Goal: Task Accomplishment & Management: Manage account settings

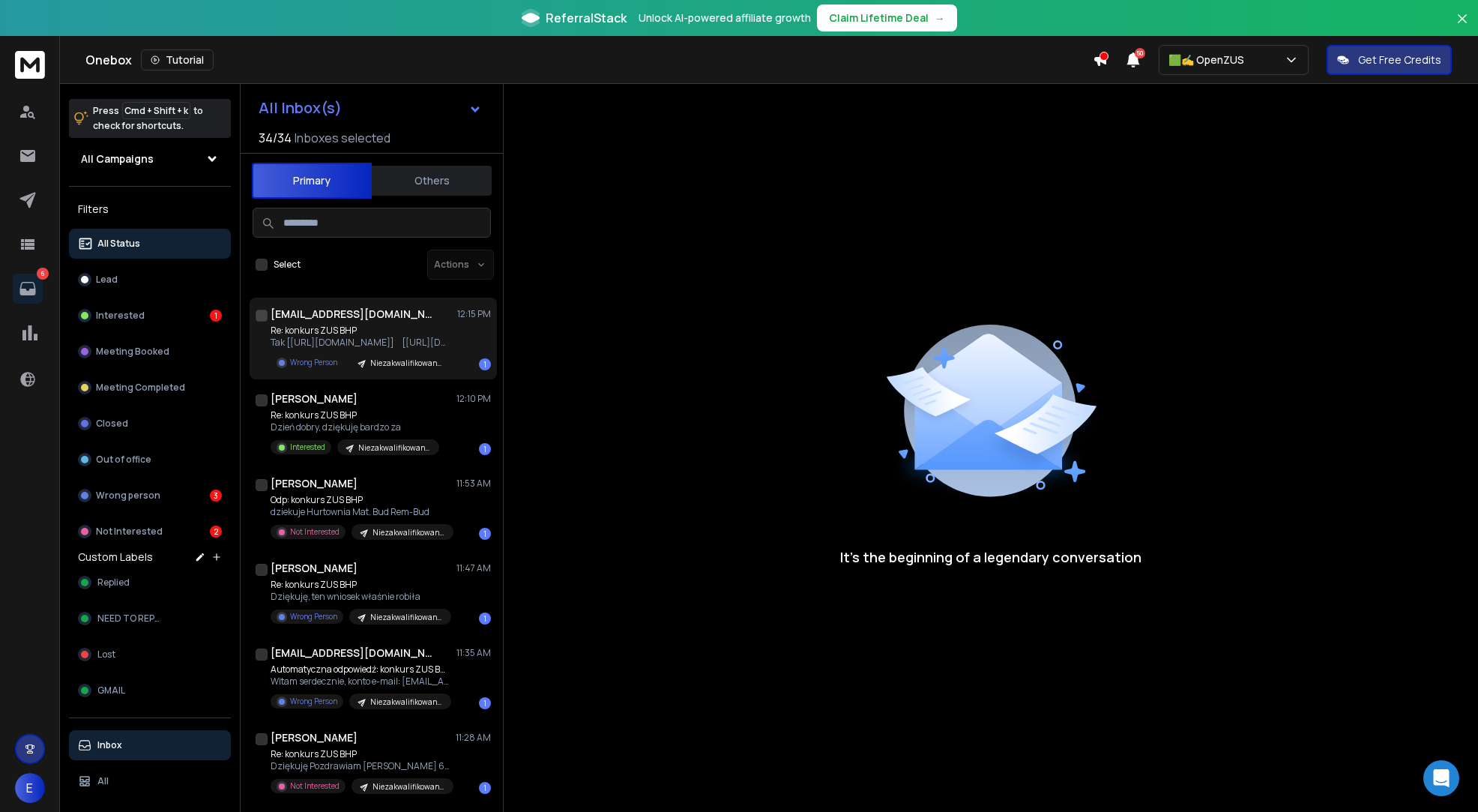
click at [350, 331] on p "Re: konkurs ZUS BHP" at bounding box center [360, 331] width 180 height 12
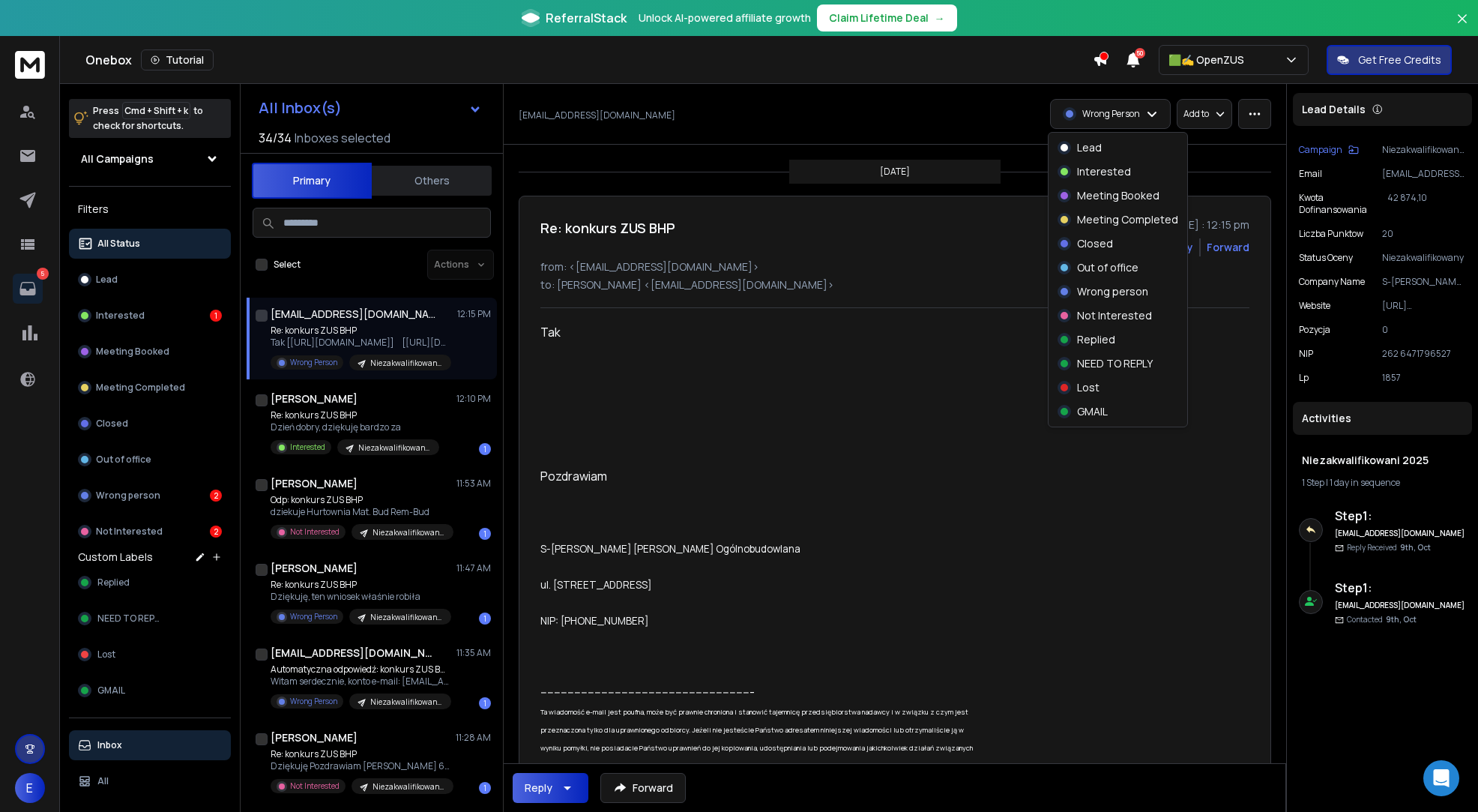
click at [1110, 120] on div "Wrong Person" at bounding box center [1111, 113] width 119 height 29
click at [1110, 170] on p "Interested" at bounding box center [1104, 171] width 54 height 15
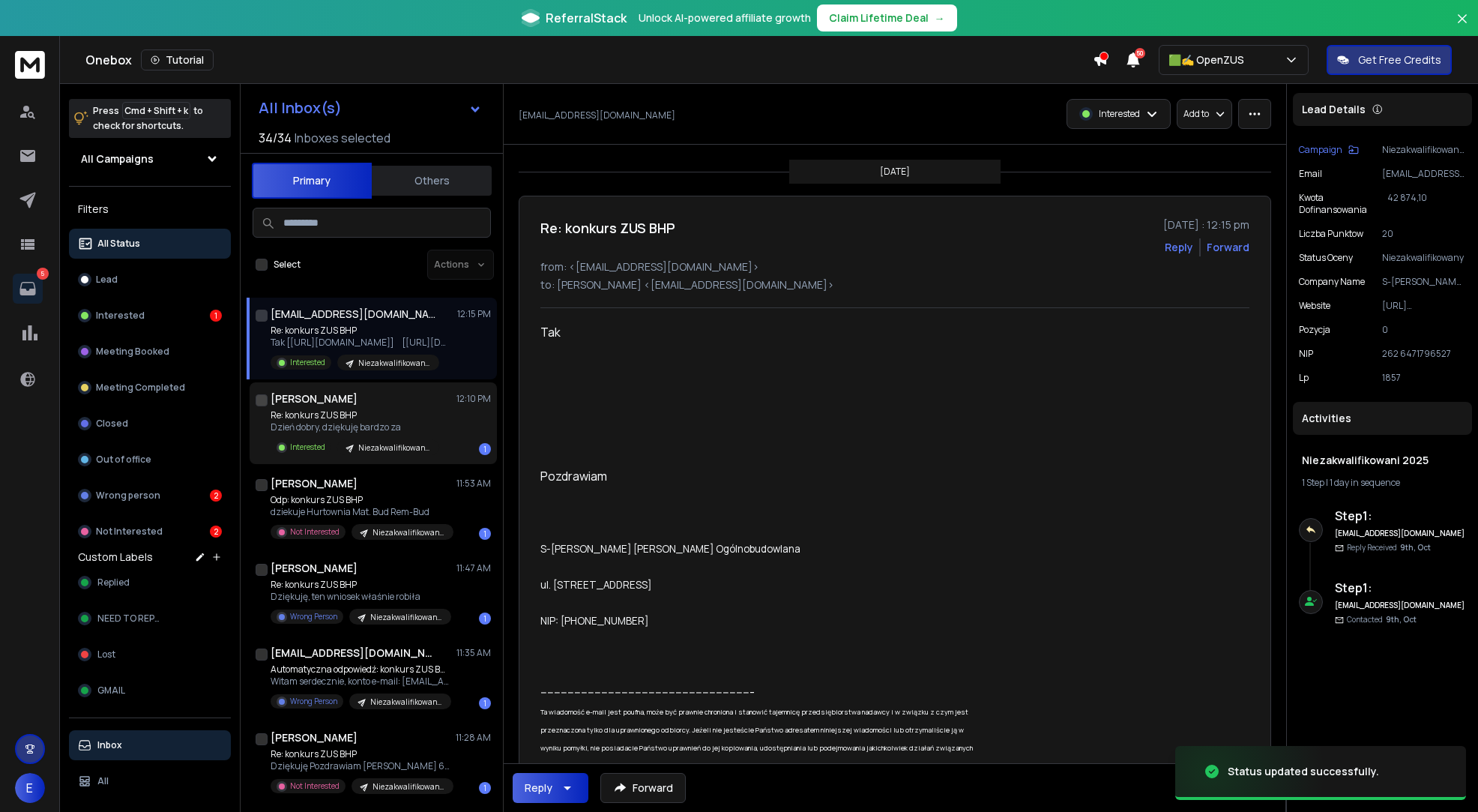
click at [419, 412] on p "Re: konkurs ZUS BHP" at bounding box center [355, 415] width 169 height 12
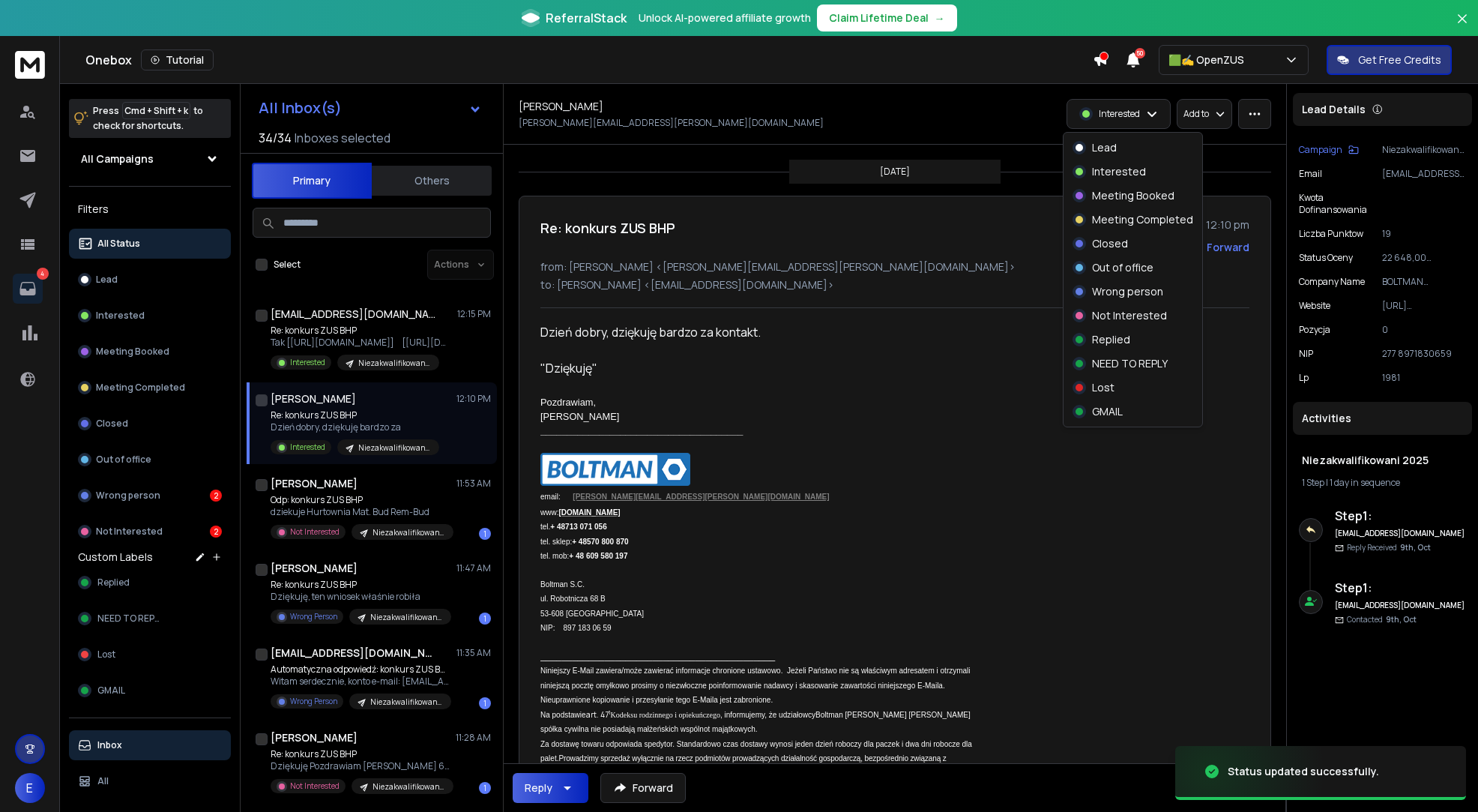
click at [1108, 111] on p "Interested" at bounding box center [1120, 114] width 42 height 12
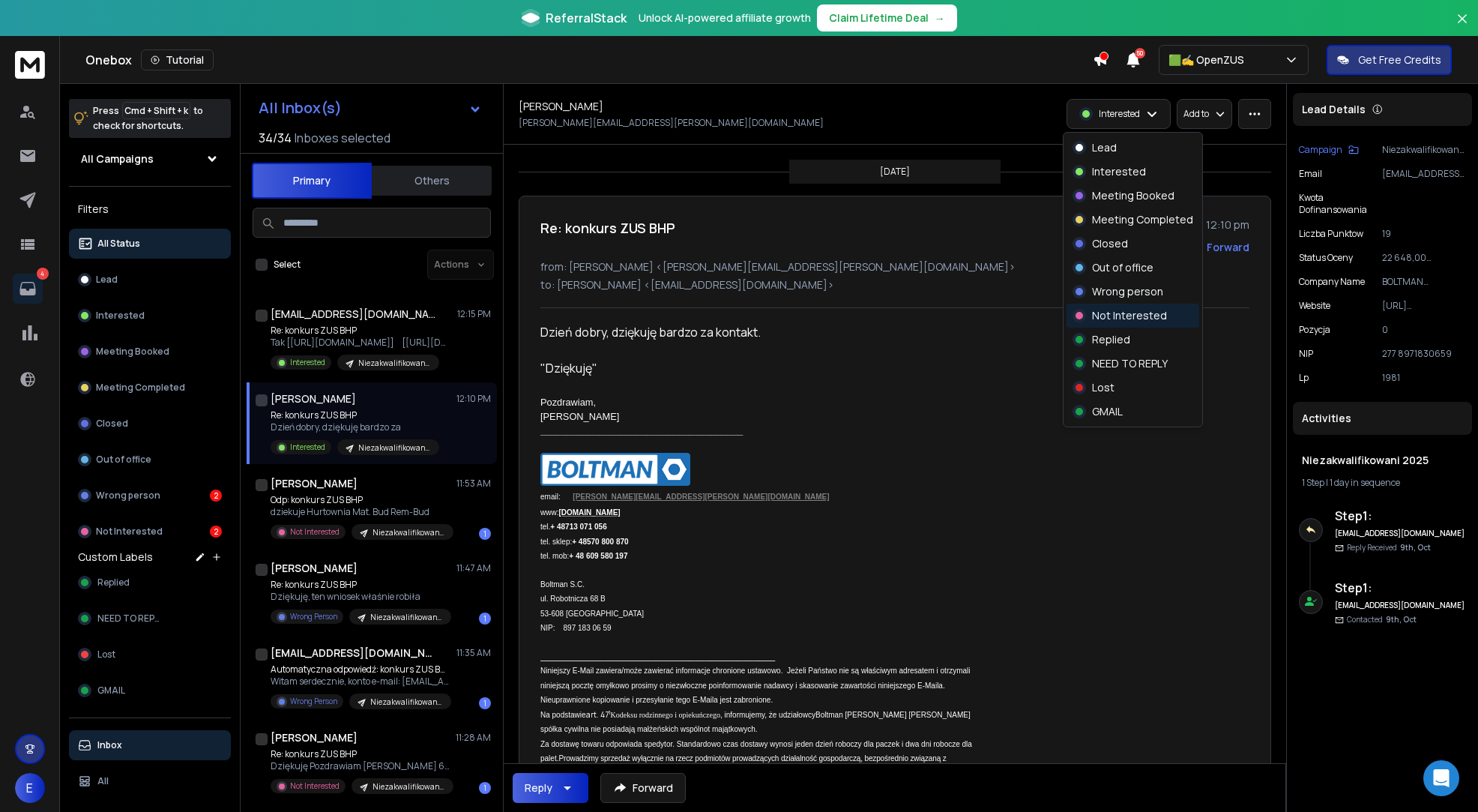
click at [1118, 308] on p "Not Interested" at bounding box center [1130, 315] width 75 height 15
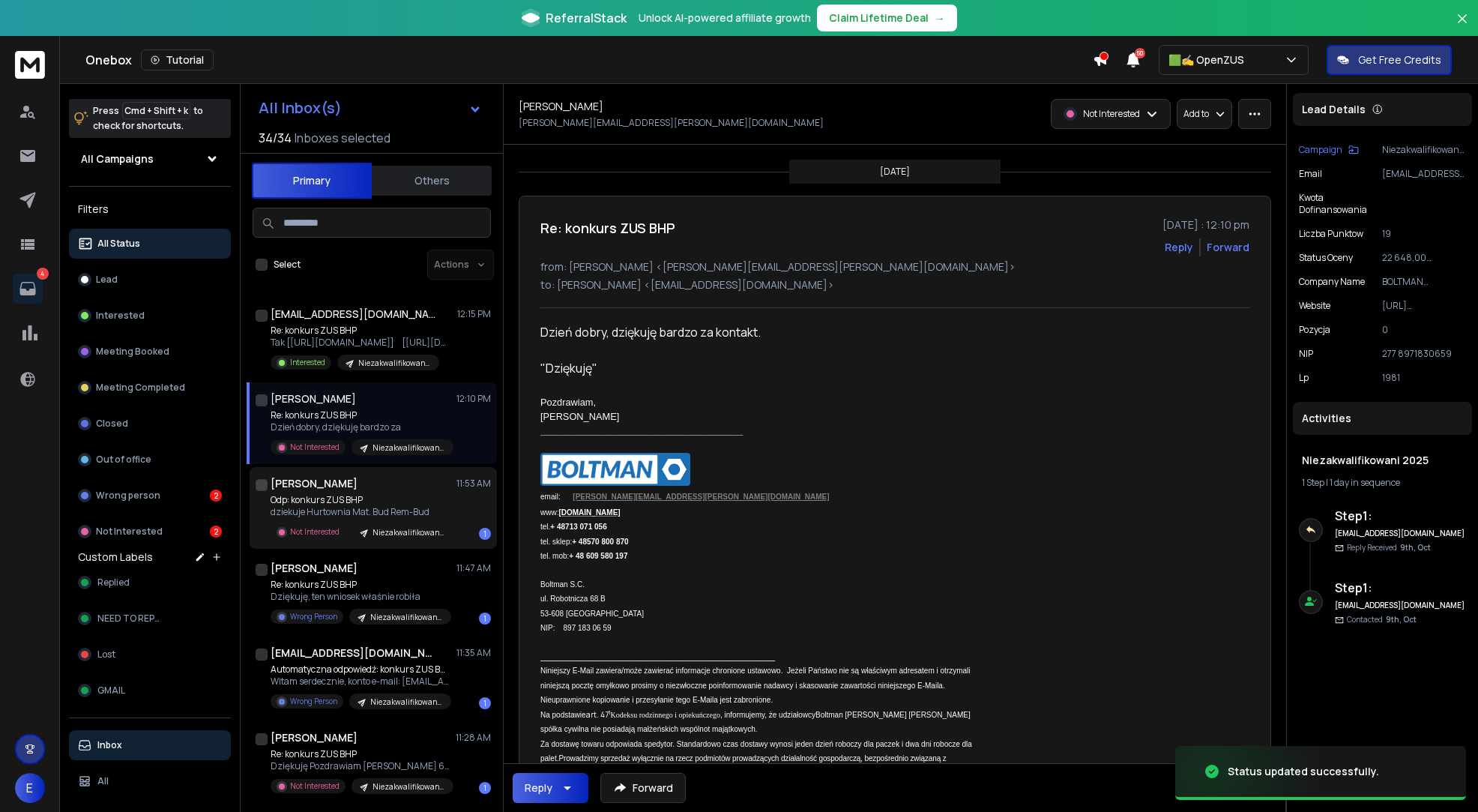
click at [432, 491] on div "Aleksandra Bielinska 11:53 AM Odp: konkurs ZUS BHP dziekuje Hurtownia Mat. Bud …" at bounding box center [381, 508] width 220 height 64
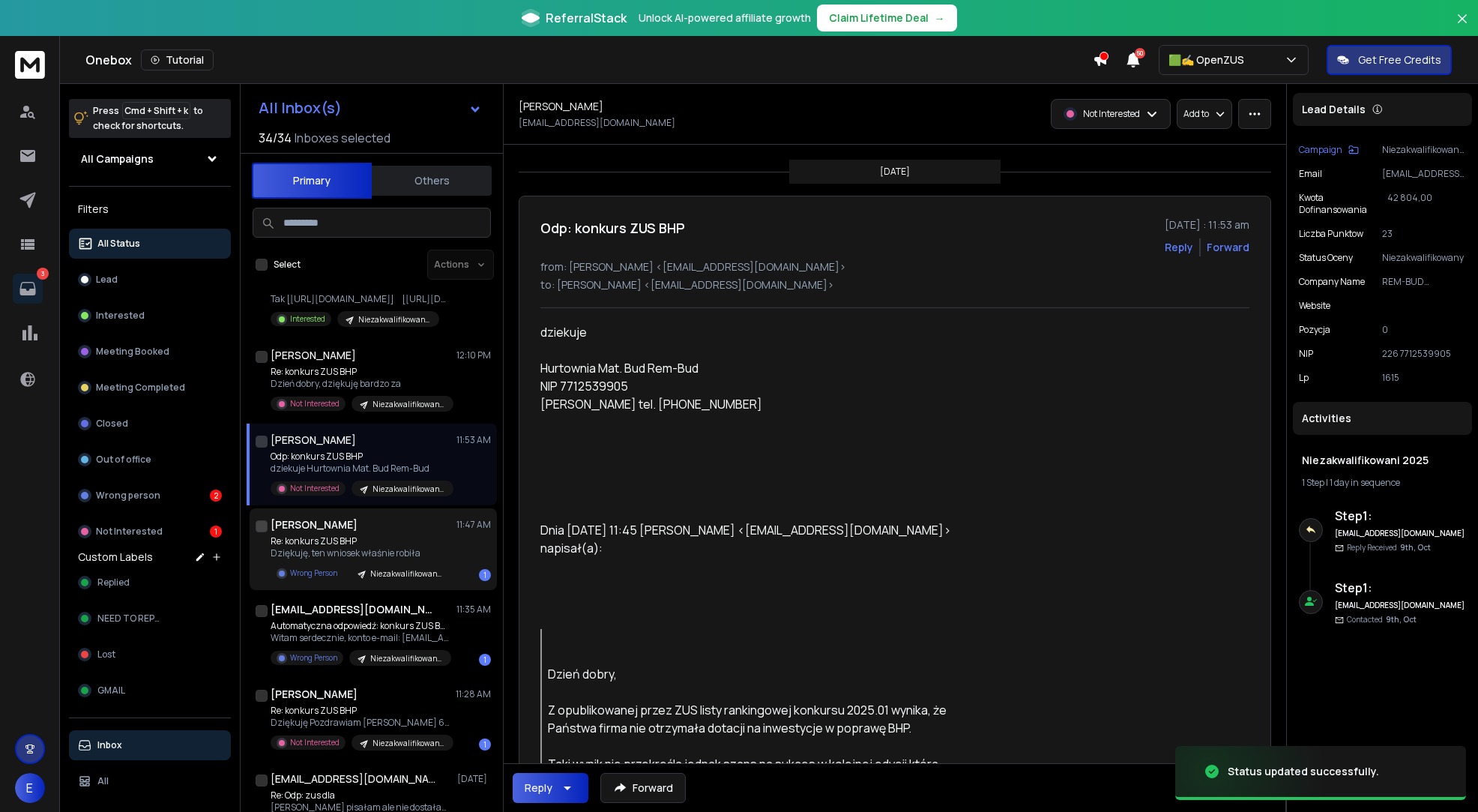
scroll to position [87, 0]
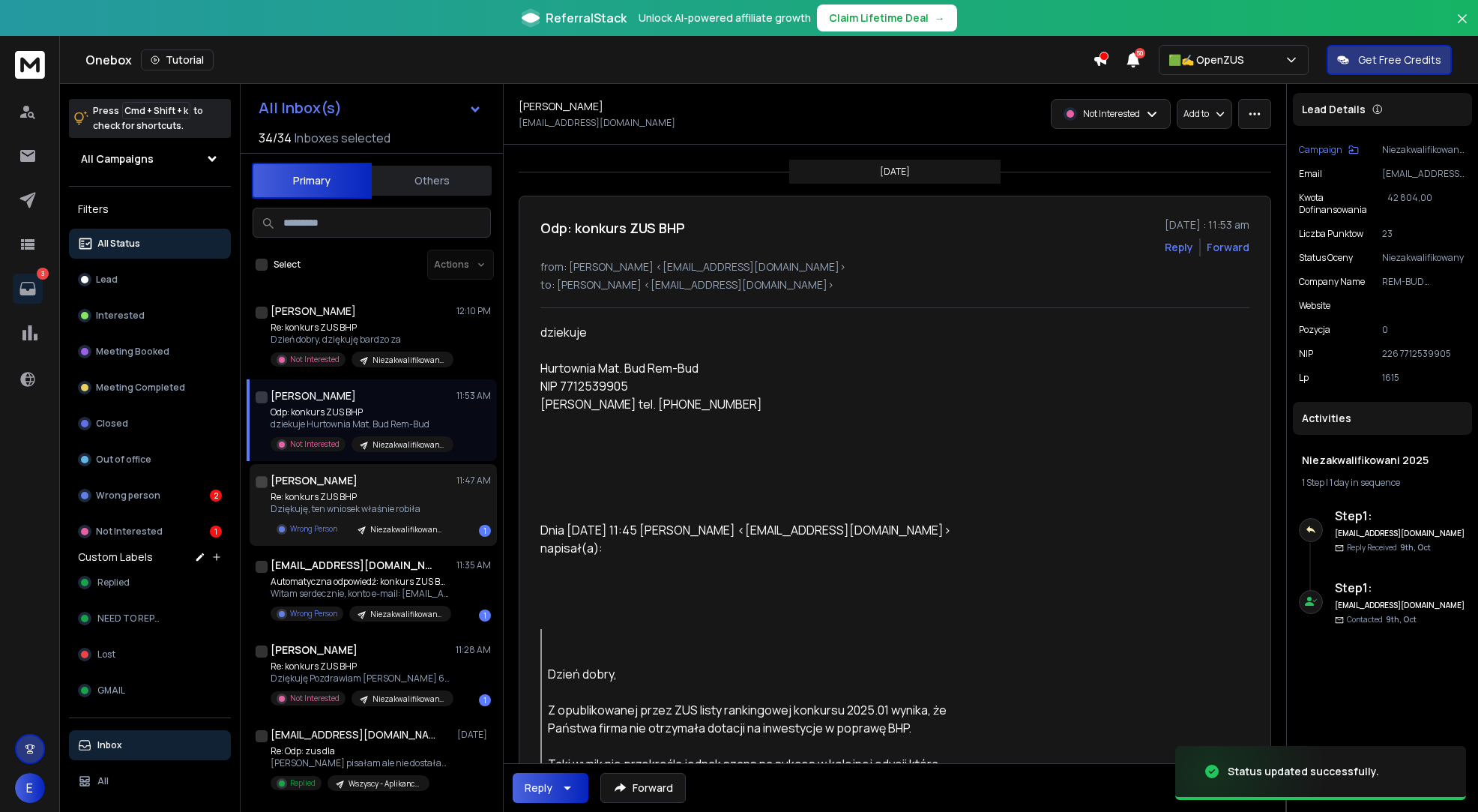
click at [418, 510] on p "Dziękuję, ten wniosek właśnie robiła" at bounding box center [360, 509] width 180 height 12
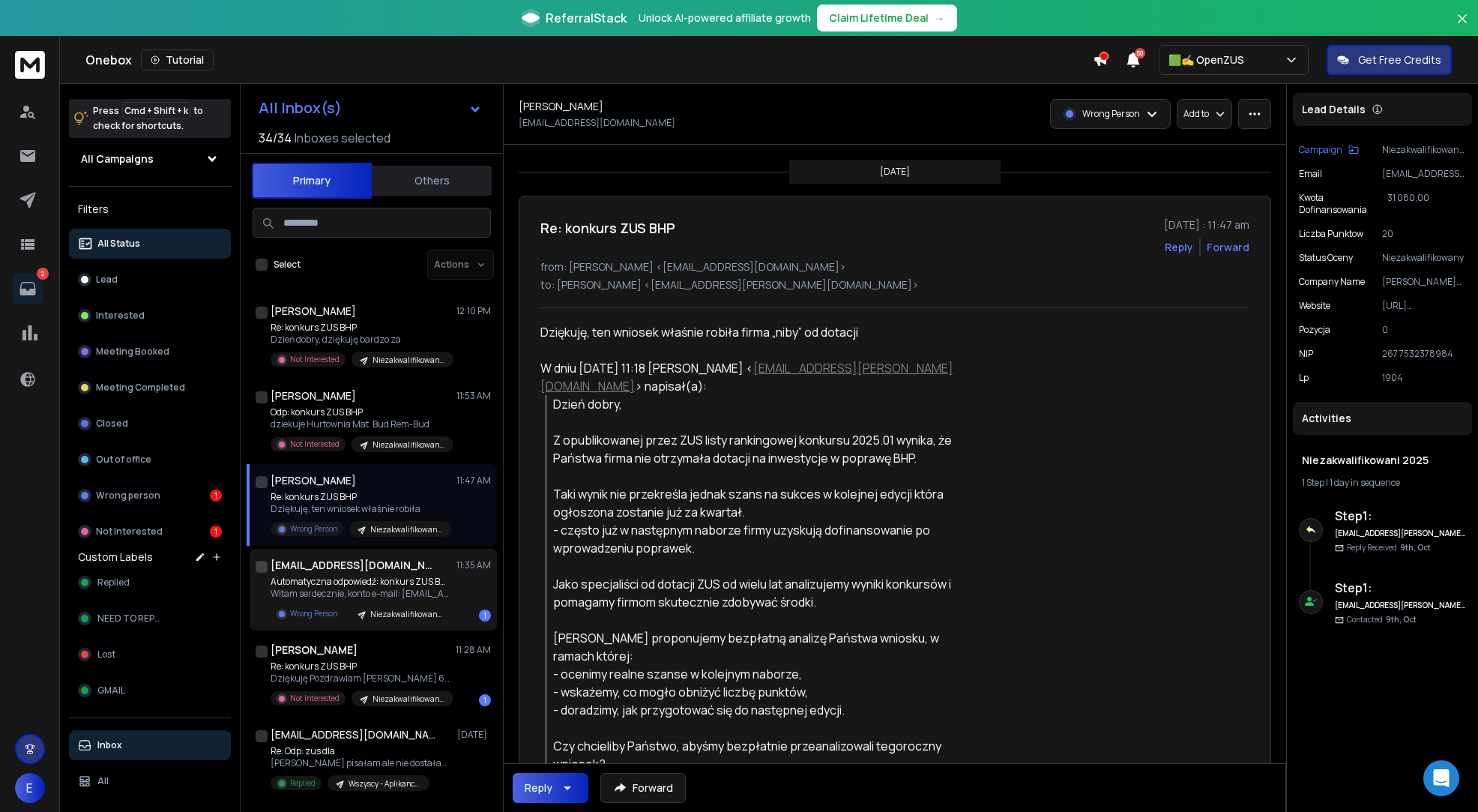
click at [416, 559] on div "zswojtowiczzygmunt@o2.pl 11:35 AM" at bounding box center [381, 565] width 220 height 15
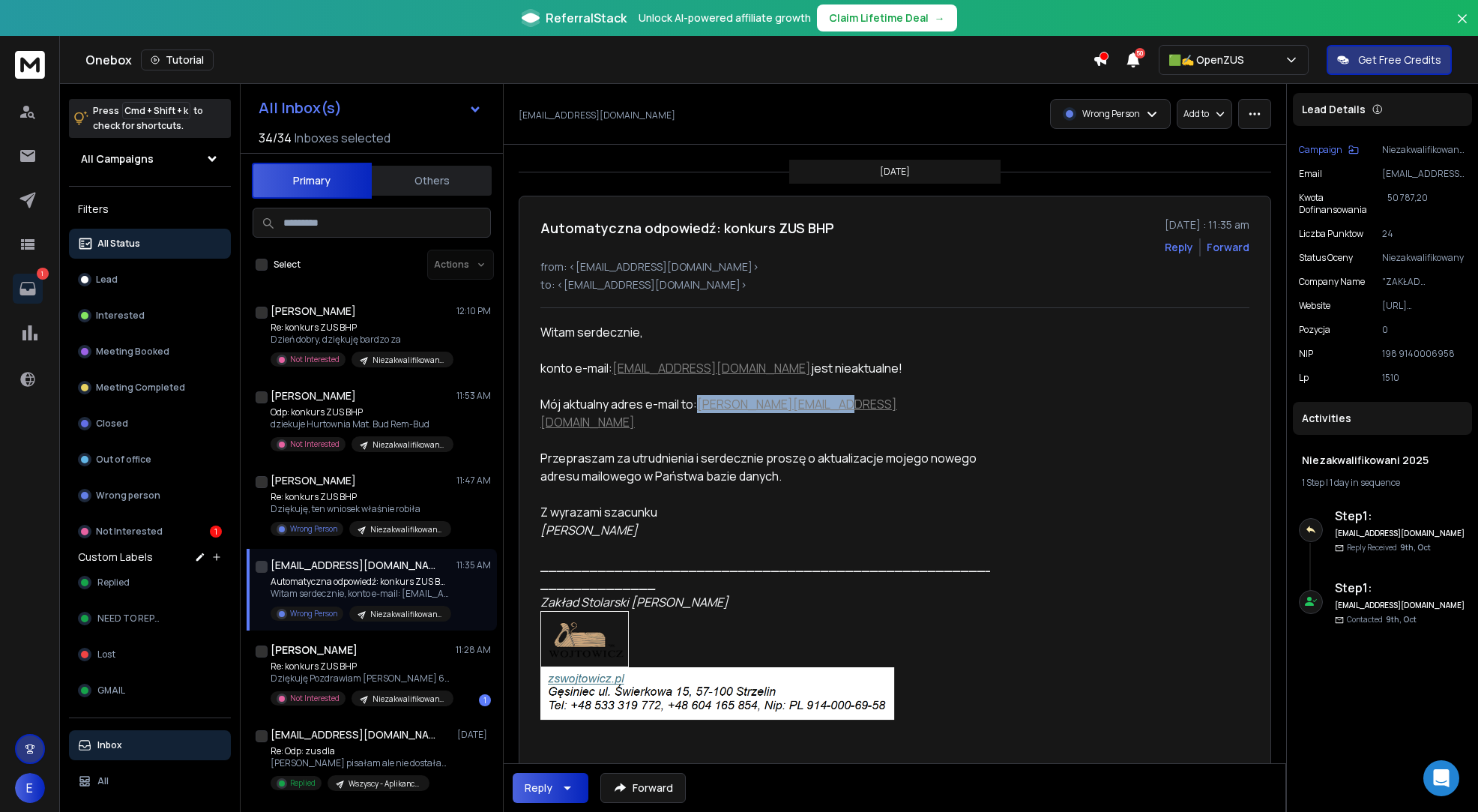
drag, startPoint x: 856, startPoint y: 410, endPoint x: 699, endPoint y: 409, distance: 157.0
click at [699, 409] on div "Mój aktualny adres e-mail to: zygmunt@zswojtowicz.pl" at bounding box center [759, 413] width 438 height 36
copy div "zygmunt@zswojtowicz.pl"
click at [639, 782] on button "Forward" at bounding box center [643, 788] width 85 height 30
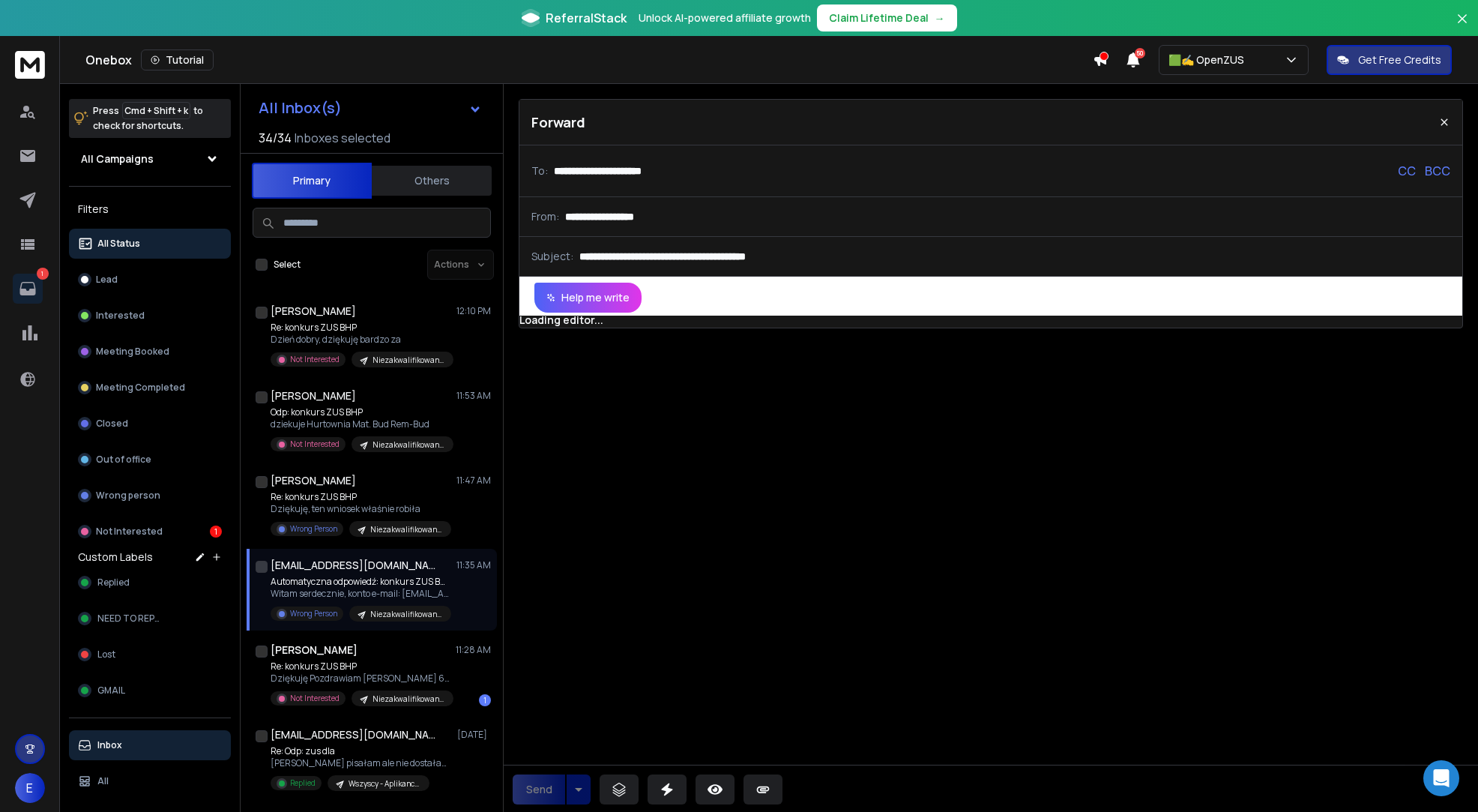
type input "**********"
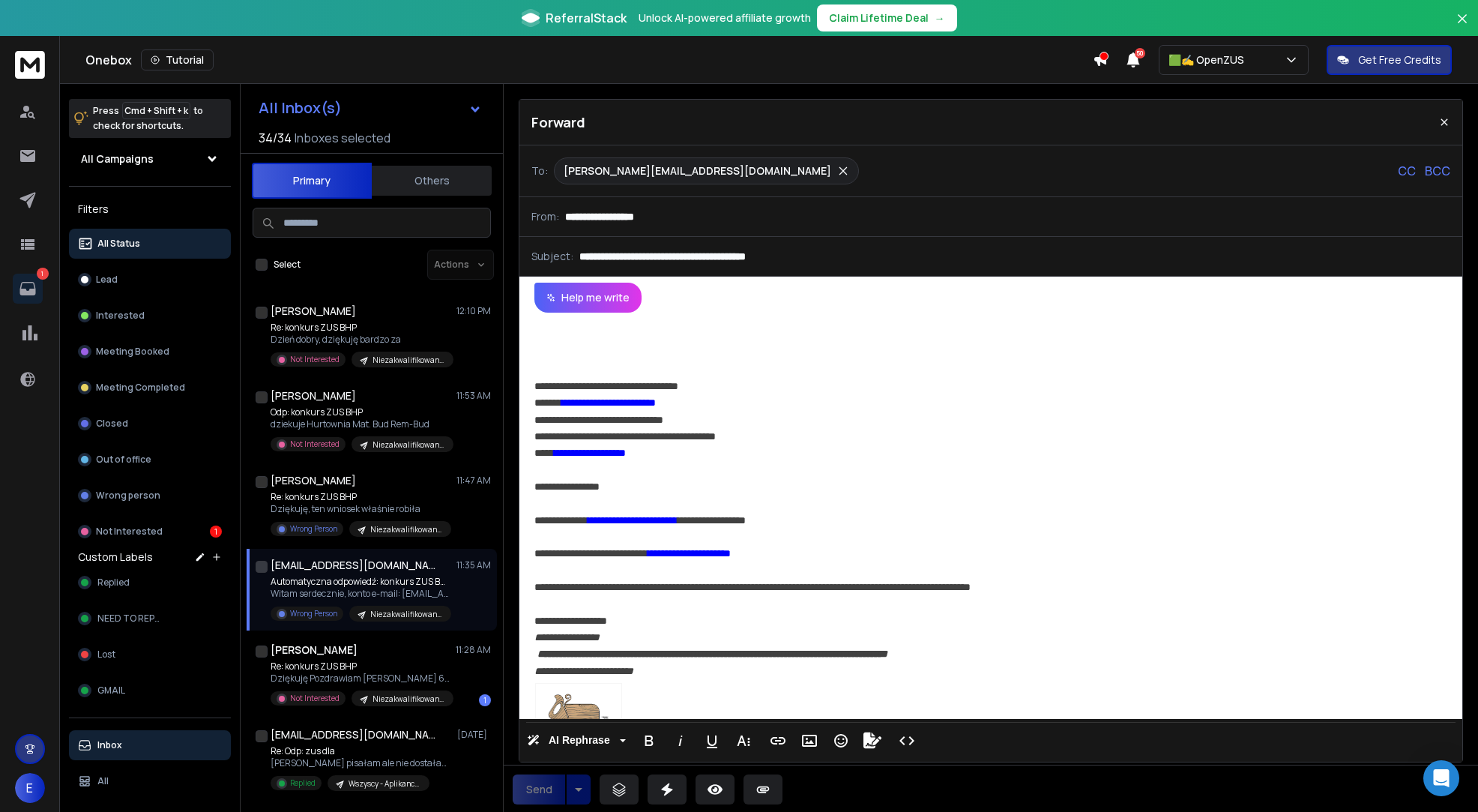
click at [699, 210] on input "**********" at bounding box center [1008, 216] width 885 height 15
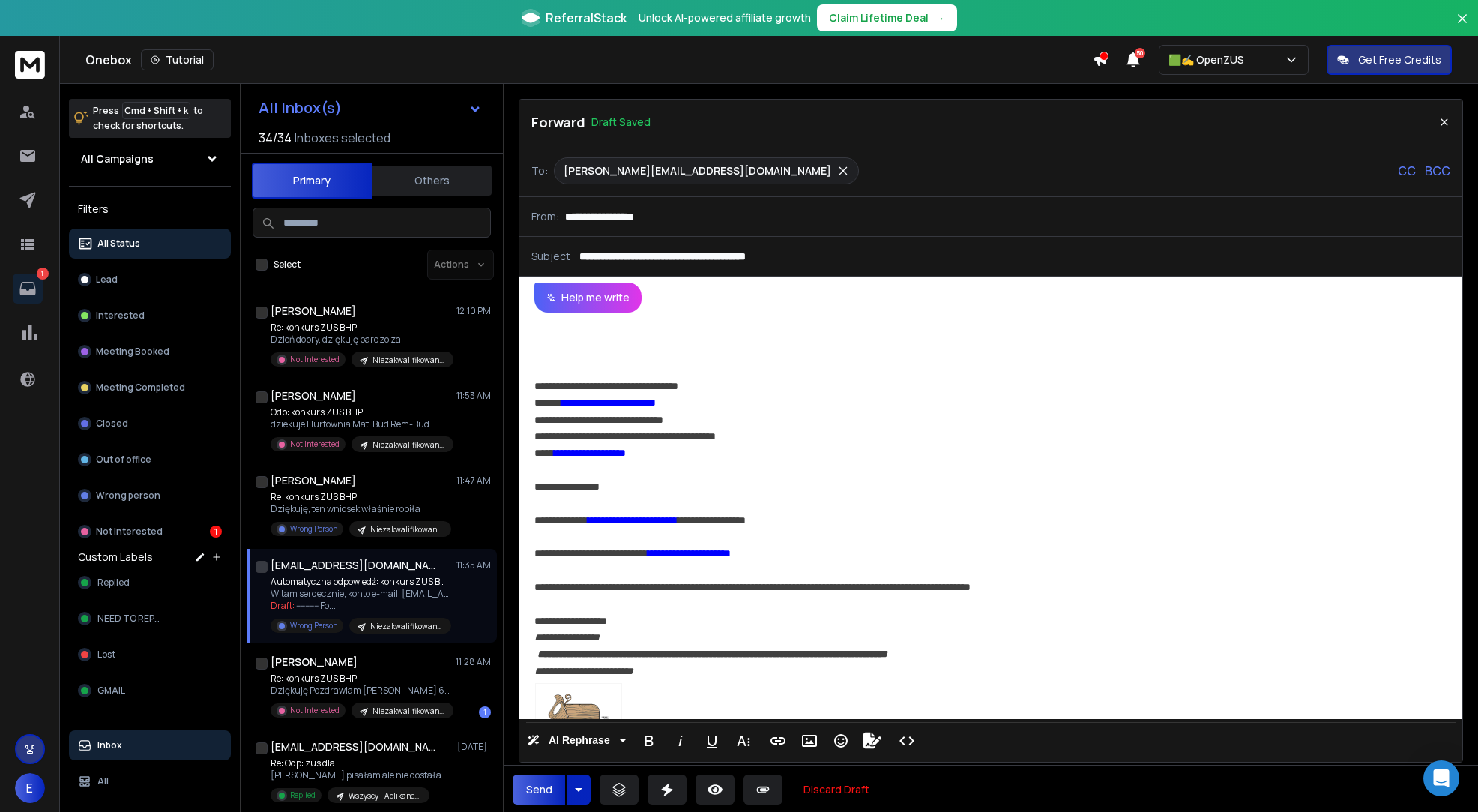
click at [552, 779] on button "Send" at bounding box center [539, 789] width 53 height 30
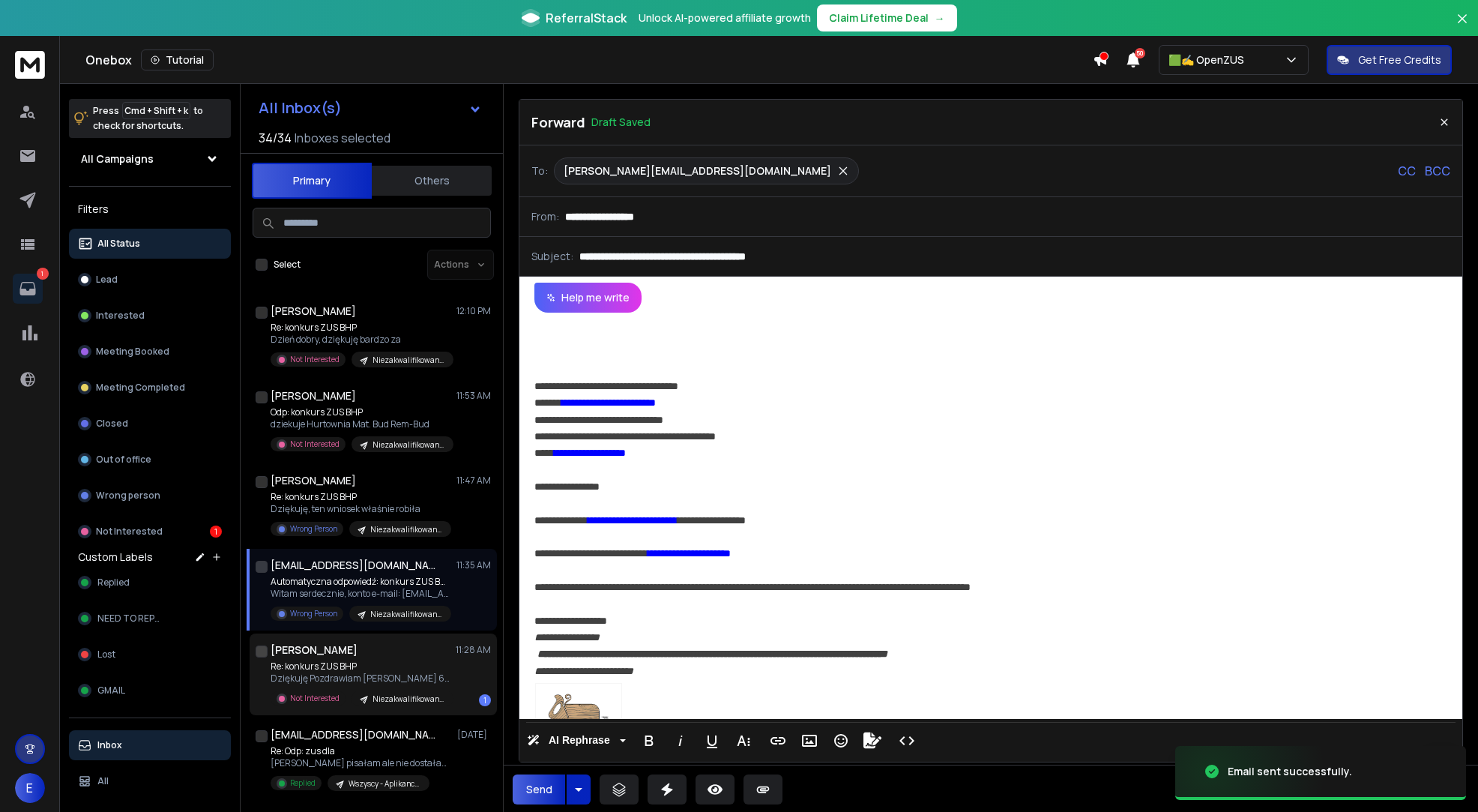
click at [427, 672] on p "Dziękuję Pozdrawiam [PERSON_NAME] 607367209" at bounding box center [360, 678] width 180 height 12
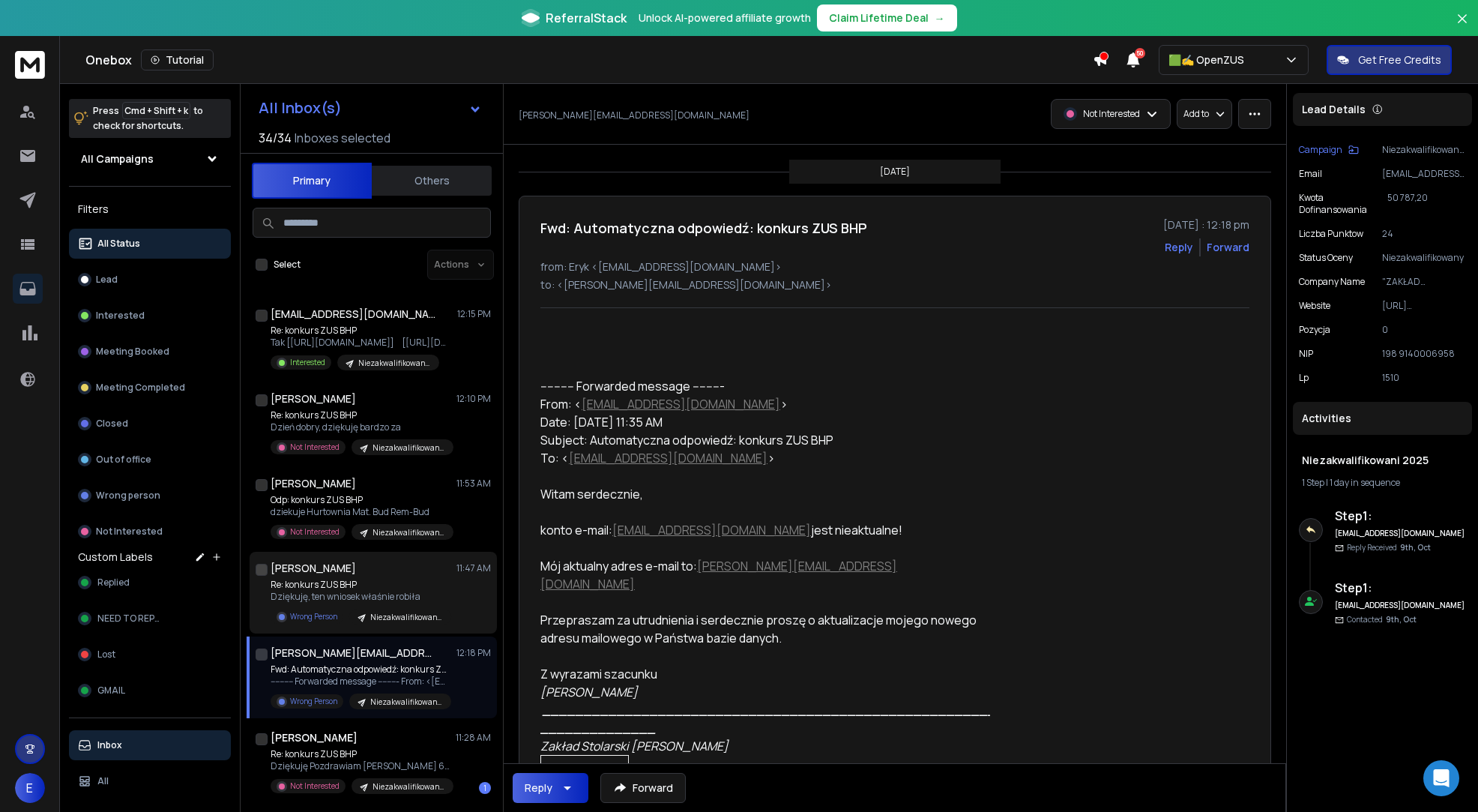
click at [381, 597] on p "Dziękuję, ten wniosek właśnie robiła" at bounding box center [360, 597] width 180 height 12
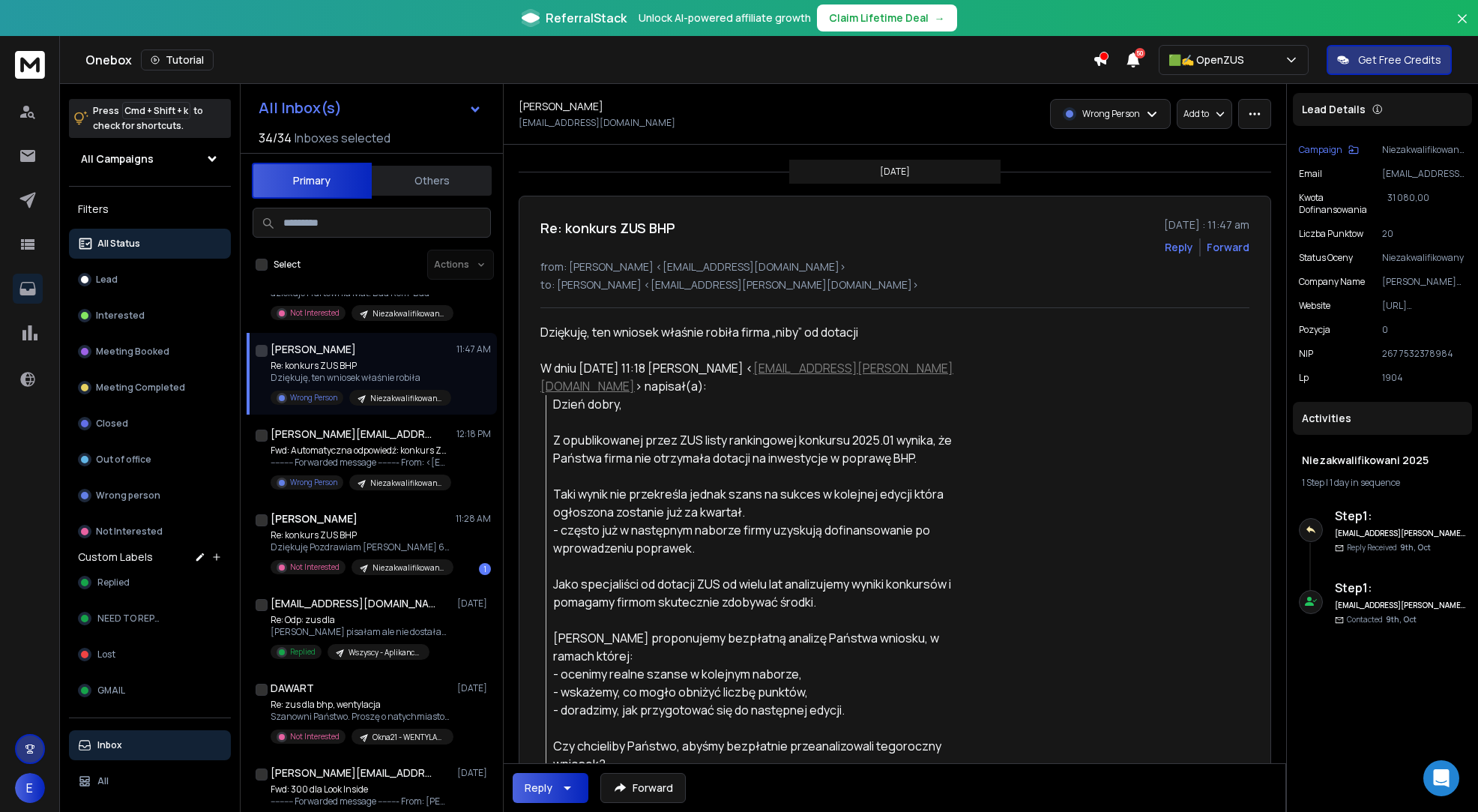
scroll to position [260, 0]
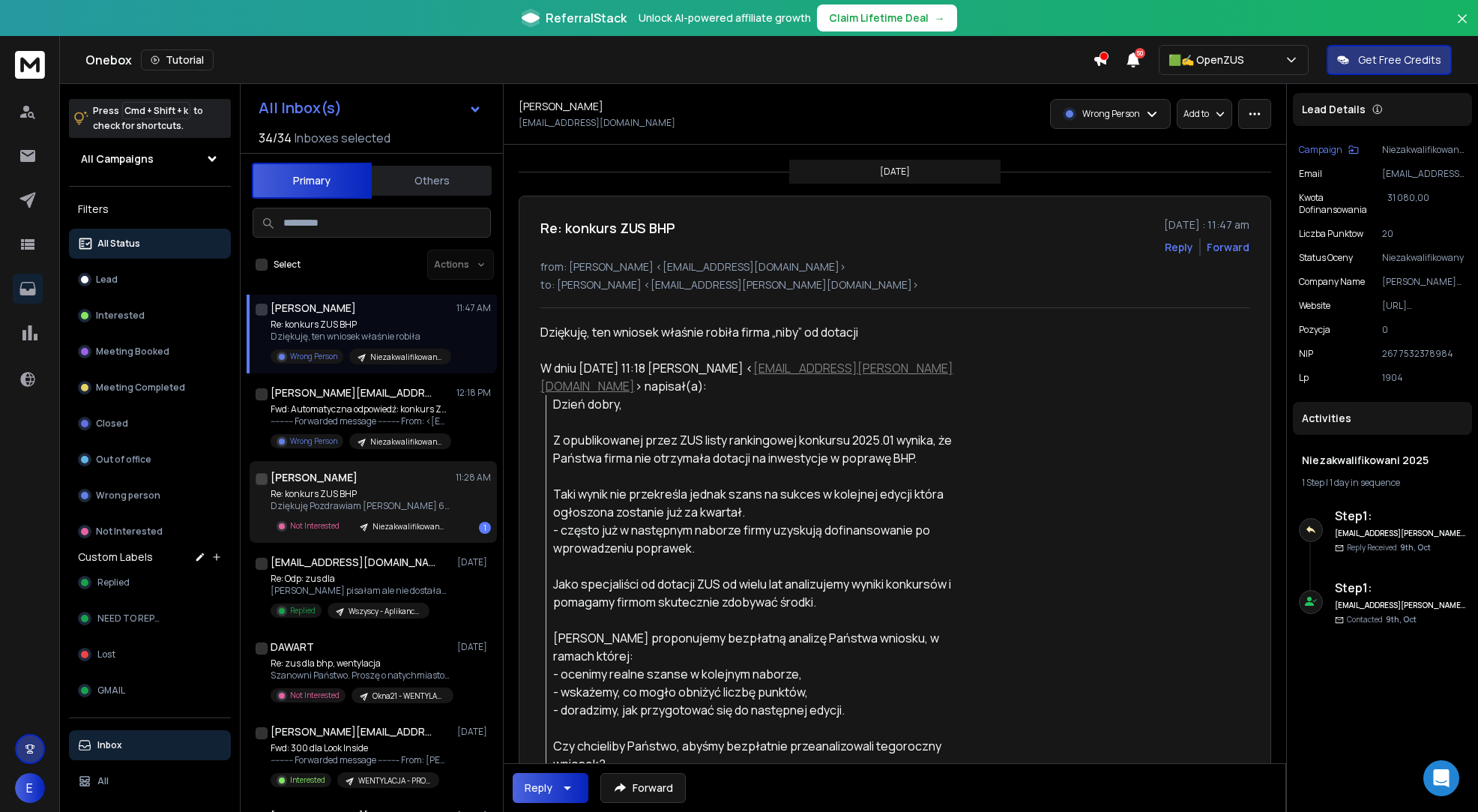
click at [377, 510] on p "Dziękuję Pozdrawiam [PERSON_NAME] 607367209" at bounding box center [360, 506] width 180 height 12
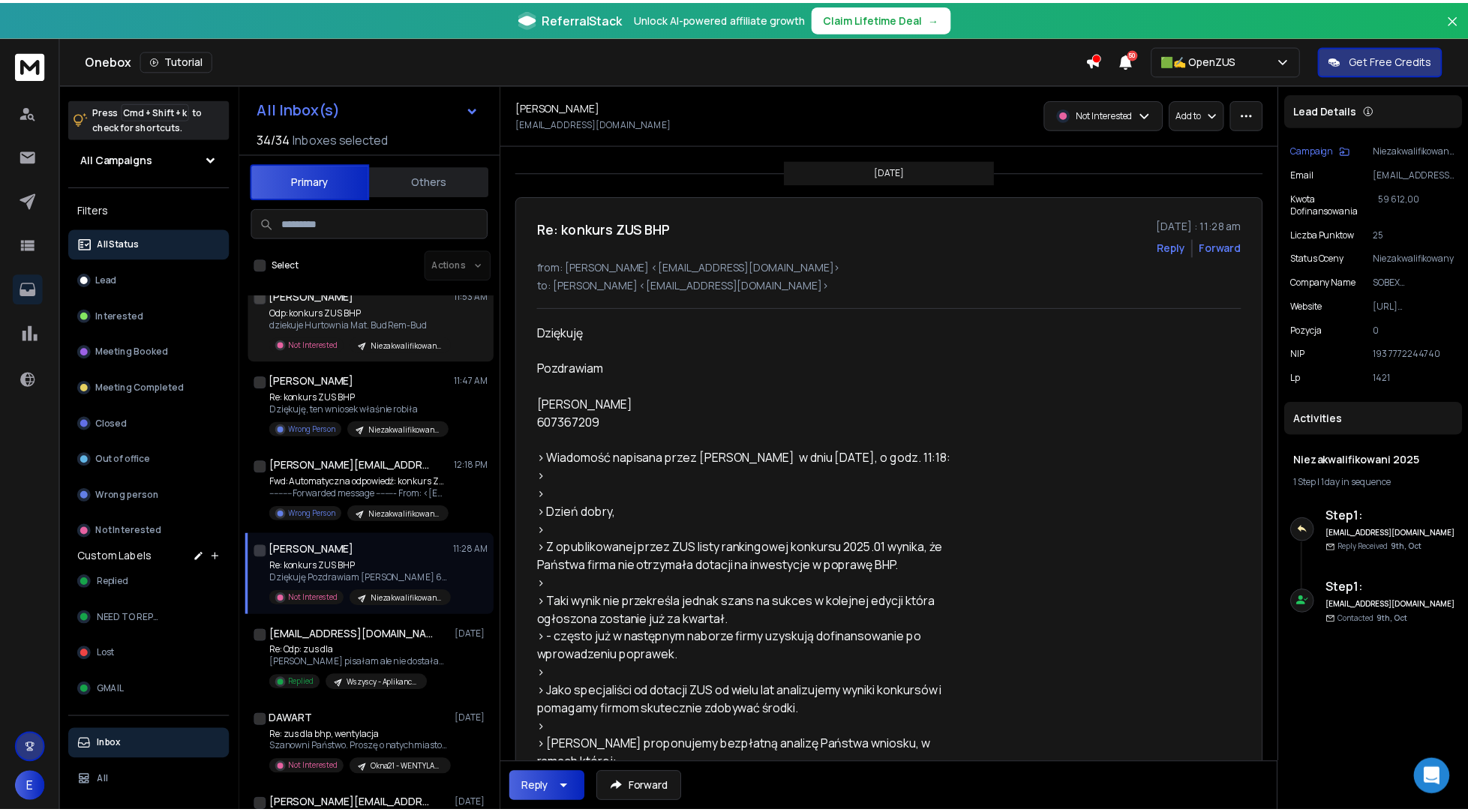
scroll to position [0, 0]
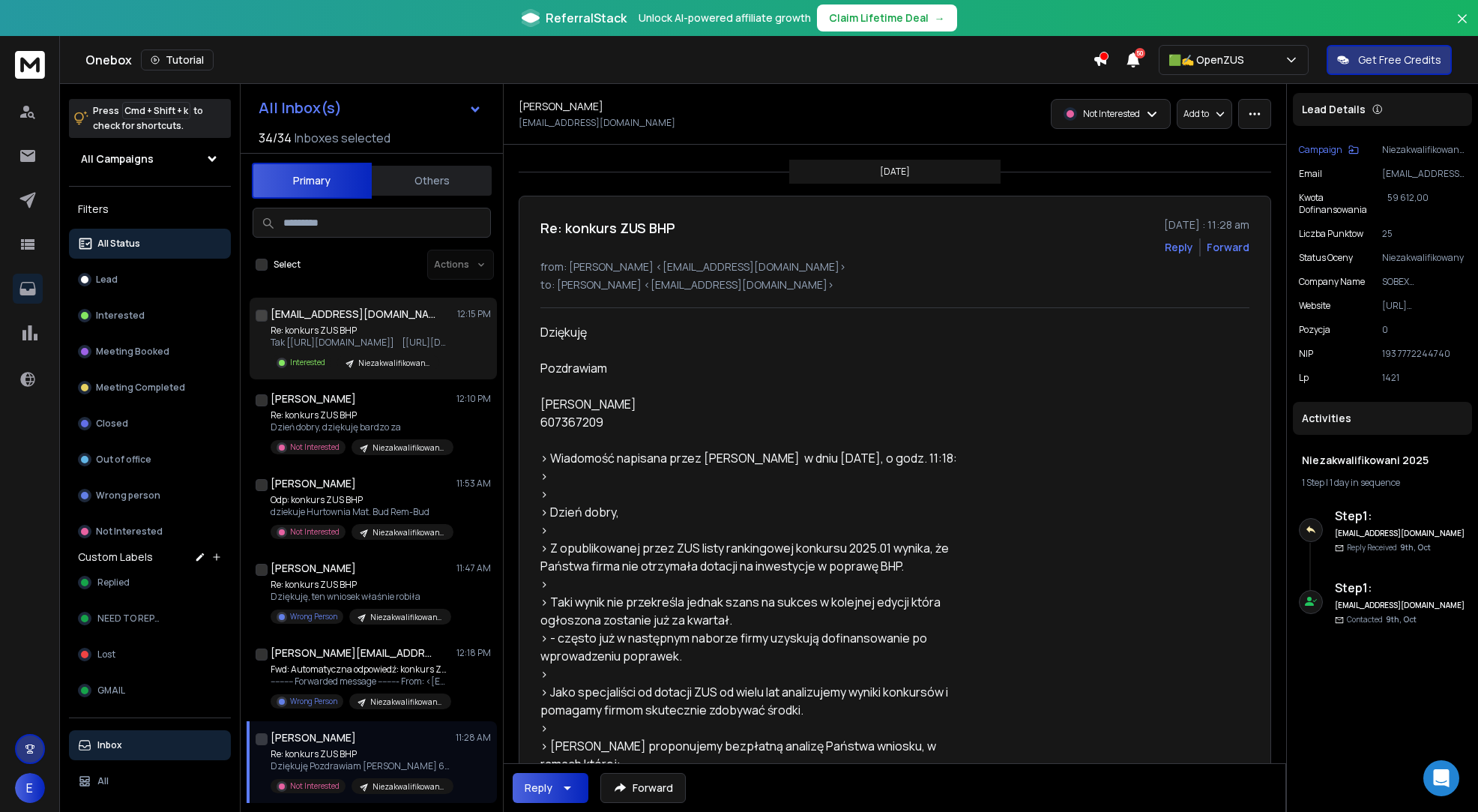
click at [367, 333] on p "Re: konkurs ZUS BHP" at bounding box center [360, 331] width 180 height 12
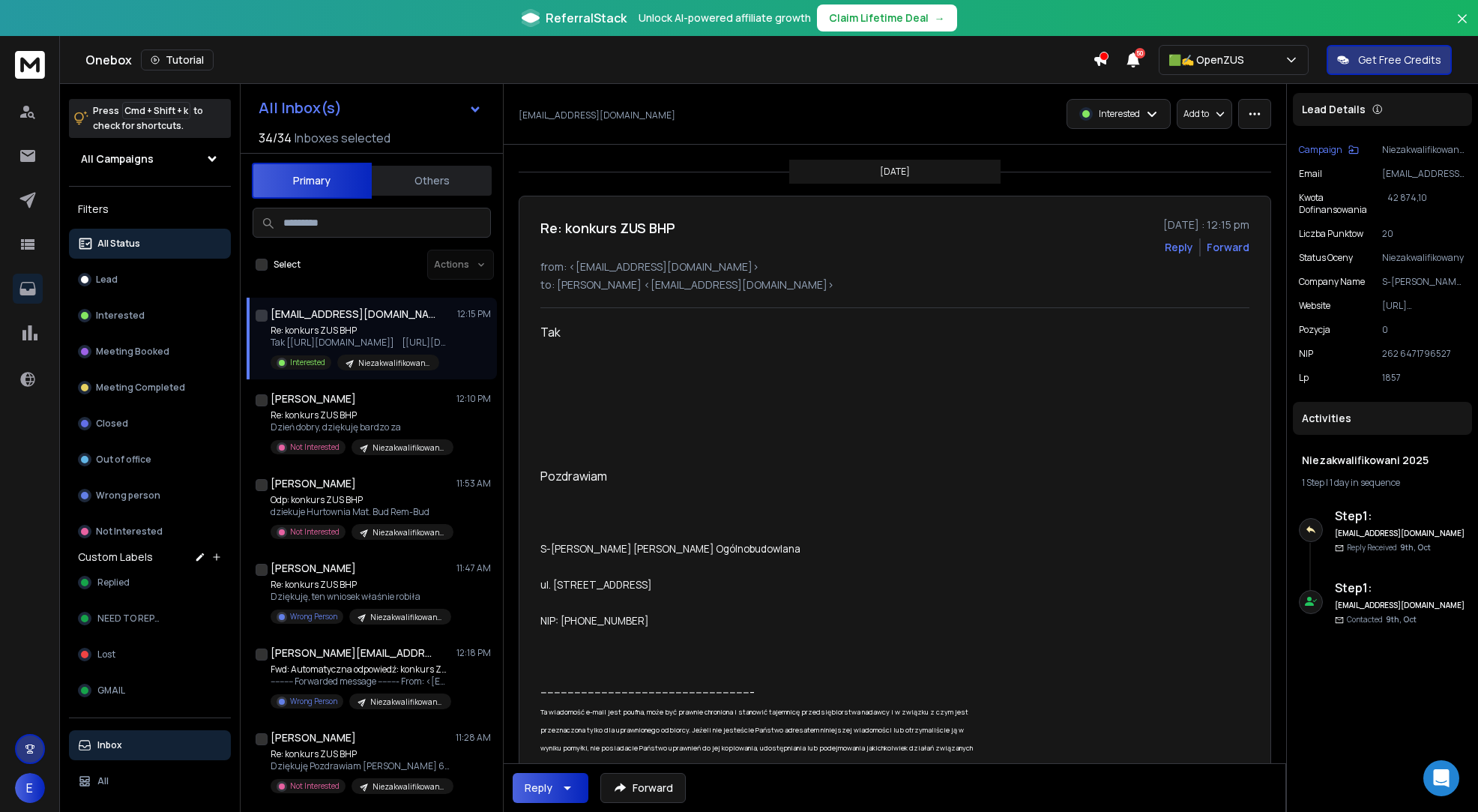
click at [1427, 280] on p "S-BUD KRZYSZTOF SKIBIŃSKI FIRMA OGÓLNOBUDOWLANA" at bounding box center [1424, 282] width 84 height 12
click at [29, 203] on icon at bounding box center [28, 201] width 16 height 16
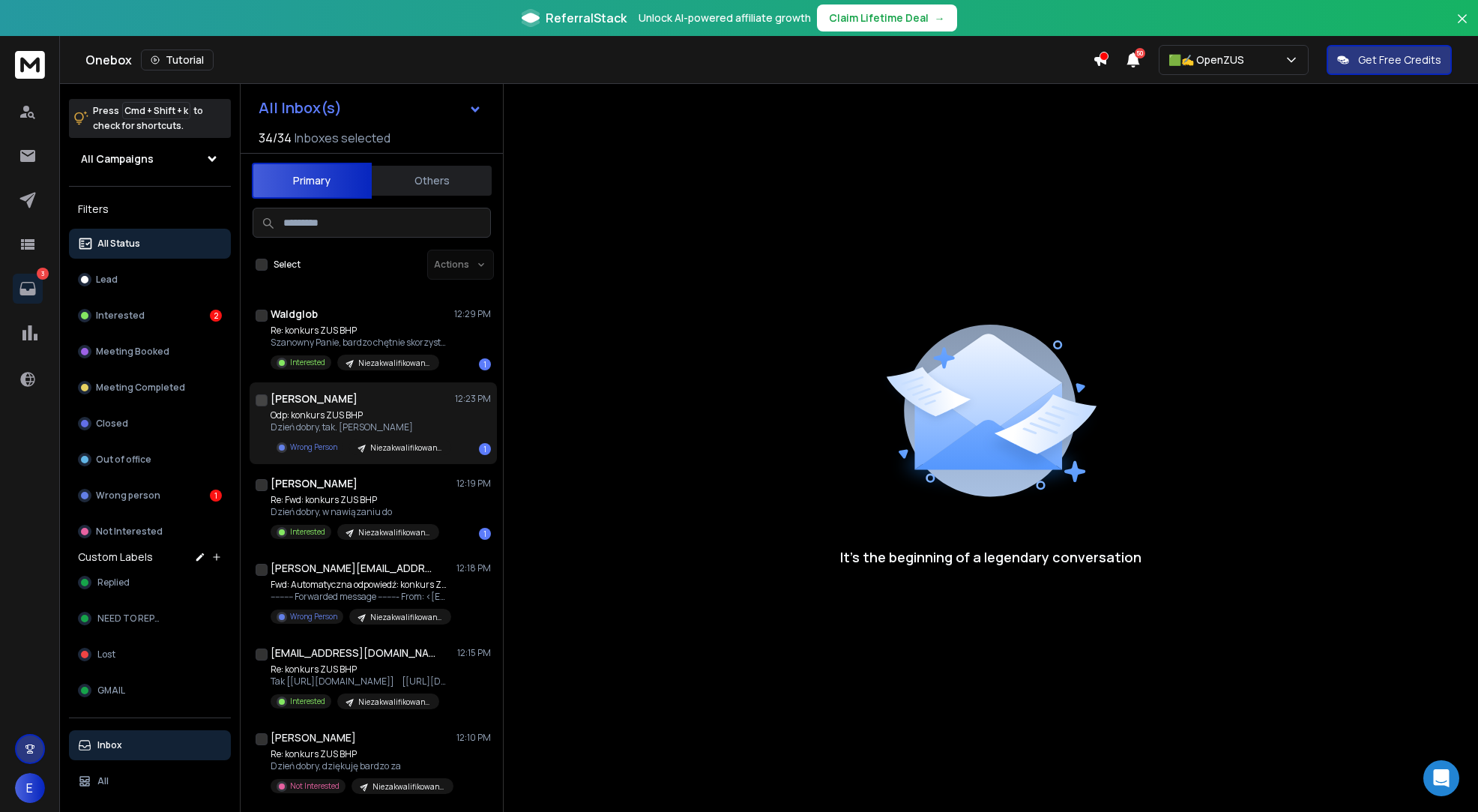
click at [405, 397] on div "Krzysztof Kozłowski 12:23 PM" at bounding box center [381, 398] width 220 height 15
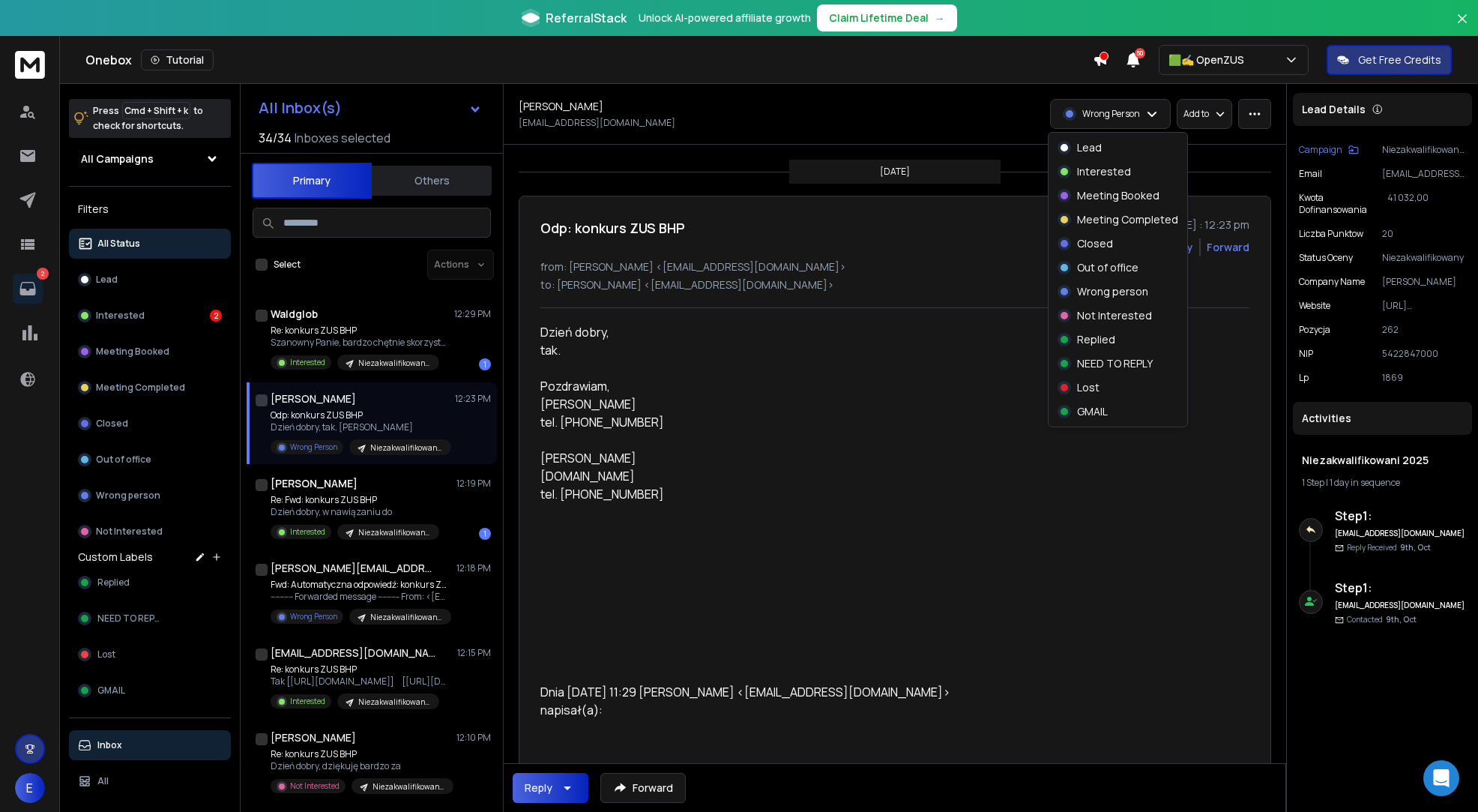
click at [1084, 108] on p "Wrong Person" at bounding box center [1112, 114] width 58 height 12
click at [1088, 168] on p "Interested" at bounding box center [1104, 171] width 54 height 15
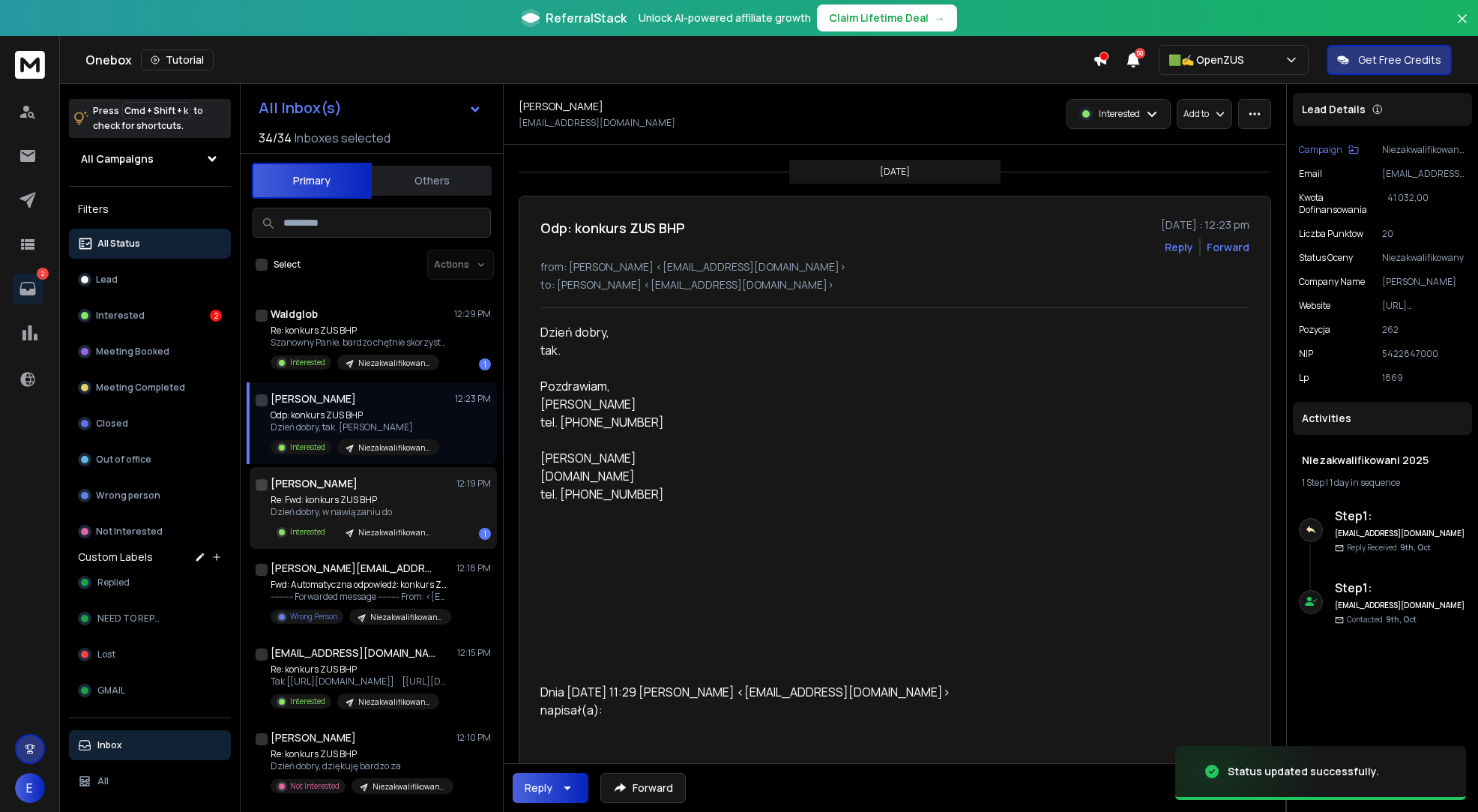
click at [357, 479] on h1 "[PERSON_NAME]" at bounding box center [315, 483] width 87 height 15
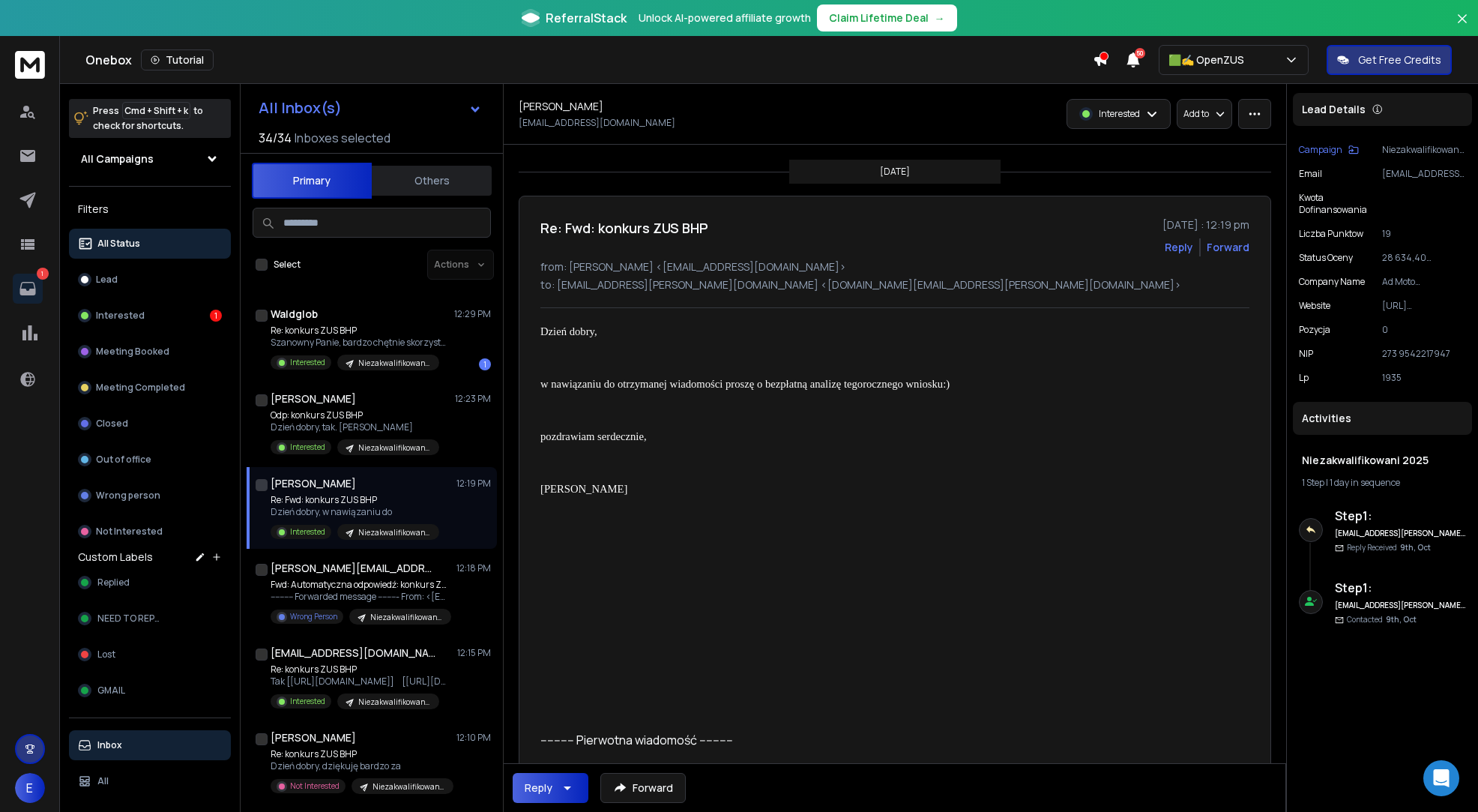
click at [264, 485] on button "button" at bounding box center [262, 485] width 12 height 12
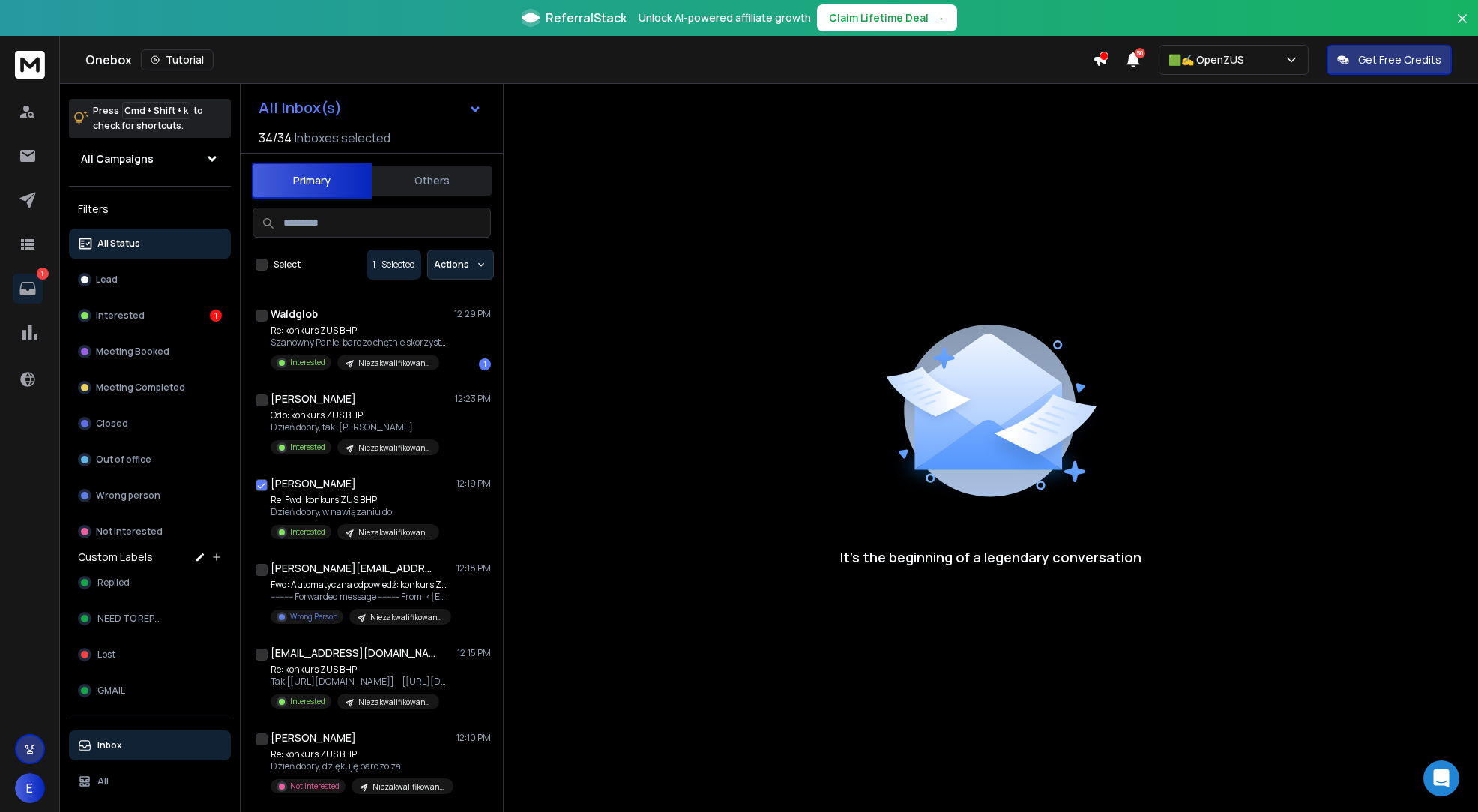
click at [478, 253] on button "Actions" at bounding box center [460, 264] width 67 height 30
click at [458, 295] on div "Mark as Unread" at bounding box center [438, 298] width 96 height 15
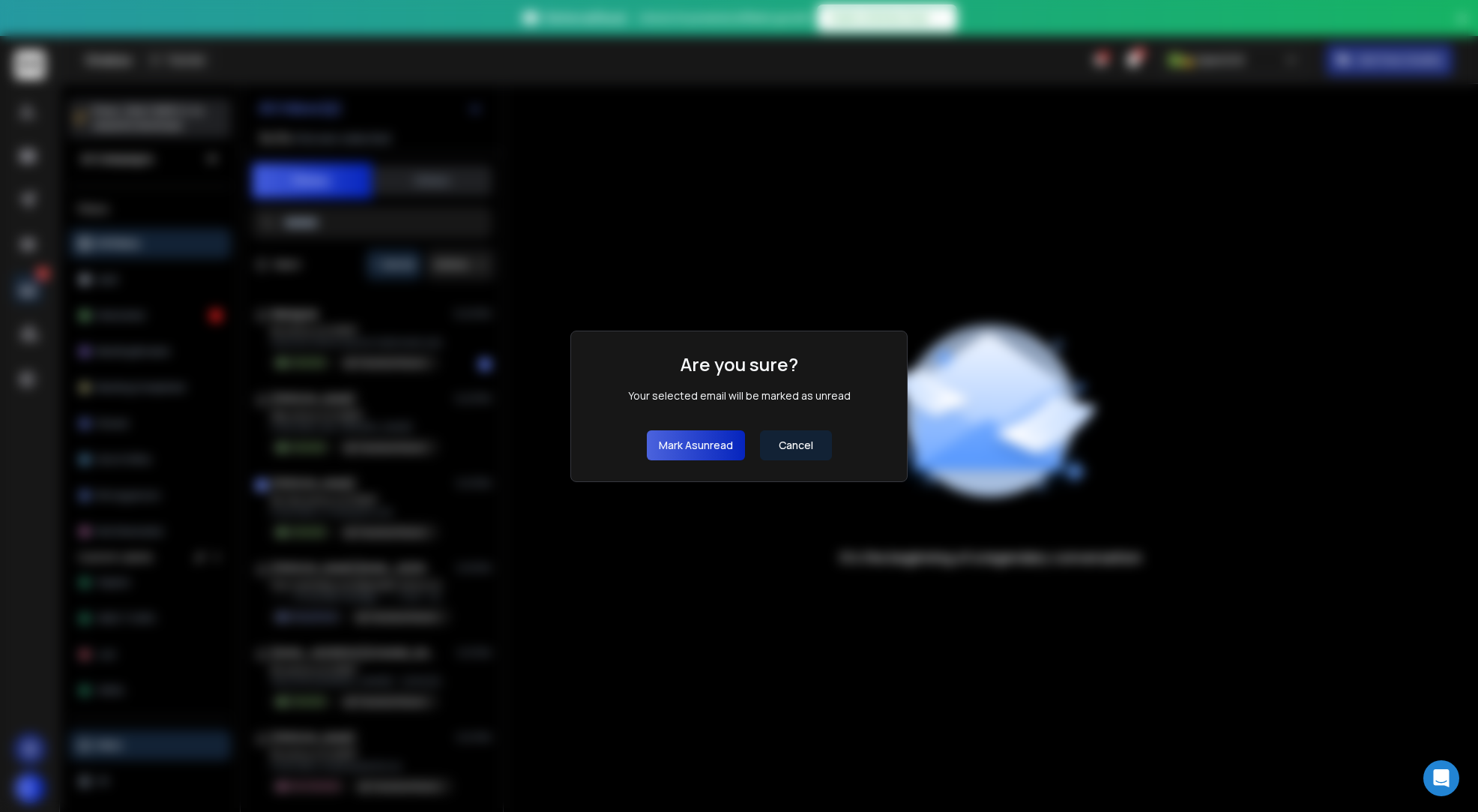
click at [652, 443] on button "Mark as unread" at bounding box center [696, 445] width 98 height 30
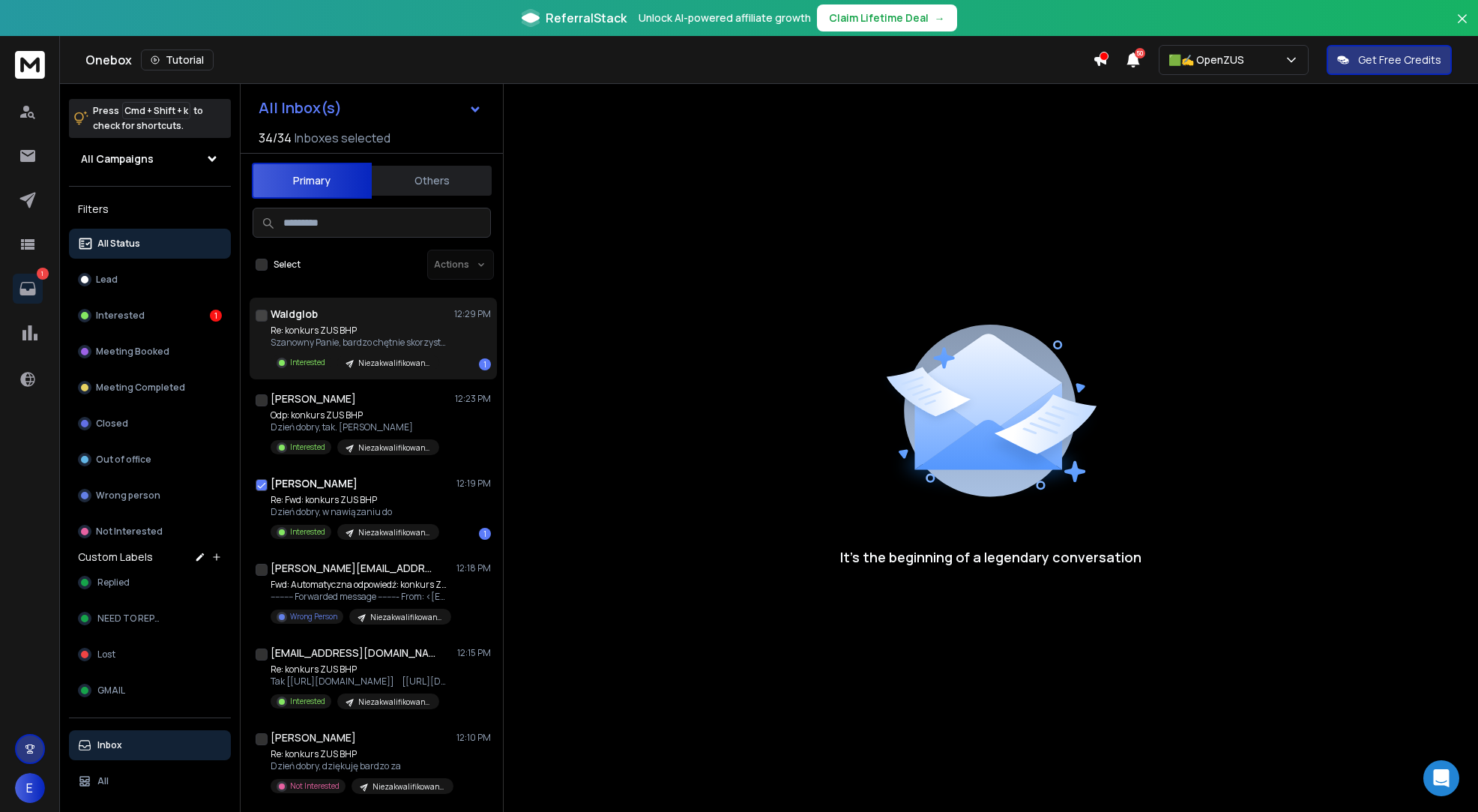
click at [418, 320] on div "Waldglob 12:29 PM" at bounding box center [381, 314] width 220 height 15
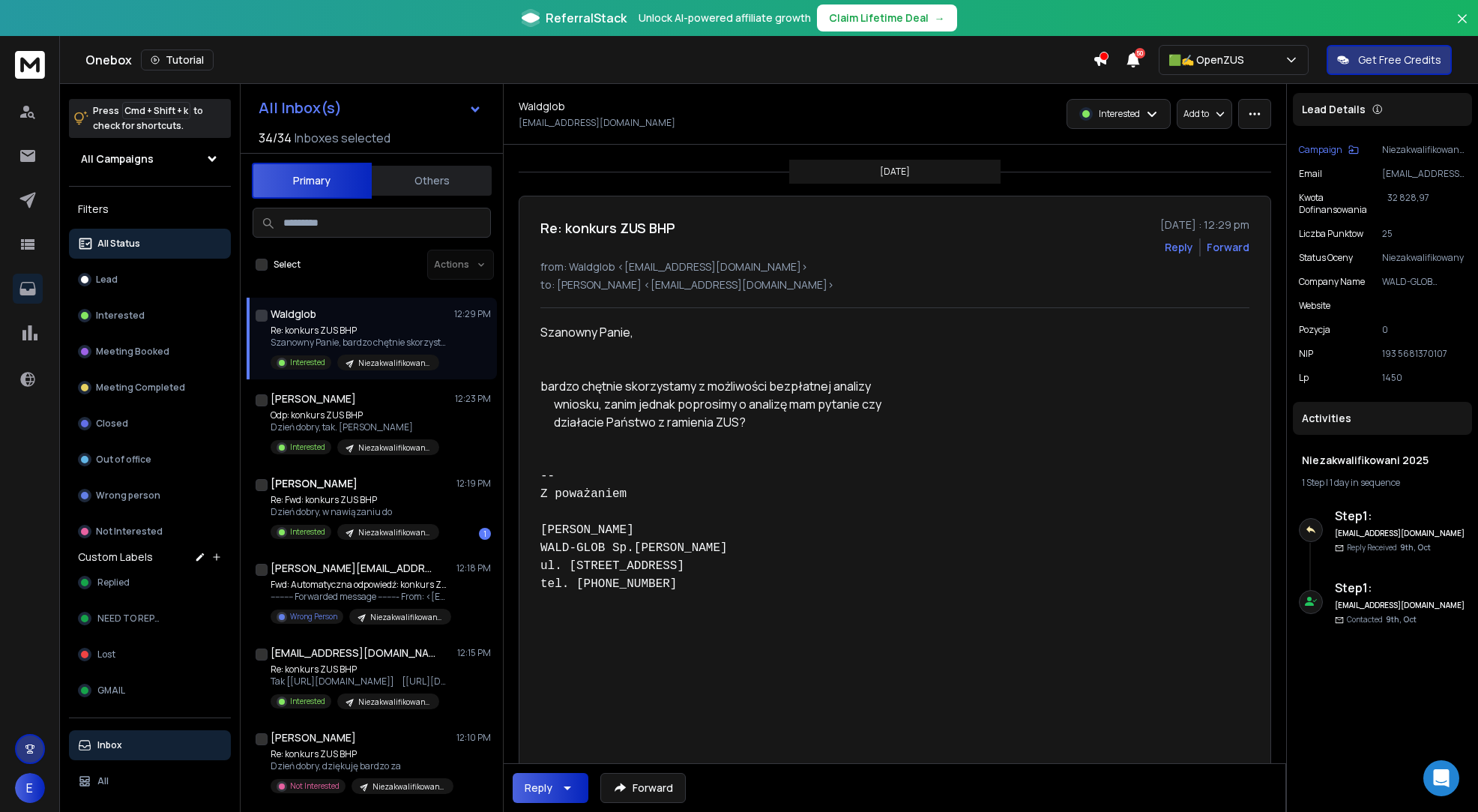
click at [262, 317] on button "button" at bounding box center [262, 316] width 12 height 12
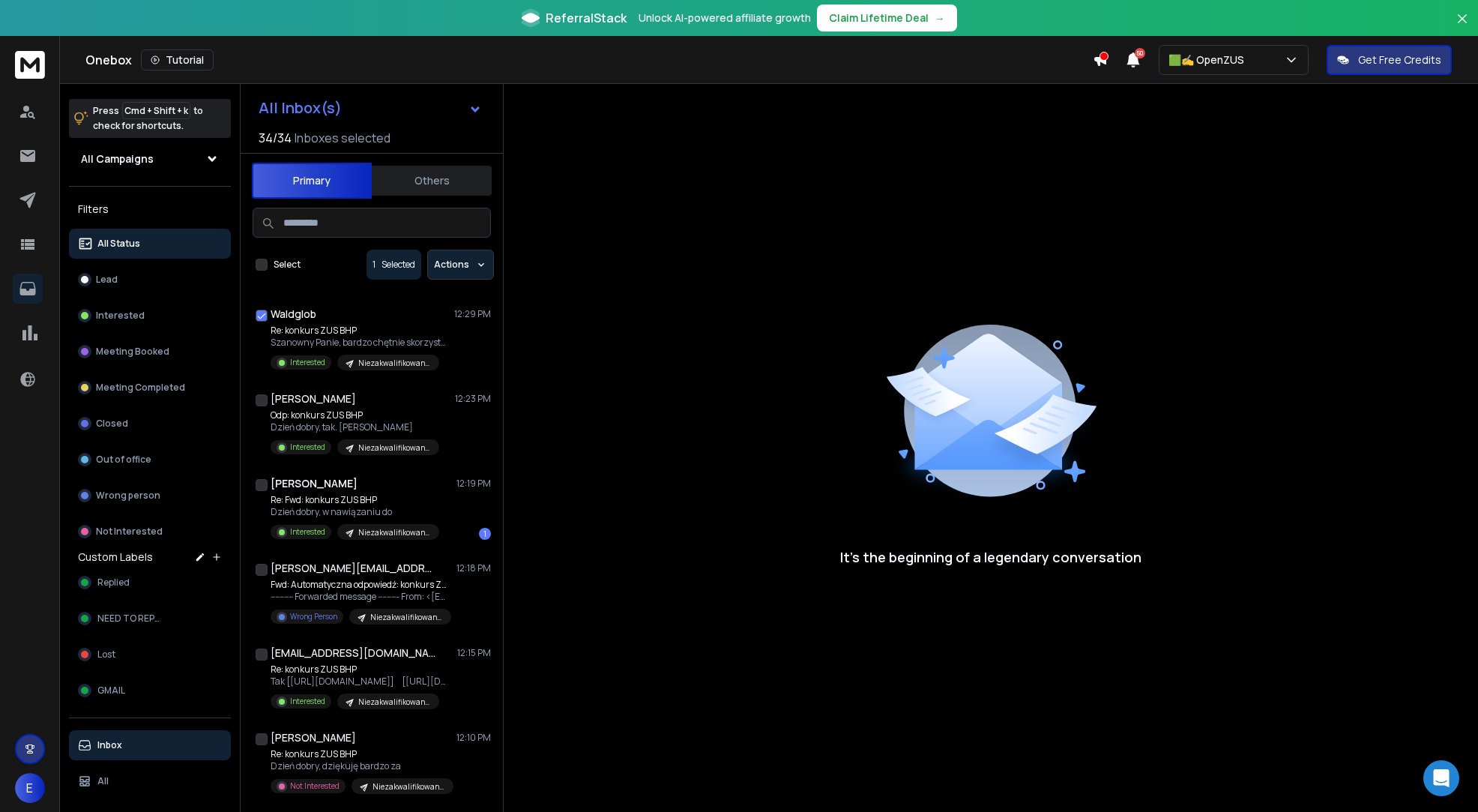
click at [445, 272] on button "Actions" at bounding box center [460, 264] width 67 height 30
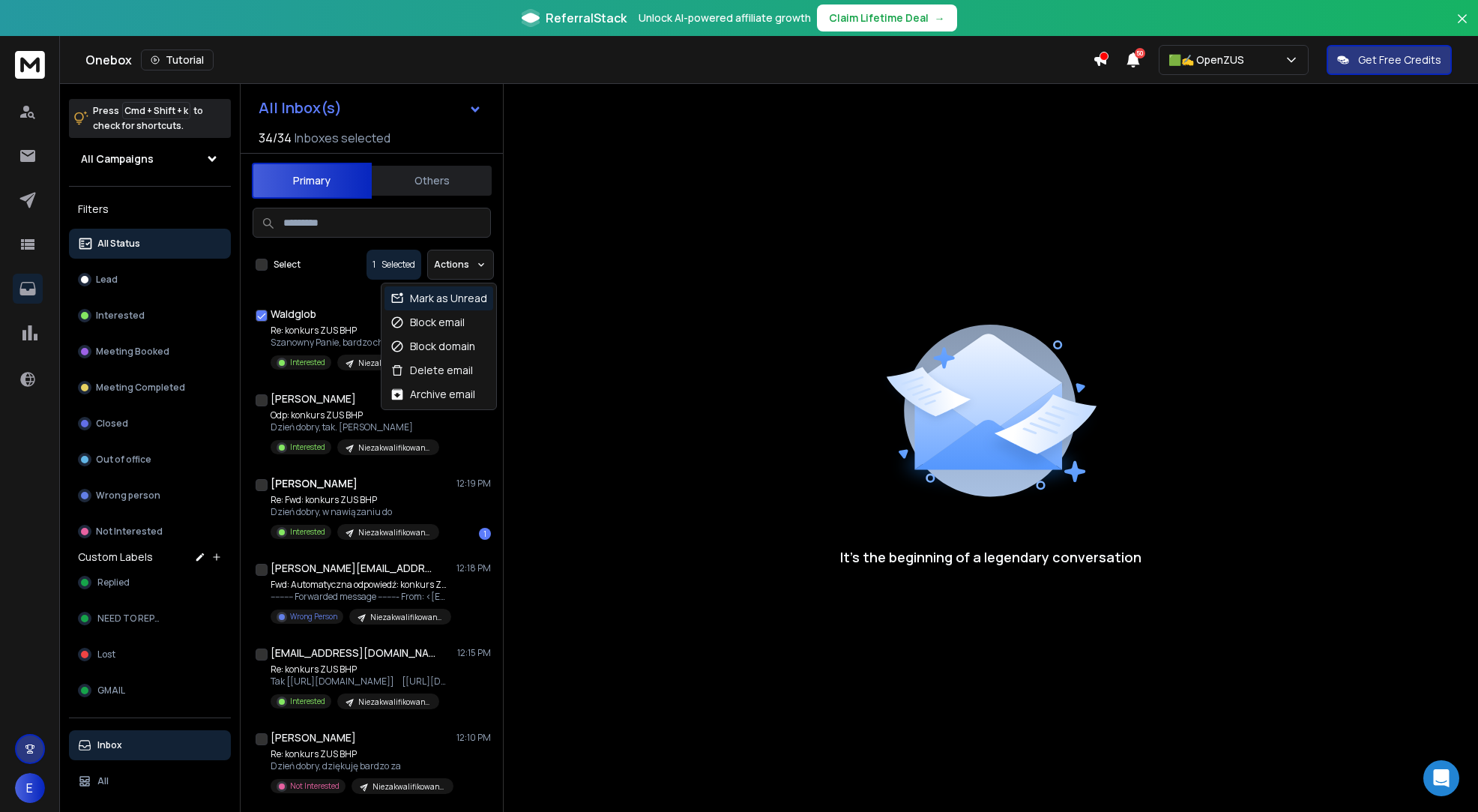
click at [458, 307] on div "Mark as Unread" at bounding box center [439, 298] width 109 height 24
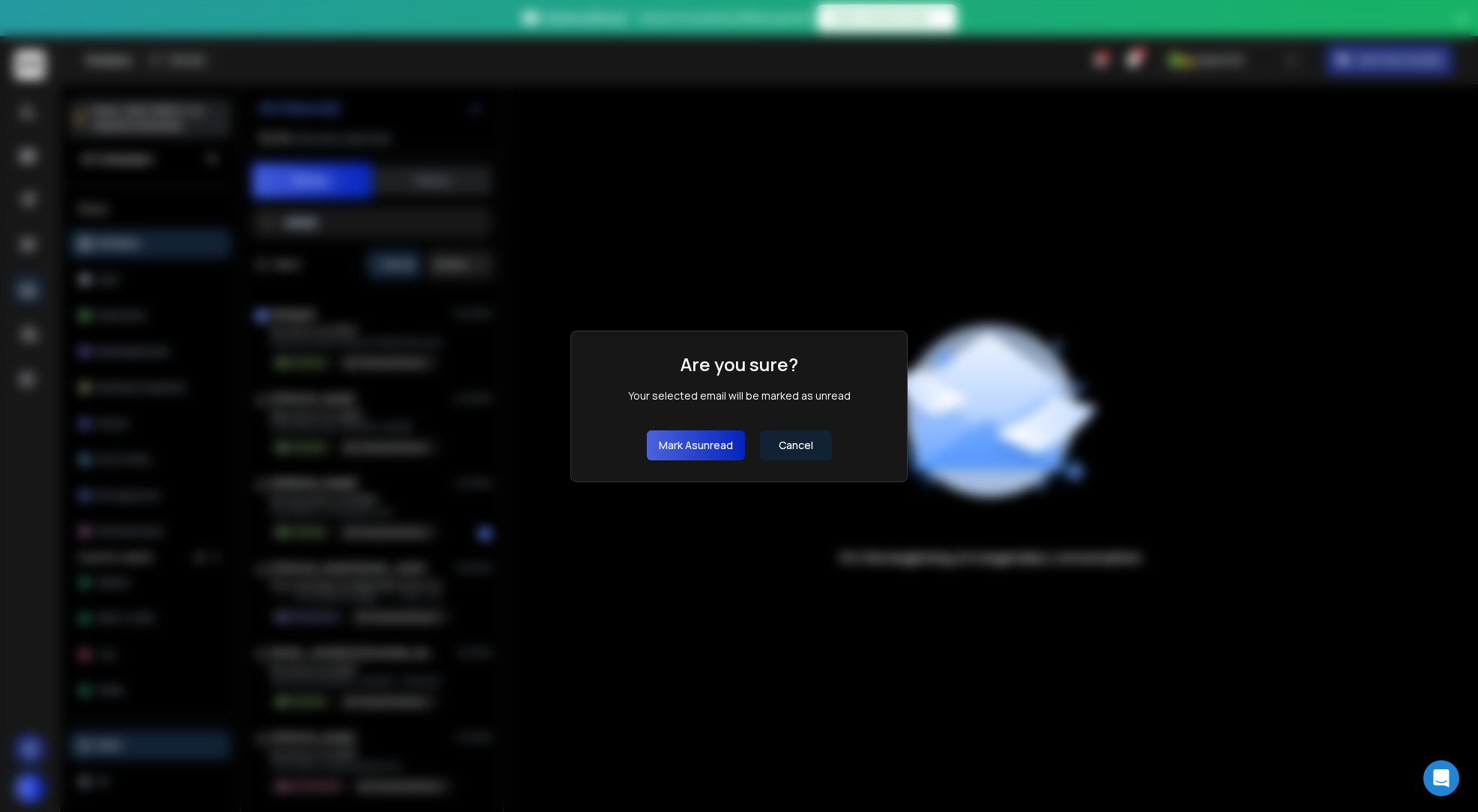
click at [700, 450] on p "Mark as unread" at bounding box center [696, 445] width 74 height 15
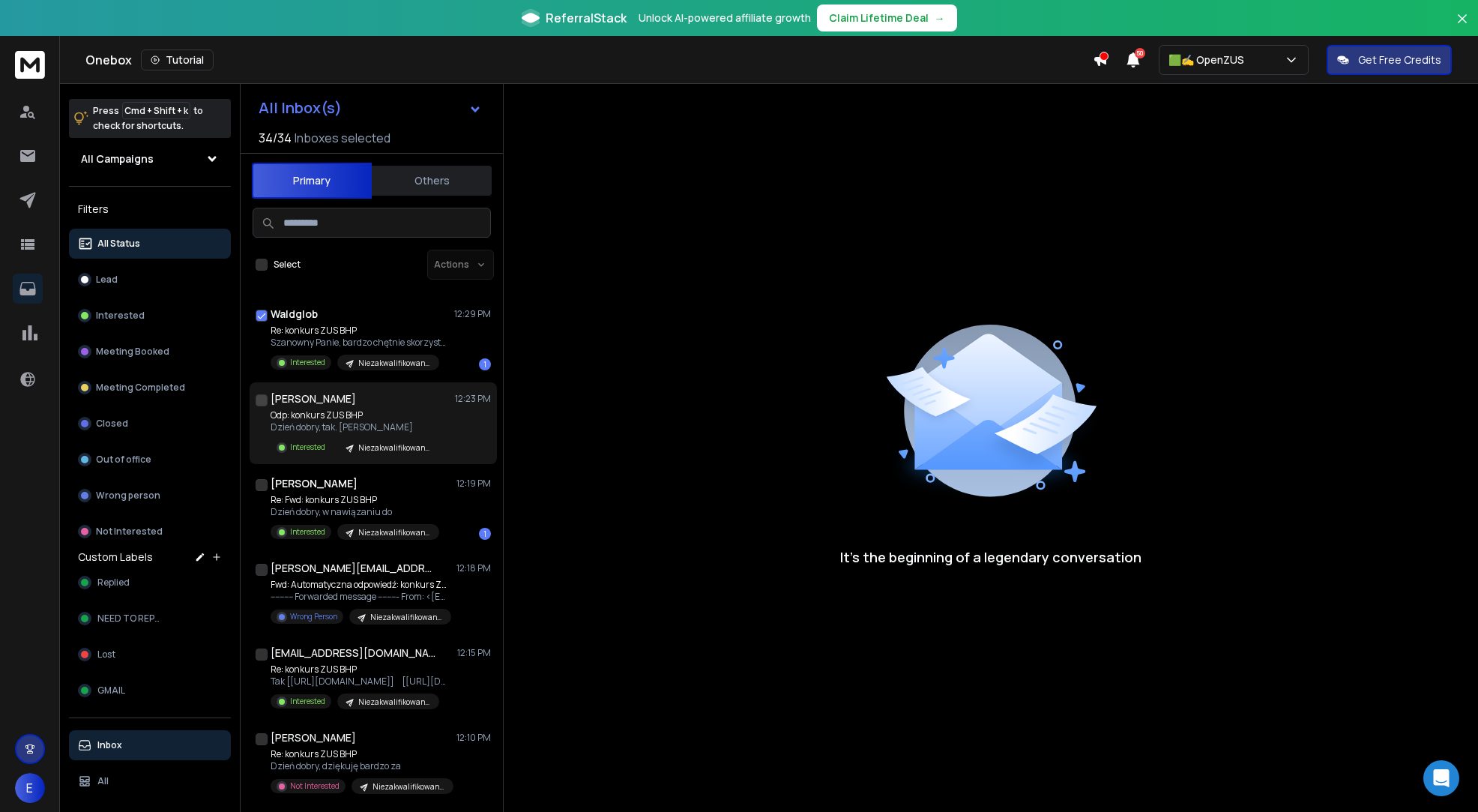
click at [453, 427] on div "Odp: konkurs ZUS BHP Dzień dobry, tak. Pozdrawiam, Paulina Interested Niezakwal…" at bounding box center [381, 432] width 220 height 46
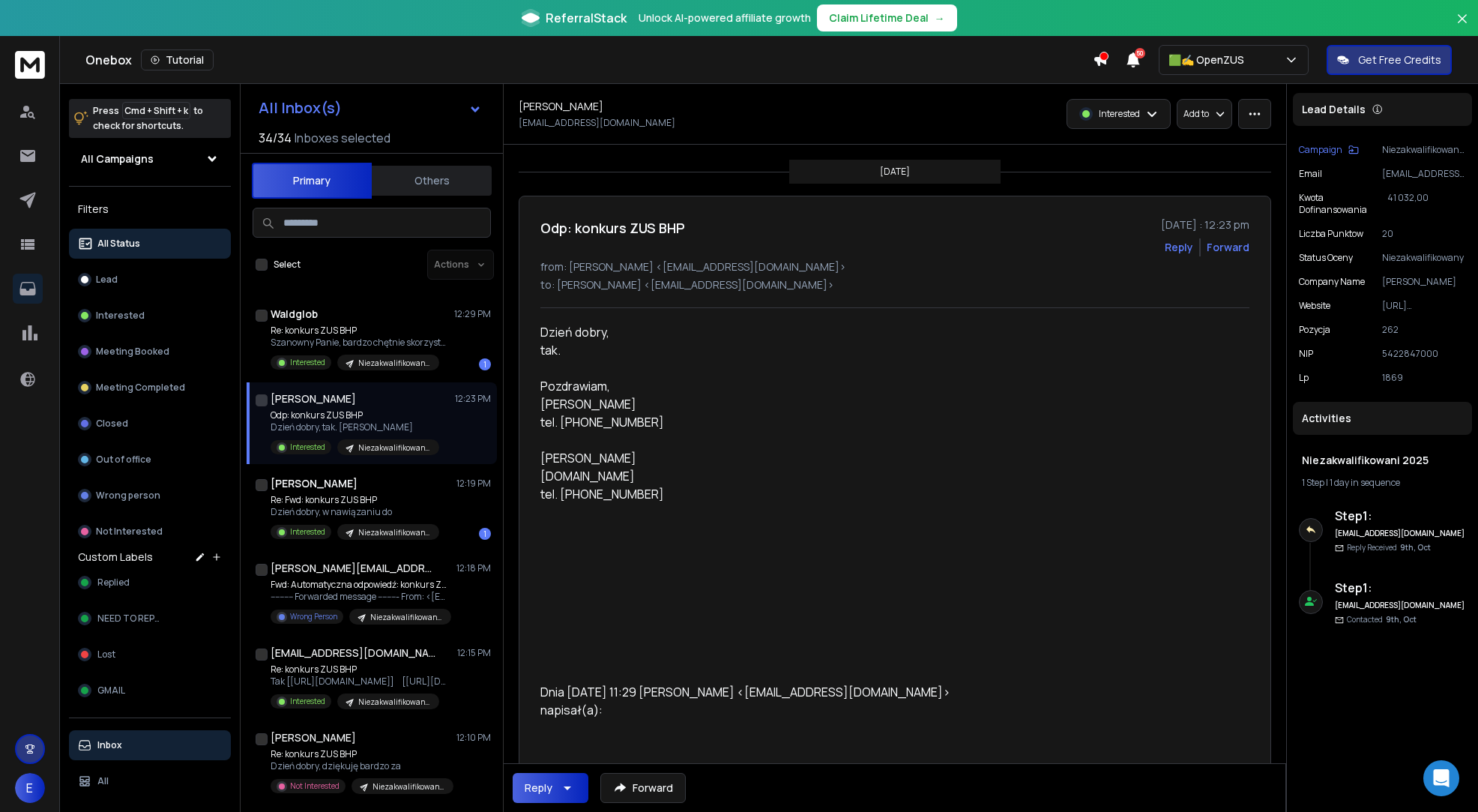
click at [463, 259] on div "Actions" at bounding box center [460, 264] width 67 height 30
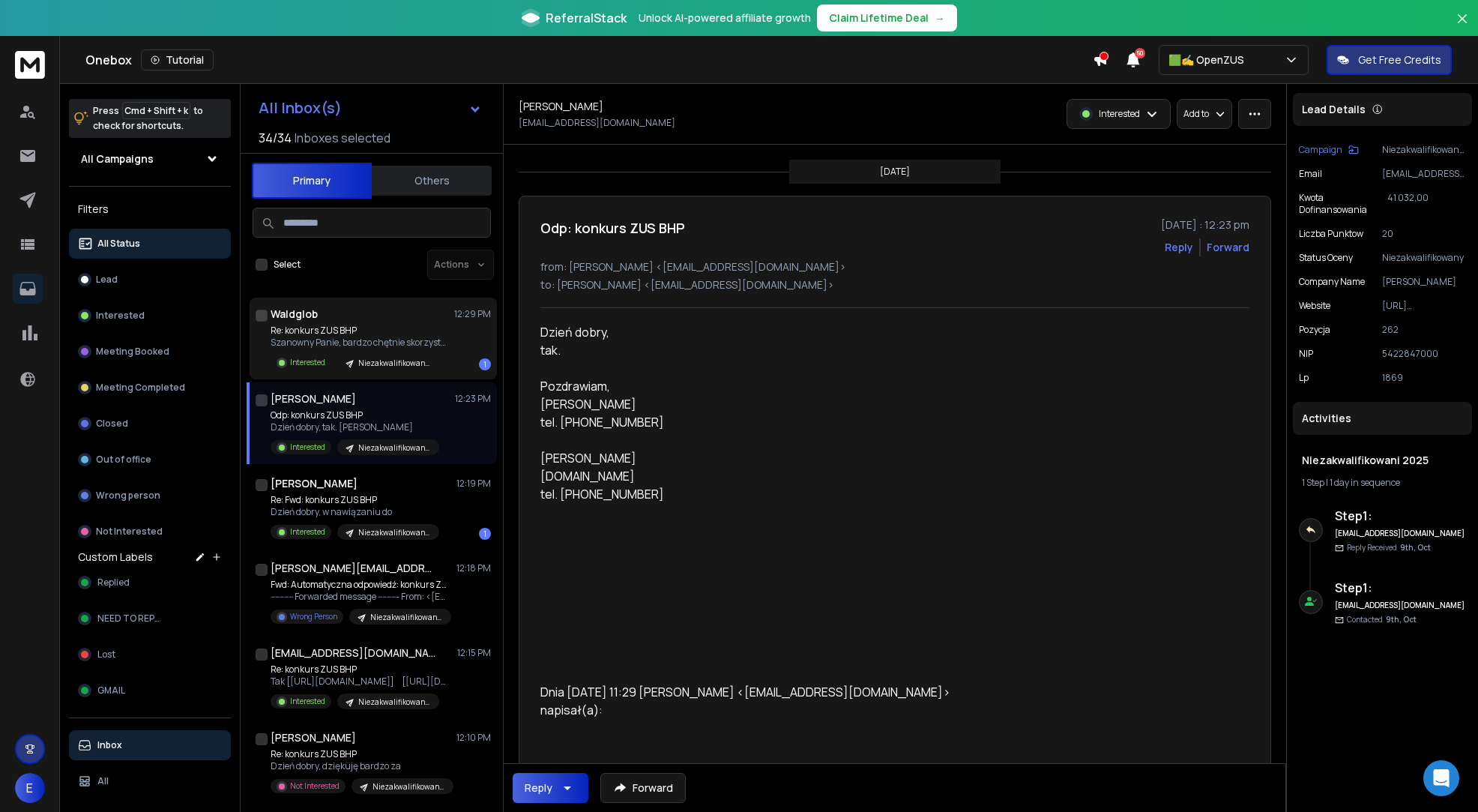
click at [262, 401] on button "button" at bounding box center [262, 400] width 12 height 12
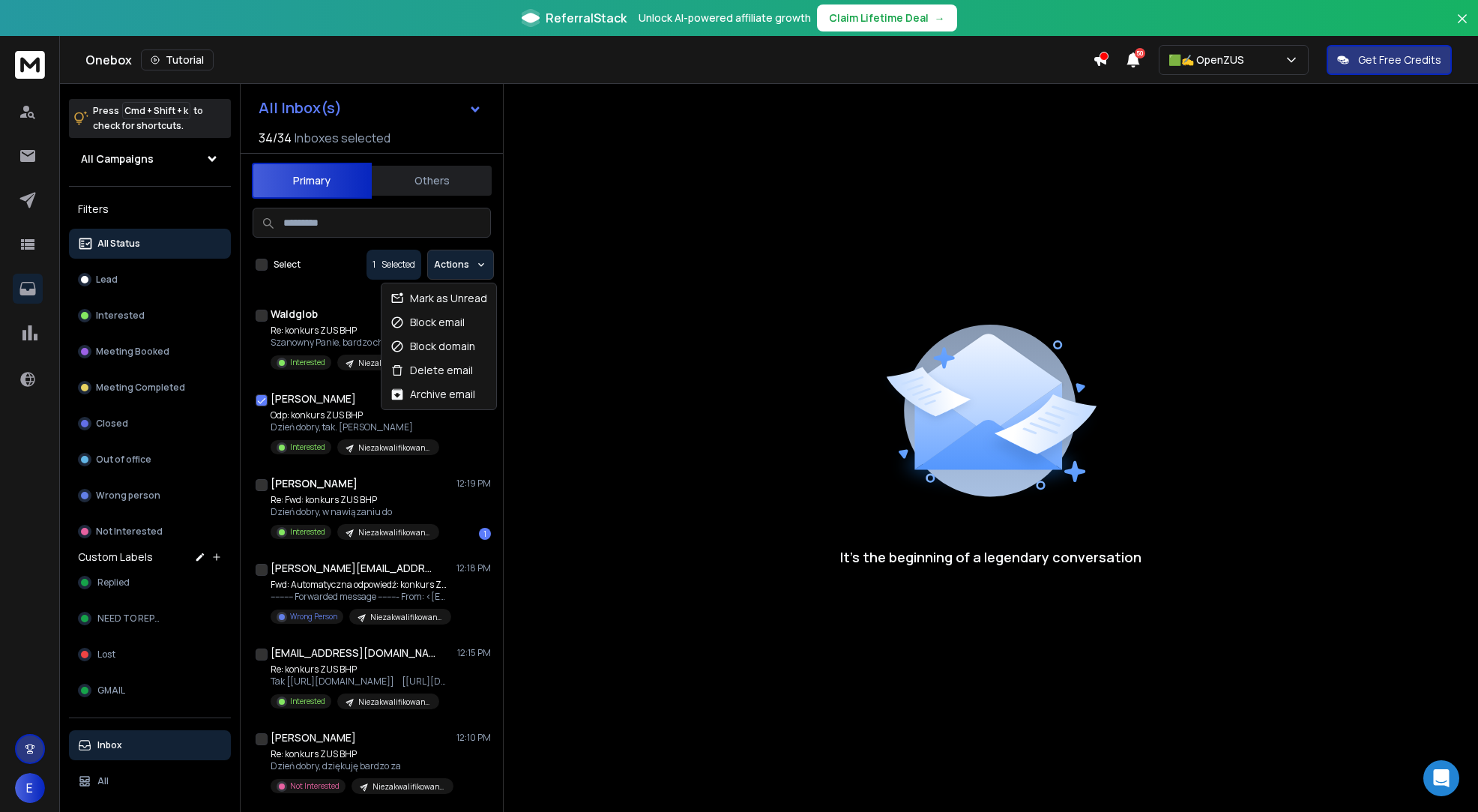
click at [467, 265] on p "Actions" at bounding box center [451, 265] width 35 height 12
click at [461, 305] on div "Mark as Unread" at bounding box center [439, 298] width 109 height 24
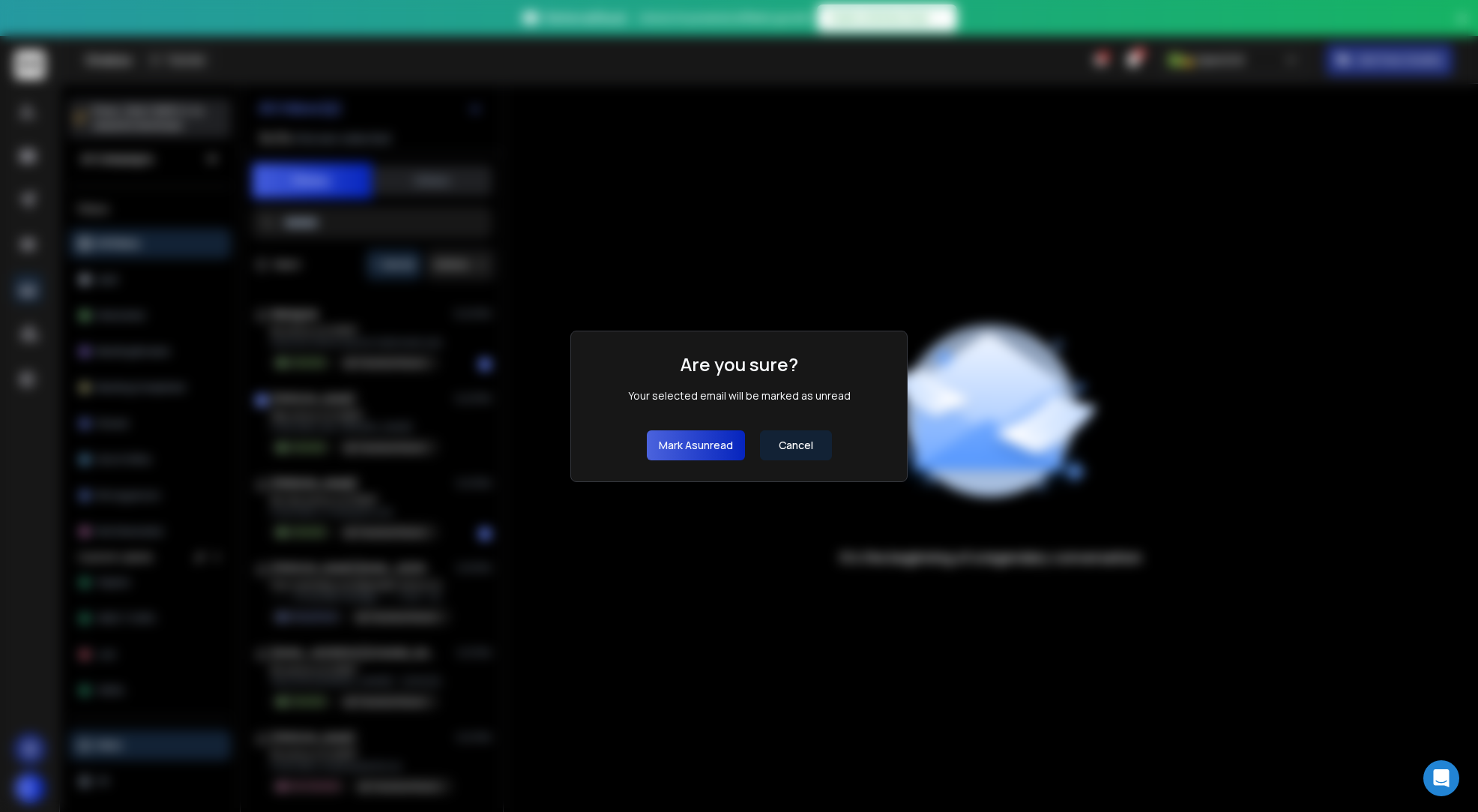
click at [689, 434] on button "Mark as unread" at bounding box center [696, 445] width 98 height 30
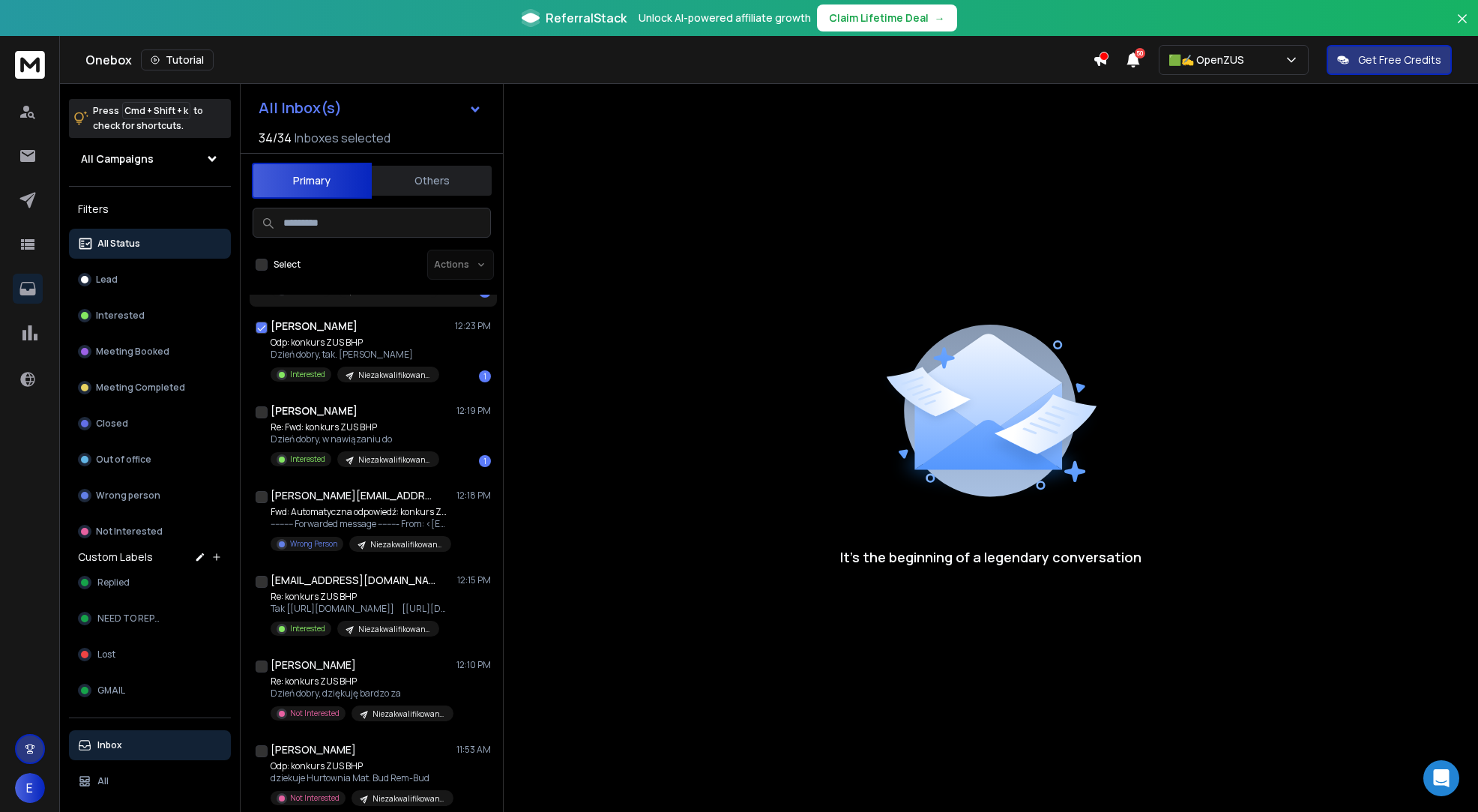
scroll to position [117, 0]
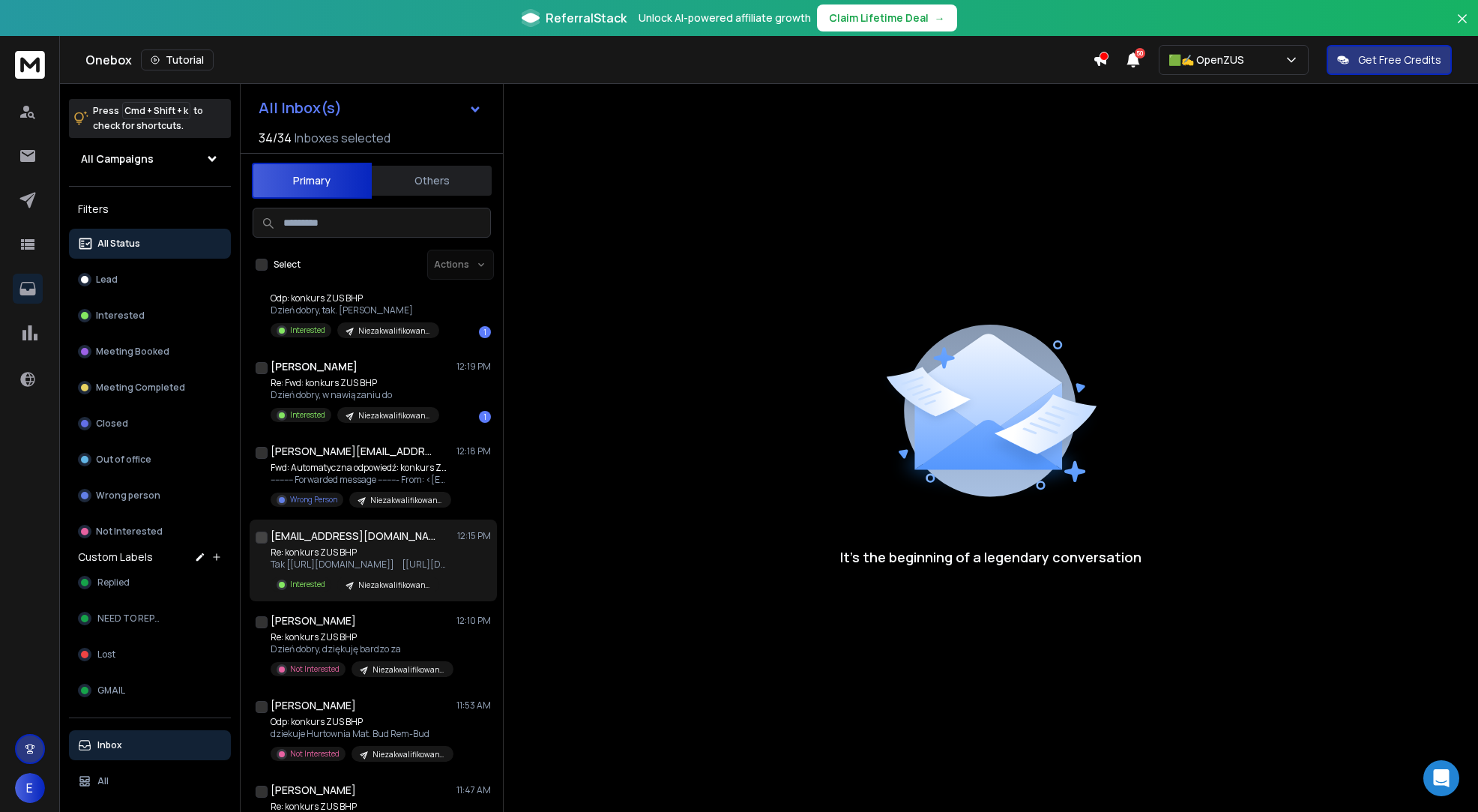
click at [260, 539] on button "button" at bounding box center [262, 537] width 12 height 12
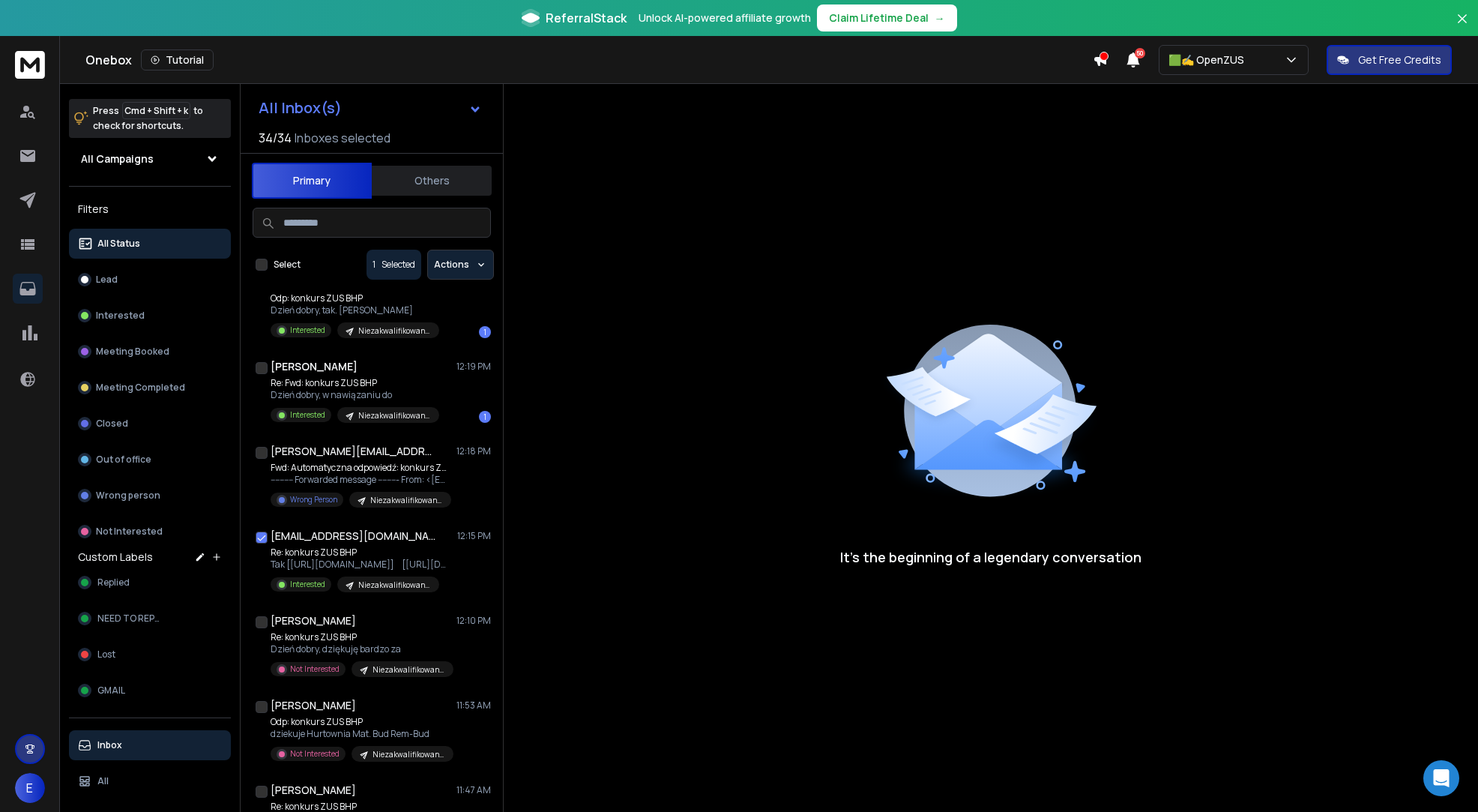
click at [477, 259] on icon "button" at bounding box center [481, 265] width 12 height 12
click at [472, 298] on div "Mark as Unread" at bounding box center [438, 298] width 96 height 15
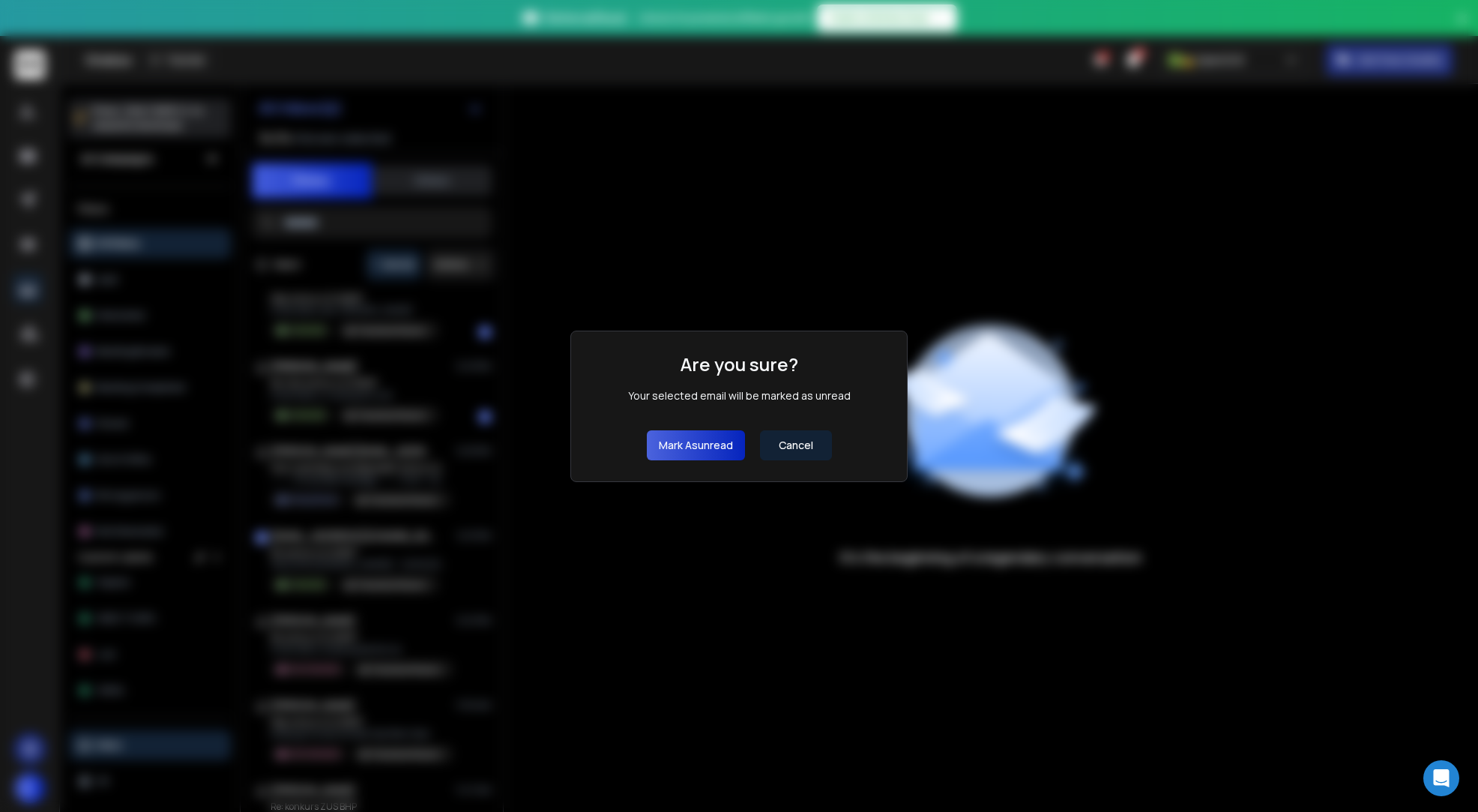
click at [677, 436] on button "Mark as unread" at bounding box center [696, 445] width 98 height 30
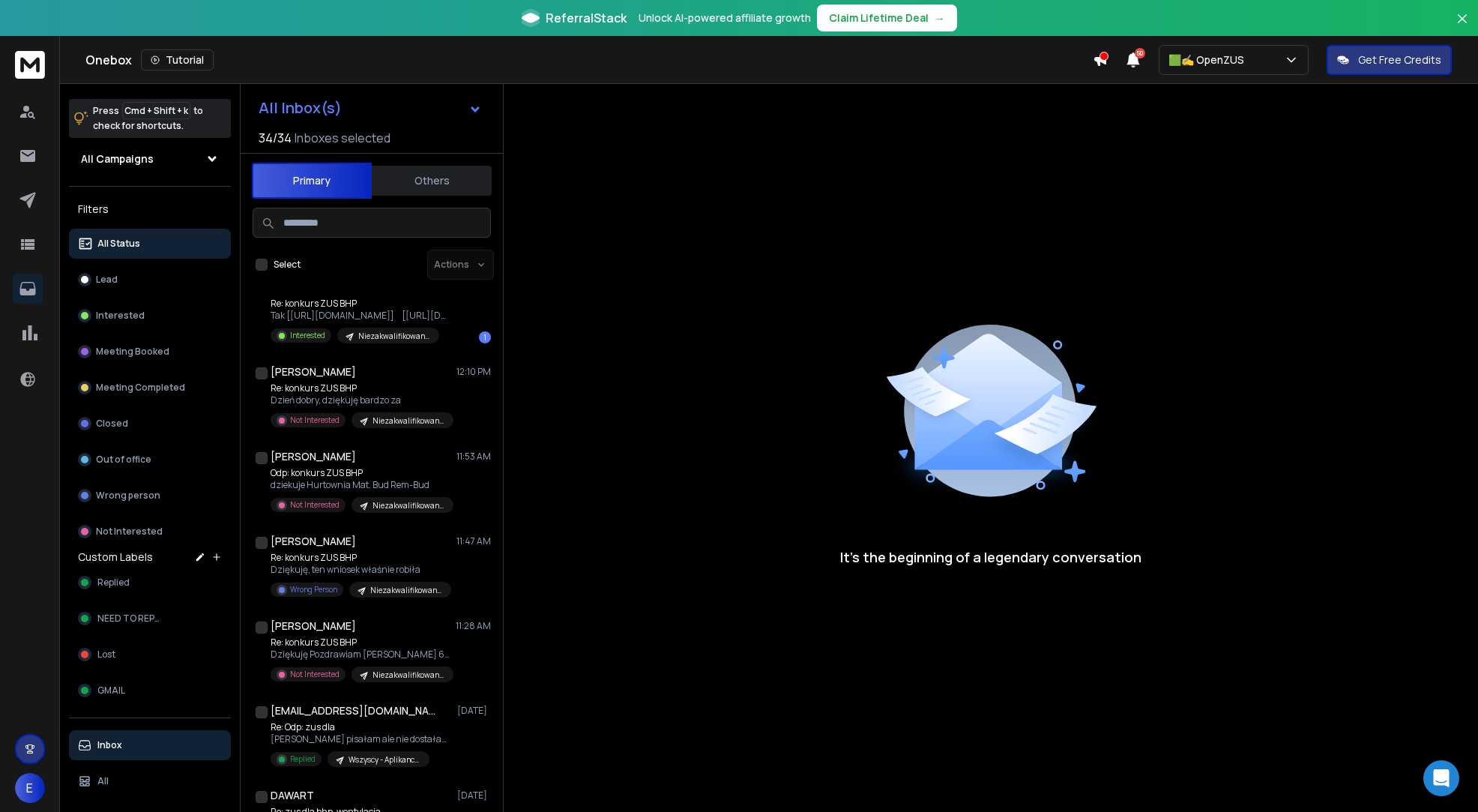
scroll to position [0, 0]
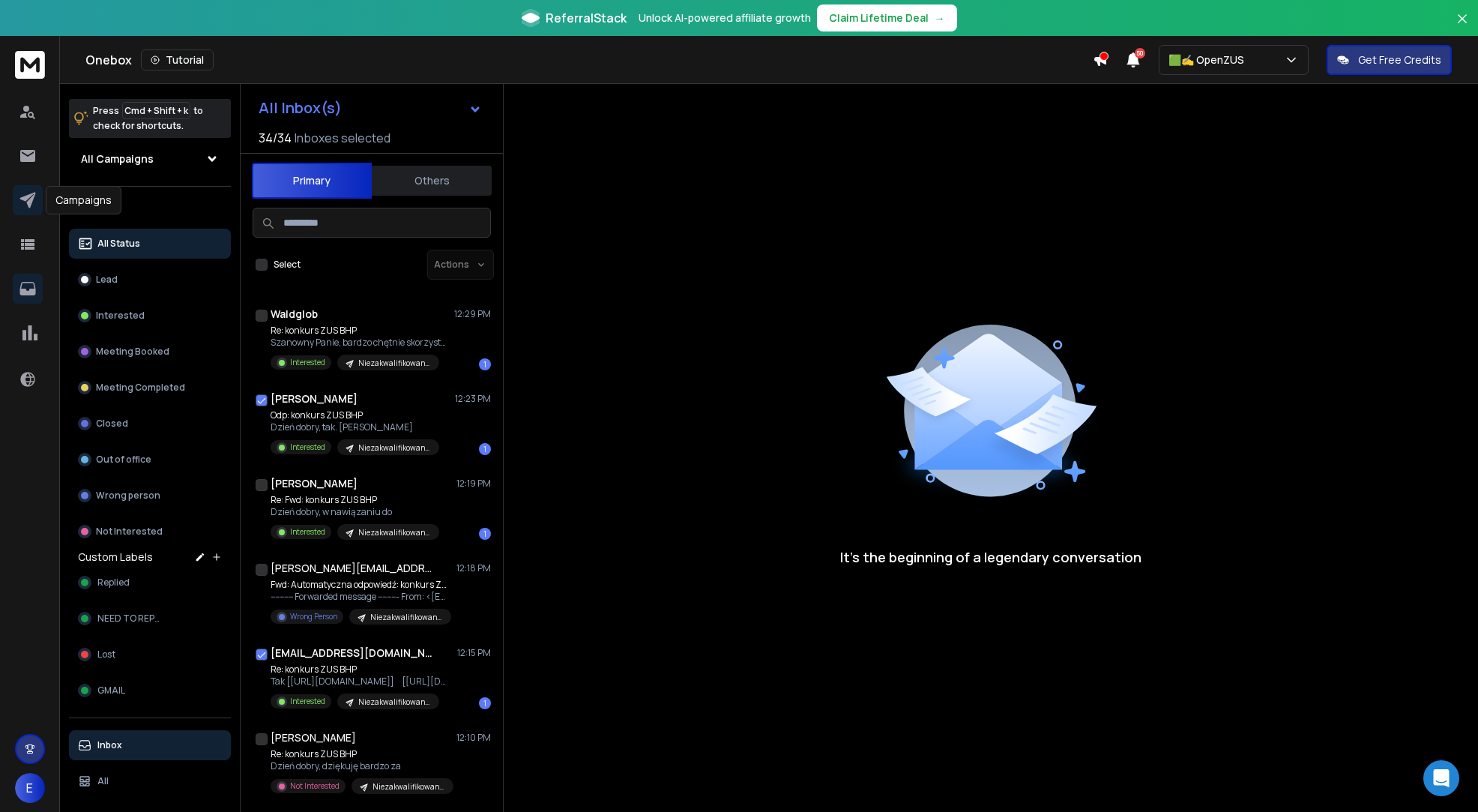
click at [32, 203] on icon at bounding box center [28, 201] width 18 height 18
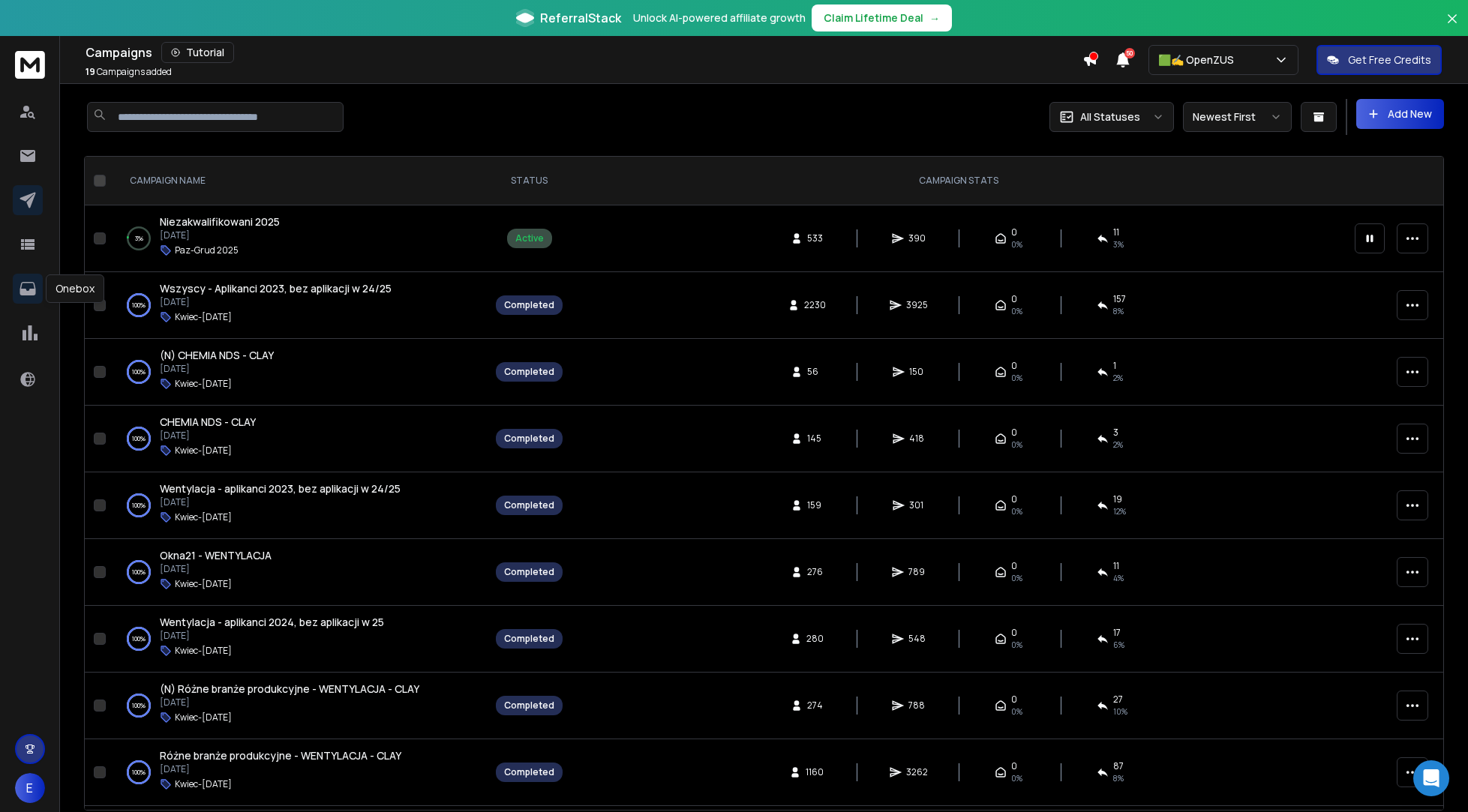
click at [33, 290] on icon at bounding box center [28, 289] width 16 height 14
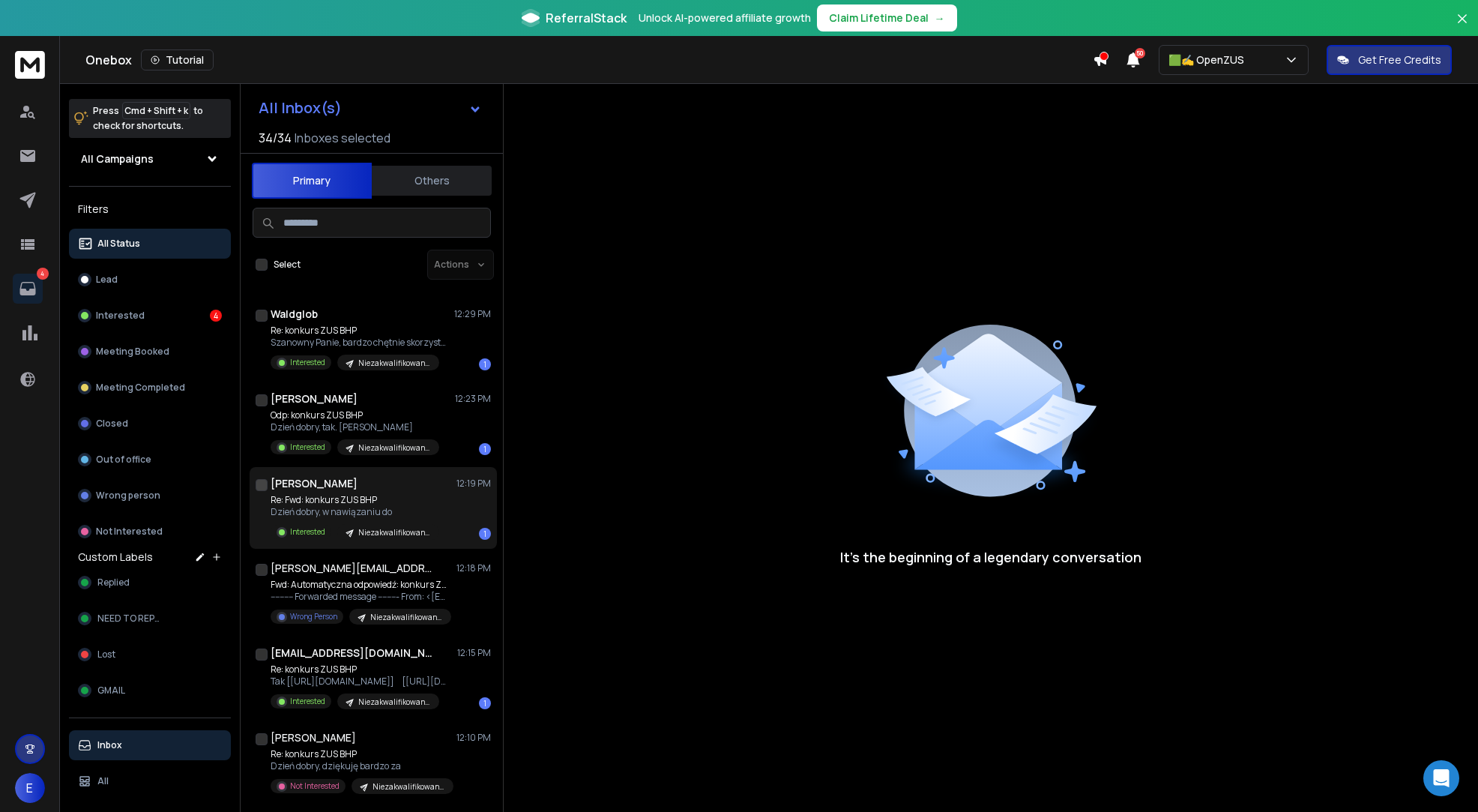
click at [373, 506] on p "Dzień dobry, w nawiązaniu do" at bounding box center [355, 512] width 169 height 12
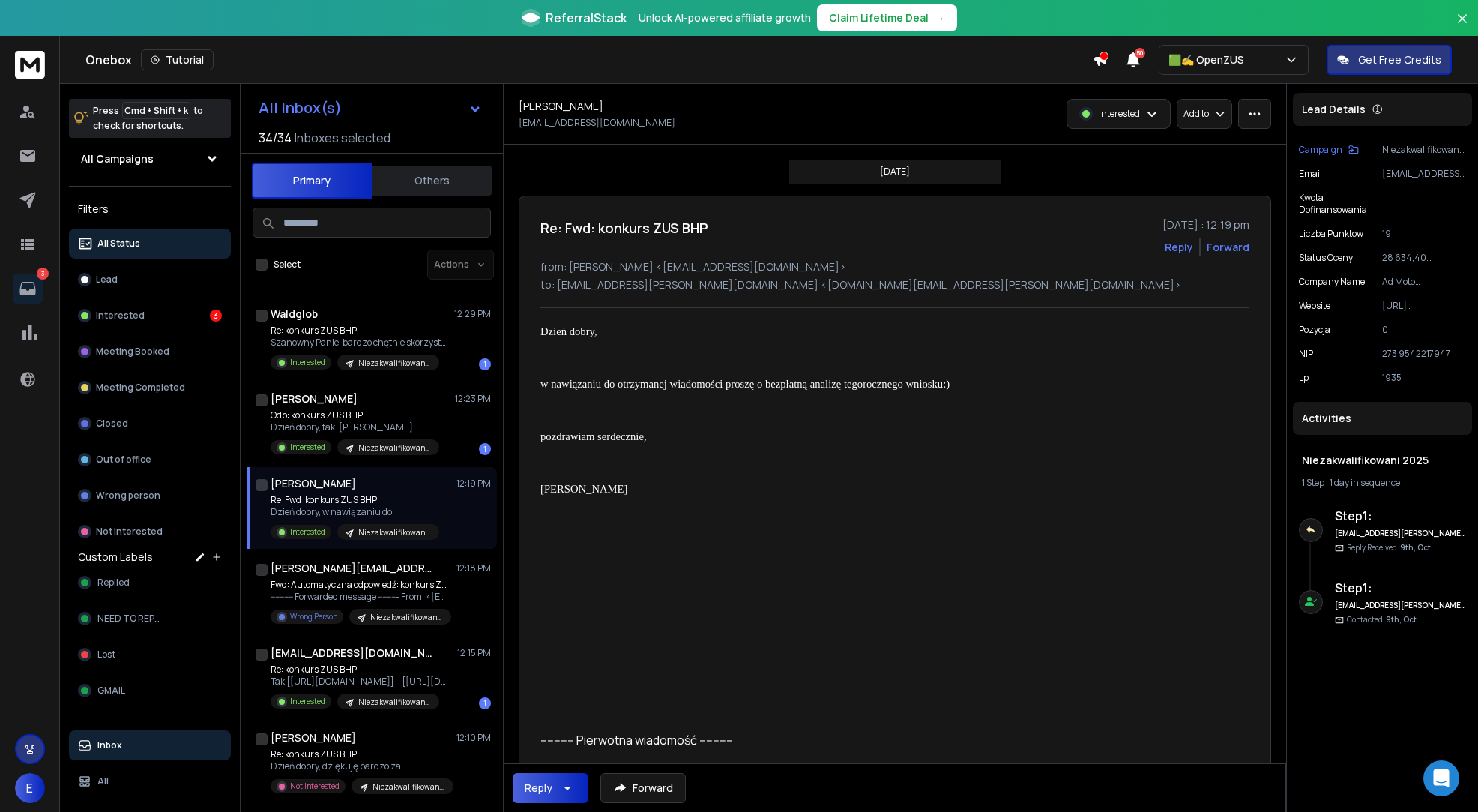
click at [265, 486] on button "button" at bounding box center [262, 485] width 12 height 12
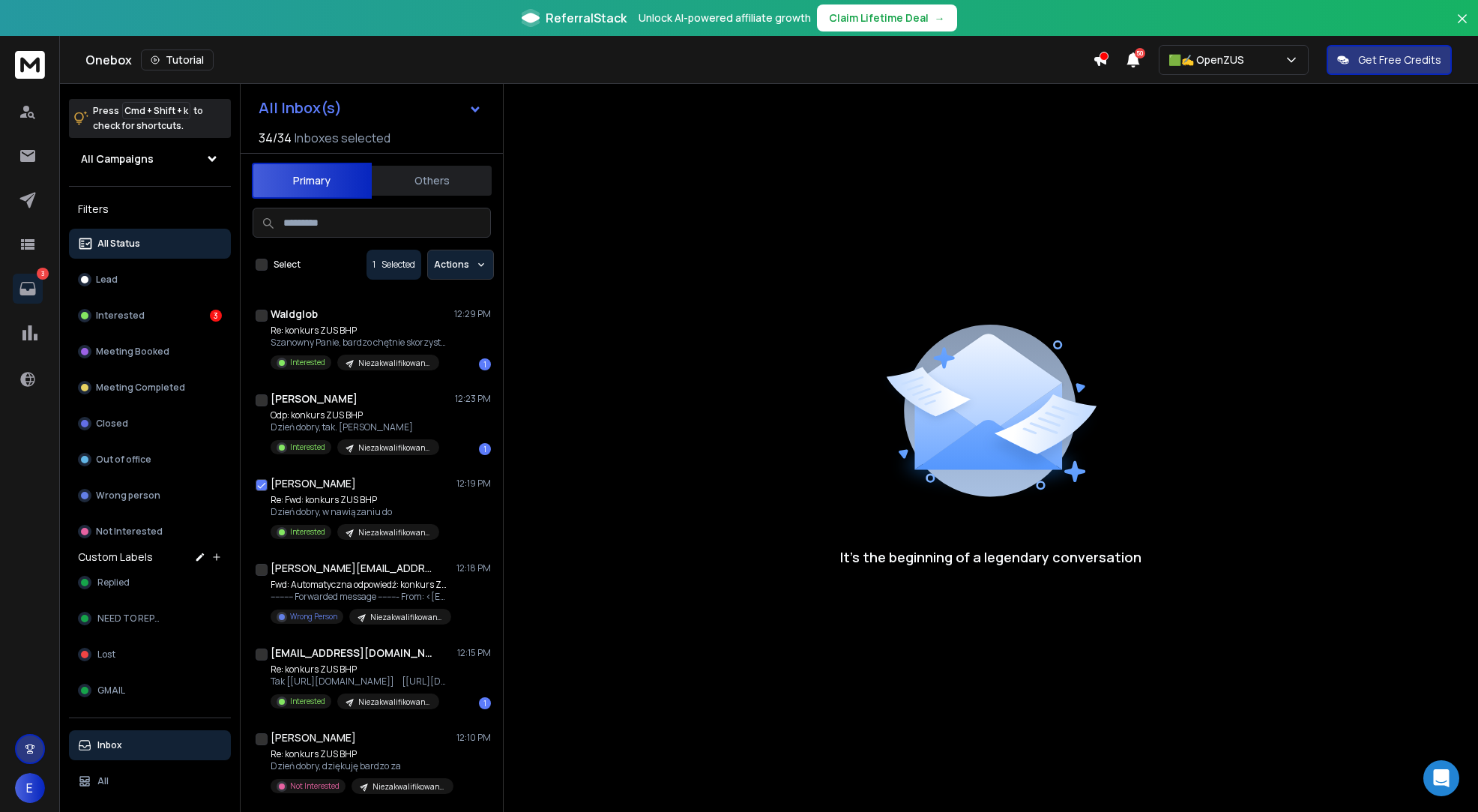
click at [459, 263] on p "Actions" at bounding box center [451, 265] width 35 height 12
click at [446, 299] on div "Mark as Unread" at bounding box center [438, 298] width 96 height 15
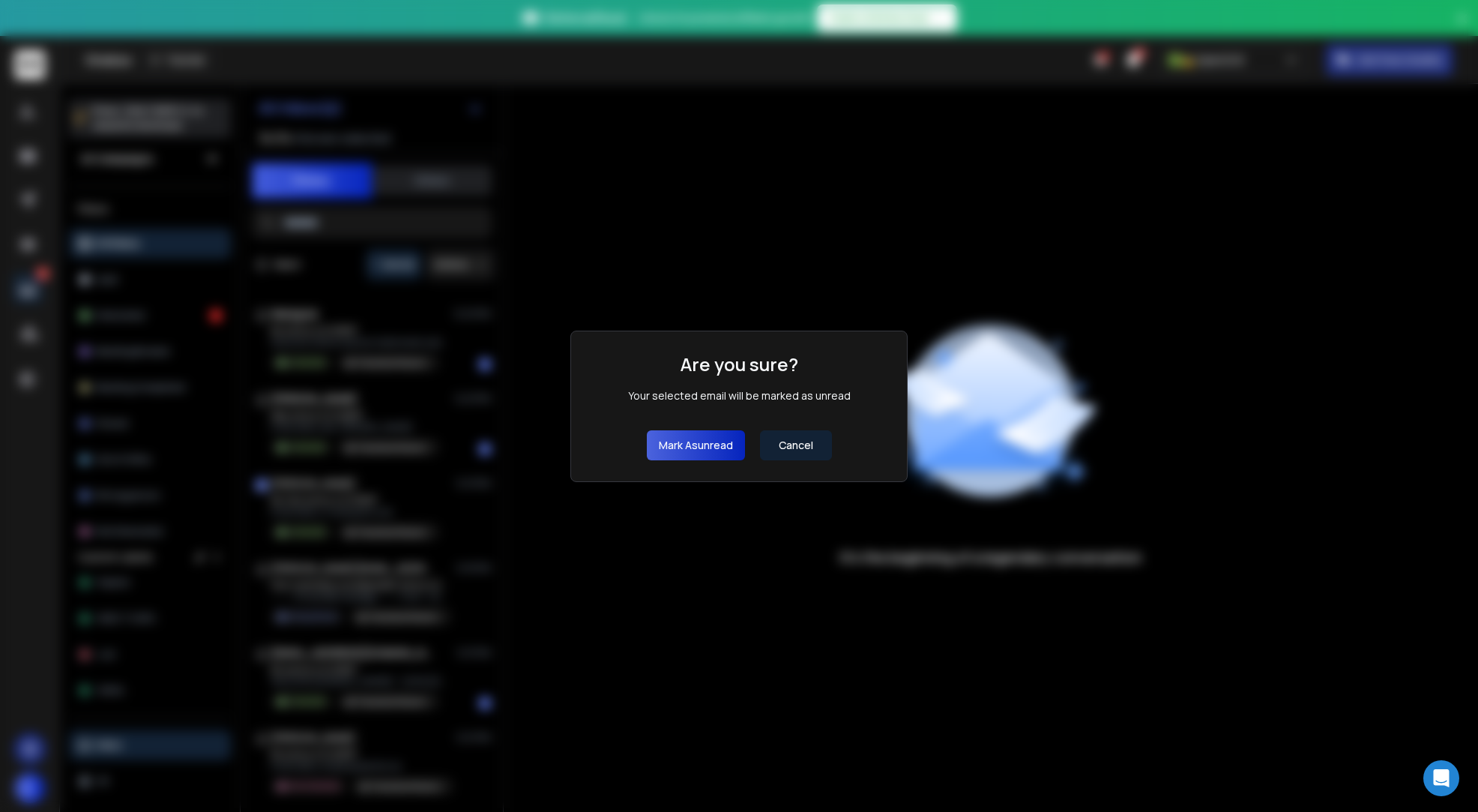
click at [716, 453] on button "Mark as unread" at bounding box center [696, 445] width 98 height 30
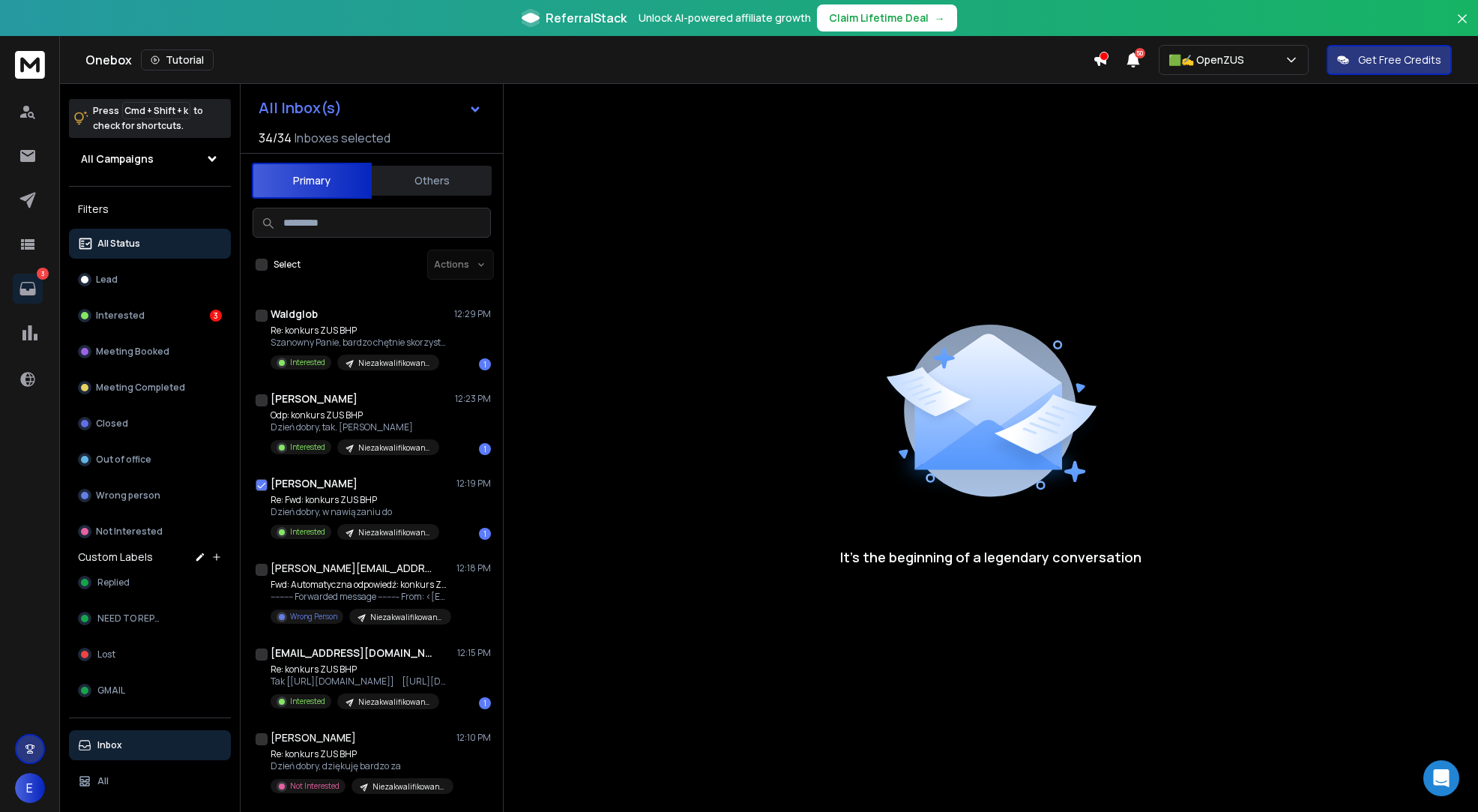
click at [406, 185] on button "Others" at bounding box center [432, 180] width 120 height 33
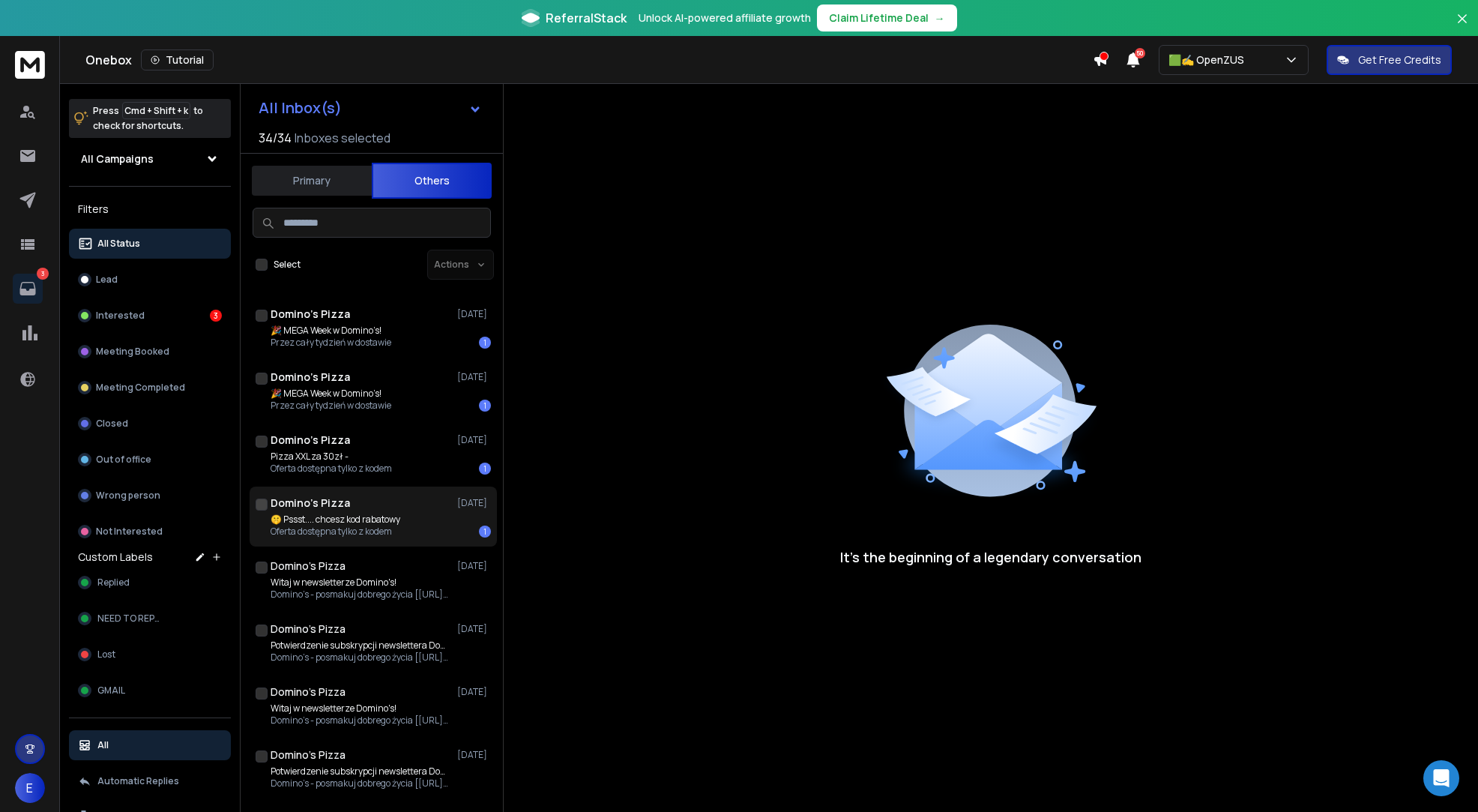
click at [387, 507] on div "Domino's Pizza 03 Oct" at bounding box center [381, 502] width 220 height 15
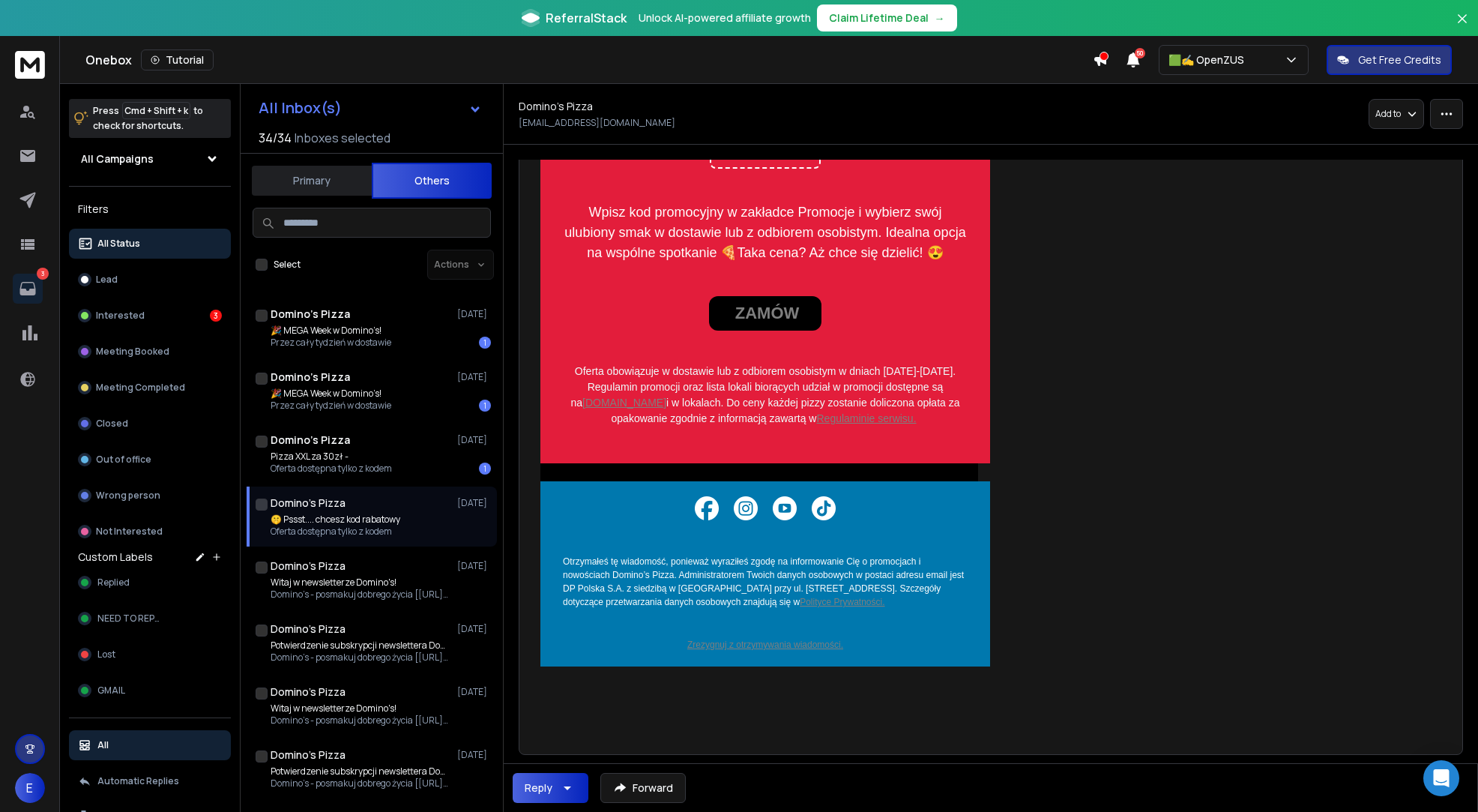
scroll to position [867, 0]
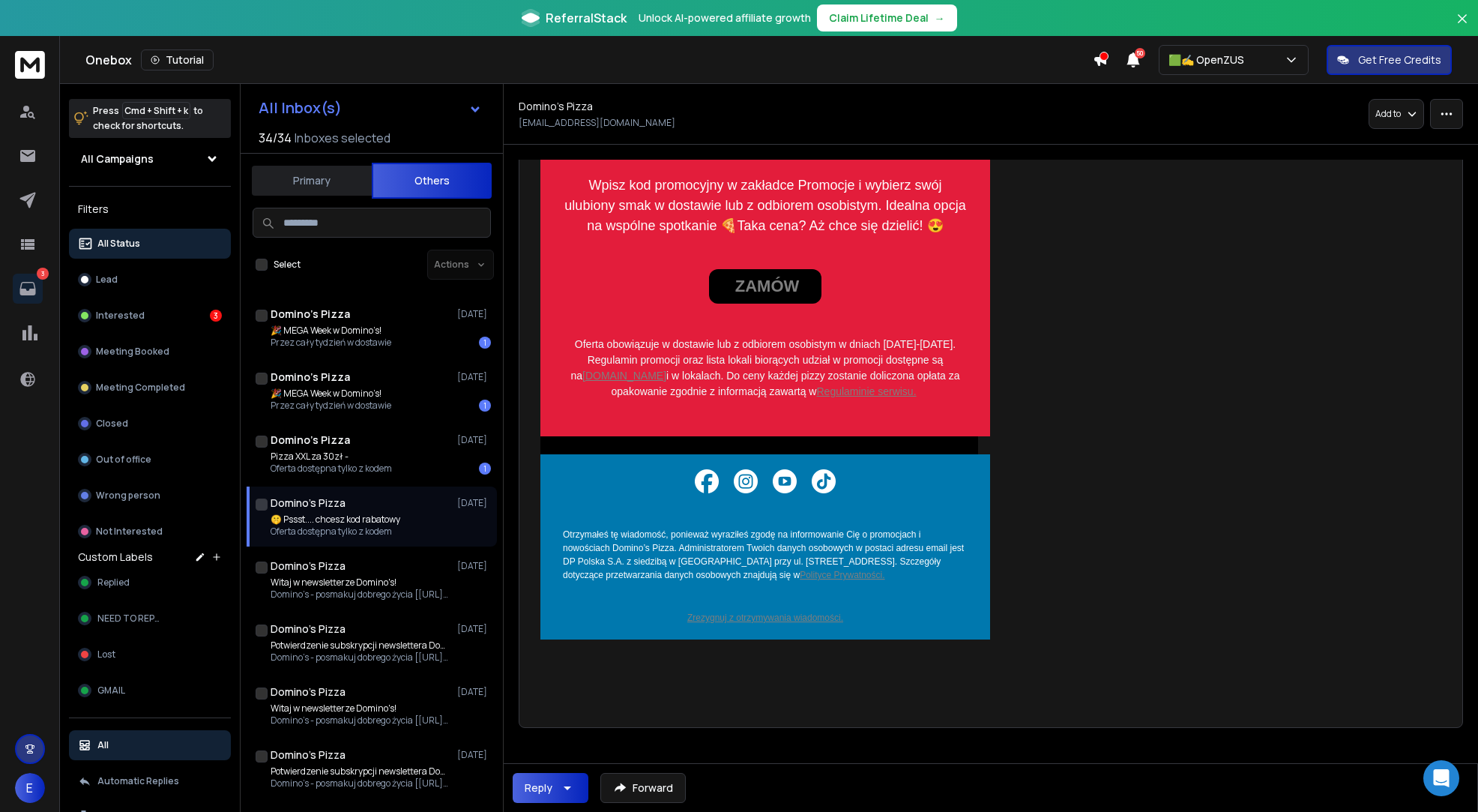
click at [781, 615] on link "Zrezygnuj z otrzymywania wiadomości." at bounding box center [765, 617] width 156 height 11
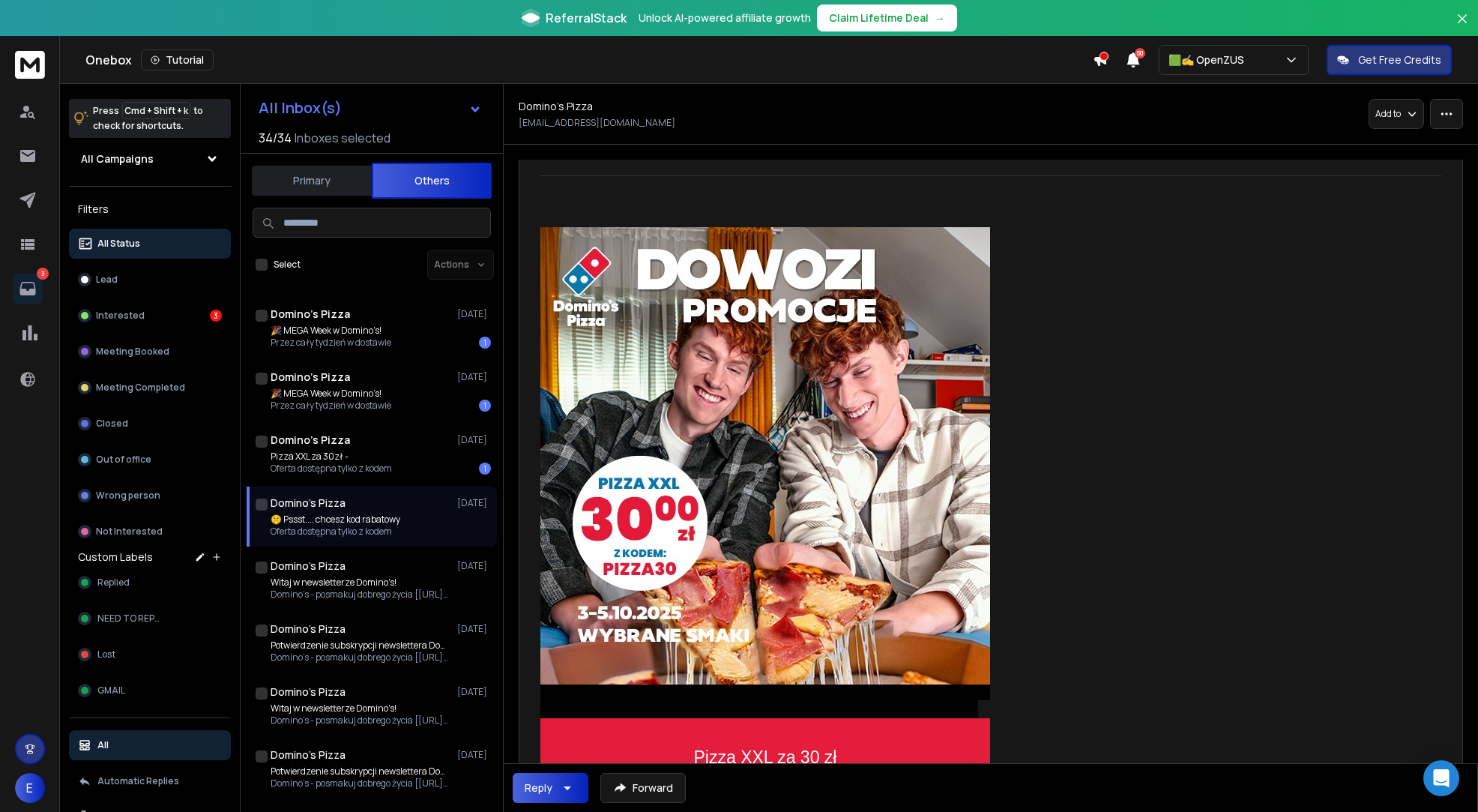
scroll to position [0, 0]
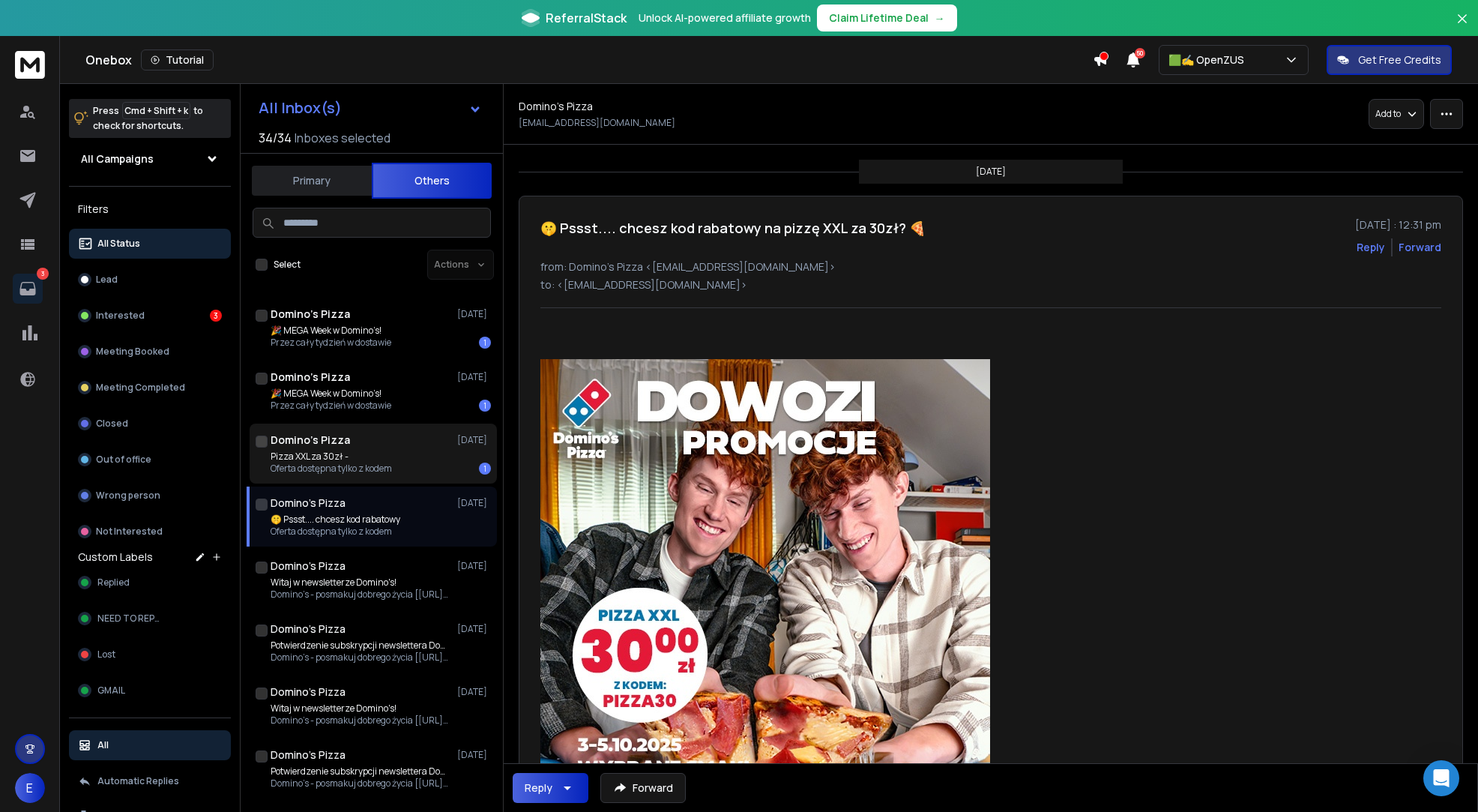
click at [419, 440] on div "Domino's Pizza 03 Oct" at bounding box center [381, 440] width 220 height 15
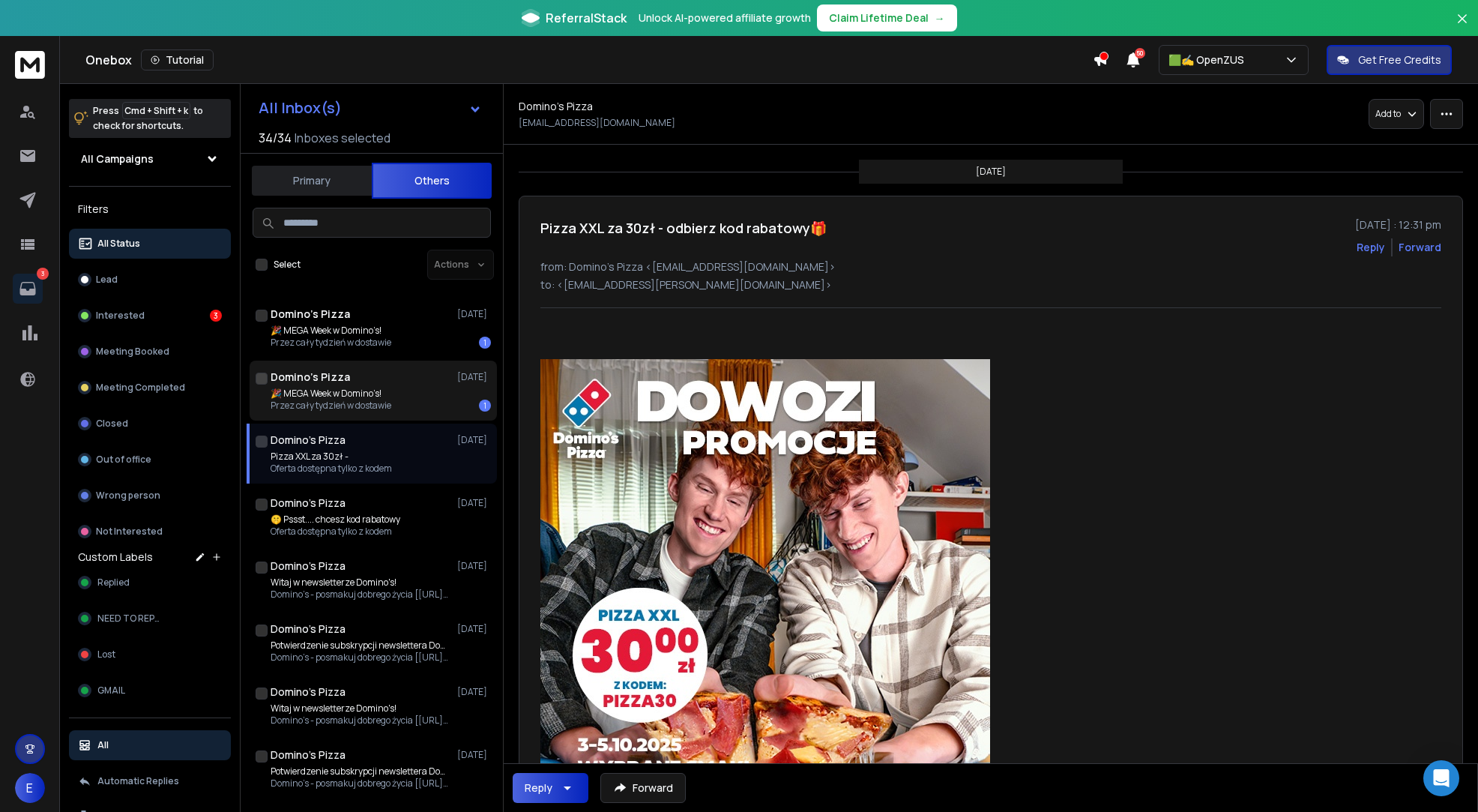
click at [408, 406] on div "🎉 MEGA Week w Domino’s! Przez cały tydzień w dostawie 1" at bounding box center [381, 399] width 220 height 24
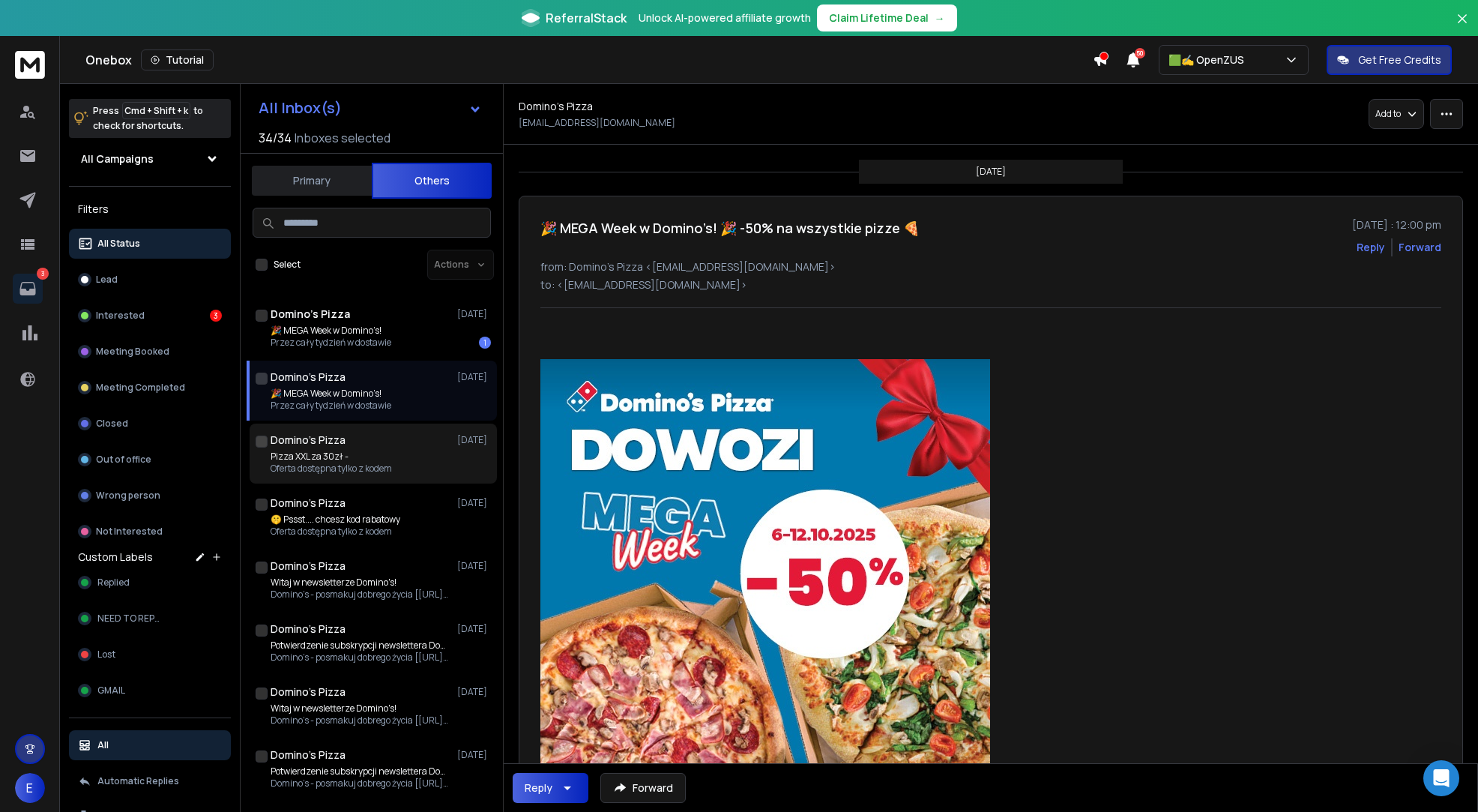
click at [404, 441] on div "Domino's Pizza 03 Oct" at bounding box center [381, 440] width 220 height 15
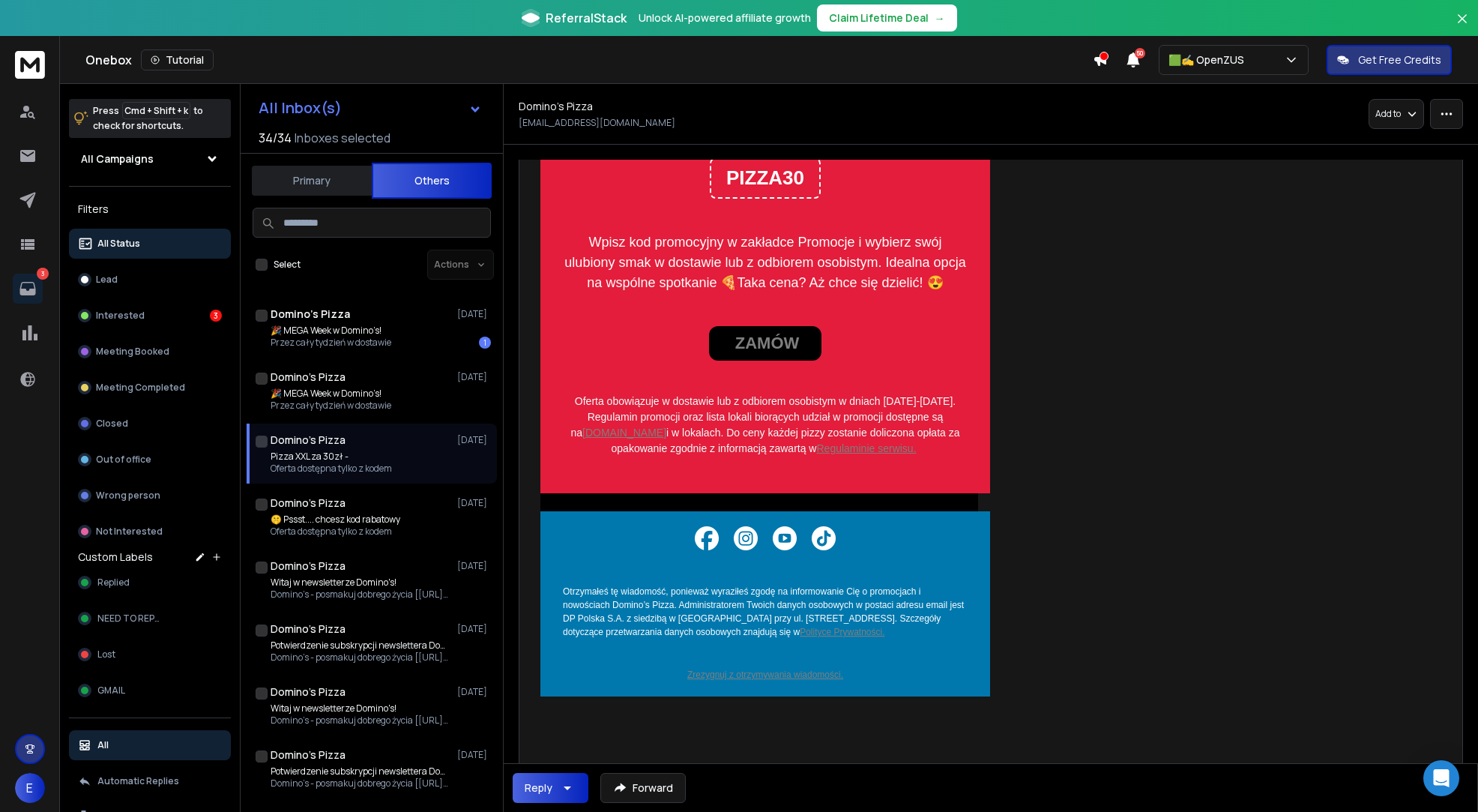
scroll to position [867, 0]
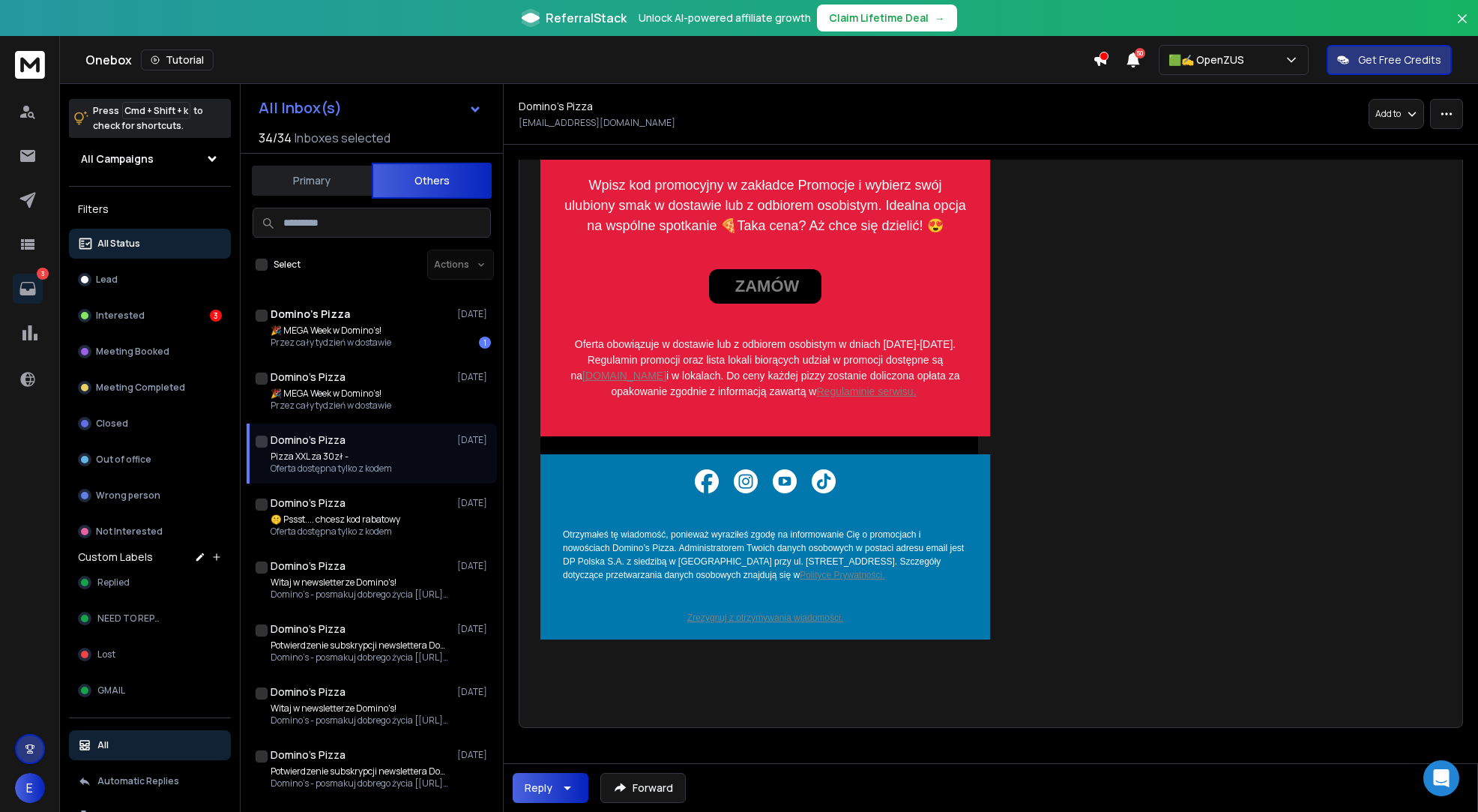
click at [781, 617] on link "Zrezygnuj z otrzymywania wiadomości." at bounding box center [765, 617] width 156 height 11
click at [369, 345] on p "Przez cały tydzień w dostawie" at bounding box center [332, 342] width 121 height 12
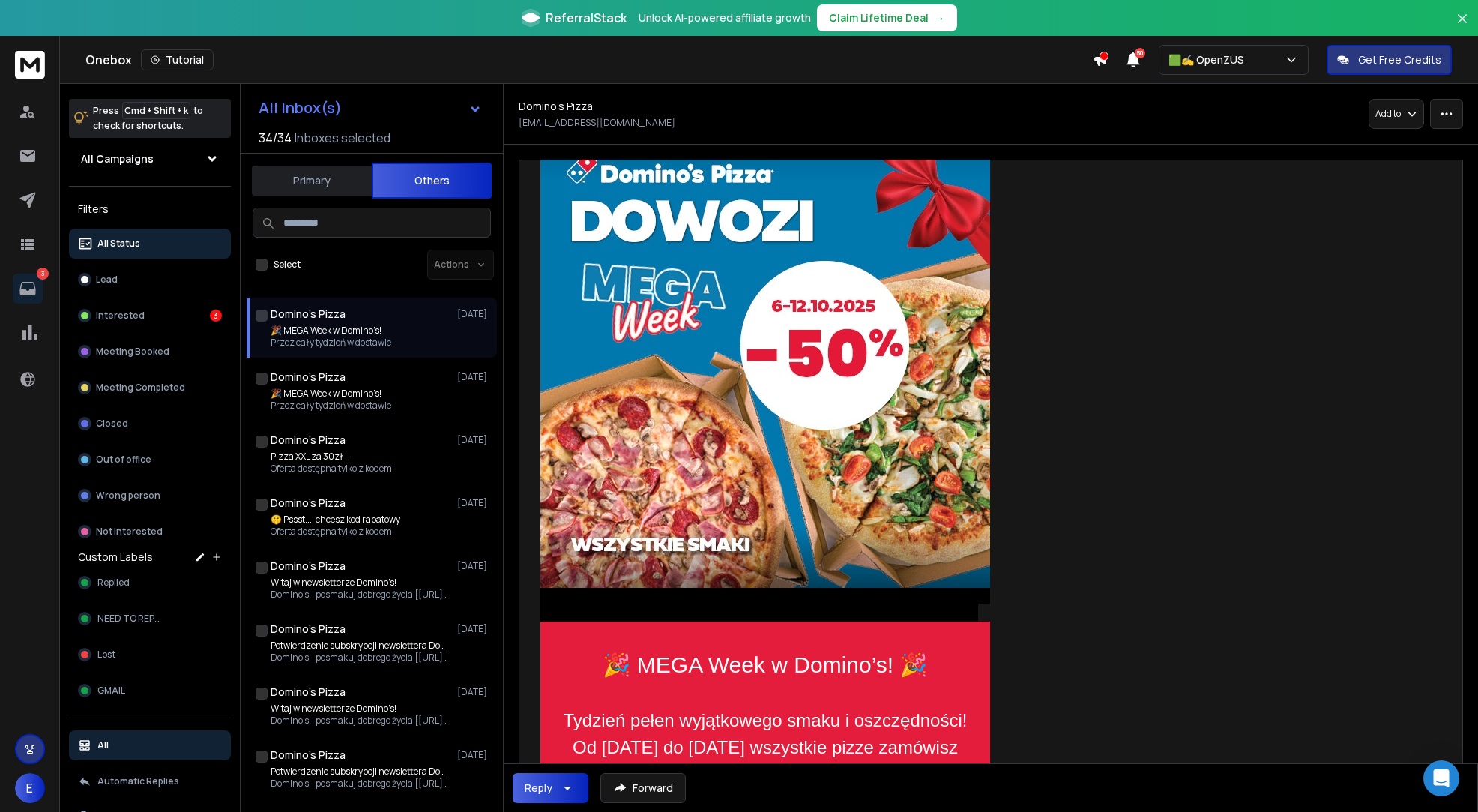
scroll to position [0, 0]
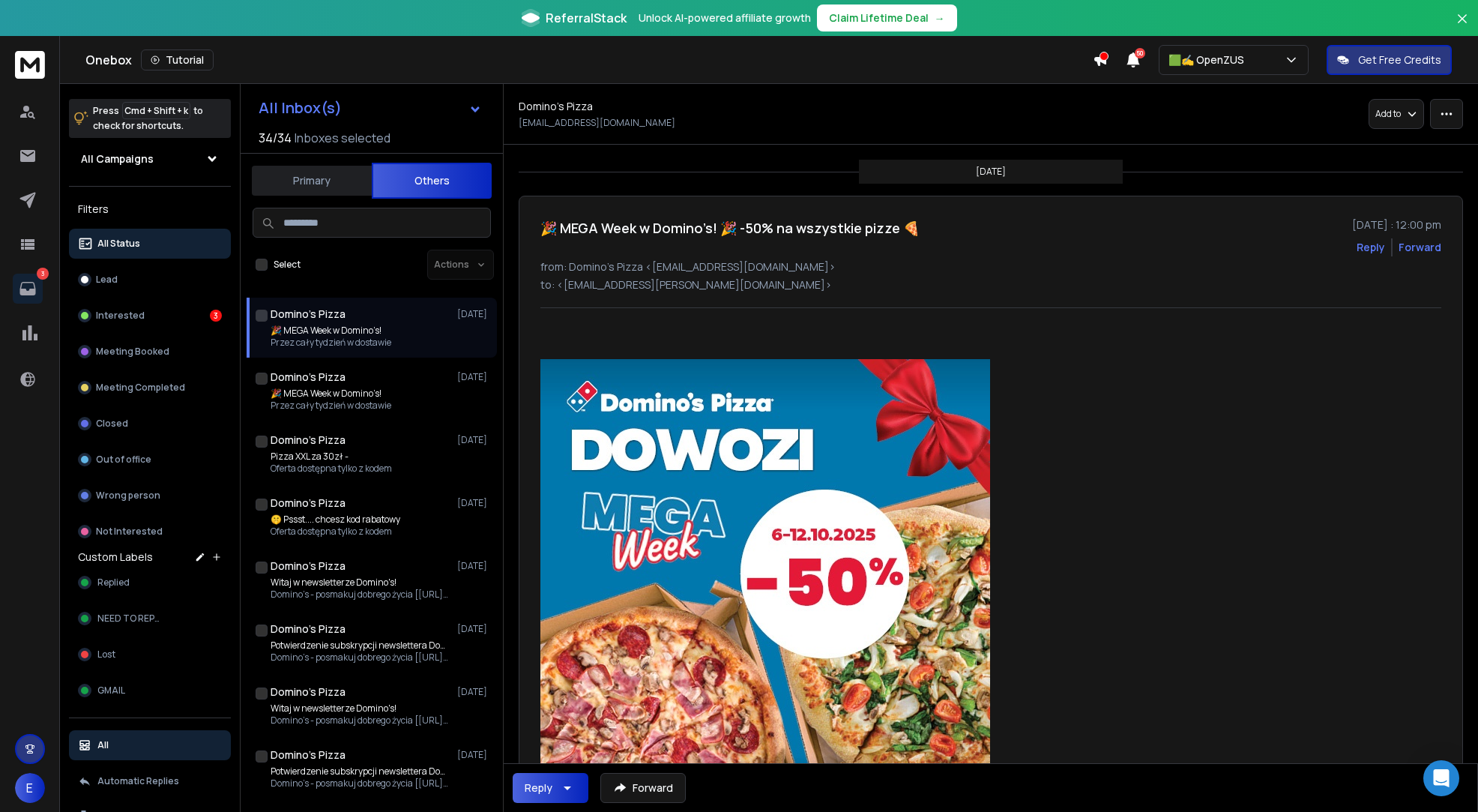
click at [262, 314] on button "button" at bounding box center [262, 316] width 12 height 12
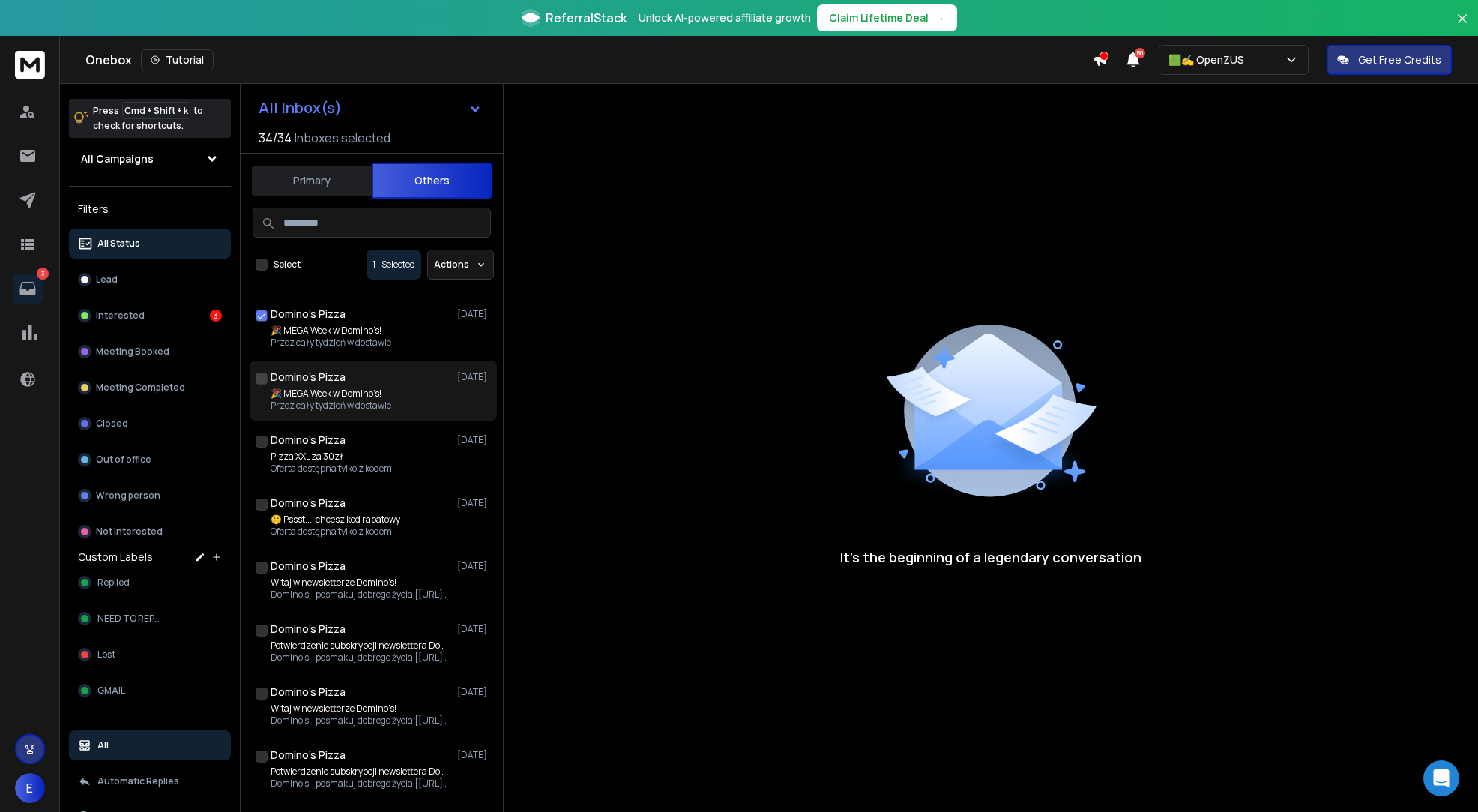
click at [262, 375] on button "button" at bounding box center [262, 378] width 12 height 12
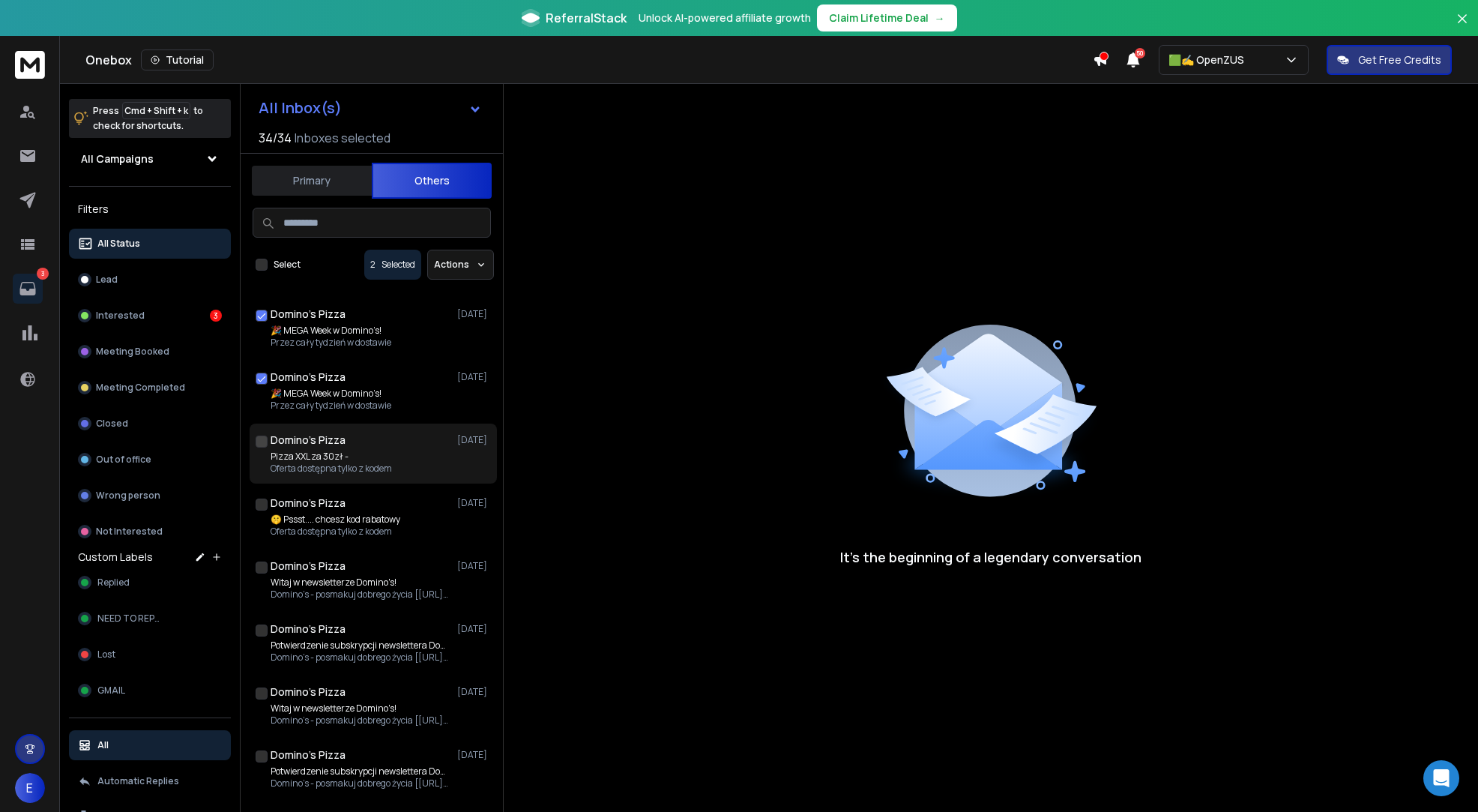
click at [259, 440] on button "button" at bounding box center [262, 442] width 12 height 12
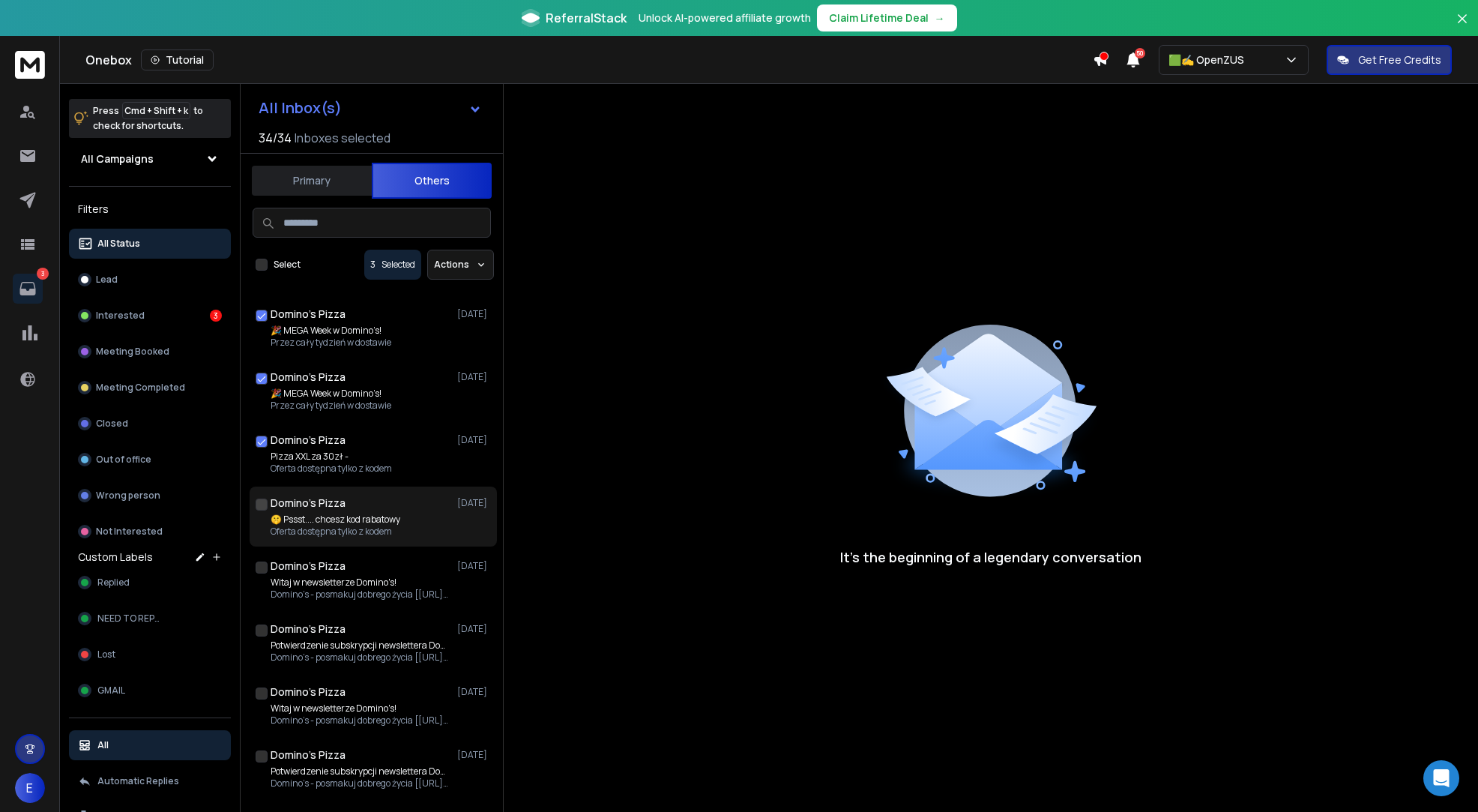
click at [264, 506] on button "button" at bounding box center [262, 504] width 12 height 12
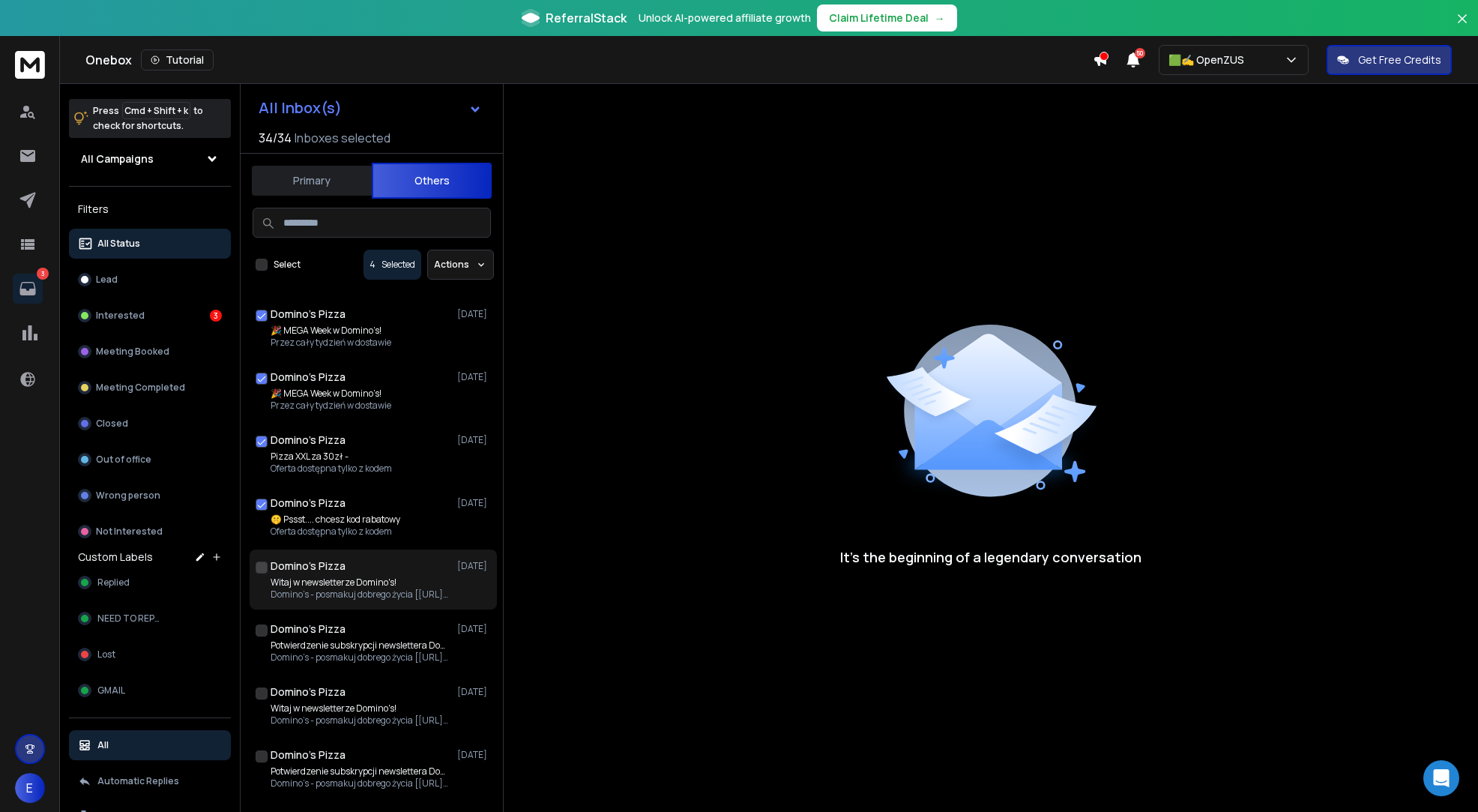
drag, startPoint x: 260, startPoint y: 573, endPoint x: 264, endPoint y: 587, distance: 14.6
click at [260, 574] on div at bounding box center [262, 580] width 12 height 36
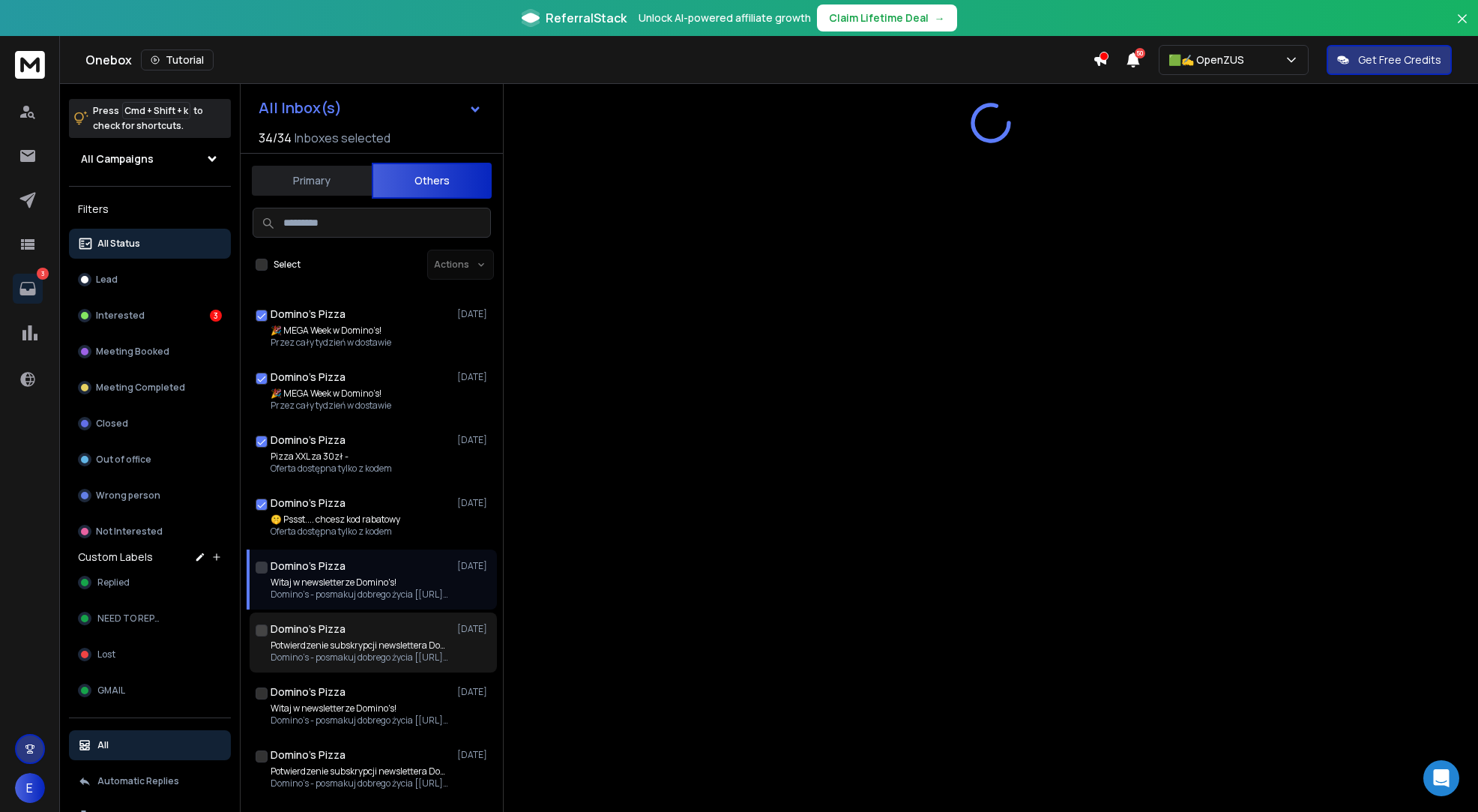
click at [264, 632] on button "button" at bounding box center [262, 630] width 12 height 12
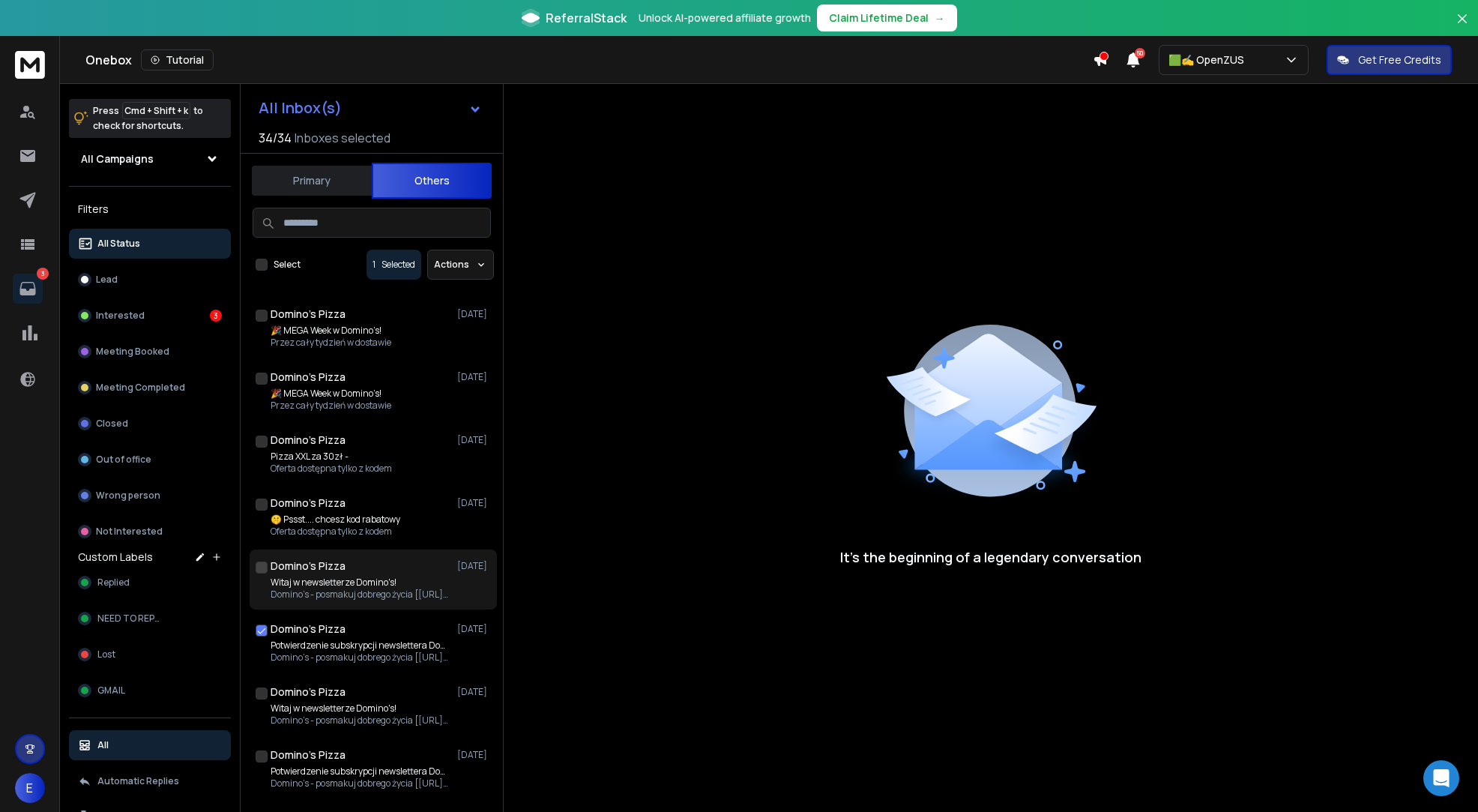
click at [267, 565] on button "button" at bounding box center [262, 568] width 12 height 12
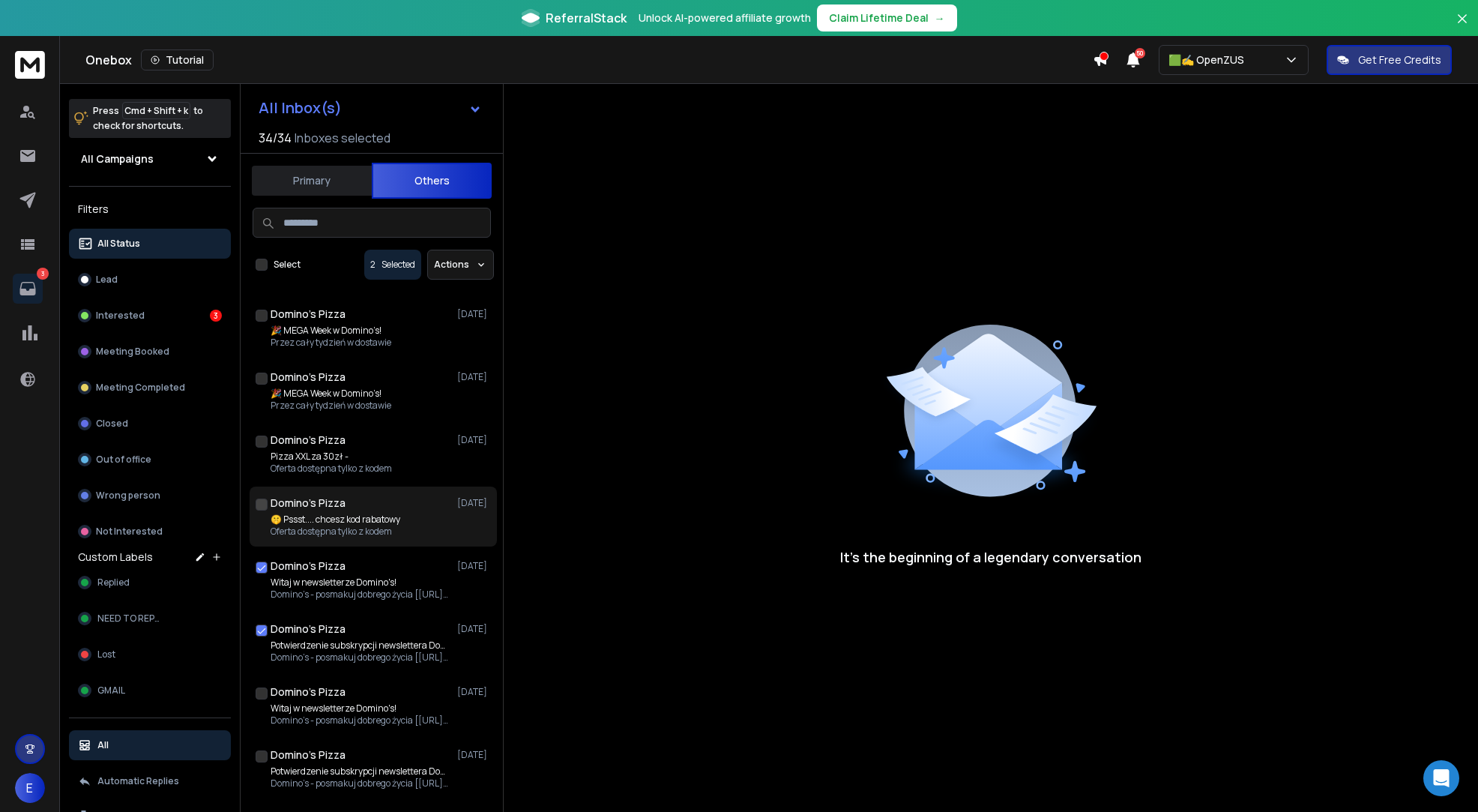
click at [265, 503] on button "button" at bounding box center [262, 504] width 12 height 12
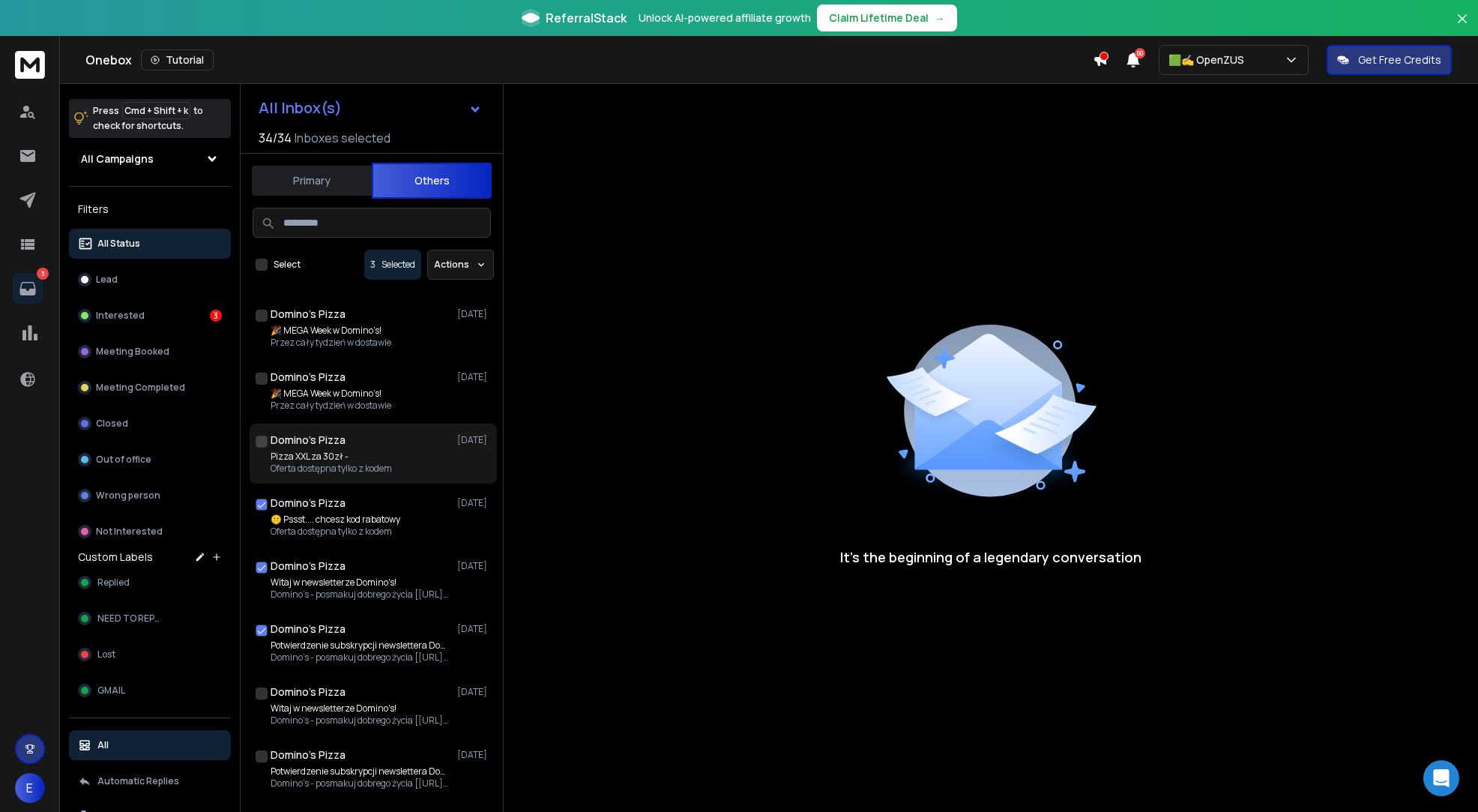
click at [264, 441] on button "button" at bounding box center [262, 442] width 12 height 12
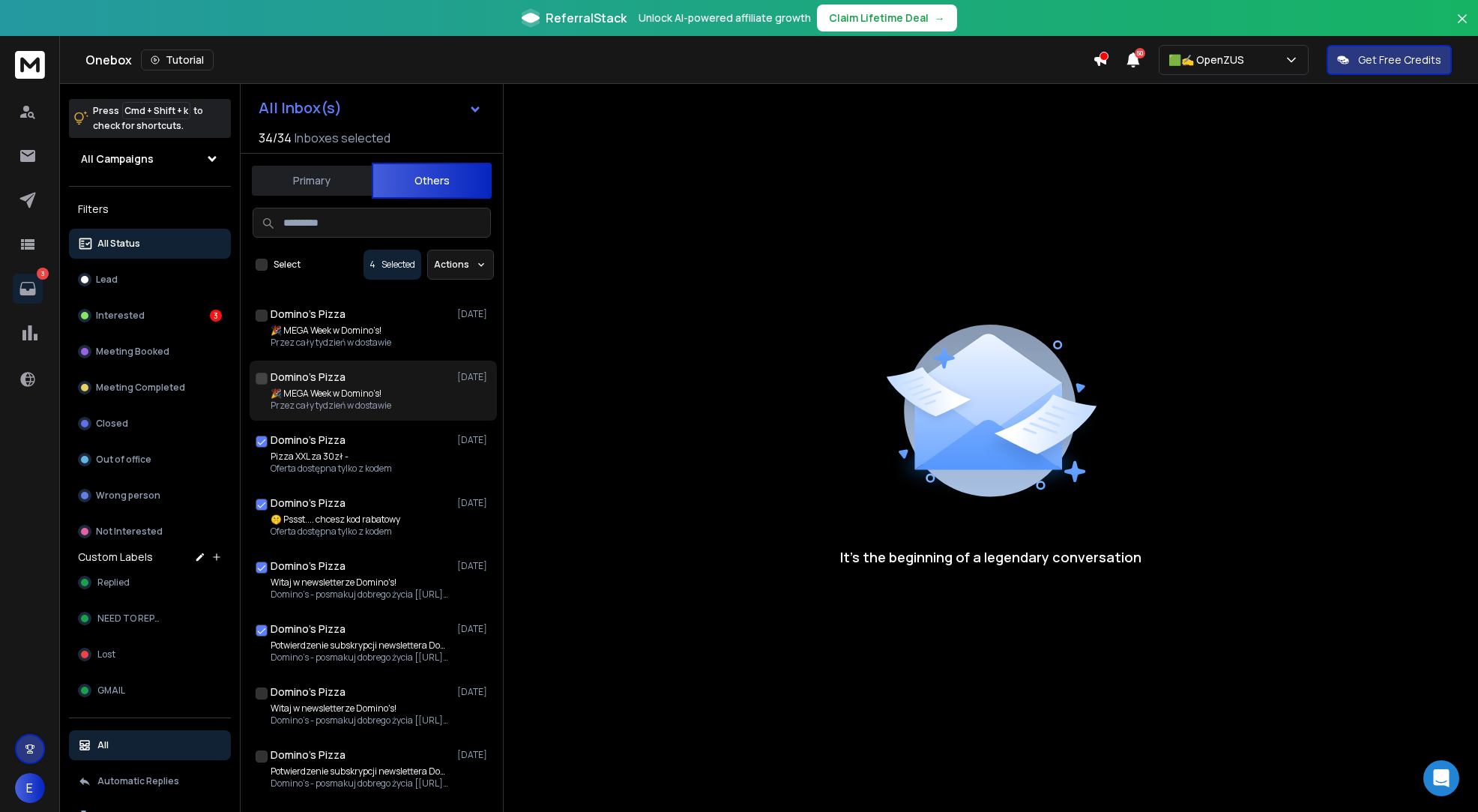
click at [263, 375] on button "button" at bounding box center [262, 378] width 12 height 12
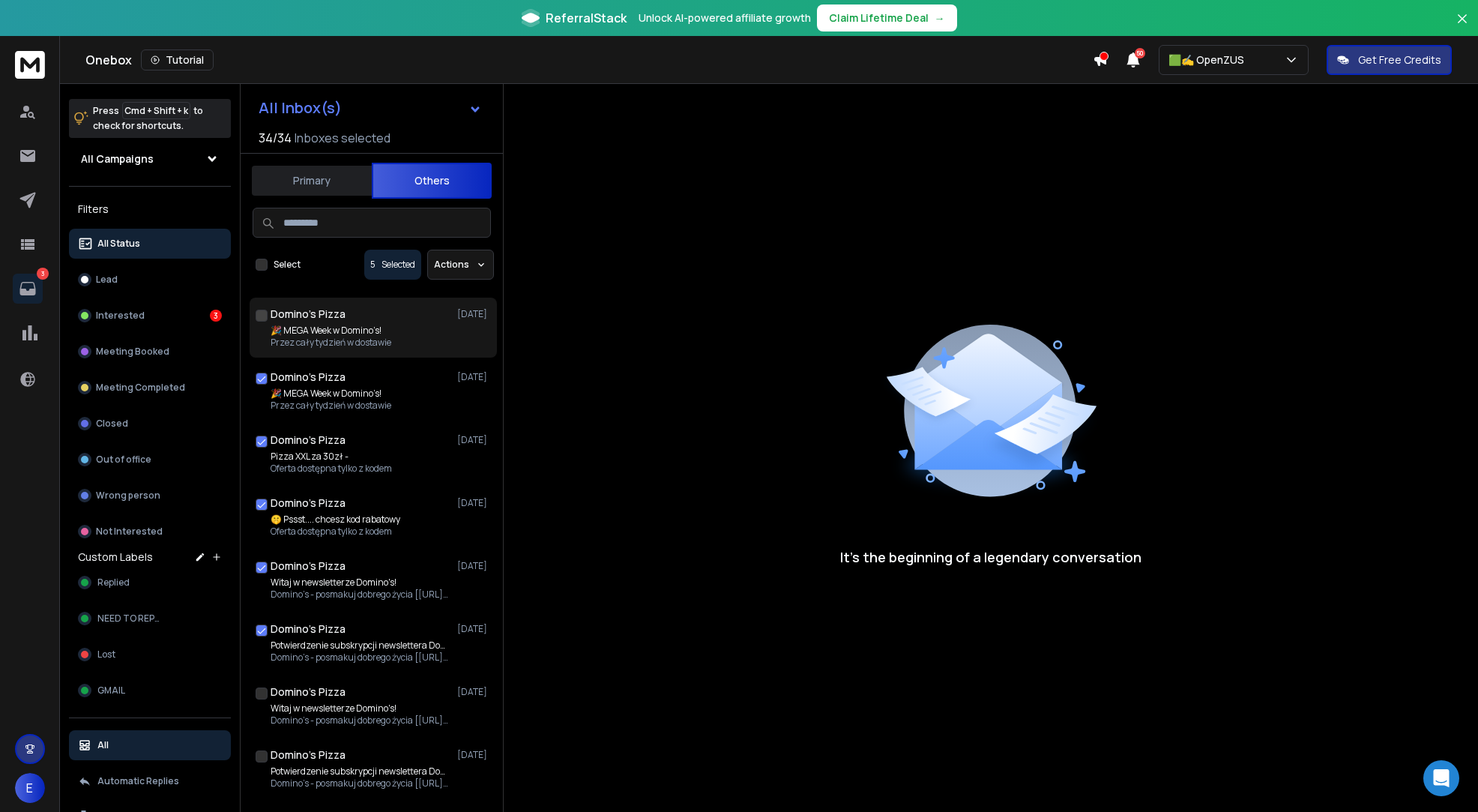
drag, startPoint x: 263, startPoint y: 312, endPoint x: 262, endPoint y: 356, distance: 44.0
click at [263, 312] on button "button" at bounding box center [262, 316] width 12 height 12
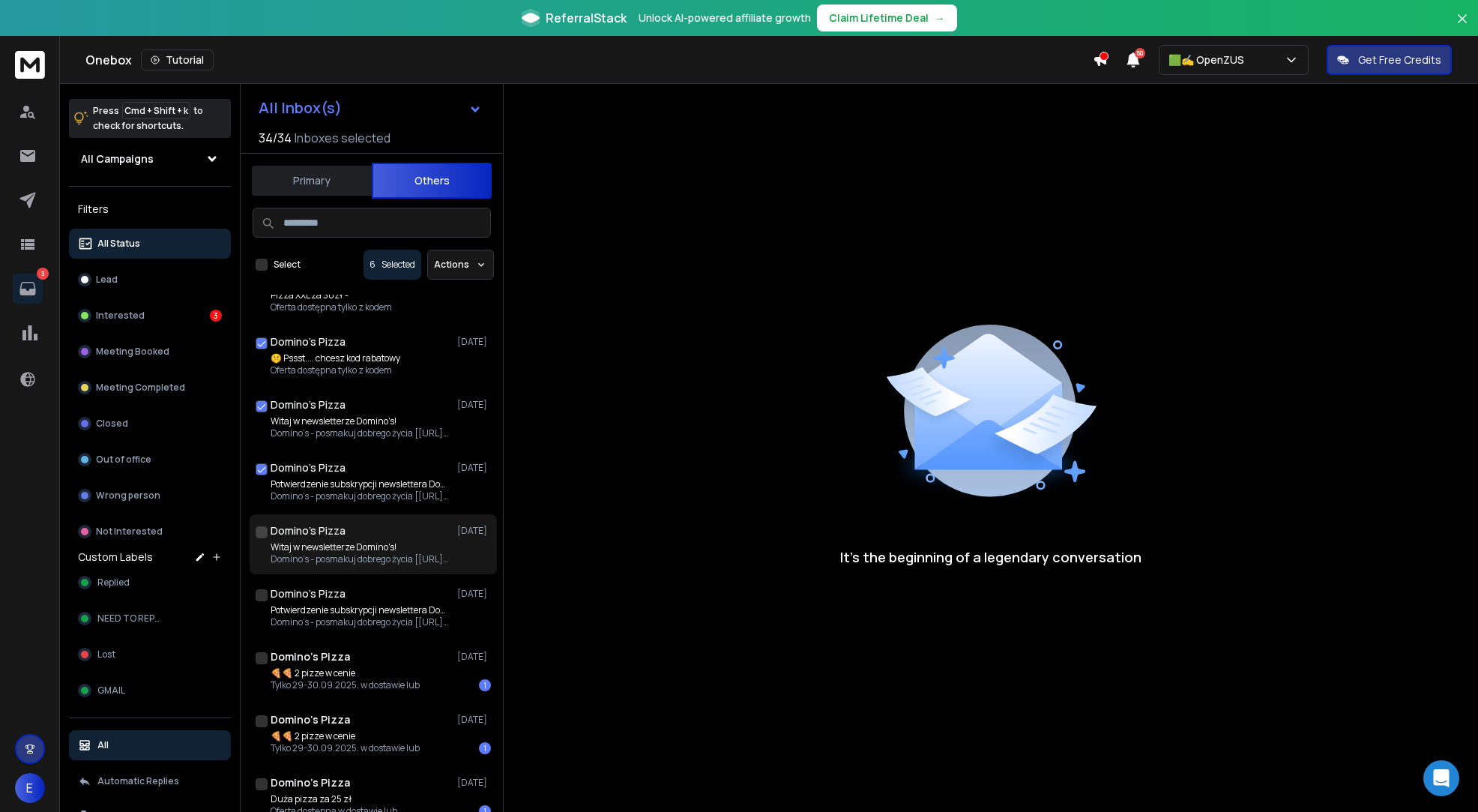
scroll to position [271, 0]
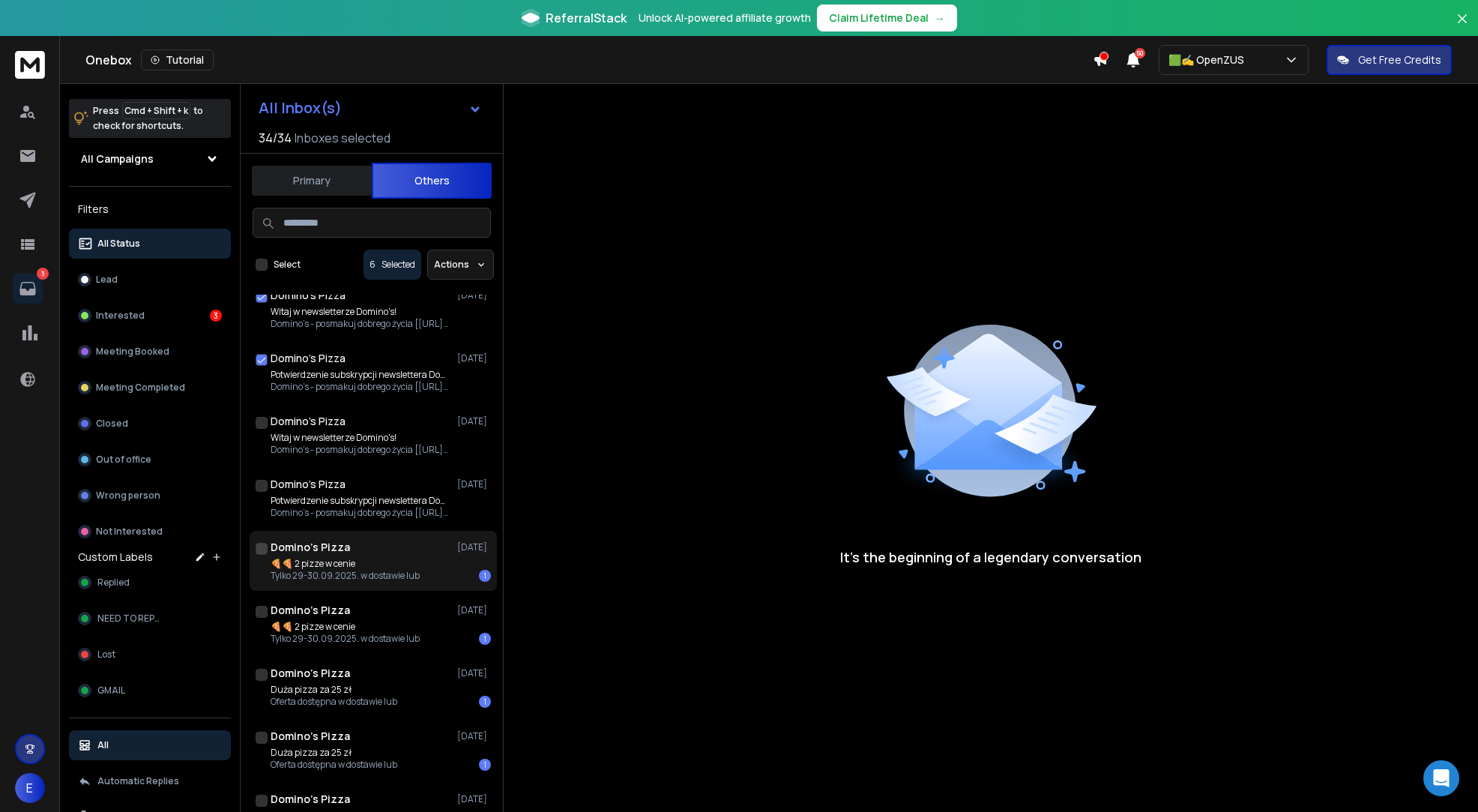
click at [262, 548] on button "button" at bounding box center [262, 549] width 12 height 12
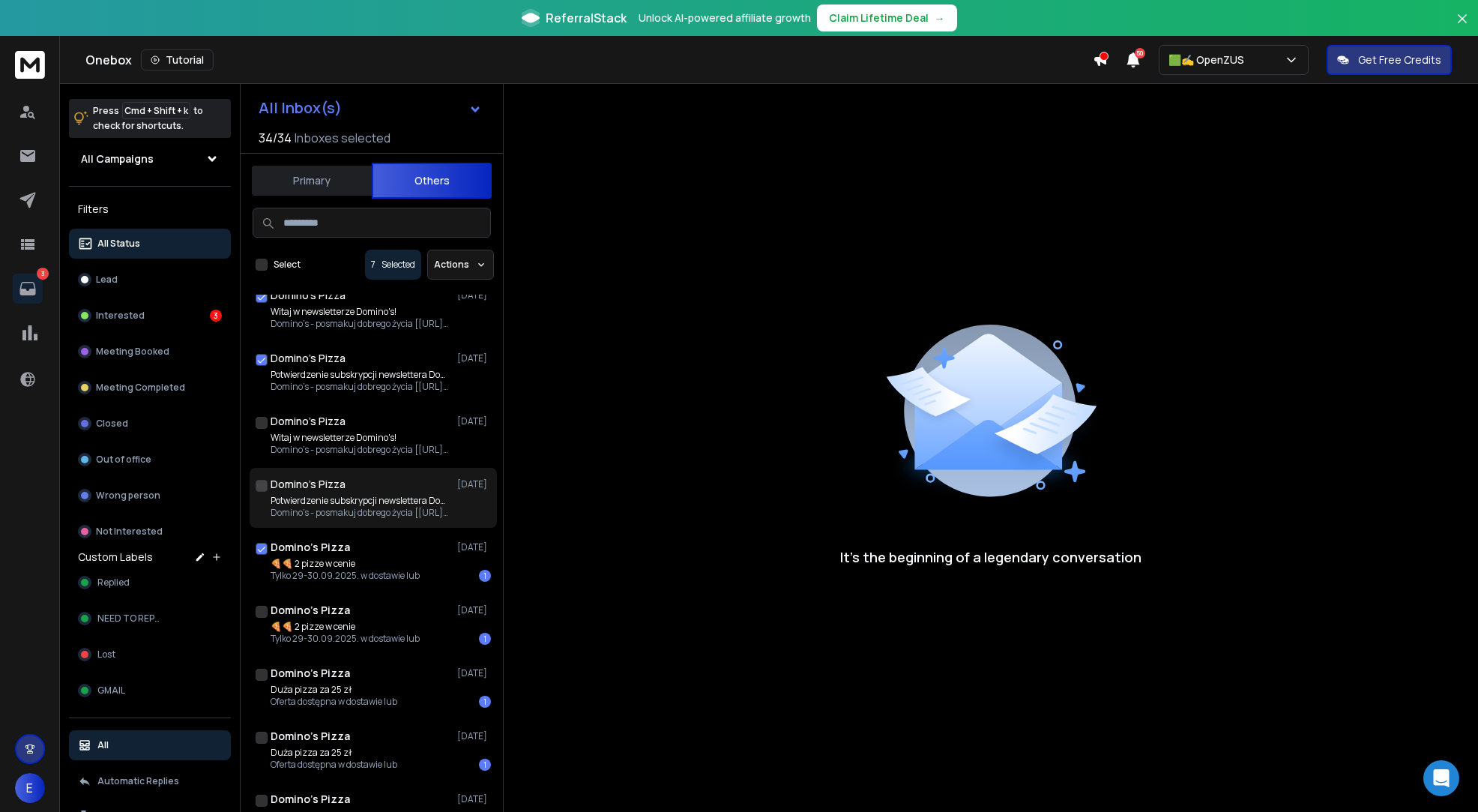
click at [260, 488] on button "button" at bounding box center [262, 485] width 12 height 12
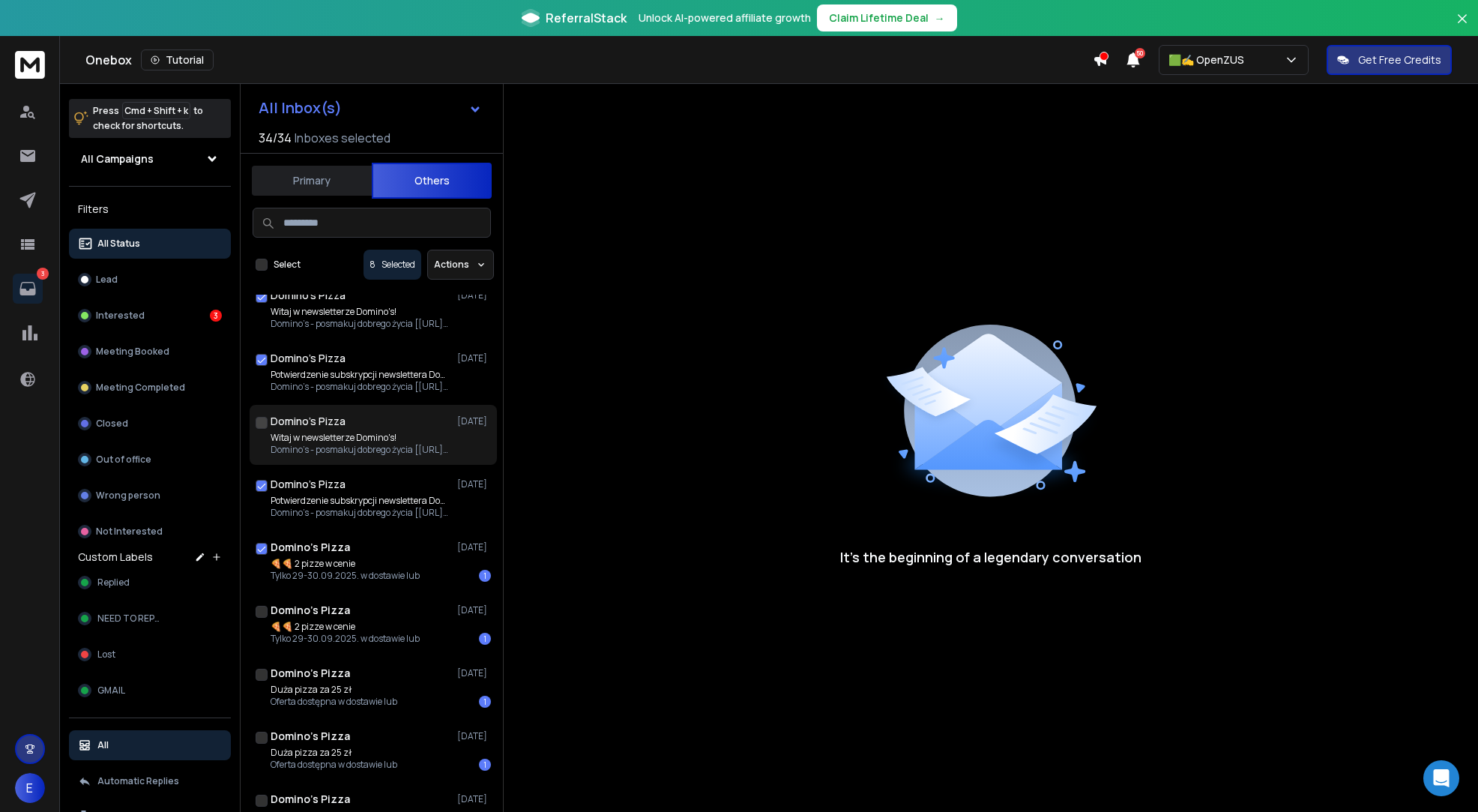
drag, startPoint x: 263, startPoint y: 421, endPoint x: 262, endPoint y: 433, distance: 12.0
click at [263, 421] on button "button" at bounding box center [262, 423] width 12 height 12
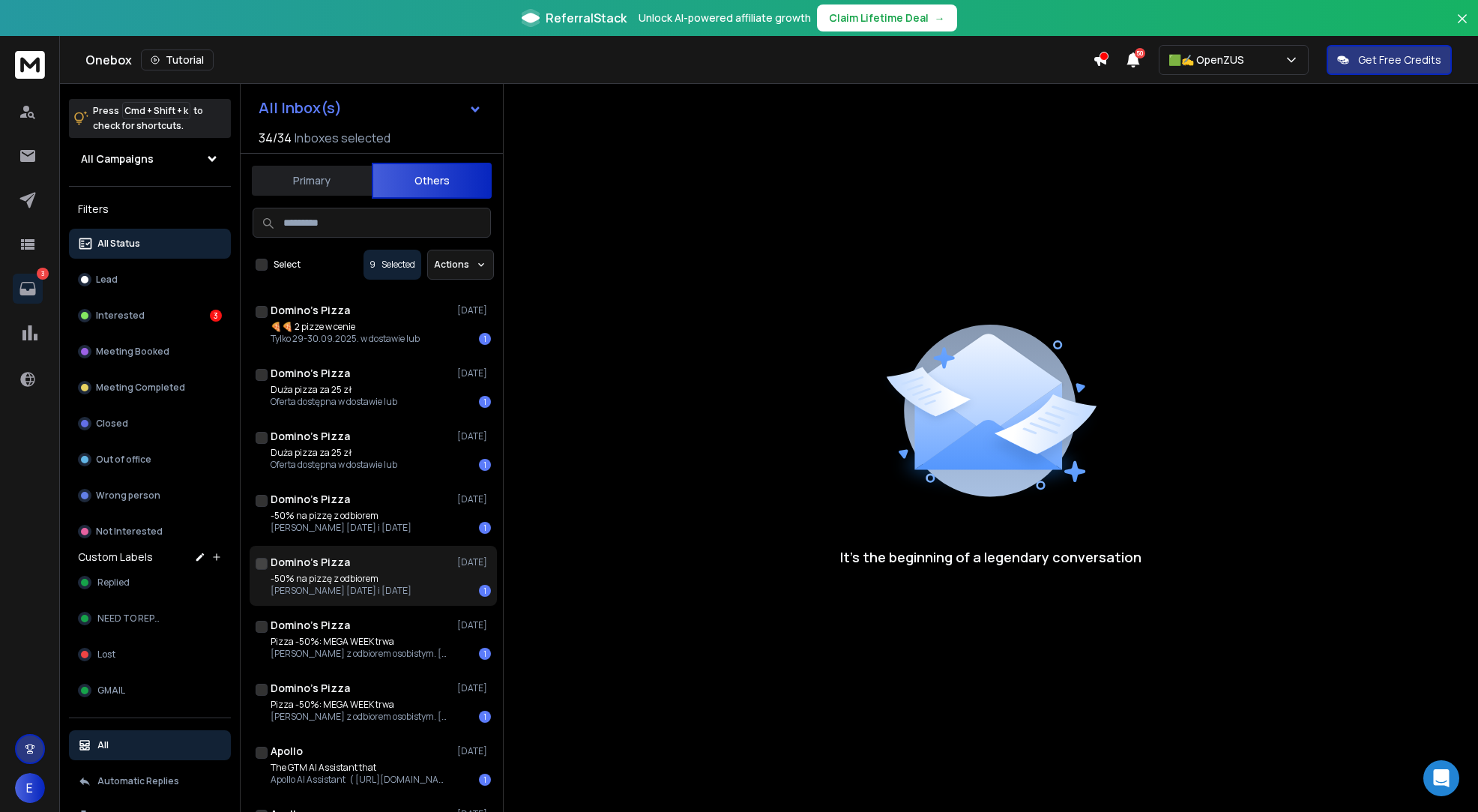
scroll to position [581, 0]
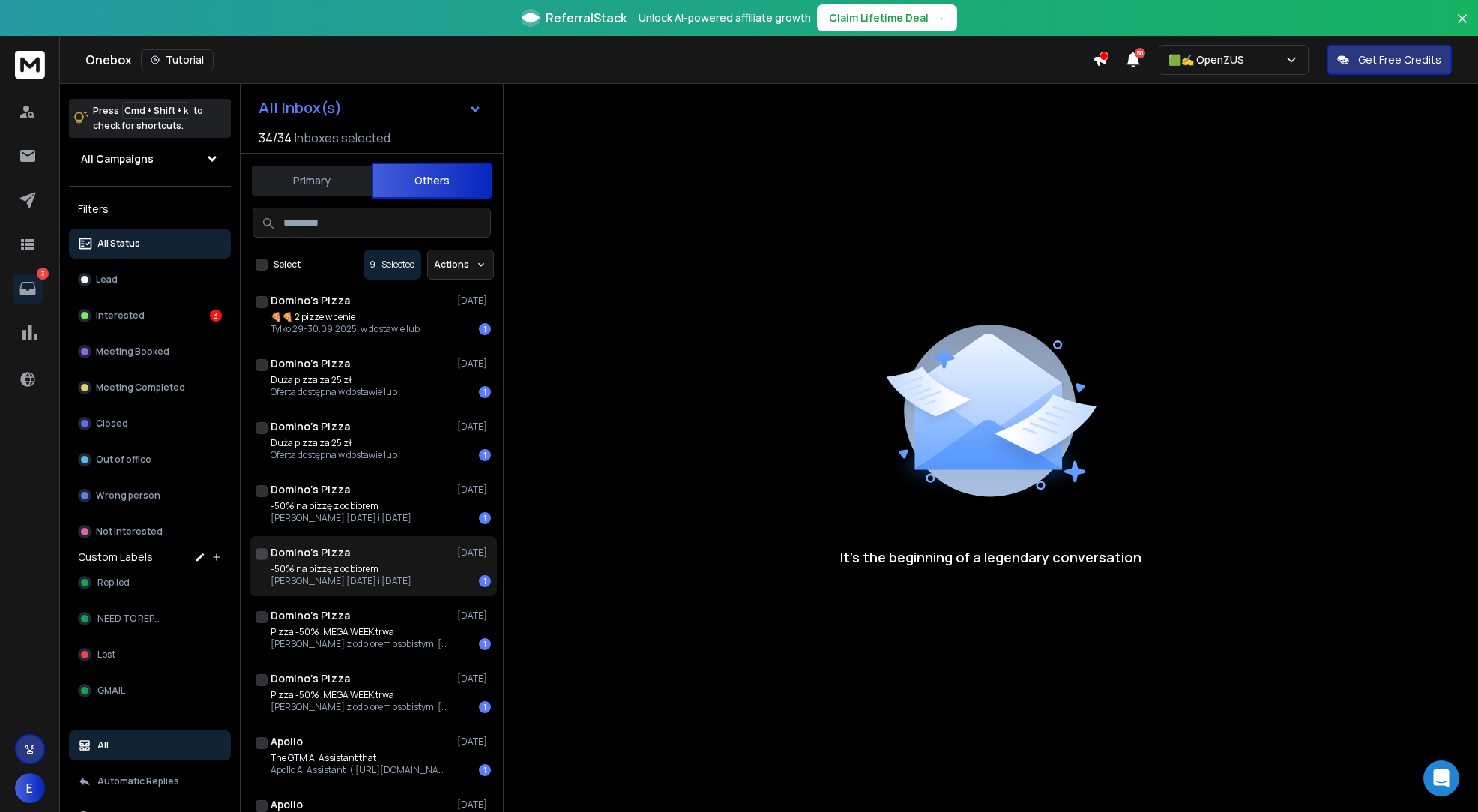
drag, startPoint x: 263, startPoint y: 616, endPoint x: 263, endPoint y: 581, distance: 35.0
click at [262, 616] on button "button" at bounding box center [262, 616] width 12 height 12
click at [259, 551] on button "button" at bounding box center [262, 554] width 12 height 12
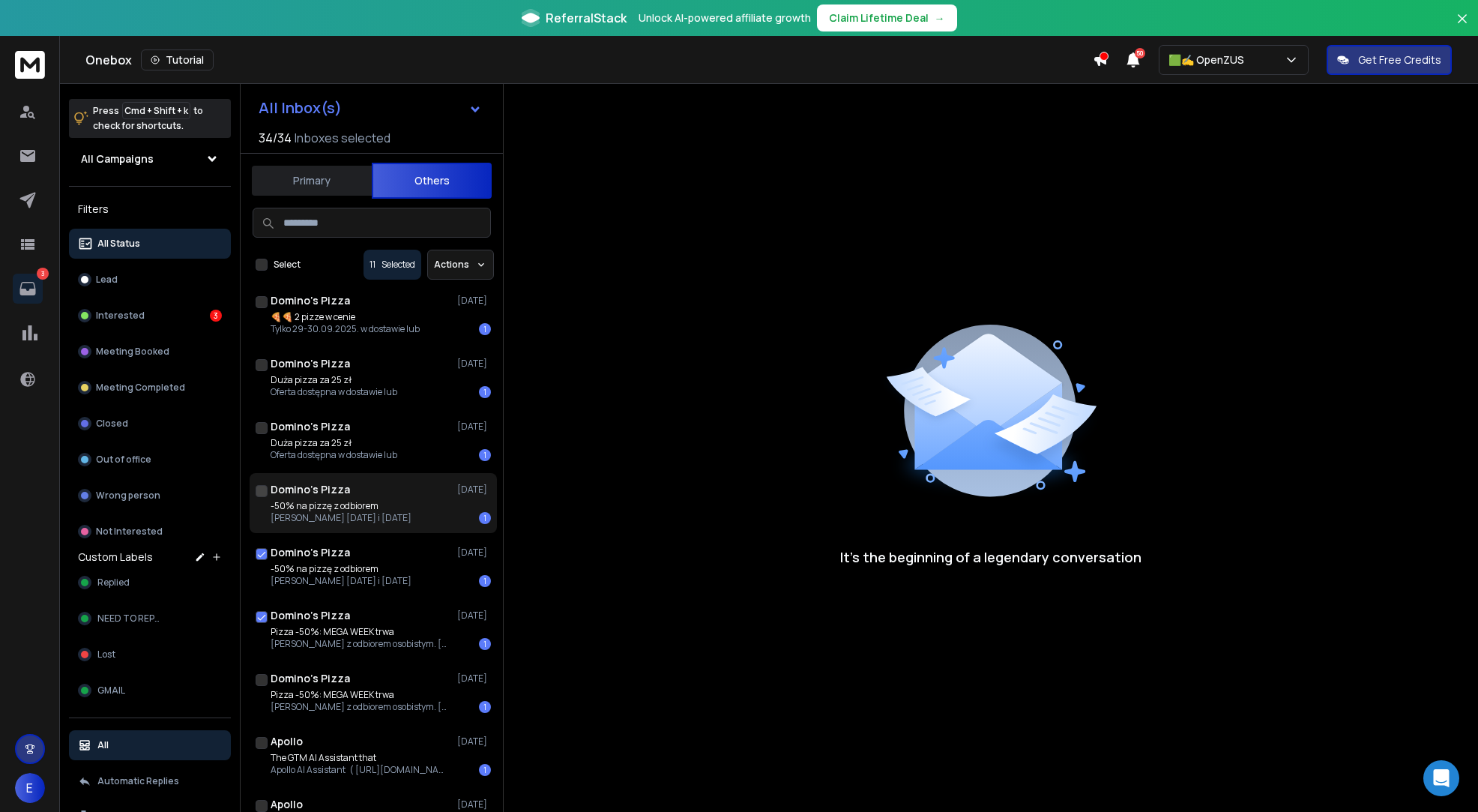
click at [259, 488] on button "button" at bounding box center [262, 491] width 12 height 12
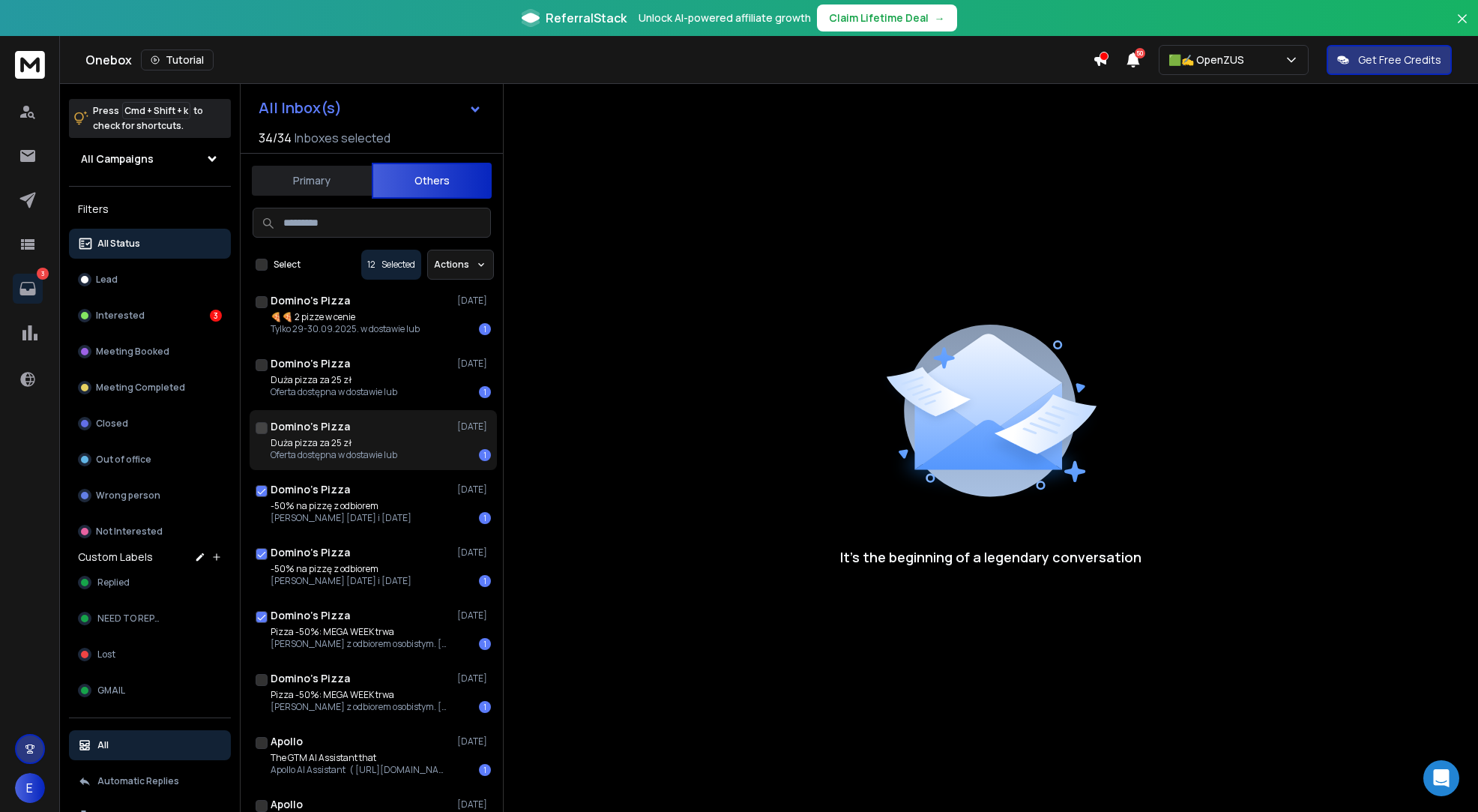
click at [265, 431] on button "button" at bounding box center [262, 428] width 12 height 12
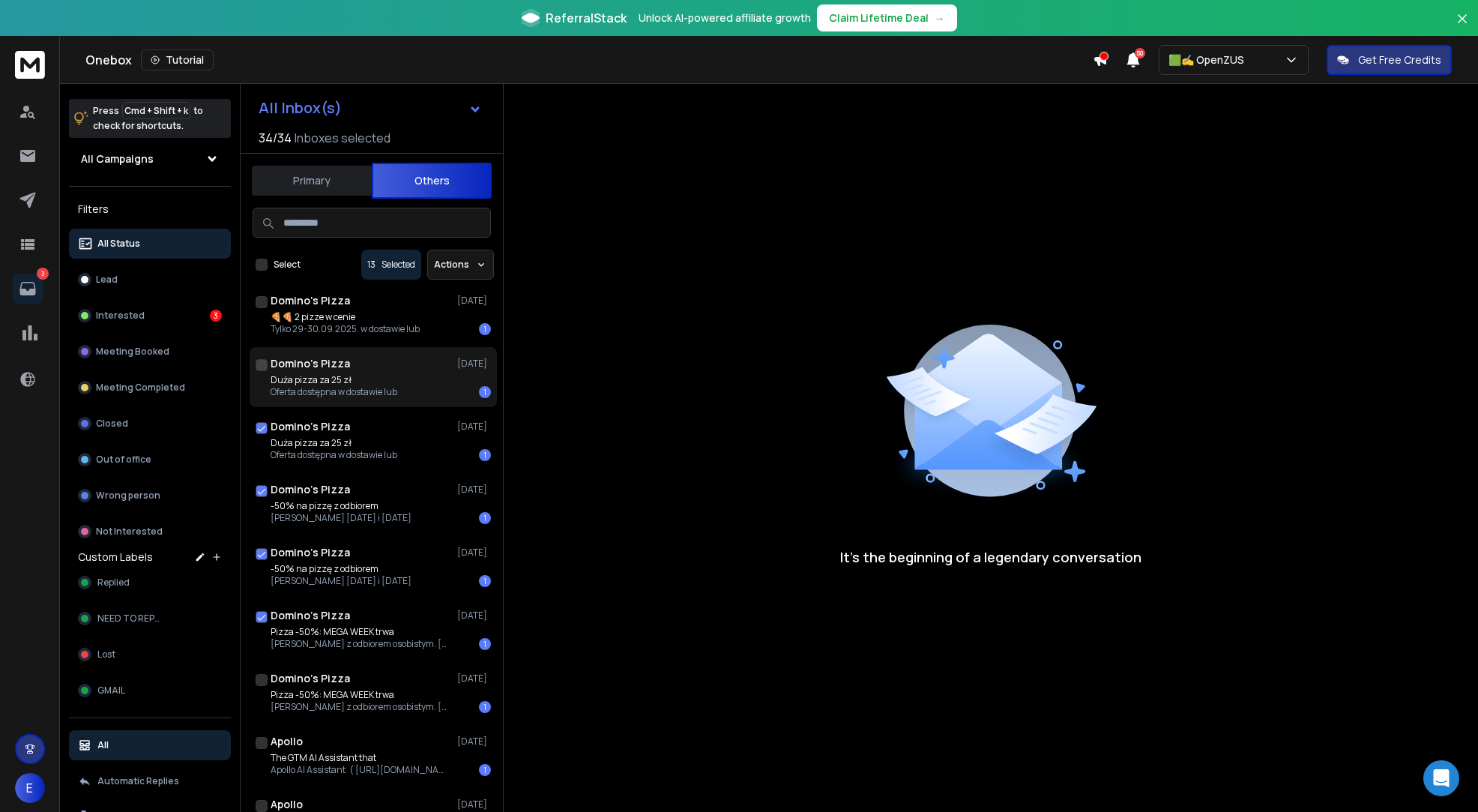
click at [267, 364] on button "button" at bounding box center [262, 365] width 12 height 12
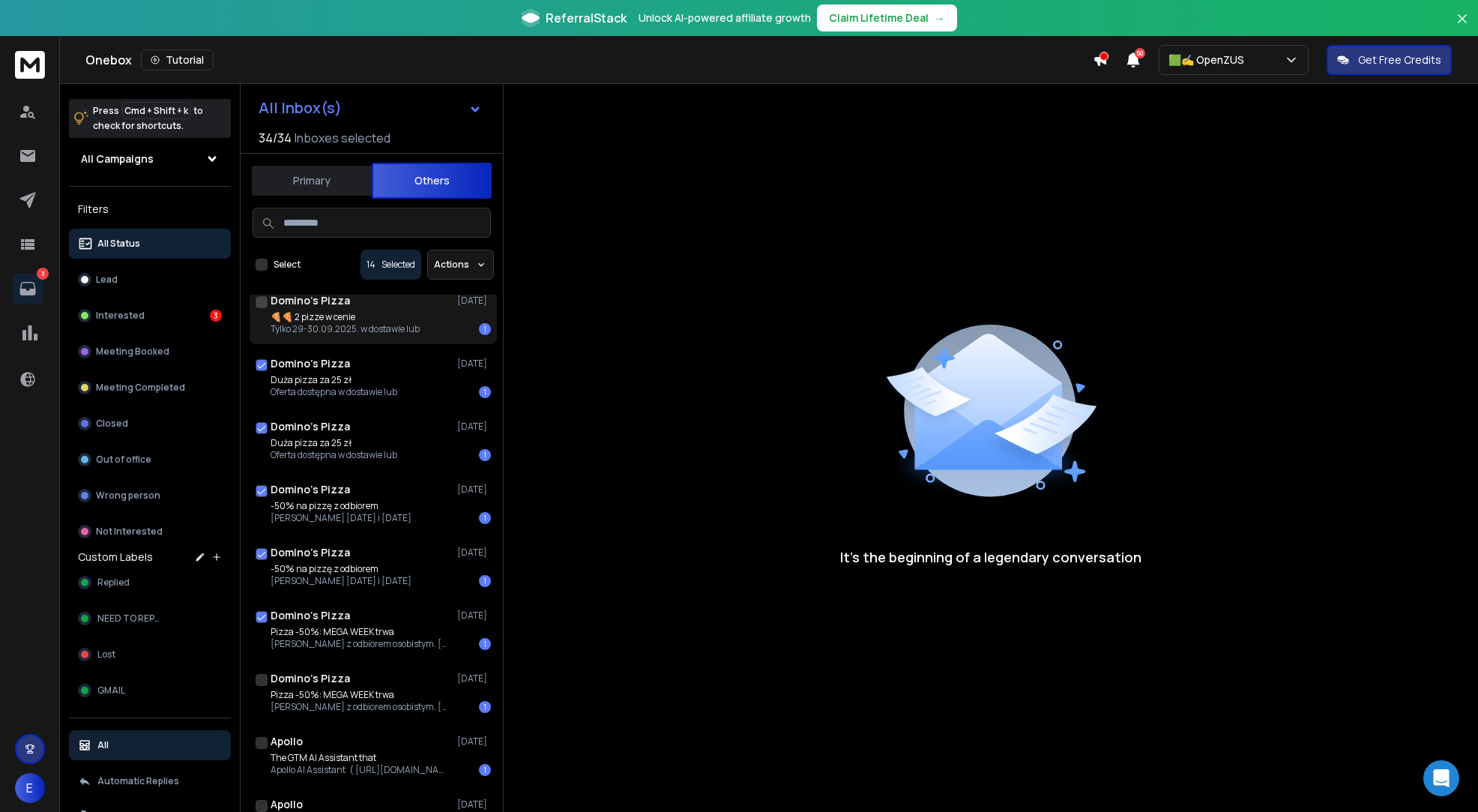
click at [262, 296] on button "button" at bounding box center [262, 302] width 12 height 12
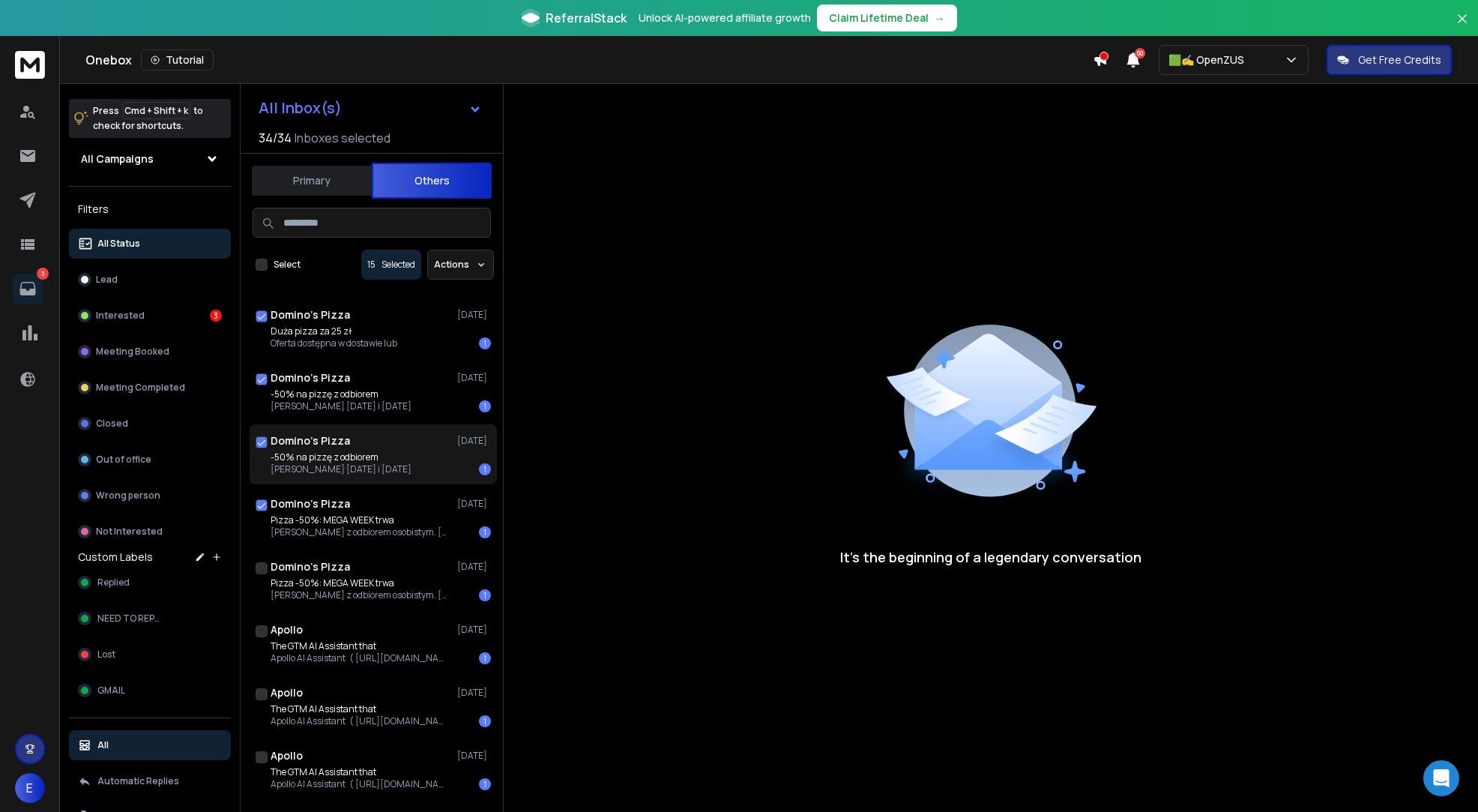
scroll to position [678, 0]
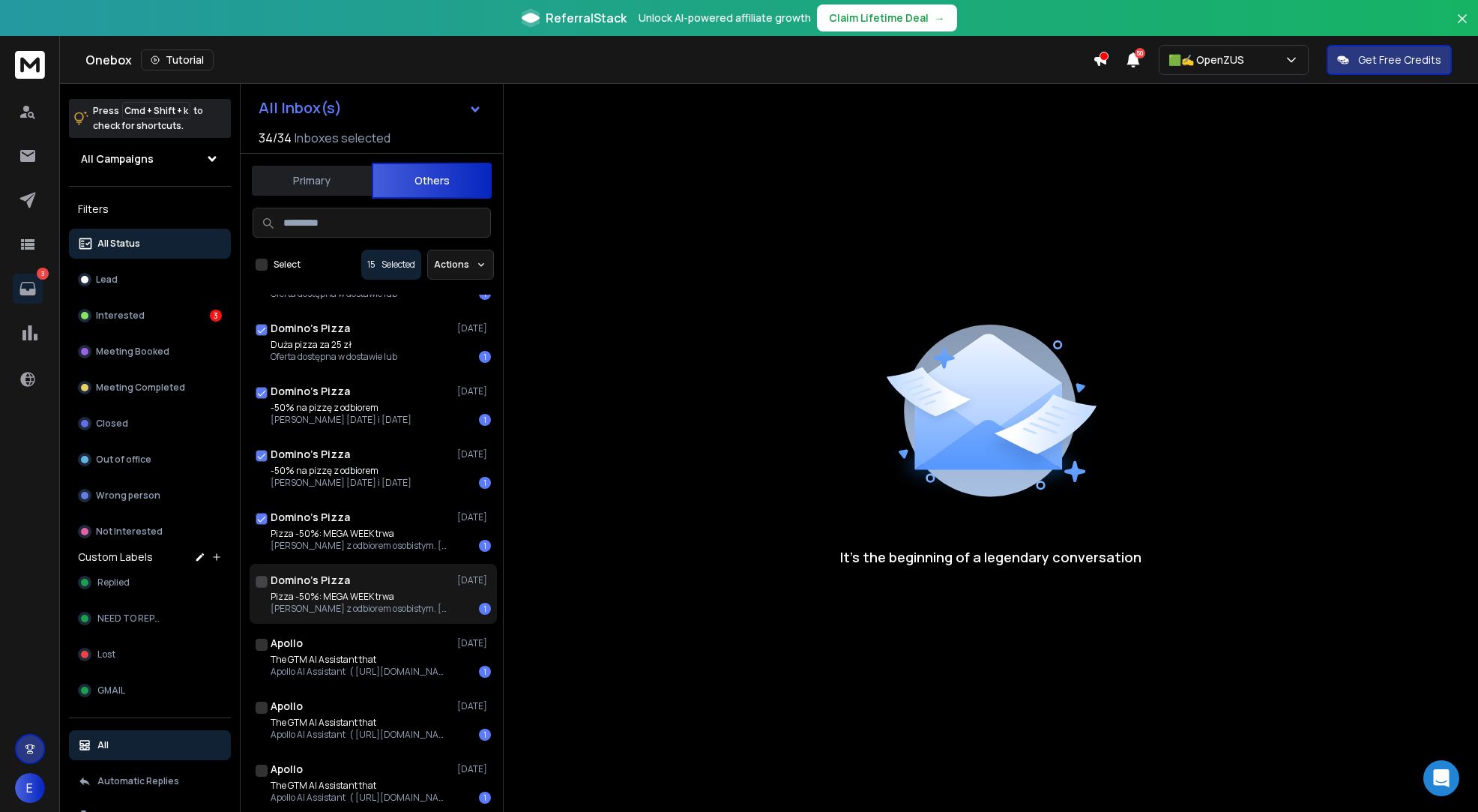
click at [261, 581] on button "button" at bounding box center [262, 582] width 12 height 12
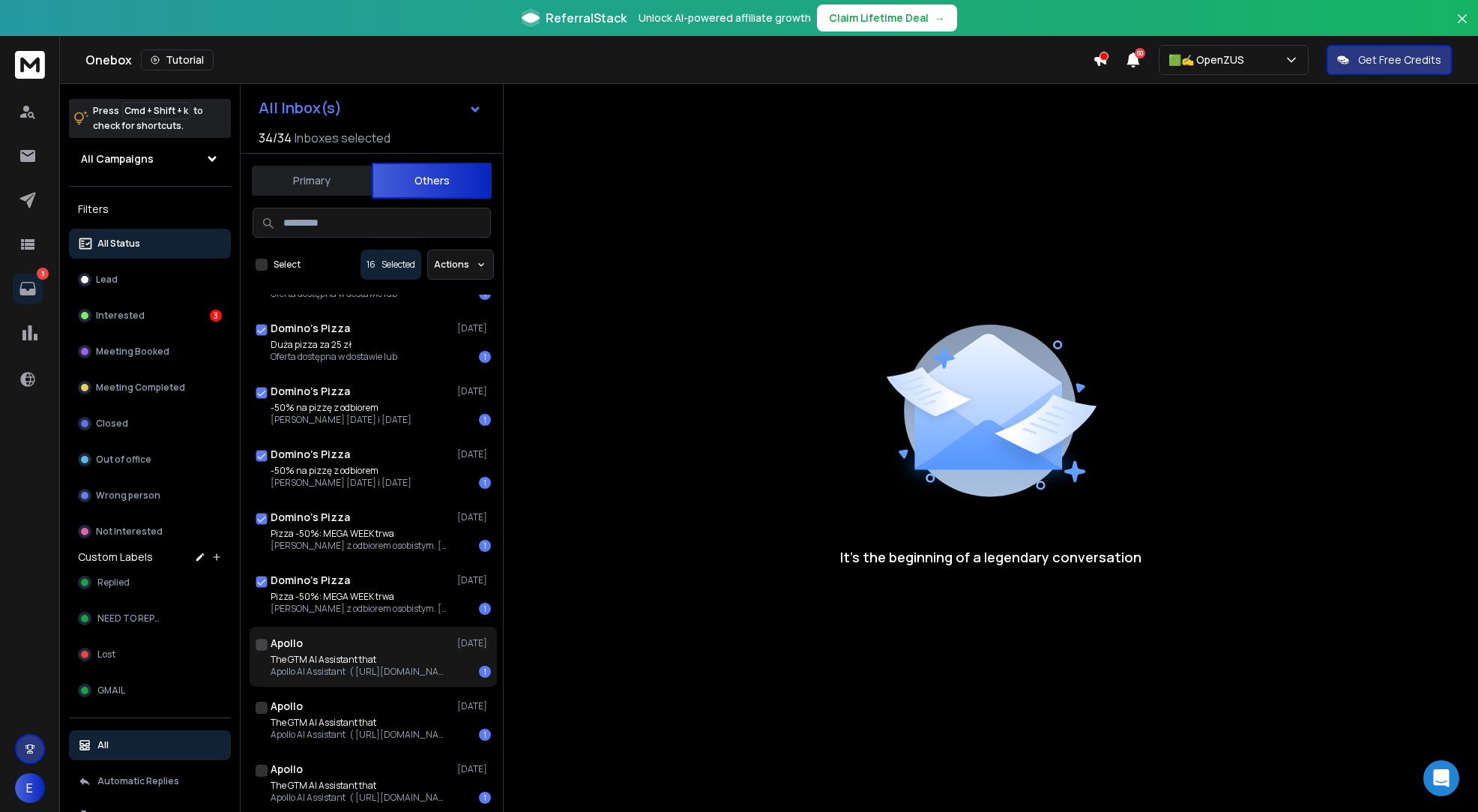
click at [261, 644] on button "button" at bounding box center [262, 644] width 12 height 12
click at [450, 265] on p "Actions" at bounding box center [451, 265] width 35 height 12
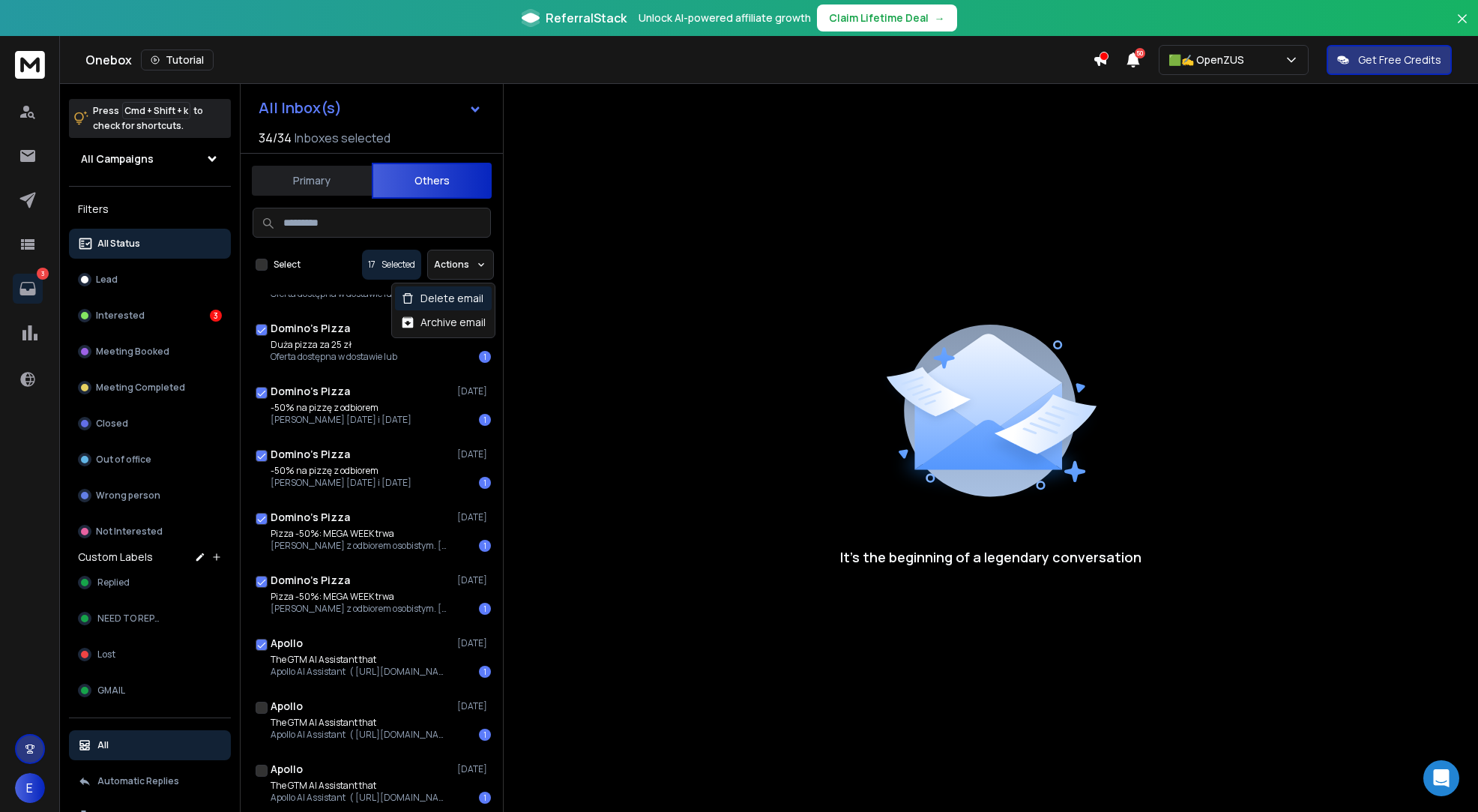
click at [438, 298] on div "Delete email" at bounding box center [442, 298] width 82 height 15
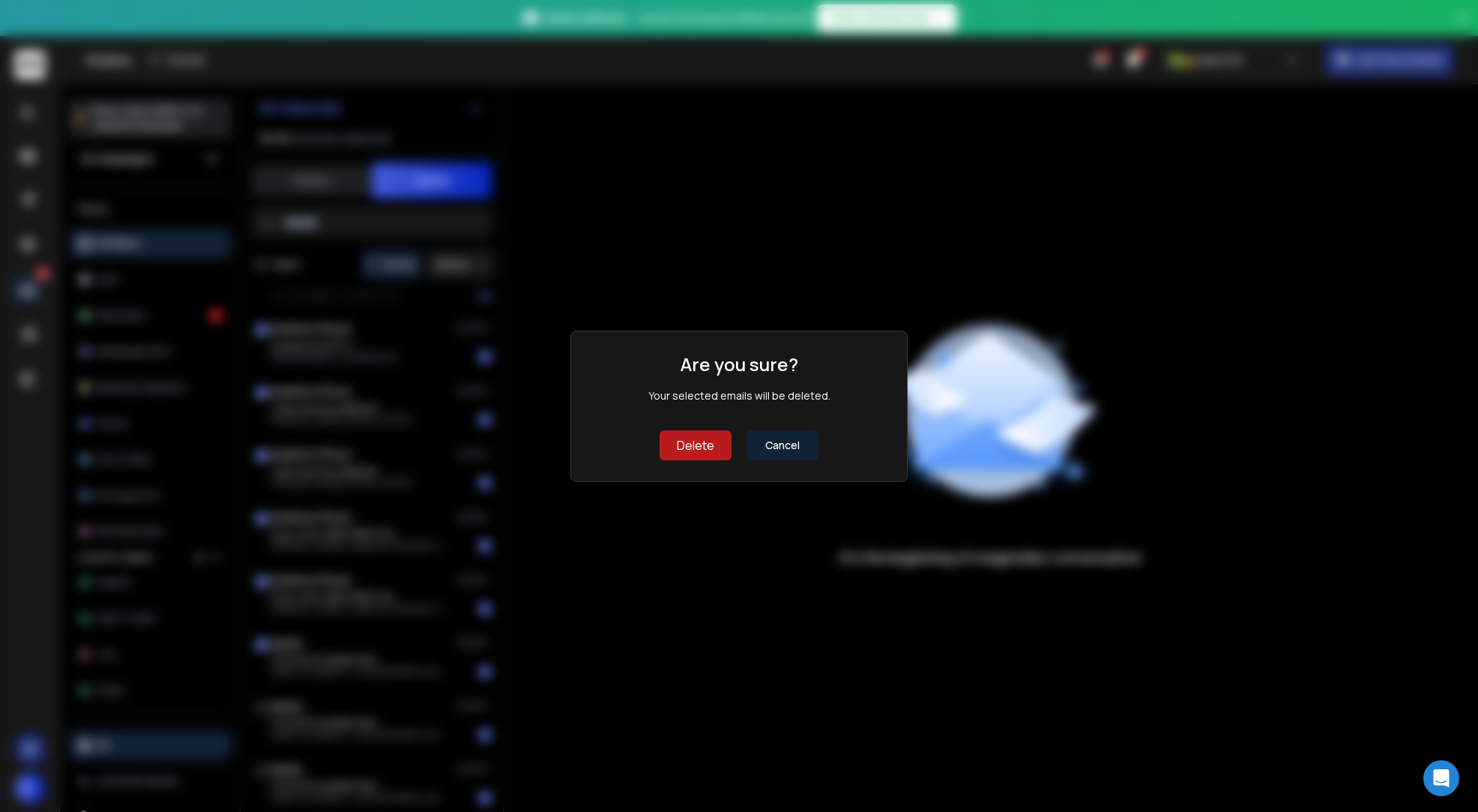
click at [679, 434] on button "Delete" at bounding box center [696, 445] width 71 height 30
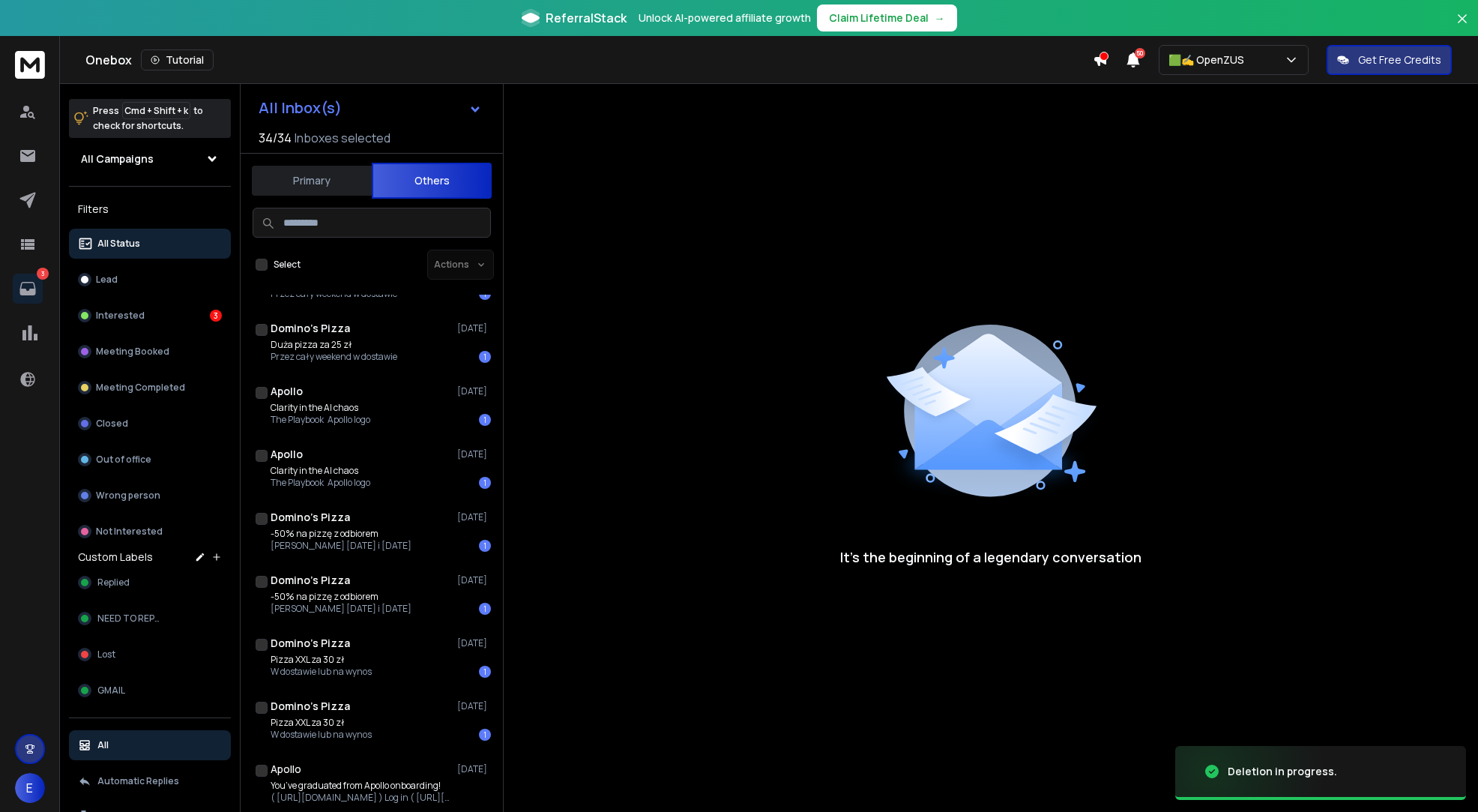
click at [296, 173] on button "Primary" at bounding box center [312, 180] width 120 height 33
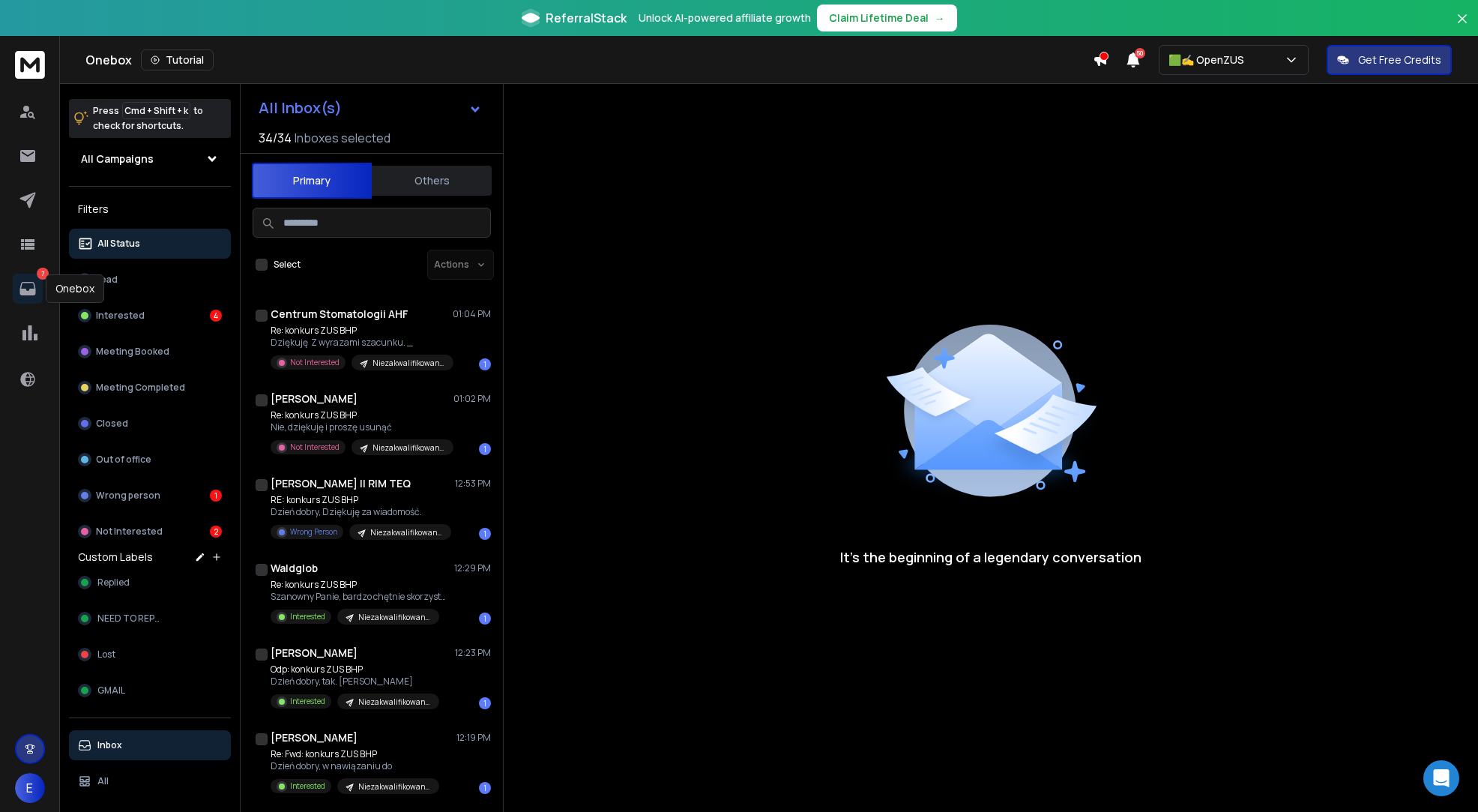
click at [26, 292] on icon at bounding box center [28, 289] width 16 height 14
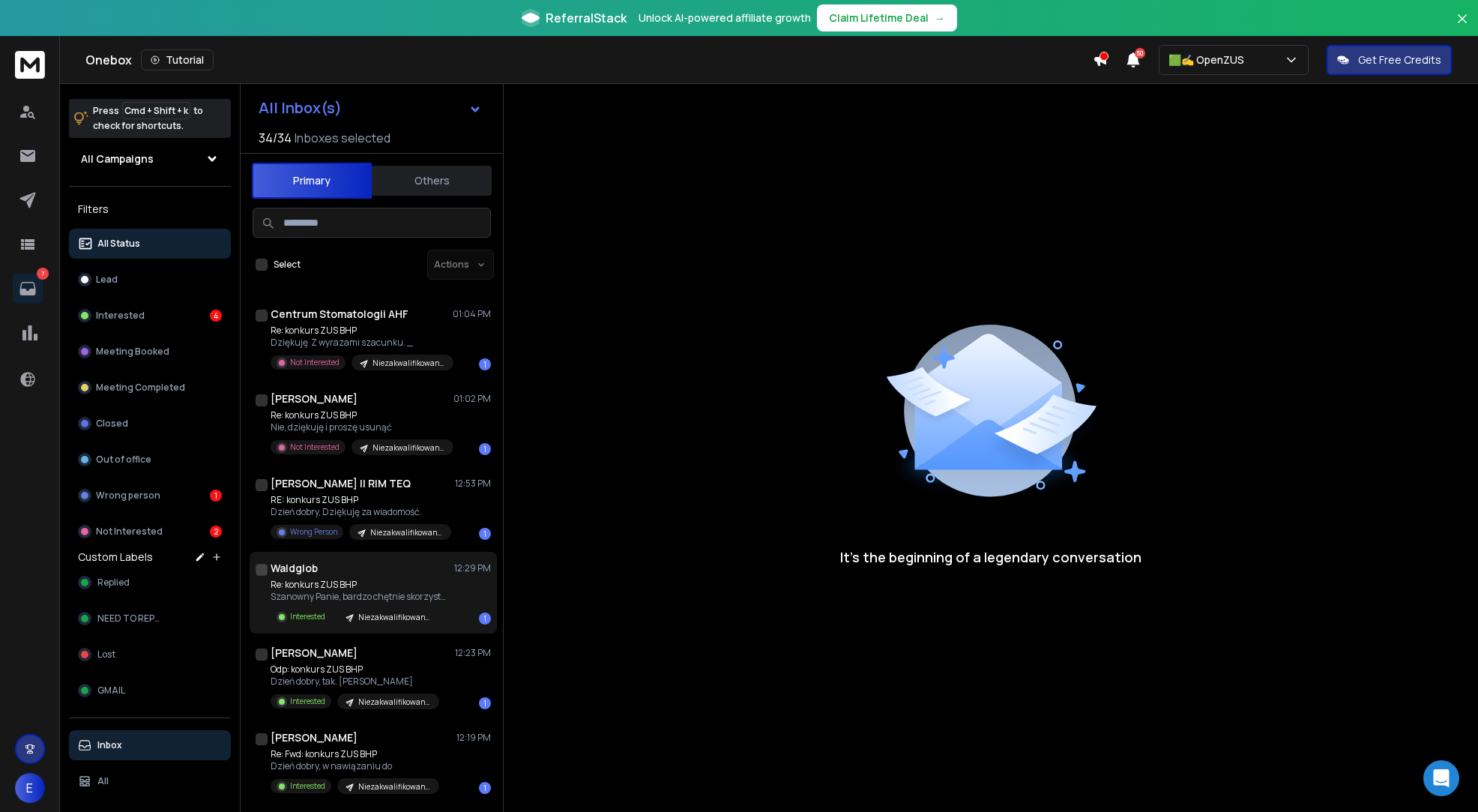
drag, startPoint x: 356, startPoint y: 568, endPoint x: 331, endPoint y: 563, distance: 25.5
click at [357, 568] on div "Waldglob 12:29 PM" at bounding box center [381, 568] width 220 height 15
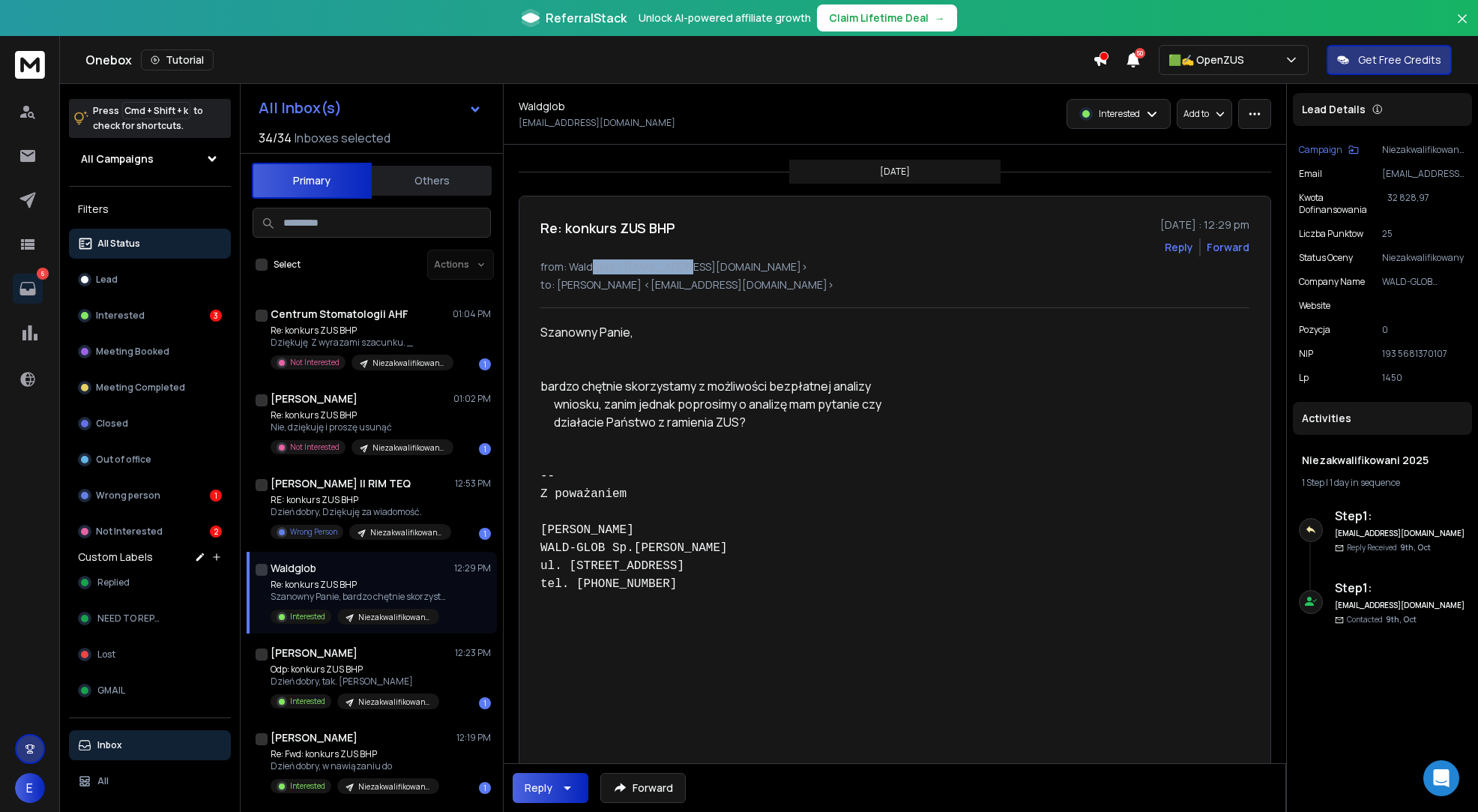
drag, startPoint x: 597, startPoint y: 270, endPoint x: 693, endPoint y: 263, distance: 96.3
click at [689, 262] on p "from: Waldglob <waldglob@post.pl>" at bounding box center [895, 266] width 709 height 15
click at [816, 269] on p "from: Waldglob <waldglob@post.pl>" at bounding box center [895, 266] width 709 height 15
drag, startPoint x: 801, startPoint y: 275, endPoint x: 740, endPoint y: 372, distance: 114.6
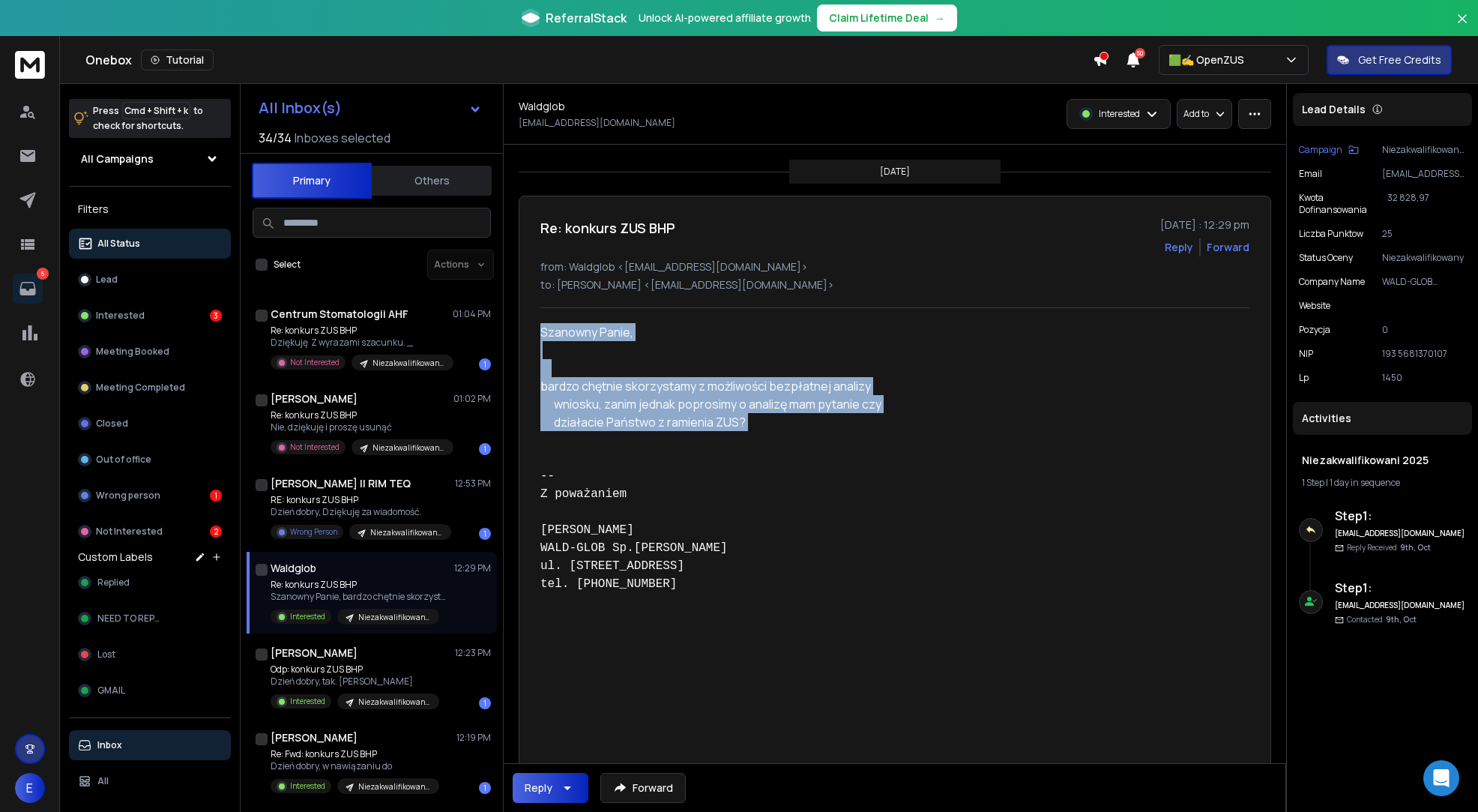
drag, startPoint x: 565, startPoint y: 323, endPoint x: 798, endPoint y: 442, distance: 261.6
drag, startPoint x: 804, startPoint y: 441, endPoint x: 784, endPoint y: 437, distance: 20.4
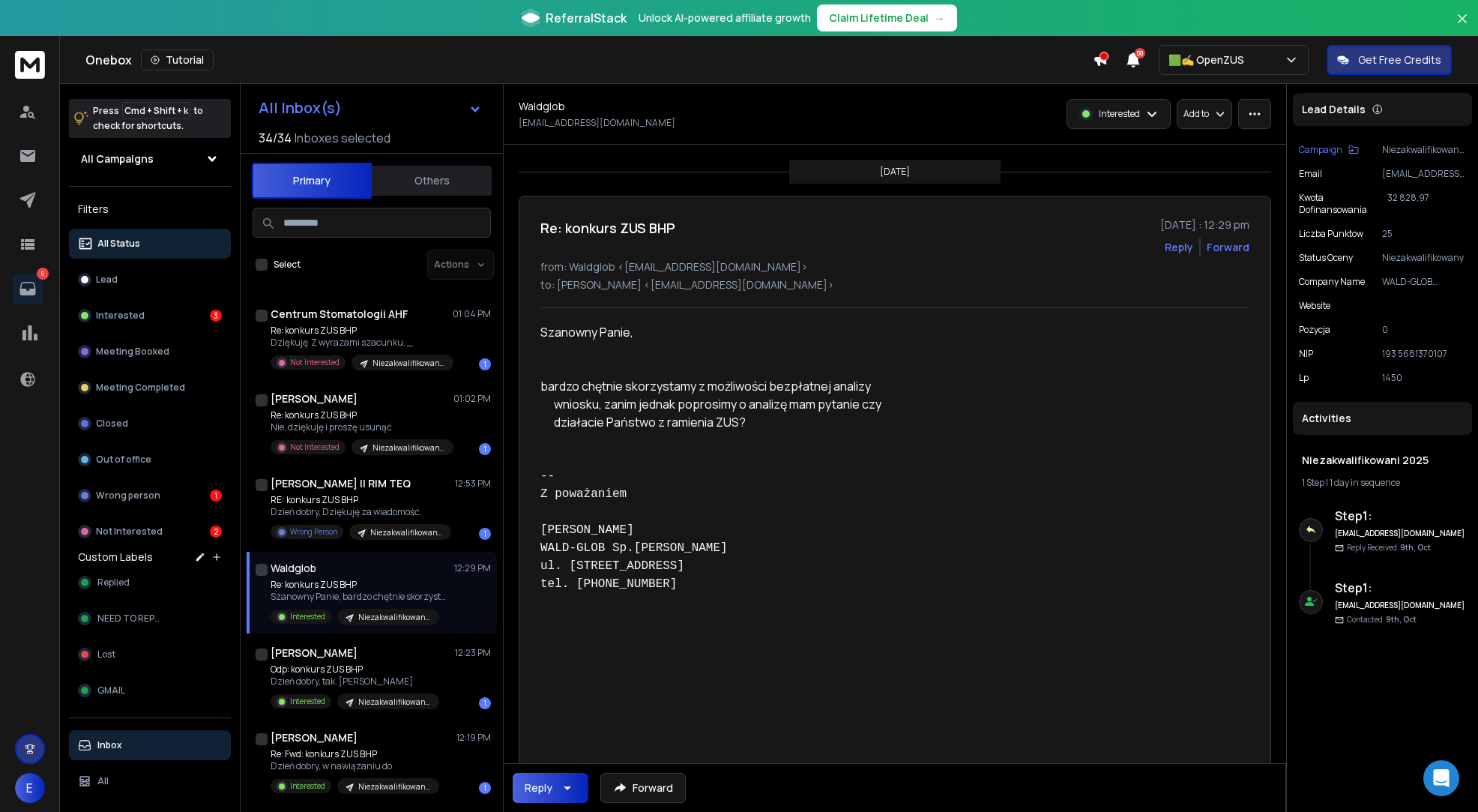
click at [566, 784] on icon "button" at bounding box center [568, 788] width 18 height 18
click at [541, 752] on p "Reply All" at bounding box center [559, 749] width 42 height 15
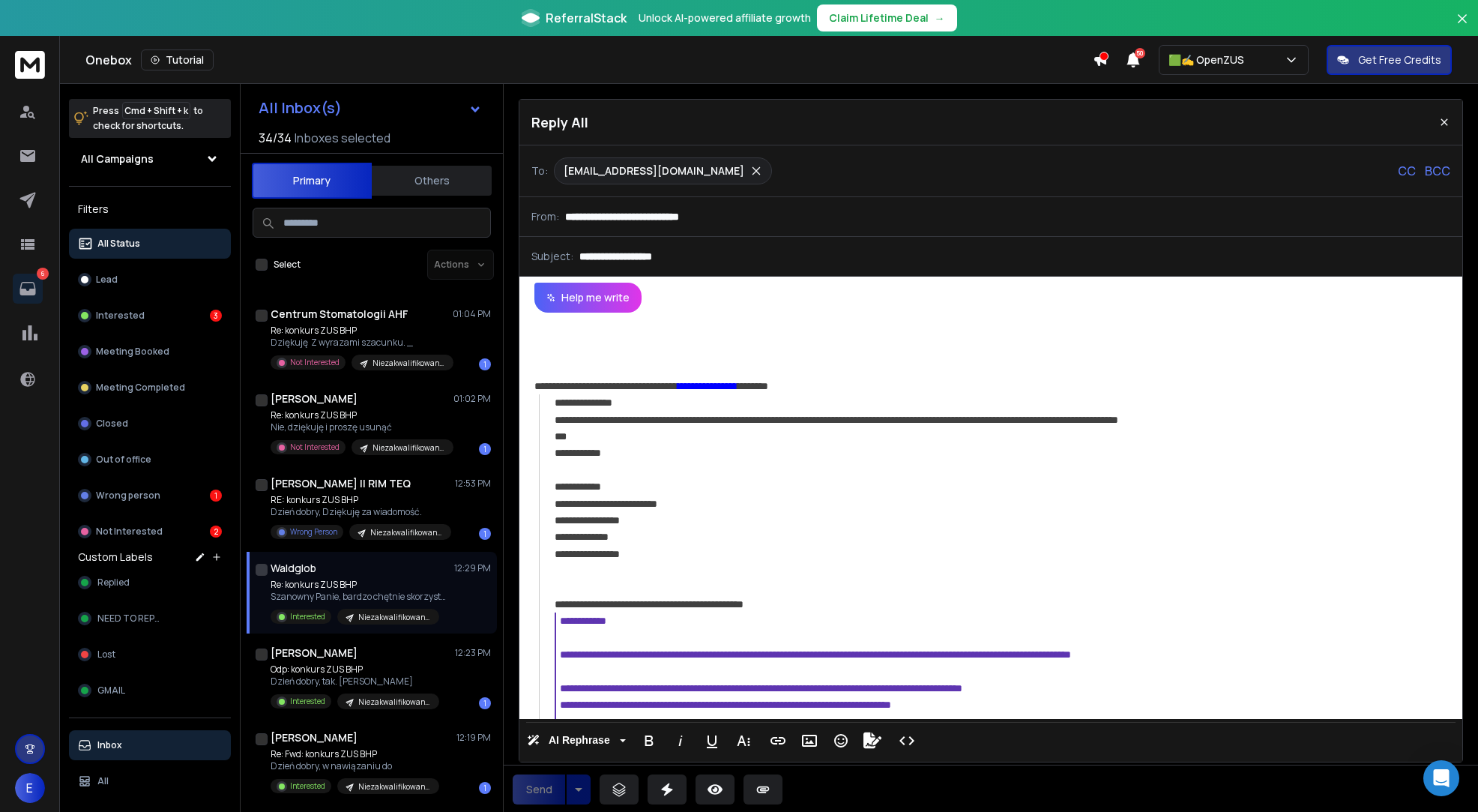
click at [634, 331] on div at bounding box center [991, 336] width 913 height 17
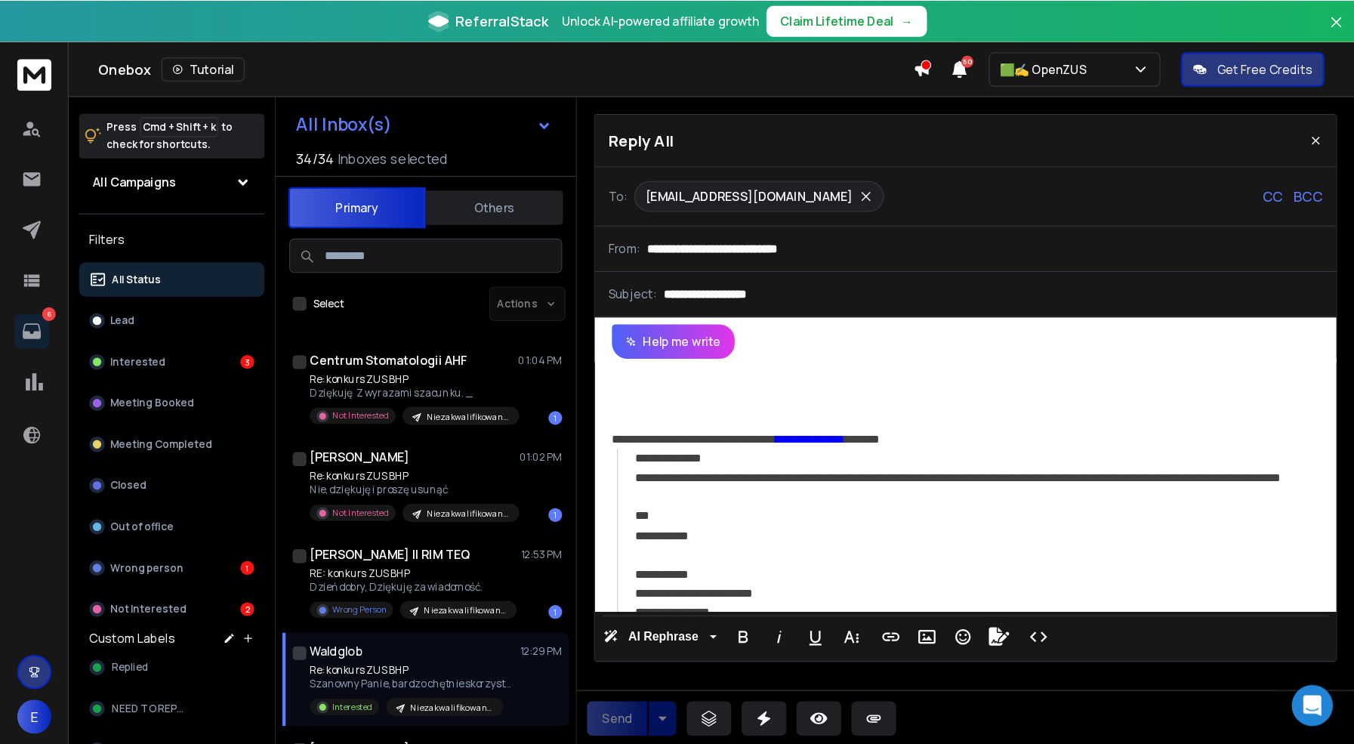
scroll to position [5, 0]
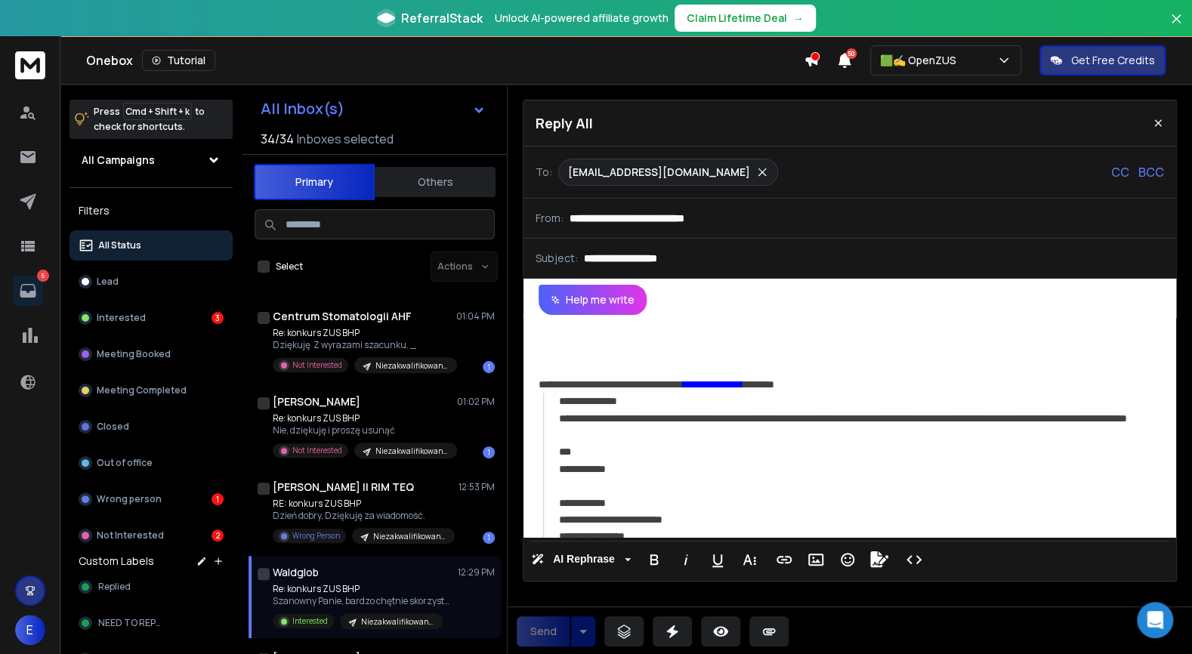
click at [1152, 122] on icon at bounding box center [1158, 123] width 12 height 12
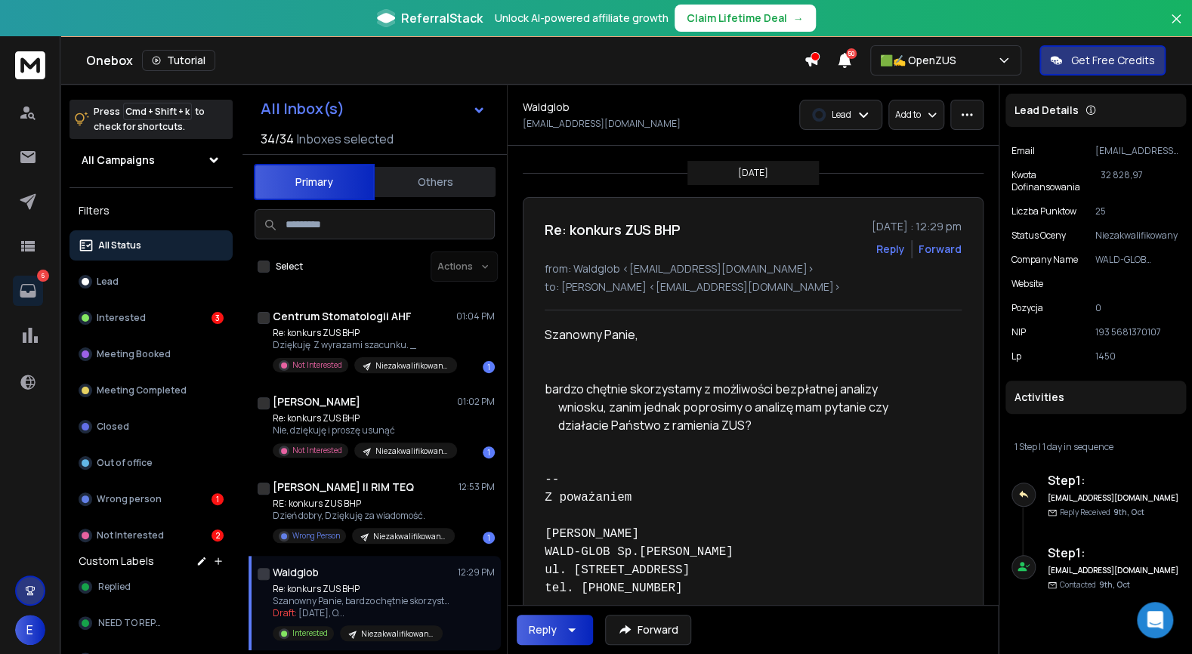
drag, startPoint x: 29, startPoint y: 633, endPoint x: 45, endPoint y: 622, distance: 18.4
click at [29, 633] on span "E" at bounding box center [30, 630] width 30 height 30
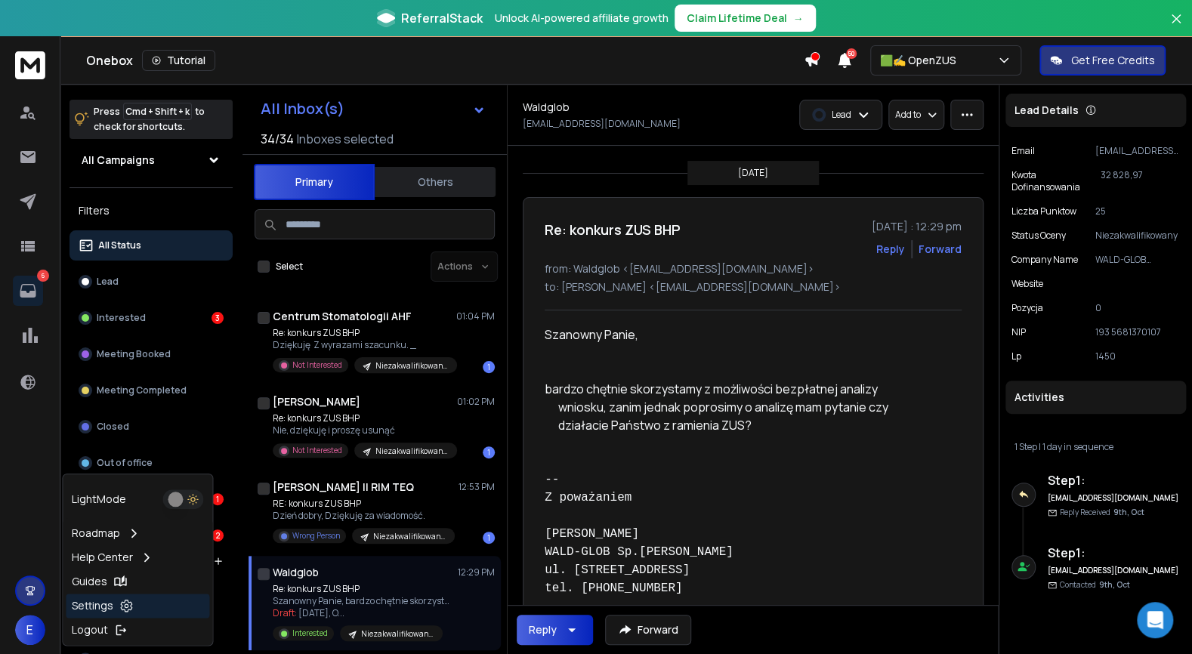
type button "on"
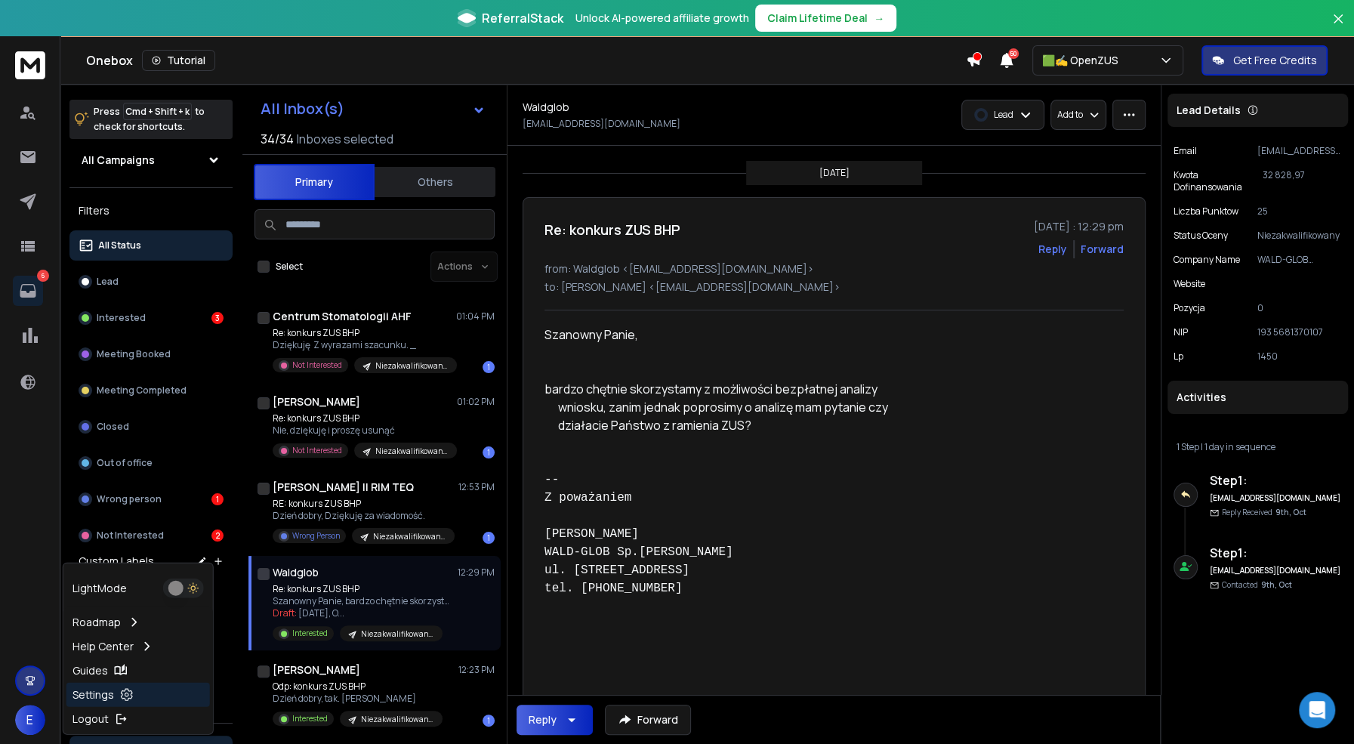
click at [85, 689] on p "Settings" at bounding box center [93, 694] width 42 height 15
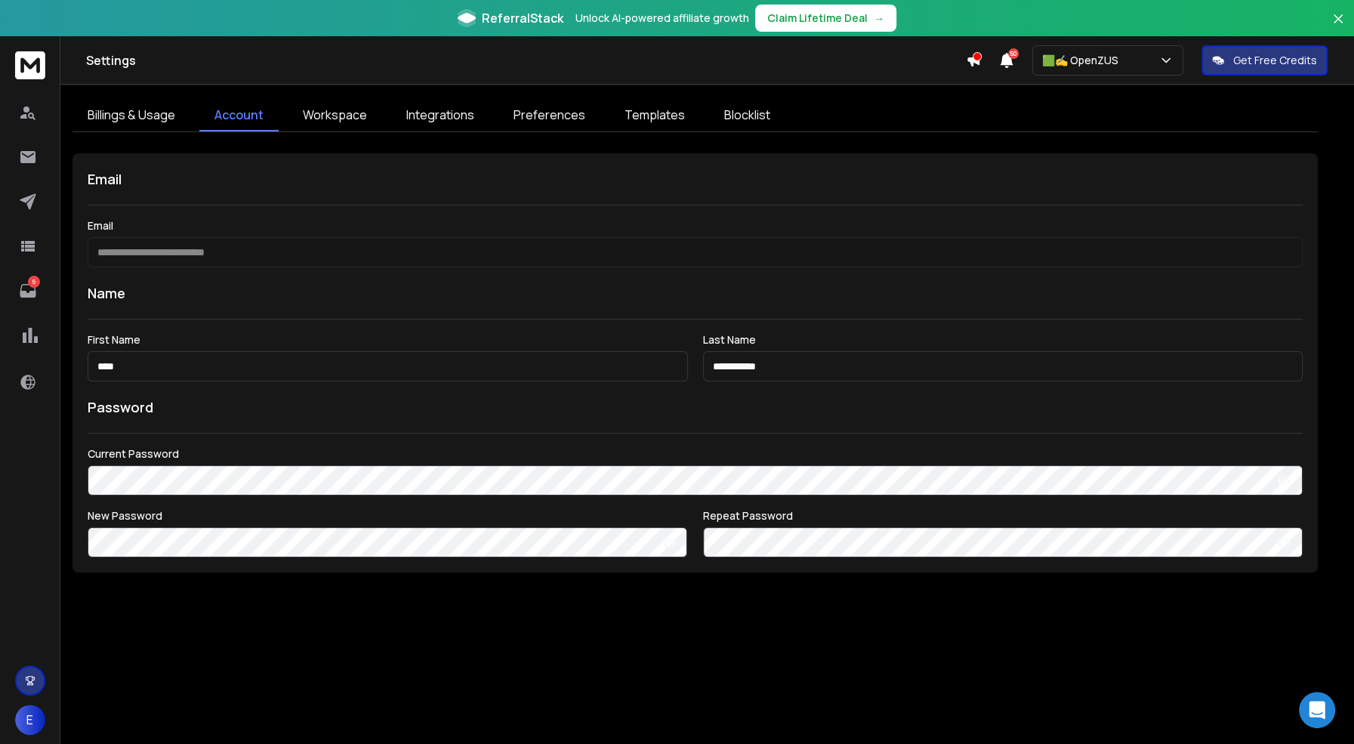
click at [412, 109] on link "Integrations" at bounding box center [440, 116] width 98 height 32
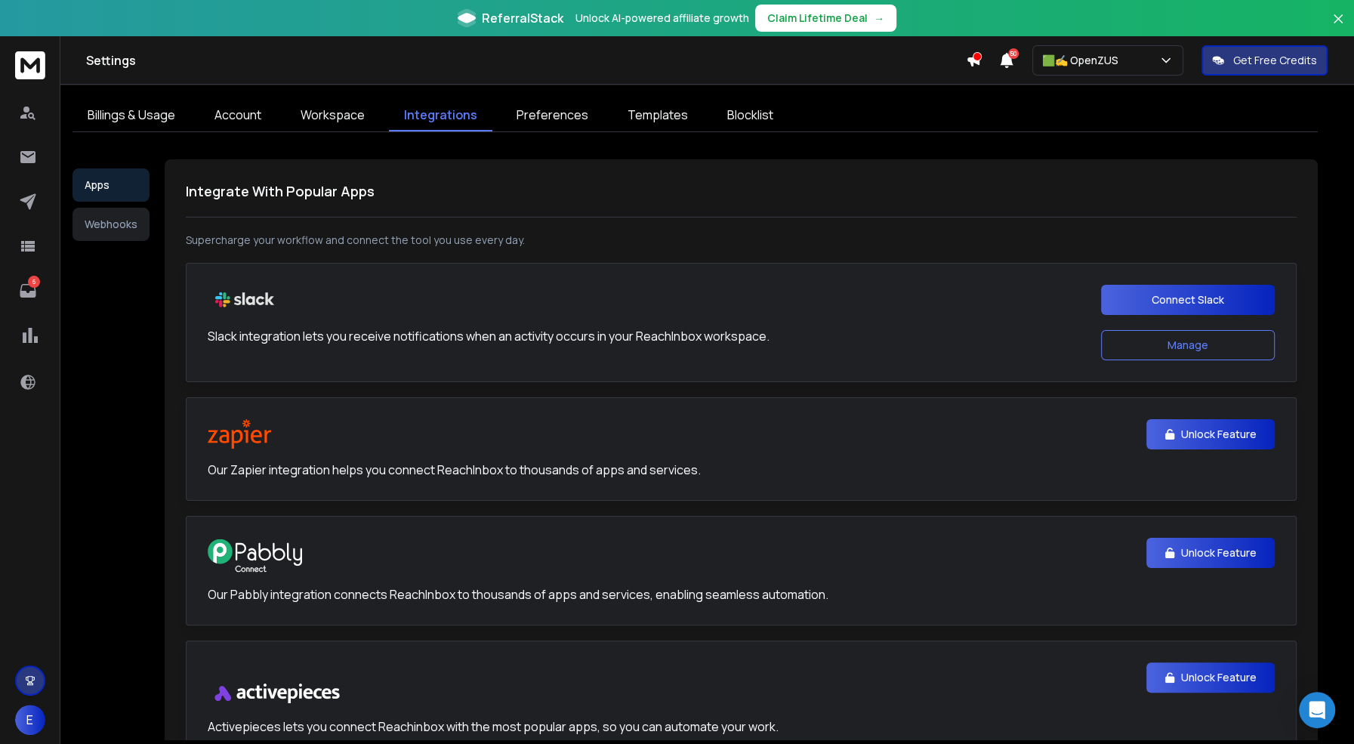
click at [351, 116] on link "Workspace" at bounding box center [332, 116] width 94 height 32
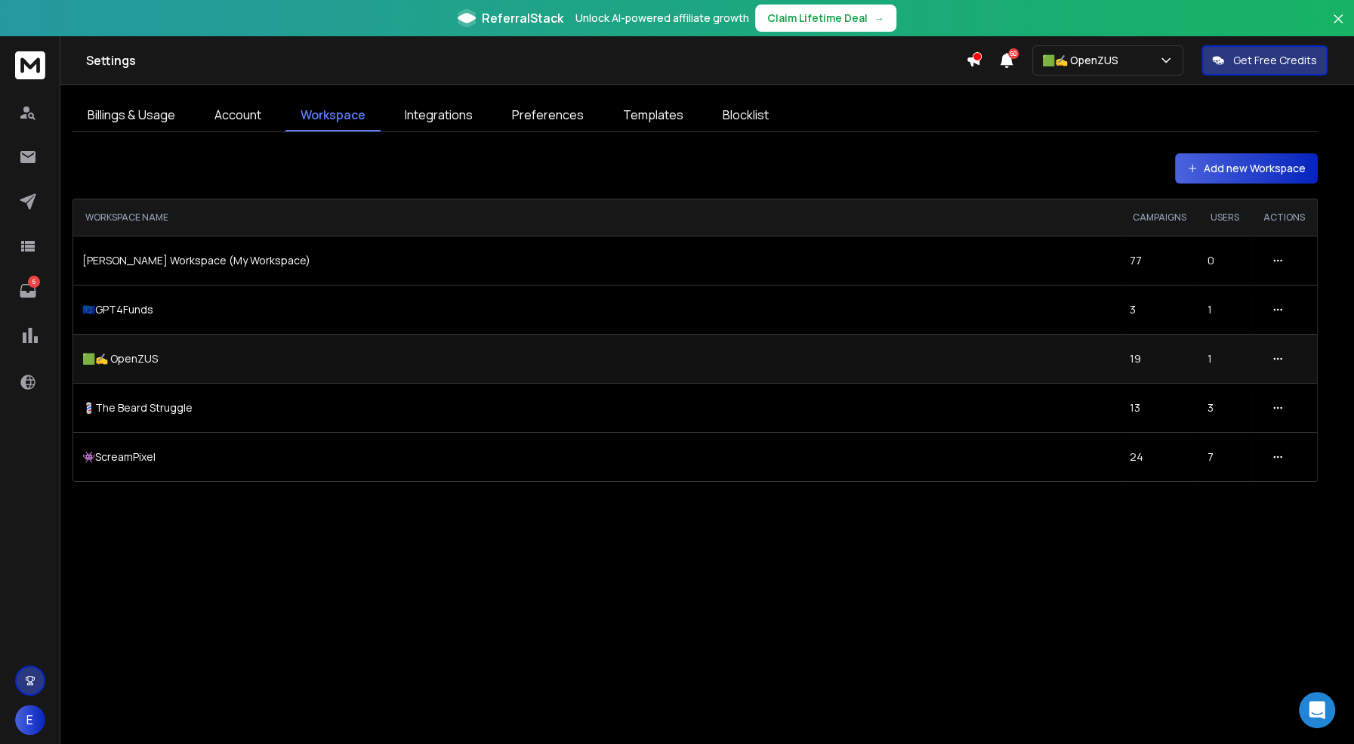
click at [138, 366] on td "🟩✍️ OpenZUS" at bounding box center [596, 358] width 1047 height 49
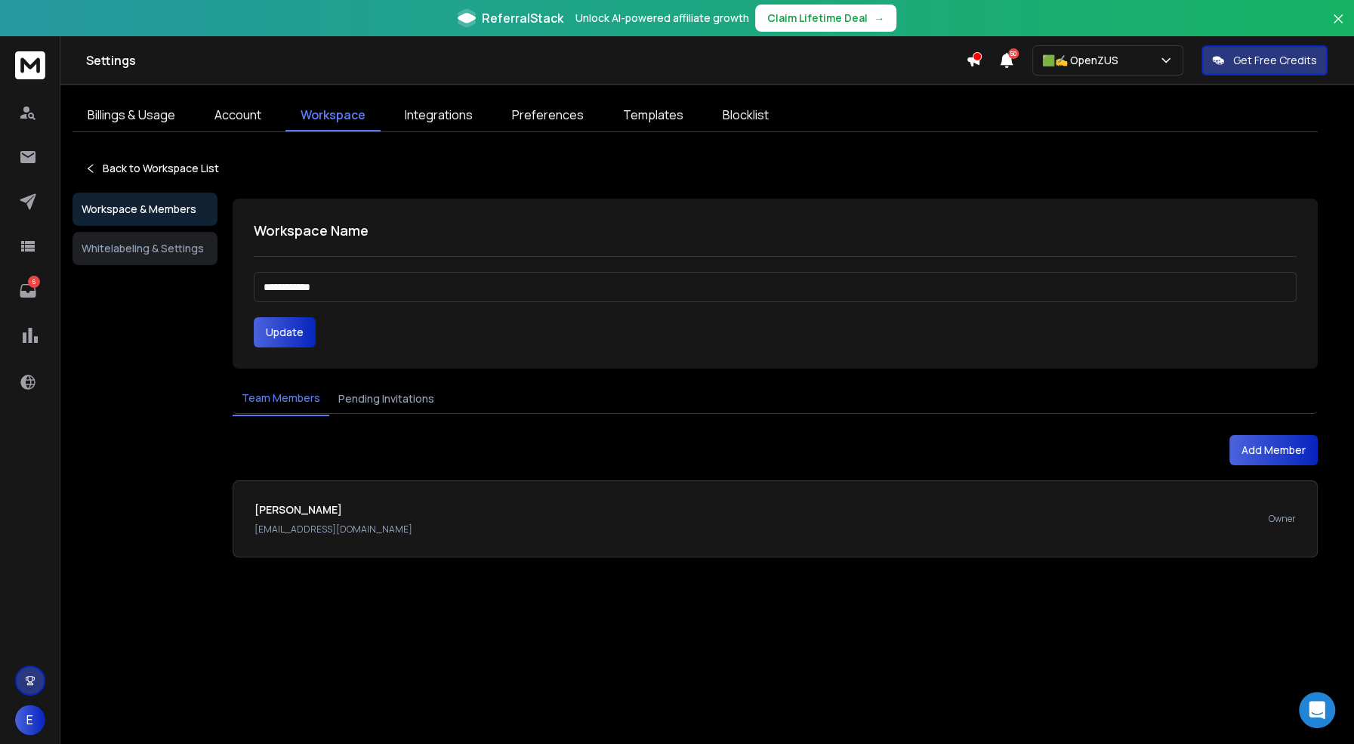
click at [1288, 454] on button "Add Member" at bounding box center [1273, 450] width 88 height 30
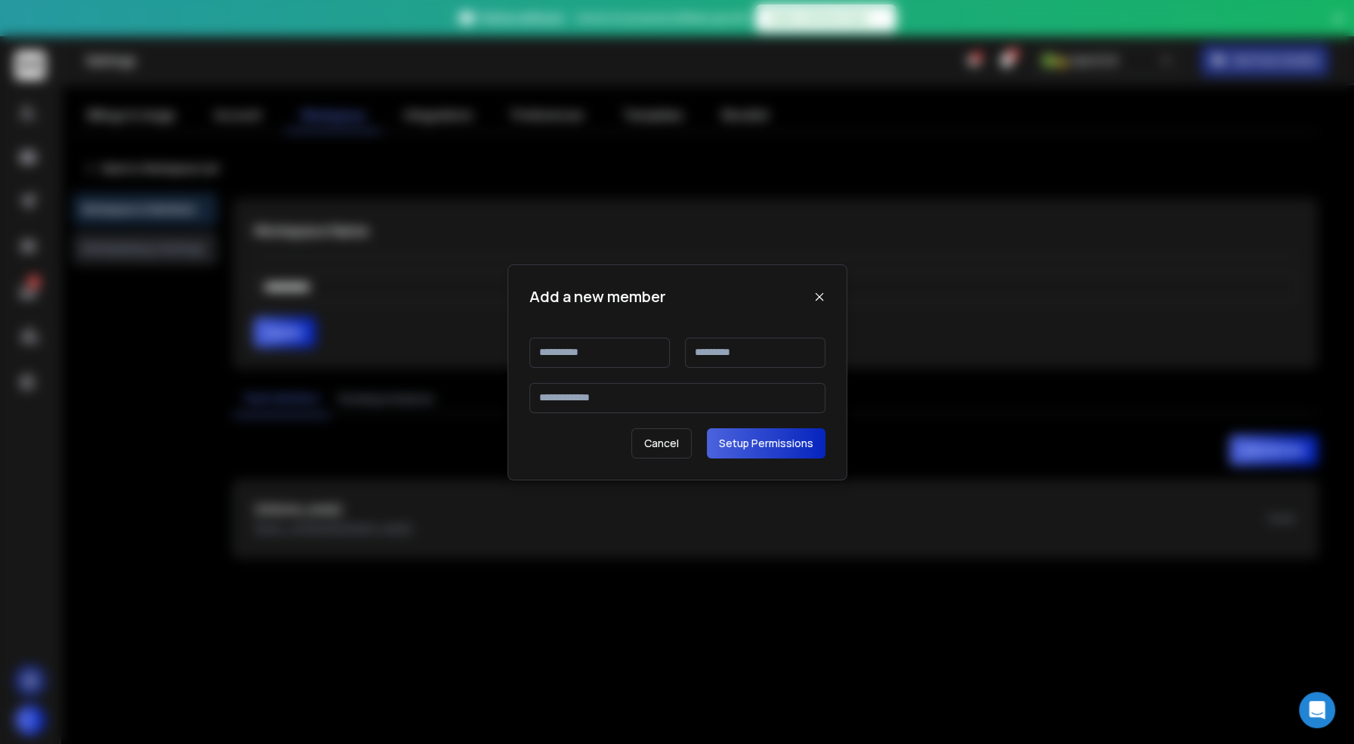
click at [592, 350] on input at bounding box center [599, 353] width 140 height 30
type input "*****"
click at [704, 353] on input at bounding box center [755, 353] width 140 height 30
type input "*"
type input "*****"
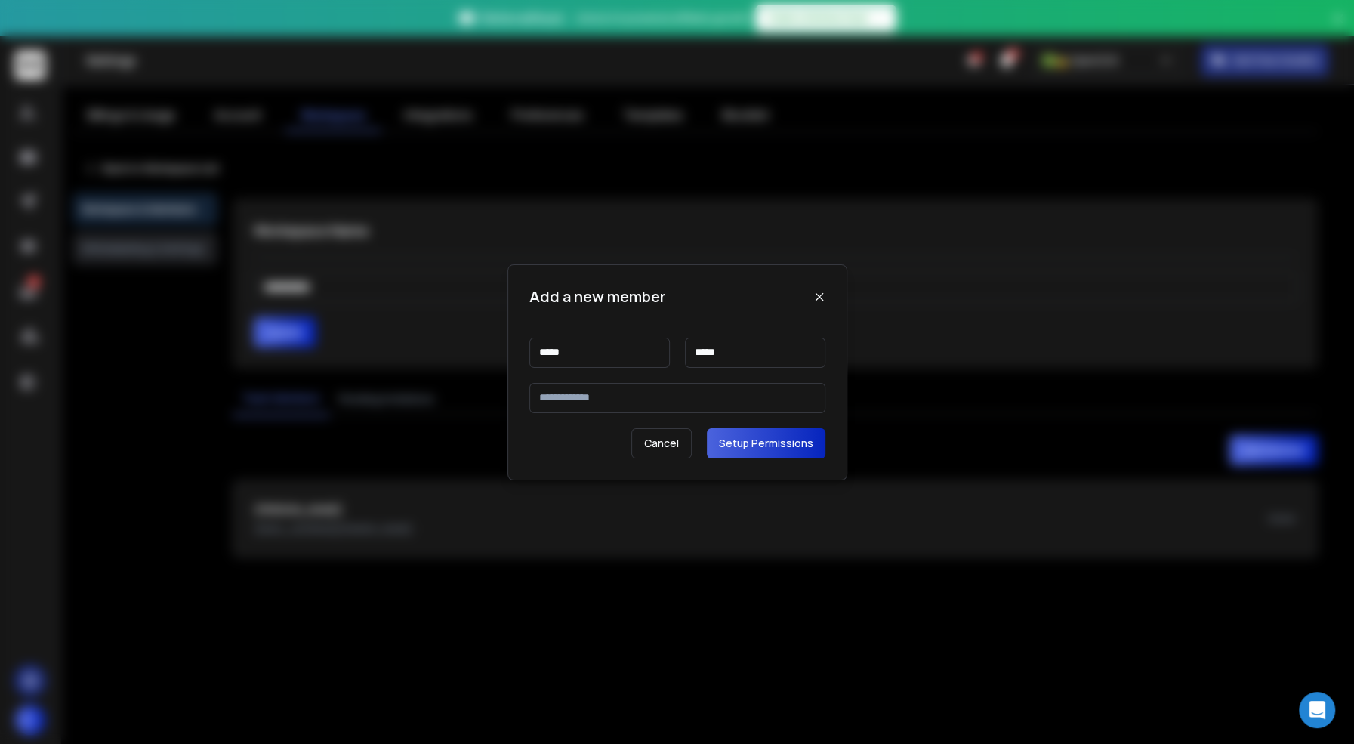
click at [672, 393] on input at bounding box center [677, 398] width 296 height 30
paste input "**********"
type input "**********"
click at [751, 439] on button "Setup Permissions" at bounding box center [766, 443] width 119 height 30
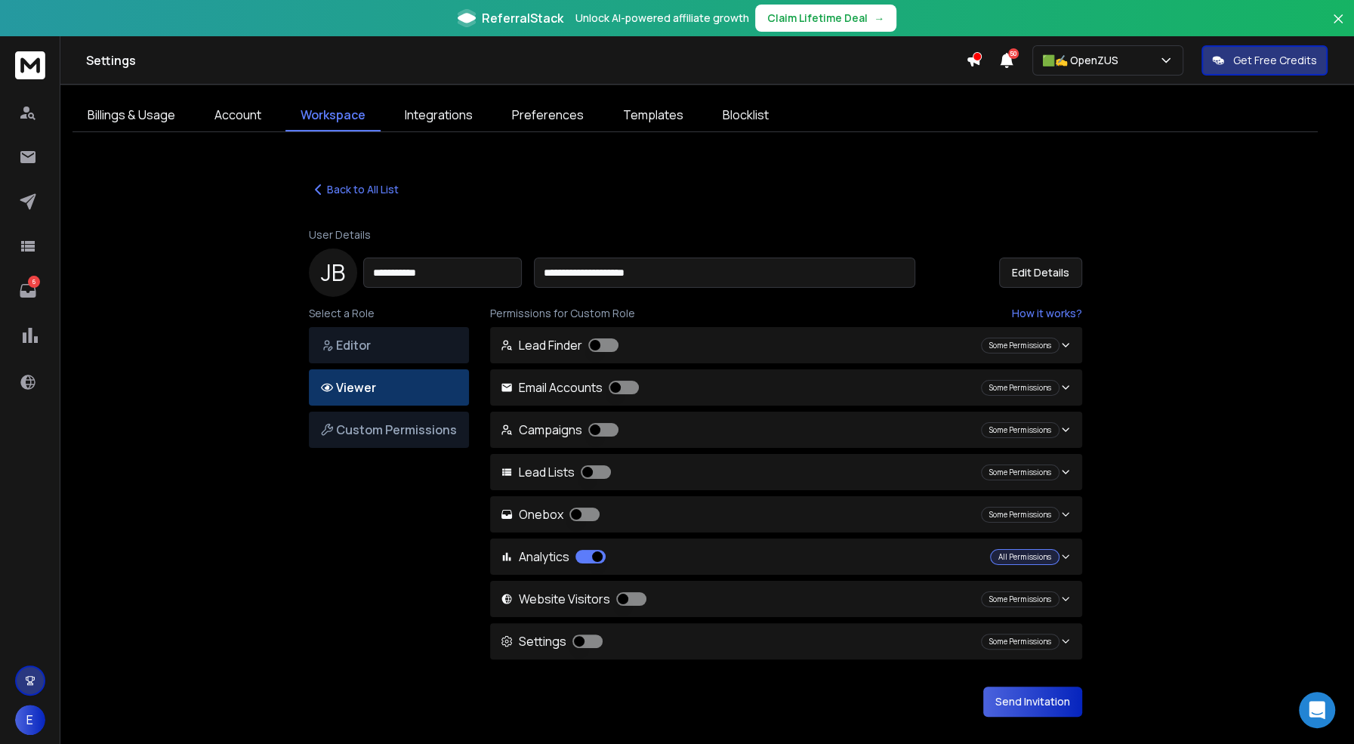
scroll to position [9, 0]
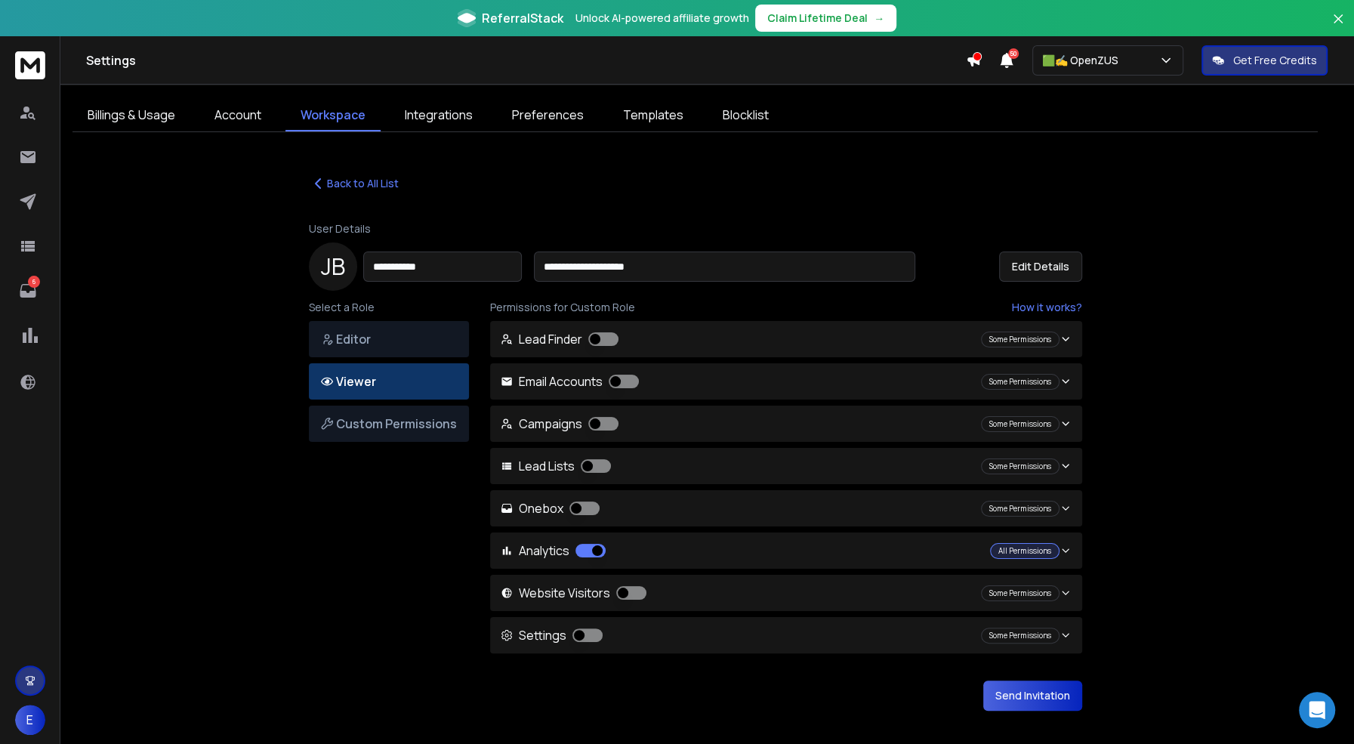
drag, startPoint x: 598, startPoint y: 335, endPoint x: 609, endPoint y: 356, distance: 23.0
click at [599, 337] on button "button" at bounding box center [603, 339] width 30 height 14
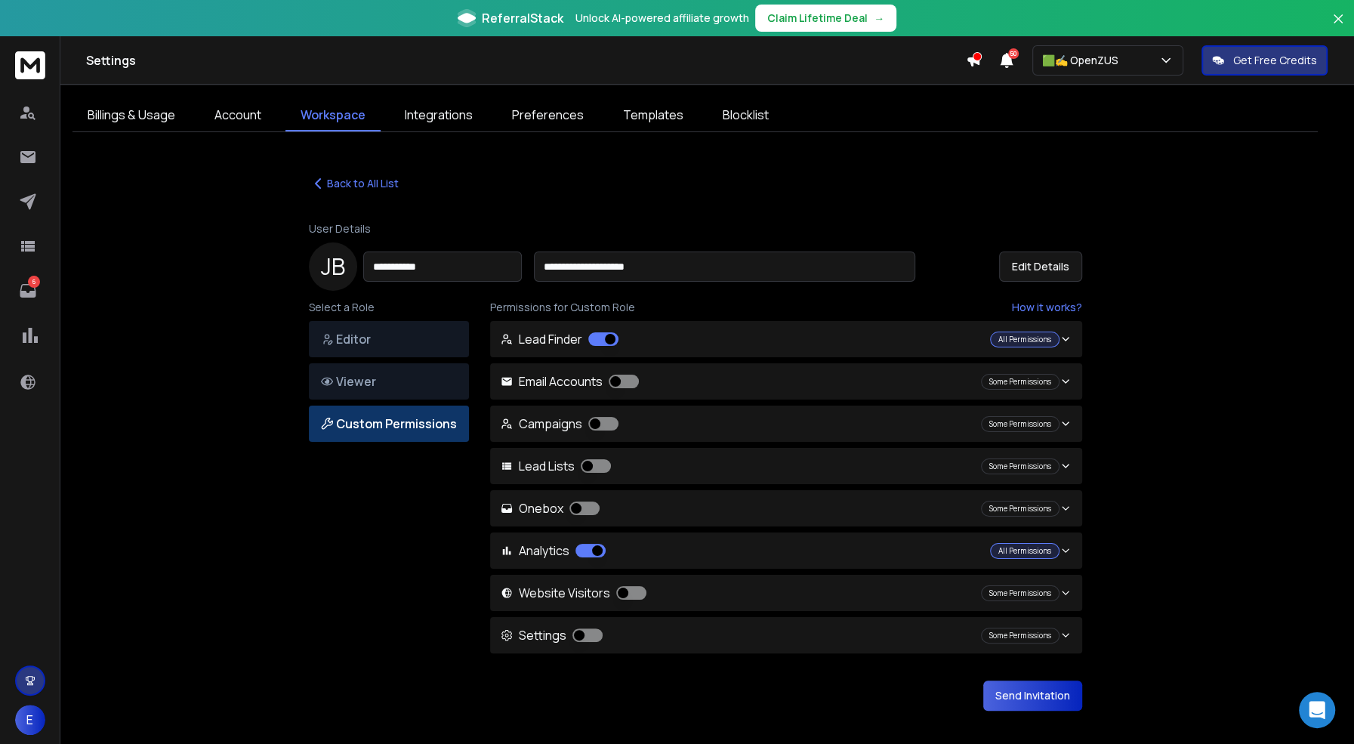
click at [622, 386] on button "button" at bounding box center [624, 382] width 30 height 14
drag, startPoint x: 597, startPoint y: 424, endPoint x: 588, endPoint y: 446, distance: 23.0
click at [597, 425] on button "button" at bounding box center [603, 424] width 30 height 14
click at [584, 461] on button "button" at bounding box center [596, 466] width 30 height 14
click at [582, 502] on button "button" at bounding box center [584, 508] width 30 height 14
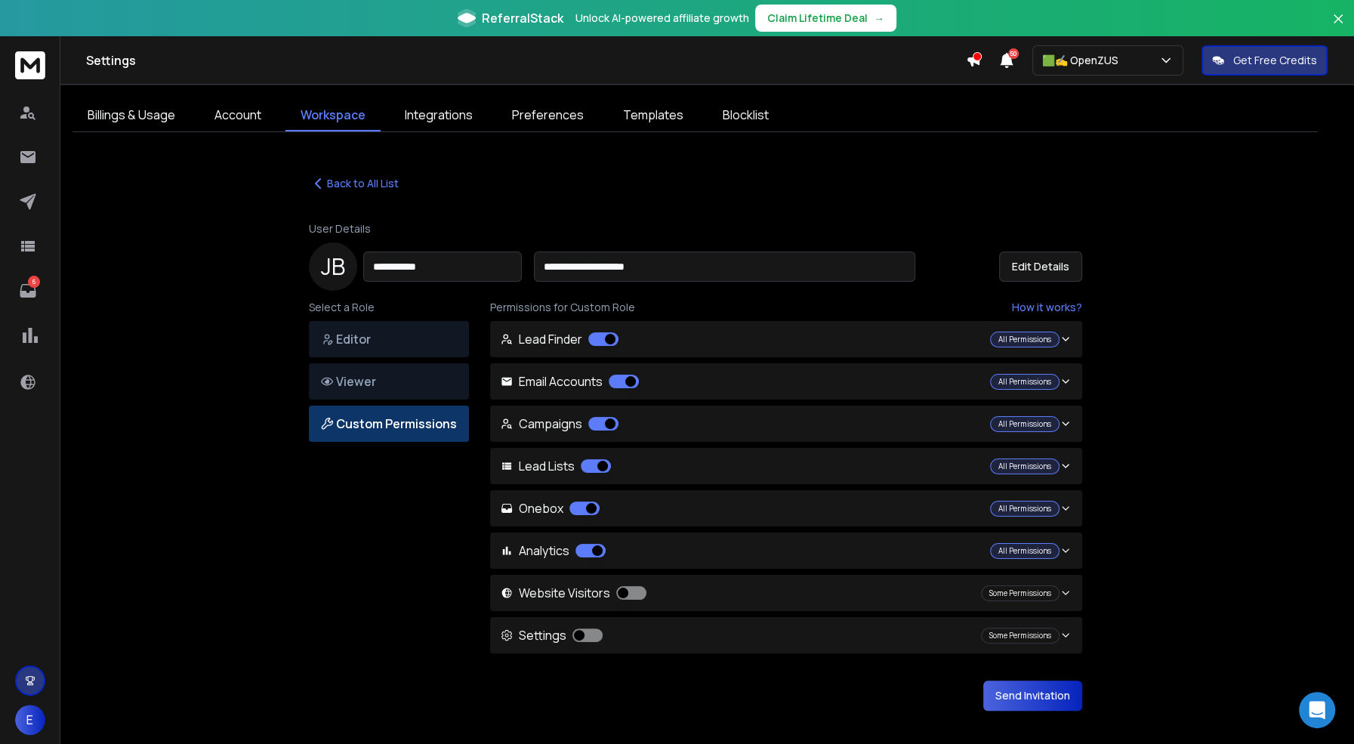
click at [624, 591] on button "button" at bounding box center [631, 593] width 30 height 14
click at [573, 635] on button "button" at bounding box center [587, 635] width 30 height 14
click at [363, 336] on p "Editor" at bounding box center [389, 339] width 136 height 18
click at [332, 336] on button "Editor" at bounding box center [326, 339] width 12 height 38
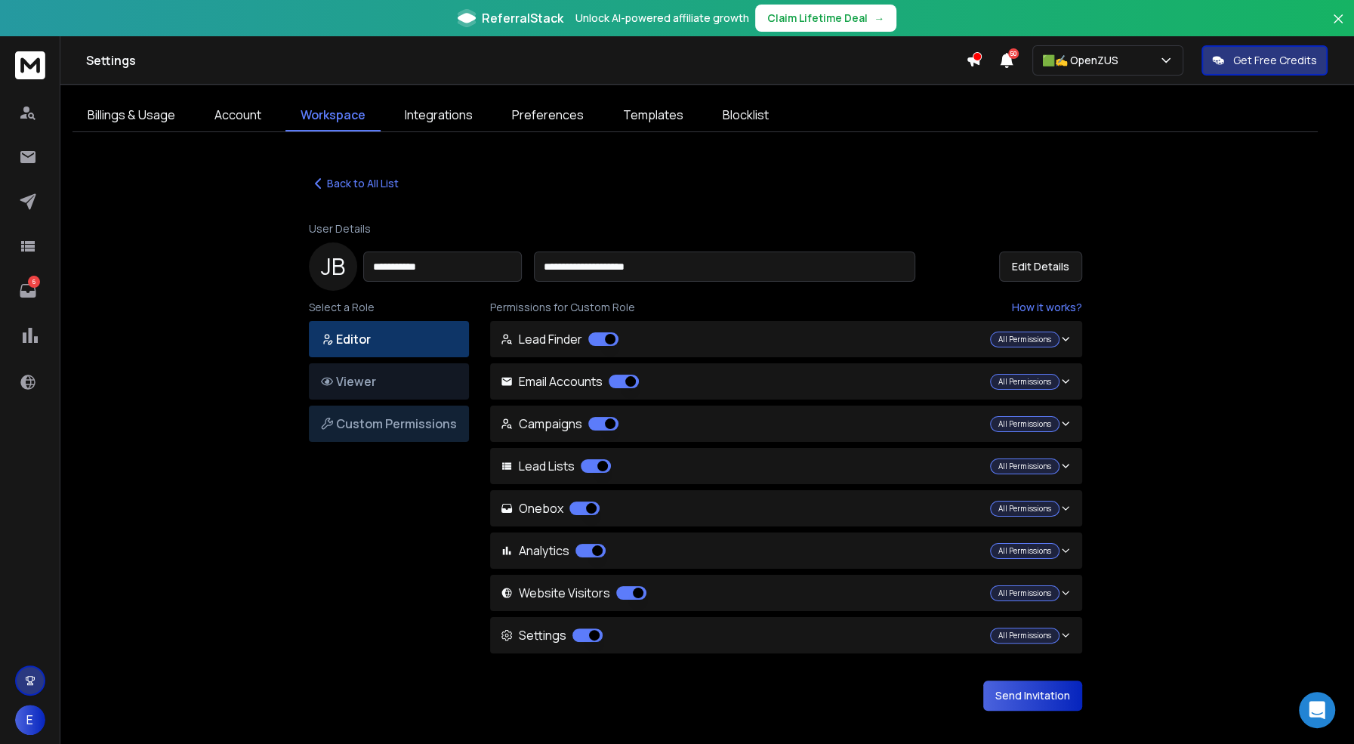
click at [380, 422] on p "Custom Permissions" at bounding box center [389, 424] width 136 height 18
click at [332, 422] on button "Custom Permissions" at bounding box center [326, 424] width 12 height 38
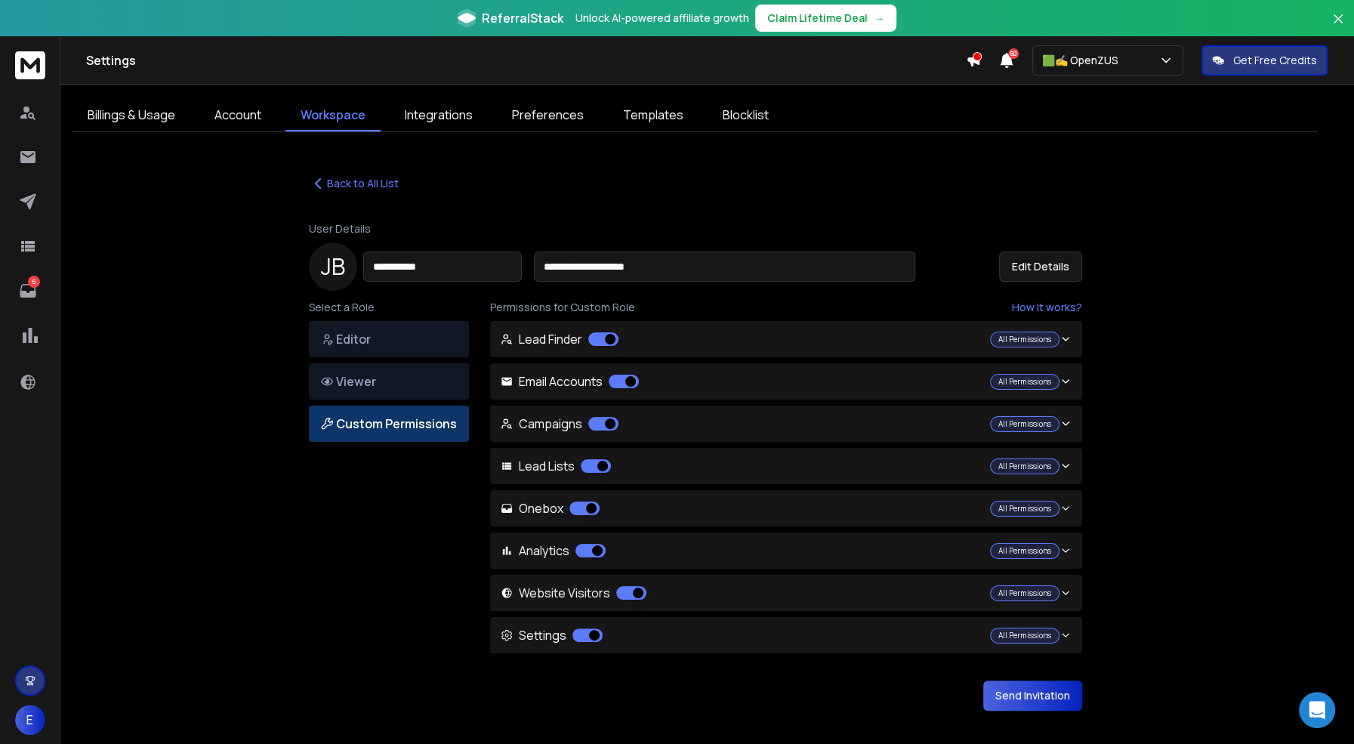
click at [1034, 697] on button "Send Invitation" at bounding box center [1032, 695] width 99 height 30
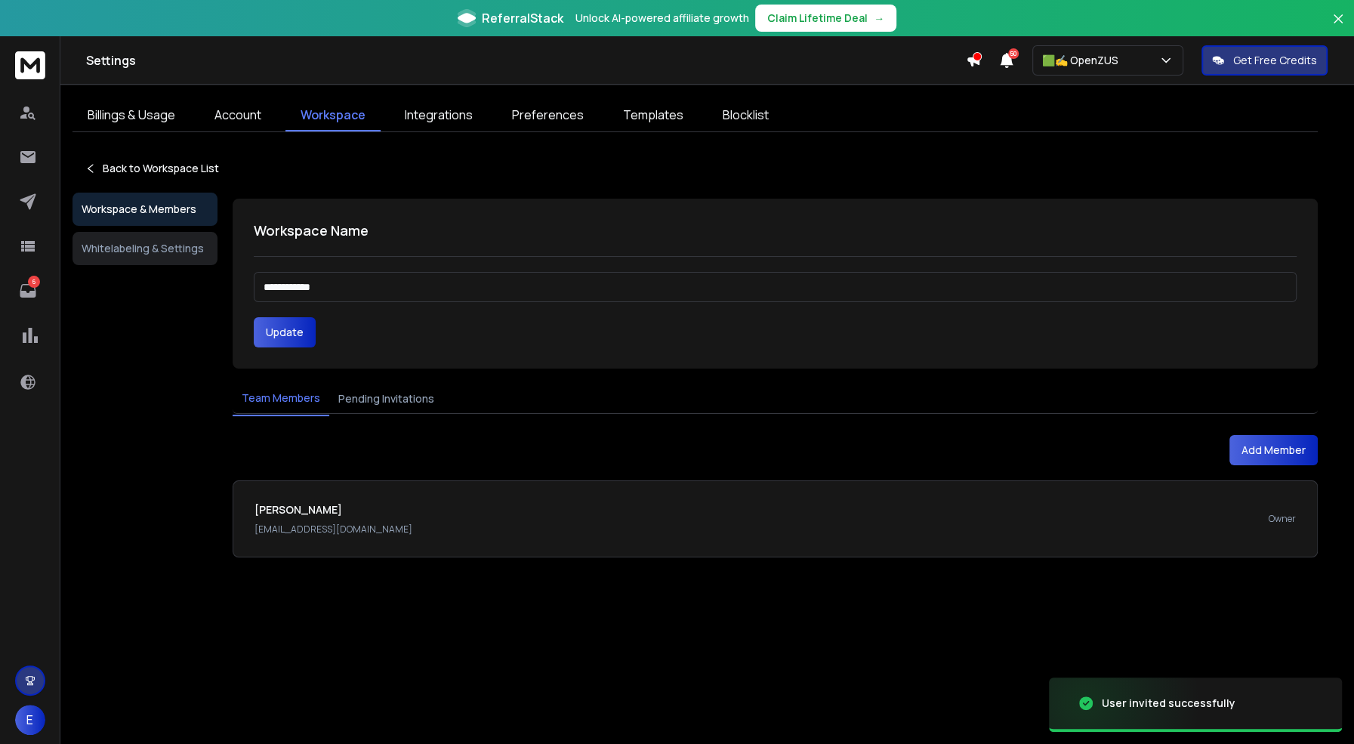
click at [1288, 452] on button "Add Member" at bounding box center [1273, 450] width 88 height 30
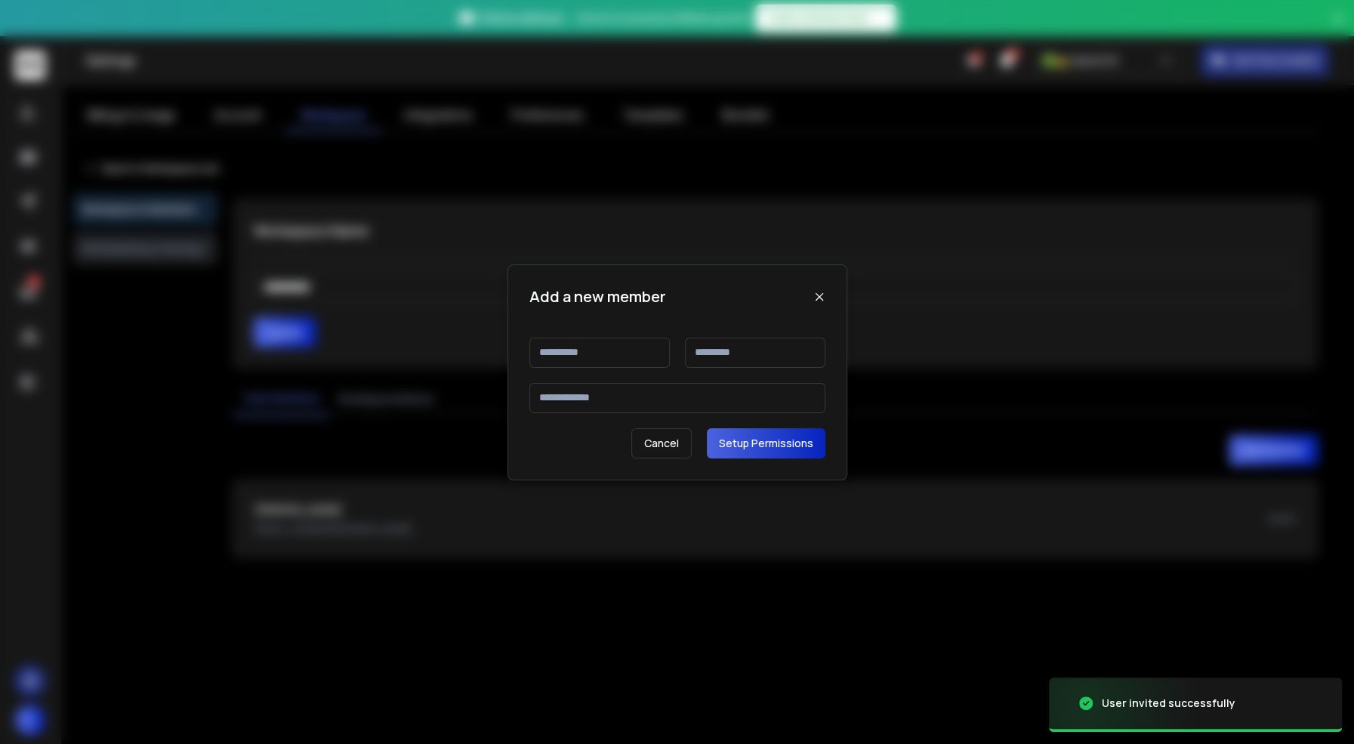
click at [628, 350] on input at bounding box center [599, 353] width 140 height 30
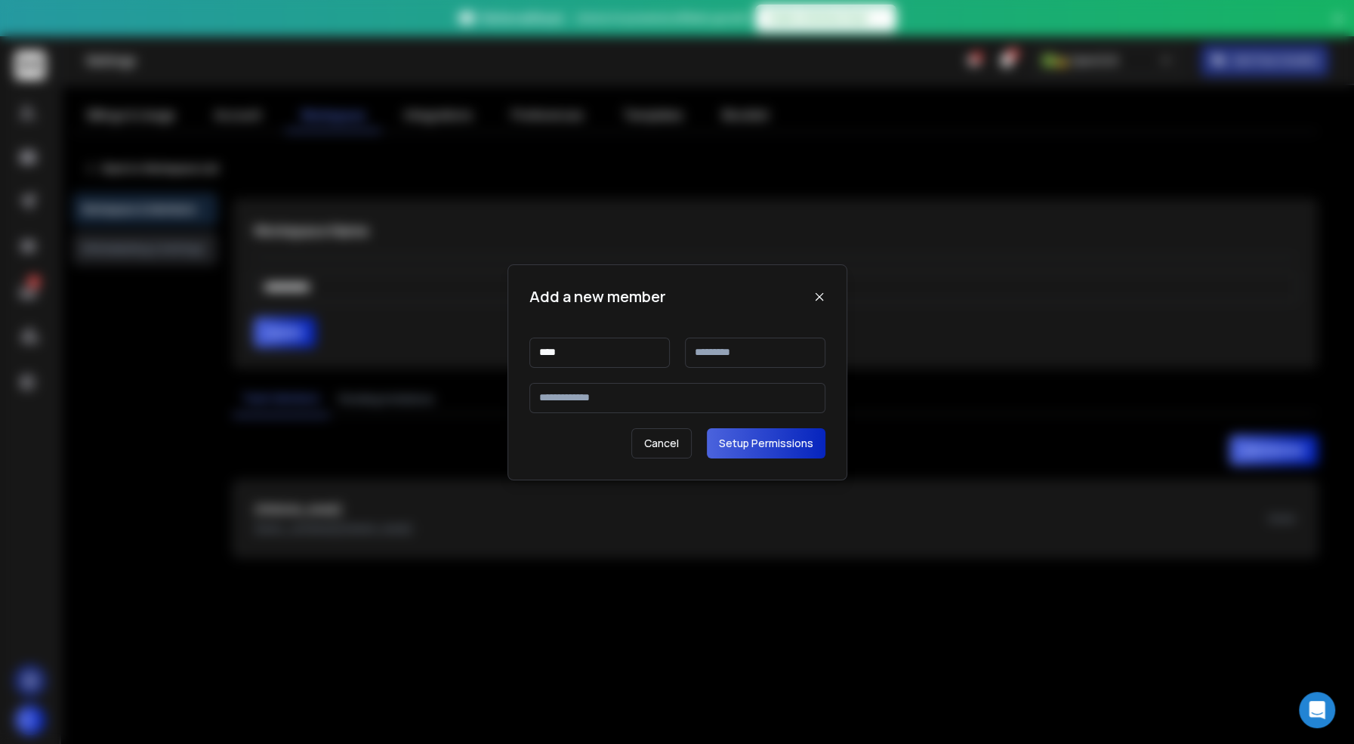
type input "****"
click at [625, 400] on input at bounding box center [677, 398] width 296 height 30
paste input "**********"
type input "**********"
click at [726, 352] on input at bounding box center [755, 353] width 140 height 30
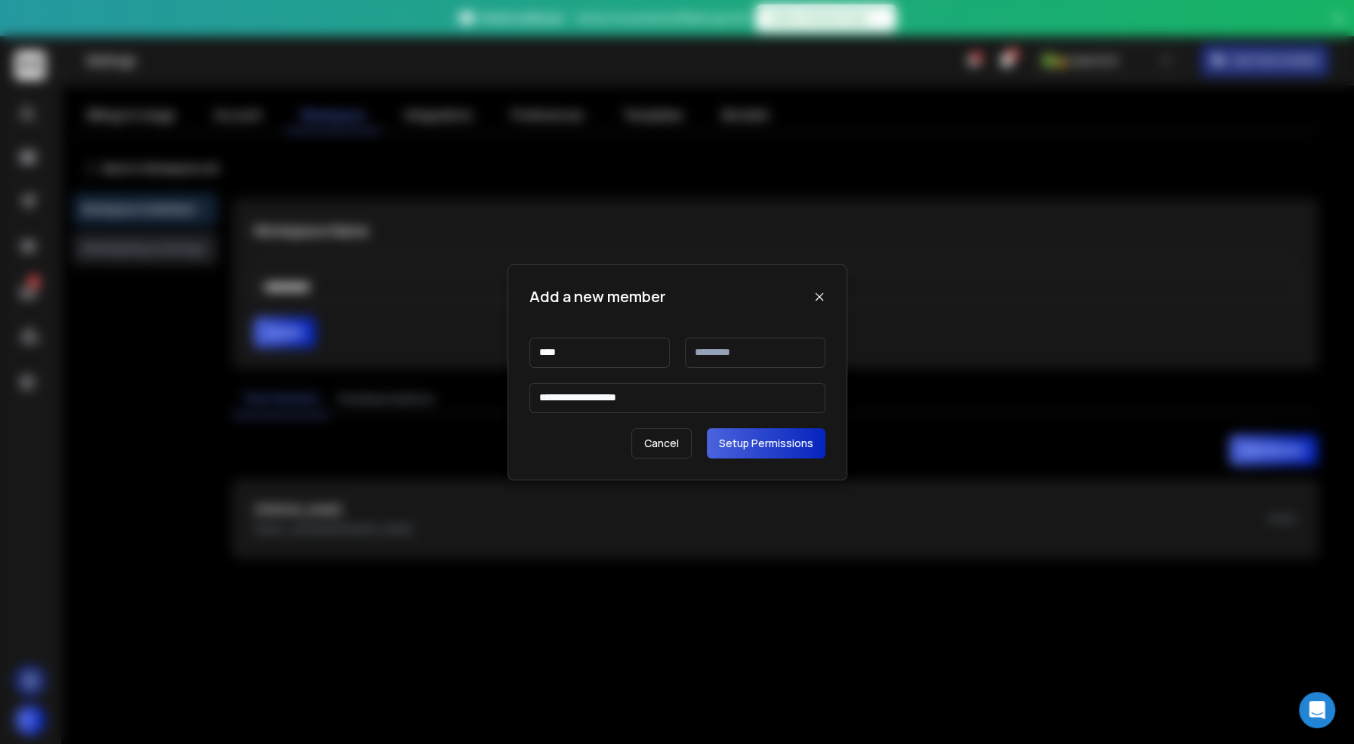
type input "*"
type input "********"
click at [756, 445] on button "Setup Permissions" at bounding box center [766, 443] width 119 height 30
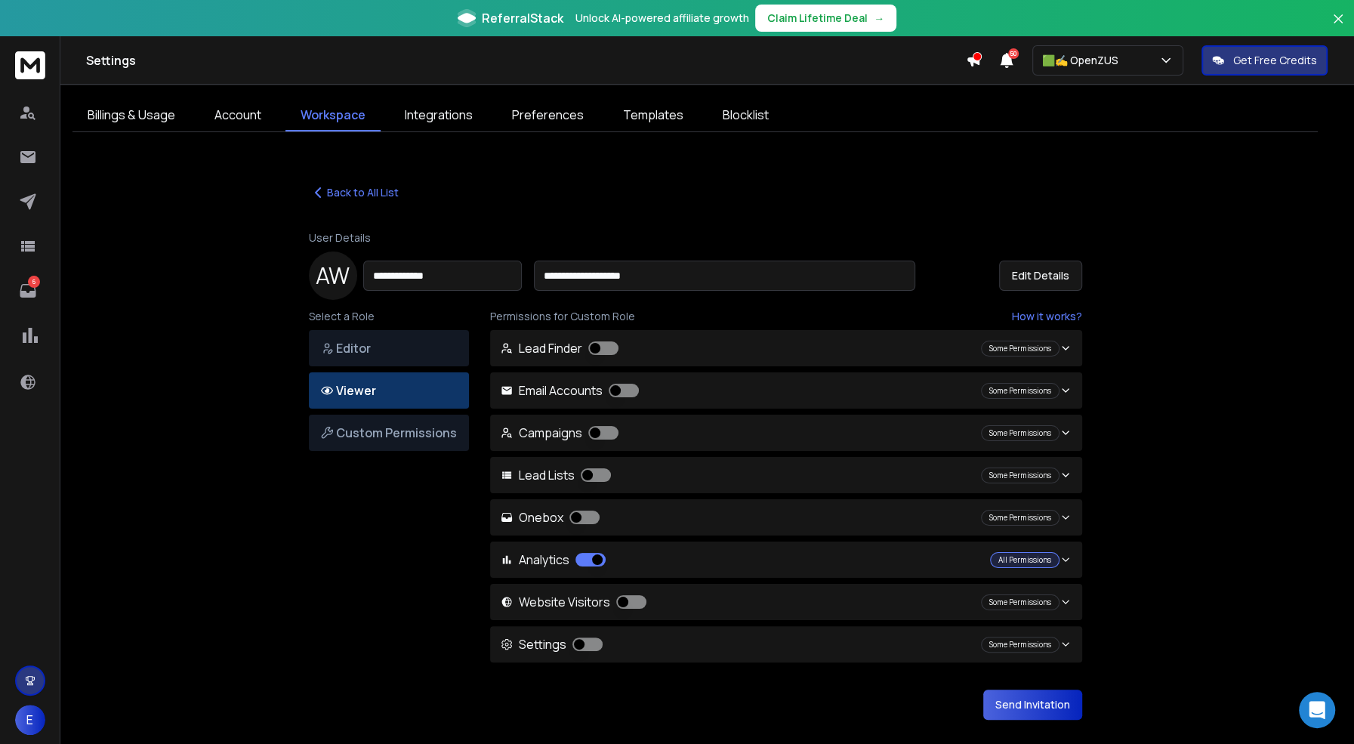
click at [600, 341] on button "button" at bounding box center [603, 348] width 30 height 14
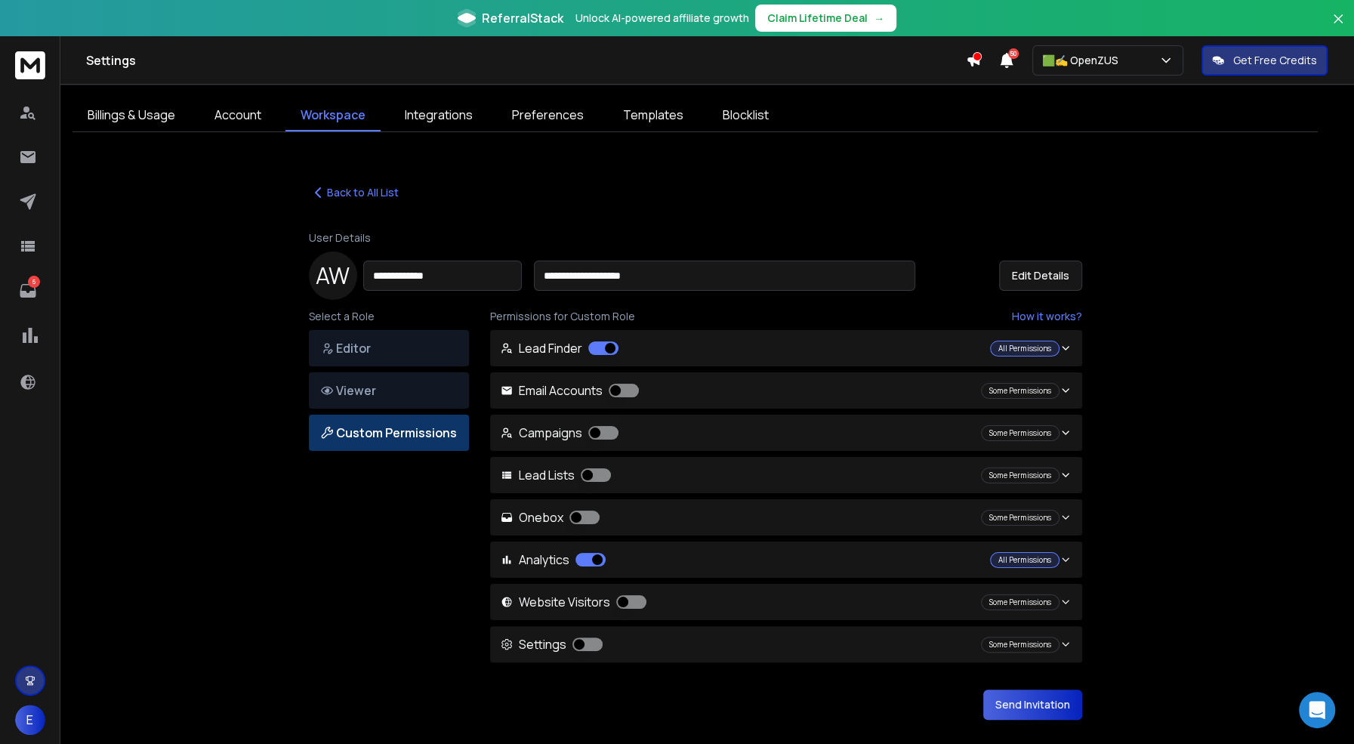
click at [622, 387] on button "button" at bounding box center [624, 391] width 30 height 14
drag, startPoint x: 604, startPoint y: 431, endPoint x: 600, endPoint y: 476, distance: 44.8
click at [604, 431] on button "button" at bounding box center [603, 433] width 30 height 14
click at [596, 482] on button "Lead Lists Some Permissions" at bounding box center [786, 475] width 592 height 36
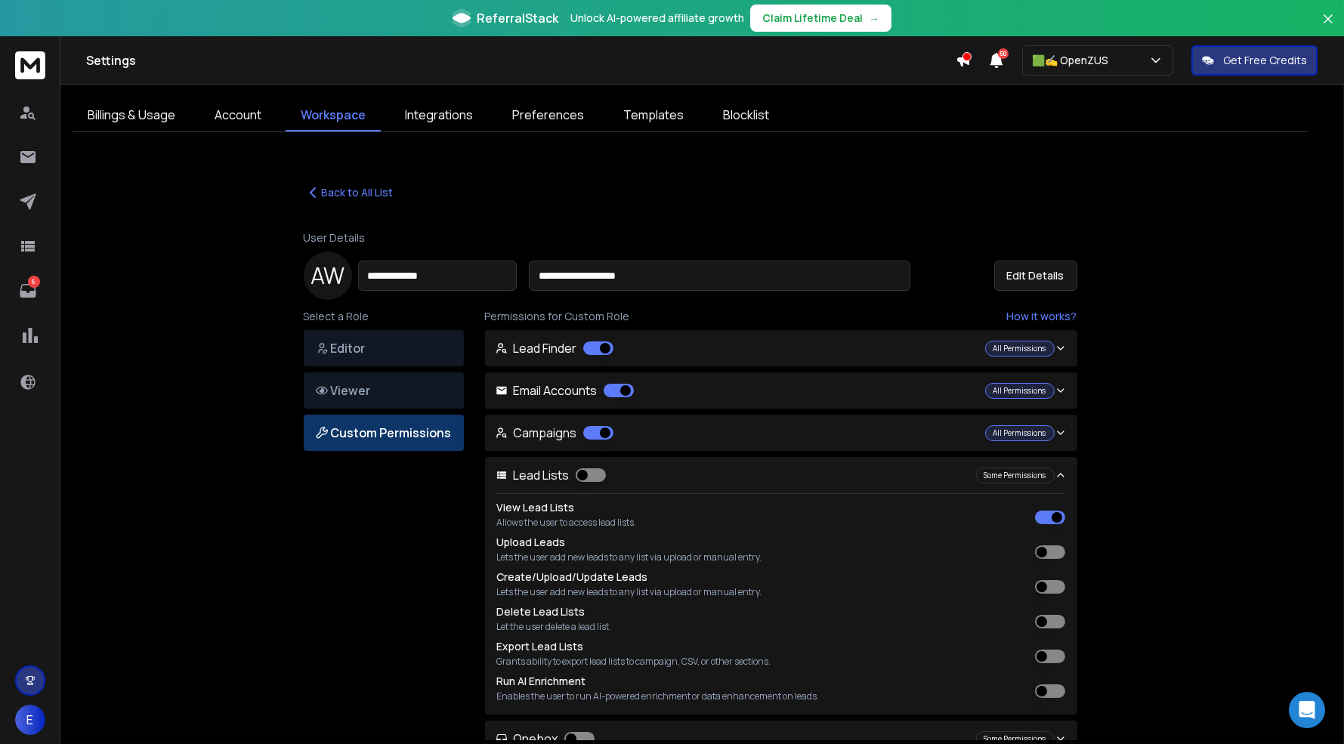
click at [582, 472] on button "button" at bounding box center [590, 475] width 30 height 14
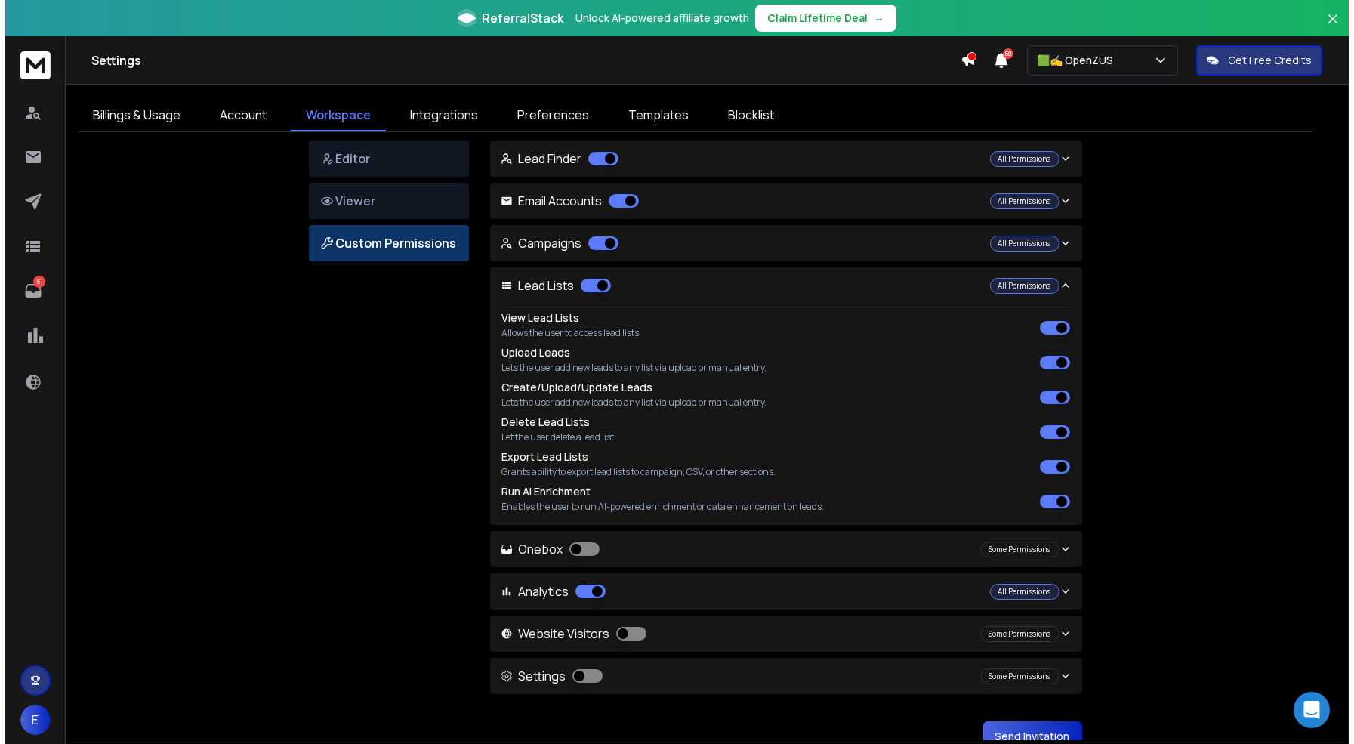
scroll to position [230, 0]
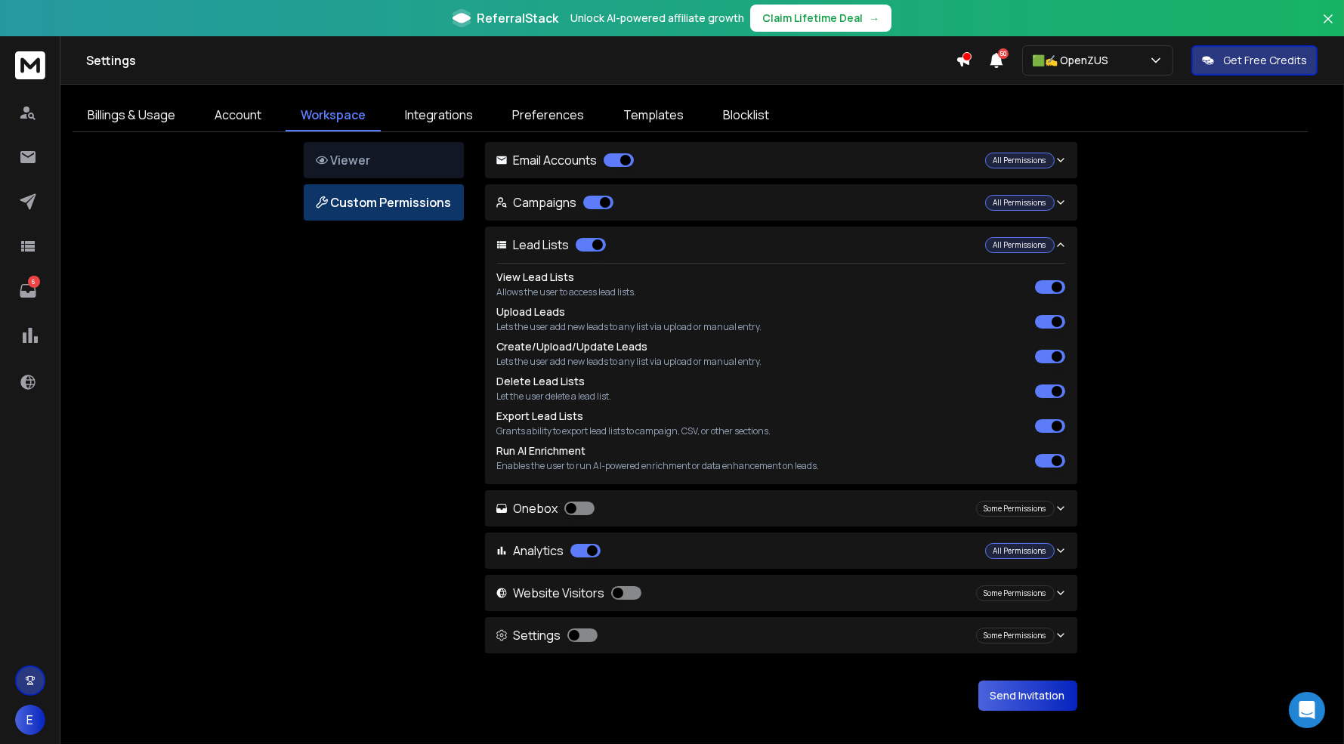
click at [578, 505] on button "button" at bounding box center [579, 508] width 30 height 14
click at [622, 595] on button "button" at bounding box center [626, 593] width 30 height 14
click at [574, 631] on button "button" at bounding box center [582, 635] width 30 height 14
click at [1043, 696] on button "Send Invitation" at bounding box center [1027, 695] width 99 height 30
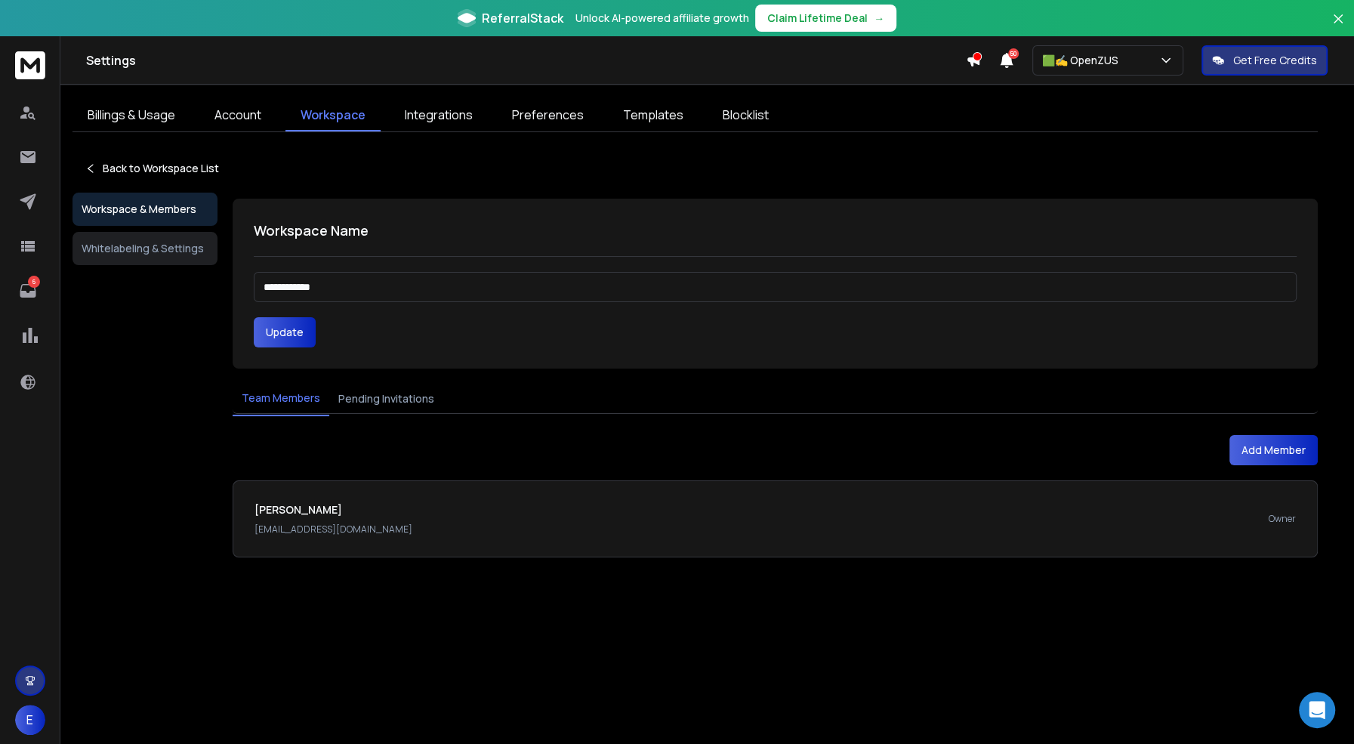
click at [1244, 444] on button "Add Member" at bounding box center [1273, 450] width 88 height 30
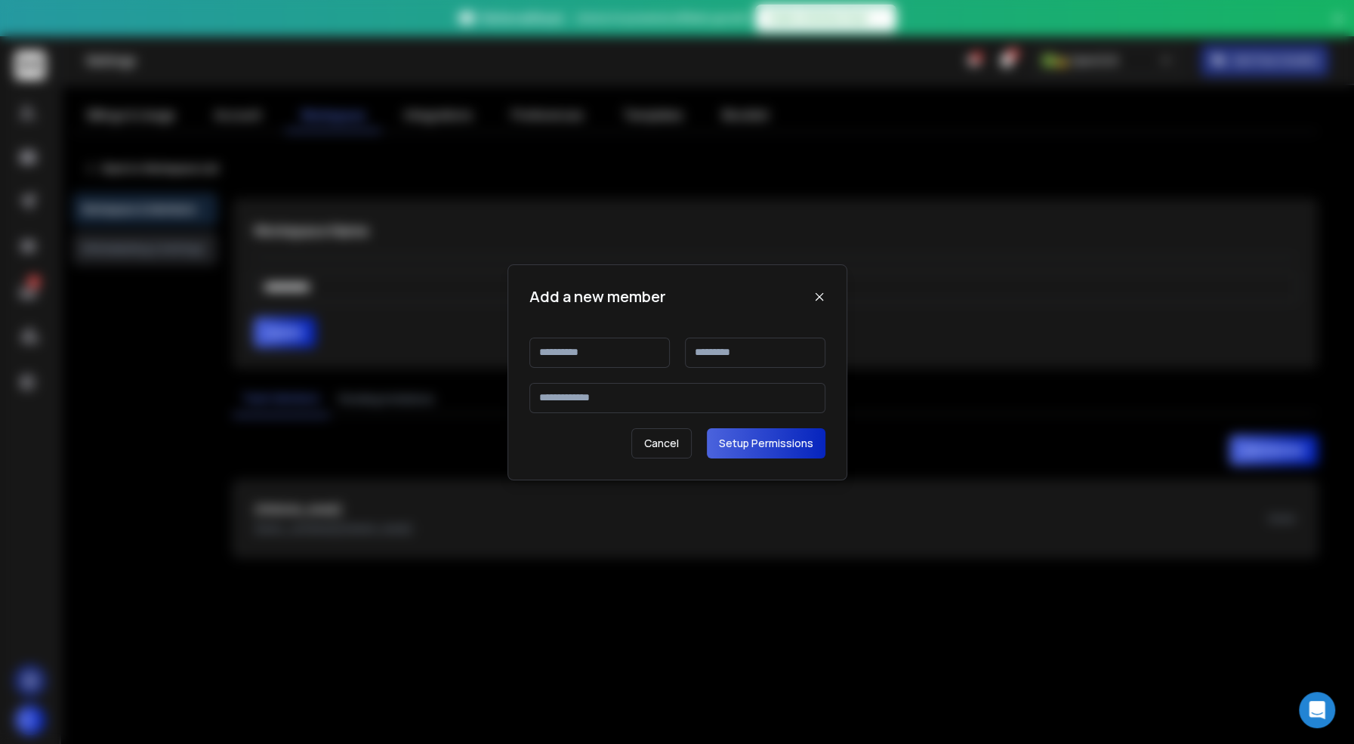
click at [819, 296] on icon at bounding box center [819, 297] width 12 height 12
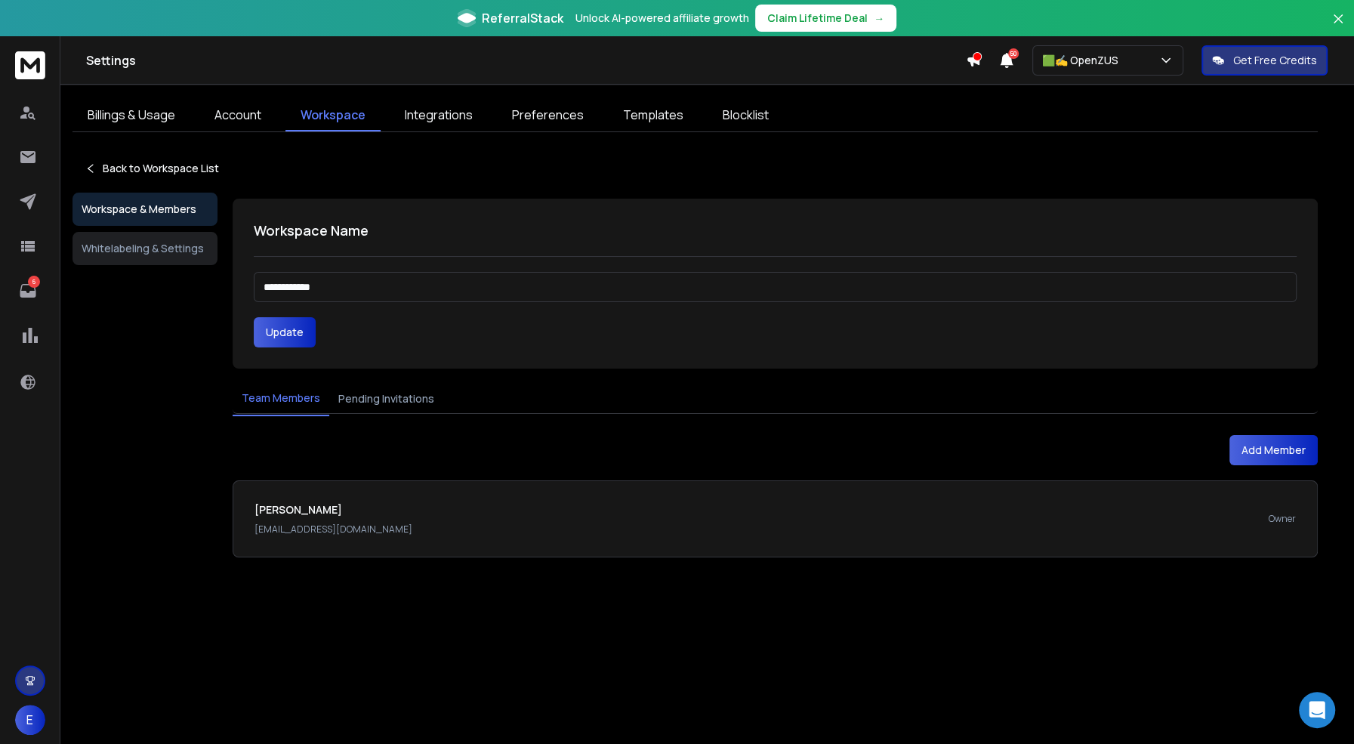
click at [1295, 449] on button "Add Member" at bounding box center [1273, 450] width 88 height 30
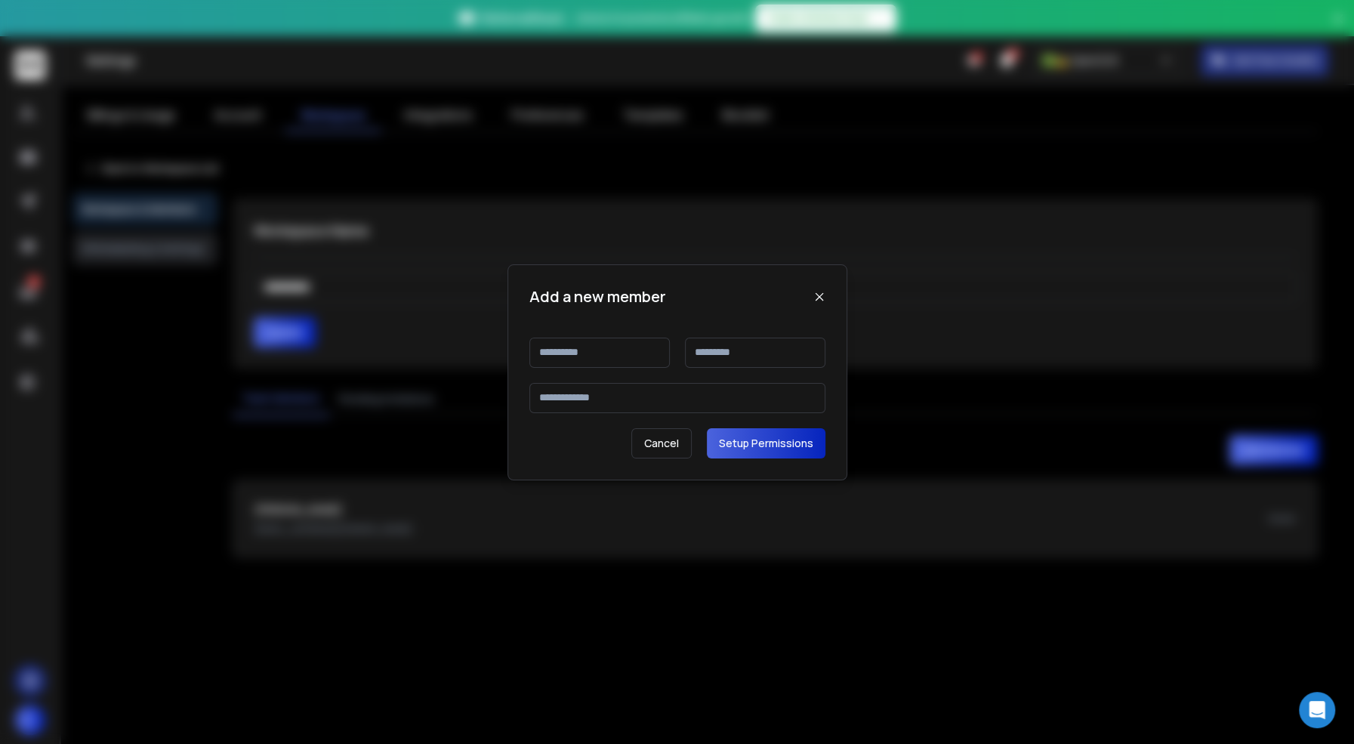
click at [577, 333] on div "Add a new member" at bounding box center [677, 311] width 296 height 51
click at [582, 345] on input at bounding box center [599, 353] width 140 height 30
type input "*****"
click at [790, 350] on input at bounding box center [755, 353] width 140 height 30
type input "*****"
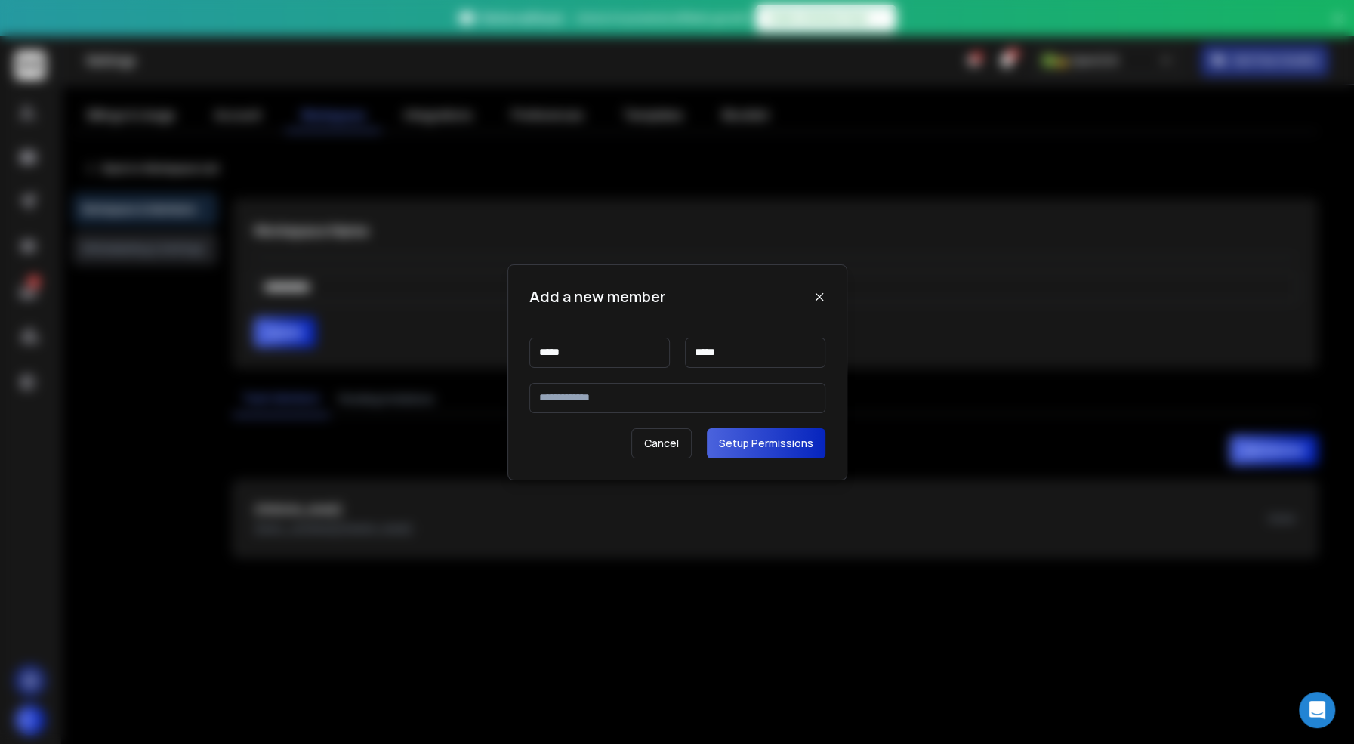
click at [679, 396] on input at bounding box center [677, 398] width 296 height 30
paste input "**********"
type input "**********"
click at [807, 449] on button "Setup Permissions" at bounding box center [766, 443] width 119 height 30
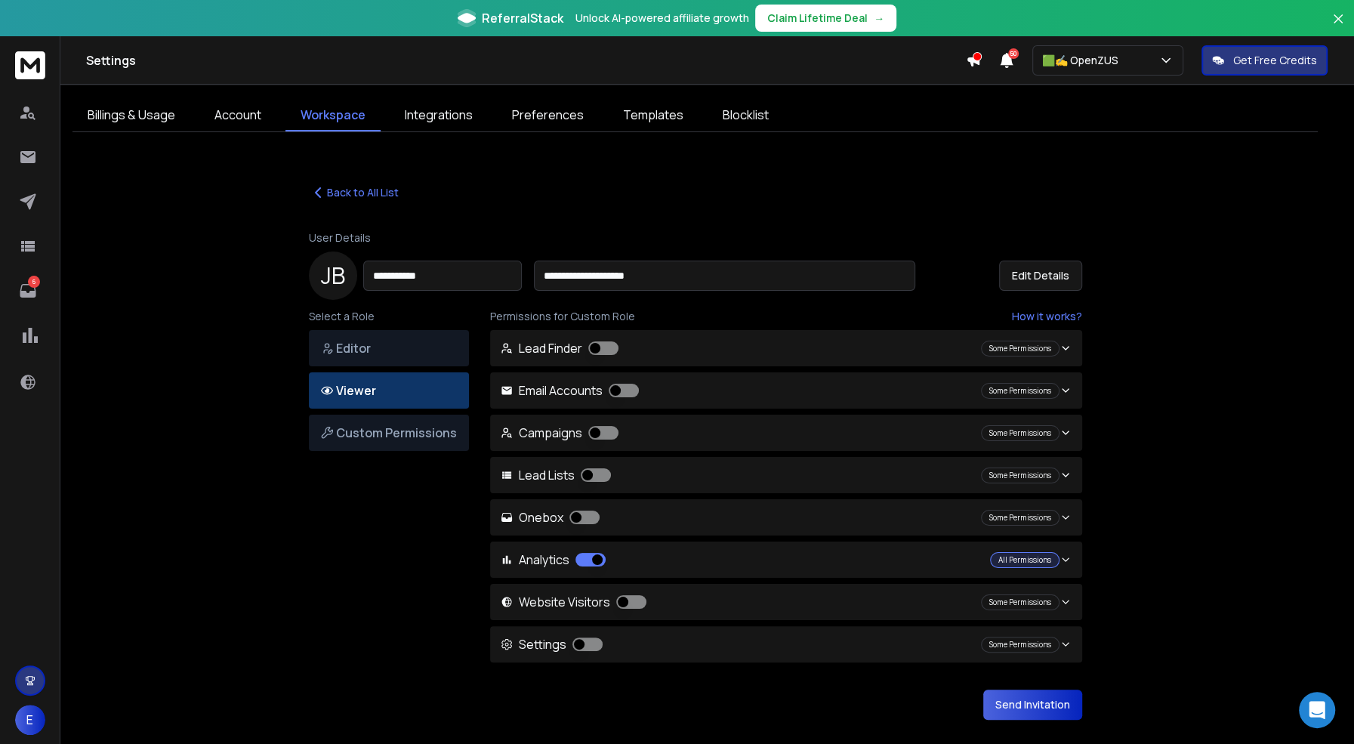
drag, startPoint x: 596, startPoint y: 350, endPoint x: 622, endPoint y: 378, distance: 37.4
click at [596, 350] on button "button" at bounding box center [603, 348] width 30 height 14
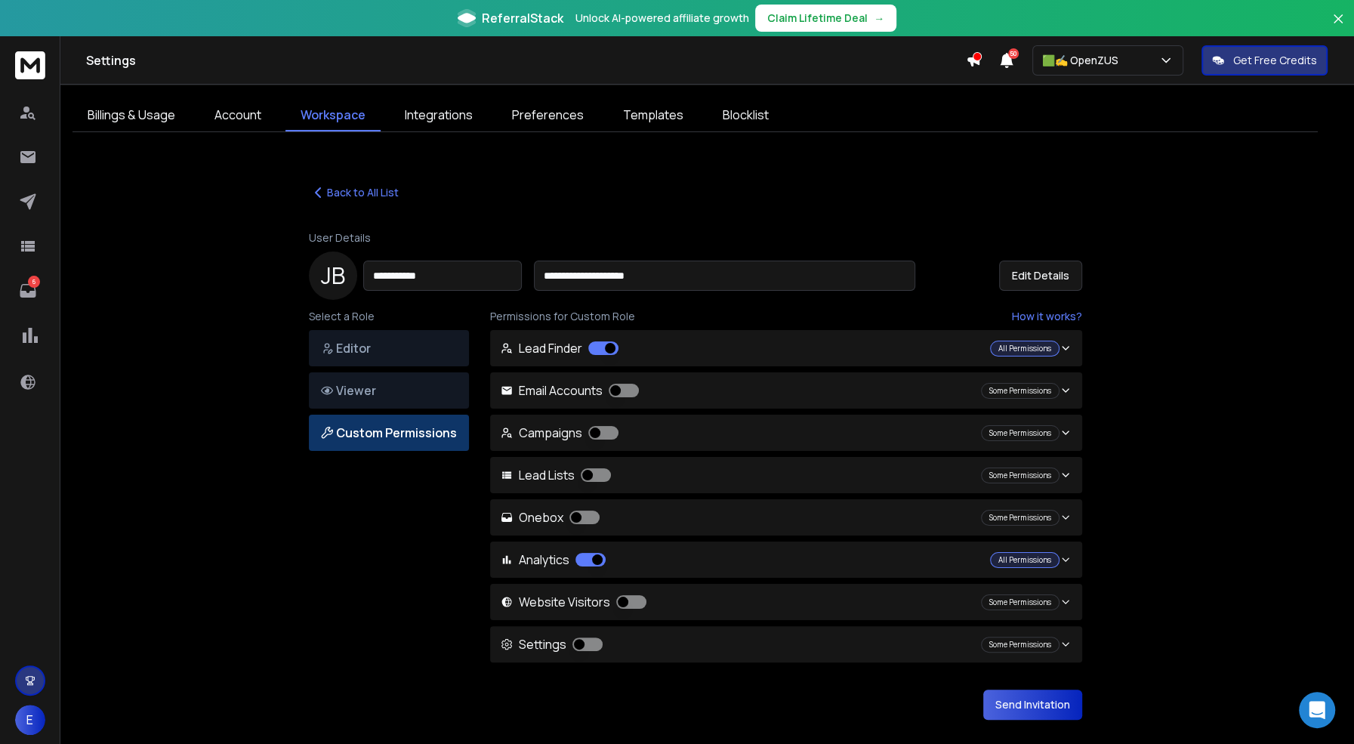
click at [625, 390] on button "button" at bounding box center [624, 391] width 30 height 14
click at [602, 430] on button "button" at bounding box center [603, 433] width 30 height 14
click at [593, 474] on button "button" at bounding box center [596, 475] width 30 height 14
click at [590, 519] on button "button" at bounding box center [584, 518] width 30 height 14
click at [619, 597] on button "button" at bounding box center [631, 602] width 30 height 14
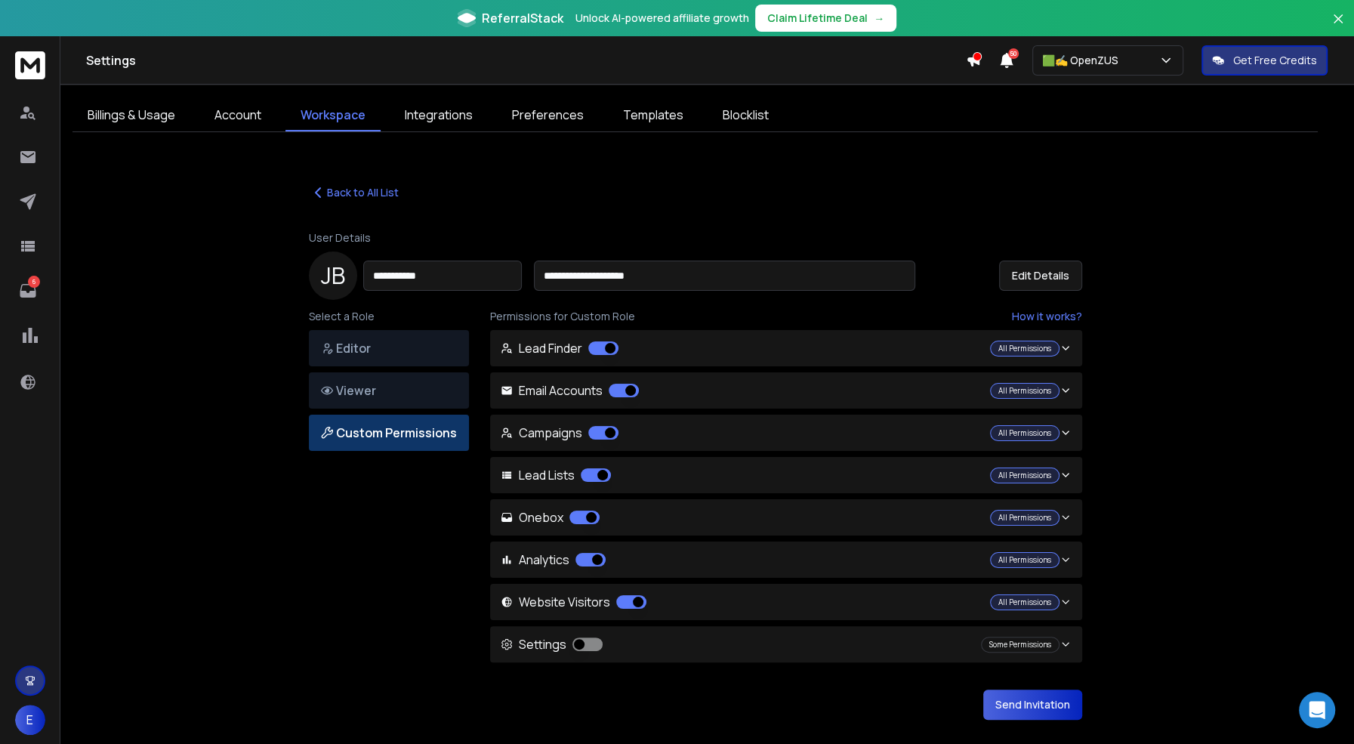
click at [588, 645] on button "button" at bounding box center [587, 644] width 30 height 14
click at [27, 151] on icon at bounding box center [27, 157] width 15 height 12
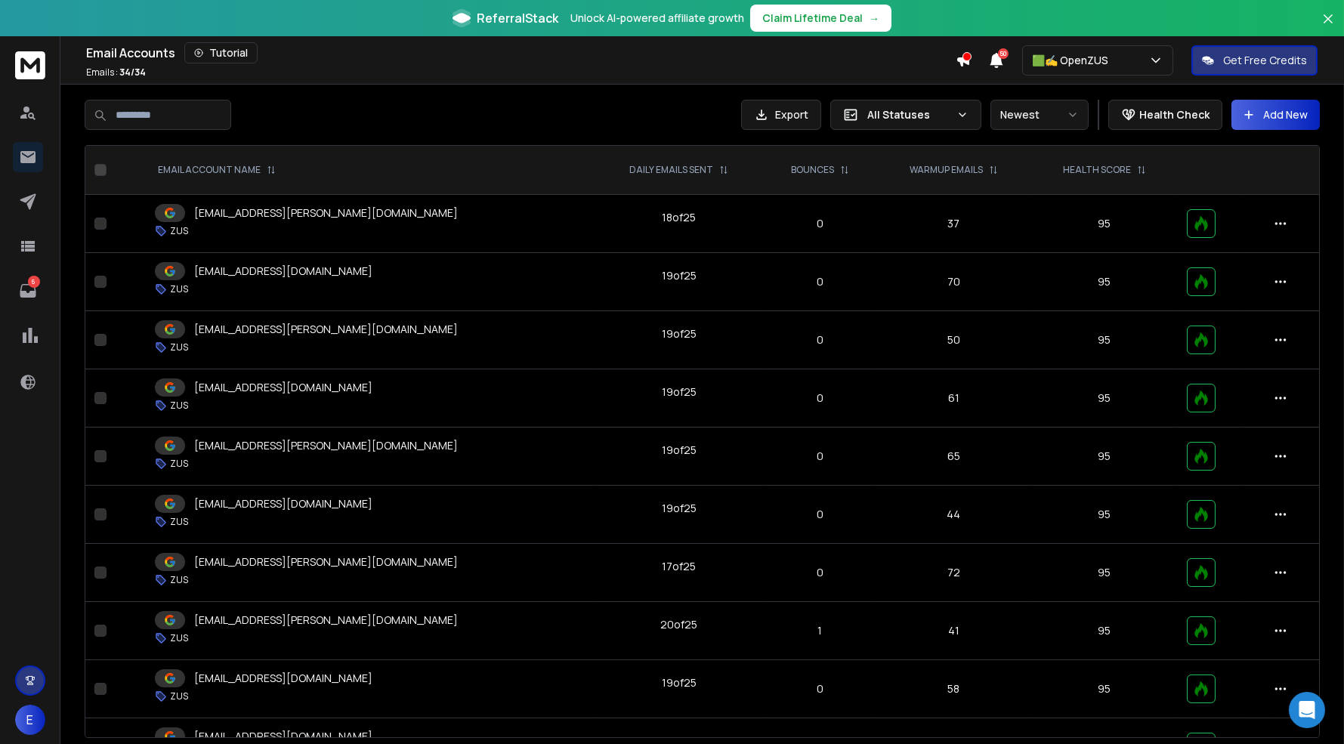
click at [1322, 21] on icon "Close banner" at bounding box center [1328, 19] width 14 height 14
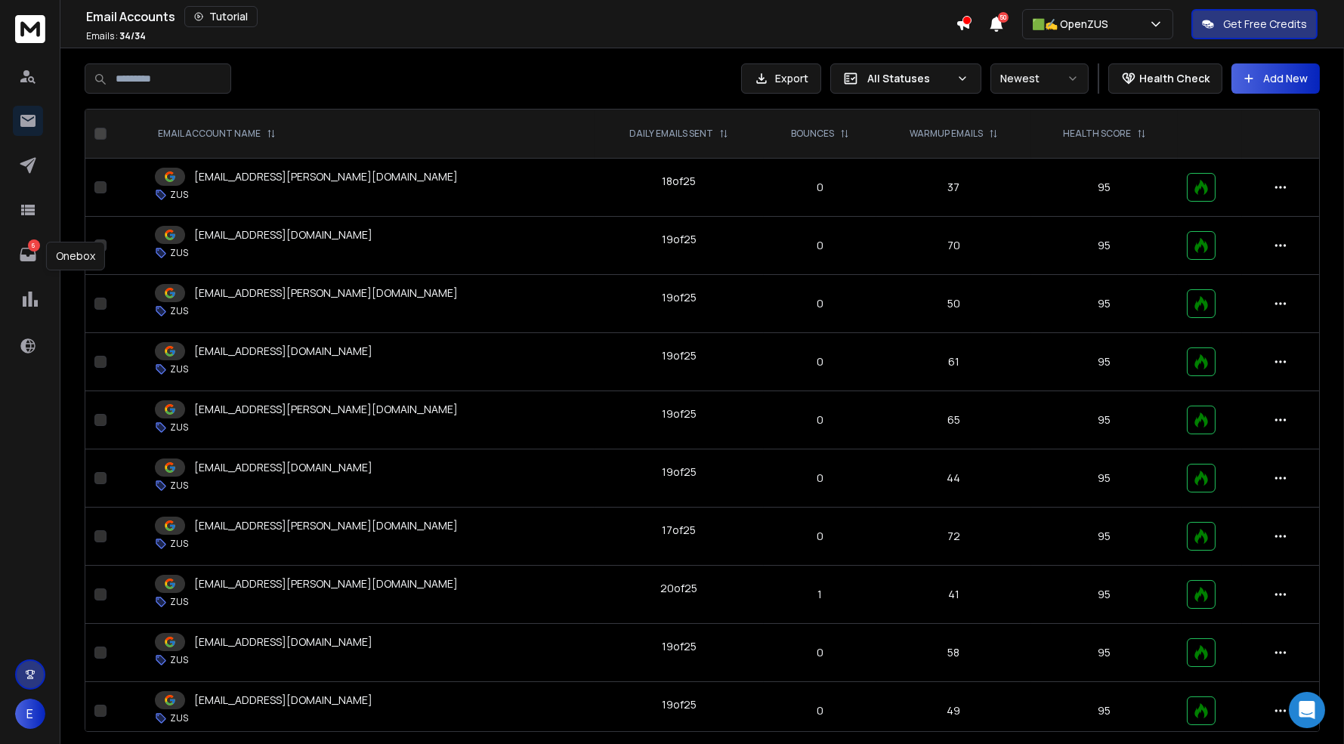
click at [4, 259] on div "6 E" at bounding box center [30, 372] width 60 height 744
click at [20, 261] on icon at bounding box center [28, 255] width 16 height 14
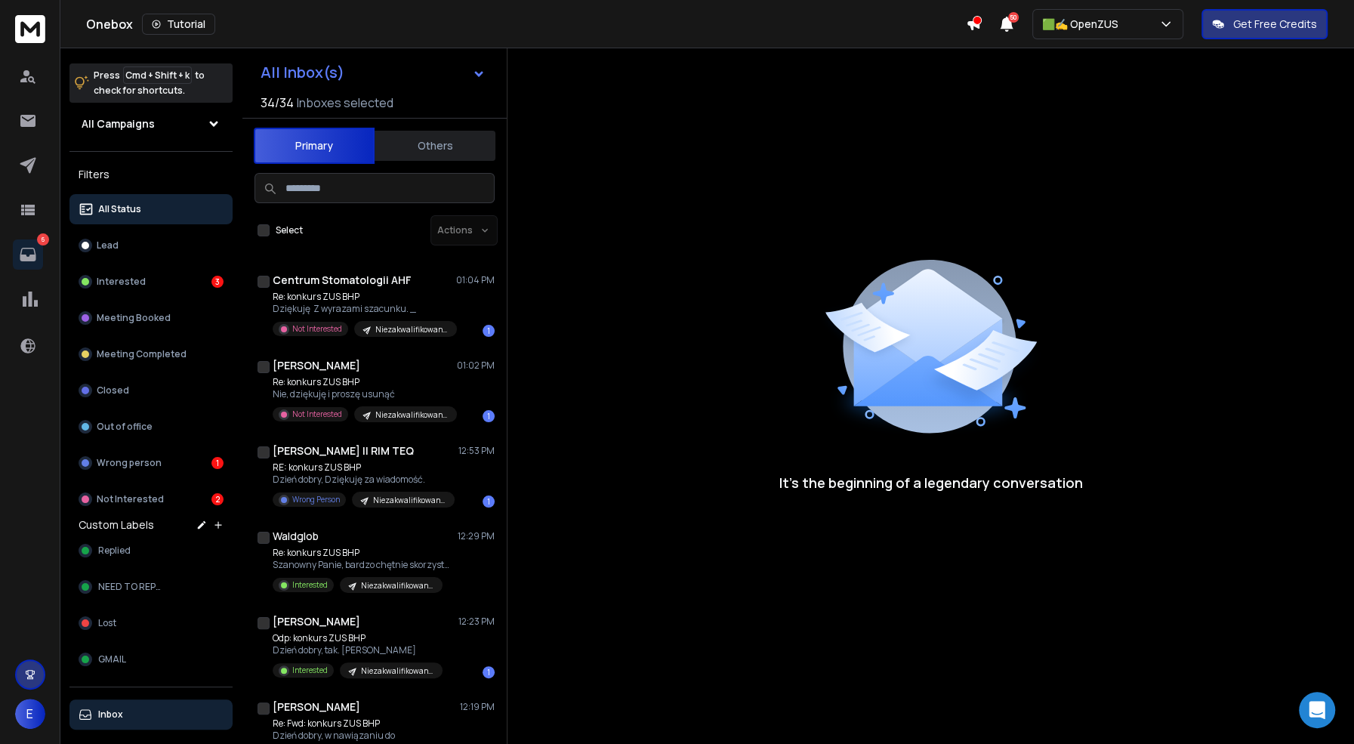
click at [36, 709] on span "E" at bounding box center [30, 714] width 30 height 30
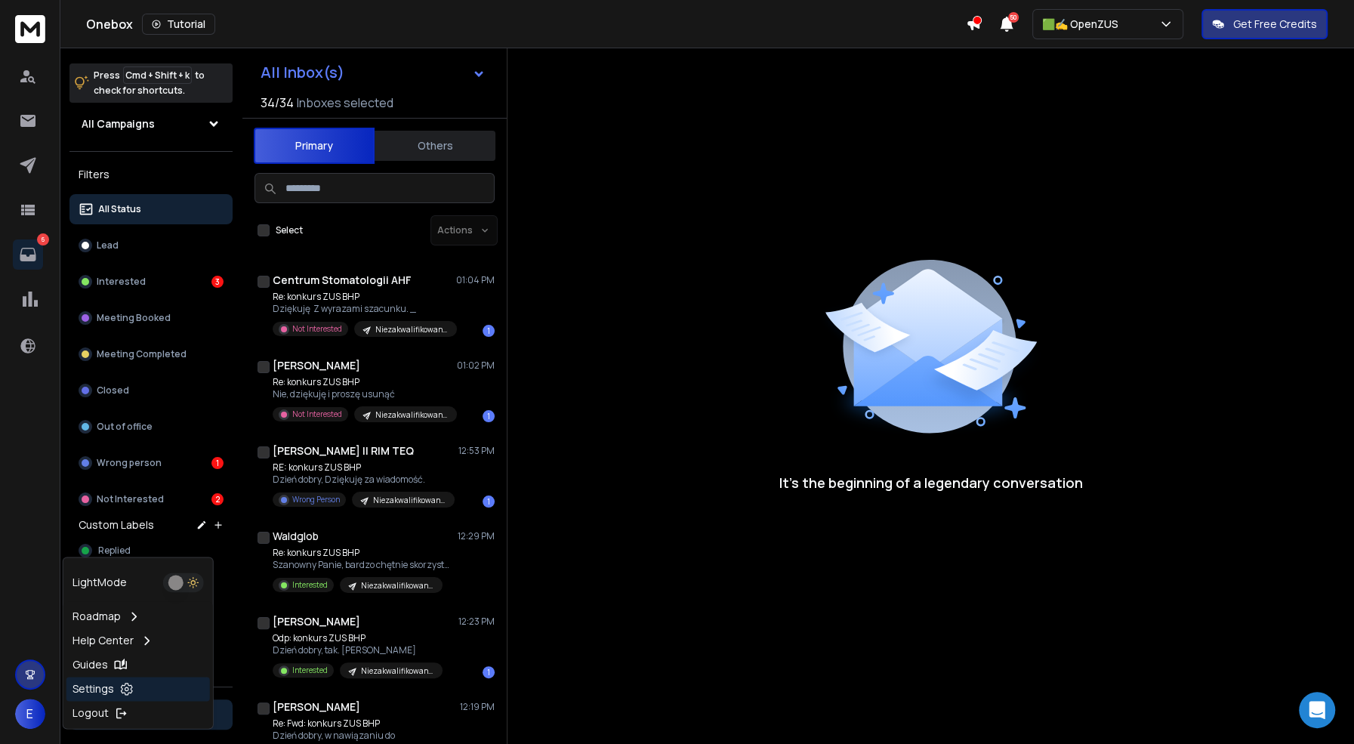
click at [85, 686] on p "Settings" at bounding box center [93, 688] width 42 height 15
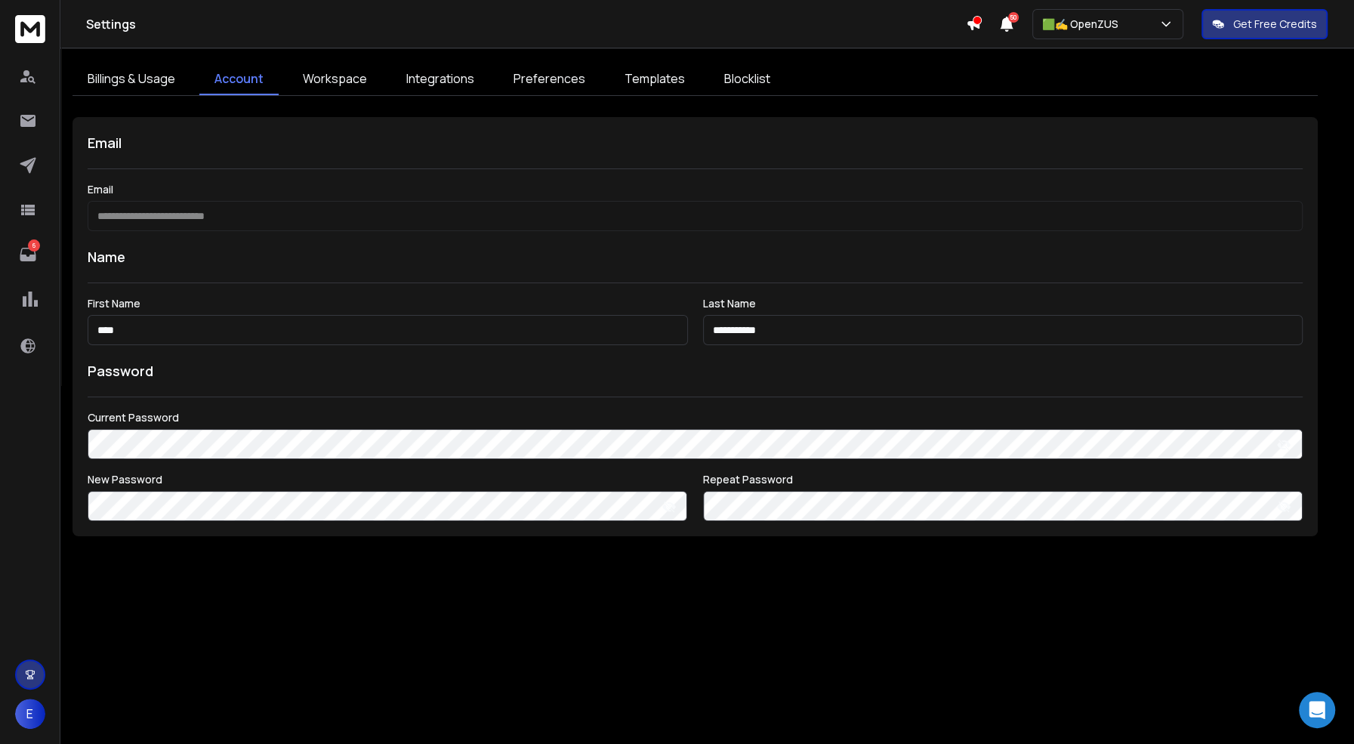
click at [168, 69] on link "Billings & Usage" at bounding box center [131, 79] width 118 height 32
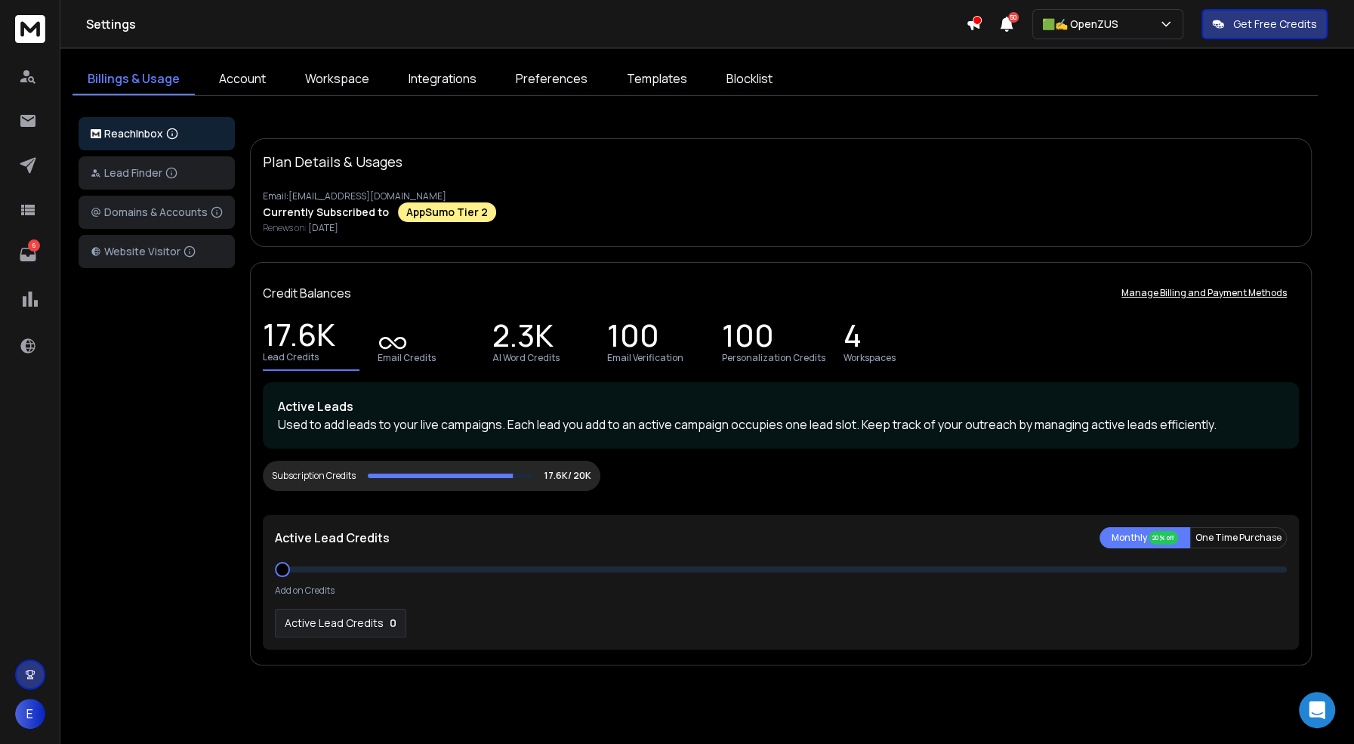
click at [232, 79] on link "Account" at bounding box center [242, 79] width 77 height 32
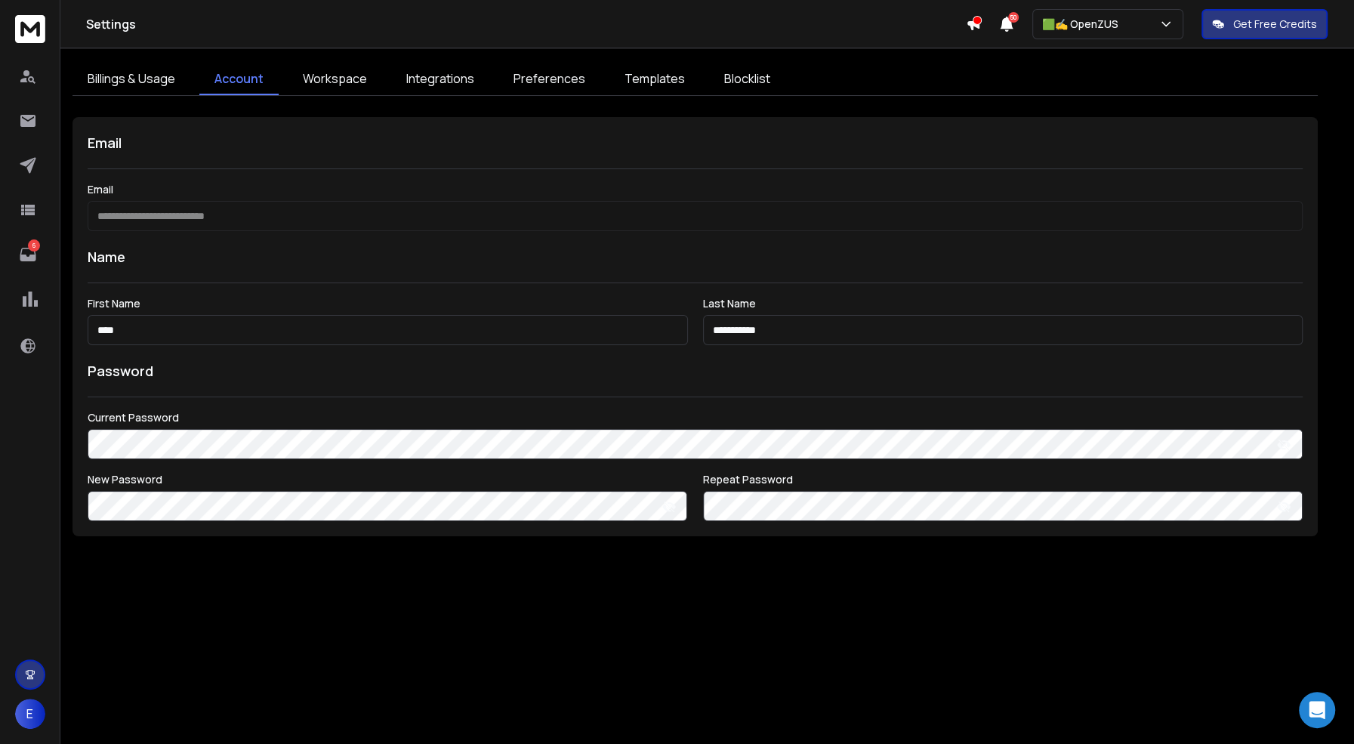
click at [359, 82] on link "Workspace" at bounding box center [335, 79] width 94 height 32
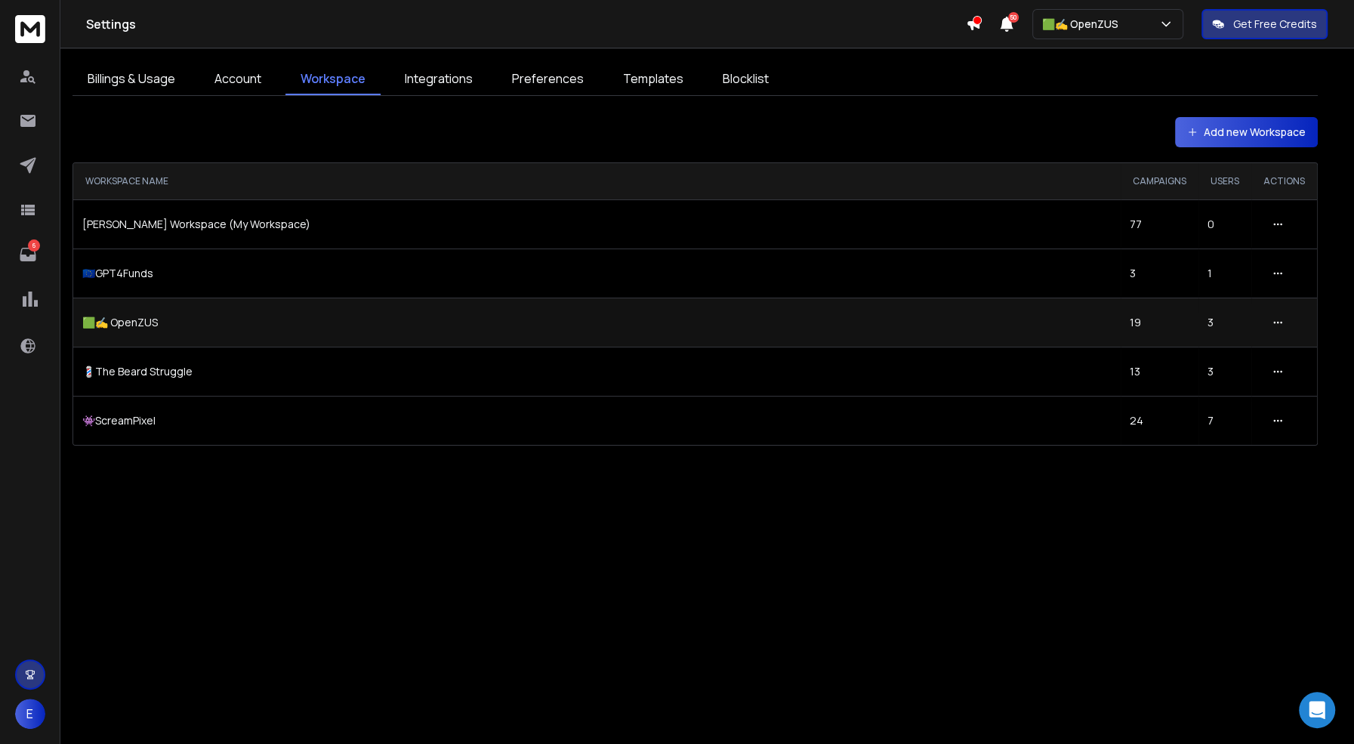
click at [147, 344] on td "🟩✍️ OpenZUS" at bounding box center [596, 322] width 1047 height 49
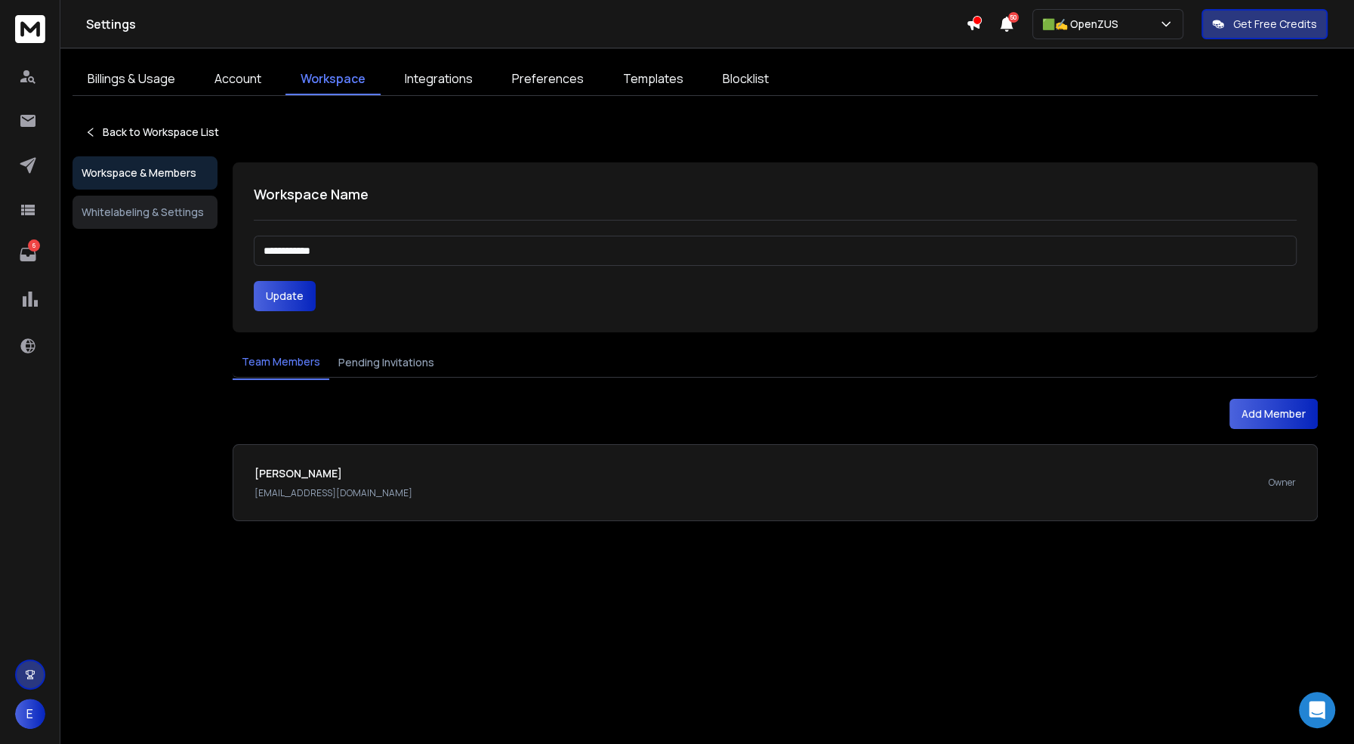
click at [1251, 413] on button "Add Member" at bounding box center [1273, 414] width 88 height 30
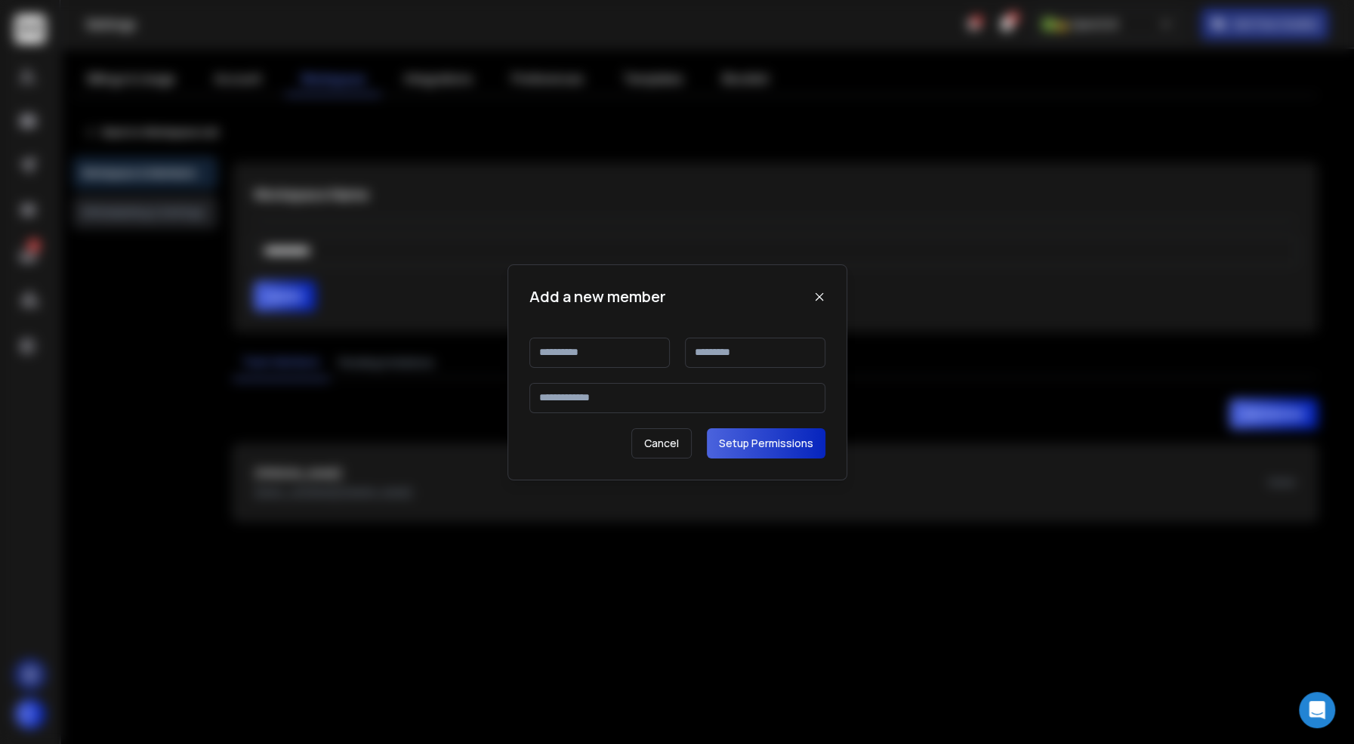
click at [561, 350] on input at bounding box center [599, 353] width 140 height 30
type input "****"
click at [734, 353] on input at bounding box center [755, 353] width 140 height 30
type input "********"
click at [637, 397] on input at bounding box center [677, 398] width 296 height 30
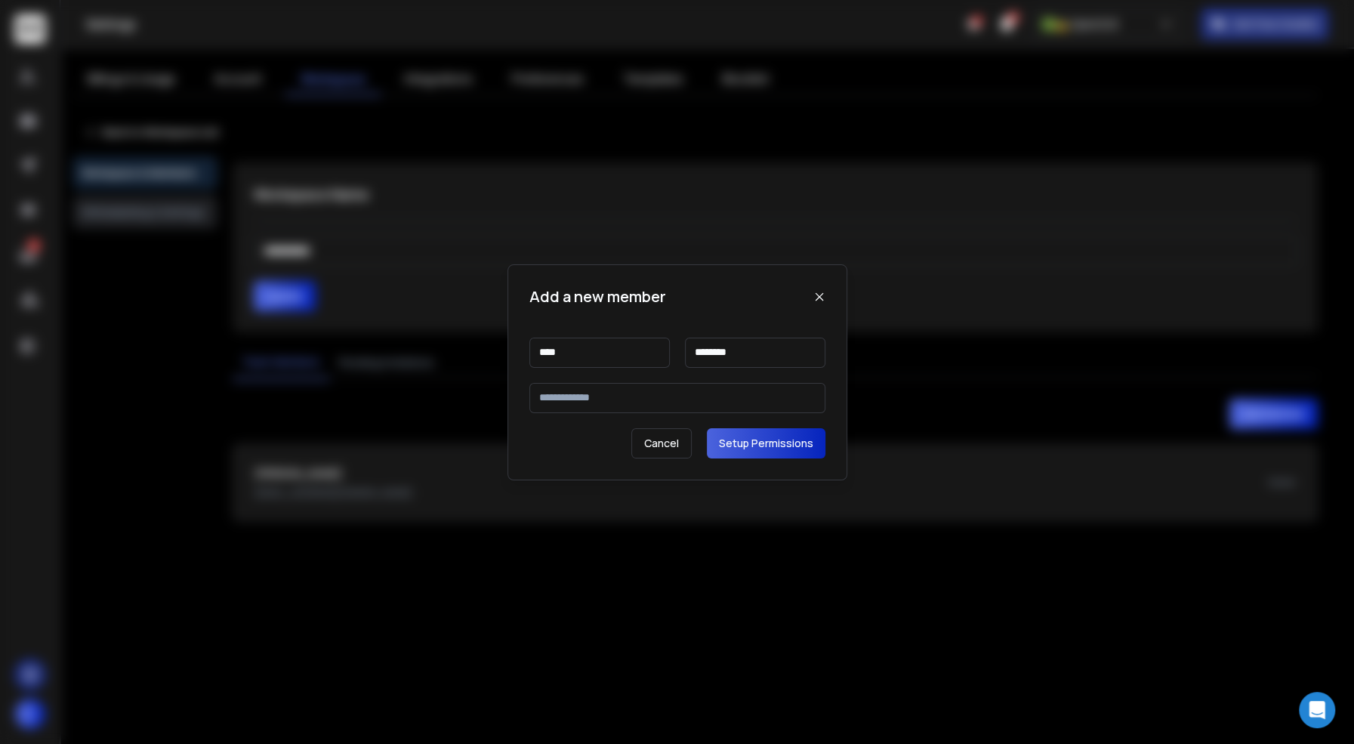
paste input "**********"
type input "**********"
click at [771, 448] on button "Setup Permissions" at bounding box center [766, 443] width 119 height 30
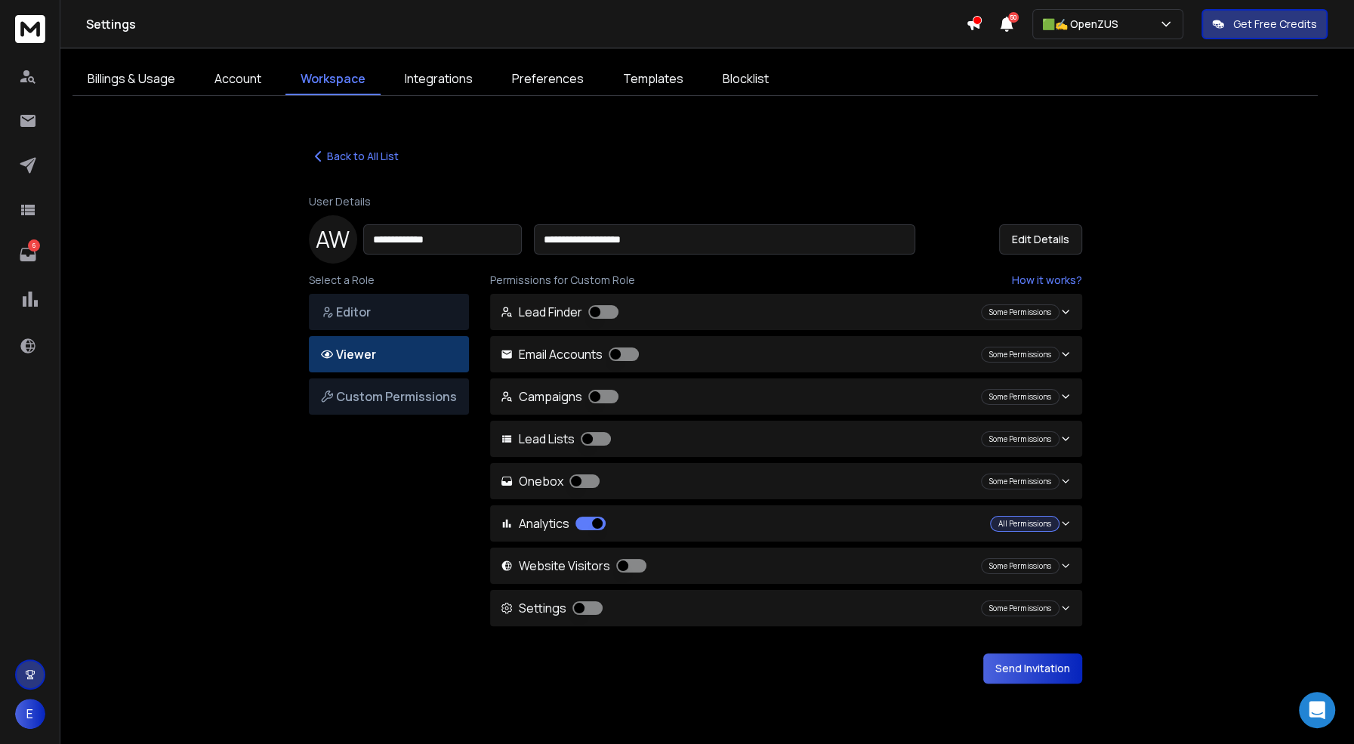
click at [594, 307] on button "button" at bounding box center [603, 312] width 30 height 14
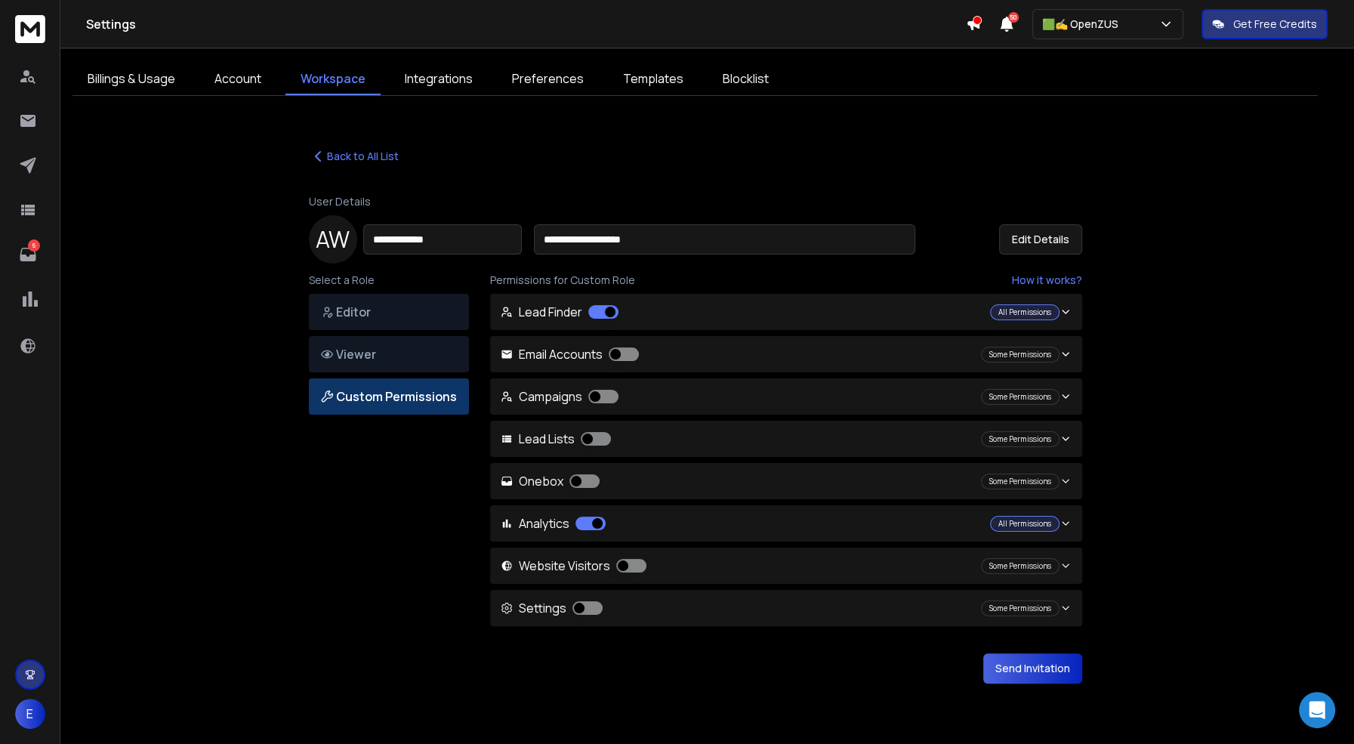
click at [624, 357] on button "button" at bounding box center [624, 354] width 30 height 14
drag, startPoint x: 604, startPoint y: 395, endPoint x: 599, endPoint y: 418, distance: 24.0
click at [603, 395] on button "button" at bounding box center [603, 397] width 30 height 14
click at [598, 430] on p "Lead Lists" at bounding box center [556, 439] width 110 height 18
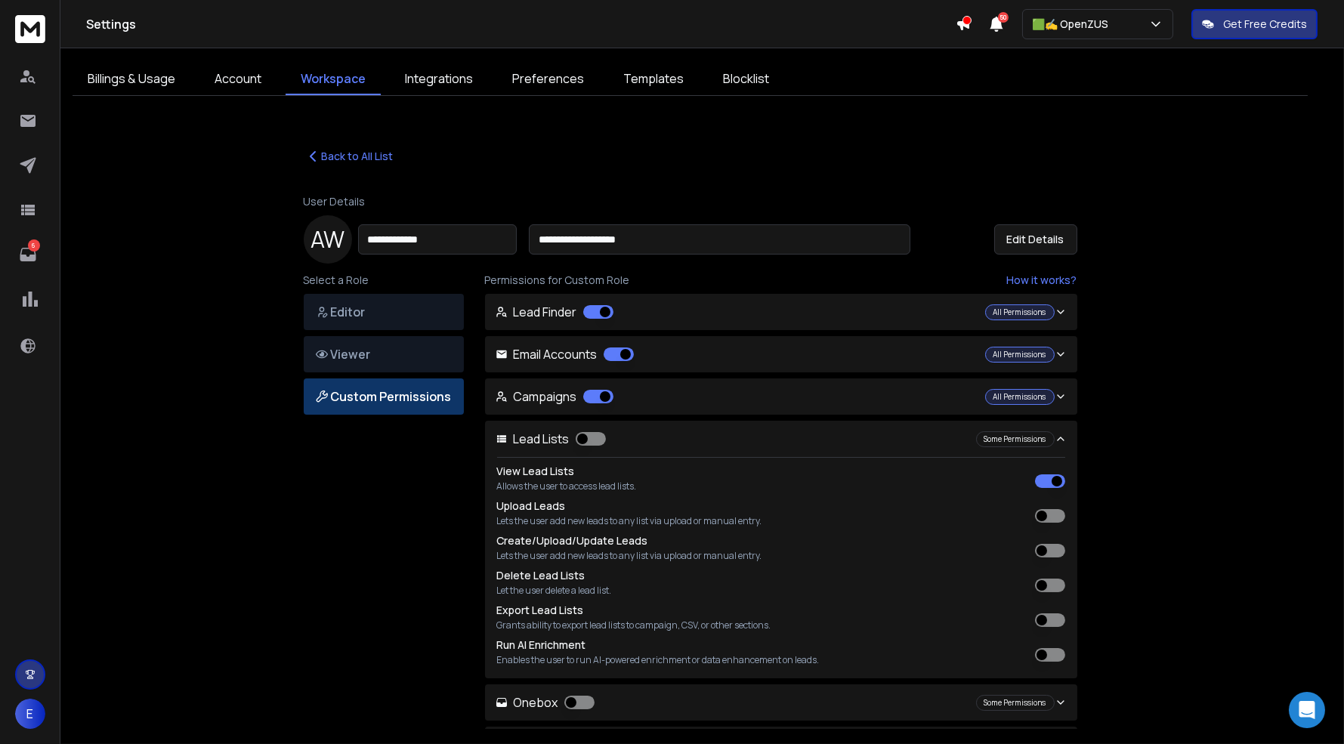
click at [590, 444] on button "button" at bounding box center [590, 439] width 30 height 14
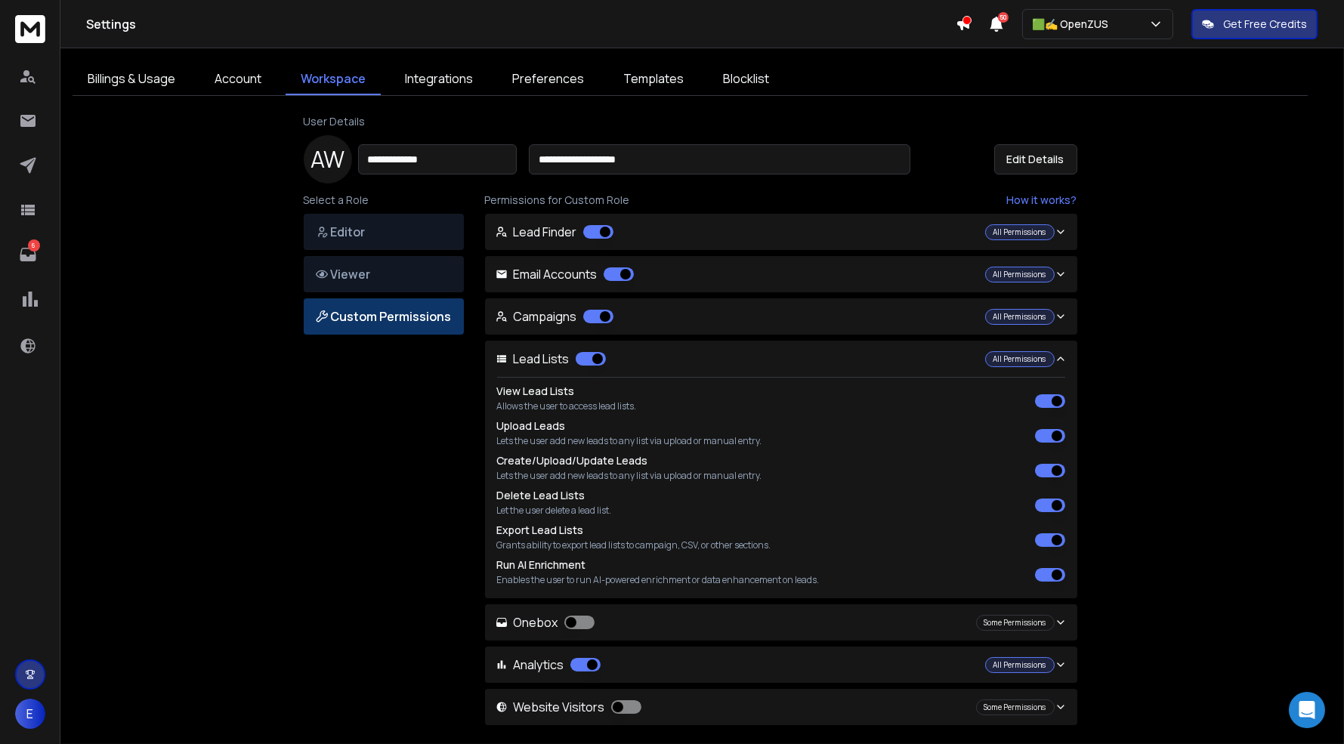
scroll to position [113, 0]
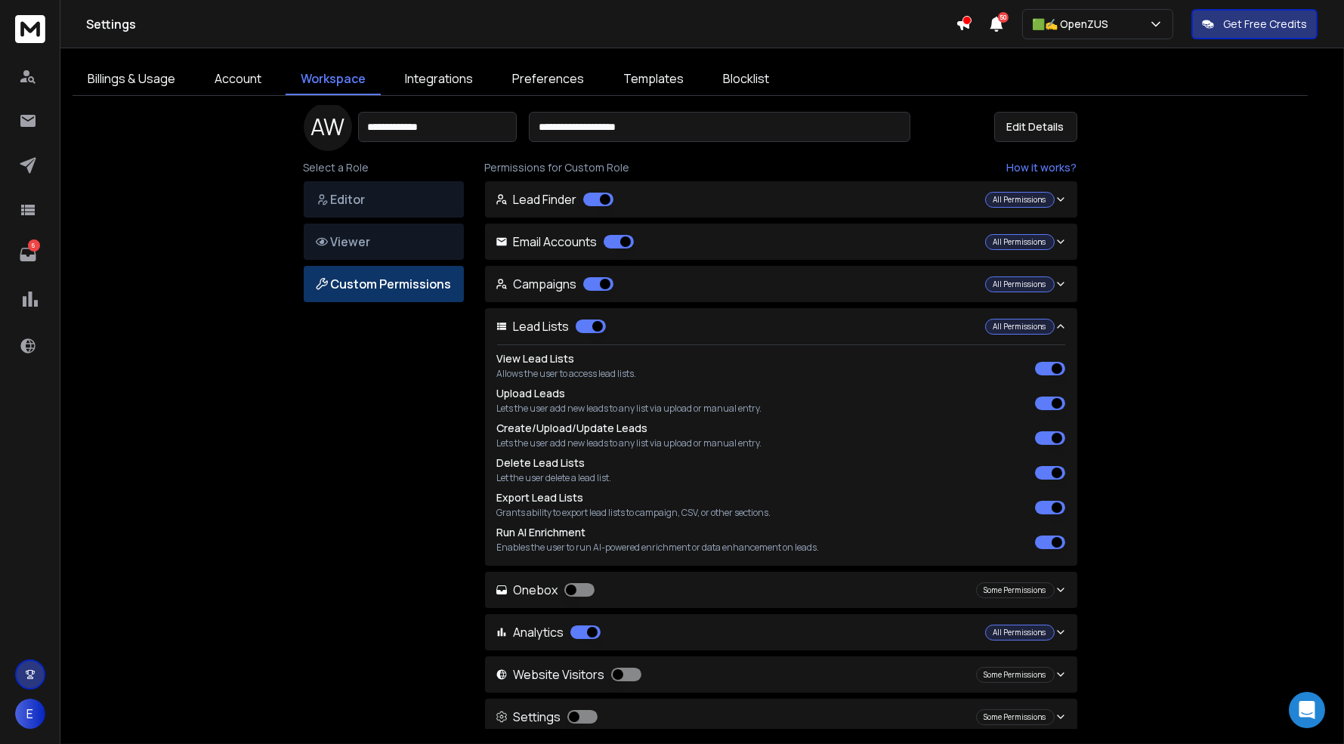
click at [570, 591] on button "button" at bounding box center [579, 590] width 30 height 14
click at [622, 672] on button "button" at bounding box center [626, 675] width 30 height 14
click at [576, 711] on button "button" at bounding box center [582, 717] width 30 height 14
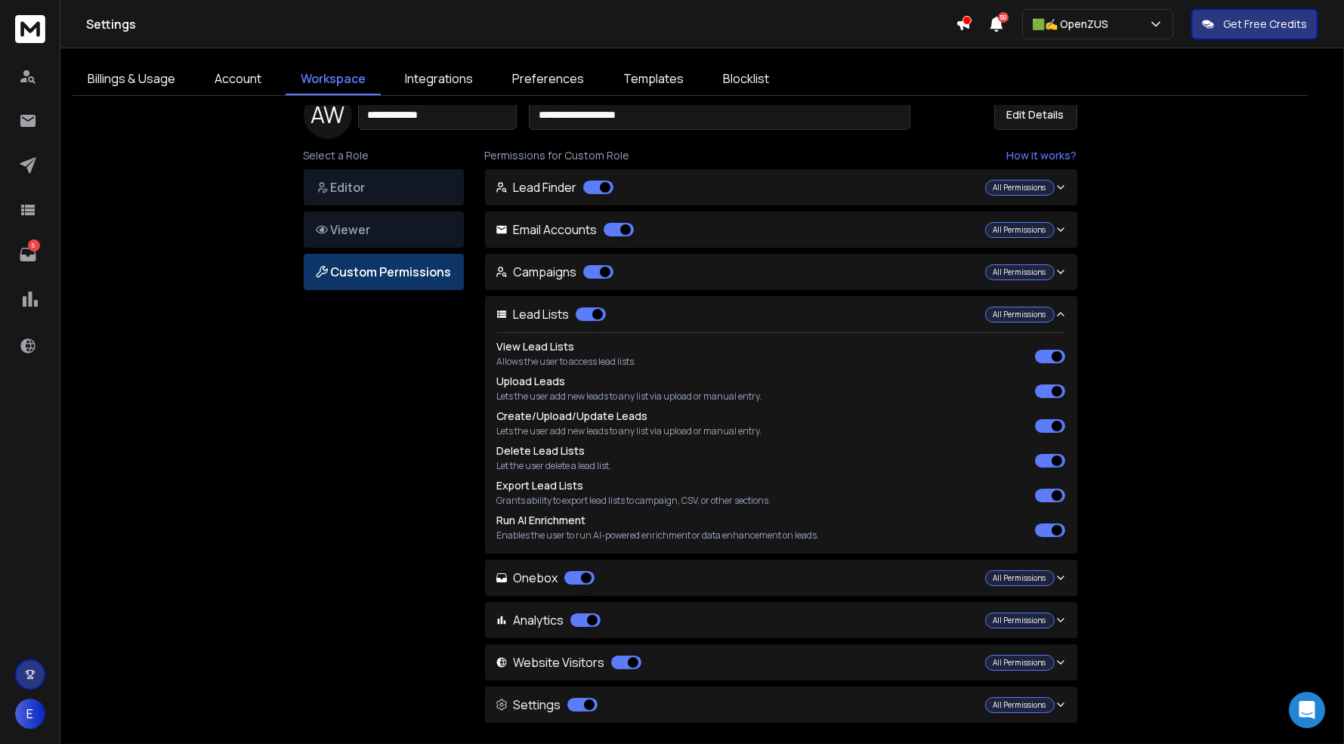
scroll to position [205, 0]
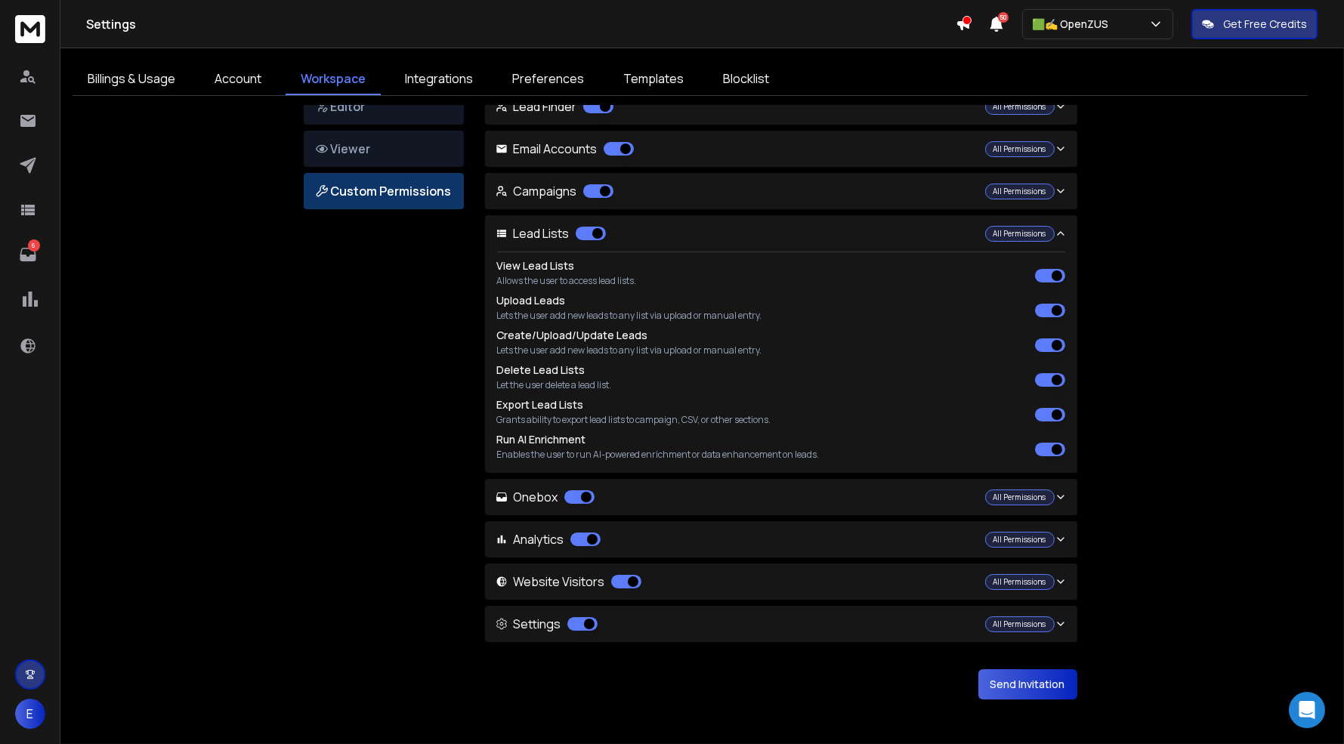
click at [1016, 676] on button "Send Invitation" at bounding box center [1027, 684] width 99 height 30
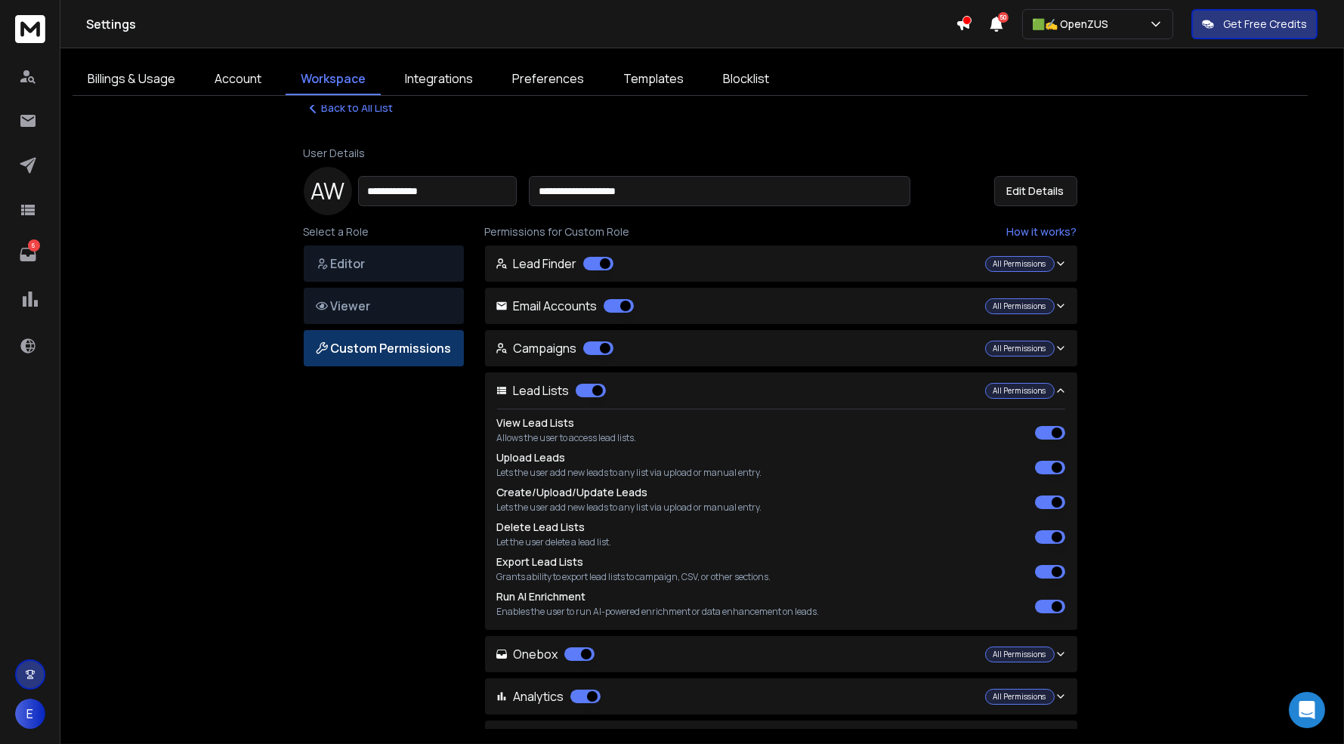
scroll to position [46, 0]
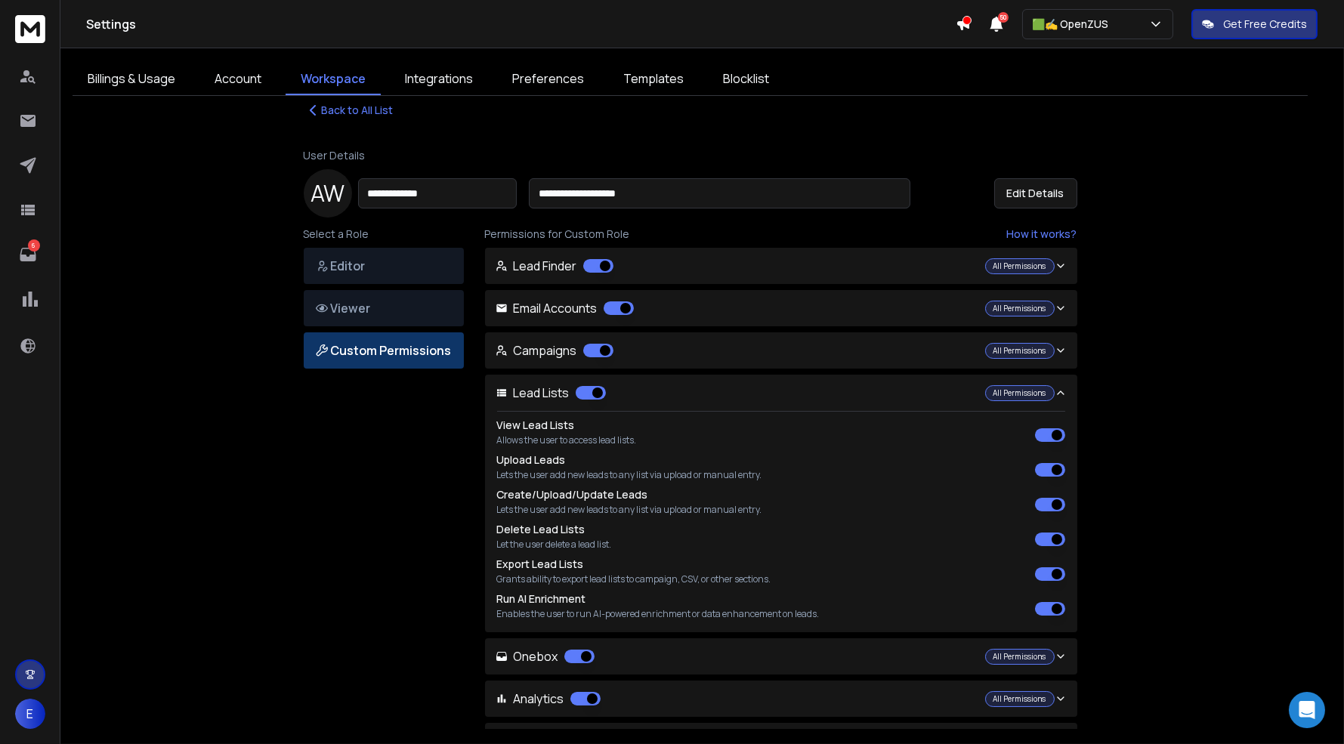
drag, startPoint x: 538, startPoint y: 194, endPoint x: 714, endPoint y: 199, distance: 176.0
click at [714, 199] on input "**********" at bounding box center [719, 193] width 381 height 30
click at [705, 196] on input "**********" at bounding box center [719, 193] width 381 height 30
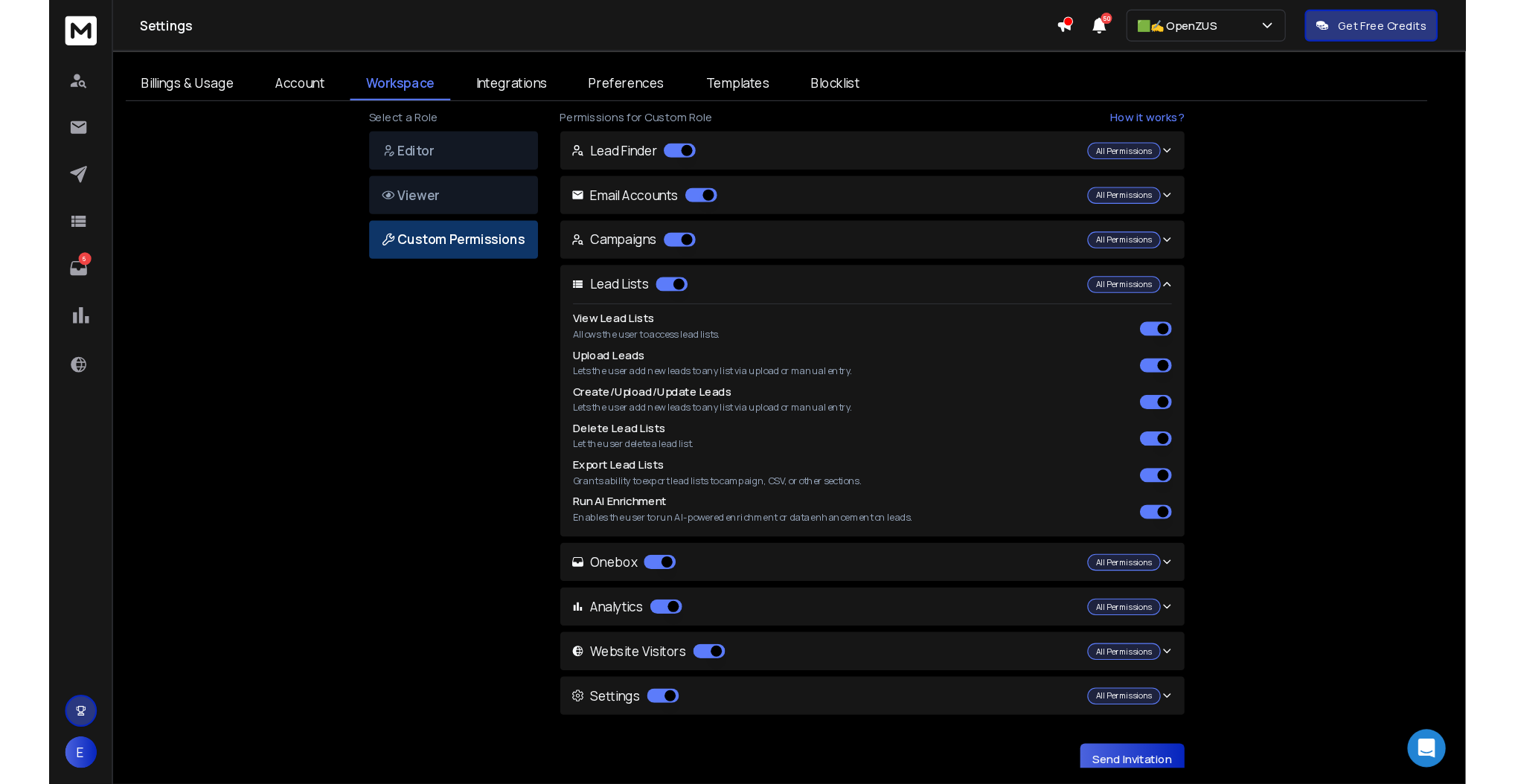
scroll to position [0, 0]
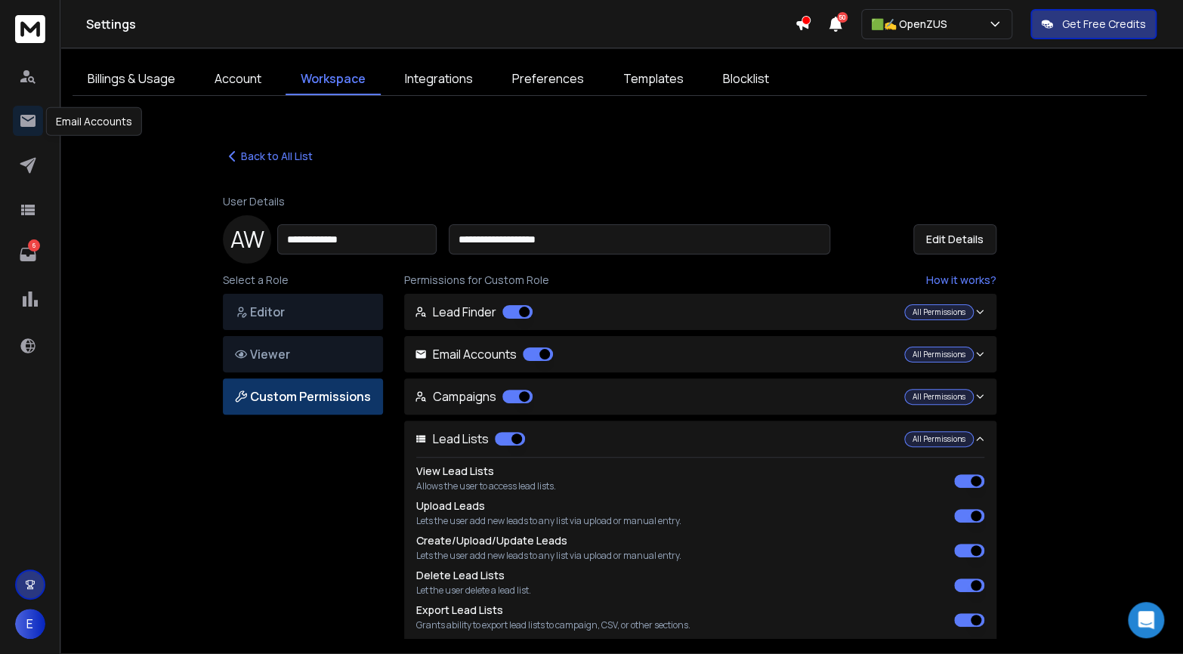
click at [26, 135] on link at bounding box center [28, 121] width 30 height 30
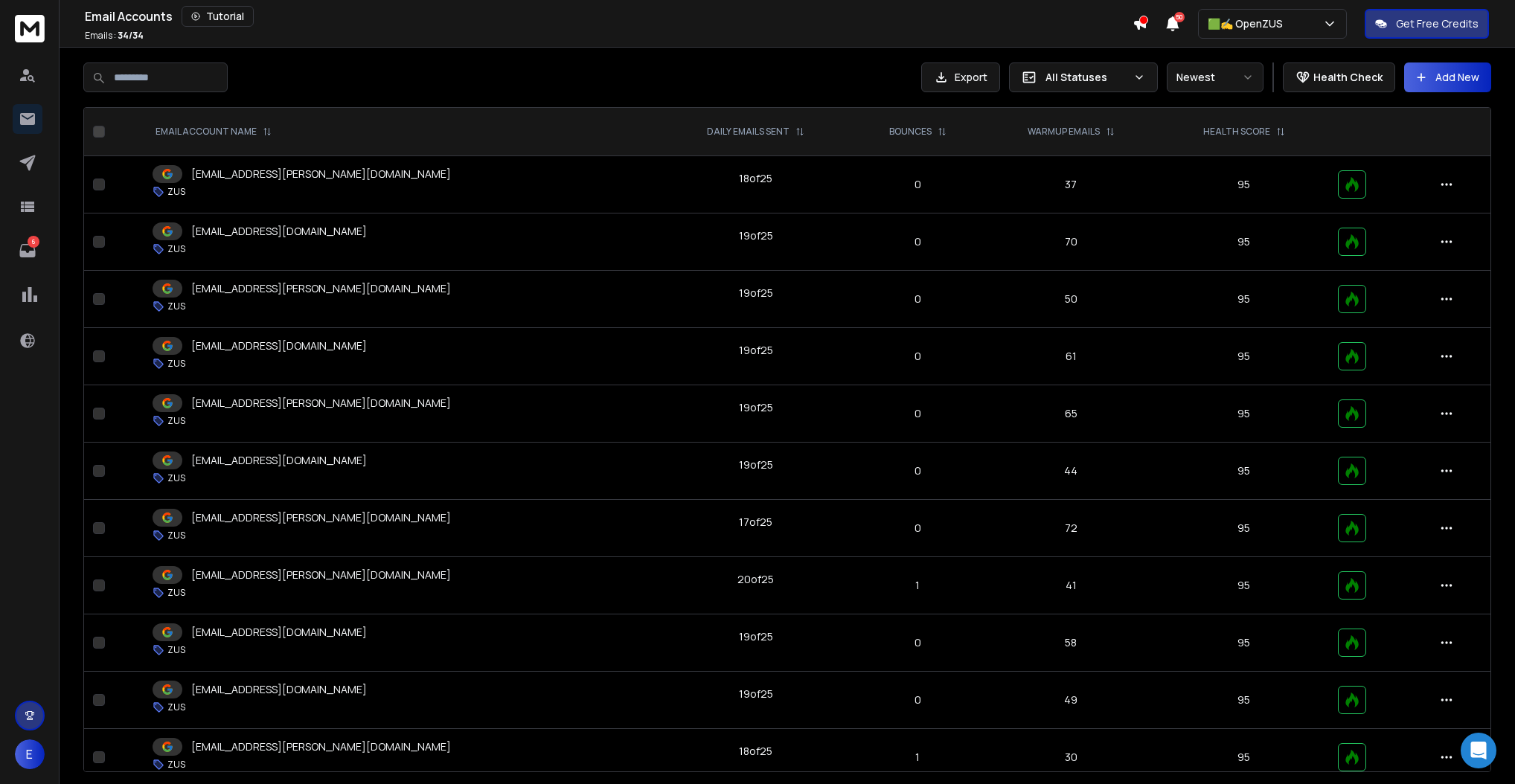
click at [279, 84] on div at bounding box center [497, 77] width 828 height 30
click at [31, 80] on icon at bounding box center [27, 79] width 15 height 8
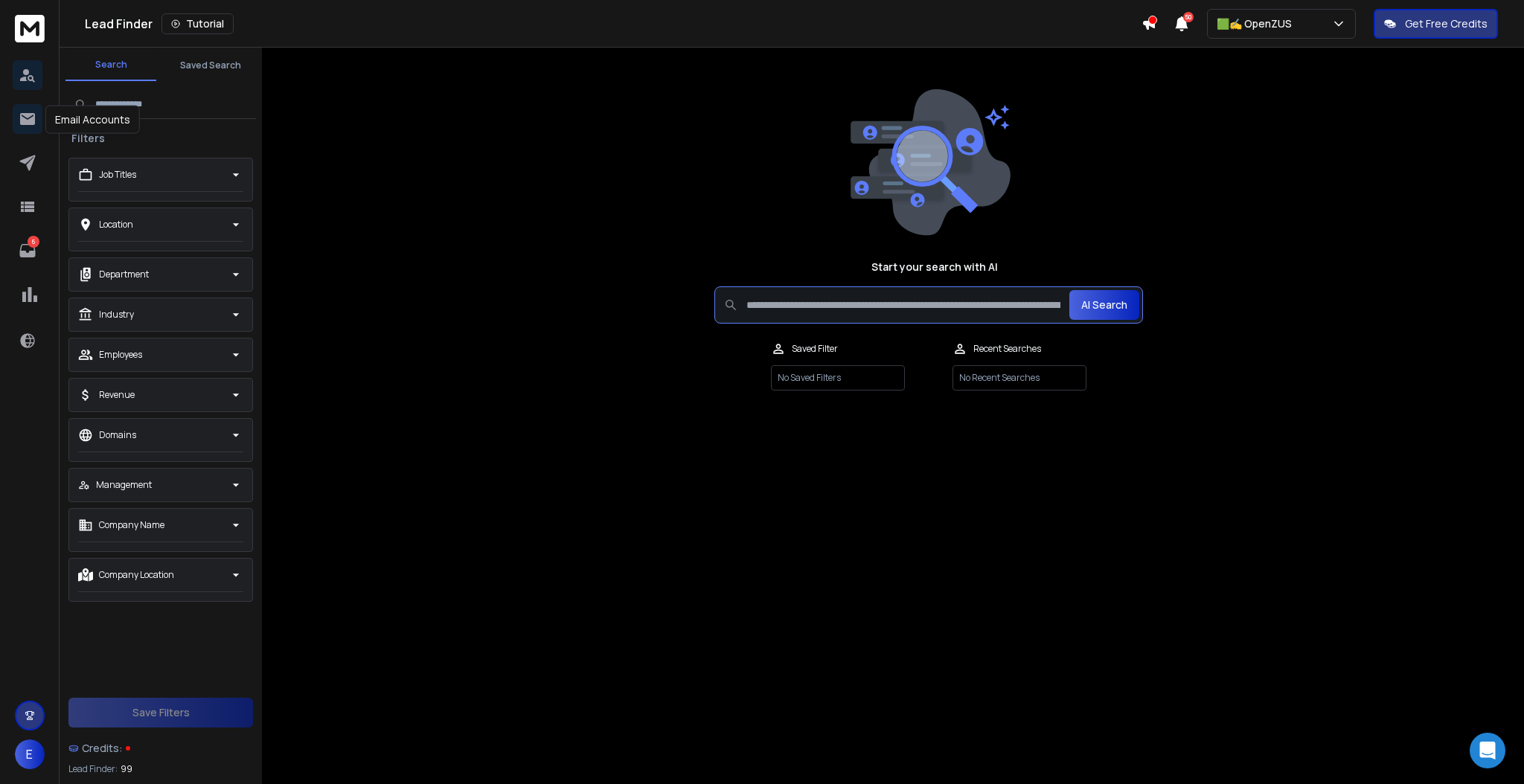
click at [30, 116] on icon at bounding box center [27, 119] width 15 height 12
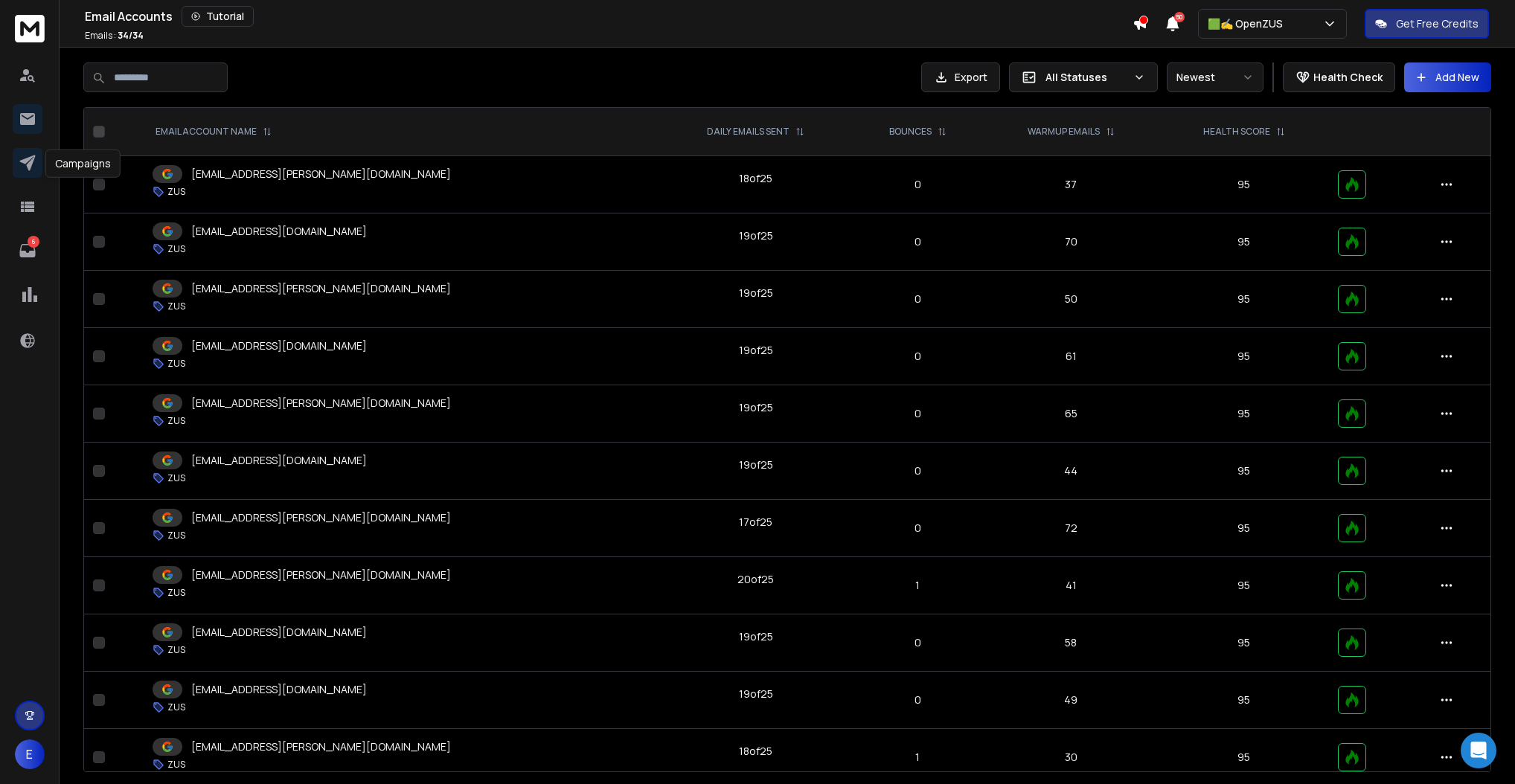
click at [26, 159] on icon at bounding box center [28, 163] width 18 height 18
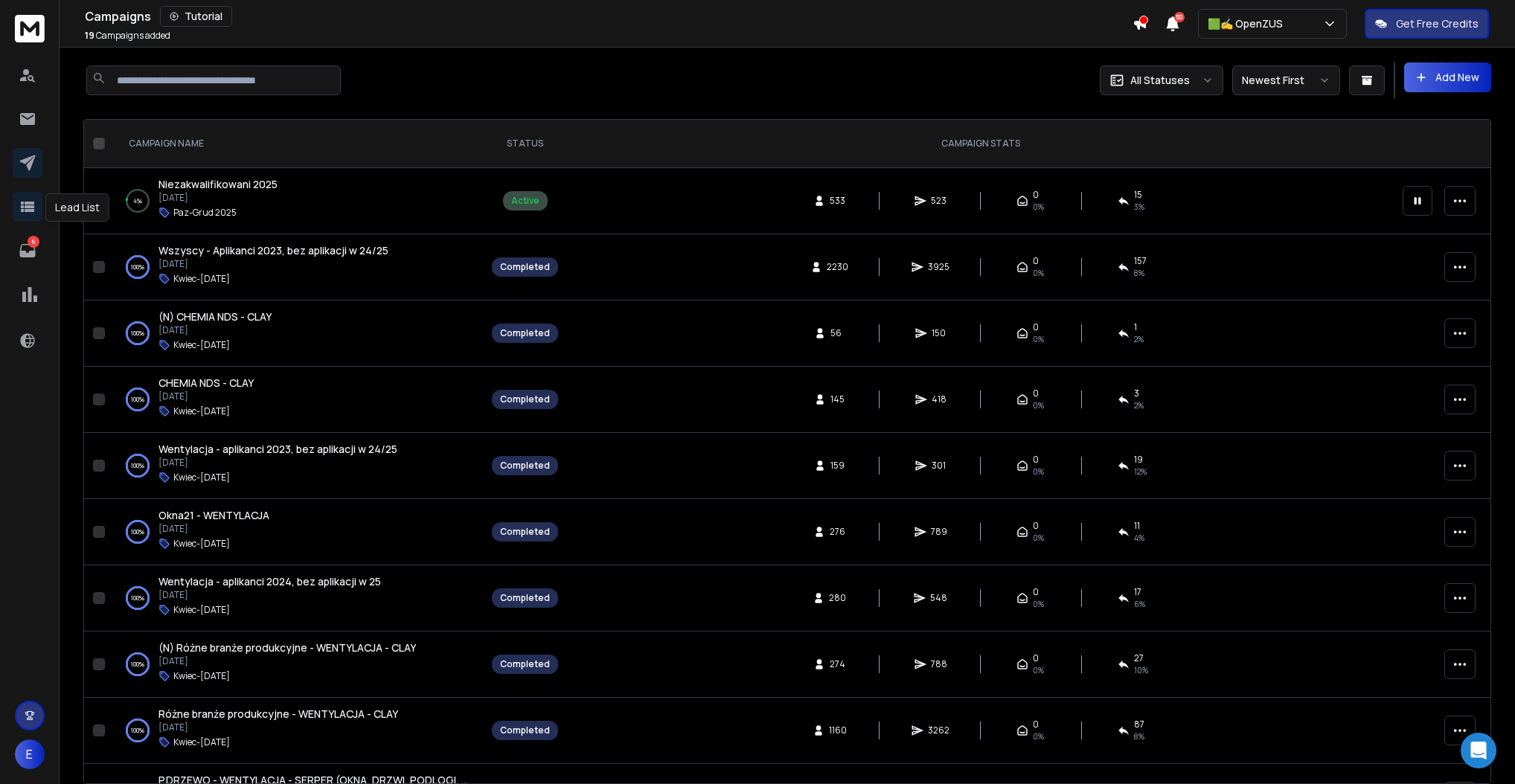
click at [31, 205] on icon at bounding box center [28, 207] width 14 height 11
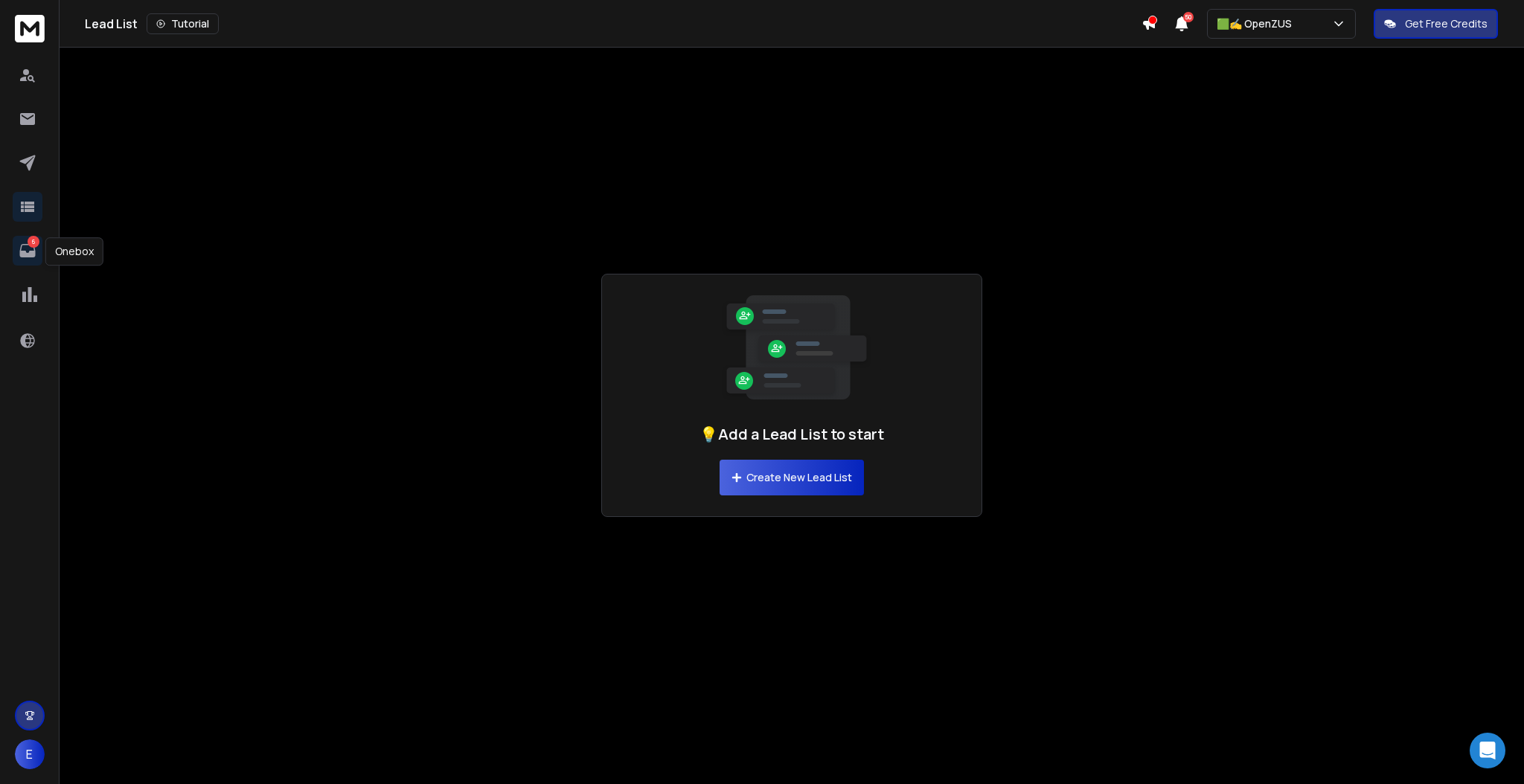
click at [33, 257] on icon at bounding box center [28, 251] width 16 height 14
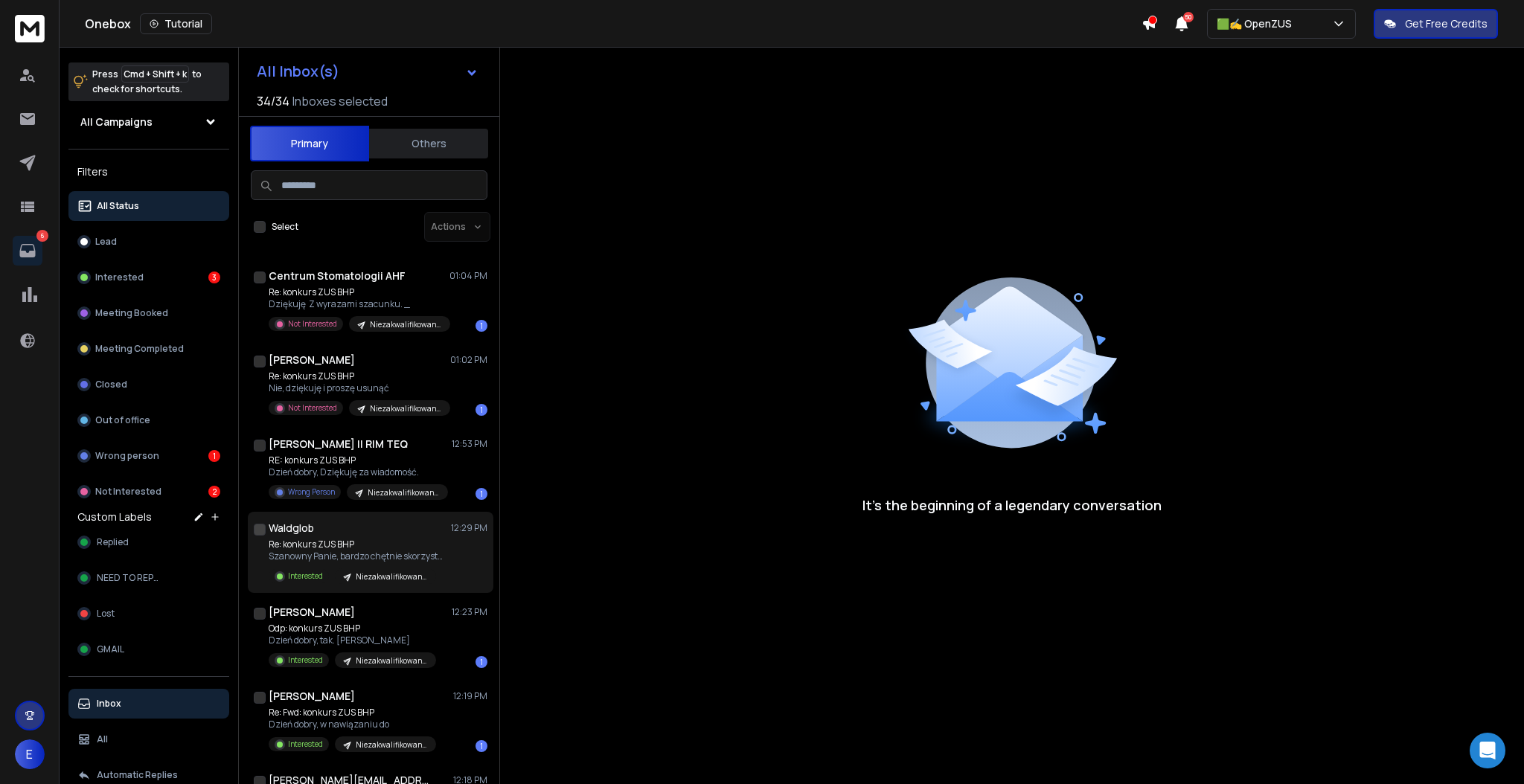
drag, startPoint x: 342, startPoint y: 521, endPoint x: 327, endPoint y: 524, distance: 15.3
click at [342, 521] on div "Waldglob 12:29 PM" at bounding box center [378, 528] width 219 height 15
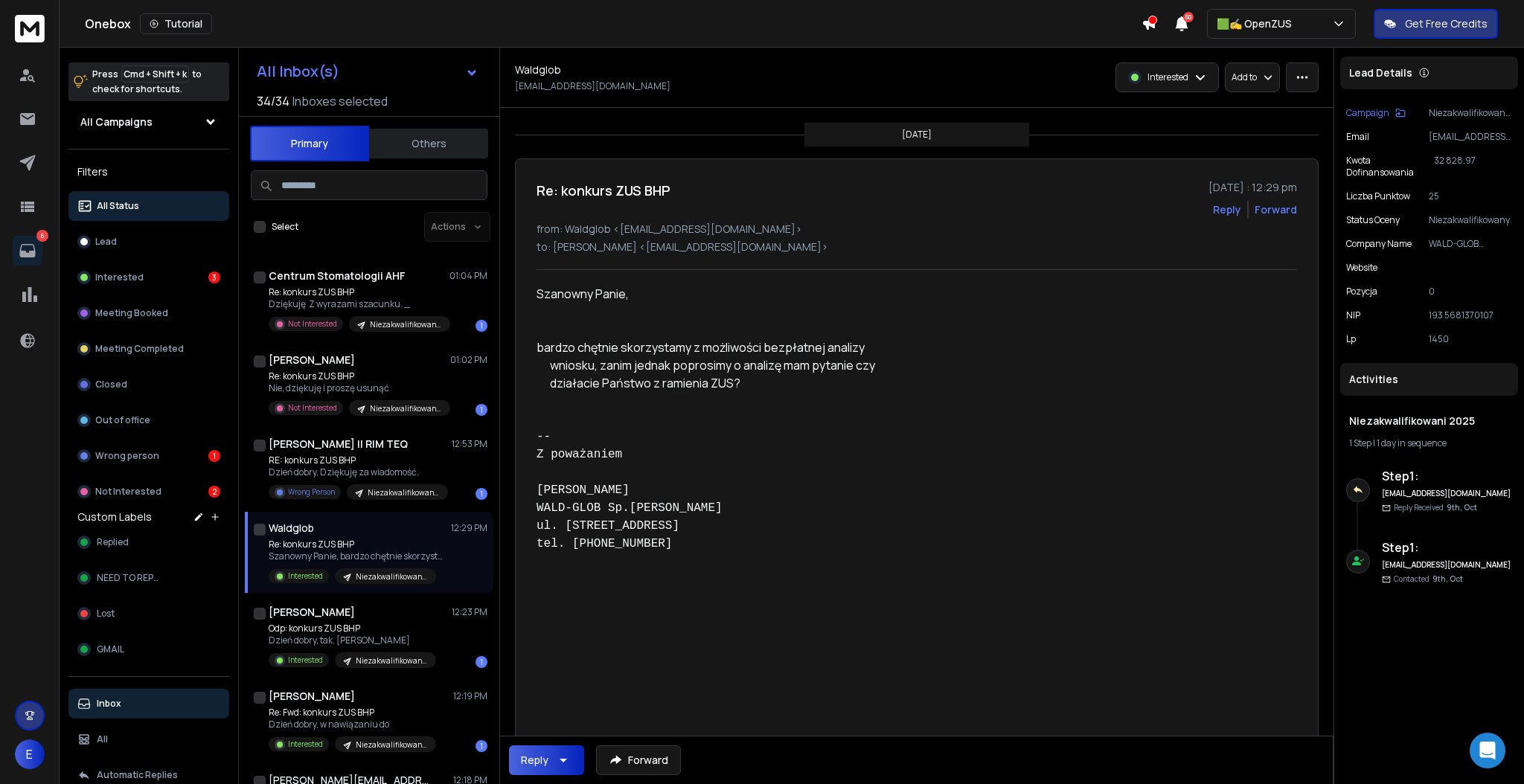
click at [1157, 72] on p "Interested" at bounding box center [1168, 77] width 41 height 12
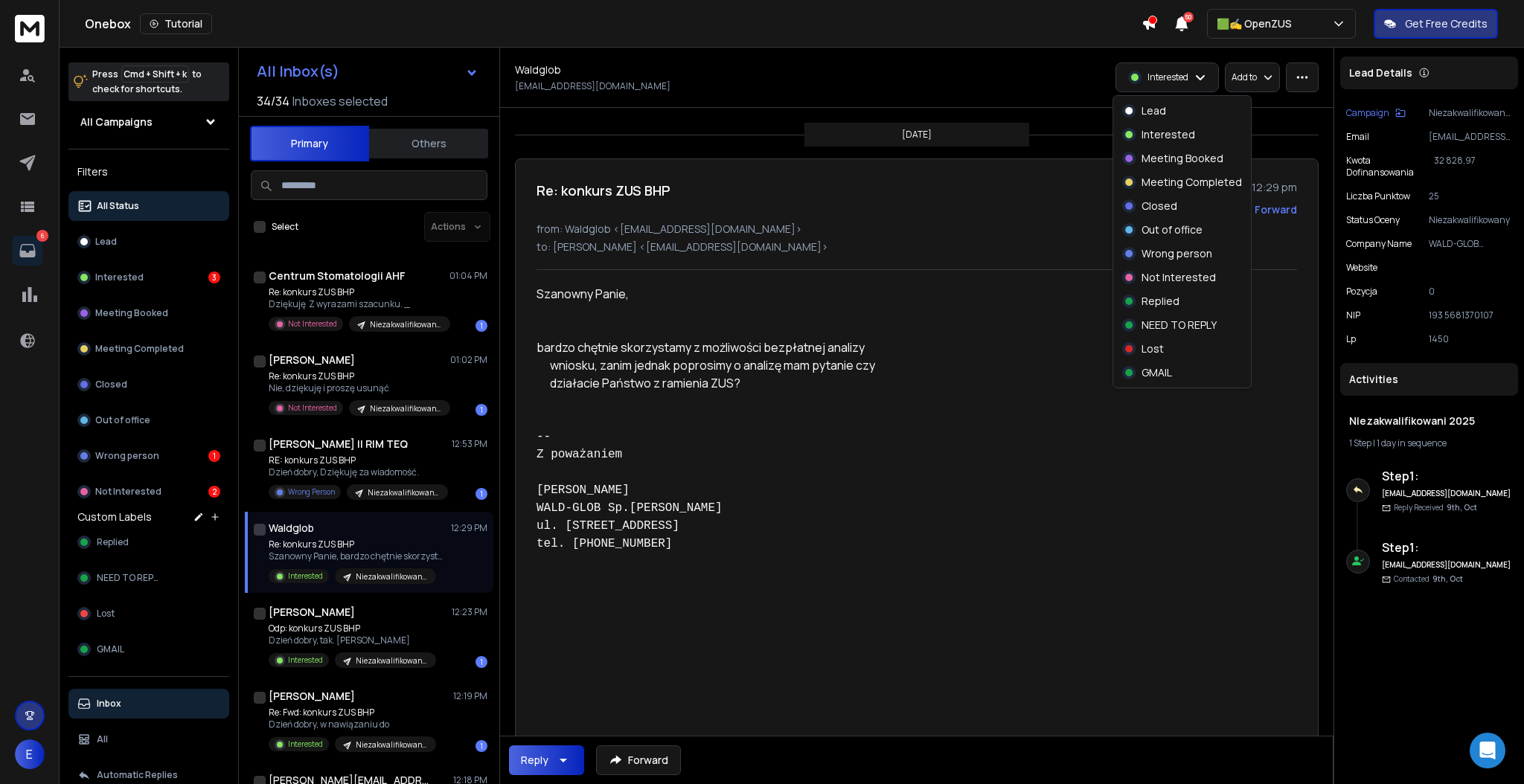
click at [1162, 78] on p "Interested" at bounding box center [1168, 77] width 41 height 12
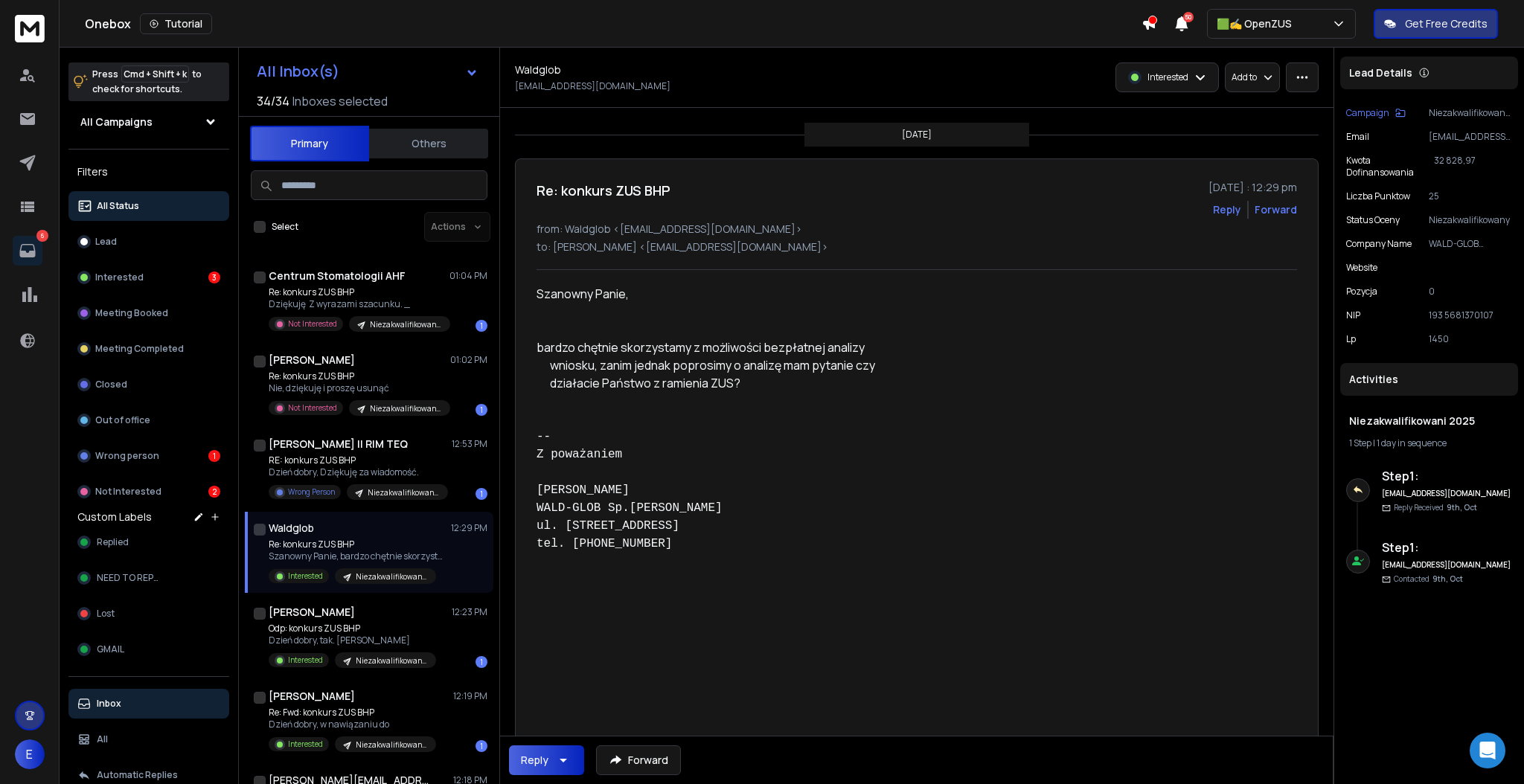
click at [1162, 78] on p "Interested" at bounding box center [1168, 77] width 41 height 12
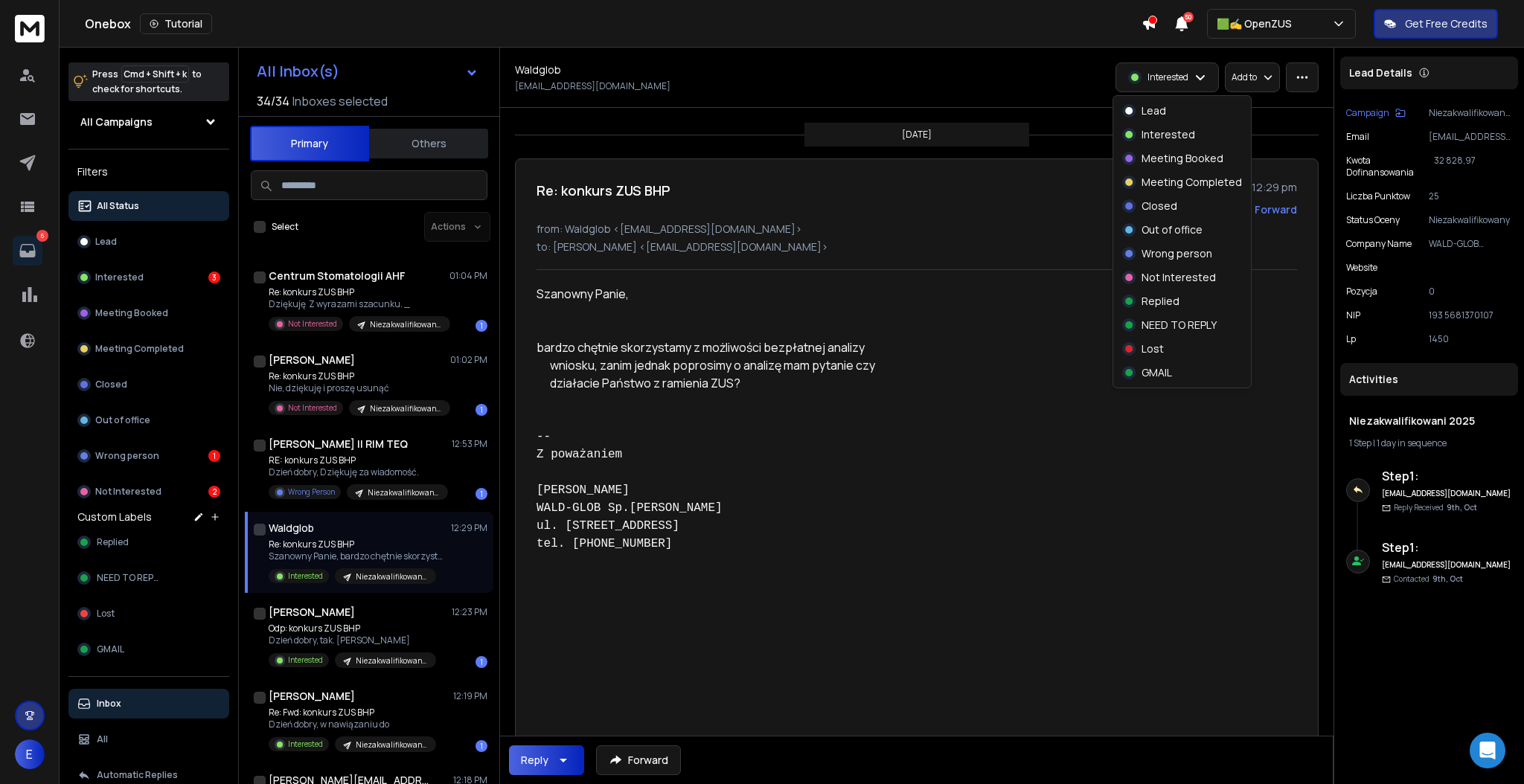
click at [1162, 78] on p "Interested" at bounding box center [1168, 77] width 41 height 12
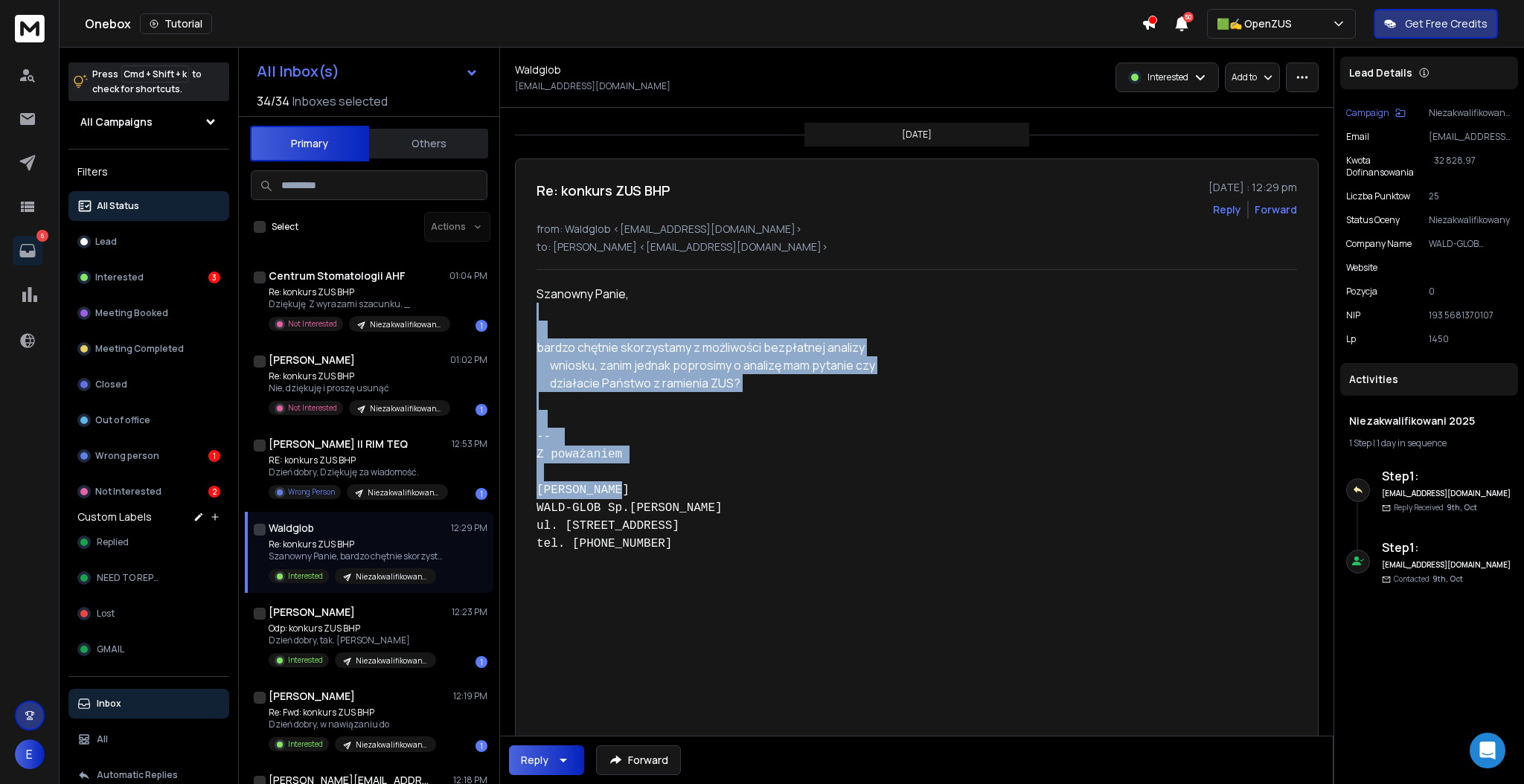
drag, startPoint x: 574, startPoint y: 342, endPoint x: 684, endPoint y: 491, distance: 185.2
click at [684, 491] on pre "-- Z poważaniem Jan Radecki WALD-GLOB Sp.J. Jan Radecki ul. Kościuszki 41 06-10…" at bounding box center [754, 490] width 434 height 125
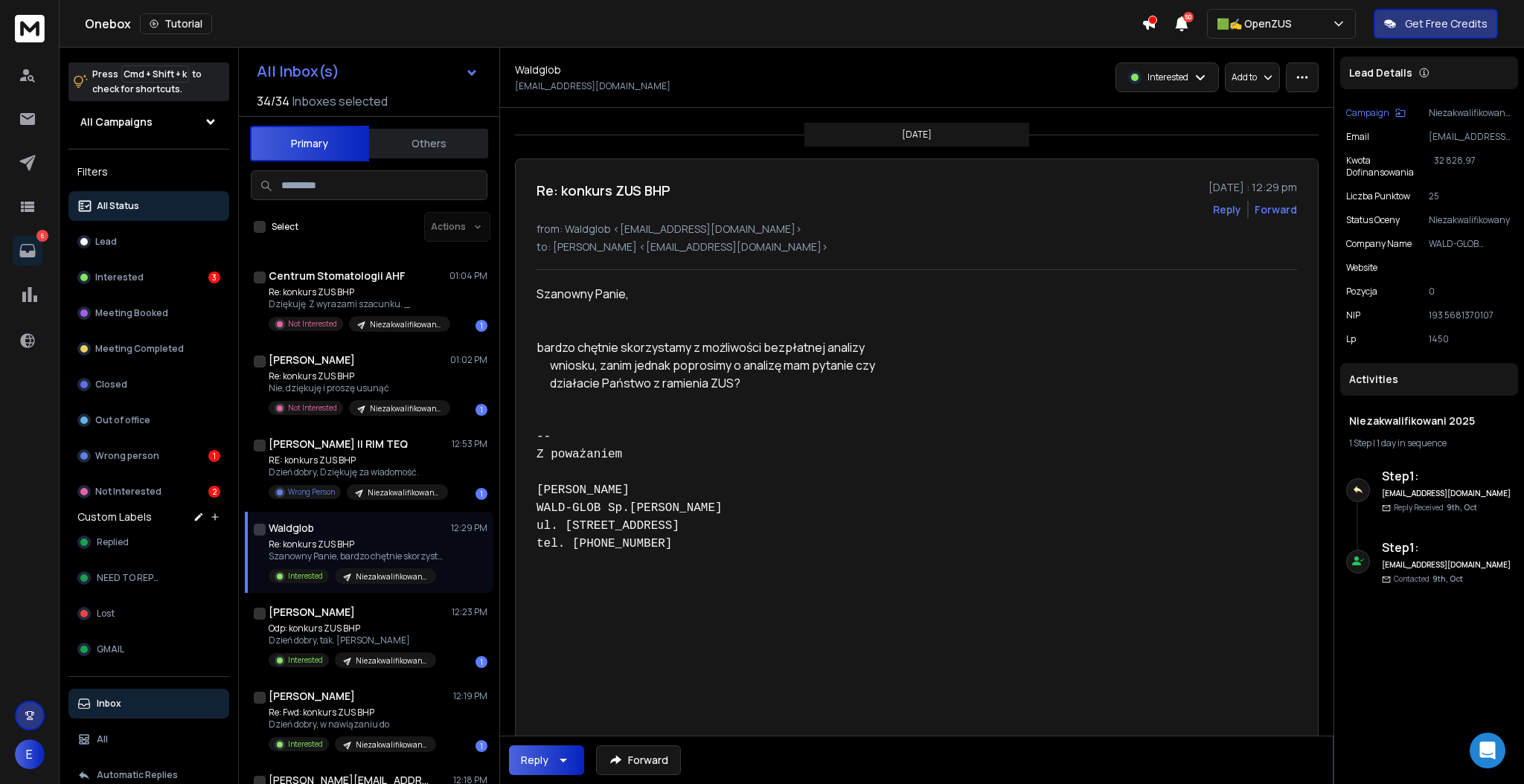
click at [564, 732] on icon "button" at bounding box center [563, 760] width 18 height 18
click at [549, 724] on p "Reply All" at bounding box center [555, 723] width 41 height 15
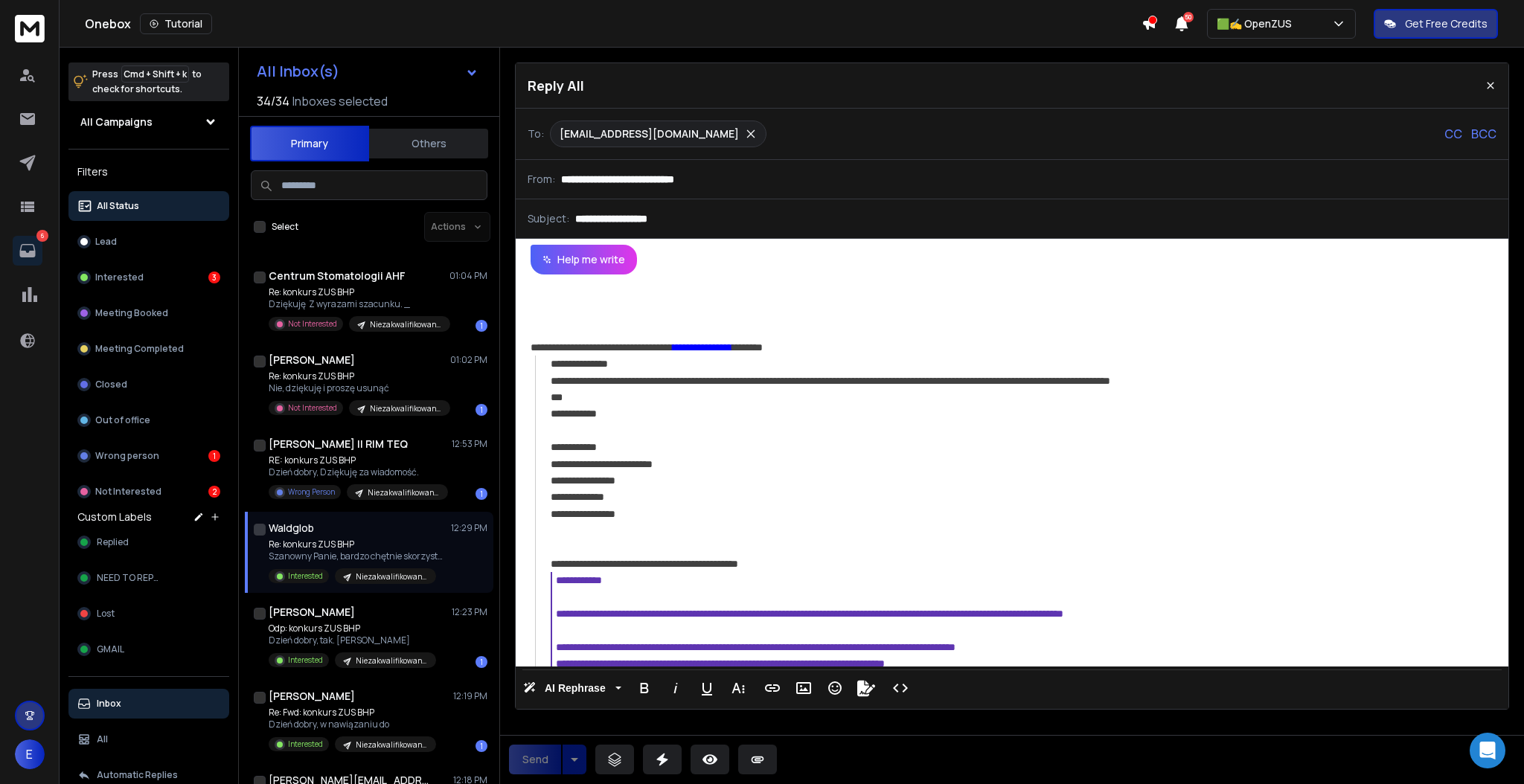
click at [596, 290] on div at bounding box center [1011, 297] width 962 height 17
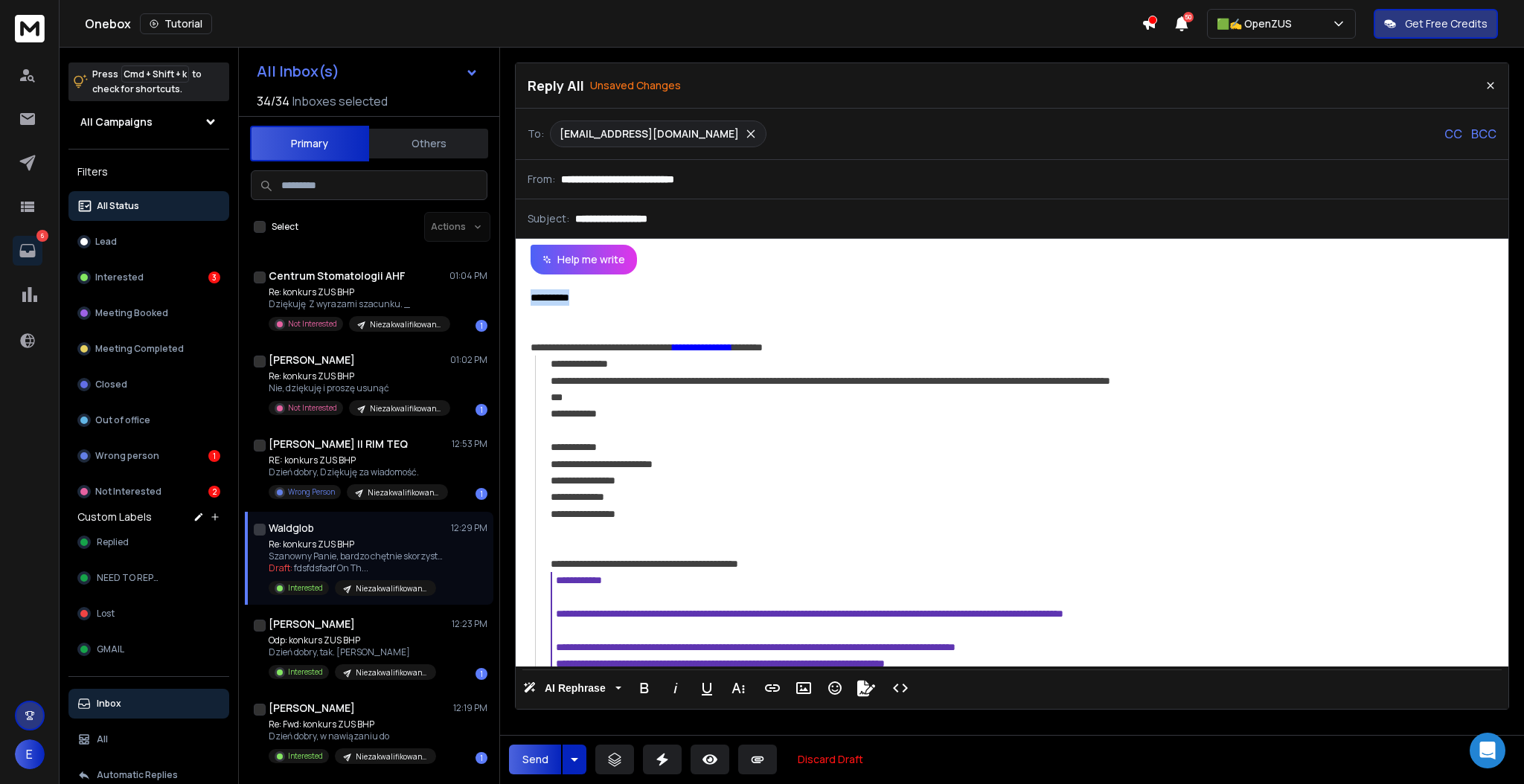
drag, startPoint x: 570, startPoint y: 297, endPoint x: 530, endPoint y: 296, distance: 40.0
click at [530, 296] on div "**********" at bounding box center [1005, 297] width 950 height 17
click at [1333, 132] on p "CC" at bounding box center [1453, 134] width 18 height 18
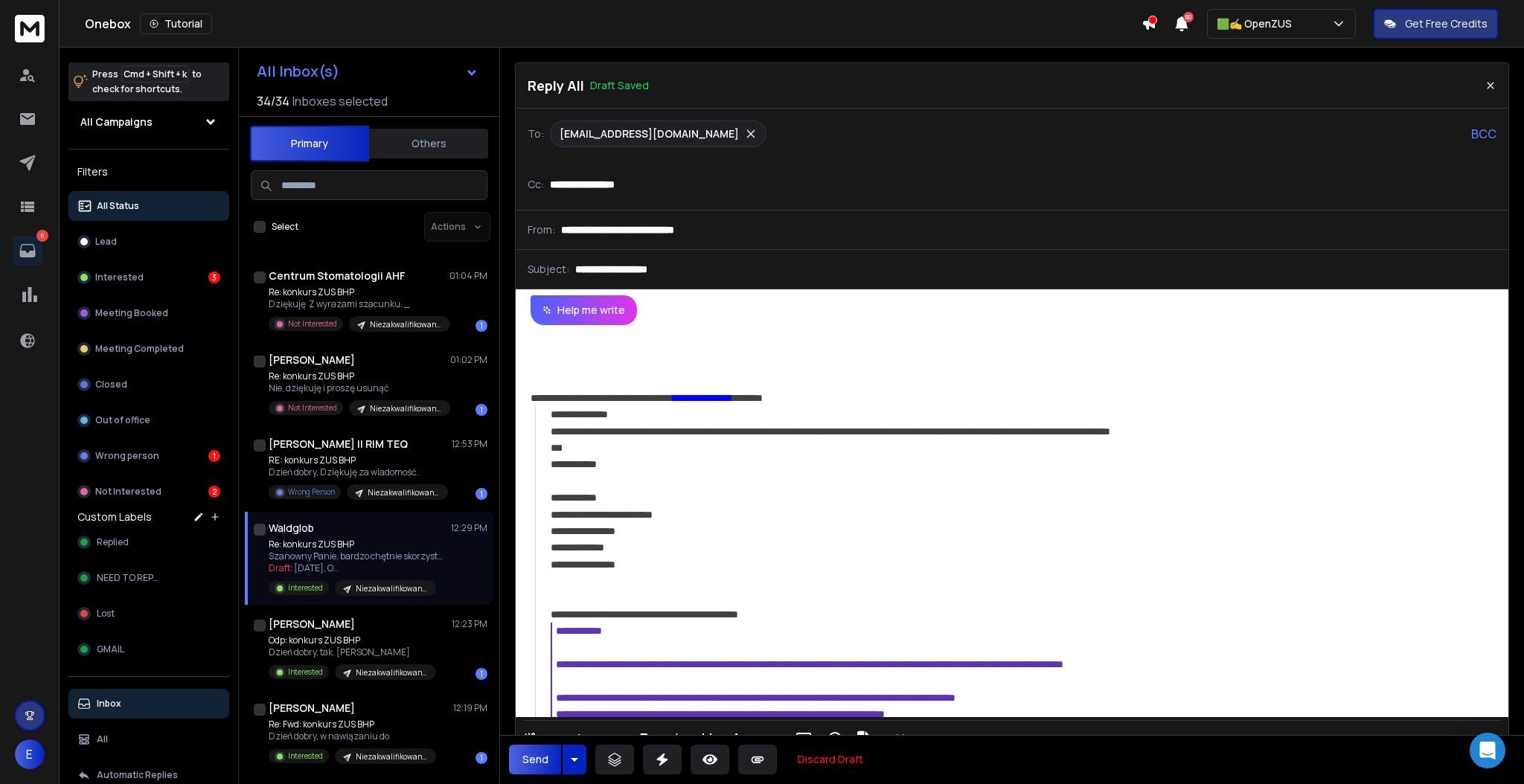
type input "**********"
click at [833, 184] on icon at bounding box center [837, 185] width 8 height 8
click at [596, 356] on div "**********" at bounding box center [1011, 521] width 992 height 392
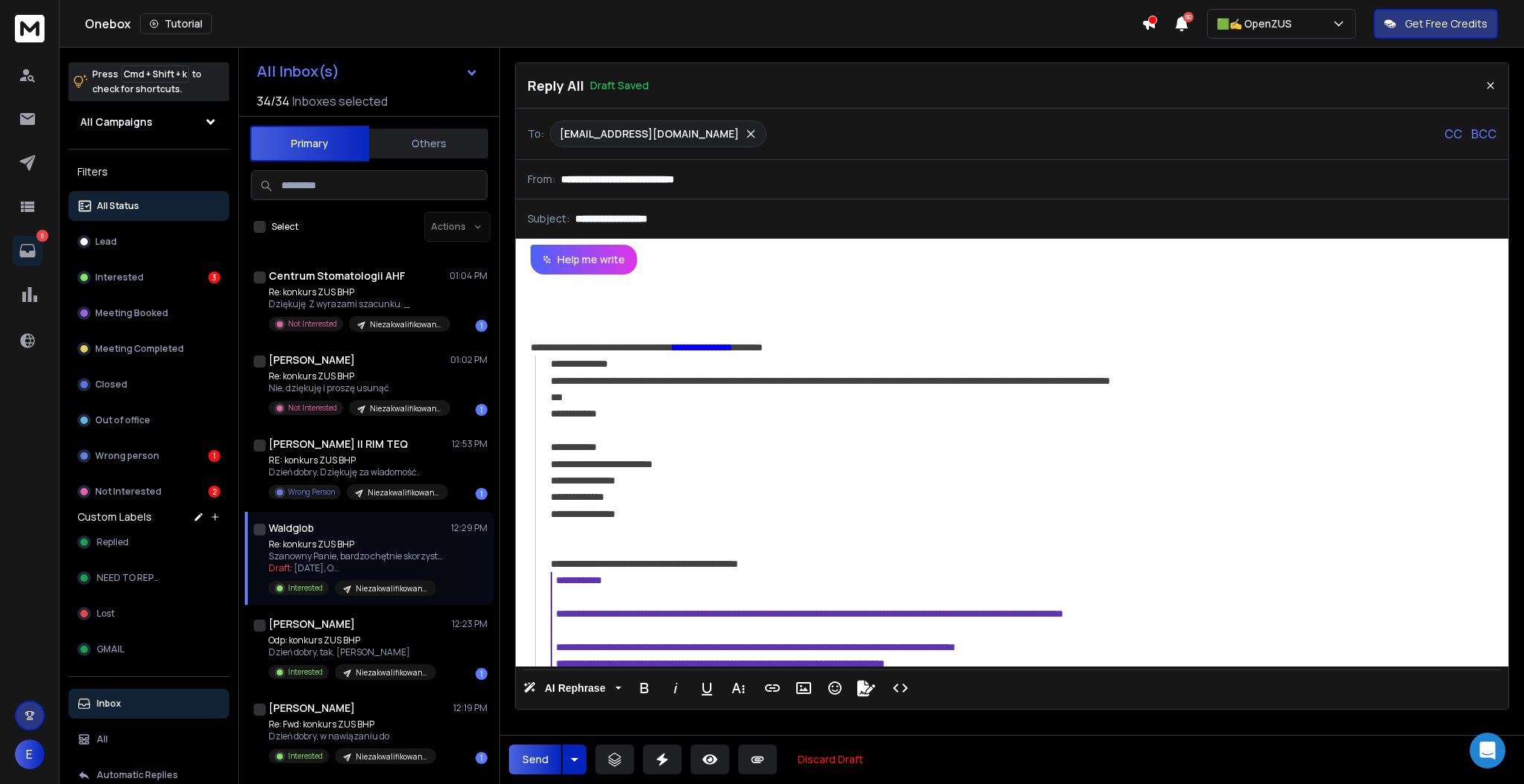
click at [803, 271] on div "Help me write" at bounding box center [1011, 257] width 992 height 38
click at [744, 289] on div "**********" at bounding box center [1011, 471] width 992 height 392
click at [1333, 87] on div "Reply All Draft Saved" at bounding box center [1011, 85] width 992 height 44
click at [1333, 88] on icon at bounding box center [1491, 86] width 12 height 12
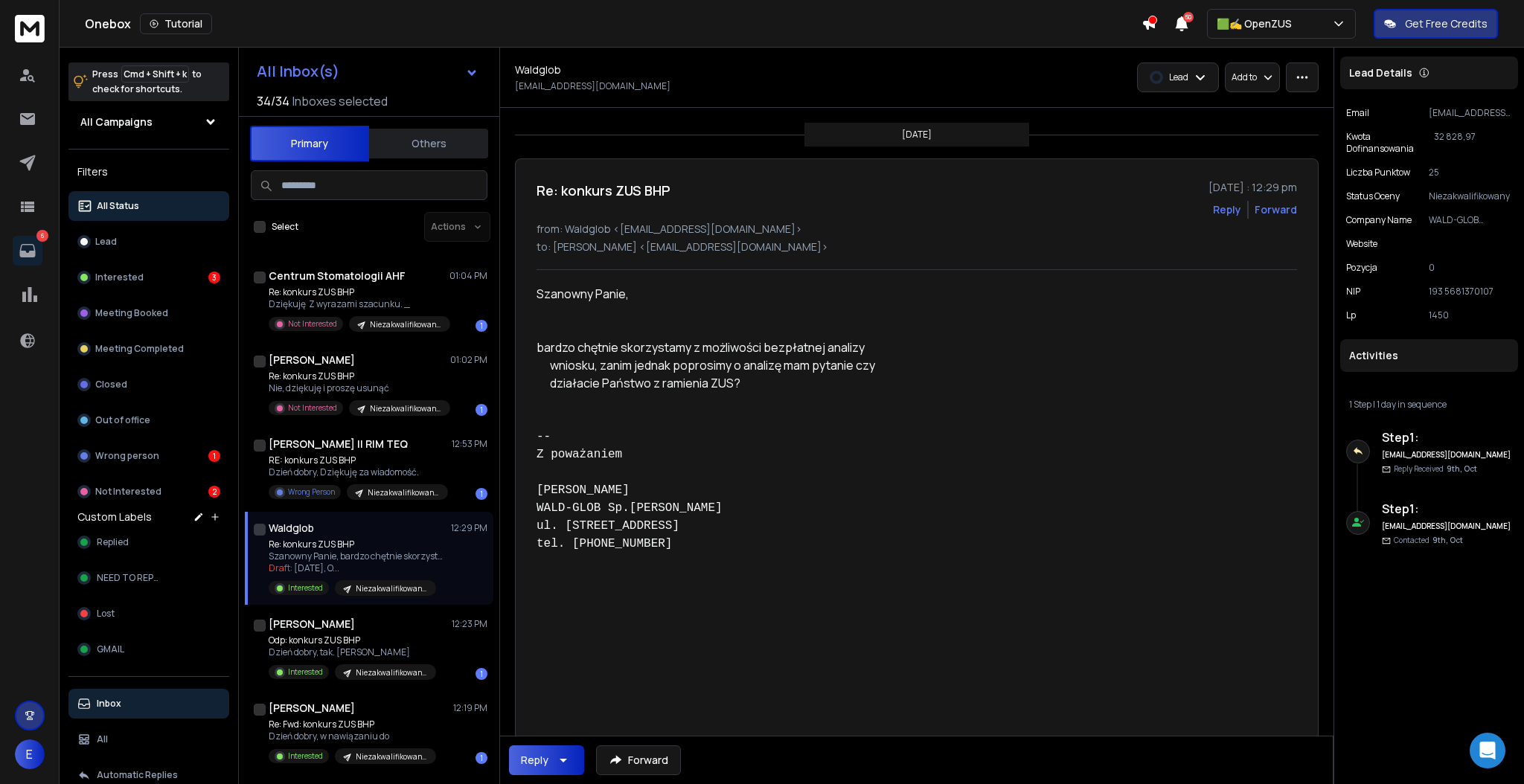
drag, startPoint x: 564, startPoint y: 763, endPoint x: 562, endPoint y: 749, distance: 14.1
click at [563, 732] on icon "button" at bounding box center [563, 760] width 18 height 18
click at [559, 731] on p "Reply All" at bounding box center [545, 722] width 66 height 21
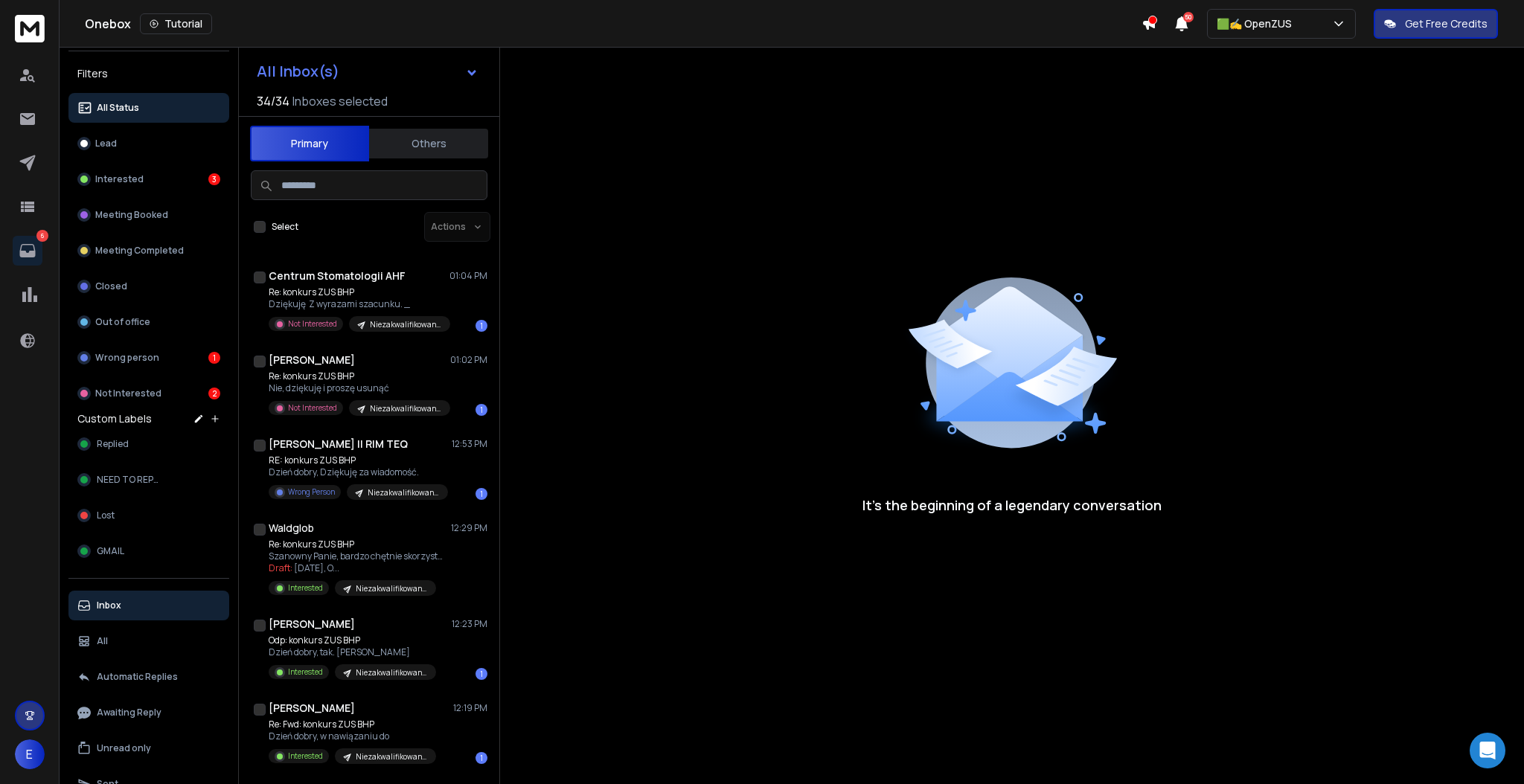
scroll to position [113, 0]
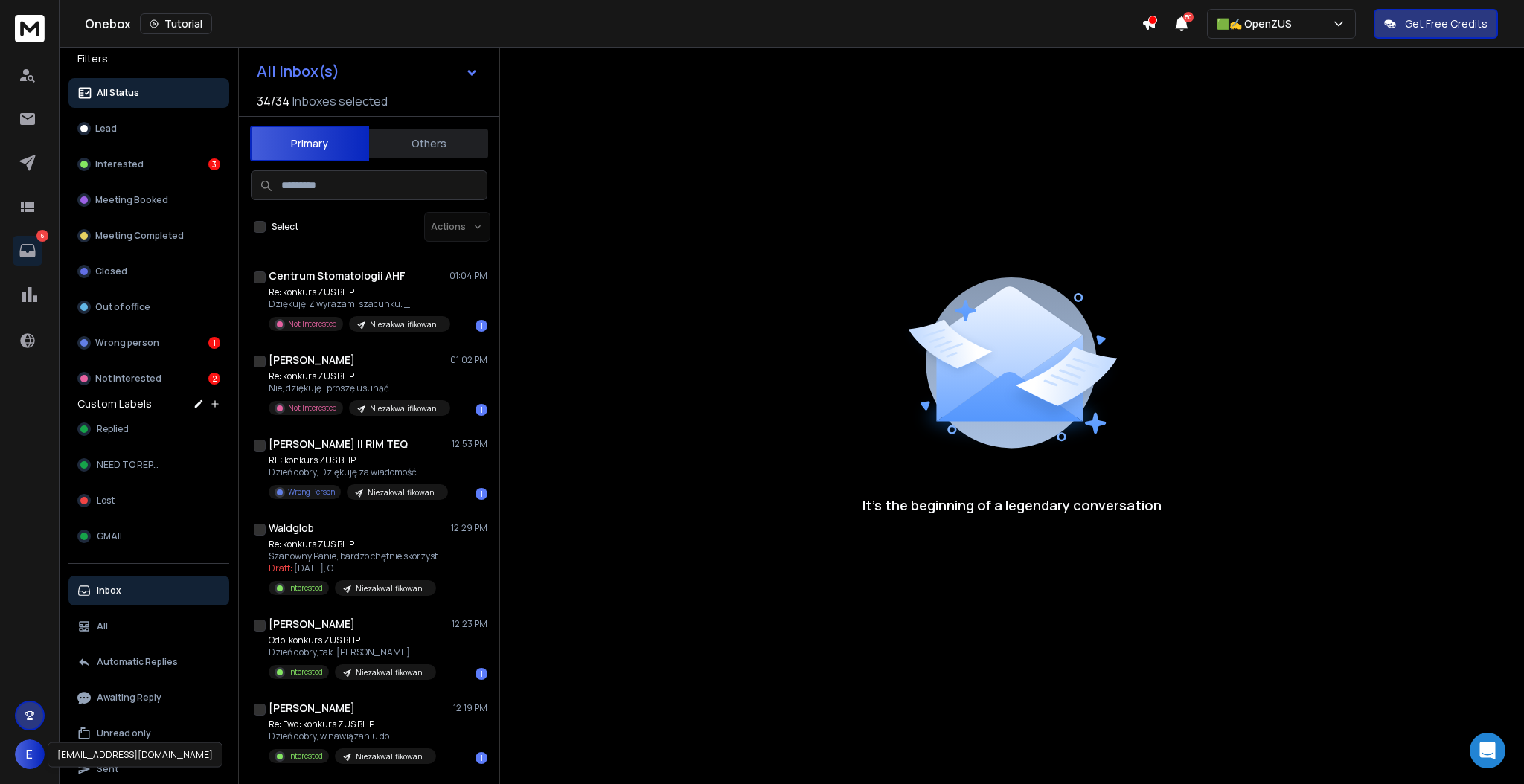
click at [37, 752] on span "E" at bounding box center [30, 754] width 30 height 30
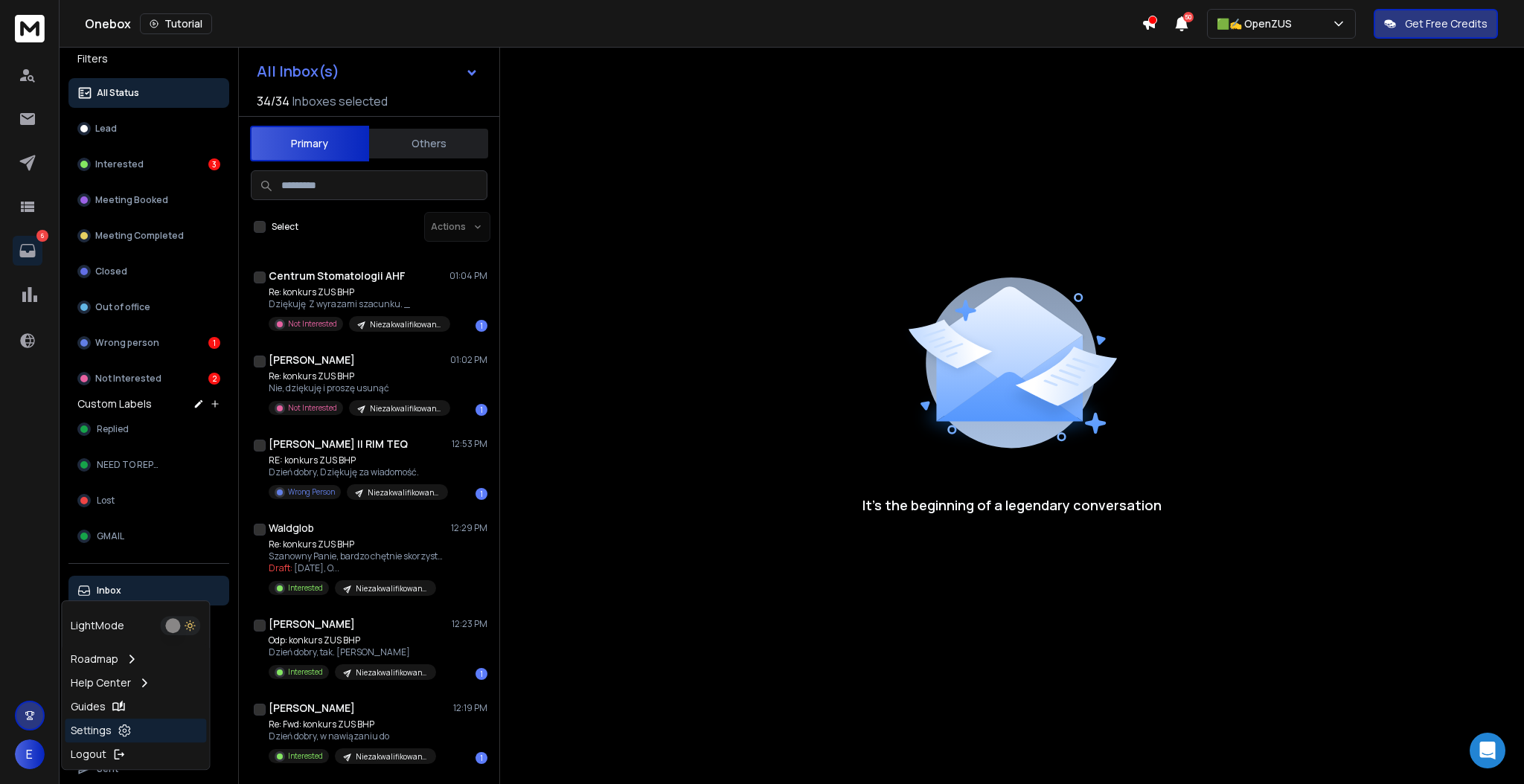
click at [87, 728] on p "Settings" at bounding box center [92, 730] width 41 height 15
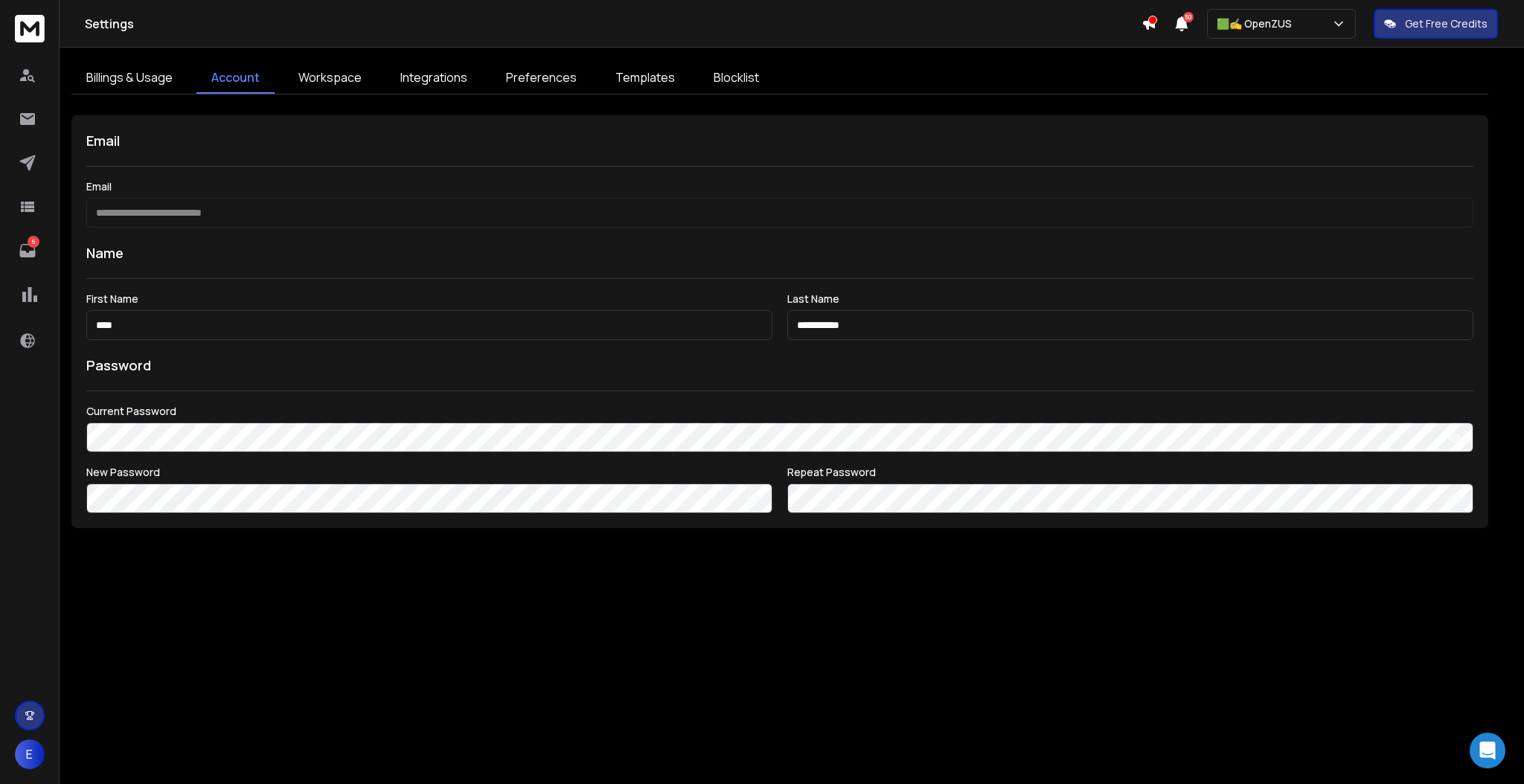
click at [344, 83] on link "Workspace" at bounding box center [330, 78] width 93 height 32
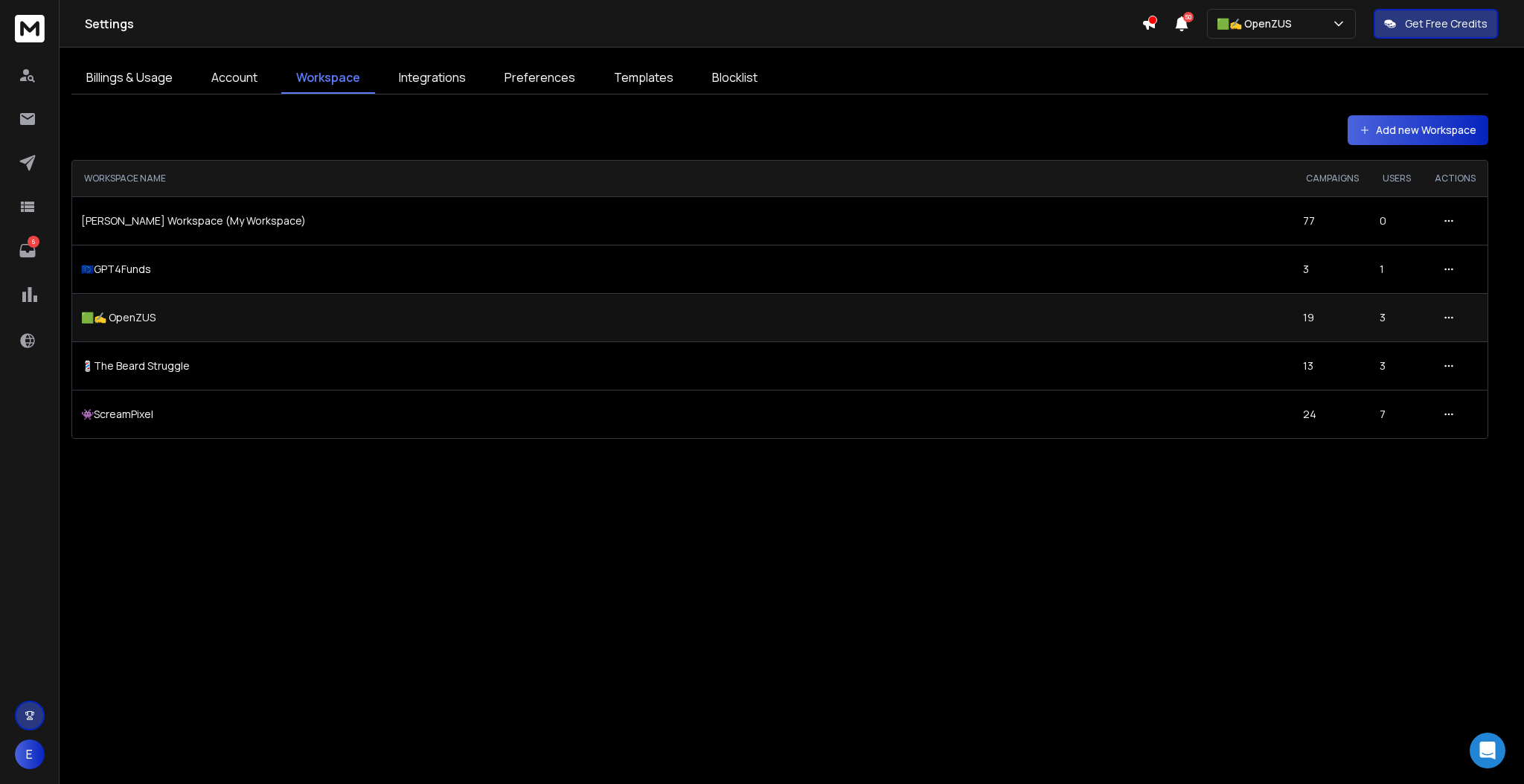
click at [202, 305] on td "🟩✍️ OpenZUS" at bounding box center [683, 317] width 1222 height 48
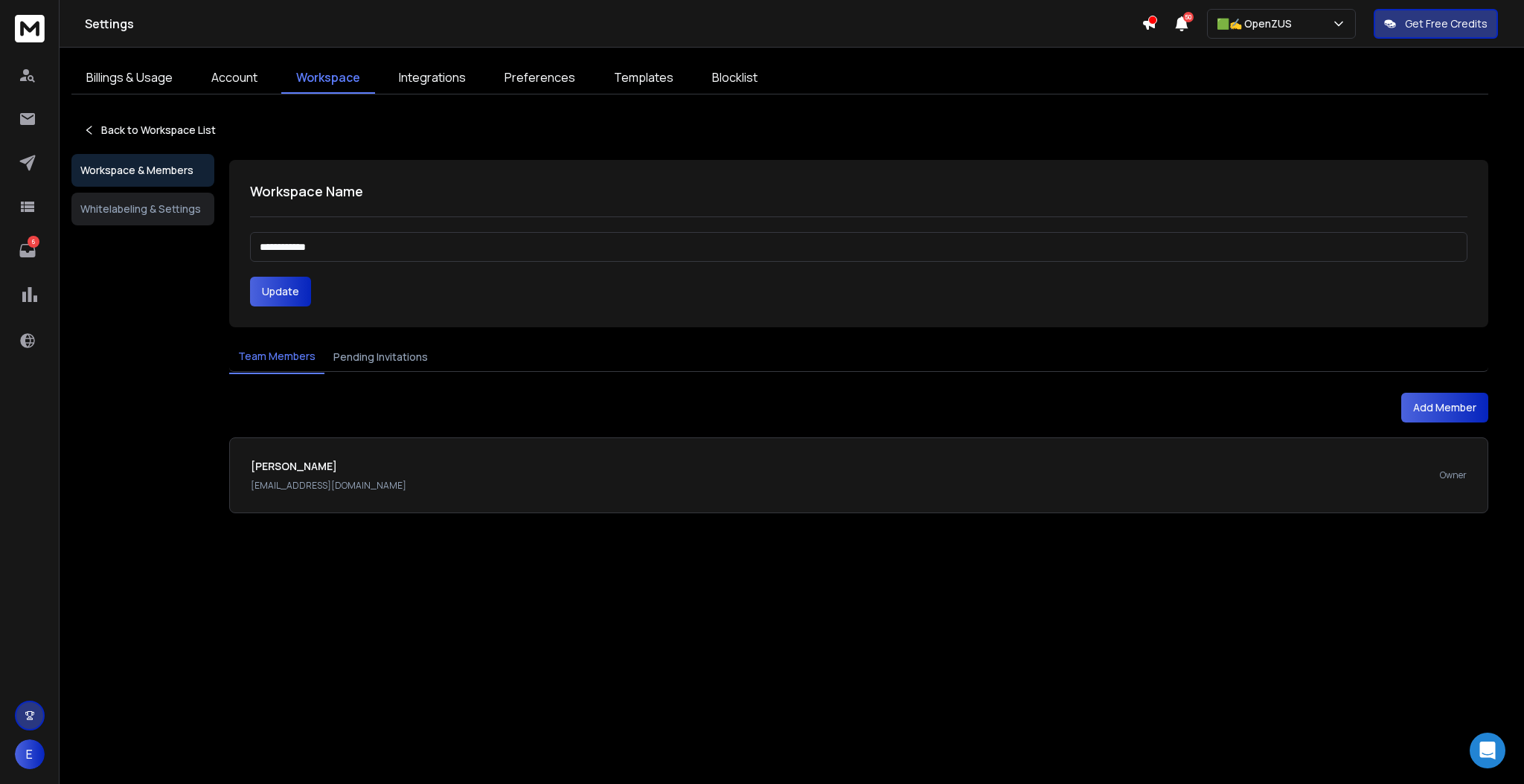
click at [357, 346] on button "Pending Invitations" at bounding box center [380, 357] width 112 height 33
click at [431, 363] on button "Pending Invitations" at bounding box center [380, 357] width 112 height 33
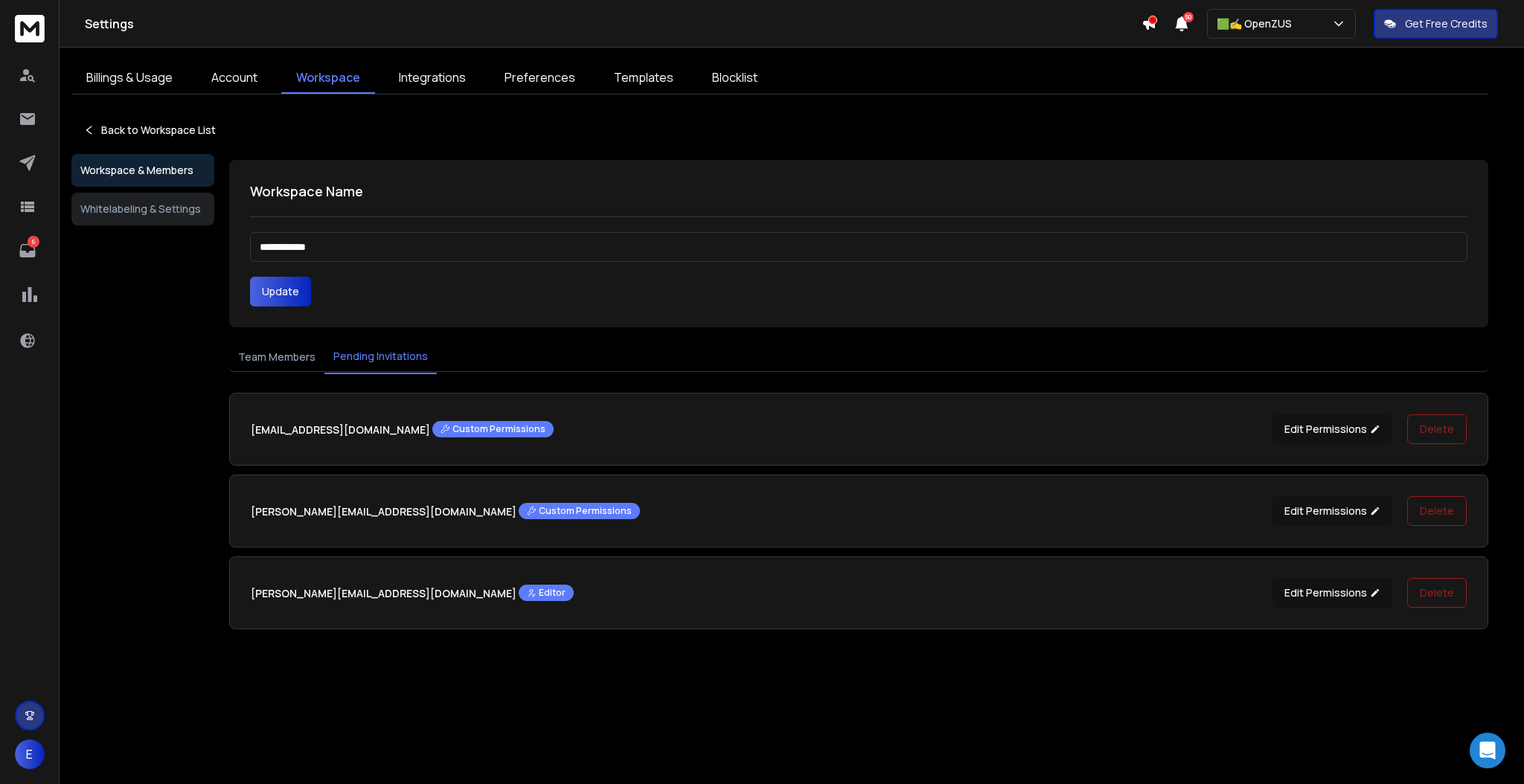
click at [318, 356] on button "Team Members" at bounding box center [277, 357] width 96 height 33
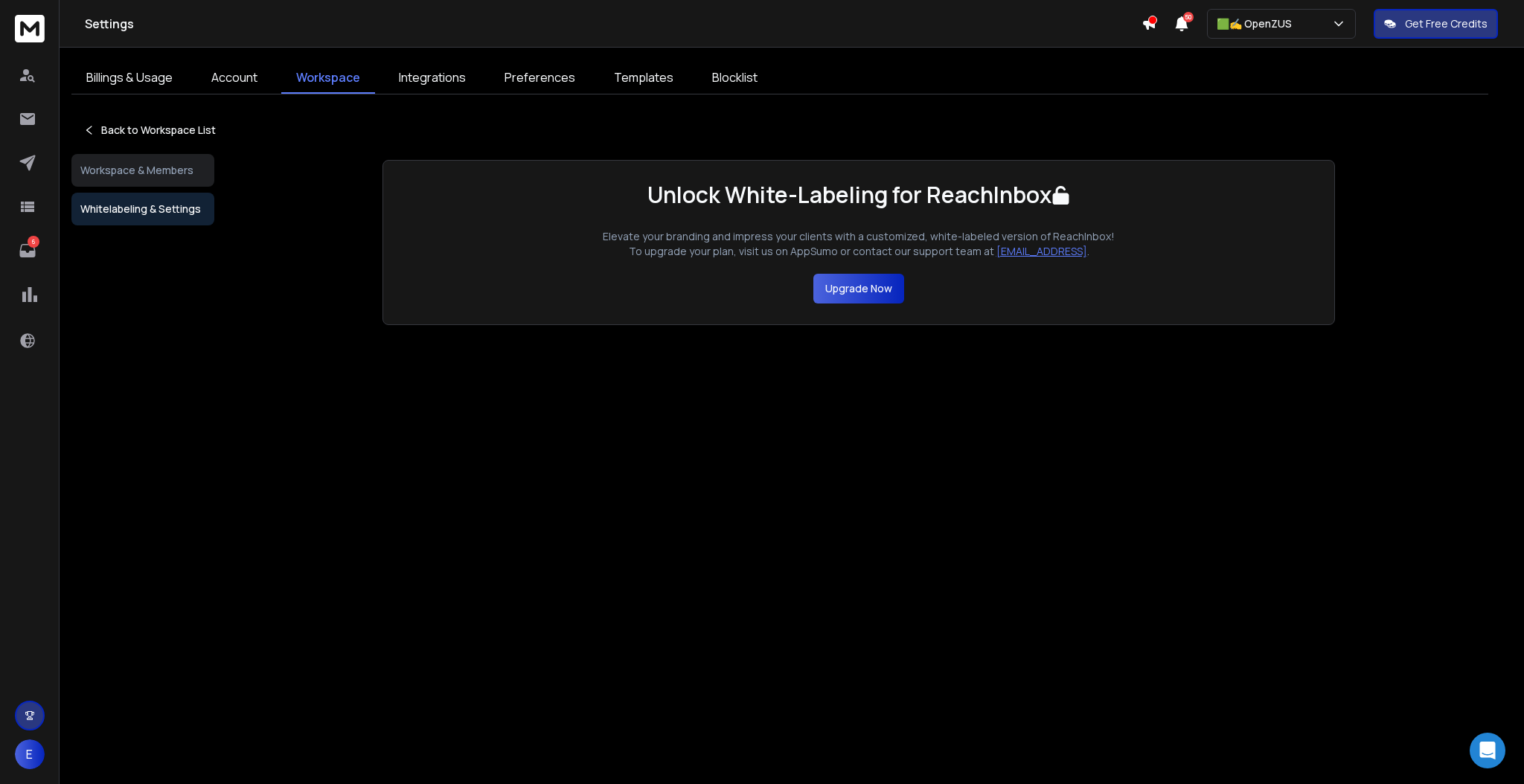
click at [148, 206] on button "Whitelabeling & Settings" at bounding box center [142, 209] width 143 height 33
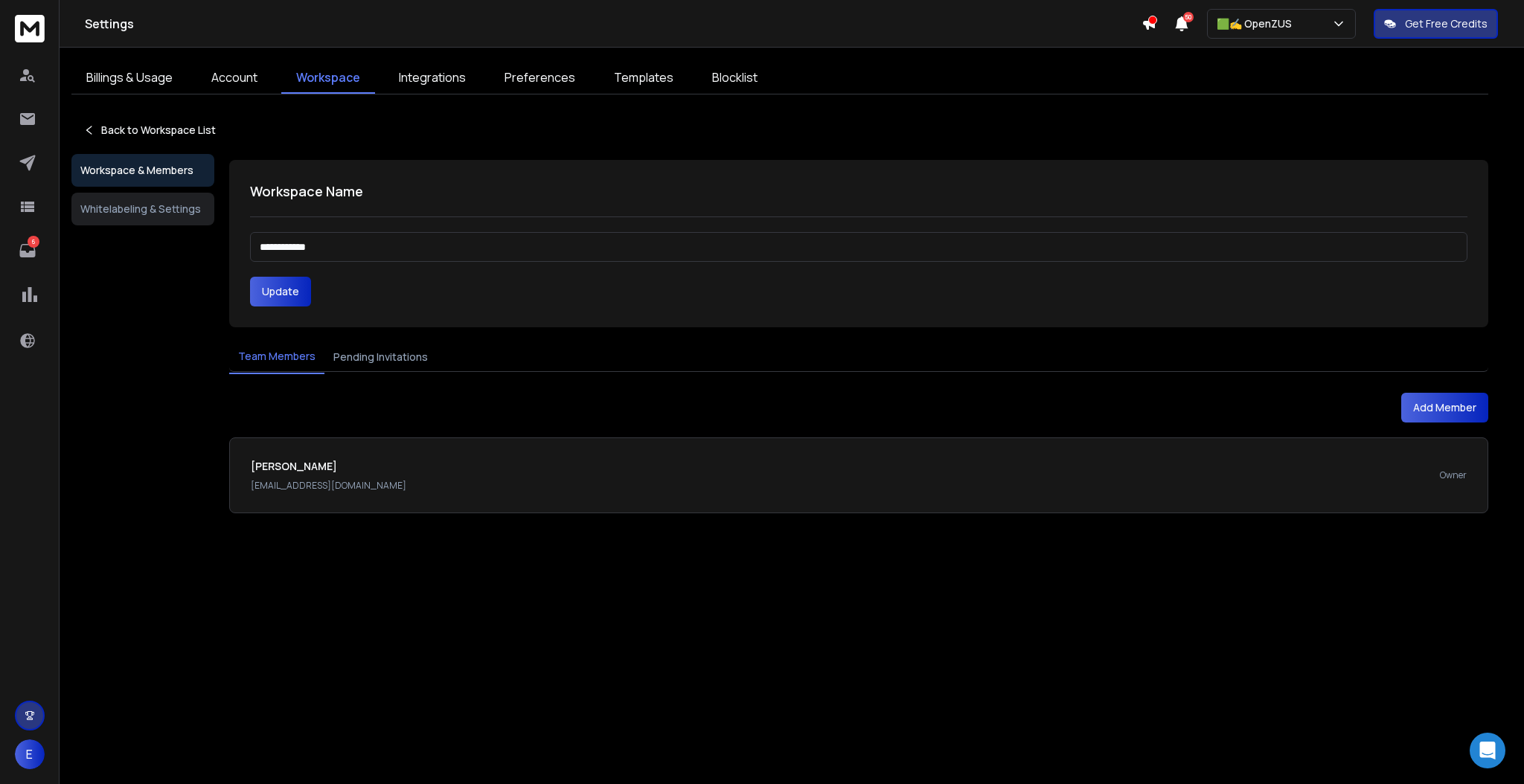
click at [145, 173] on button "Workspace & Members" at bounding box center [142, 169] width 143 height 33
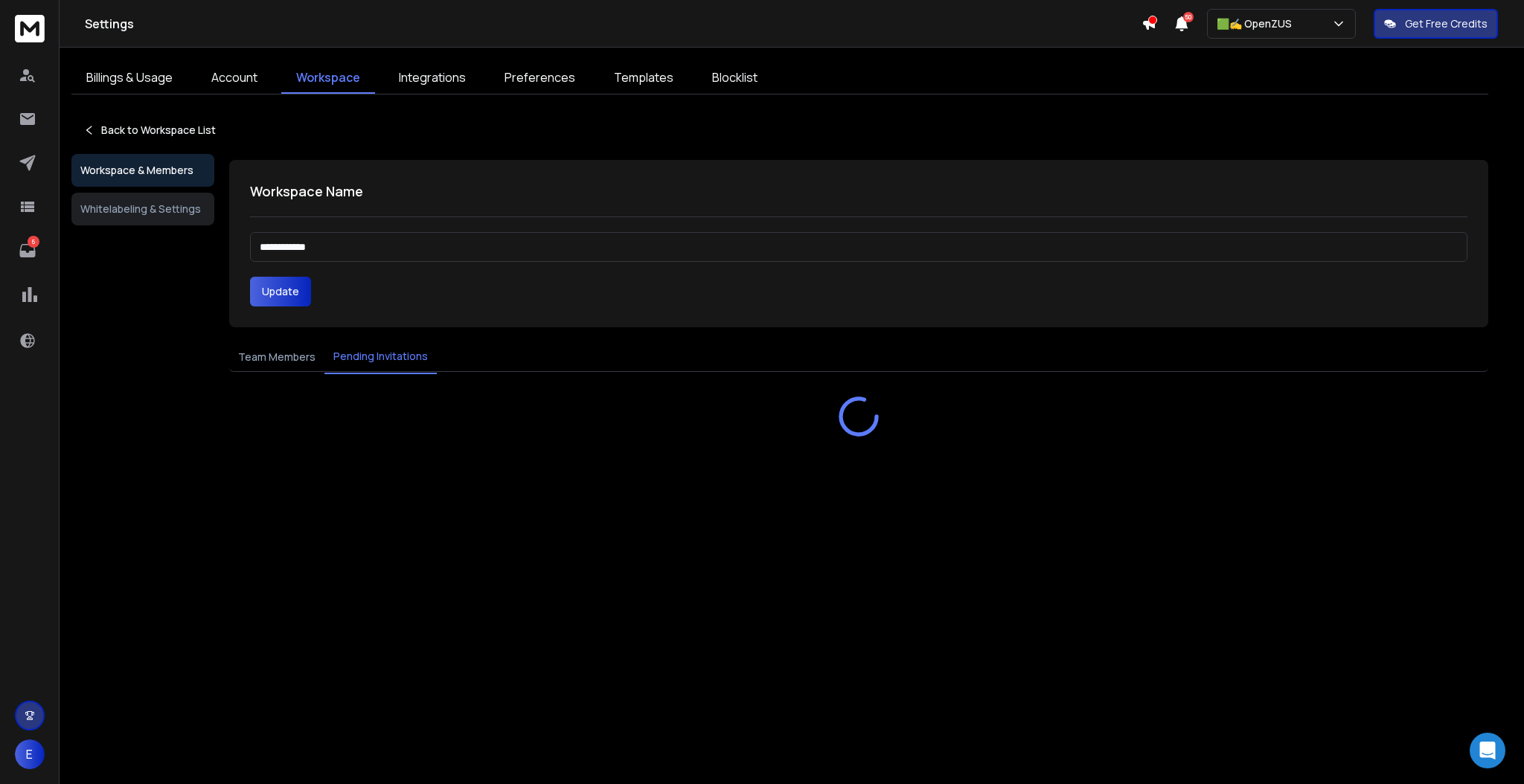
click at [403, 348] on button "Pending Invitations" at bounding box center [380, 357] width 112 height 34
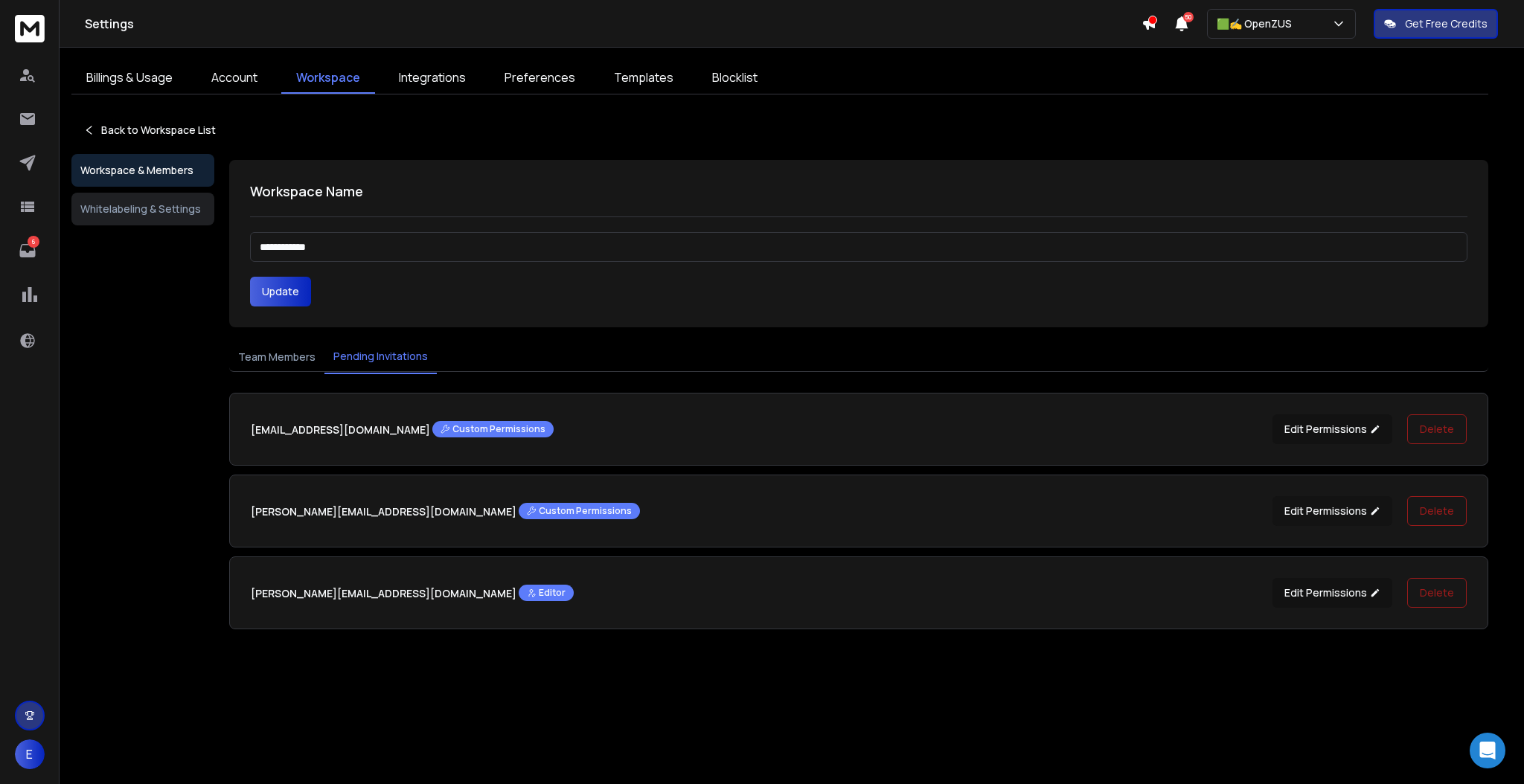
click at [1312, 507] on button "Edit Permissions" at bounding box center [1332, 511] width 120 height 30
click at [1368, 509] on button "Edit Permissions" at bounding box center [1332, 511] width 120 height 30
click at [288, 296] on button "Update" at bounding box center [281, 292] width 61 height 30
click at [1502, 746] on div "Open Intercom Messenger" at bounding box center [1488, 751] width 39 height 39
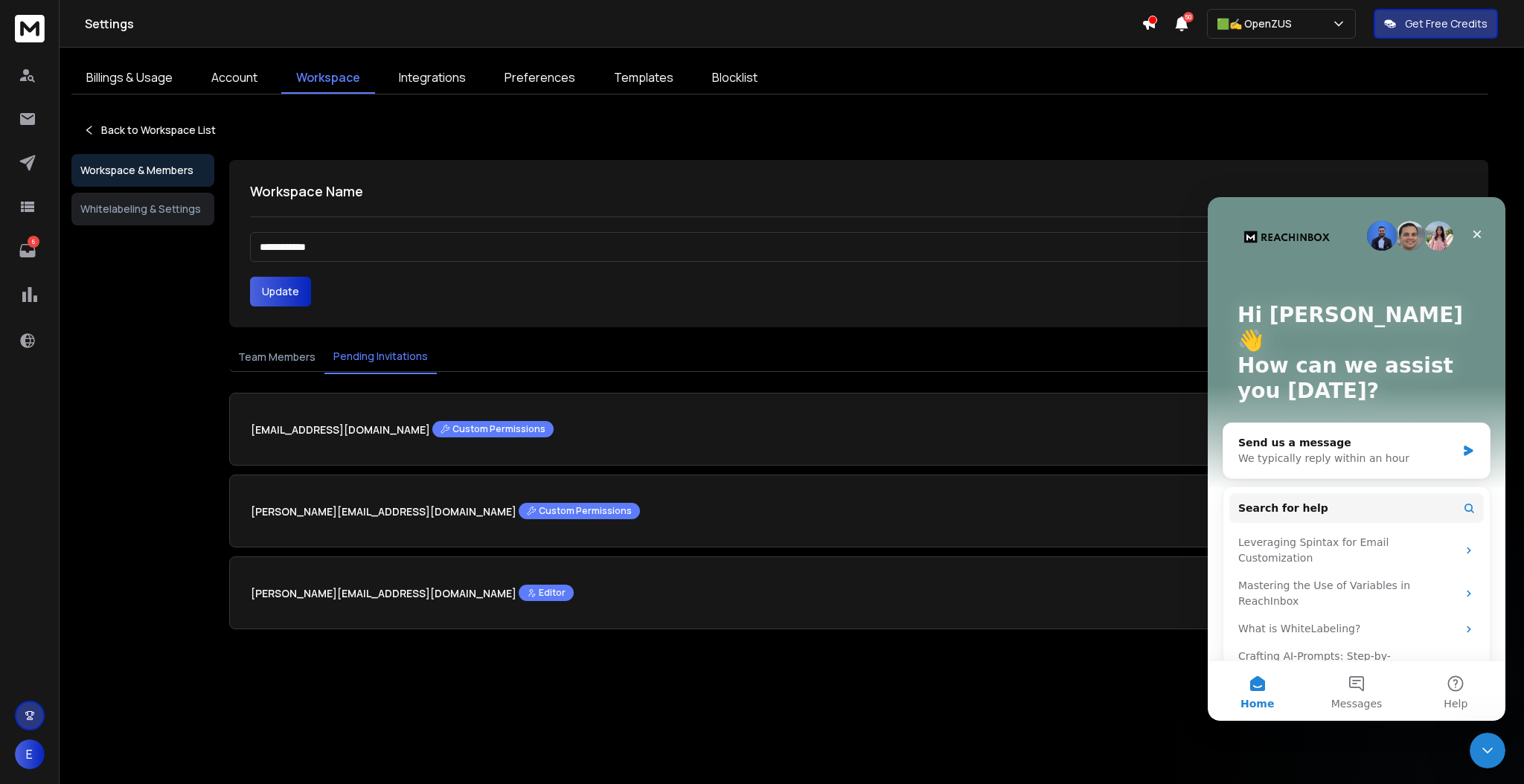
click at [391, 709] on div "**********" at bounding box center [779, 436] width 1417 height 642
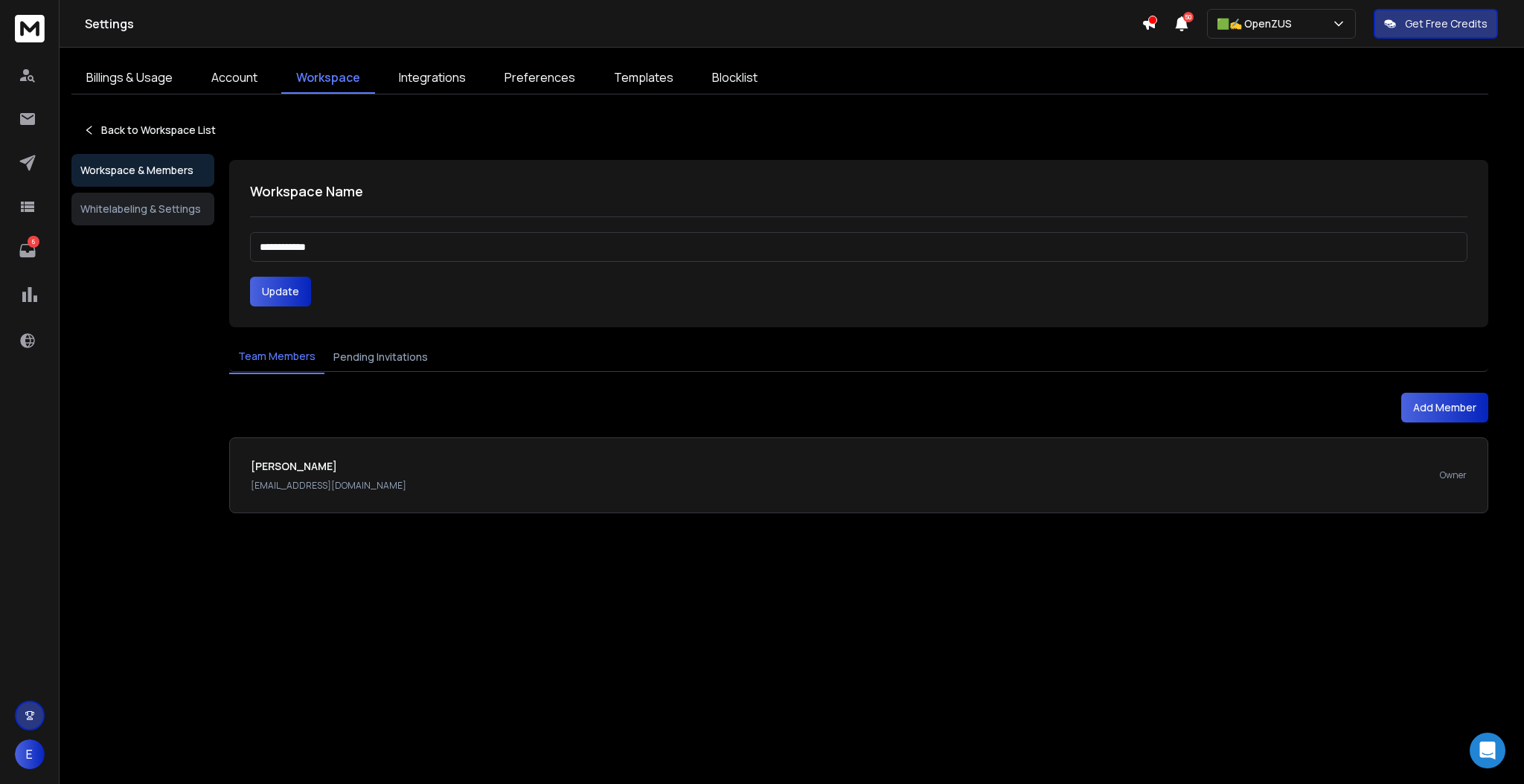
click at [364, 366] on button "Pending Invitations" at bounding box center [380, 357] width 112 height 33
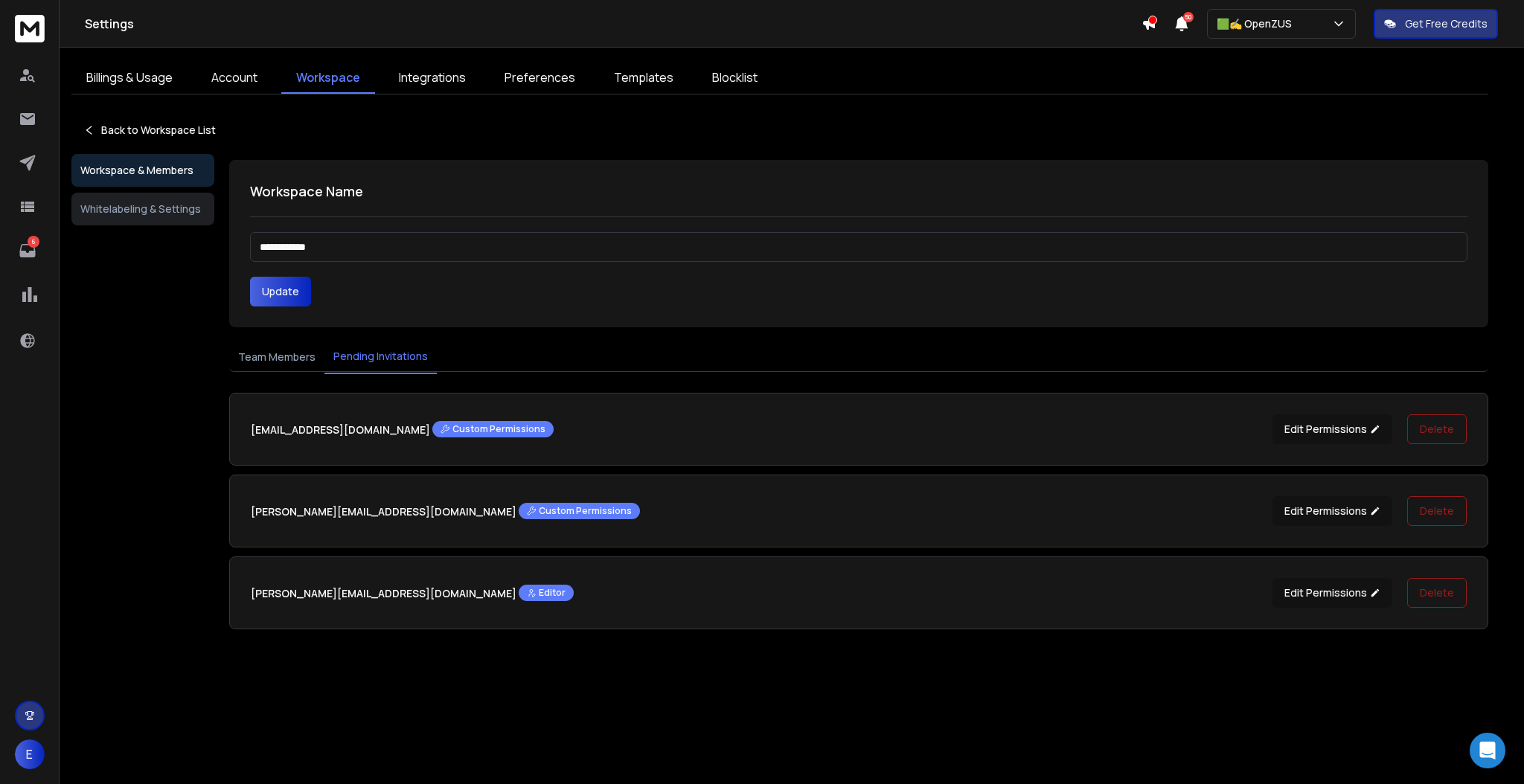
click at [275, 364] on button "Team Members" at bounding box center [277, 357] width 96 height 33
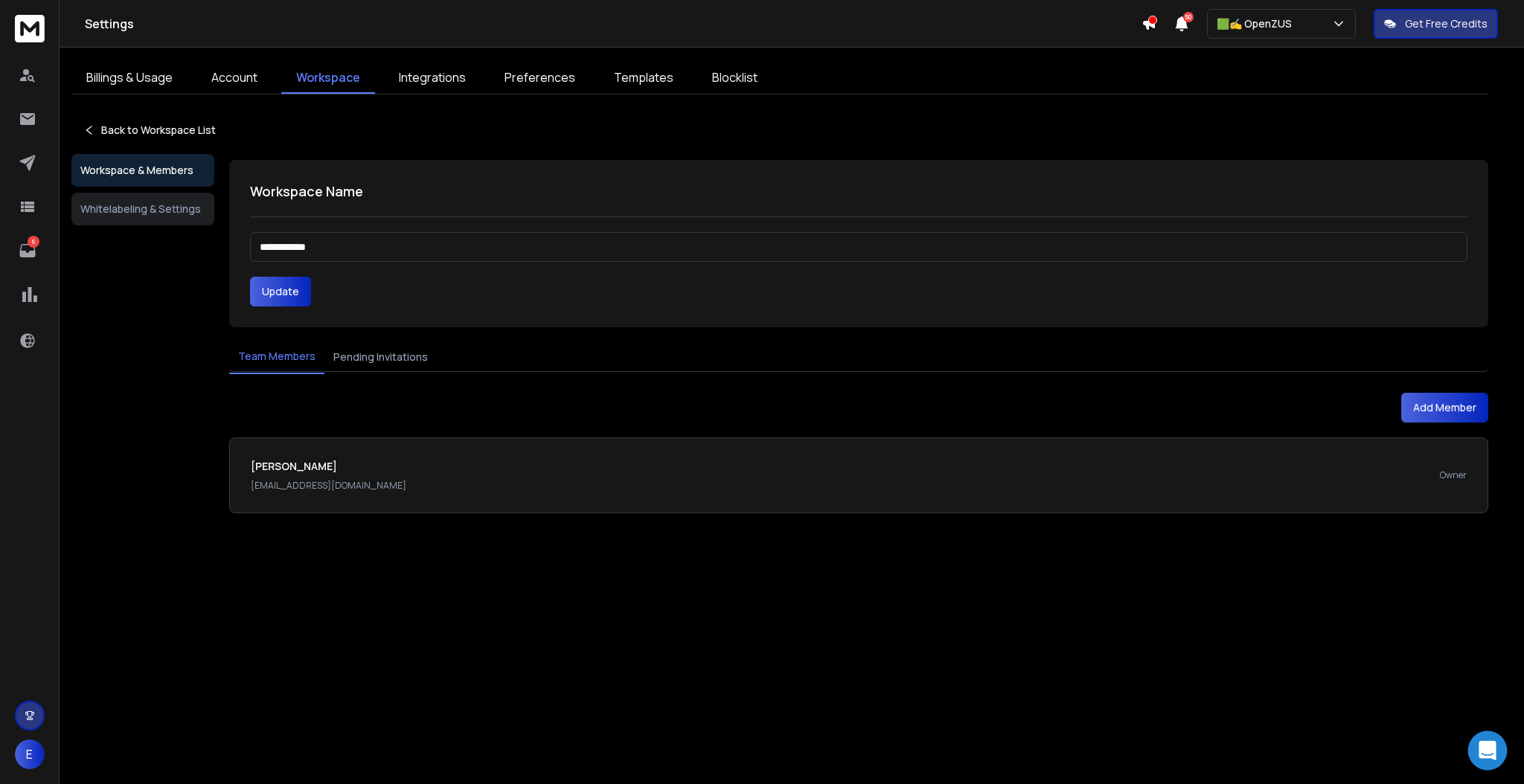
click at [1491, 740] on div "Open Intercom Messenger" at bounding box center [1488, 751] width 39 height 39
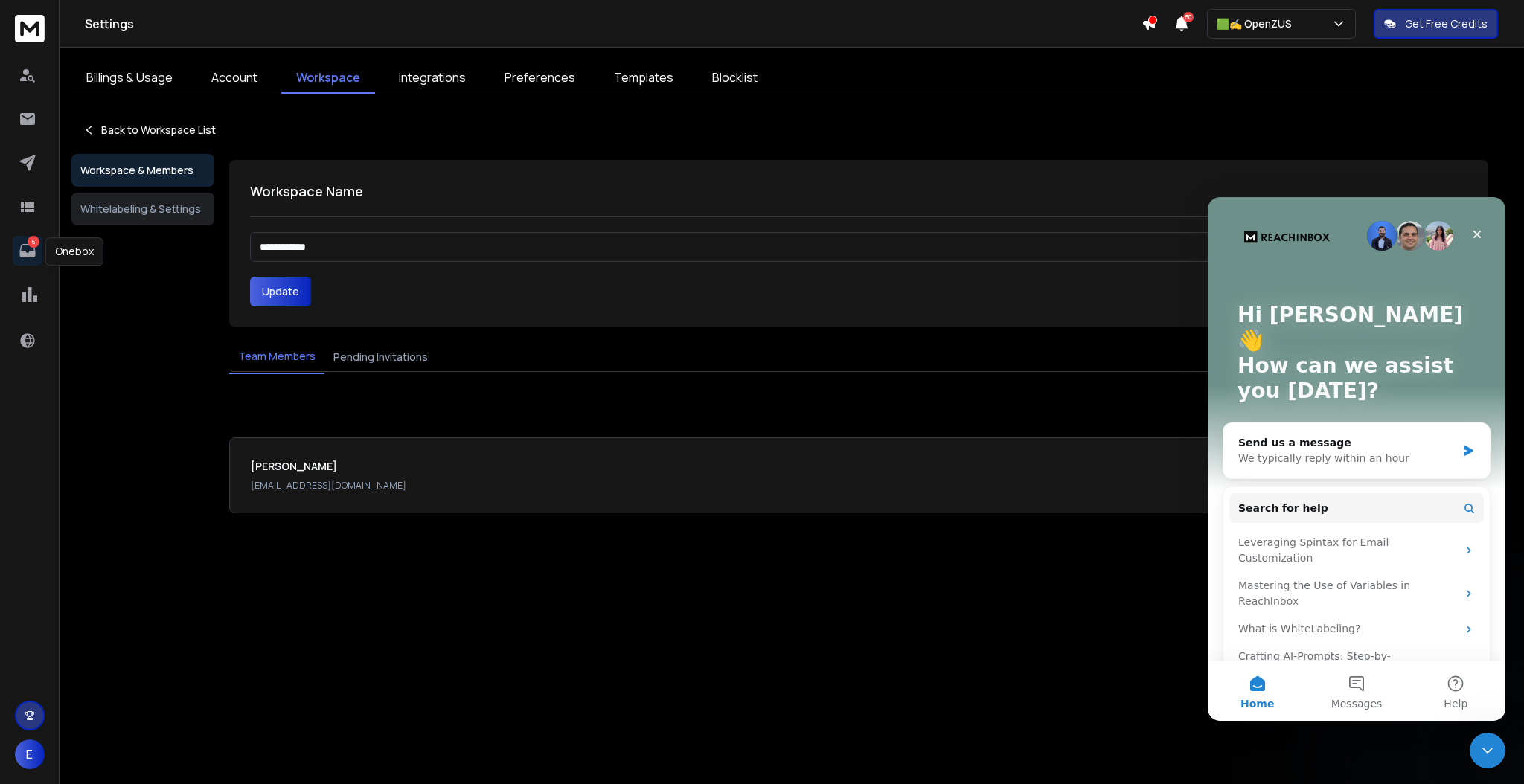
click at [26, 257] on icon at bounding box center [28, 251] width 16 height 14
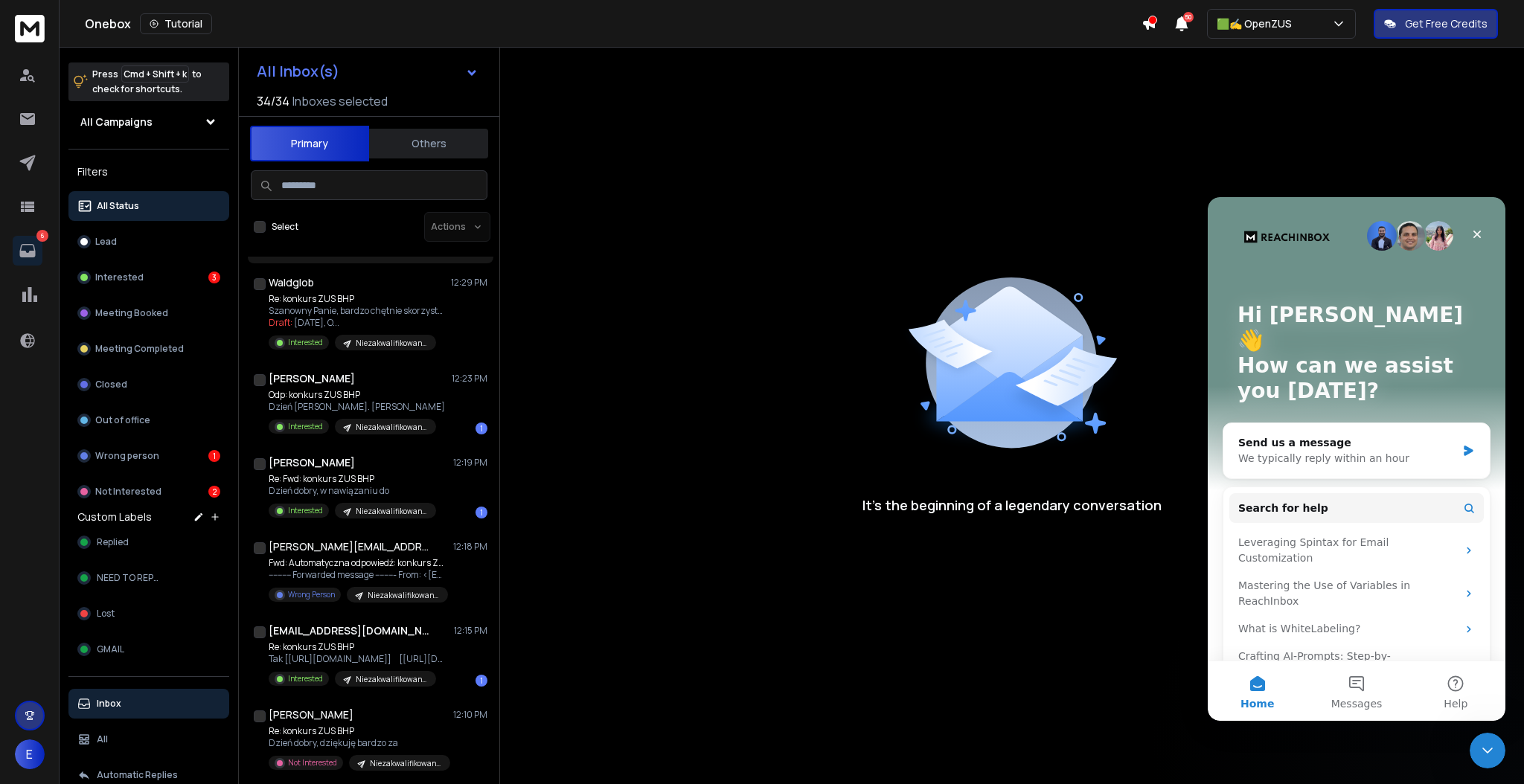
scroll to position [284, 0]
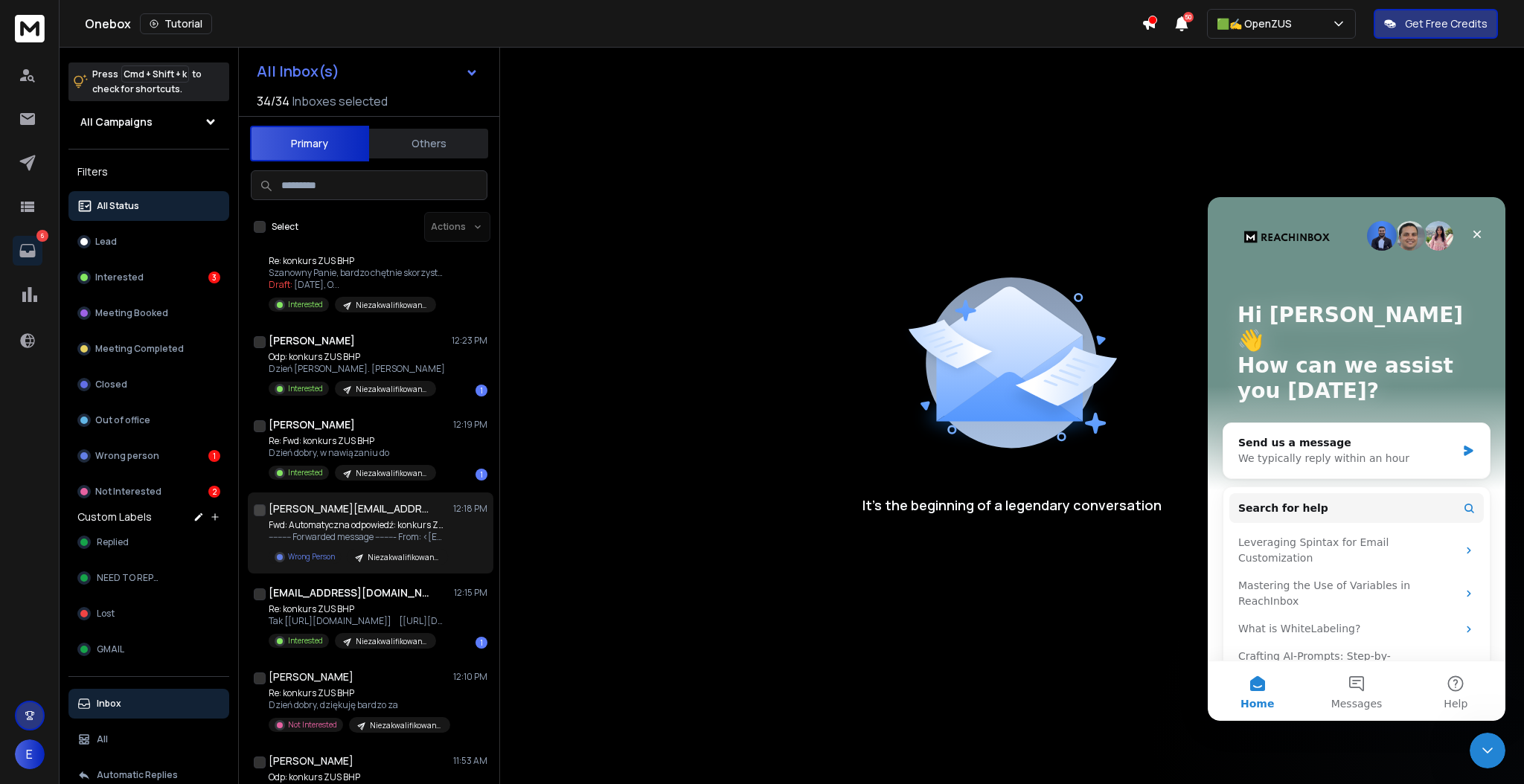
click at [371, 527] on p "Fwd: Automatyczna odpowiedź: konkurs ZUS" at bounding box center [358, 525] width 178 height 12
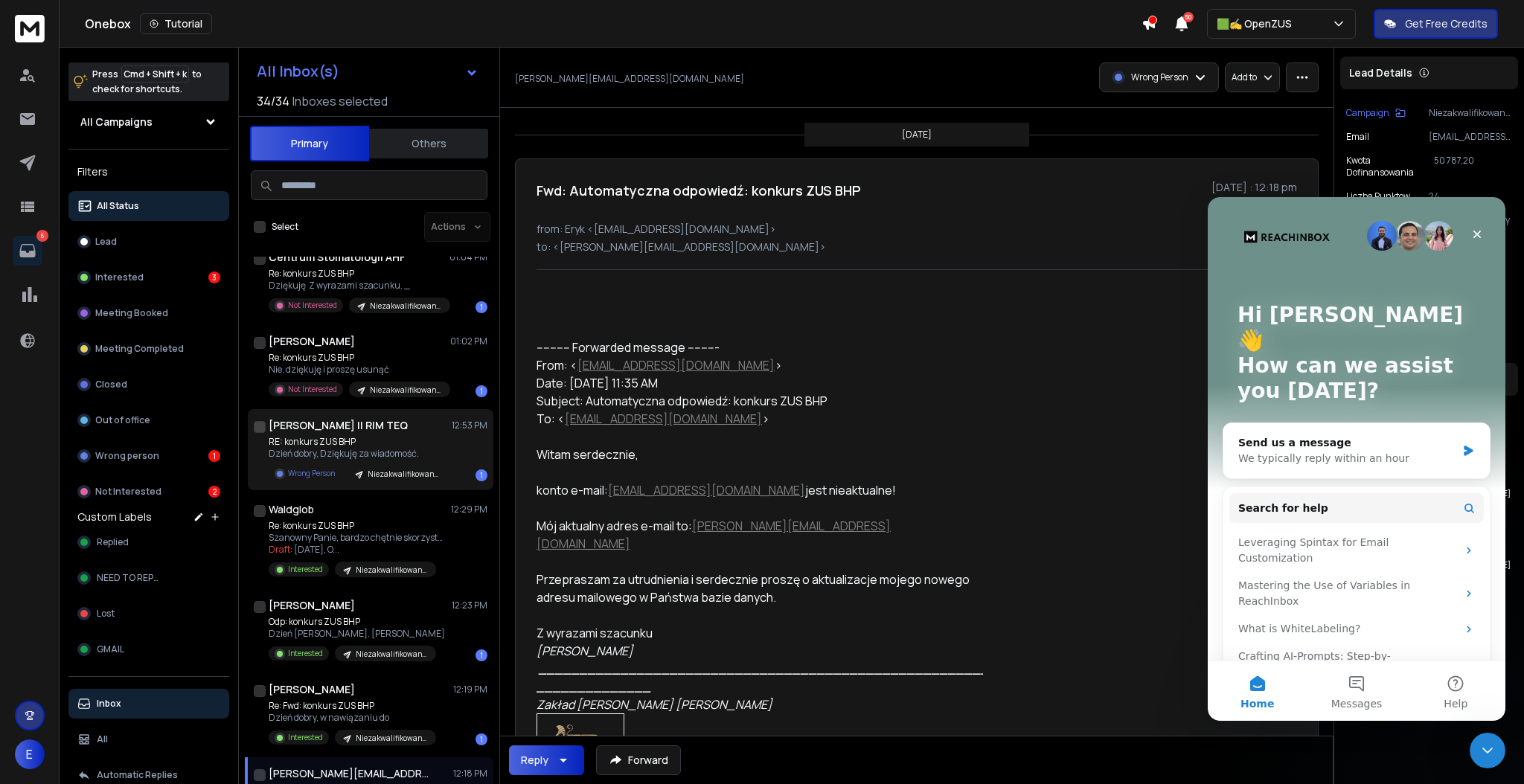
scroll to position [0, 0]
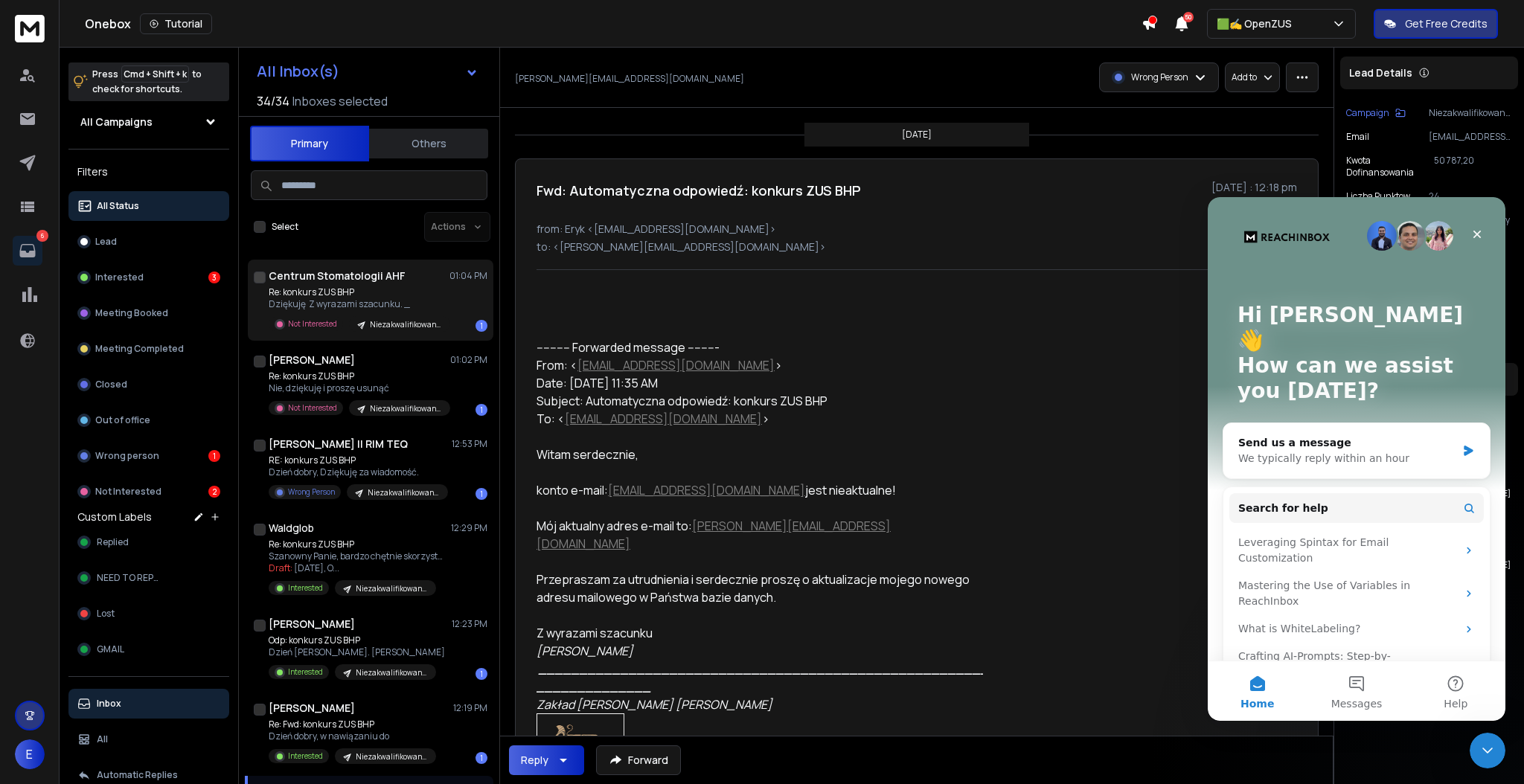
click at [344, 266] on div "Centrum Stomatologii AHF 01:04 PM Re: konkurs ZUS BHP Dziękuję Z wyrazami szacu…" at bounding box center [369, 300] width 245 height 81
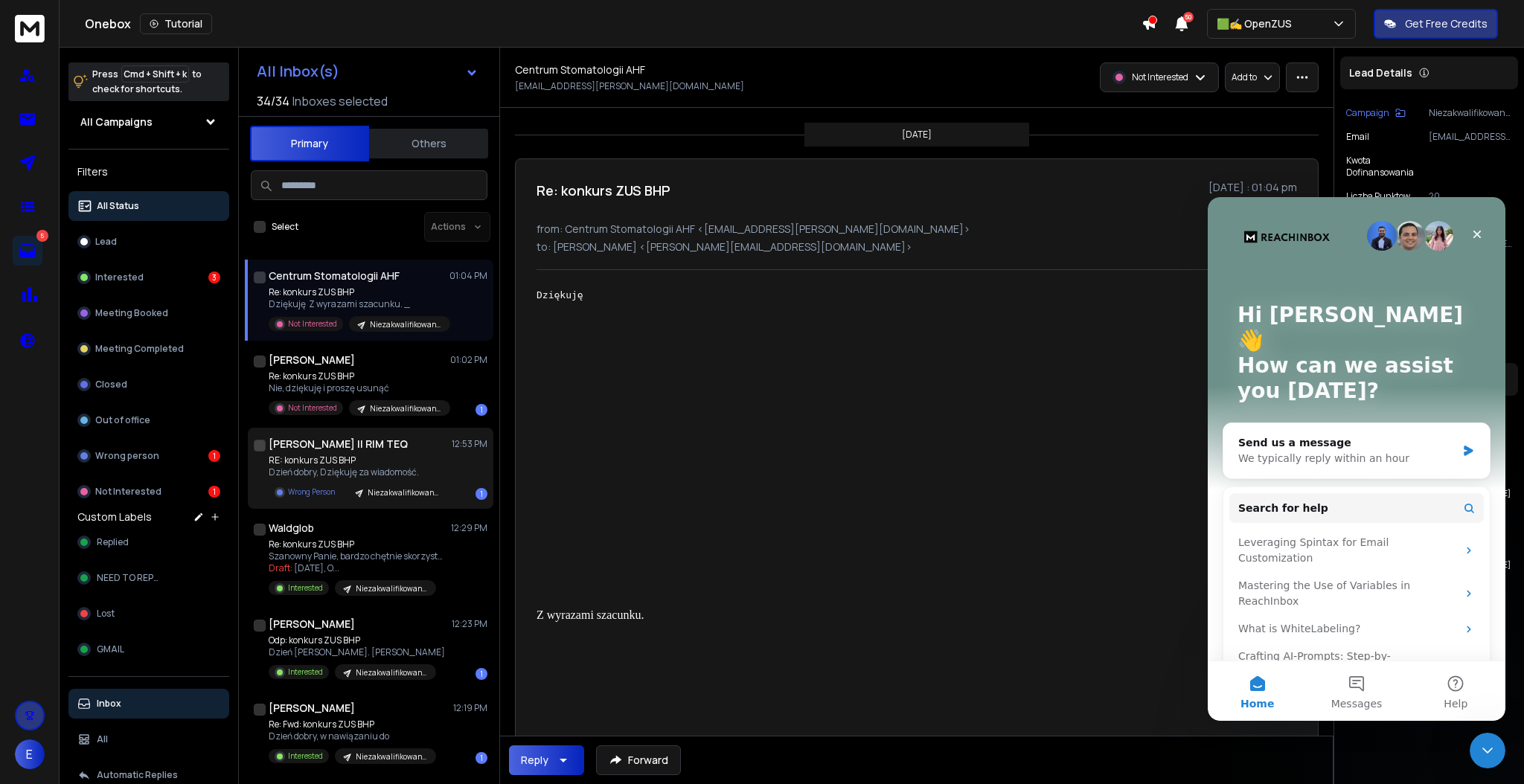
click at [371, 436] on h1 "Radosław Majchrzak || RIM TEQ" at bounding box center [338, 443] width 139 height 15
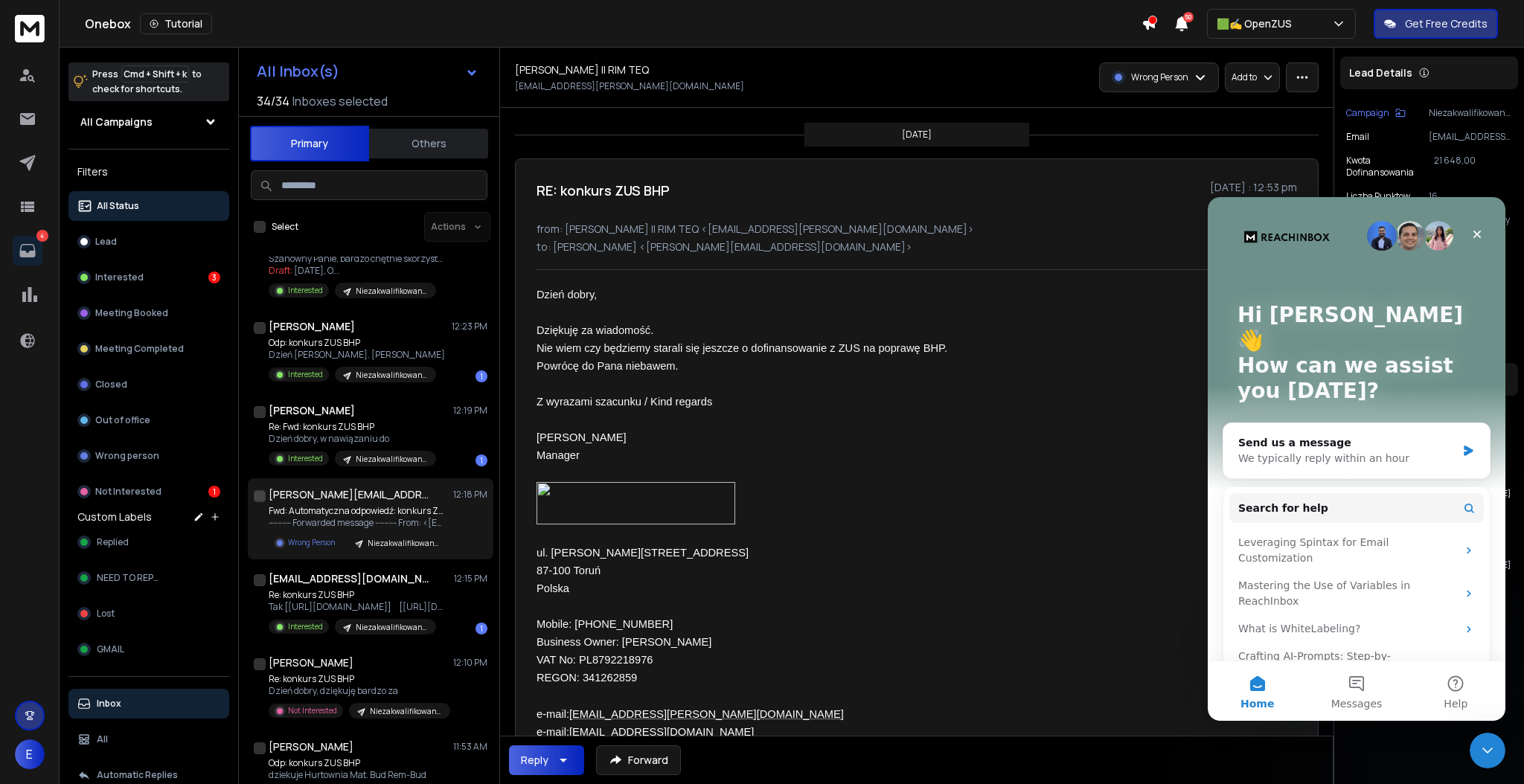
scroll to position [313, 0]
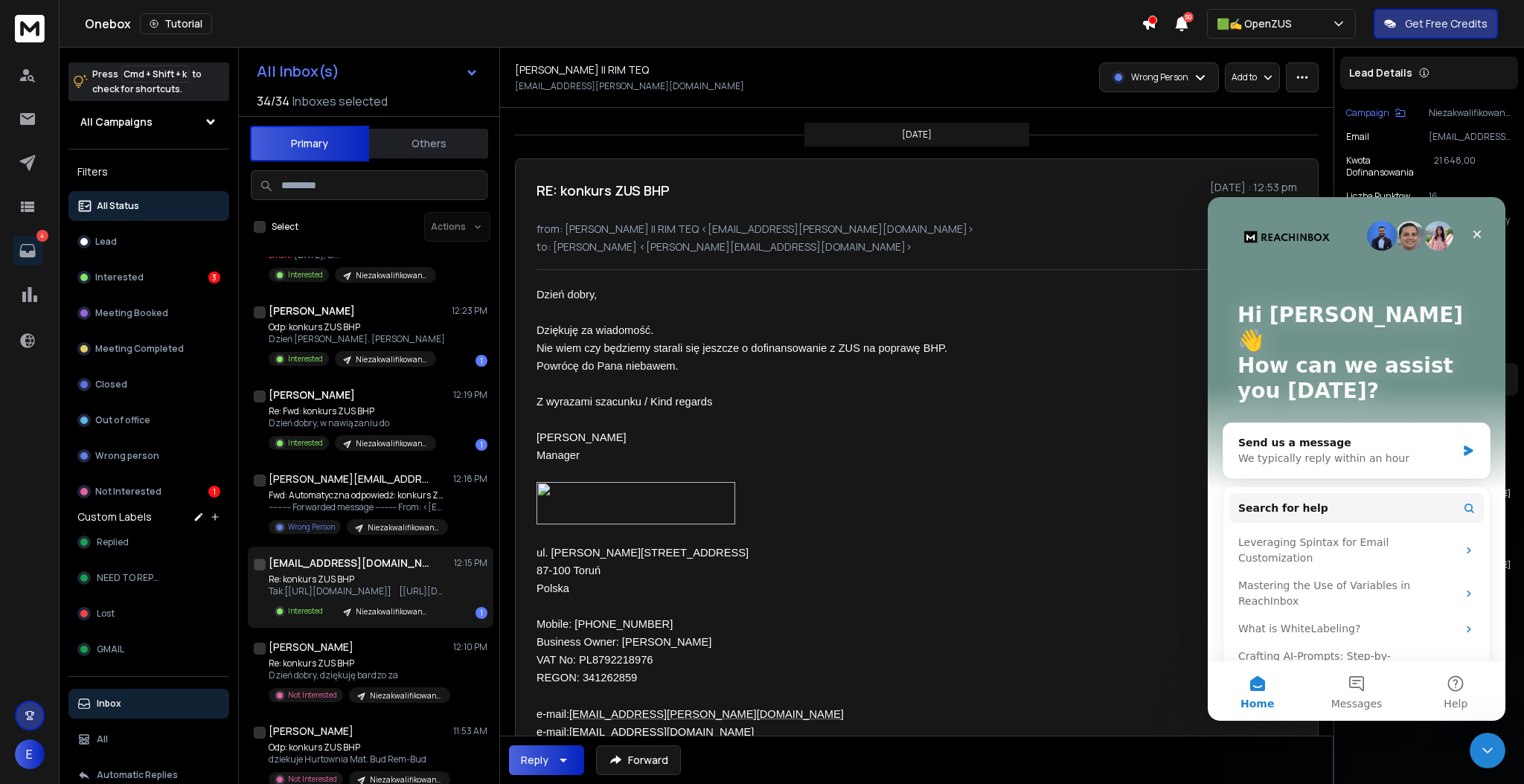
click at [379, 570] on div "s_bud@onet.pl 12:15 PM Re: konkurs ZUS BHP Tak [https://download.poczta.onet.pl…" at bounding box center [378, 587] width 219 height 63
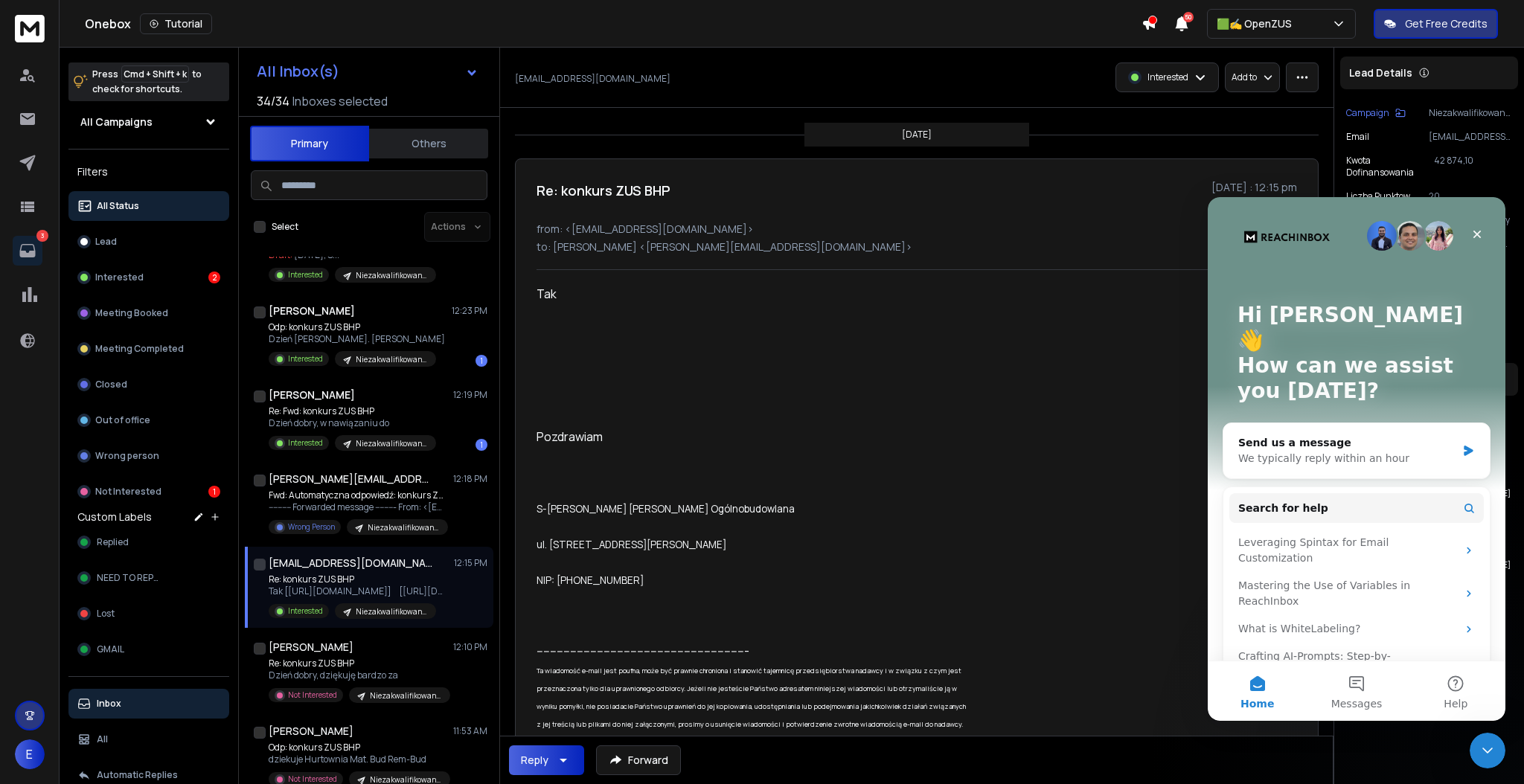
click at [569, 756] on icon "button" at bounding box center [563, 760] width 18 height 18
drag, startPoint x: 566, startPoint y: 727, endPoint x: 584, endPoint y: 614, distance: 114.4
click at [566, 727] on p "Reply All" at bounding box center [555, 723] width 41 height 15
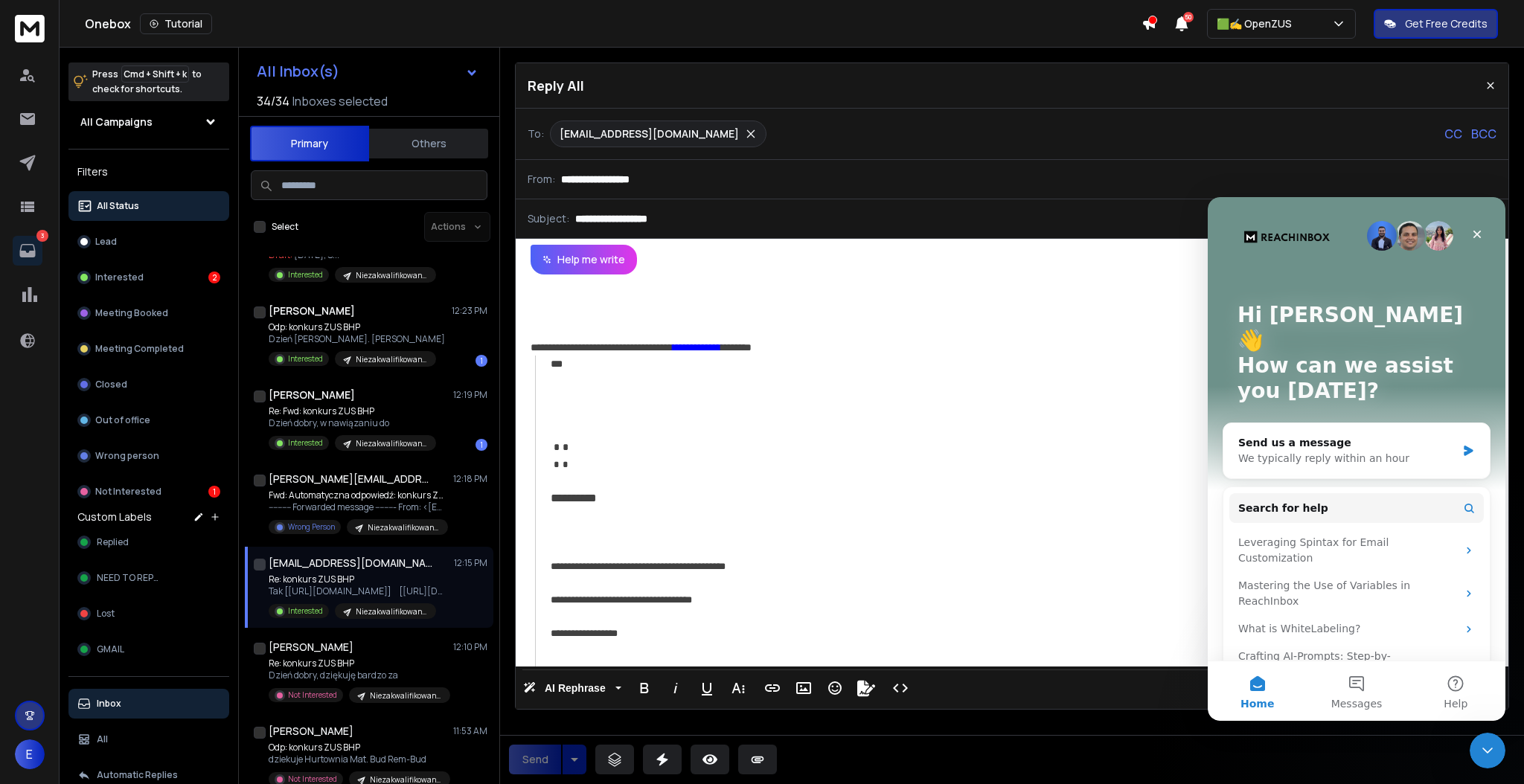
click at [745, 133] on icon at bounding box center [751, 134] width 12 height 12
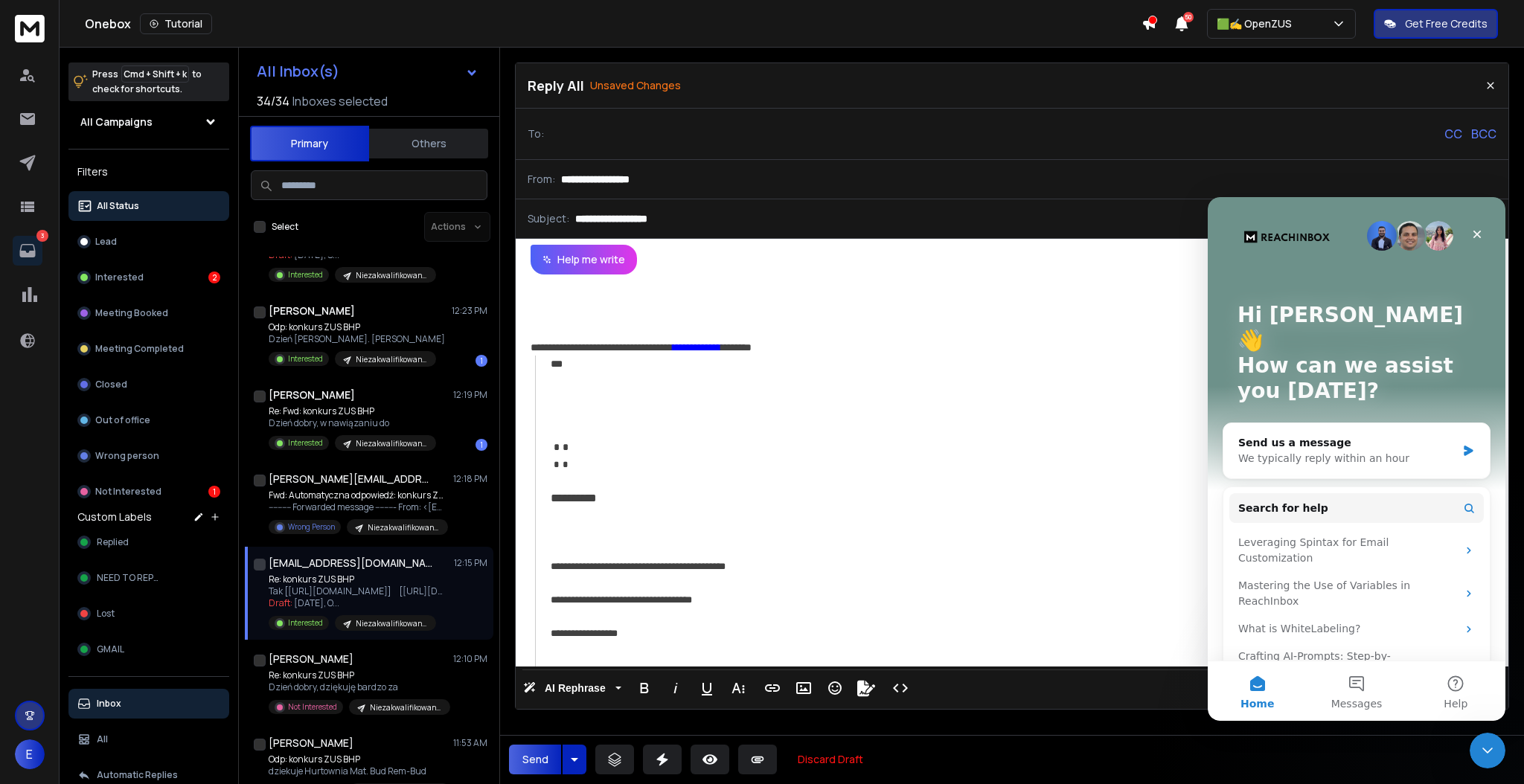
click at [640, 132] on input at bounding box center [602, 133] width 104 height 27
type input "*"
paste input "**********"
type input "**********"
click at [537, 758] on button "Send" at bounding box center [535, 759] width 52 height 30
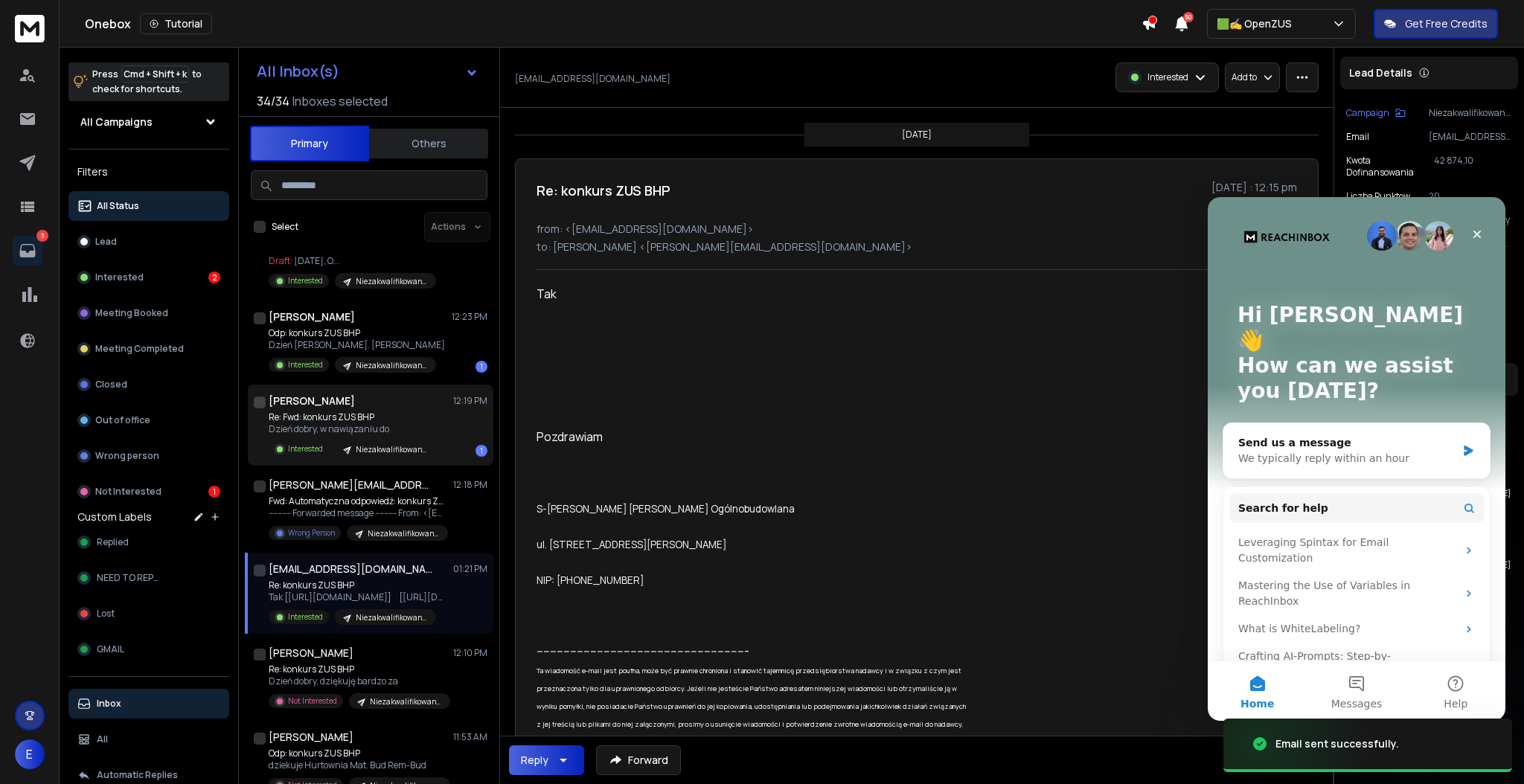
scroll to position [304, 0]
click at [414, 427] on p "Dzień dobry, w nawiązaniu do" at bounding box center [353, 432] width 167 height 12
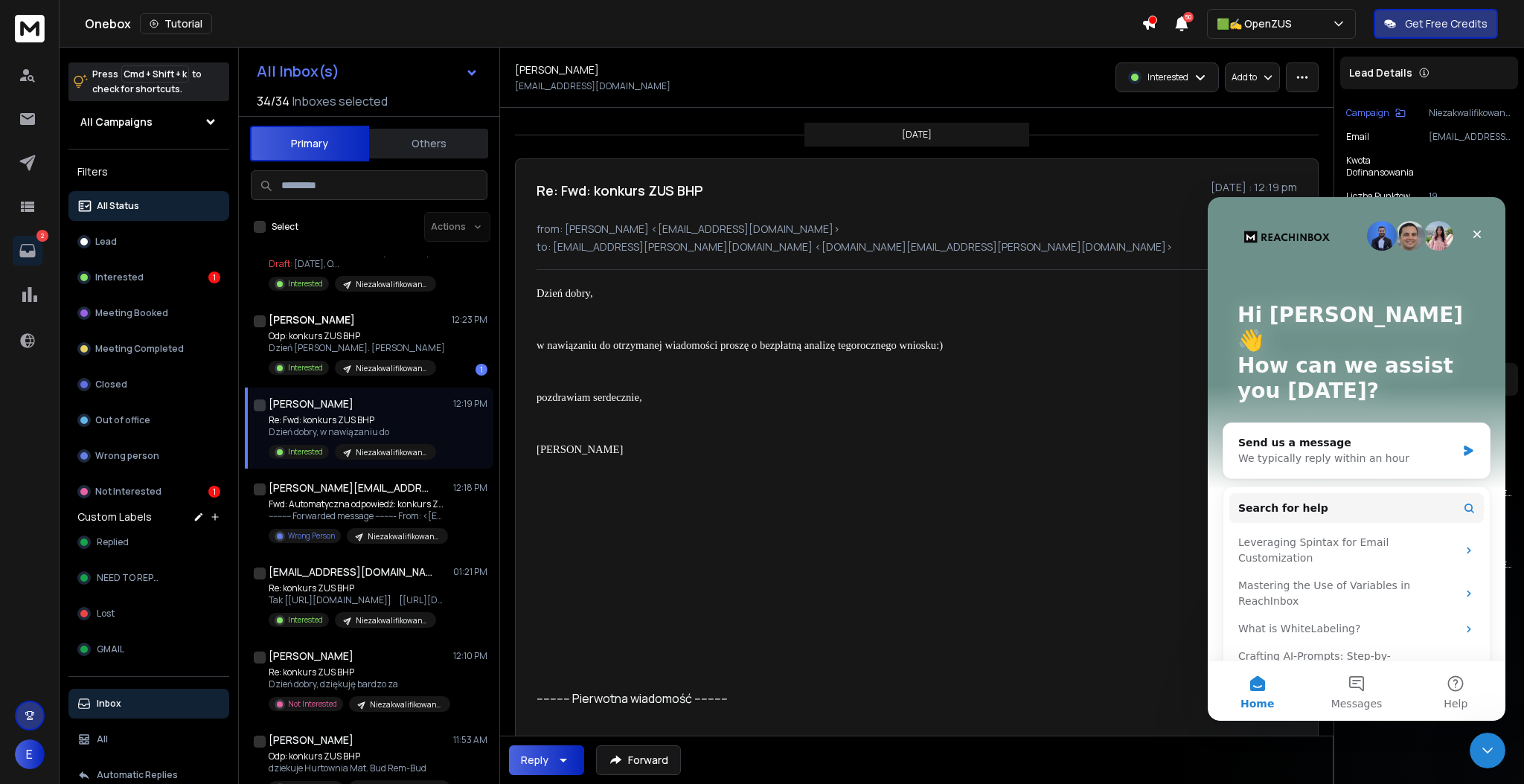
click at [570, 758] on icon "button" at bounding box center [563, 760] width 18 height 18
click at [562, 726] on p "Reply All" at bounding box center [555, 723] width 41 height 15
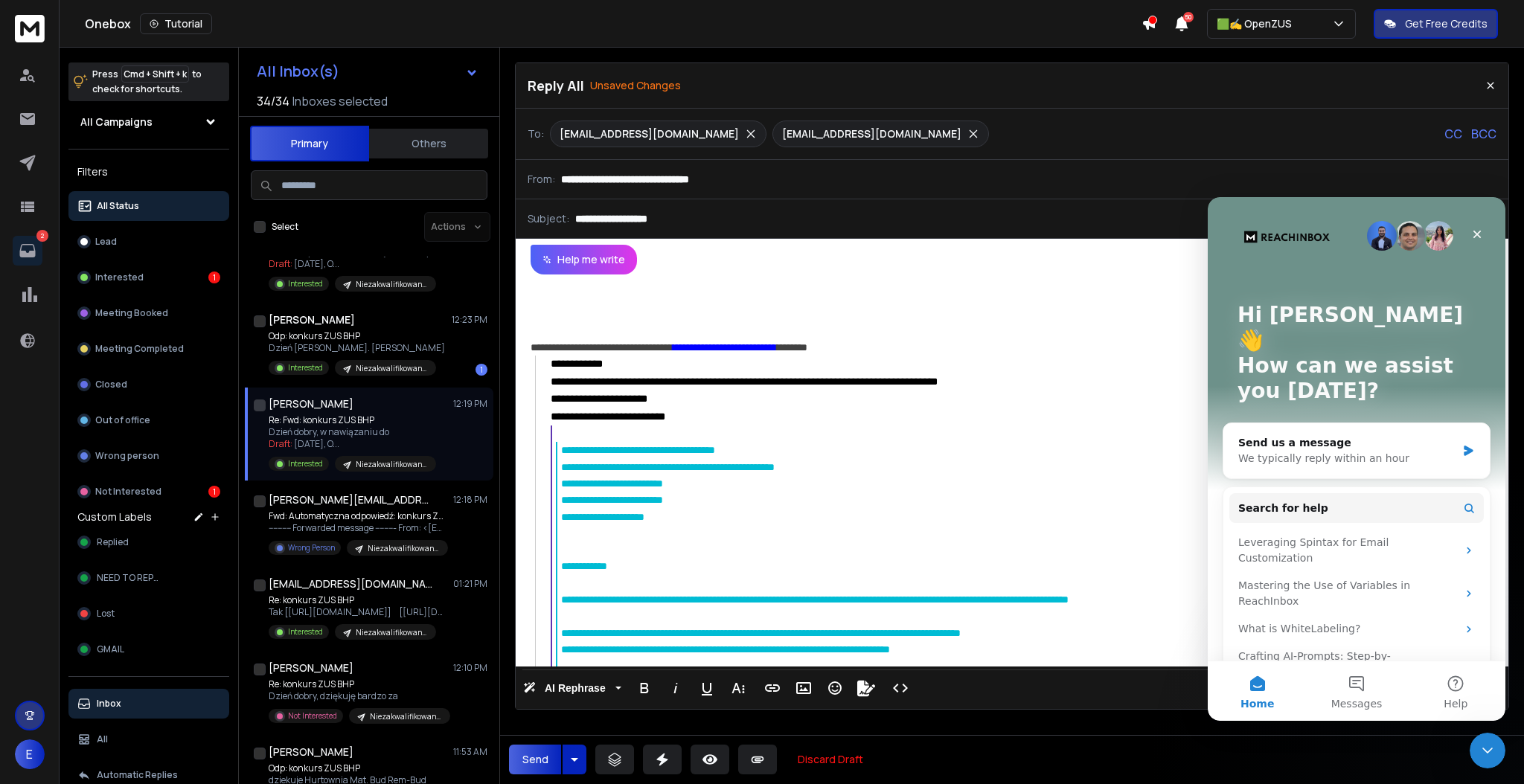
click at [745, 131] on icon at bounding box center [751, 134] width 12 height 12
click at [745, 134] on icon at bounding box center [751, 134] width 12 height 12
click at [654, 133] on input at bounding box center [602, 133] width 104 height 27
paste input "**********"
type input "**********"
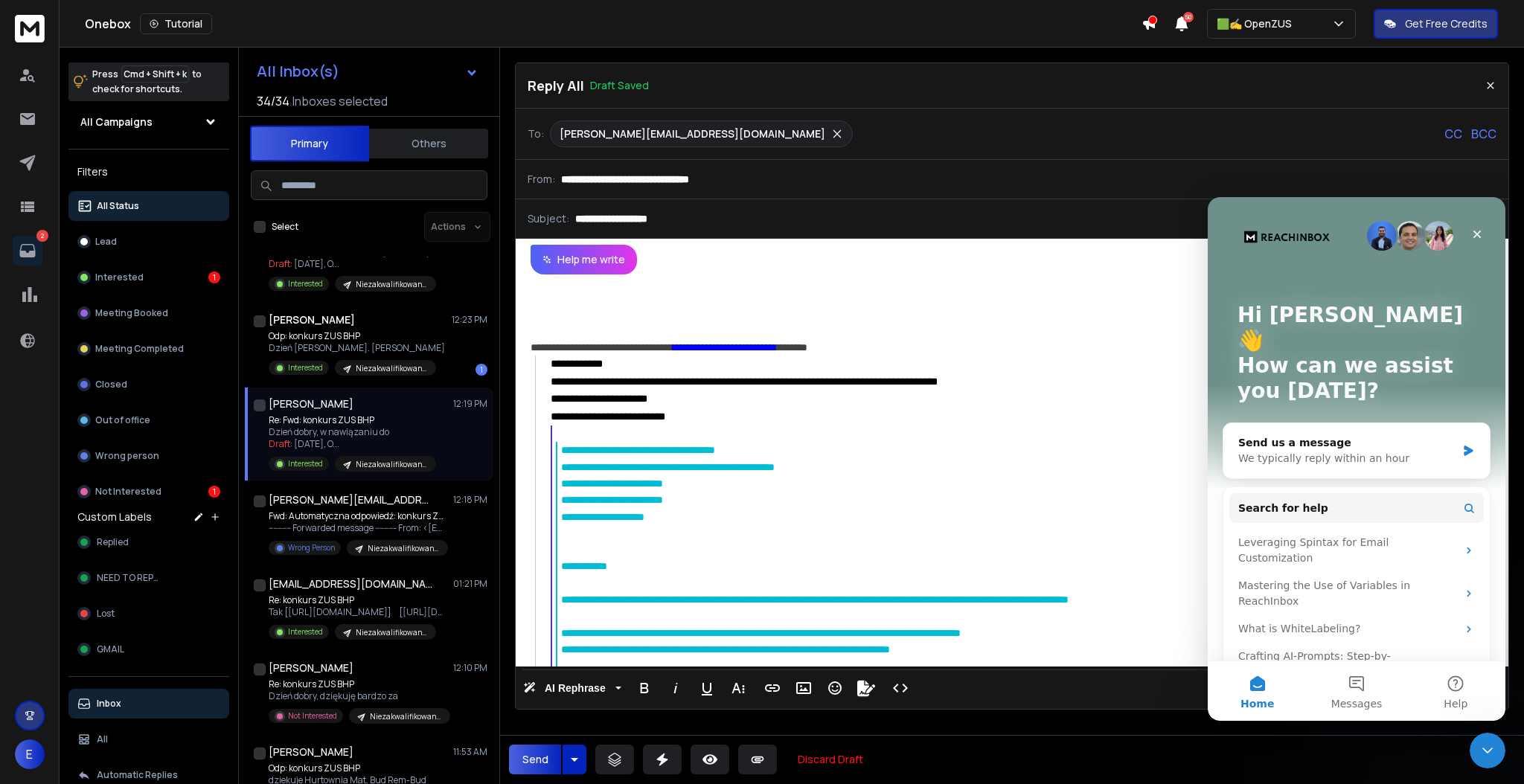
click at [533, 758] on button "Send" at bounding box center [535, 759] width 52 height 30
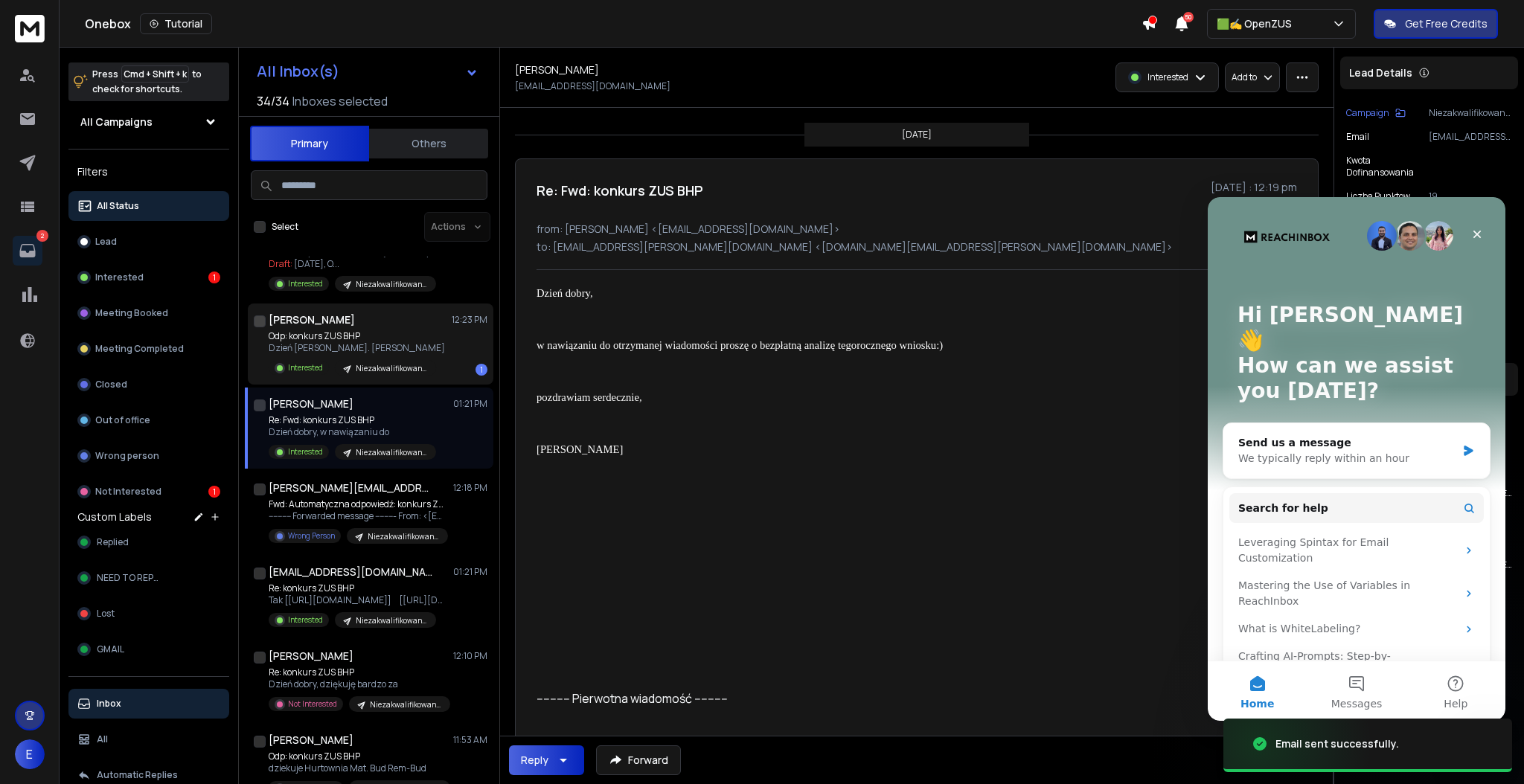
click at [349, 346] on p "Dzień dobry, tak. Pozdrawiam, Paulina" at bounding box center [357, 348] width 176 height 12
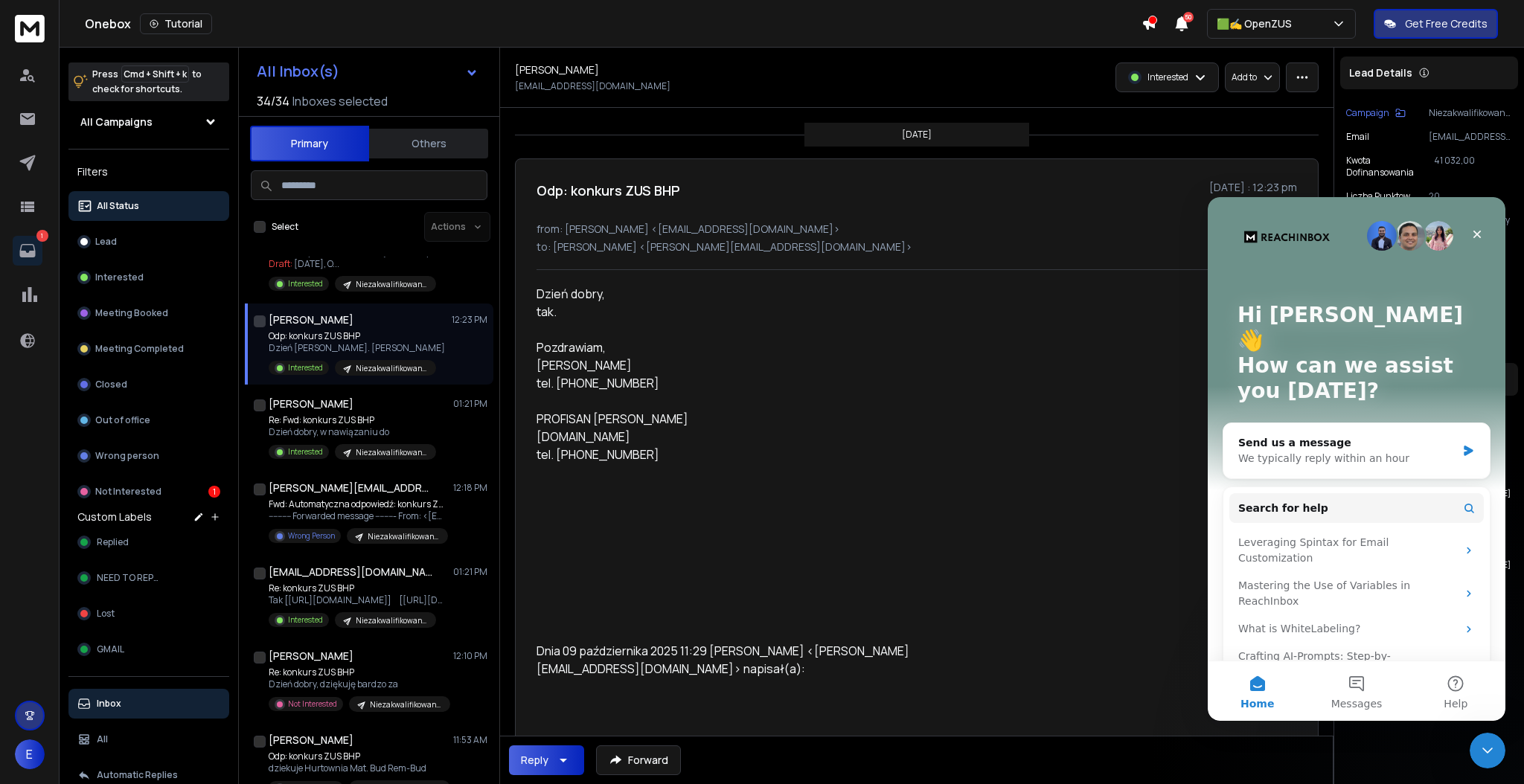
click at [564, 756] on icon "button" at bounding box center [563, 760] width 18 height 18
click at [552, 722] on p "Reply All" at bounding box center [555, 723] width 41 height 15
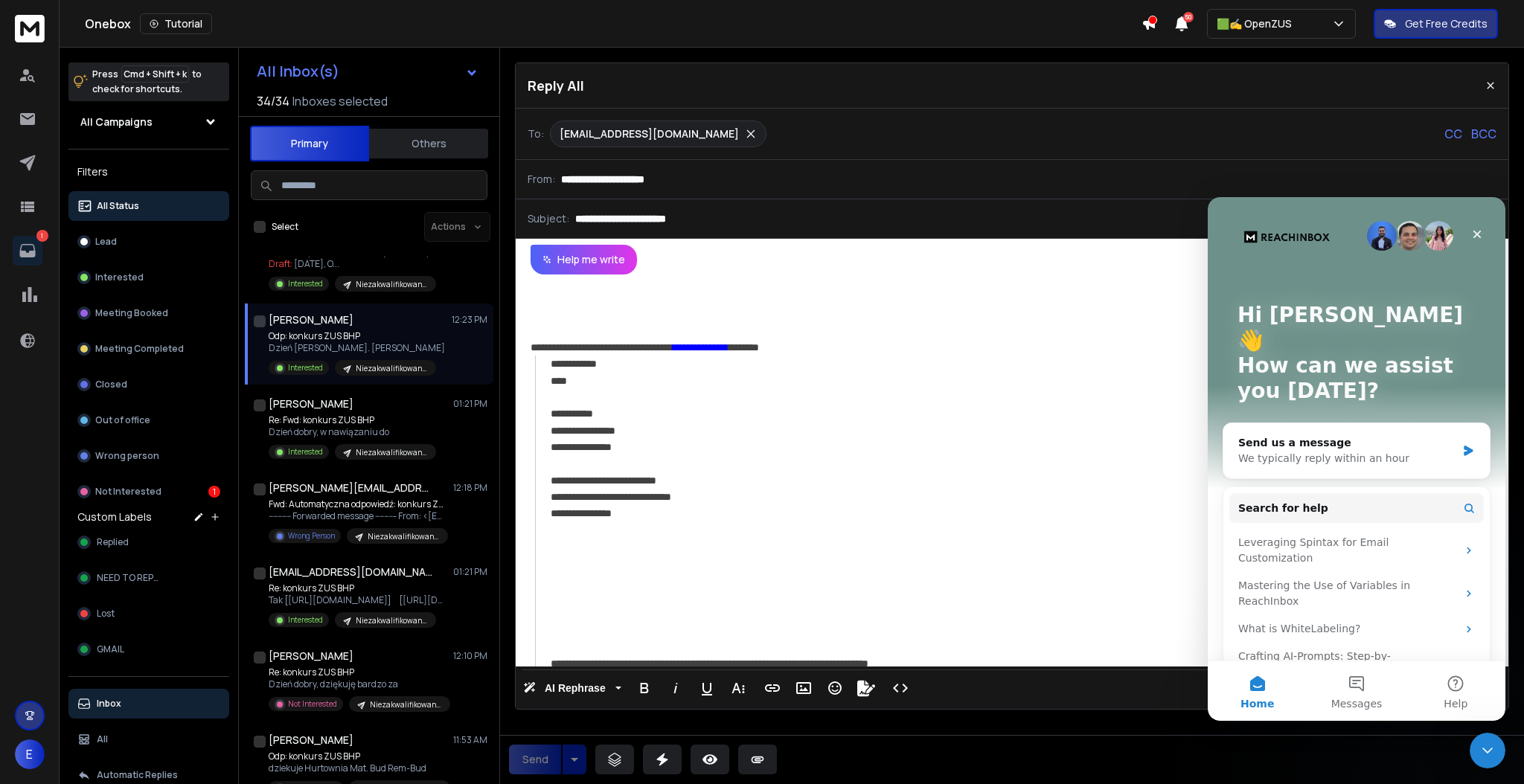
click at [745, 128] on icon at bounding box center [751, 134] width 12 height 12
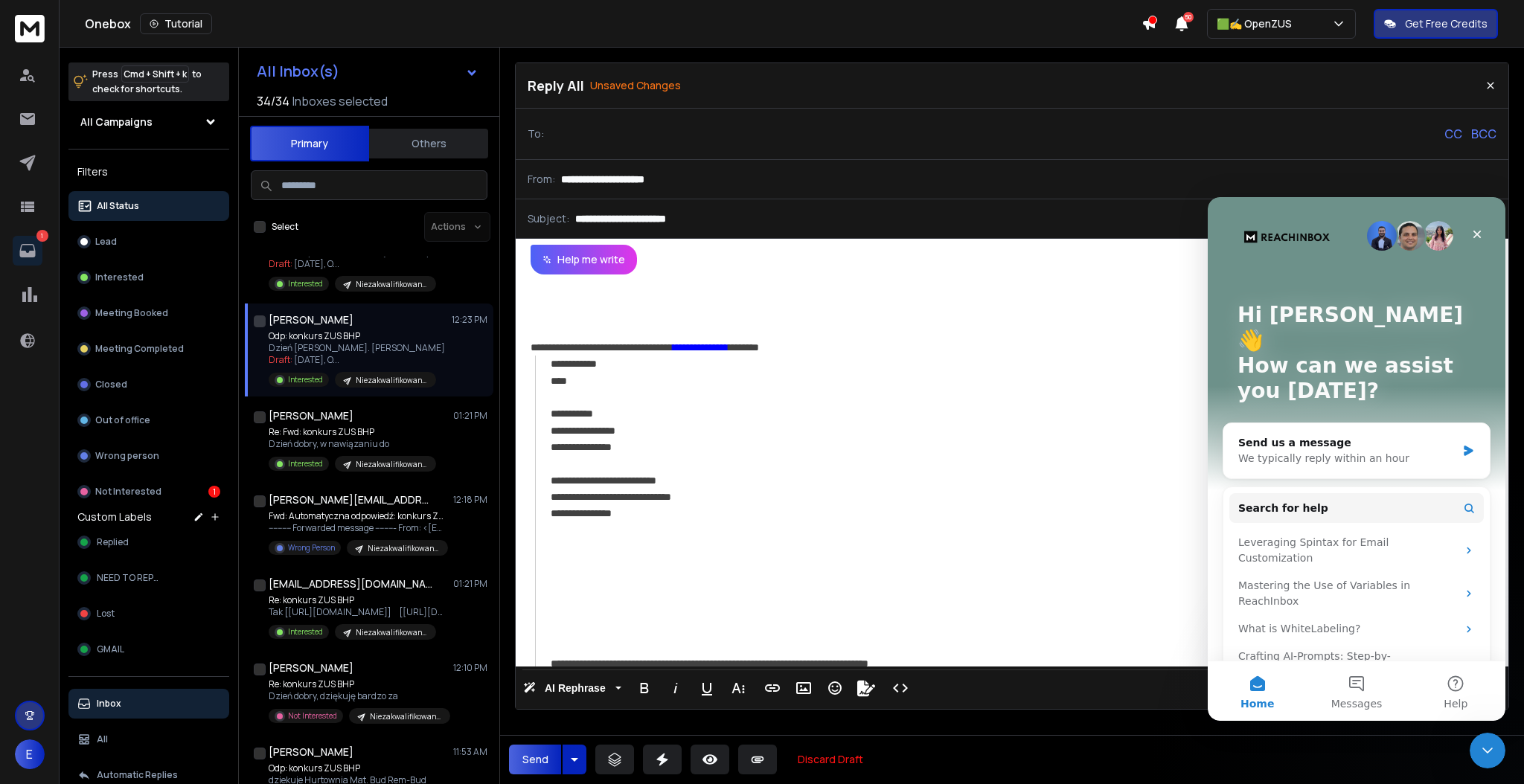
click at [639, 136] on input at bounding box center [602, 133] width 104 height 27
paste input "**********"
type input "**********"
click at [538, 763] on button "Send" at bounding box center [535, 759] width 52 height 30
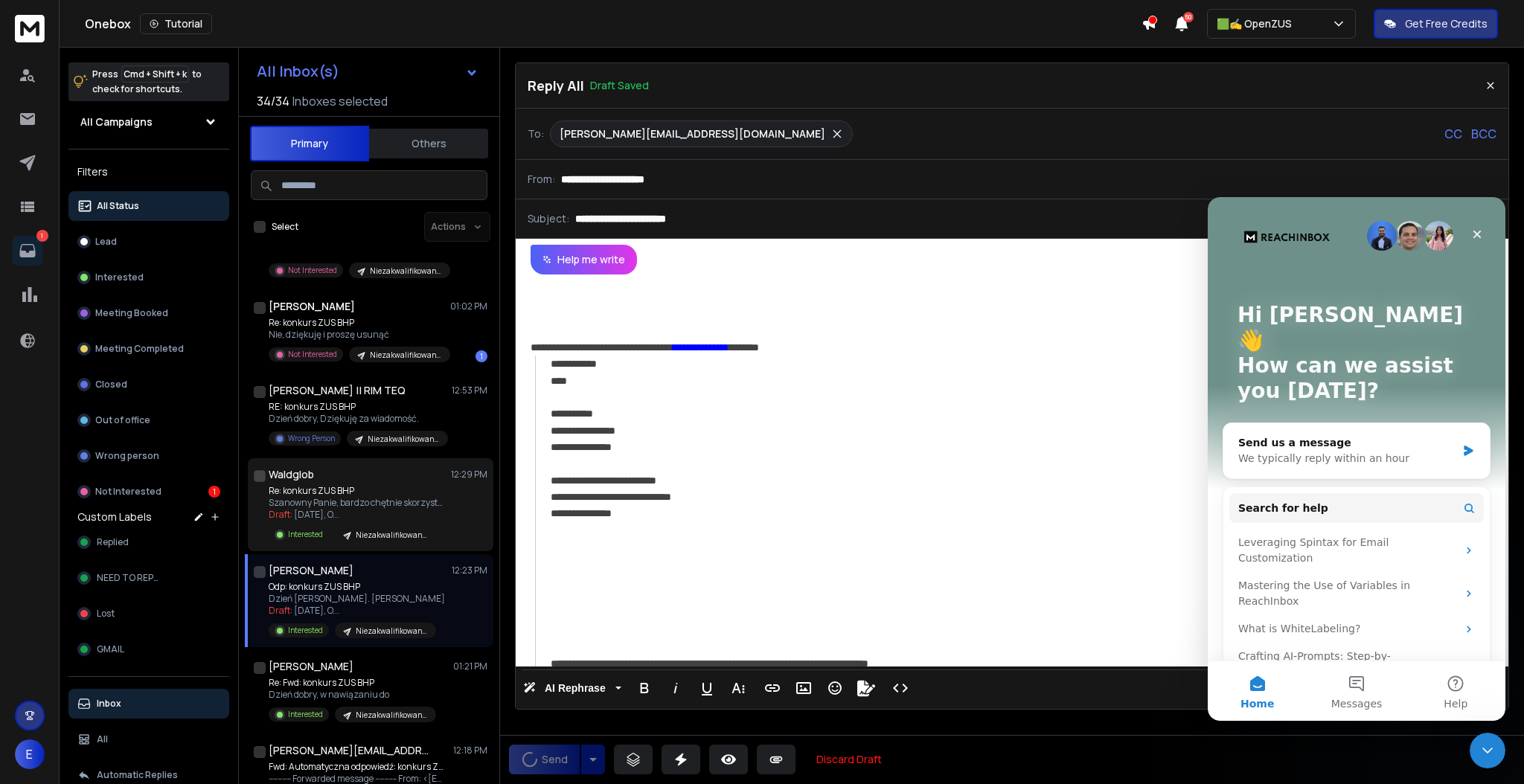
scroll to position [56, 0]
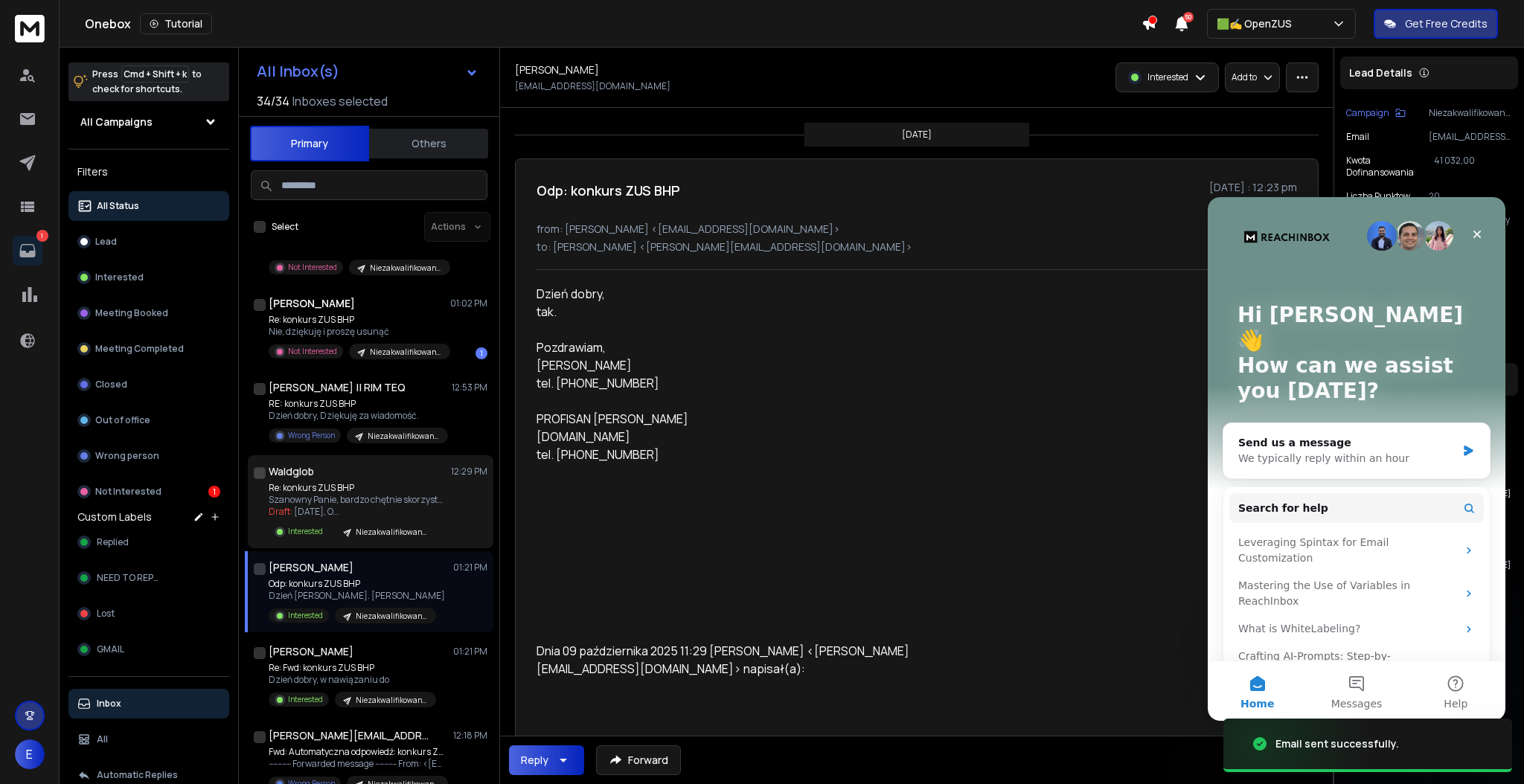
click at [394, 485] on p "Re: konkurs ZUS BHP" at bounding box center [358, 488] width 178 height 12
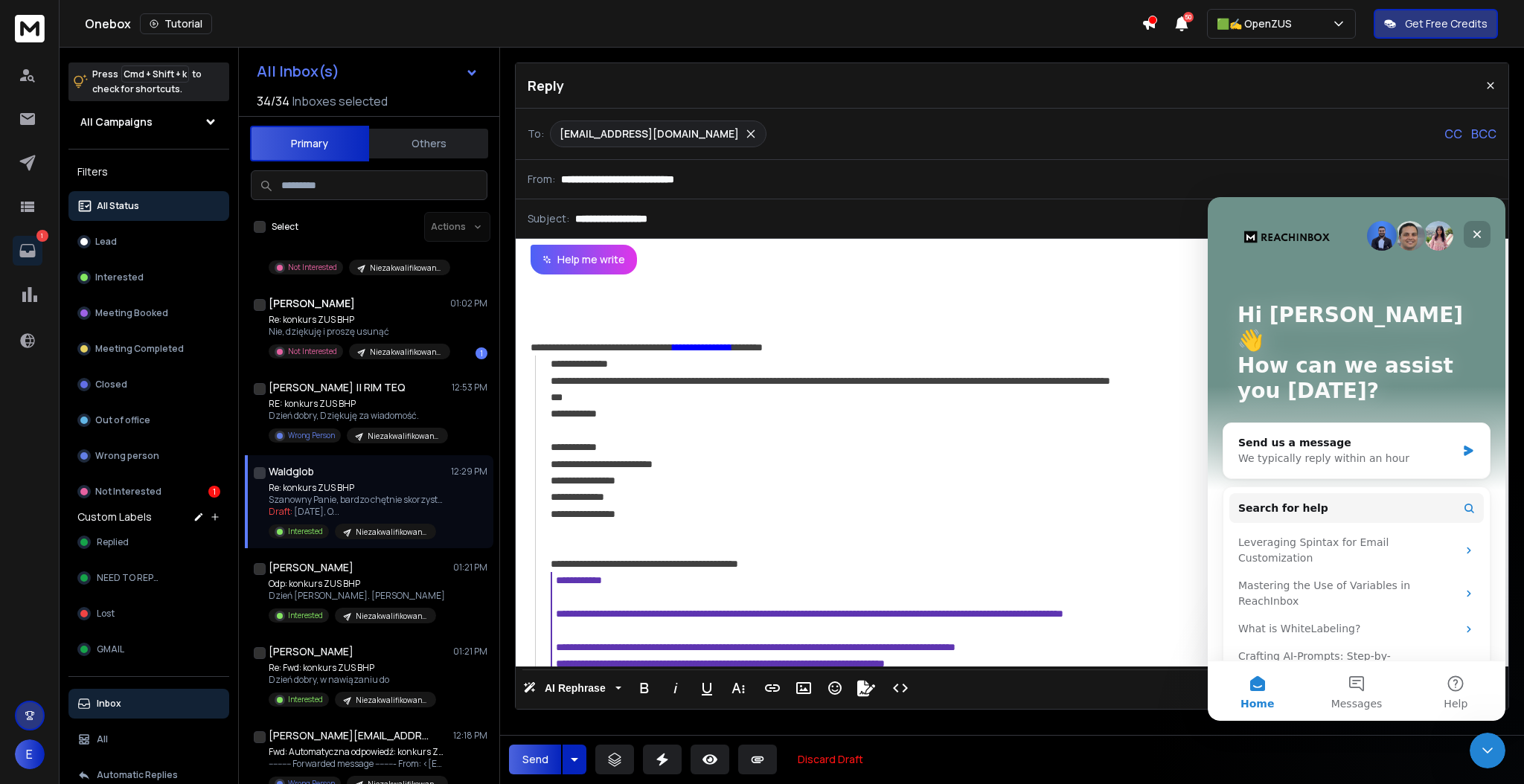
click at [1478, 234] on icon "Close" at bounding box center [1477, 234] width 8 height 8
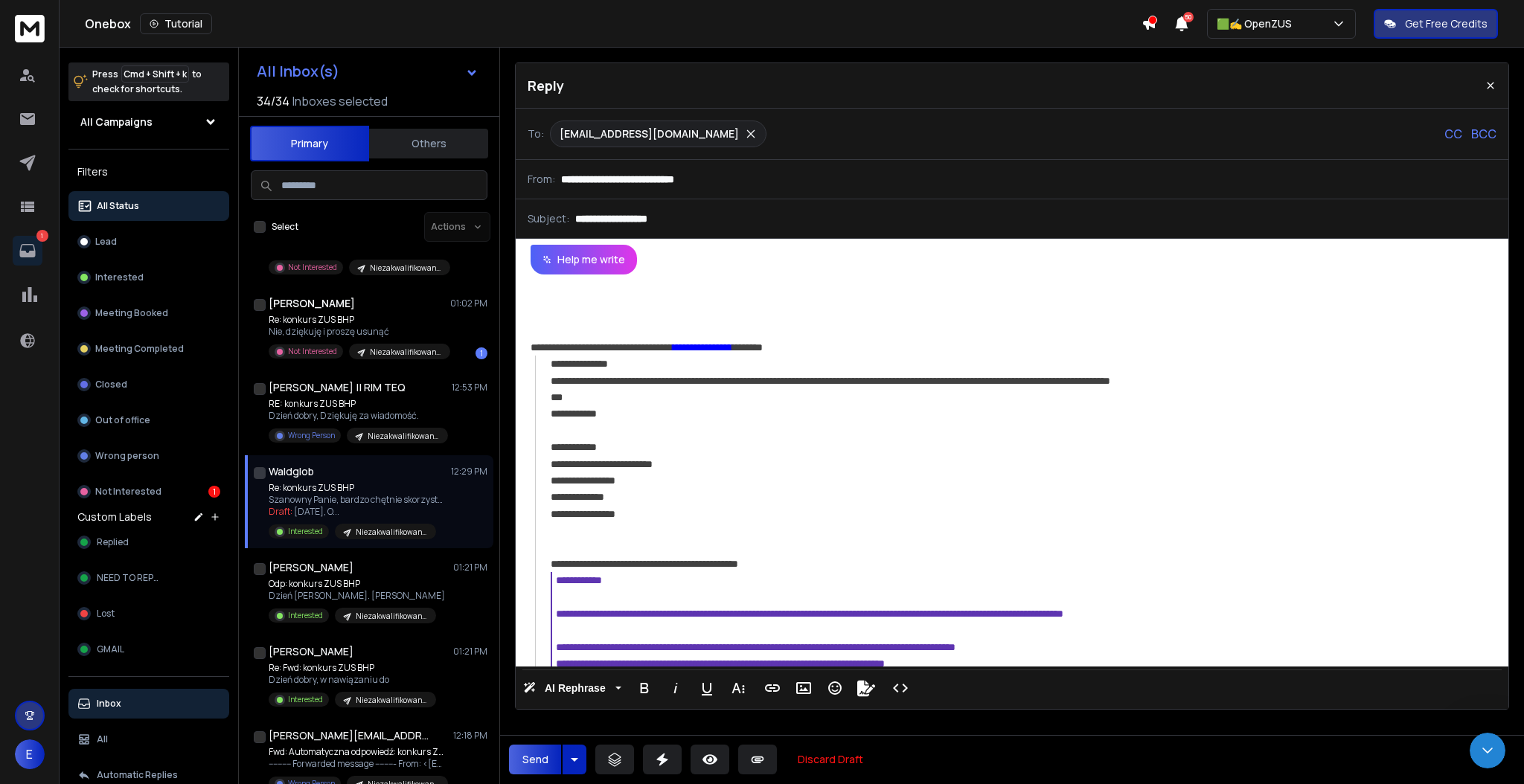
scroll to position [0, 0]
click at [747, 132] on icon at bounding box center [751, 134] width 8 height 8
click at [634, 135] on input at bounding box center [602, 133] width 104 height 27
paste input "**********"
type input "**********"
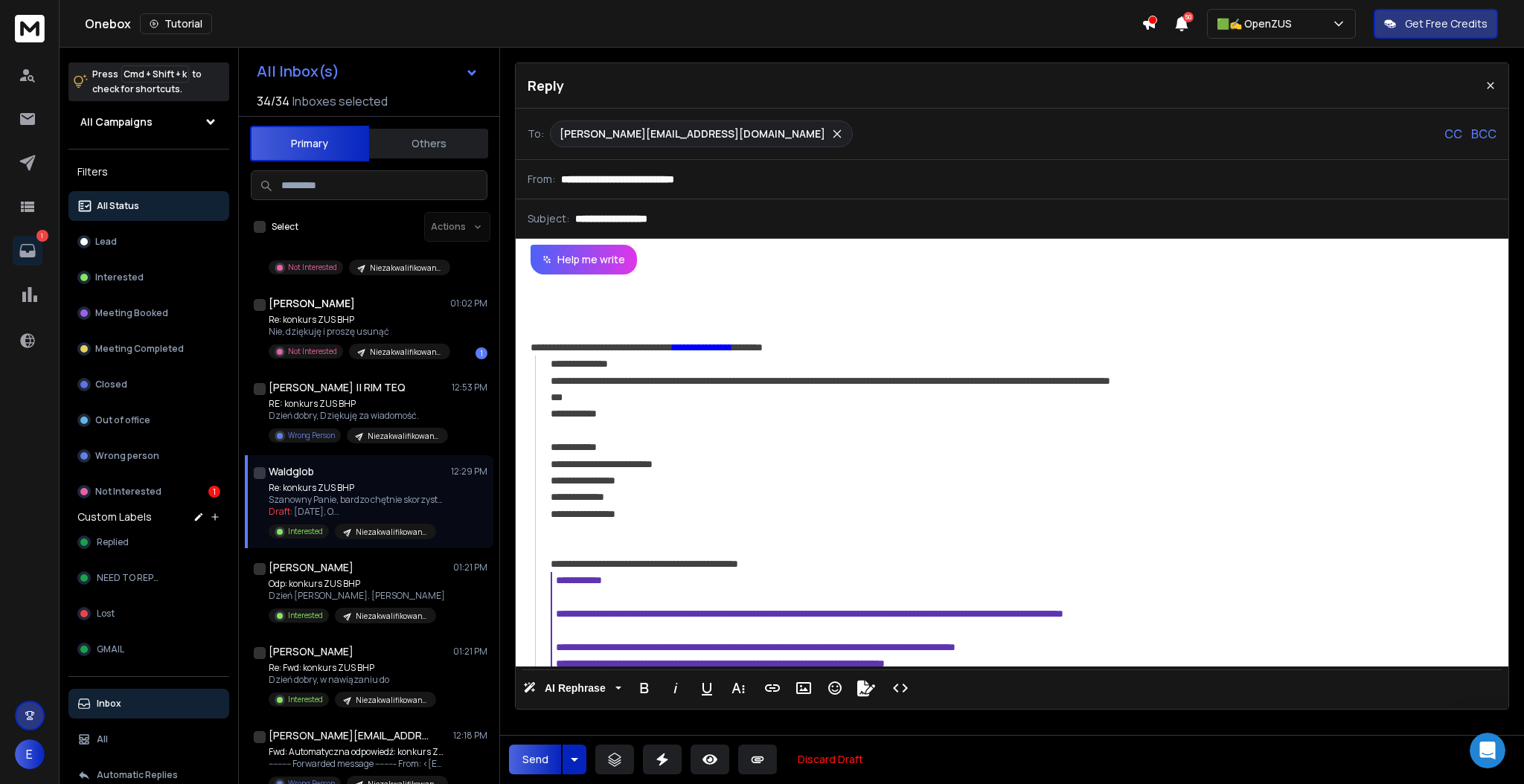
click at [549, 753] on button "Send" at bounding box center [535, 759] width 52 height 30
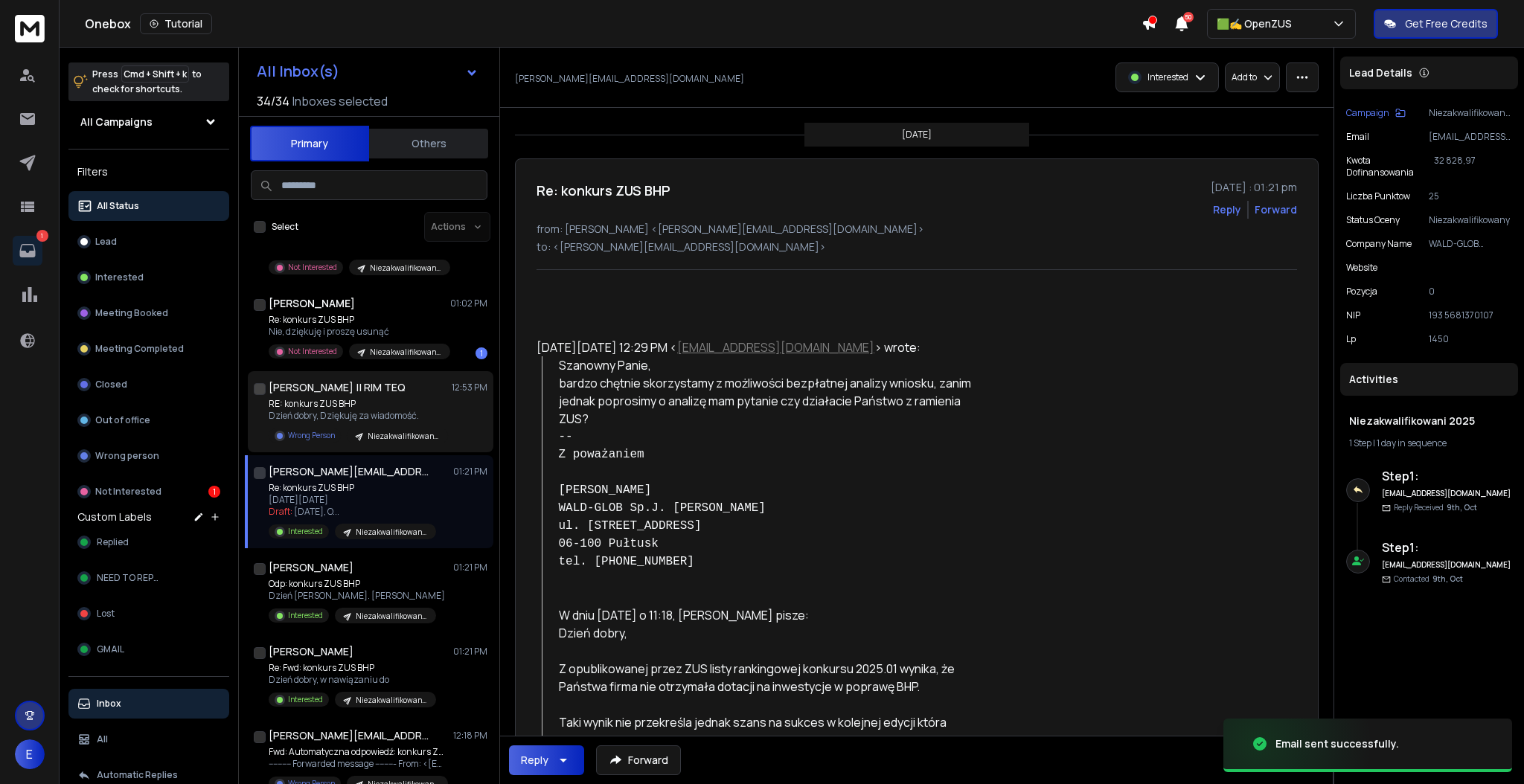
click at [437, 400] on p "RE: konkurs ZUS BHP" at bounding box center [358, 404] width 178 height 12
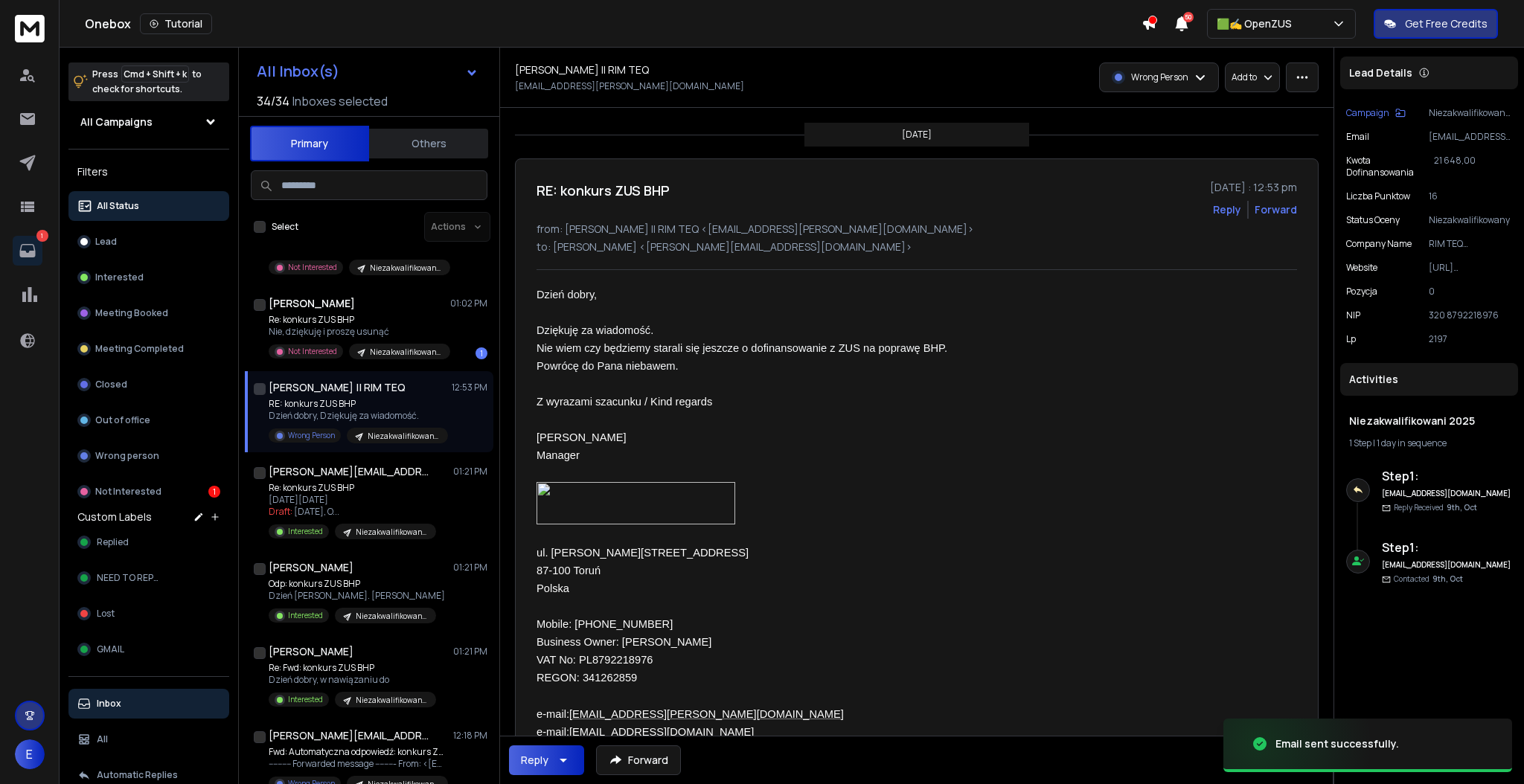
click at [1181, 96] on div "Radosław Majchrzak || RIM TEQ Radosław Majchrzak || RIM TEQ radoslaw.majchrzak@…" at bounding box center [916, 77] width 833 height 60
click at [1177, 85] on div "Wrong Person" at bounding box center [1159, 77] width 118 height 29
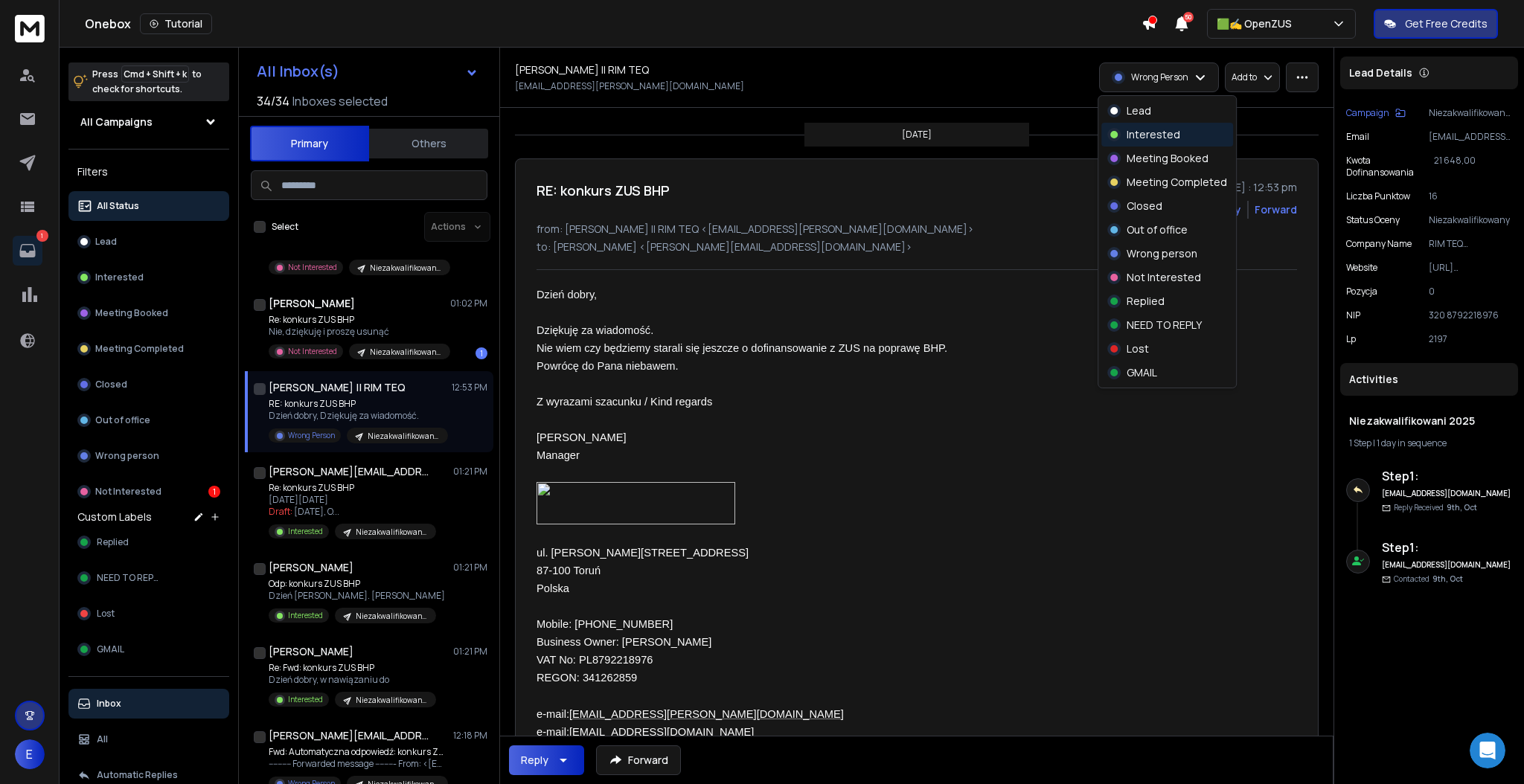
click at [1155, 132] on p "Interested" at bounding box center [1153, 134] width 53 height 15
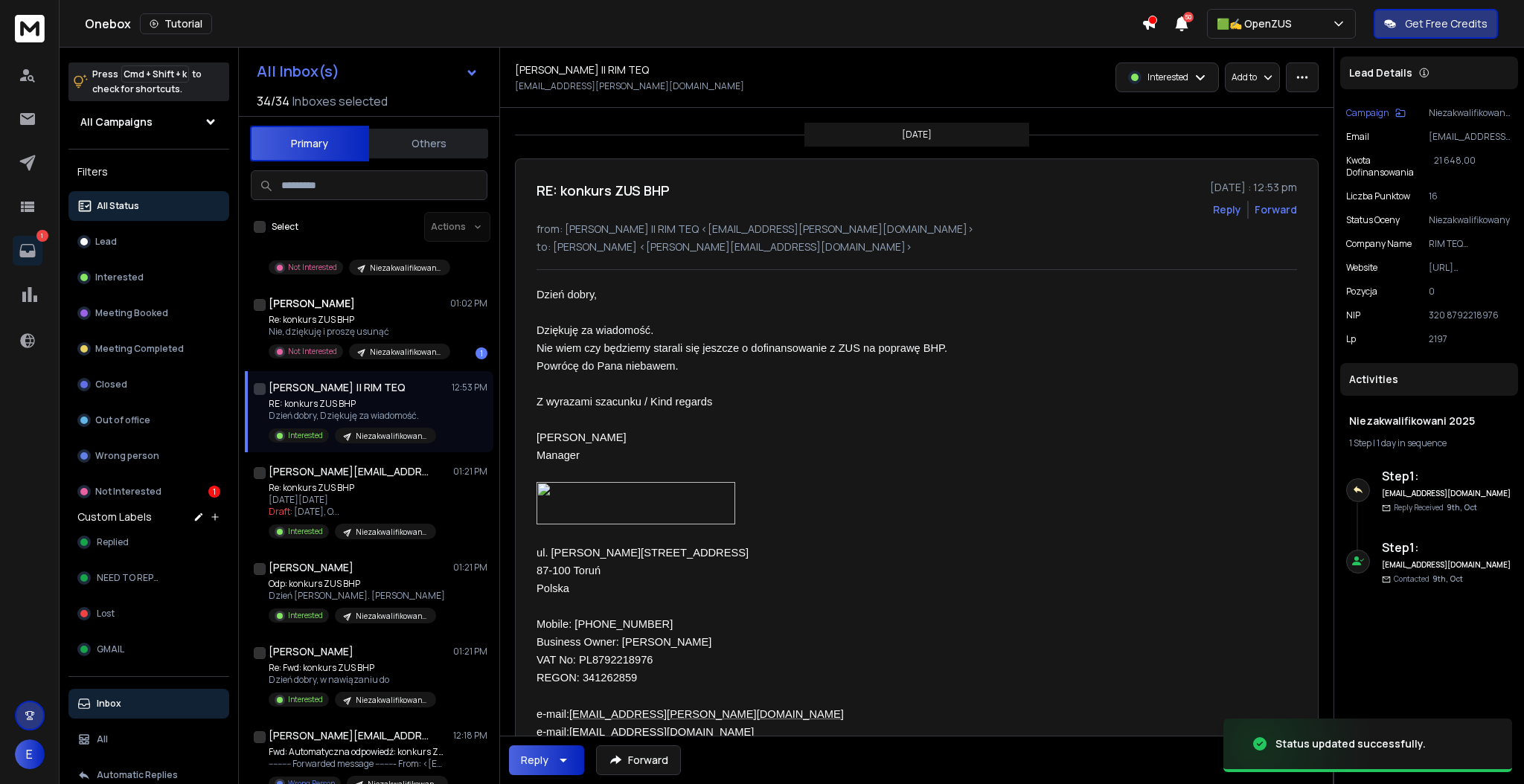
click at [568, 756] on icon "button" at bounding box center [563, 760] width 18 height 18
click at [553, 731] on p "Reply All" at bounding box center [545, 722] width 66 height 21
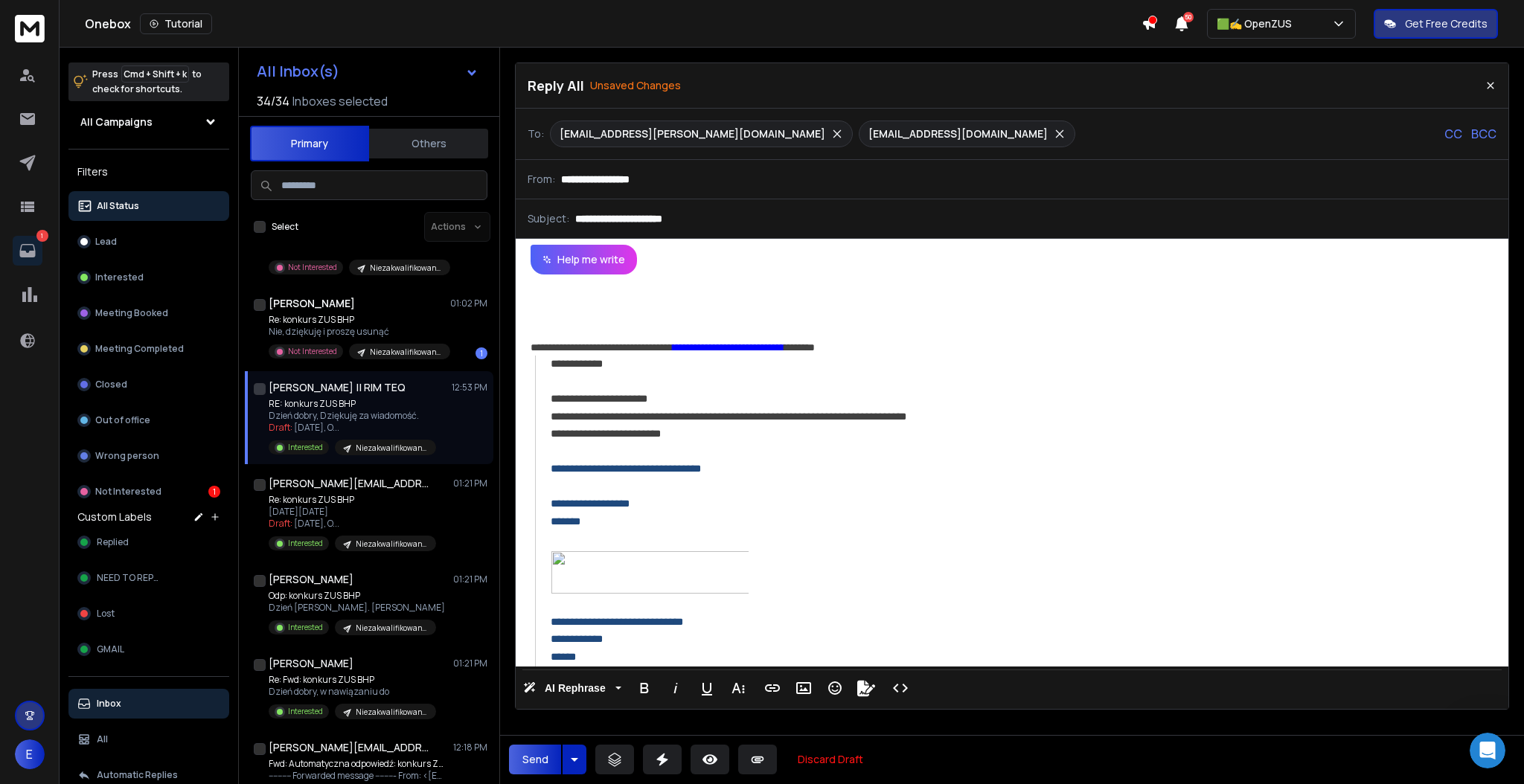
click at [831, 133] on icon at bounding box center [837, 134] width 12 height 12
click at [665, 137] on div "info@rim-teq.com" at bounding box center [658, 133] width 217 height 27
click at [745, 136] on icon at bounding box center [751, 134] width 12 height 12
click at [652, 137] on input at bounding box center [602, 133] width 104 height 27
paste input "**********"
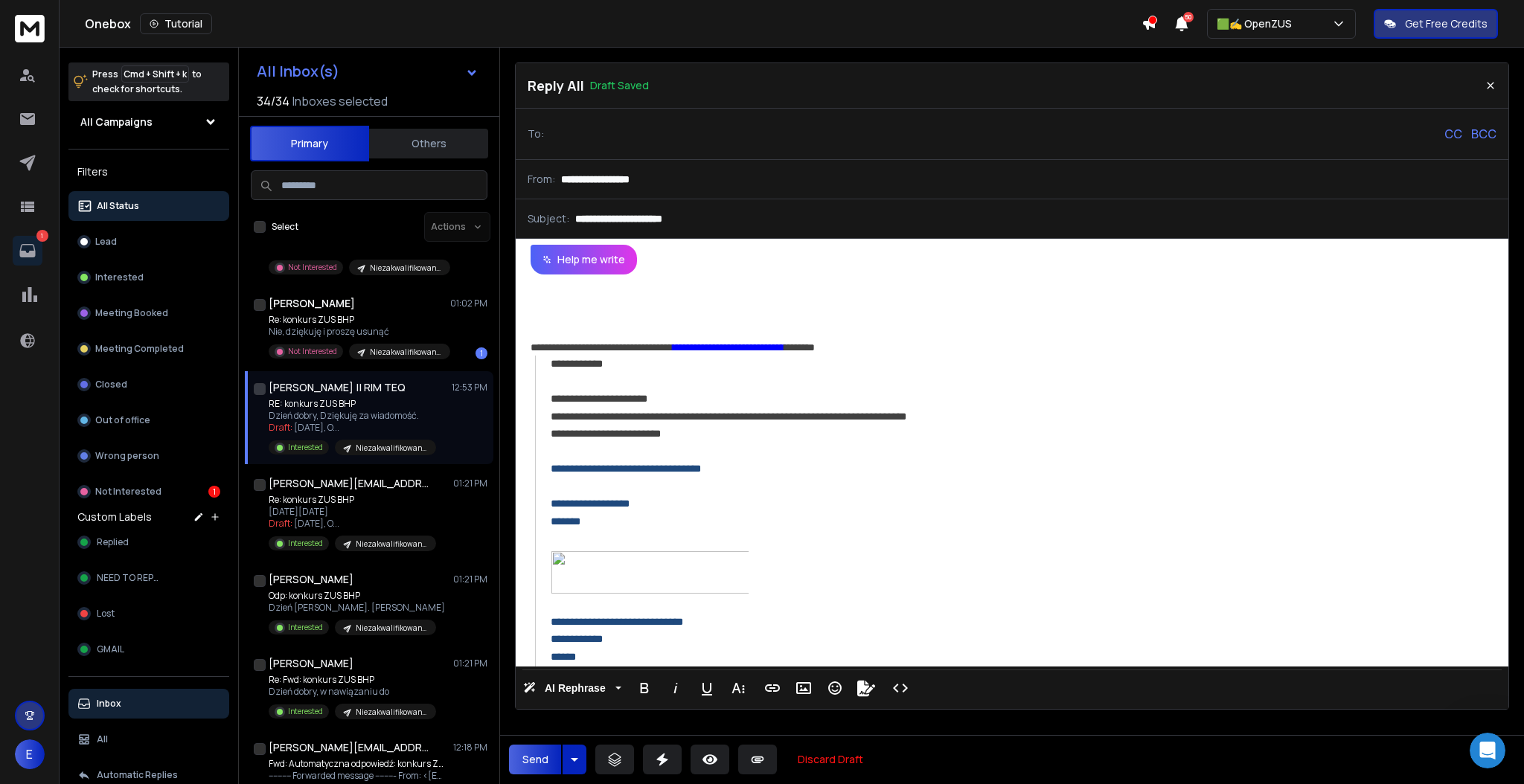
type input "**********"
click at [530, 763] on button "Send" at bounding box center [535, 759] width 52 height 30
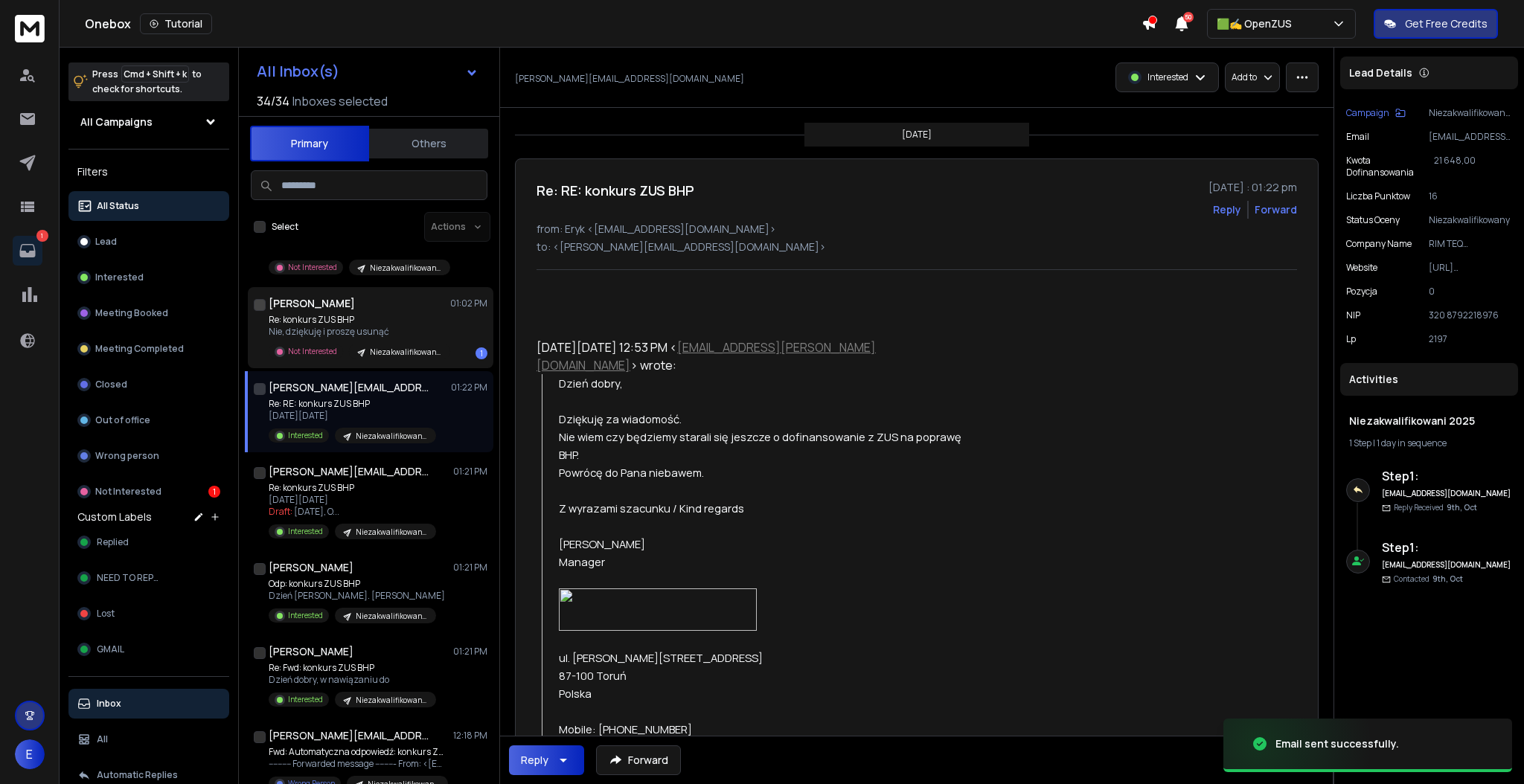
click at [357, 321] on p "Re: konkurs ZUS BHP" at bounding box center [358, 320] width 178 height 12
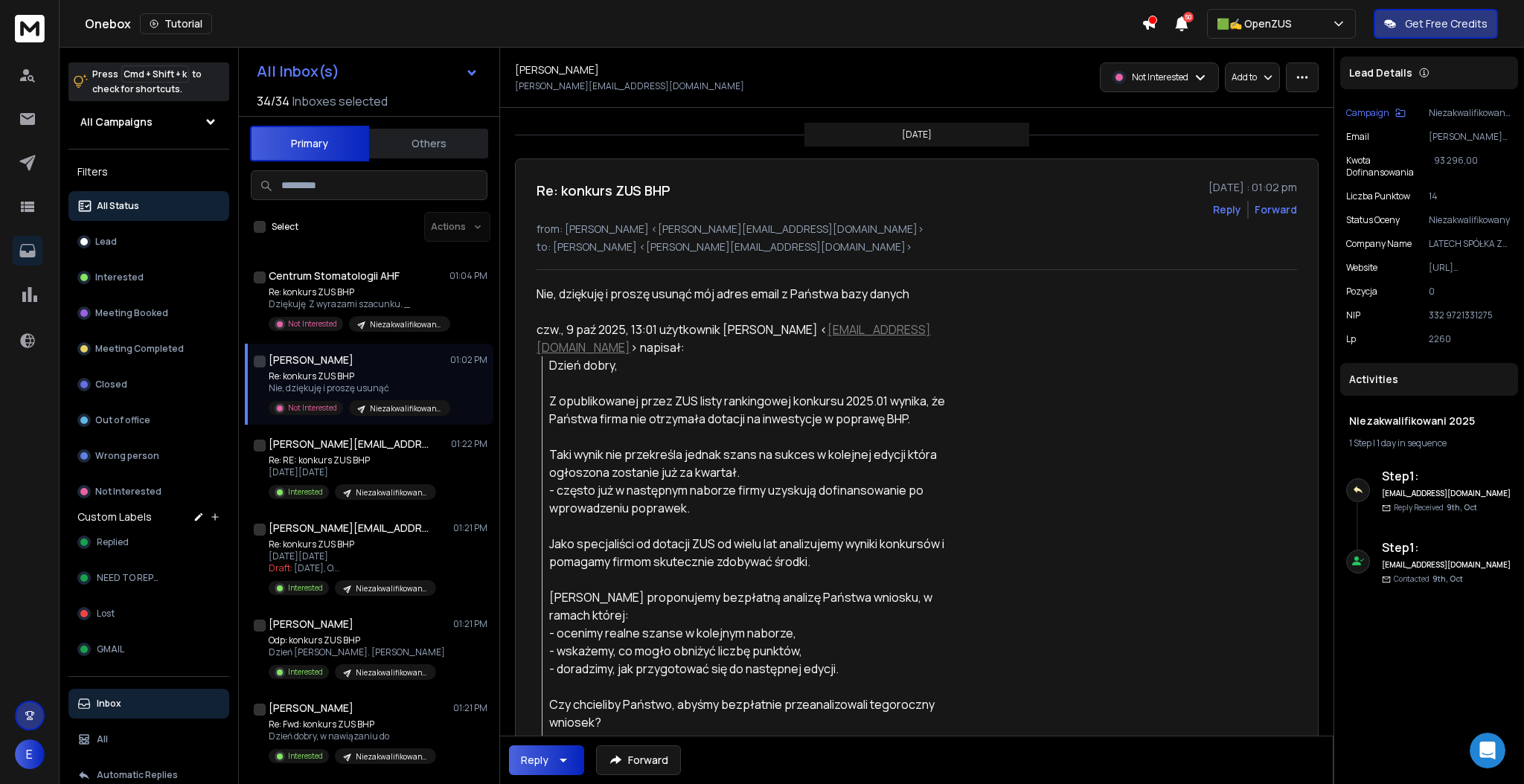
click at [1307, 78] on icon "button" at bounding box center [1302, 78] width 14 height 14
click at [1256, 203] on div "Block domain" at bounding box center [1258, 206] width 84 height 15
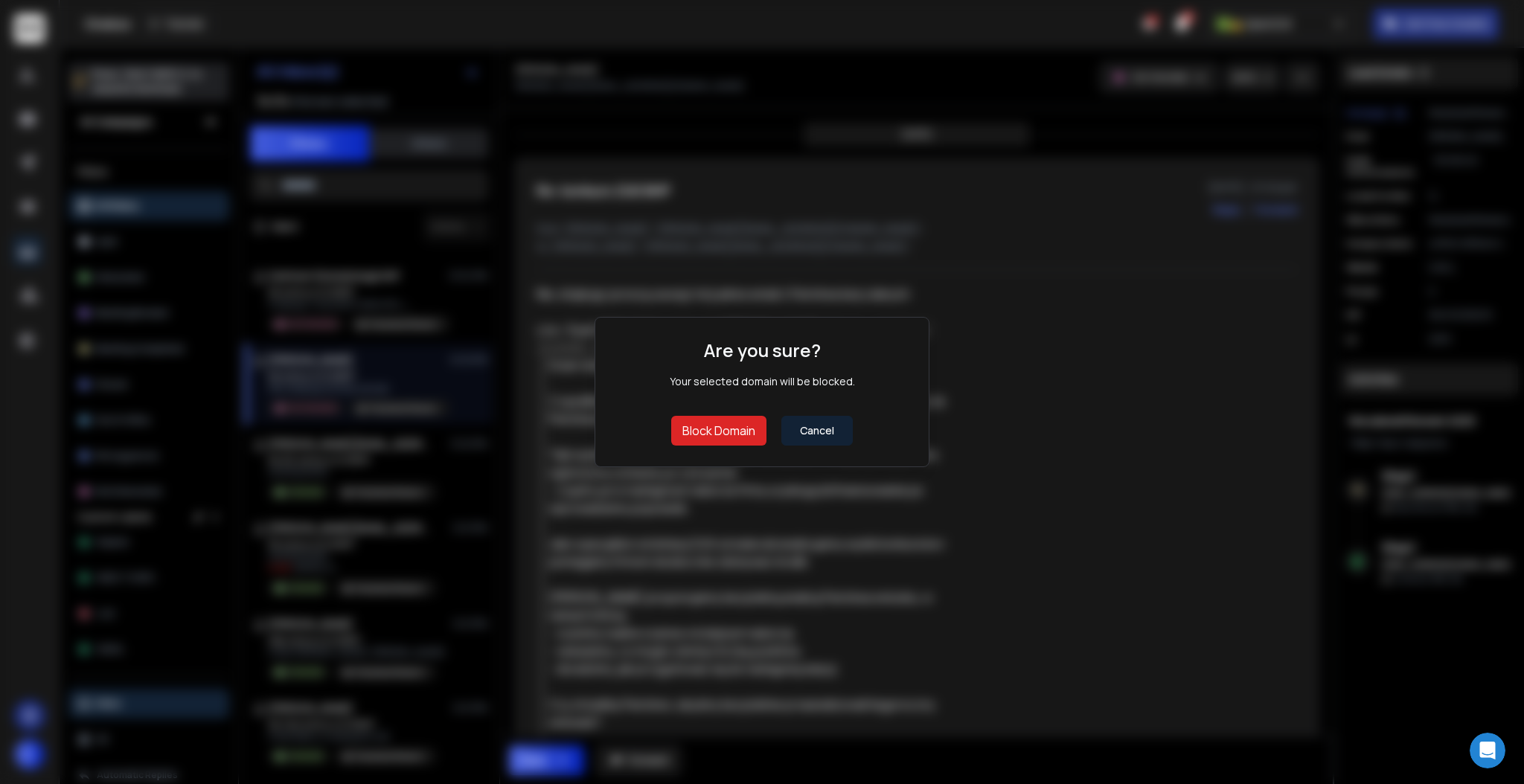
click at [810, 435] on button "Cancel" at bounding box center [817, 430] width 71 height 30
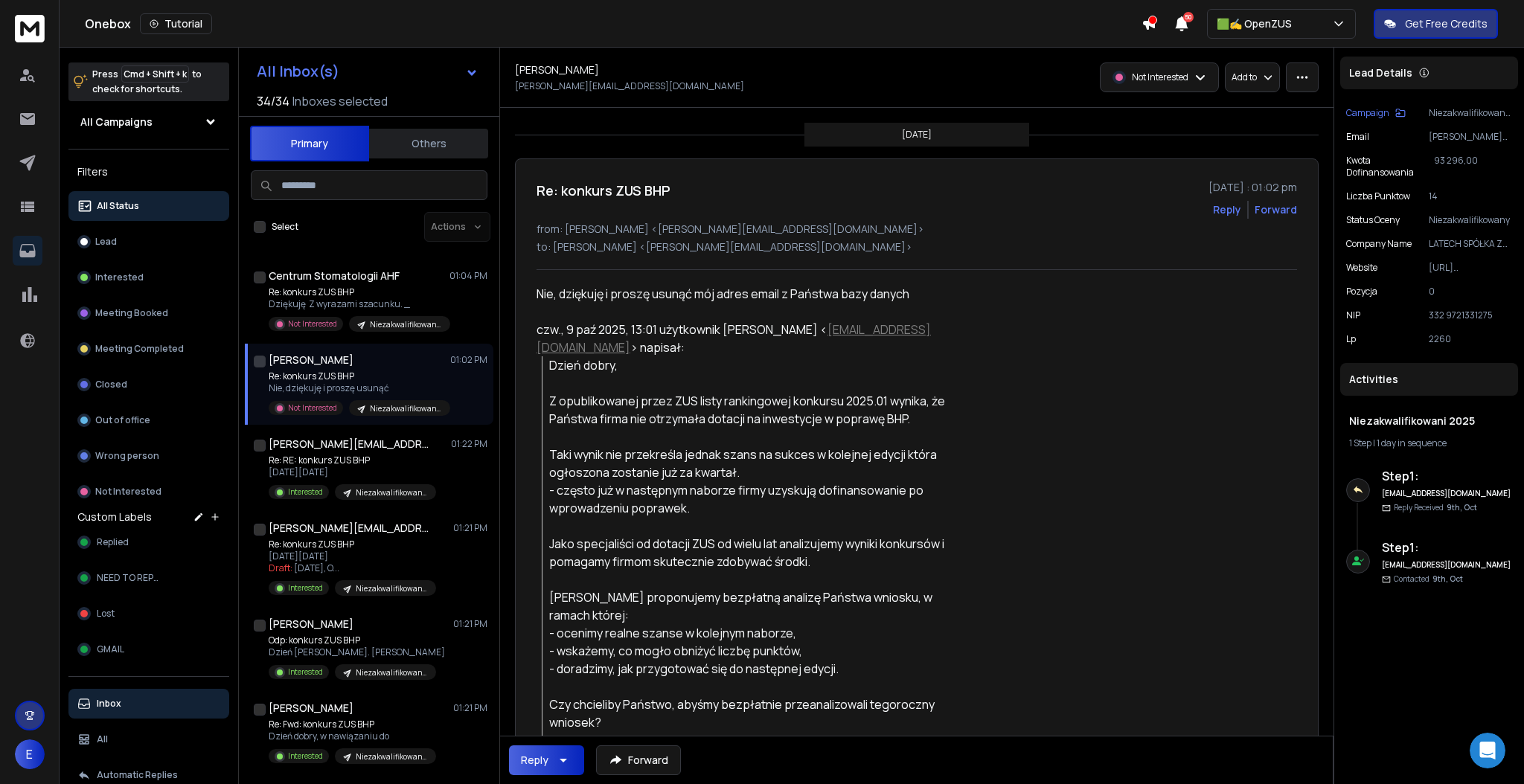
click at [1313, 72] on button "button" at bounding box center [1301, 77] width 33 height 30
click at [1265, 181] on div "Block email" at bounding box center [1253, 181] width 74 height 15
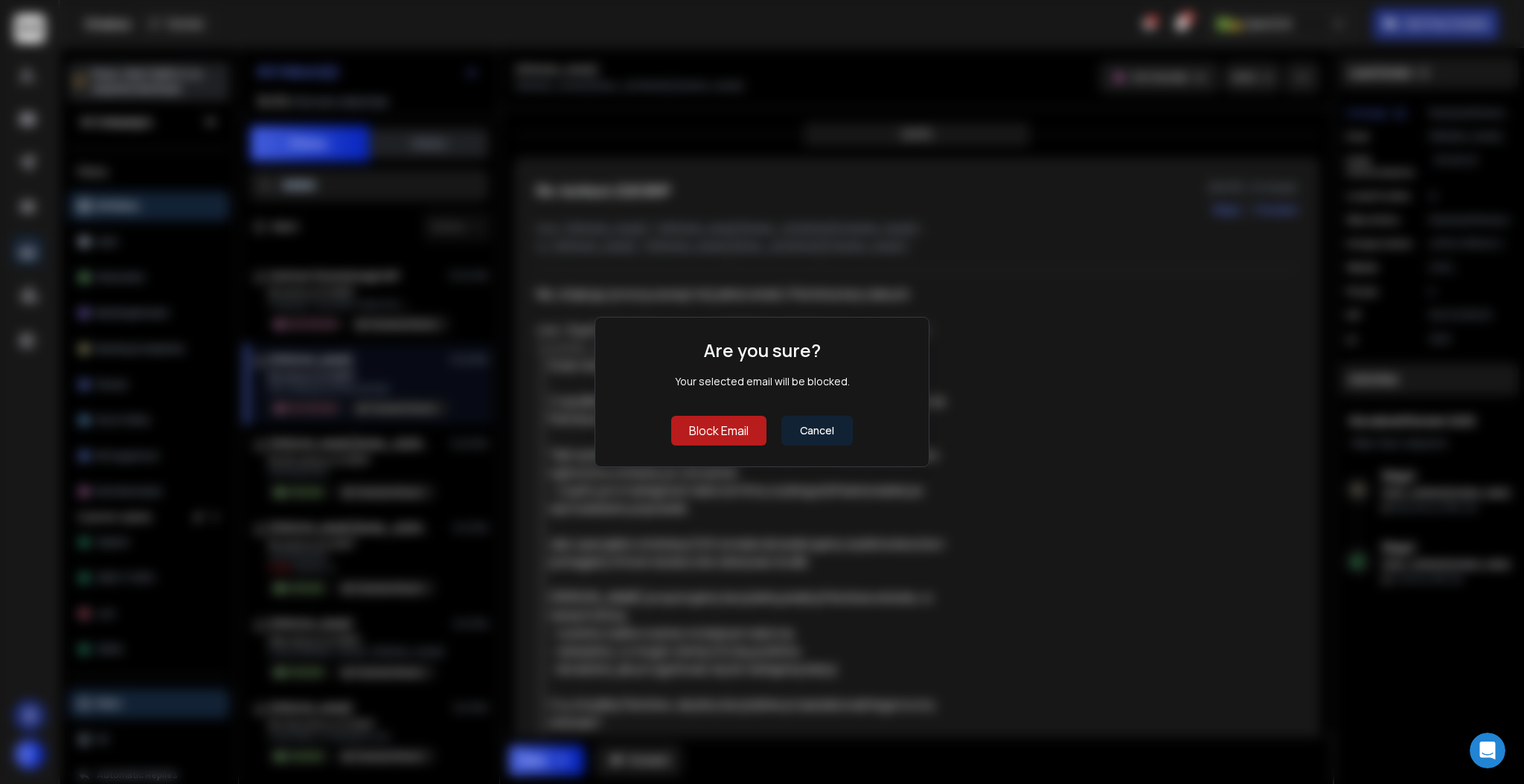
click at [709, 415] on div "Are you sure? Your selected email will be blocked. Block Email Cancel" at bounding box center [762, 392] width 292 height 107
click at [709, 433] on button "Block Email" at bounding box center [718, 430] width 96 height 30
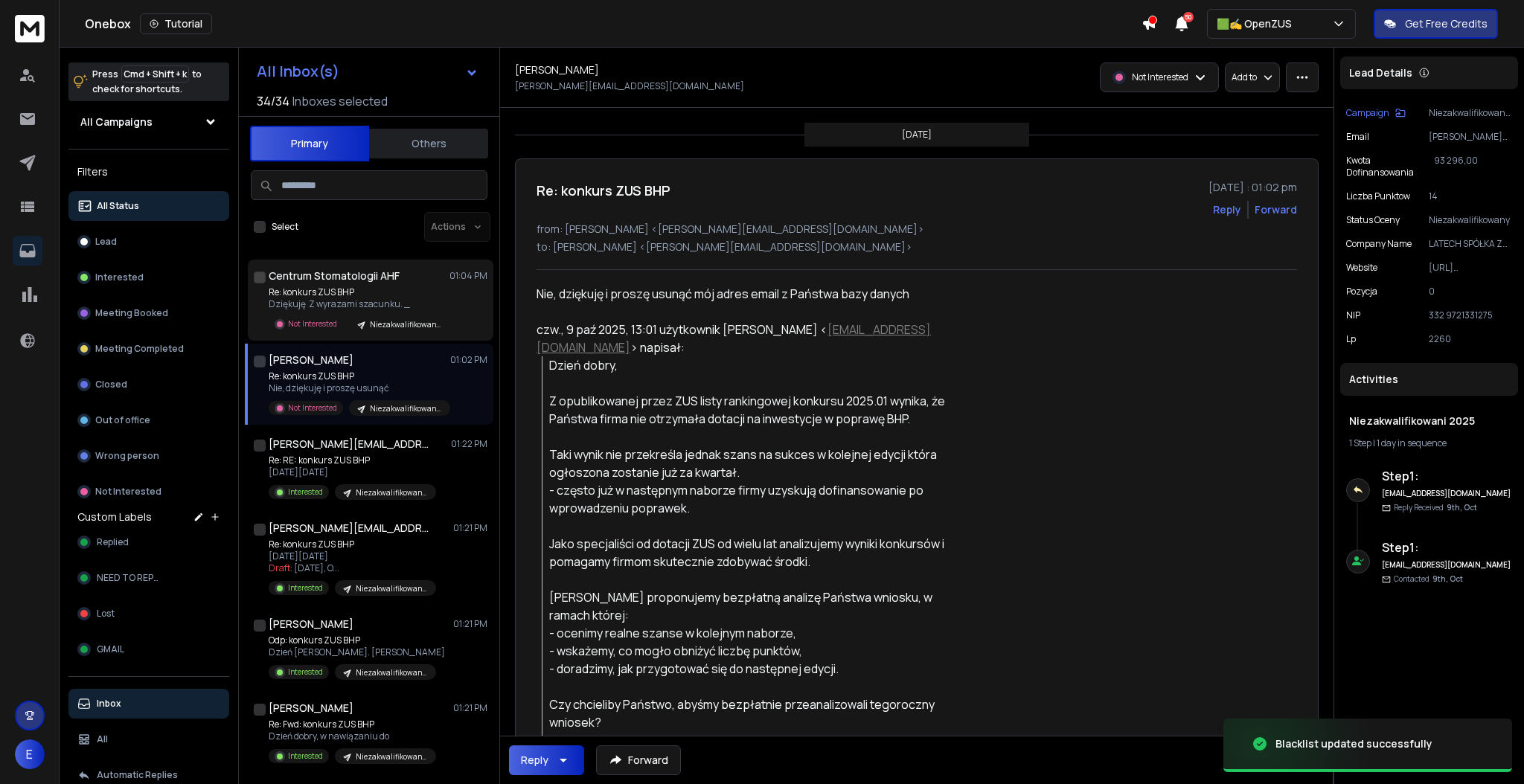
click at [412, 291] on p "Re: konkurs ZUS BHP" at bounding box center [358, 293] width 178 height 12
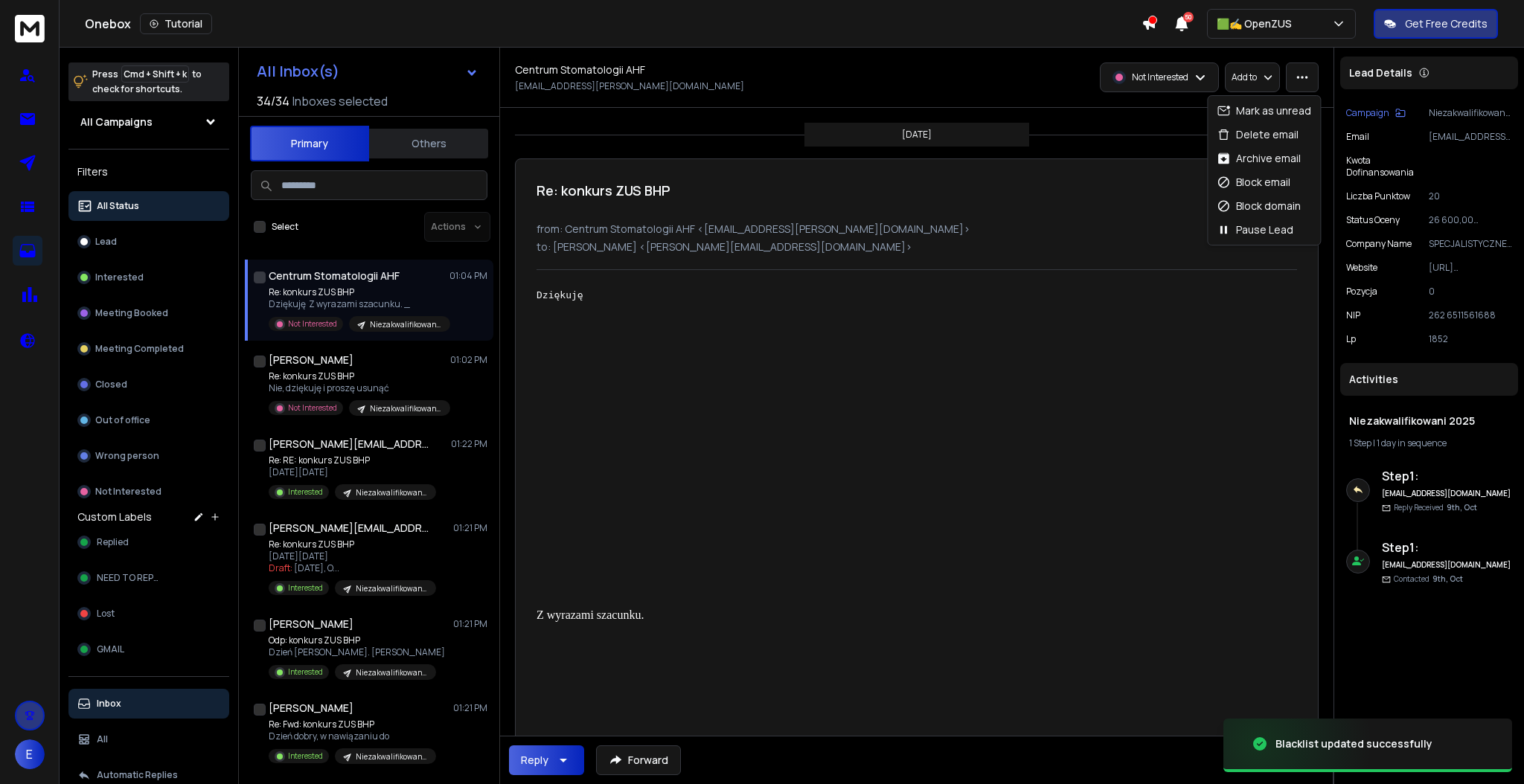
click at [1298, 84] on button "button" at bounding box center [1301, 77] width 33 height 30
click at [1260, 182] on div "Block email" at bounding box center [1253, 181] width 74 height 15
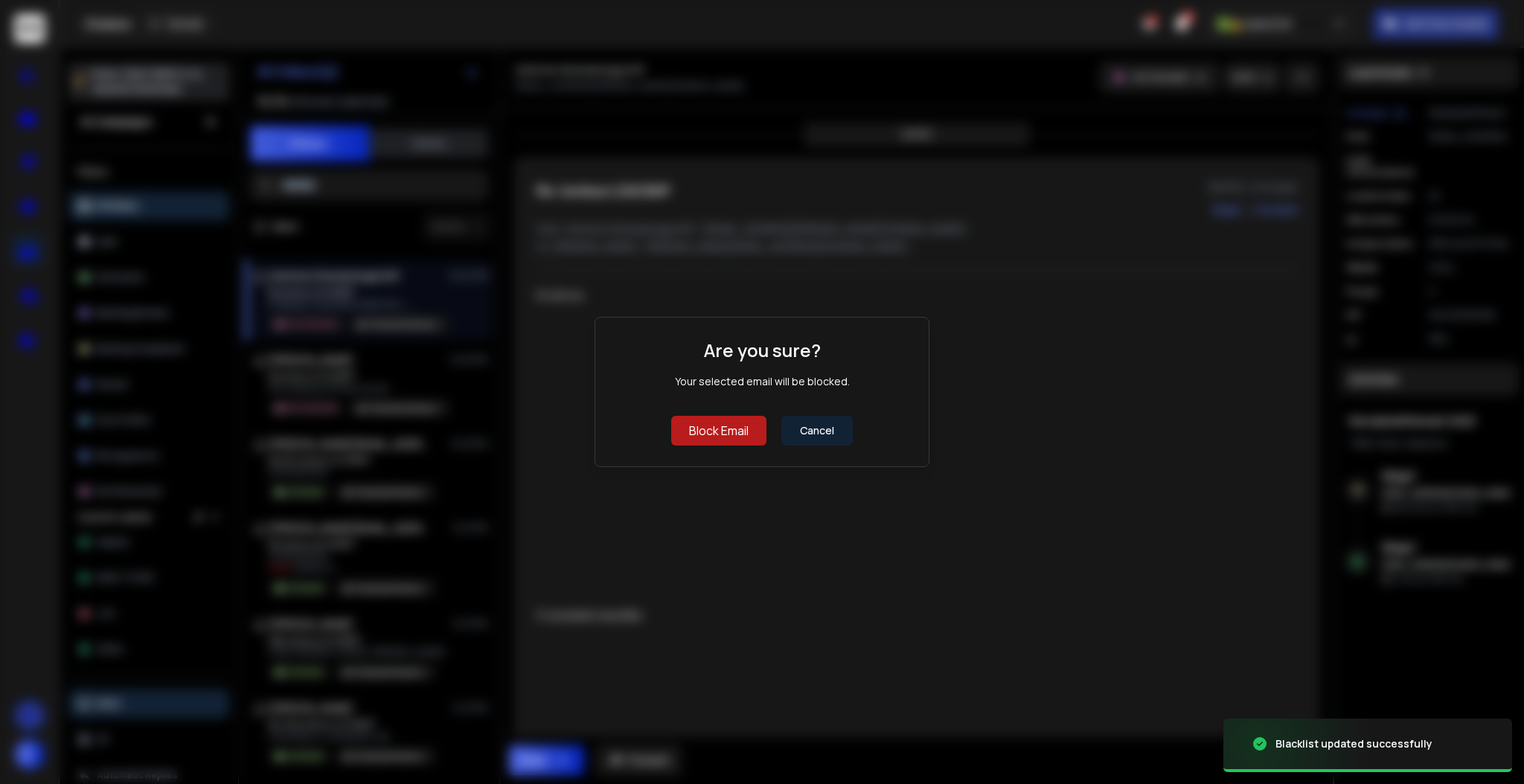
click at [728, 433] on button "Block Email" at bounding box center [718, 430] width 96 height 30
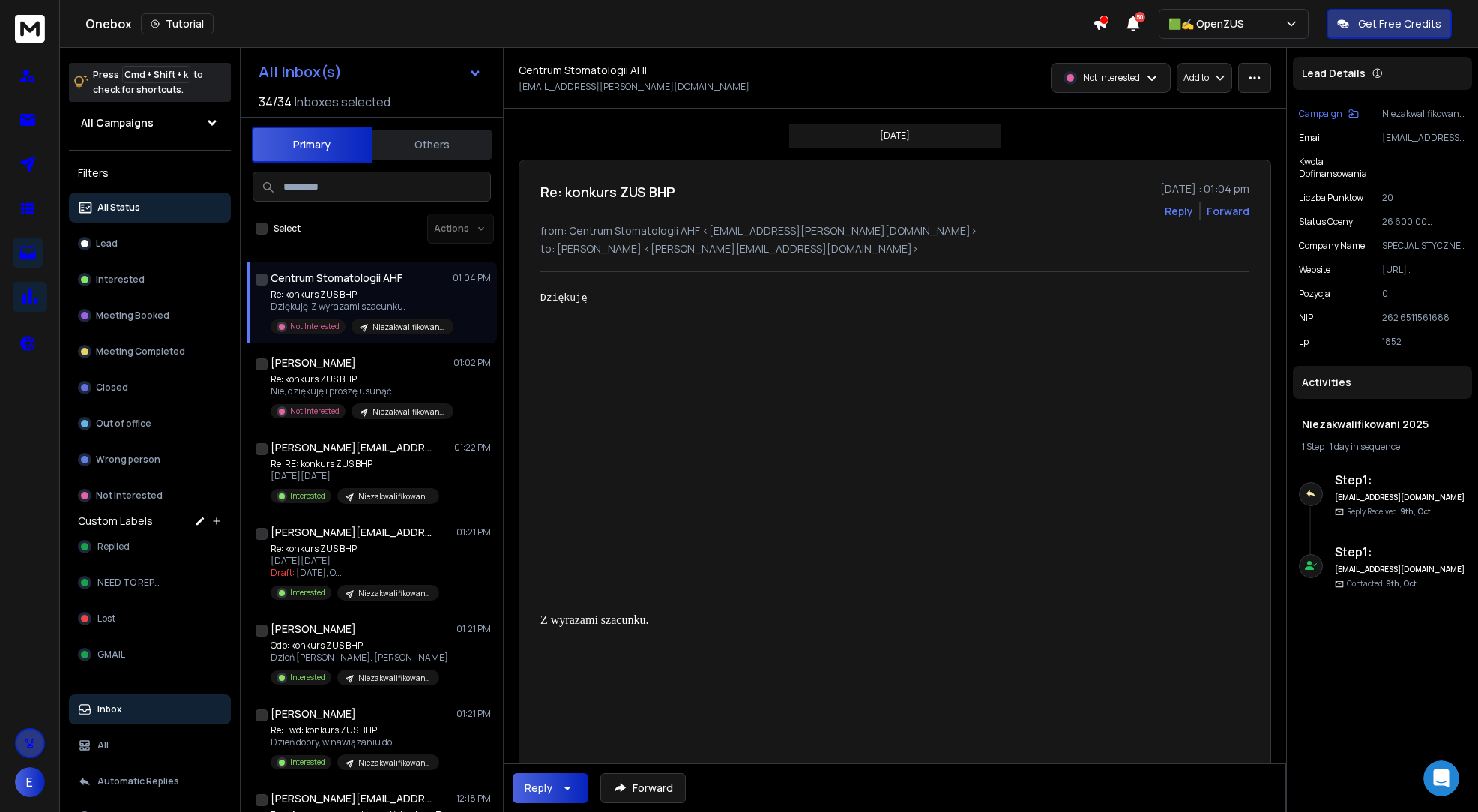
click at [38, 286] on icon at bounding box center [30, 297] width 23 height 23
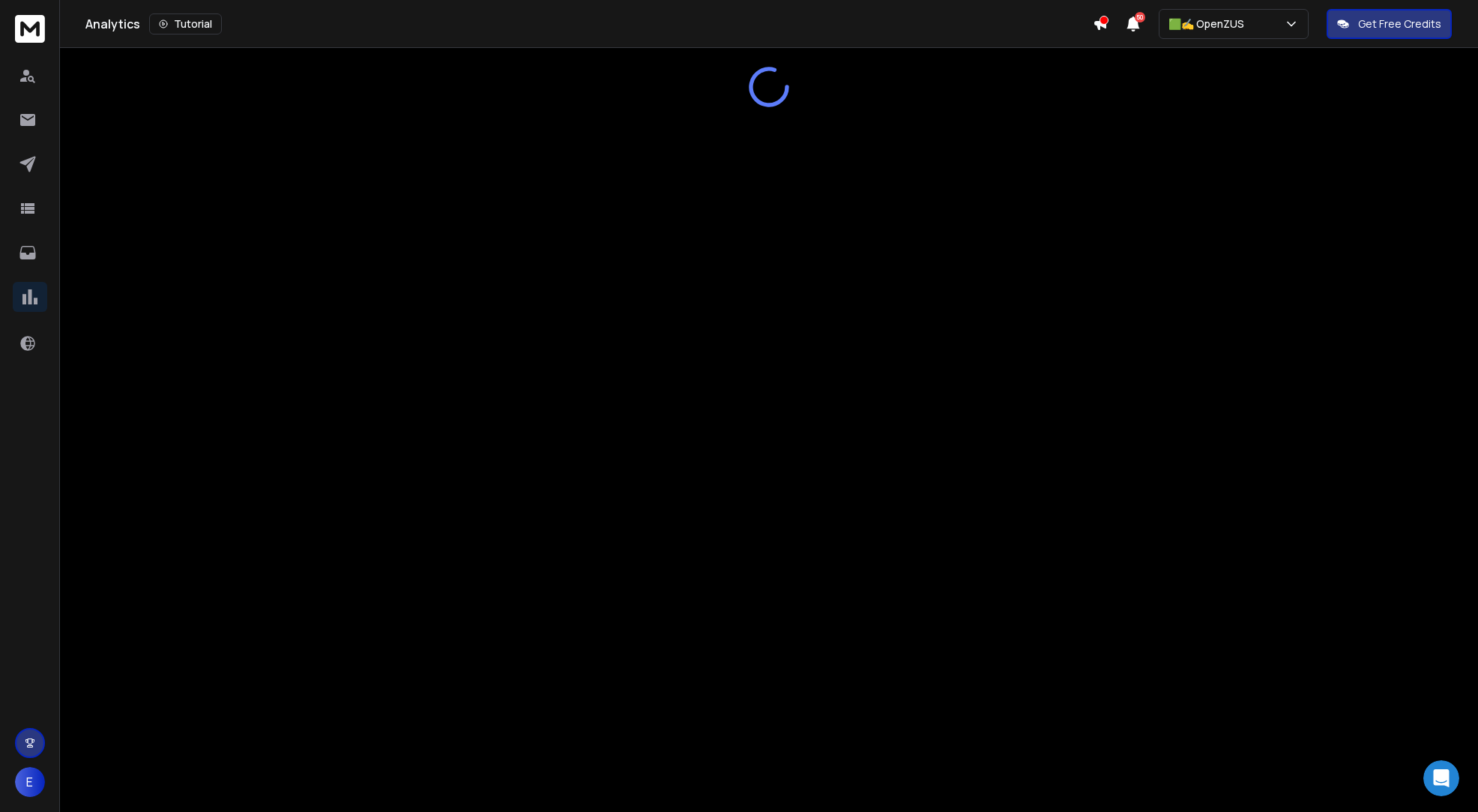
click at [1420, 779] on div "ReferralStack Unlock AI-powered affiliate growth Lifetime Deals available! Clai…" at bounding box center [739, 406] width 1478 height 812
click at [1434, 776] on icon "Open Intercom Messenger" at bounding box center [1439, 776] width 25 height 25
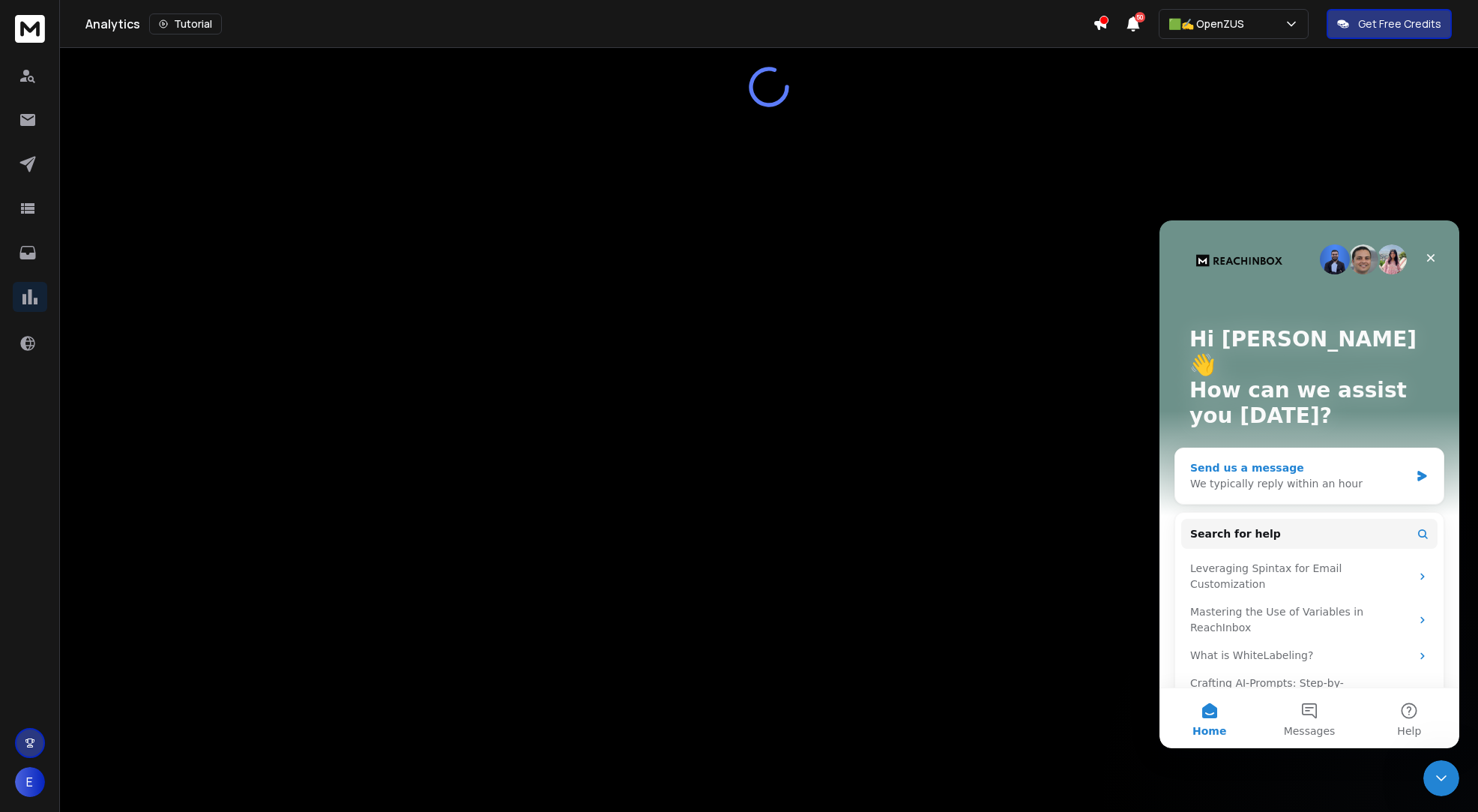
click at [1341, 476] on div "We typically reply within an hour" at bounding box center [1299, 484] width 219 height 16
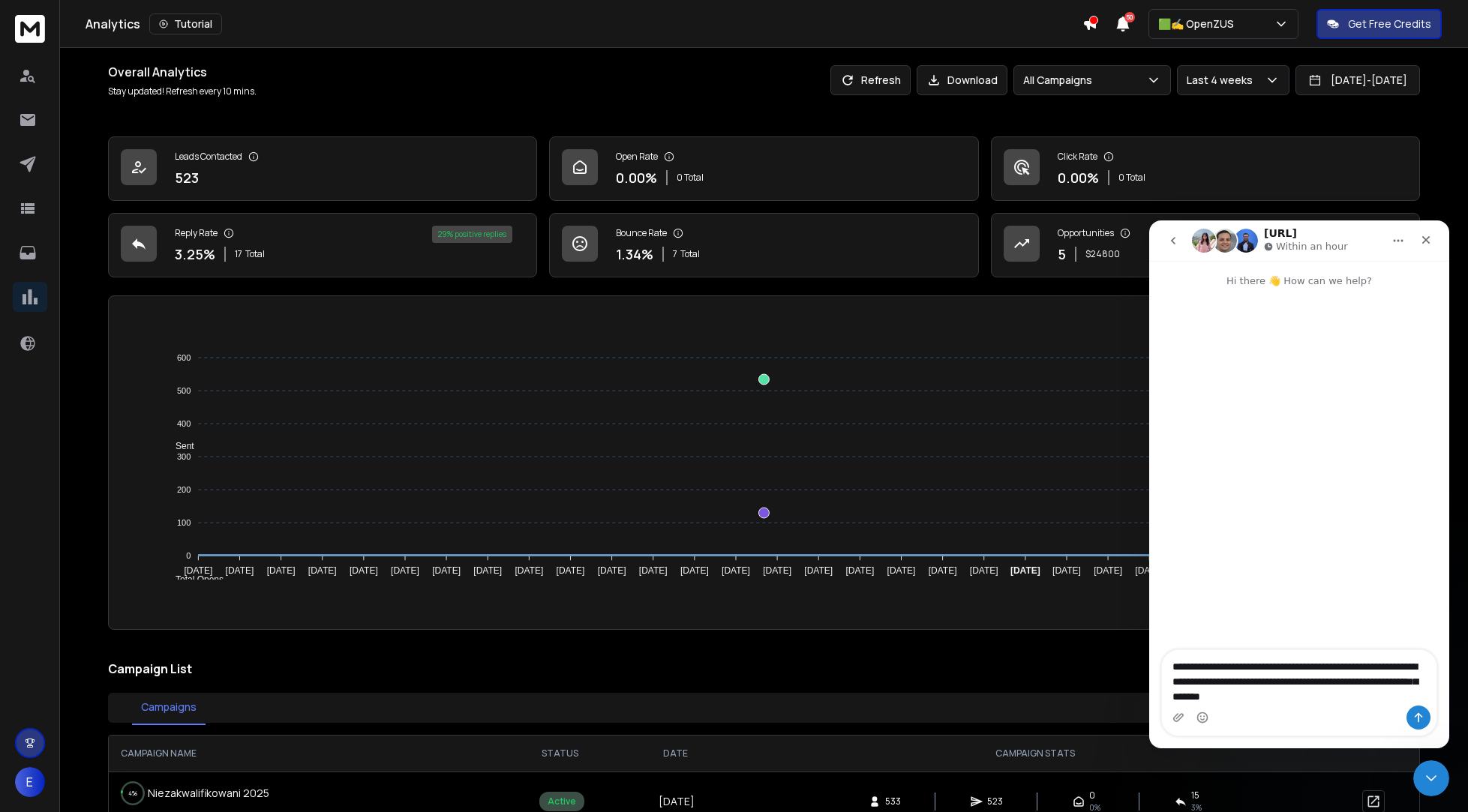
type textarea "**********"
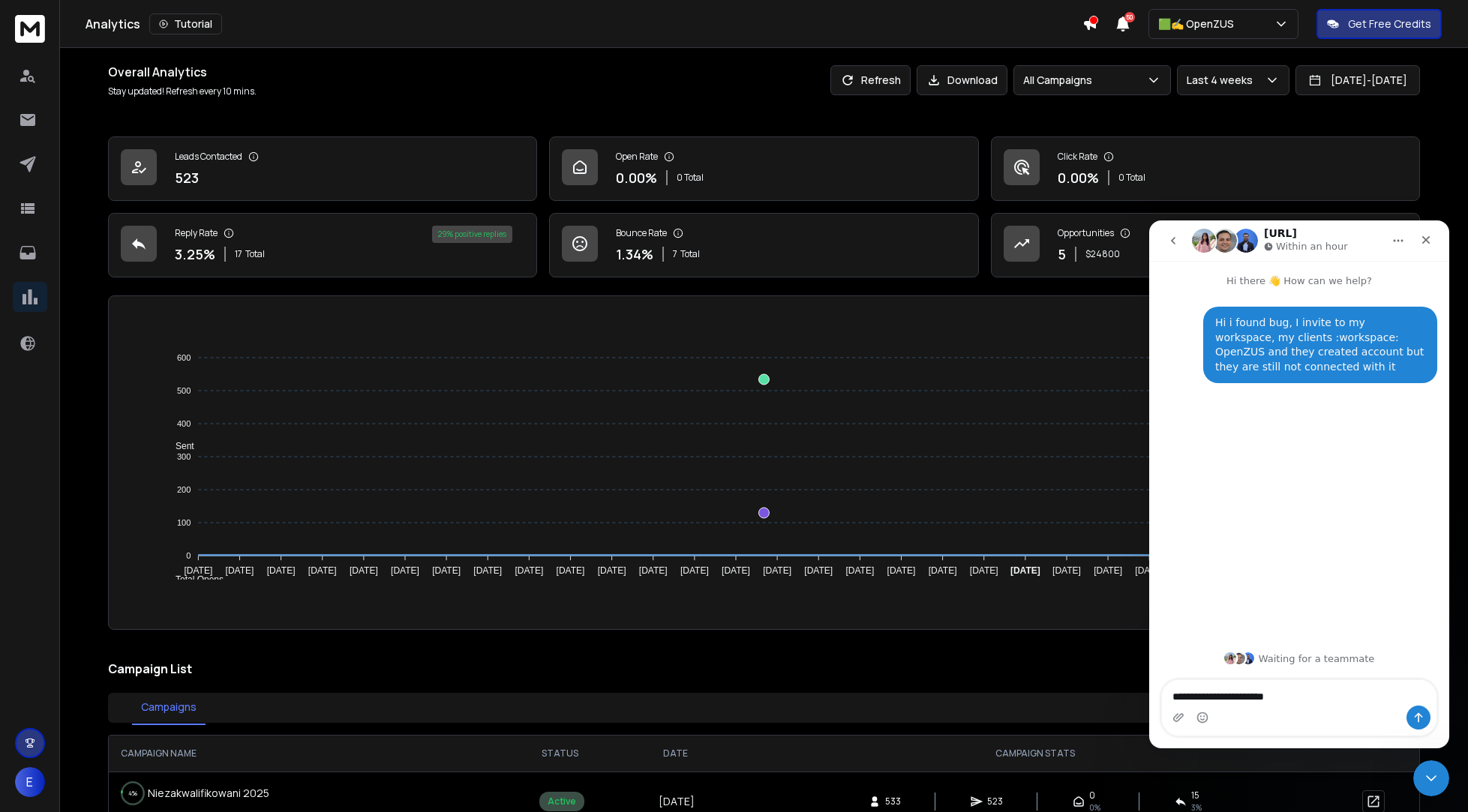
type textarea "**********"
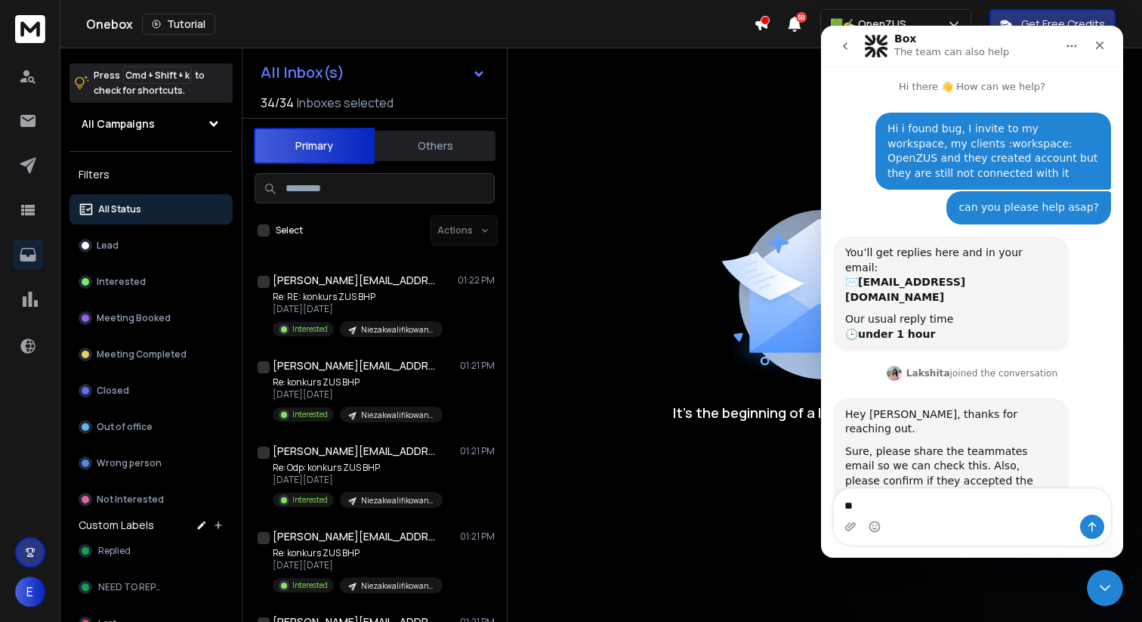
type textarea "*"
type textarea "***"
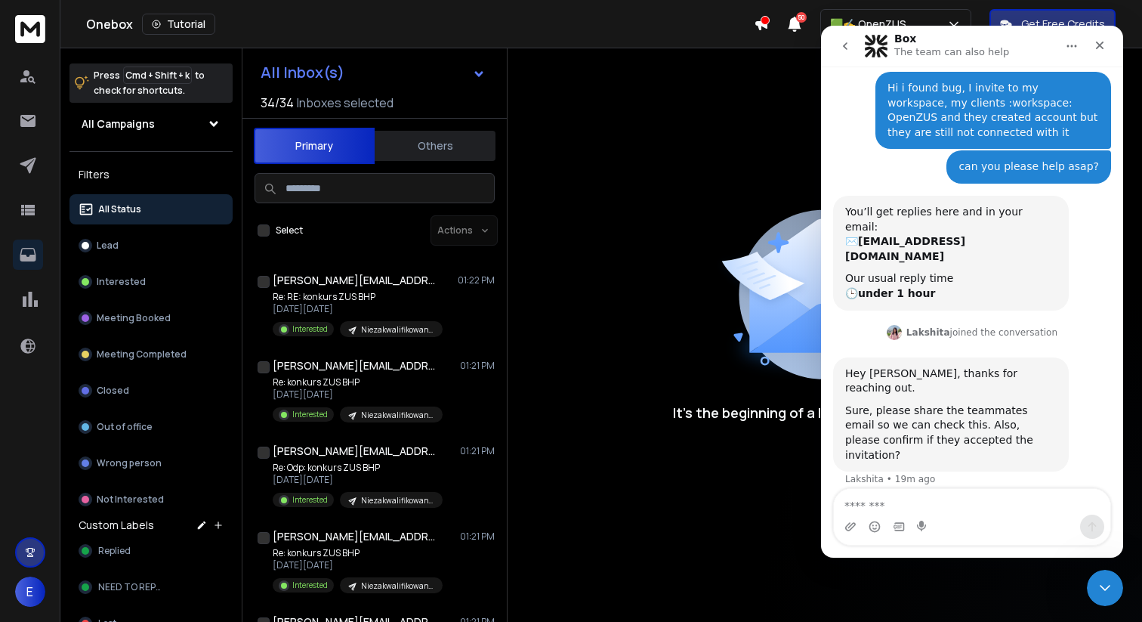
click at [48, 594] on div "E" at bounding box center [30, 311] width 60 height 622
click at [35, 591] on span "E" at bounding box center [30, 591] width 30 height 30
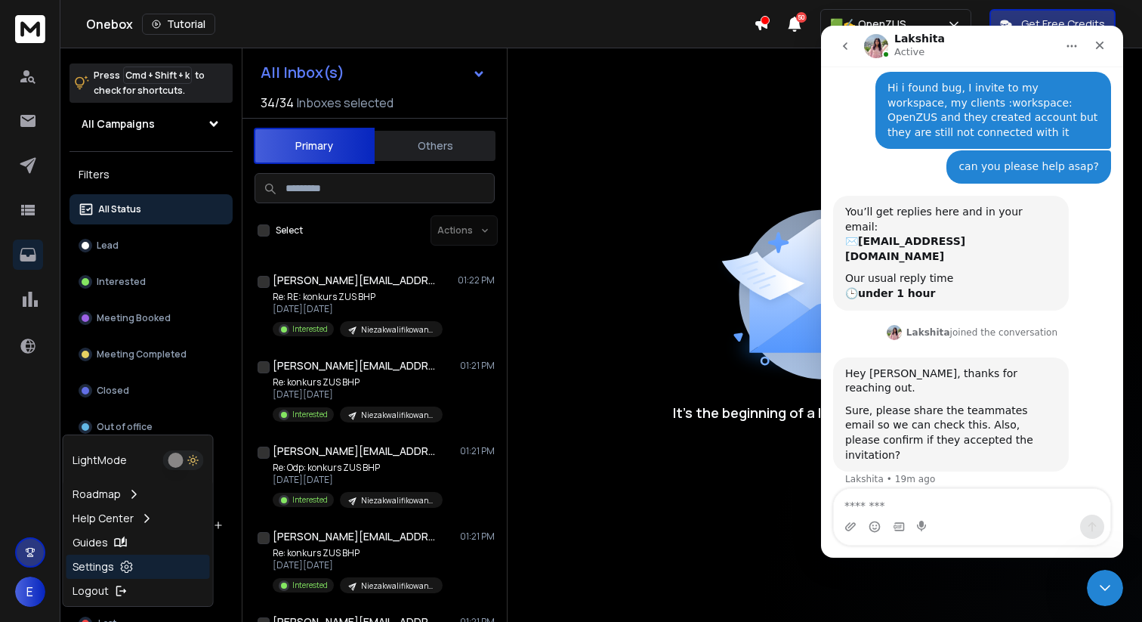
click at [102, 563] on p "Settings" at bounding box center [93, 566] width 42 height 15
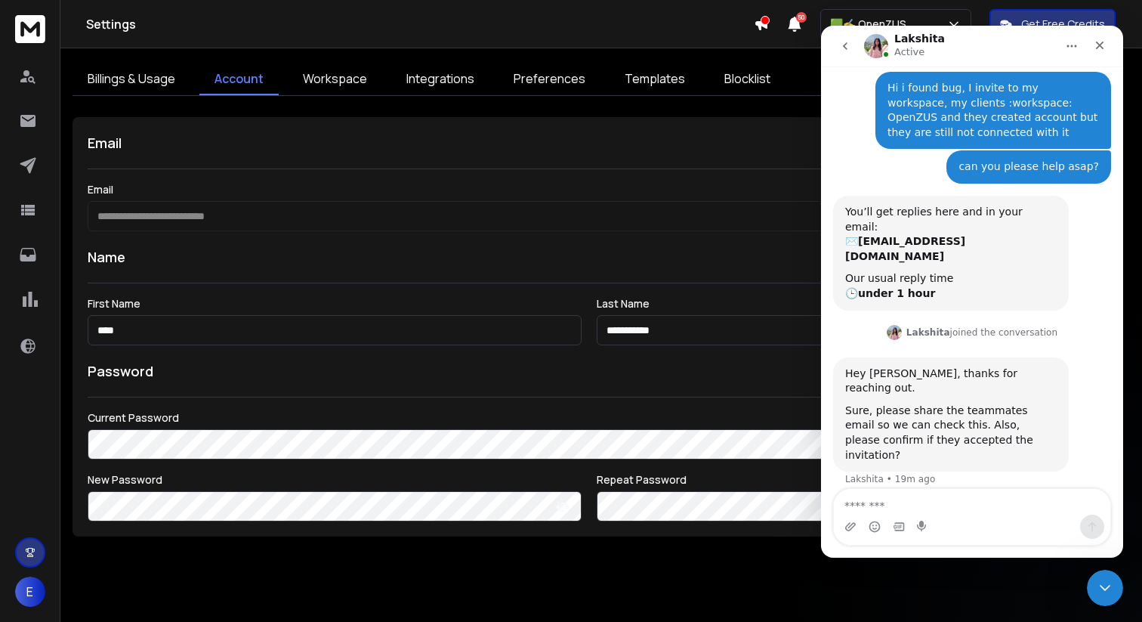
click at [338, 86] on link "Workspace" at bounding box center [335, 79] width 94 height 32
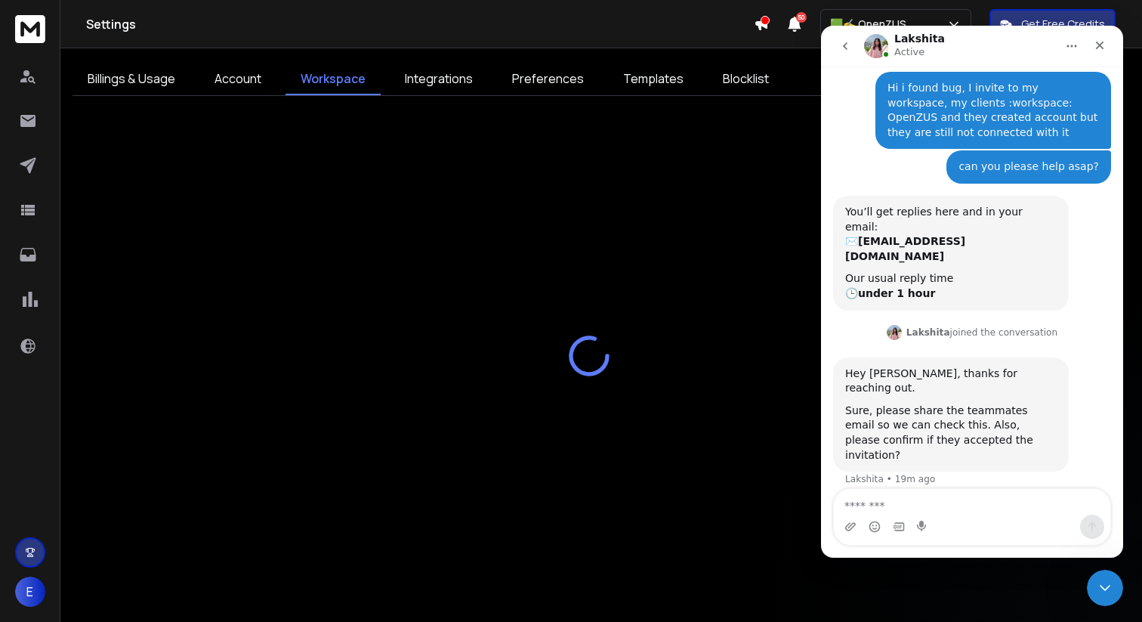
click at [336, 82] on link "Workspace" at bounding box center [332, 79] width 95 height 32
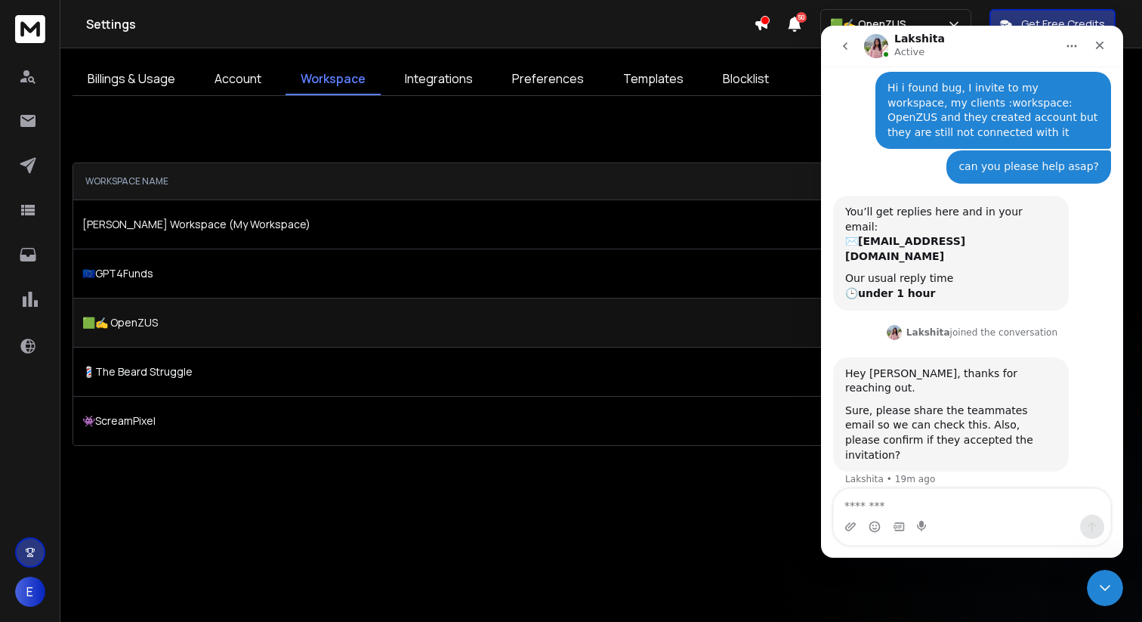
click at [166, 325] on td "🟩✍️ OpenZUS" at bounding box center [490, 322] width 835 height 49
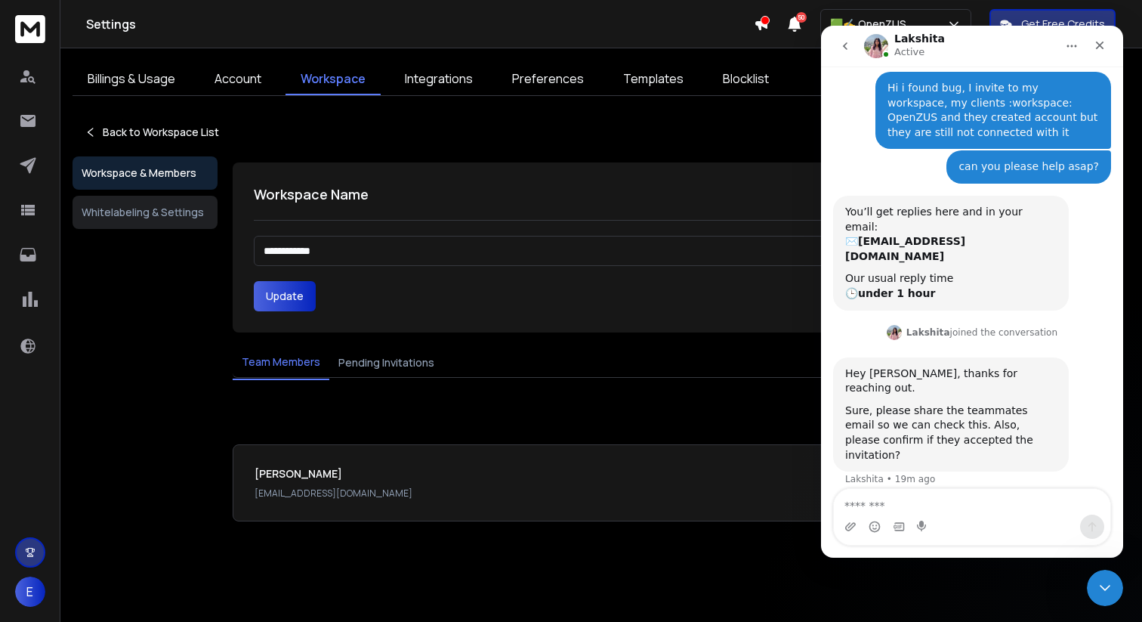
click at [846, 51] on button "go back" at bounding box center [845, 46] width 29 height 29
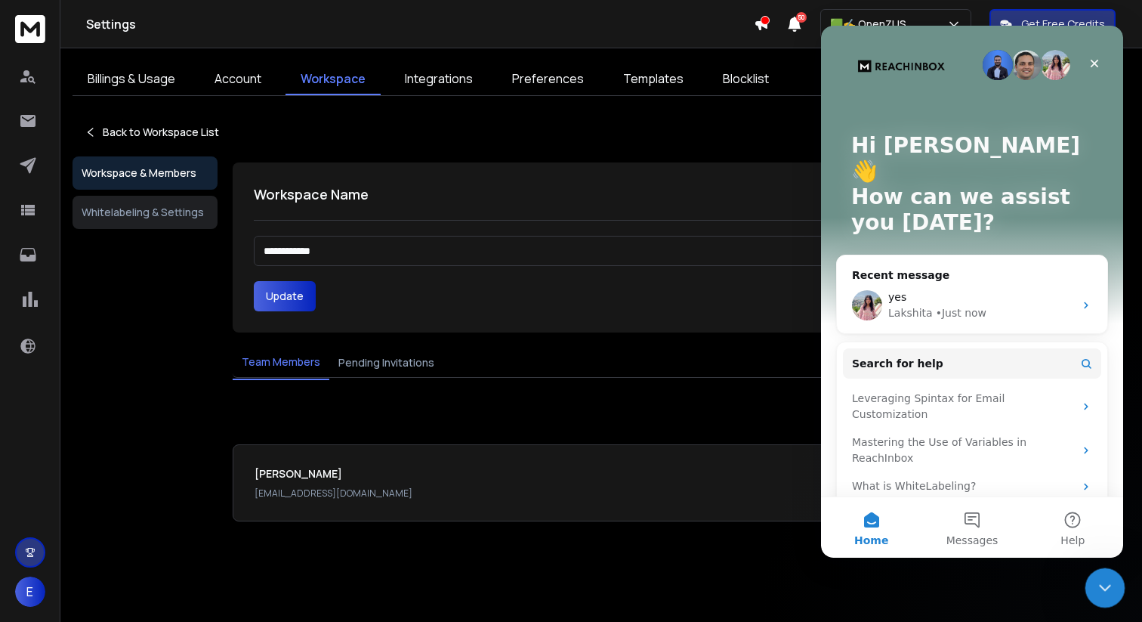
click at [1102, 579] on icon "Close Intercom Messenger" at bounding box center [1103, 585] width 18 height 18
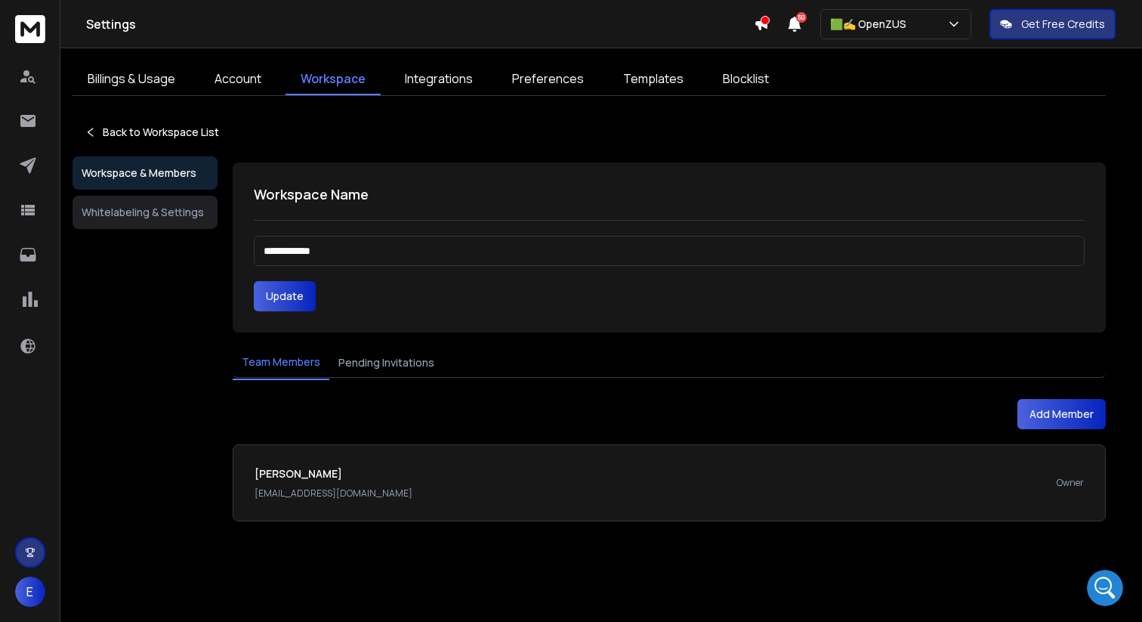
click at [400, 368] on button "Pending Invitations" at bounding box center [386, 362] width 114 height 33
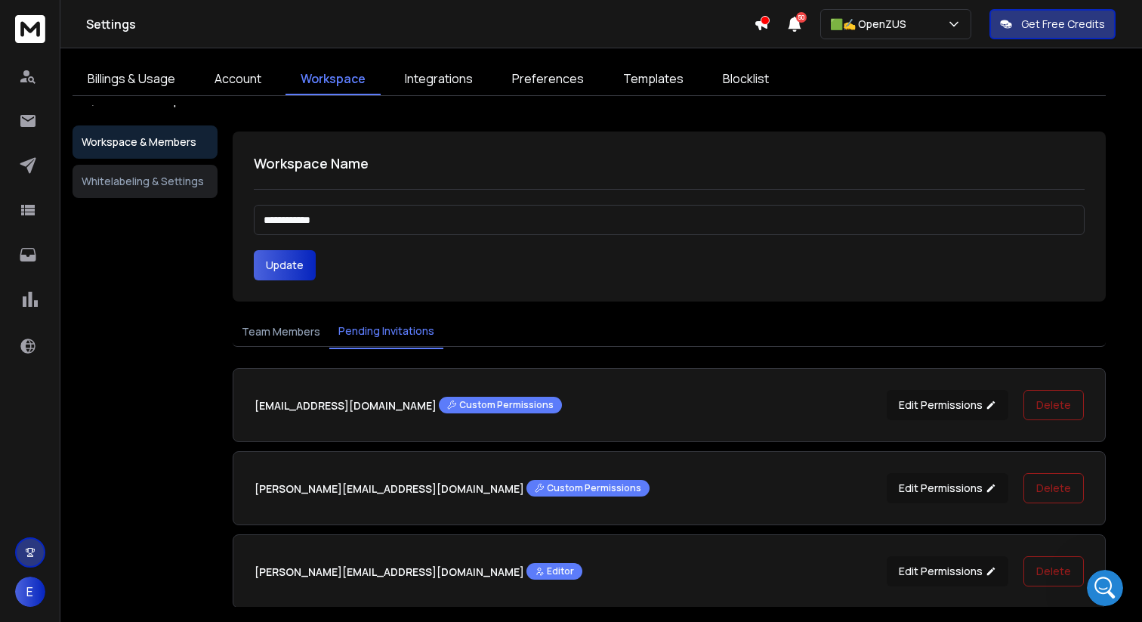
scroll to position [32, 0]
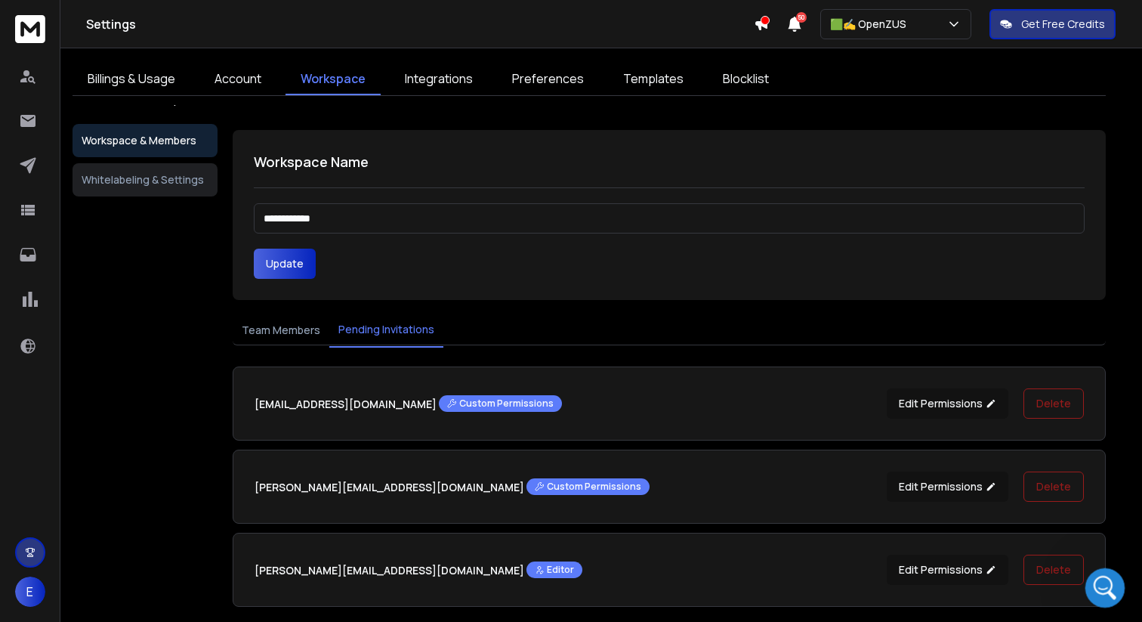
click at [1098, 593] on icon "Open Intercom Messenger" at bounding box center [1103, 585] width 25 height 25
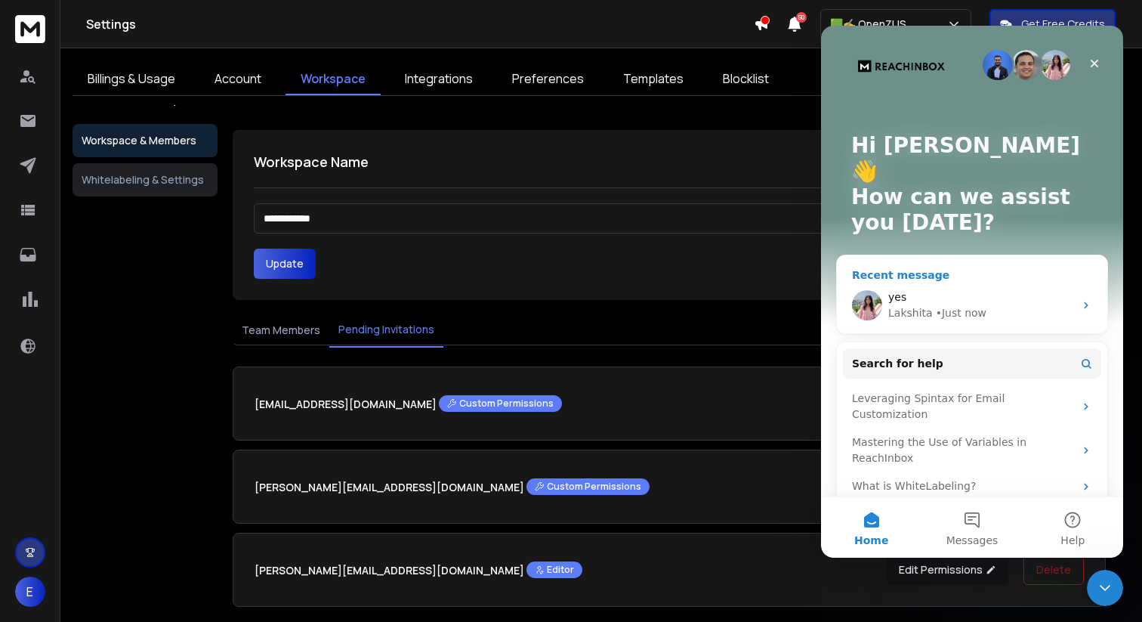
click at [975, 305] on div "• Just now" at bounding box center [961, 313] width 51 height 16
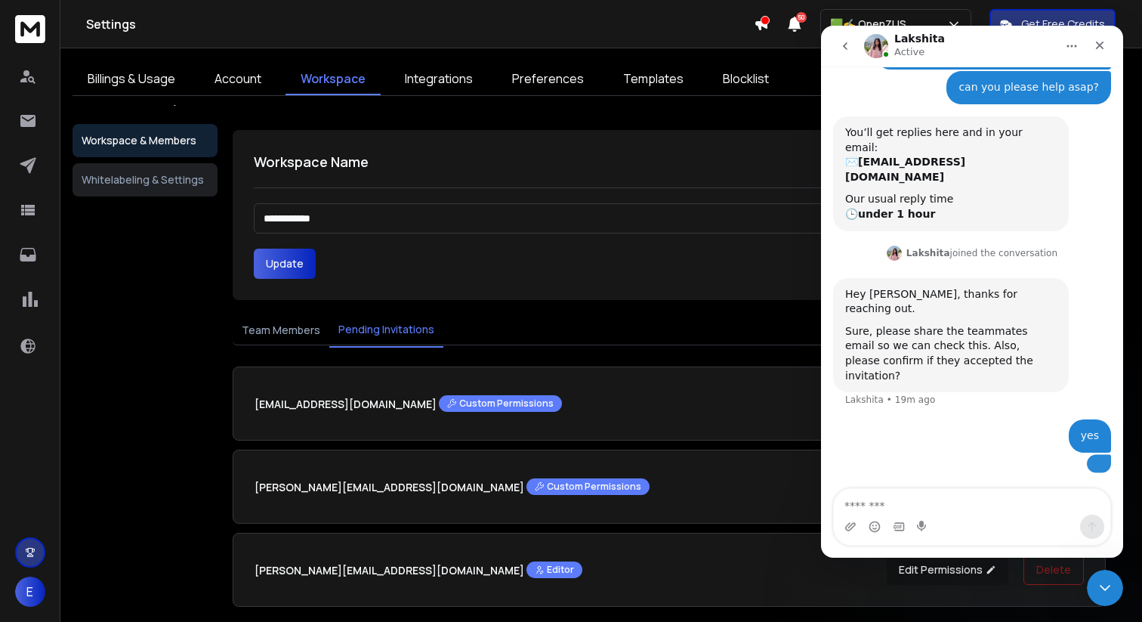
scroll to position [217, 0]
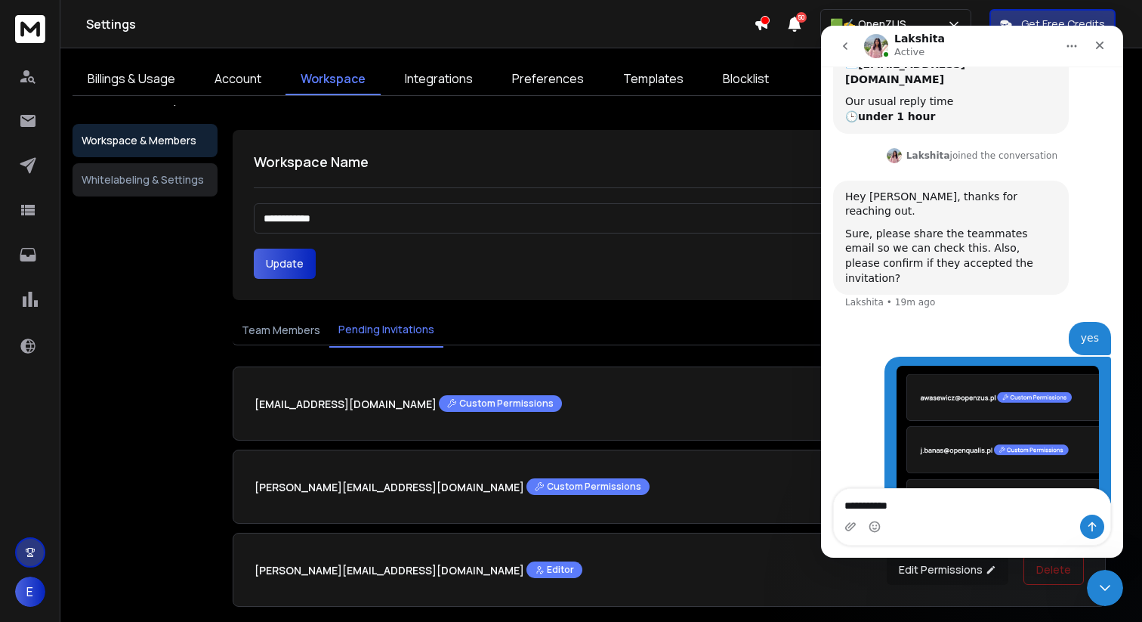
type textarea "**********"
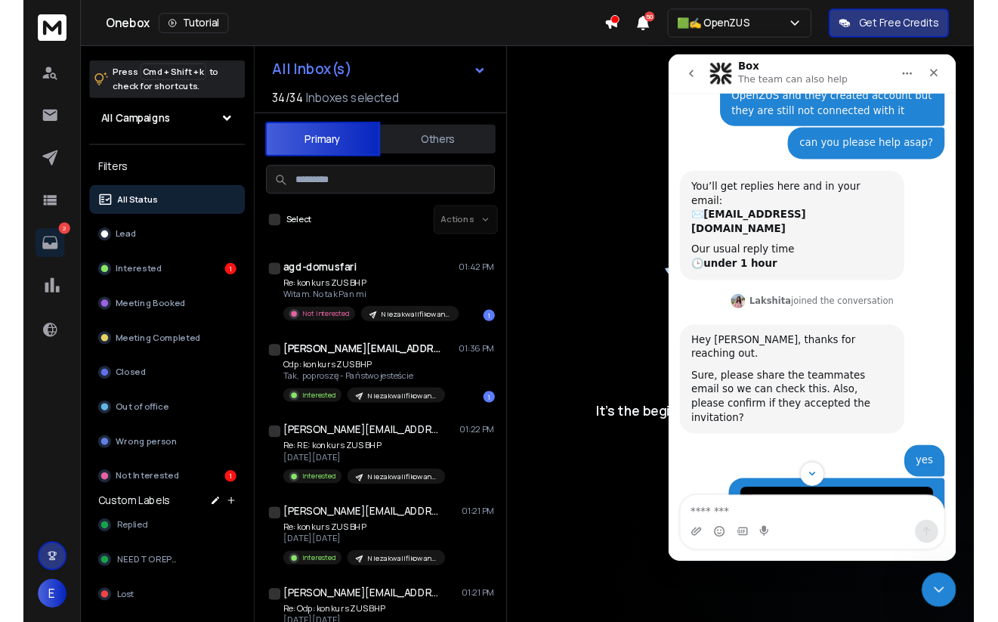
scroll to position [2, 0]
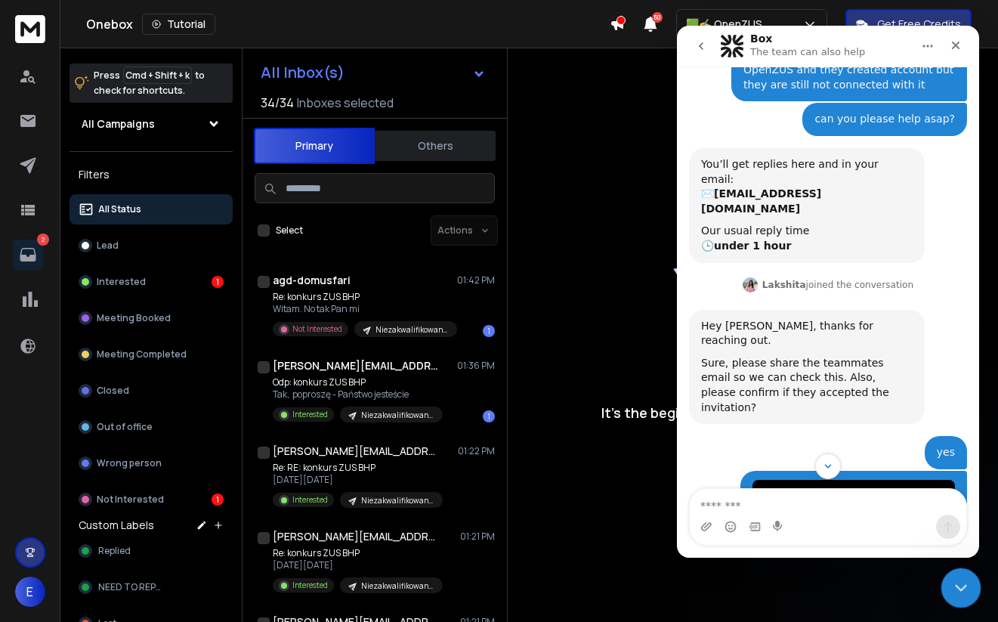
click at [953, 574] on div "Close Intercom Messenger" at bounding box center [958, 585] width 36 height 36
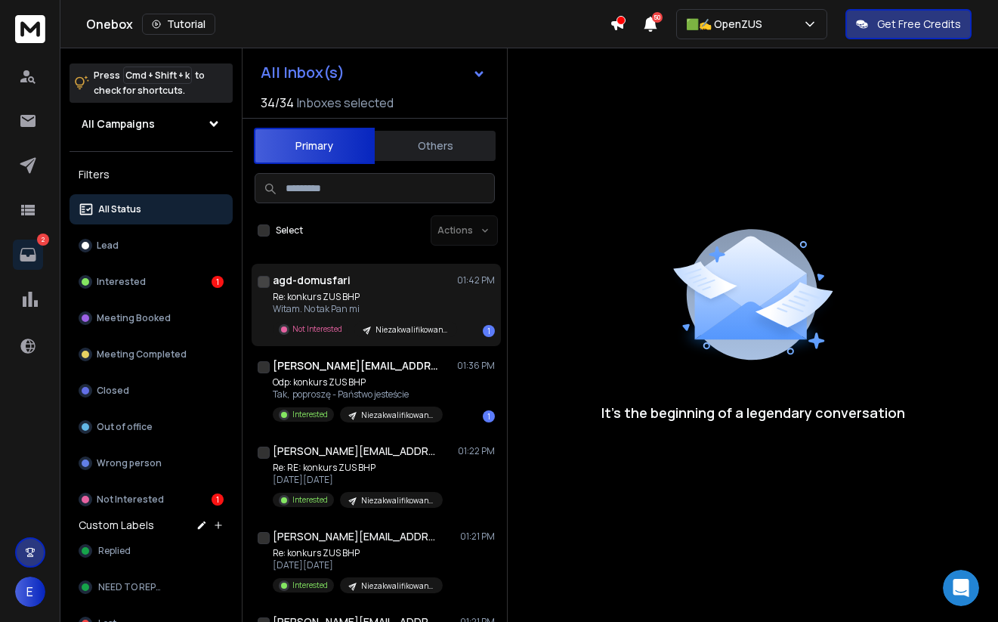
scroll to position [0, 0]
click at [426, 300] on p "Re: konkurs ZUS BHP" at bounding box center [363, 297] width 181 height 12
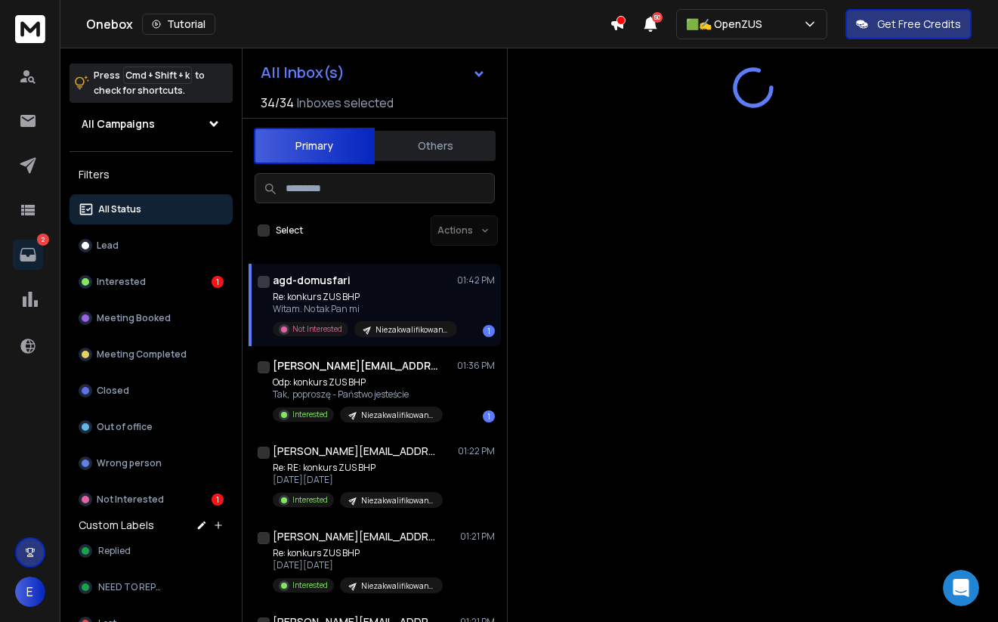
scroll to position [566, 0]
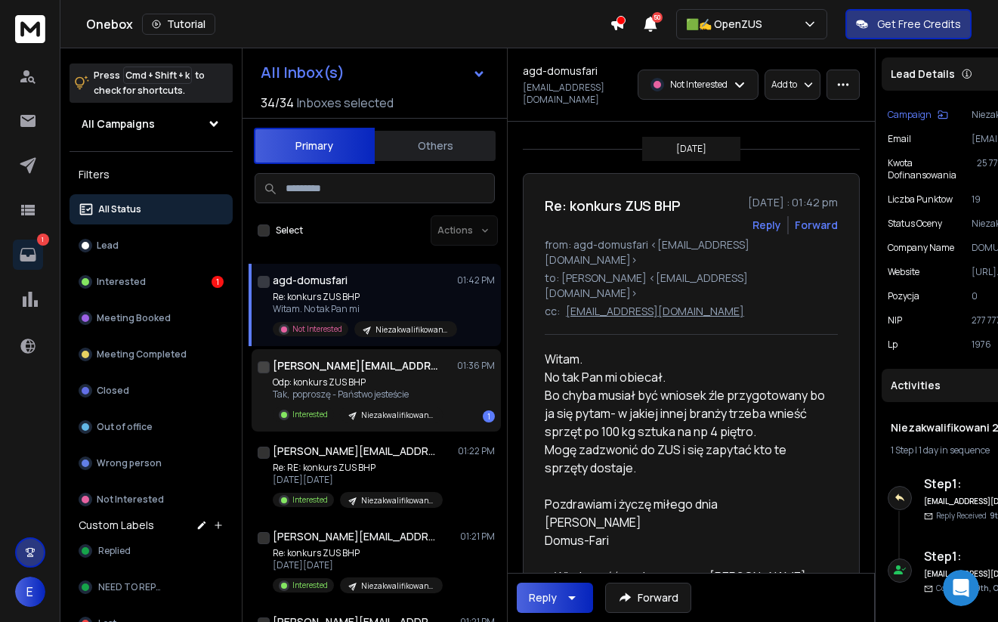
click at [411, 390] on p "Tak, poproszę - Państwo jesteście" at bounding box center [358, 394] width 170 height 12
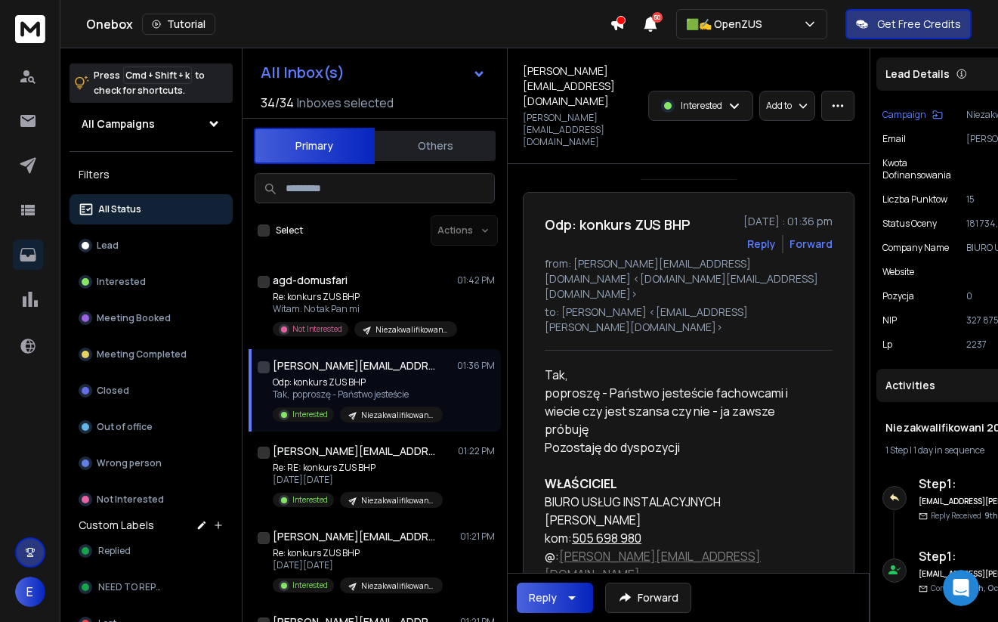
scroll to position [26, 0]
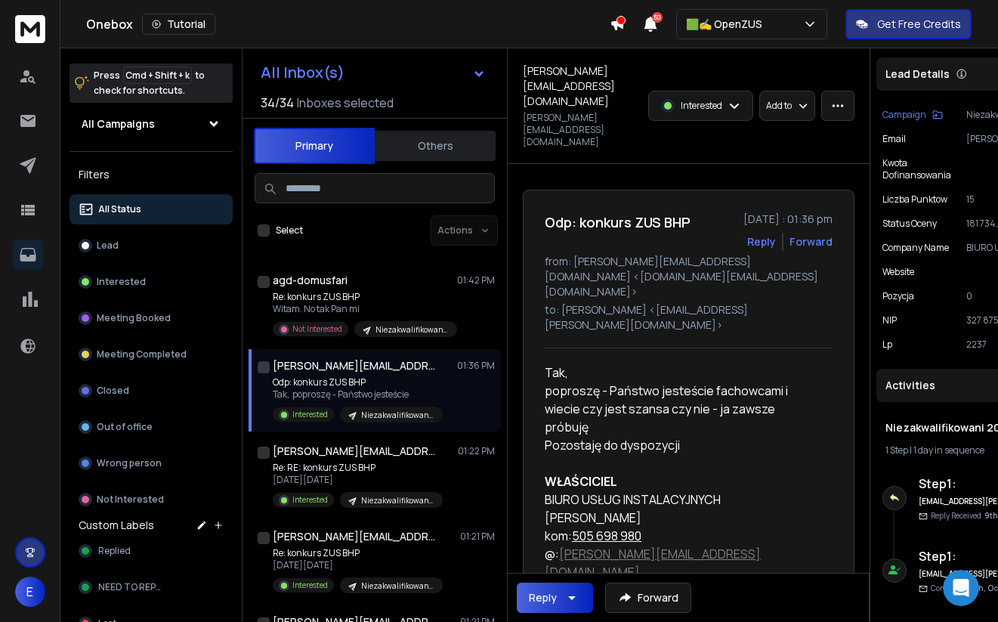
click at [572, 593] on icon "button" at bounding box center [572, 597] width 18 height 18
click at [566, 557] on p "Reply All" at bounding box center [563, 558] width 42 height 15
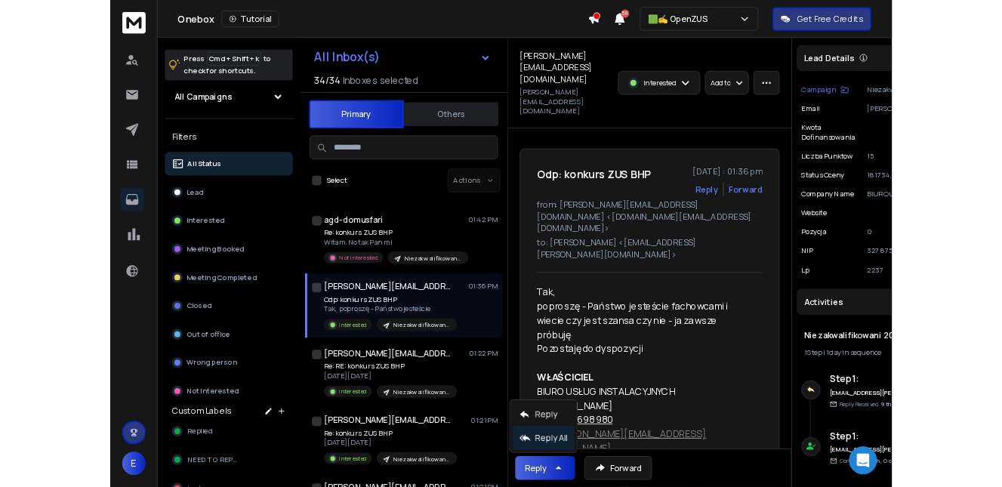
scroll to position [0, 0]
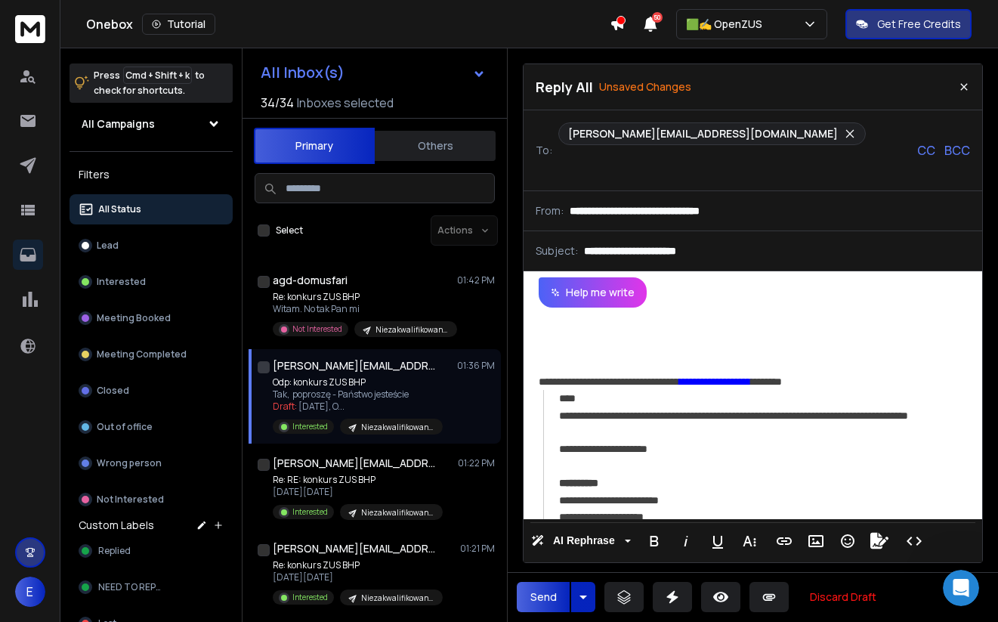
click at [844, 133] on icon at bounding box center [850, 134] width 12 height 12
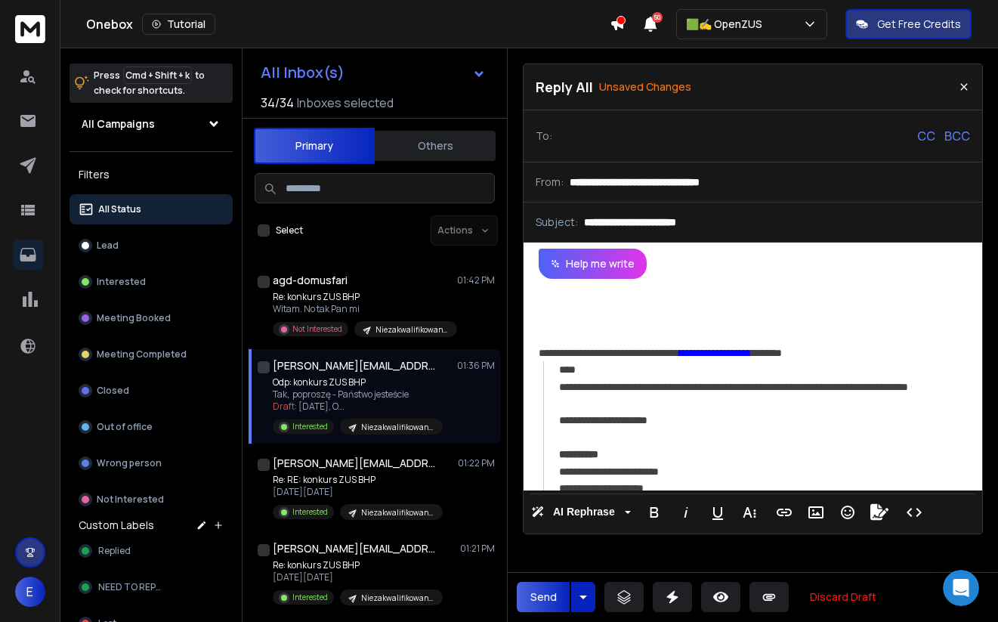
click at [664, 137] on input at bounding box center [611, 135] width 106 height 27
type input "**********"
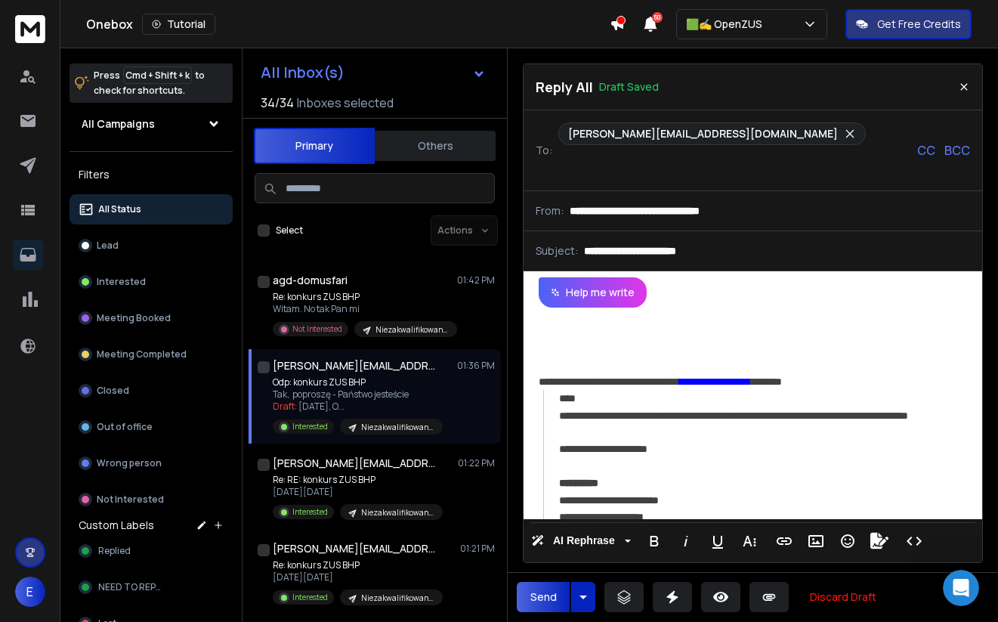
click at [549, 588] on button "Send" at bounding box center [543, 597] width 53 height 30
click at [548, 588] on button "Send" at bounding box center [543, 597] width 53 height 30
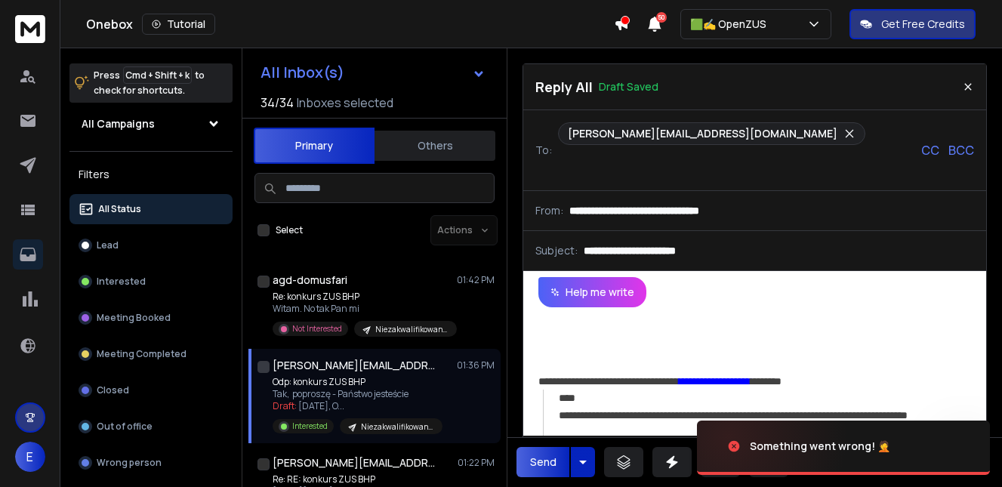
scroll to position [690, 0]
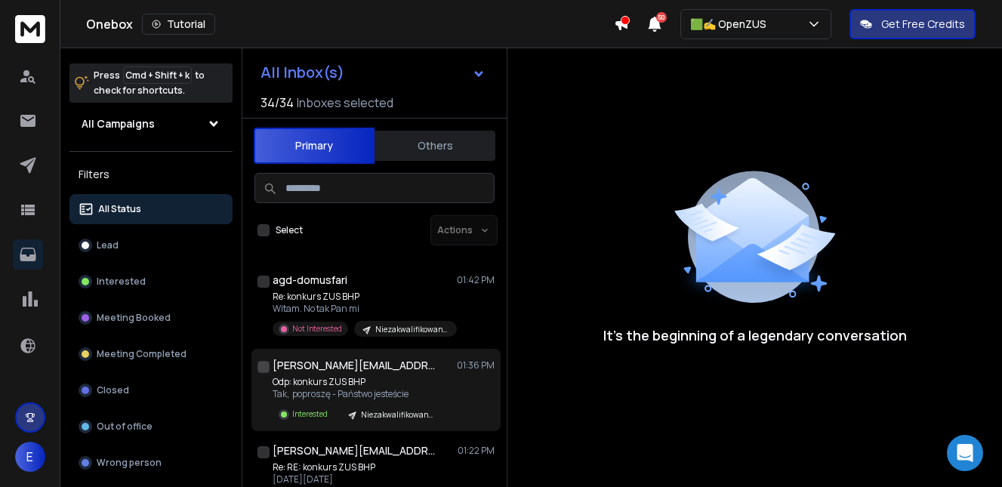
click at [365, 366] on h1 "[PERSON_NAME][EMAIL_ADDRESS][DOMAIN_NAME]" at bounding box center [356, 365] width 166 height 15
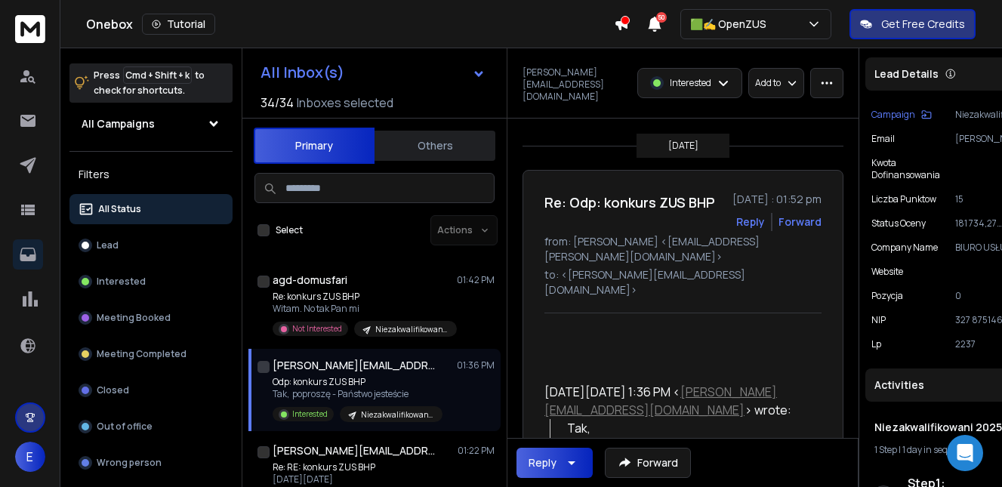
click at [572, 462] on icon "button" at bounding box center [572, 463] width 8 height 4
click at [554, 427] on p "Reply All" at bounding box center [563, 424] width 42 height 15
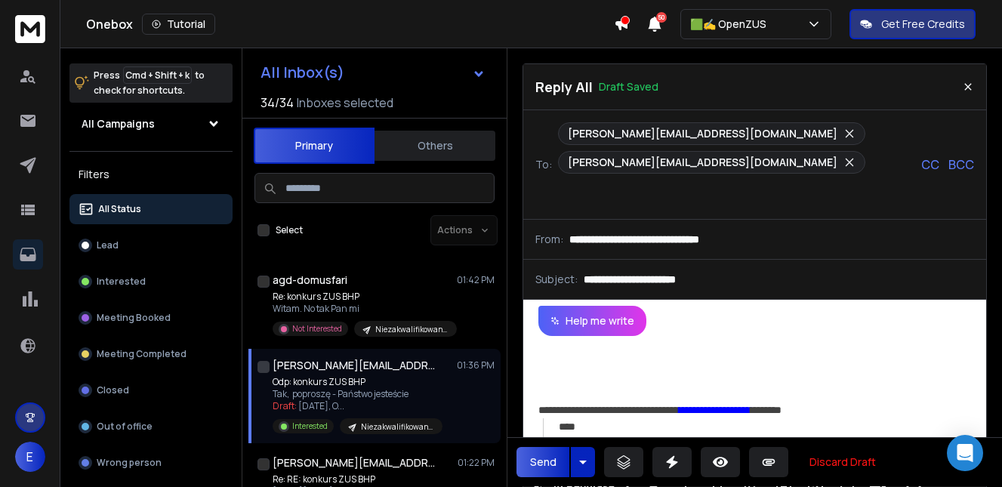
click at [844, 156] on icon at bounding box center [850, 162] width 12 height 12
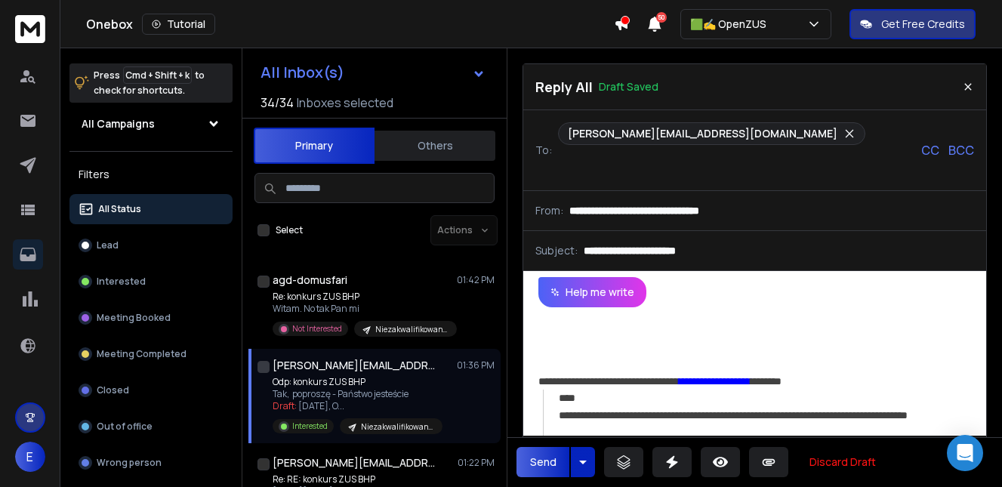
click at [554, 458] on button "Send" at bounding box center [543, 462] width 53 height 30
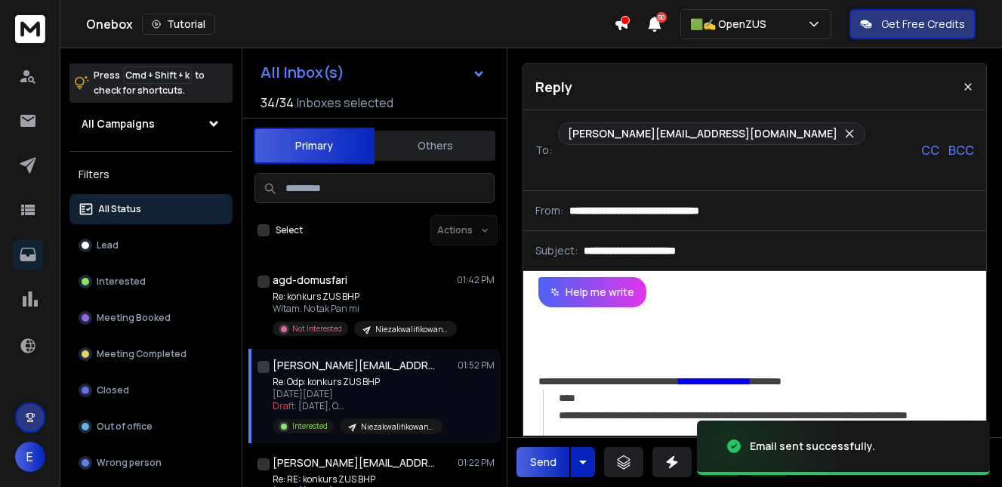
click at [362, 388] on p "[DATE][DATE]" at bounding box center [358, 394] width 170 height 12
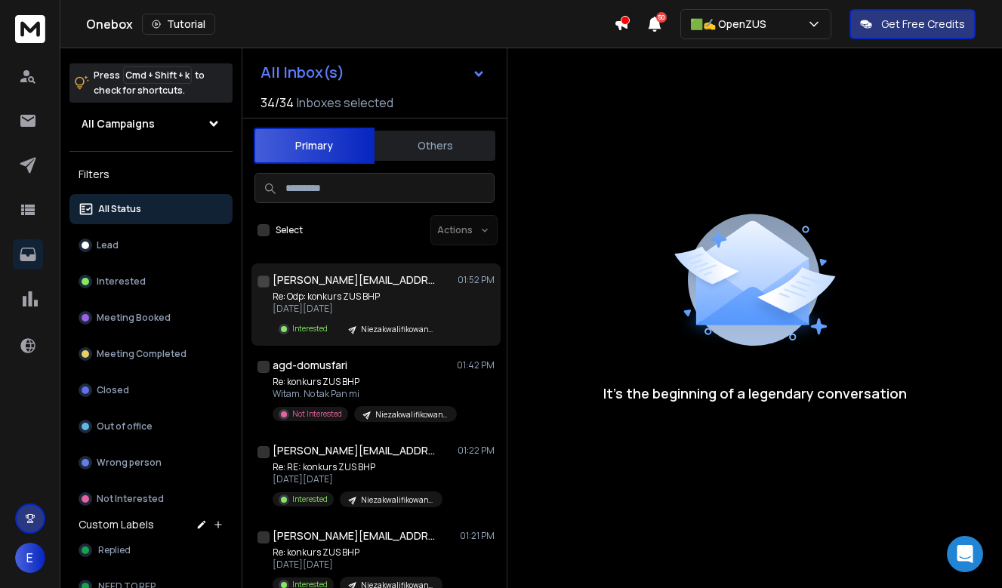
click at [380, 281] on h1 "[PERSON_NAME][EMAIL_ADDRESS][DOMAIN_NAME]" at bounding box center [356, 280] width 166 height 15
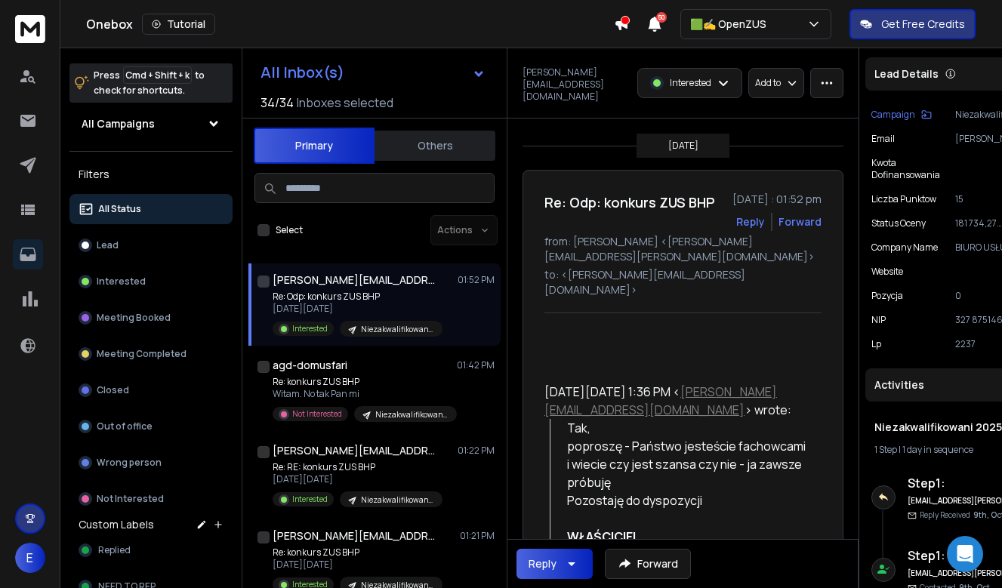
click at [706, 79] on p "Interested" at bounding box center [691, 83] width 42 height 12
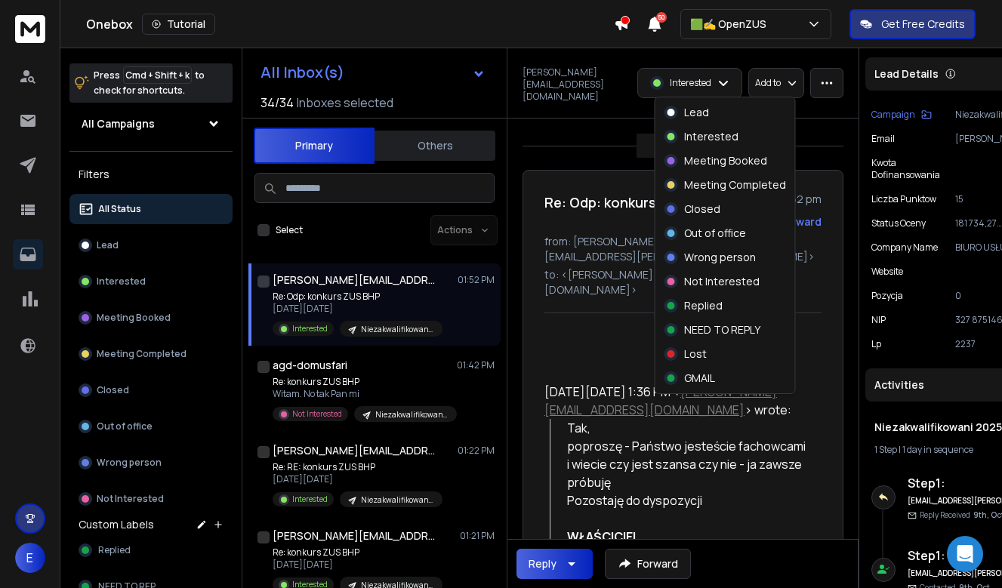
click at [706, 77] on p "Interested" at bounding box center [691, 83] width 42 height 12
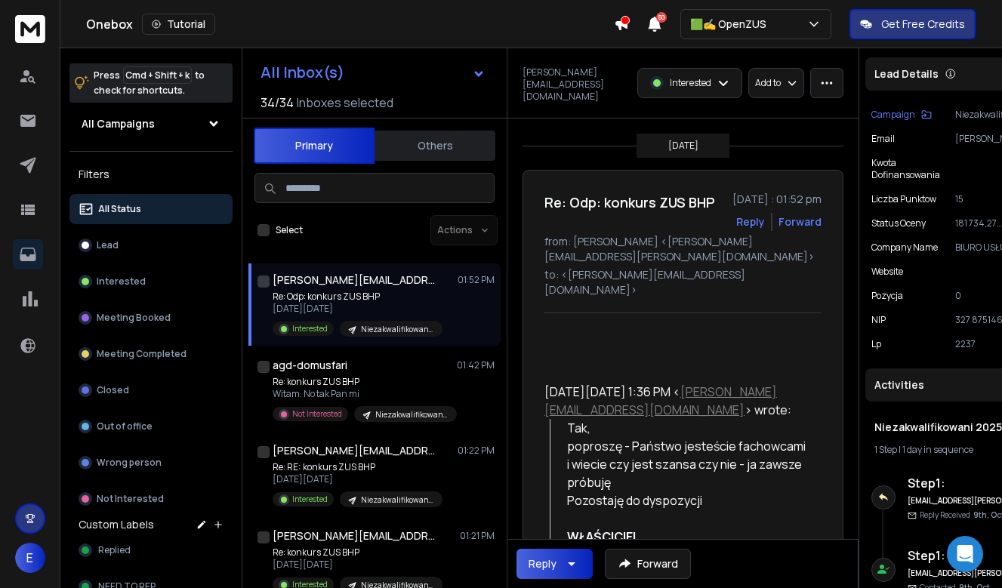
click at [706, 77] on p "Interested" at bounding box center [691, 83] width 42 height 12
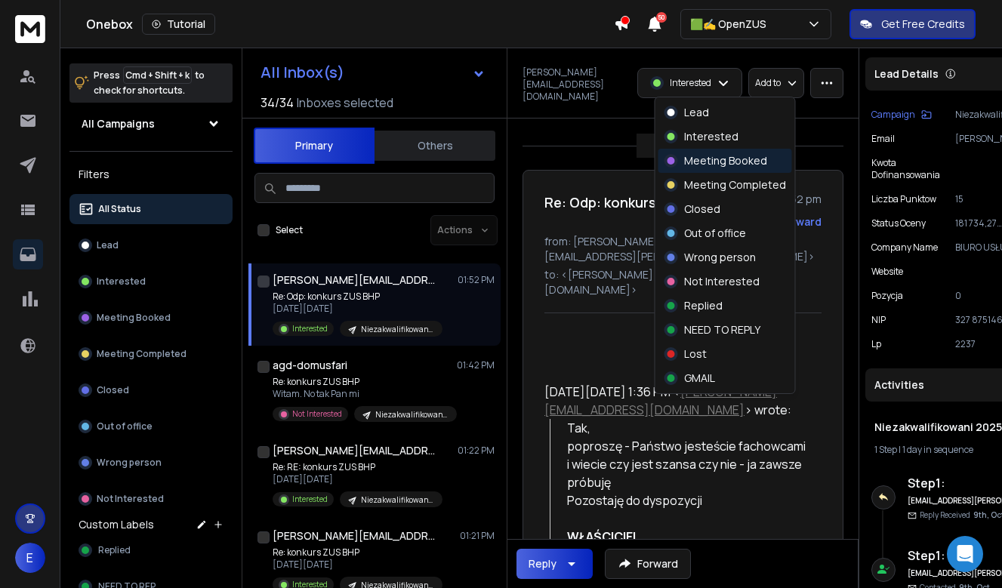
click at [740, 165] on p "Meeting Booked" at bounding box center [725, 160] width 83 height 15
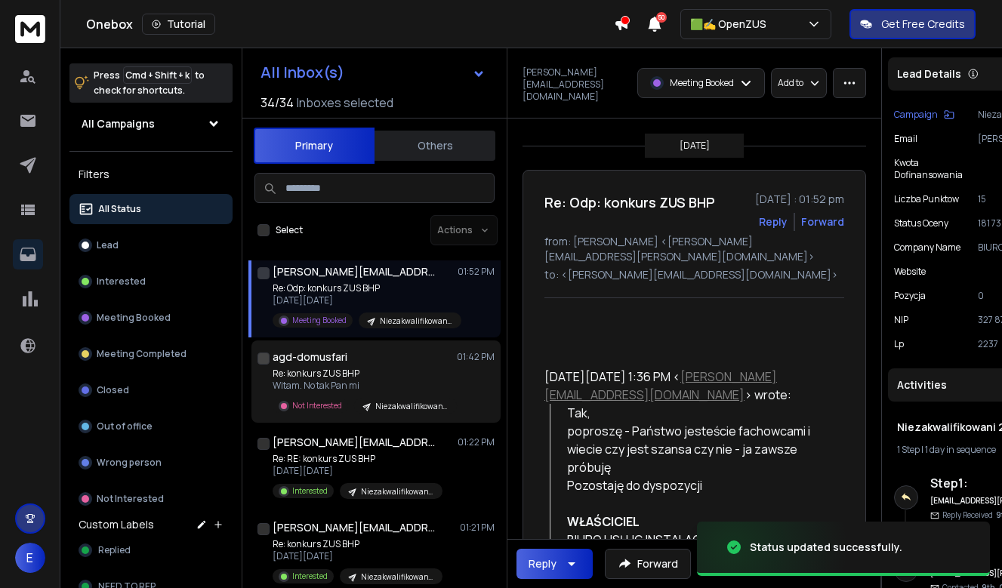
scroll to position [20, 0]
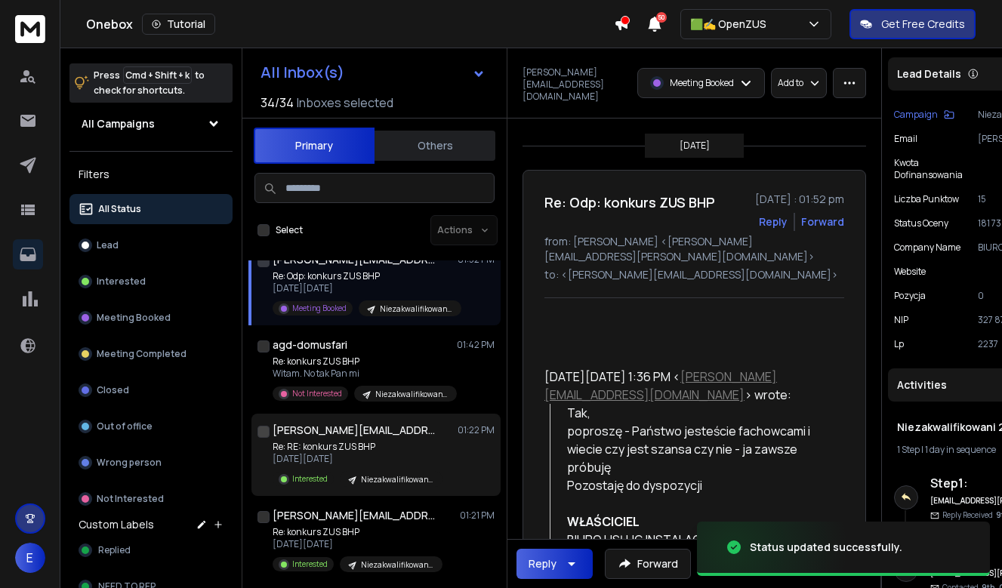
click at [364, 441] on p "Re: RE: konkurs ZUS BHP" at bounding box center [358, 447] width 170 height 12
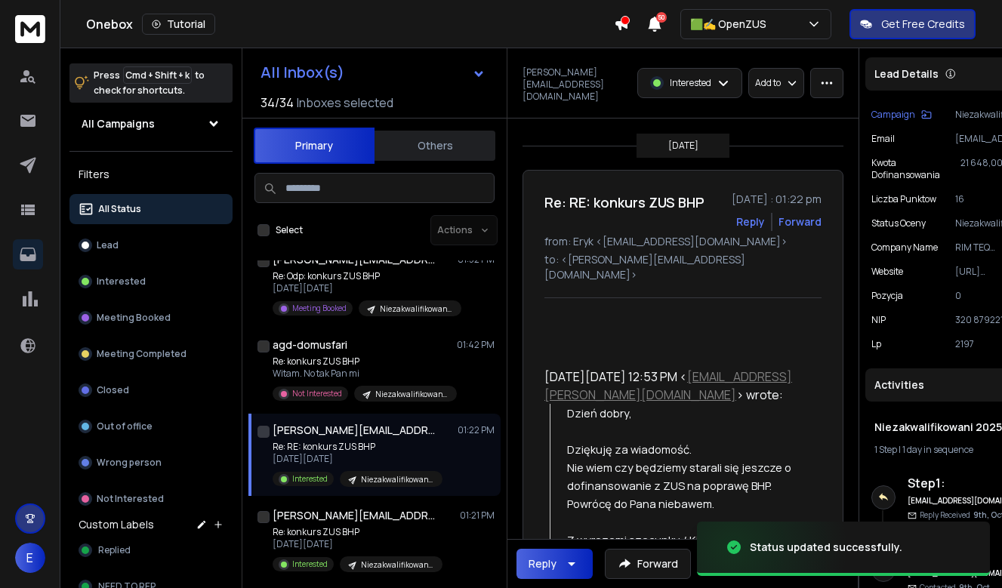
click at [664, 81] on div at bounding box center [657, 83] width 14 height 14
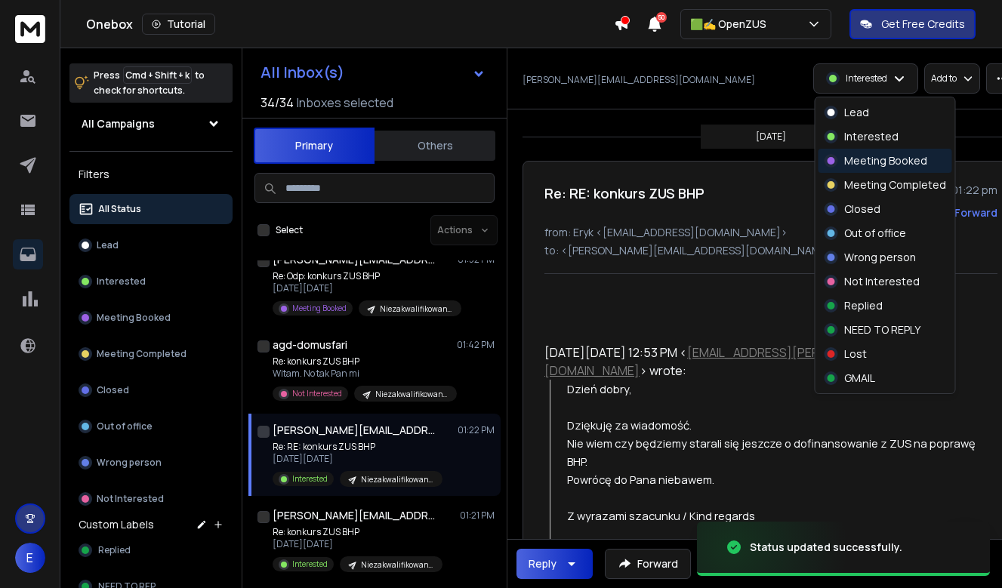
click at [853, 169] on div "Meeting Booked" at bounding box center [886, 161] width 134 height 24
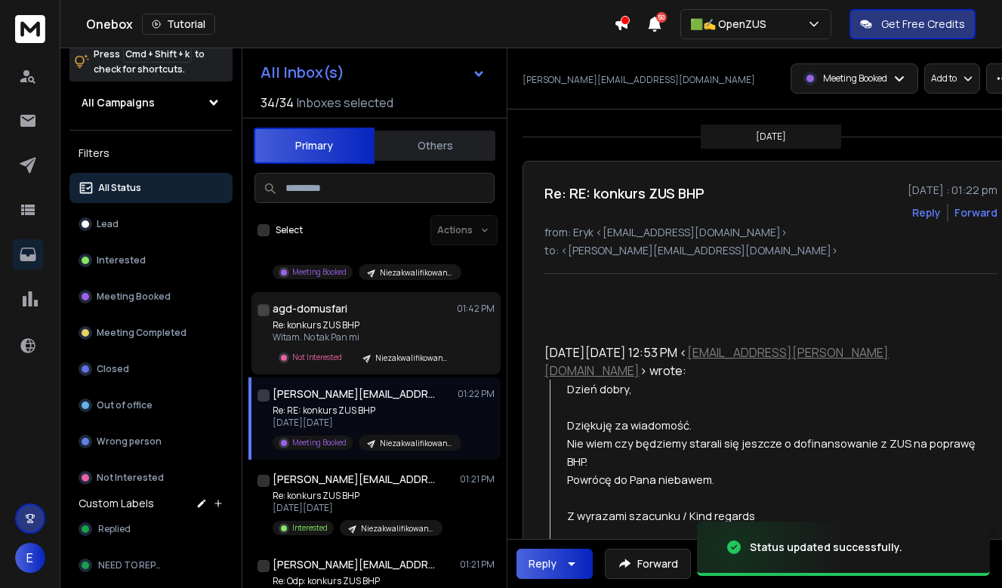
scroll to position [0, 0]
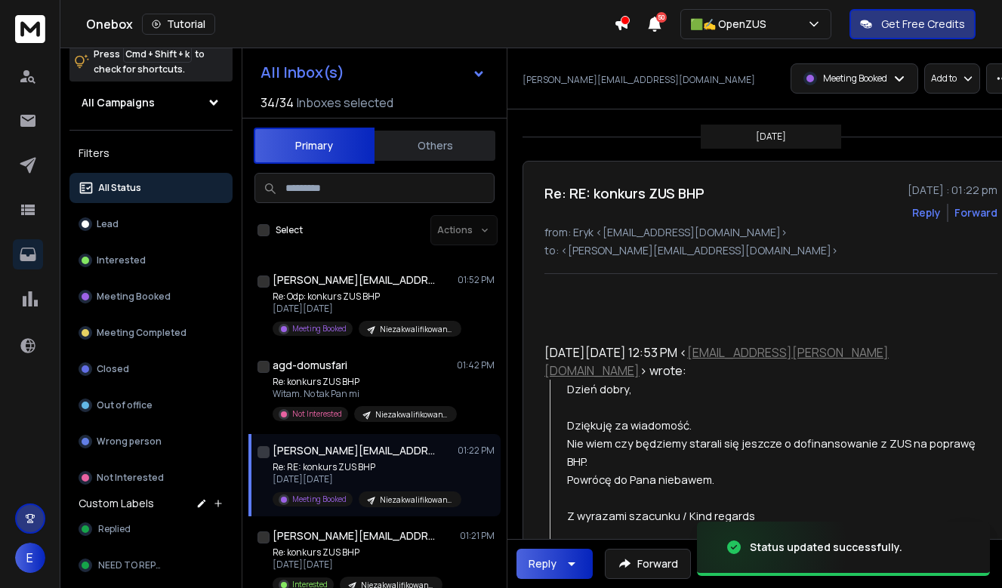
drag, startPoint x: 351, startPoint y: 297, endPoint x: 736, endPoint y: 124, distance: 421.5
click at [351, 297] on p "Re: Odp: konkurs ZUS BHP" at bounding box center [363, 297] width 181 height 12
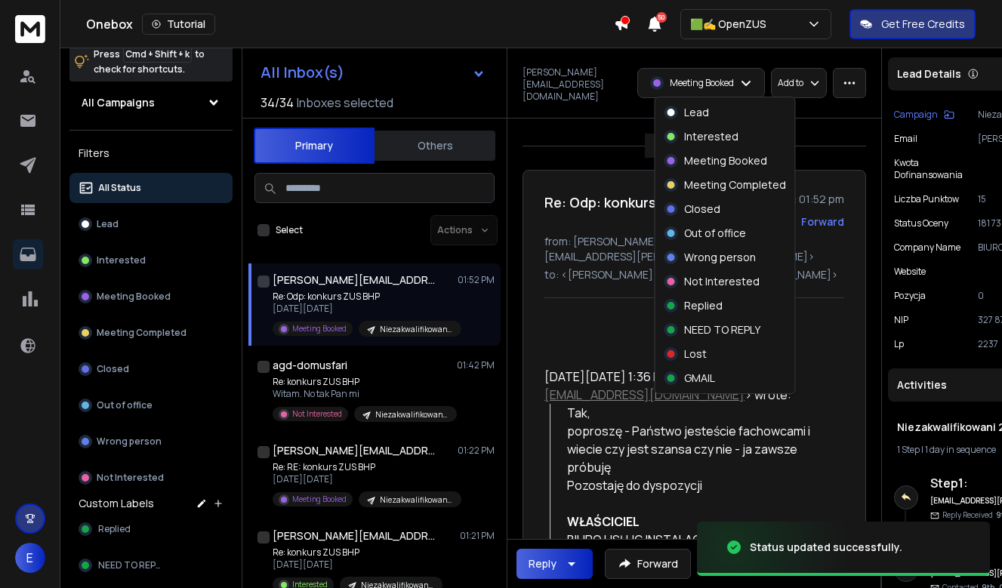
click at [734, 83] on p "Meeting Booked" at bounding box center [702, 83] width 64 height 12
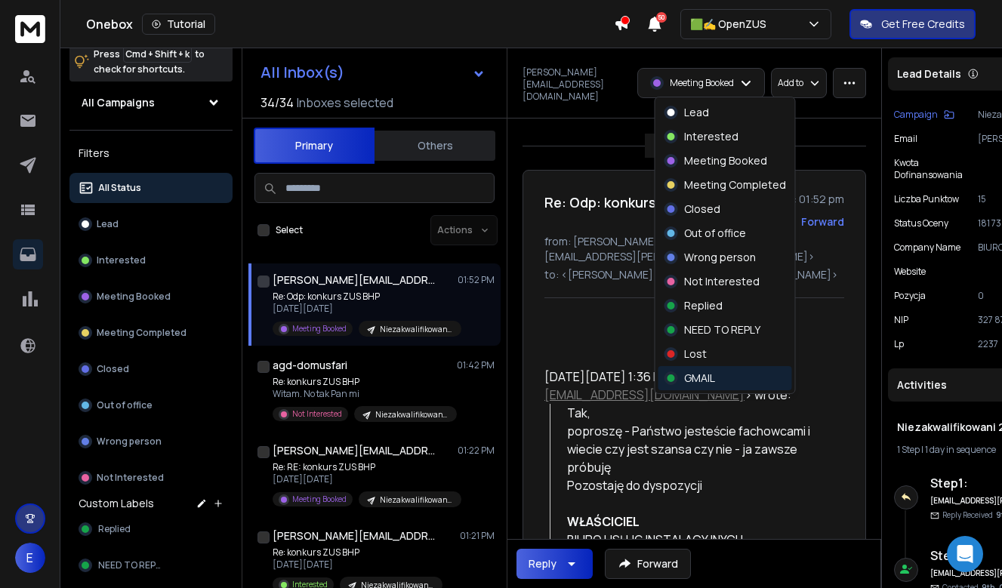
drag, startPoint x: 707, startPoint y: 379, endPoint x: 613, endPoint y: 421, distance: 102.8
click at [707, 379] on p "GMAIL" at bounding box center [699, 378] width 31 height 15
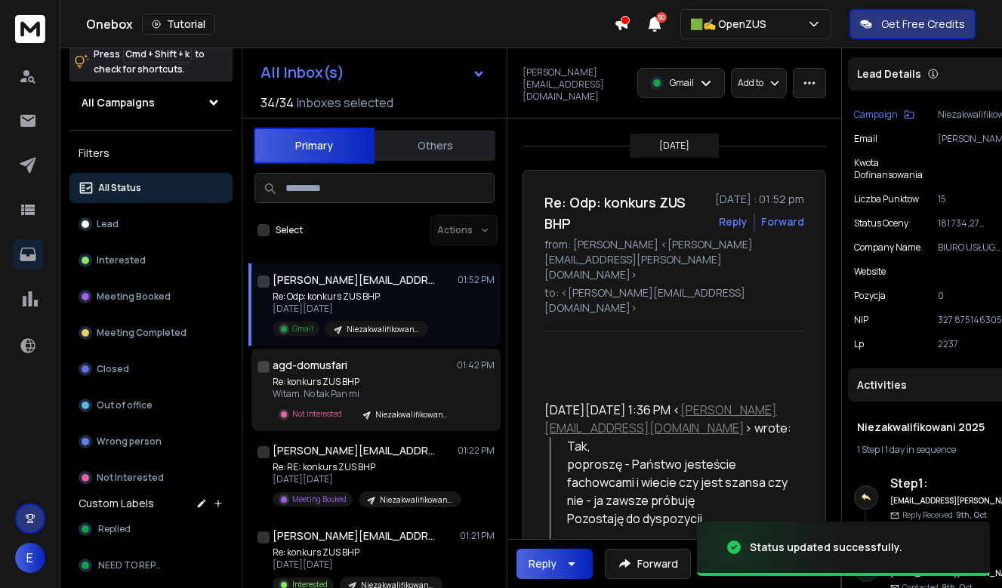
click at [383, 475] on p "On Thursday, Oct 9, 2025" at bounding box center [363, 480] width 181 height 12
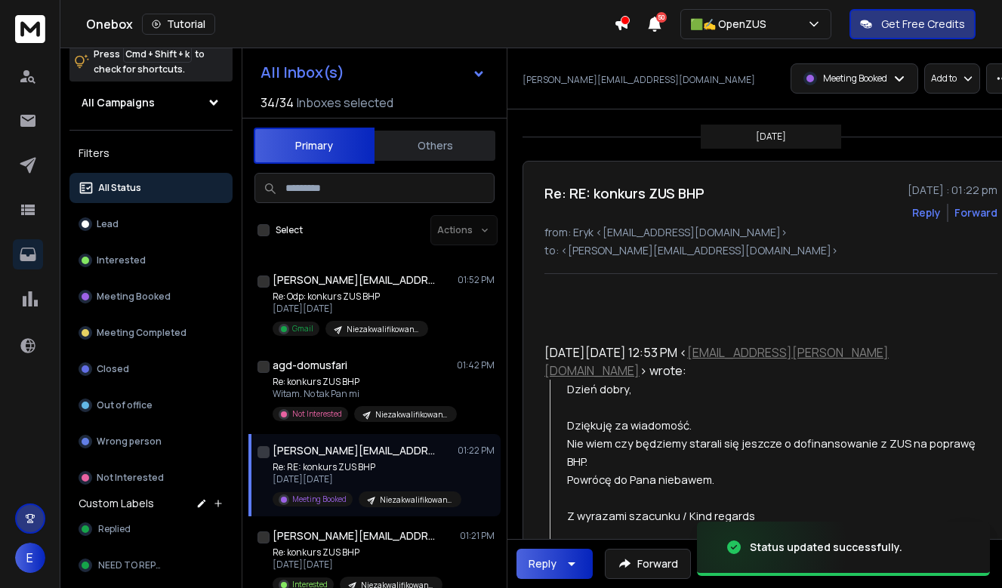
click at [812, 72] on div at bounding box center [811, 79] width 14 height 14
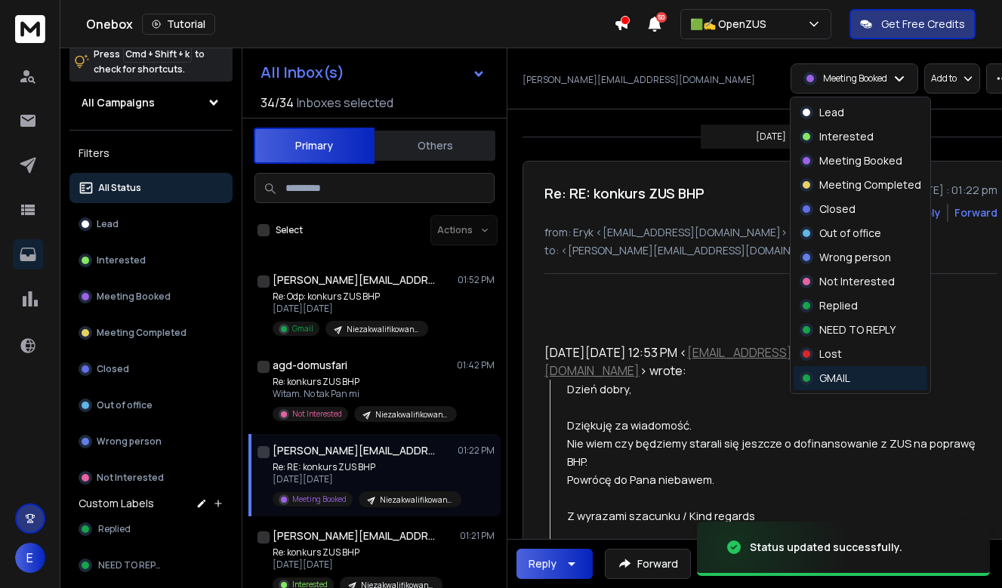
click at [809, 381] on span at bounding box center [807, 379] width 14 height 14
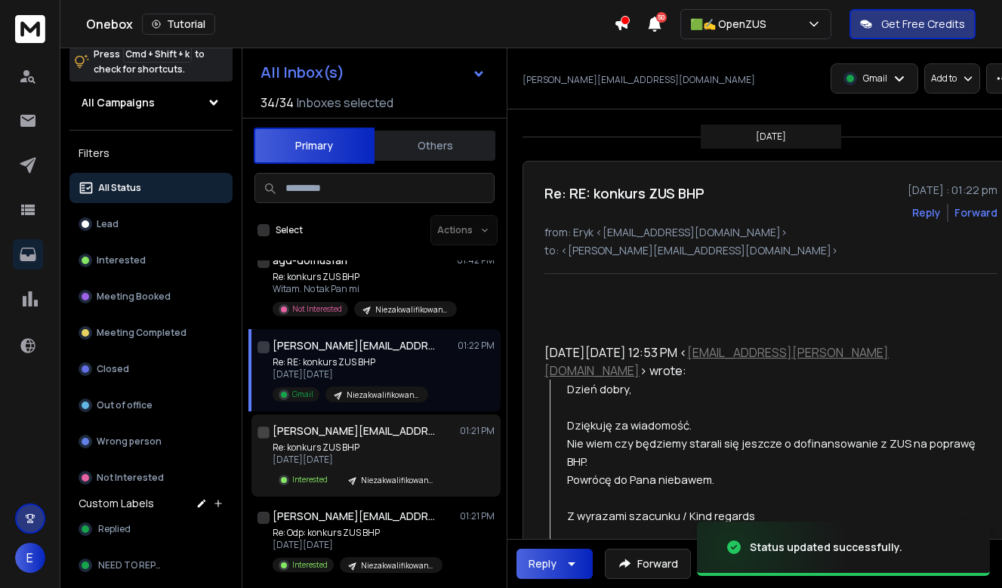
click at [363, 417] on div "j.banas@openqualis.pl 01:21 PM Re: konkurs ZUS BHP On Thursday, Oct 9, 2025 Int…" at bounding box center [375, 456] width 249 height 82
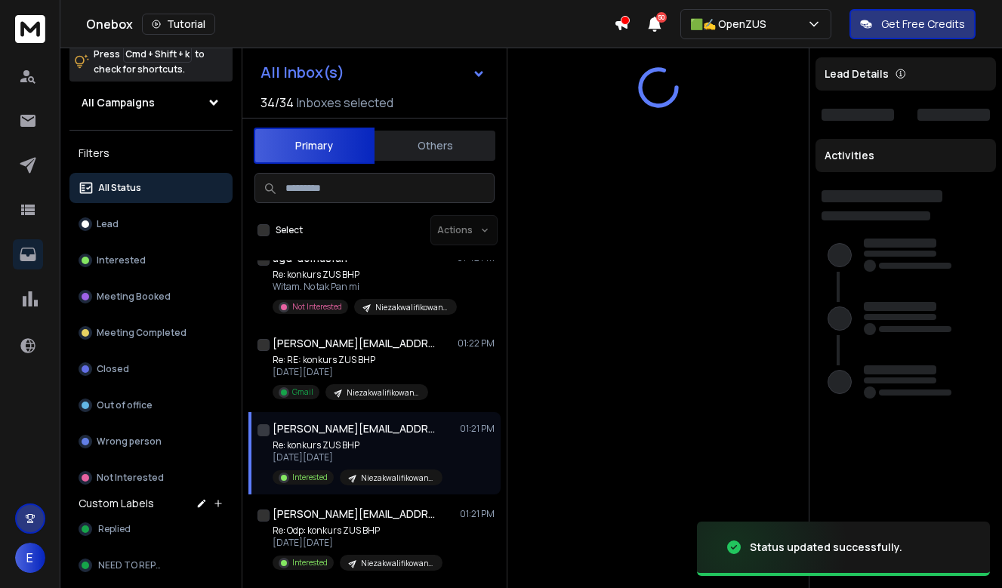
scroll to position [108, 0]
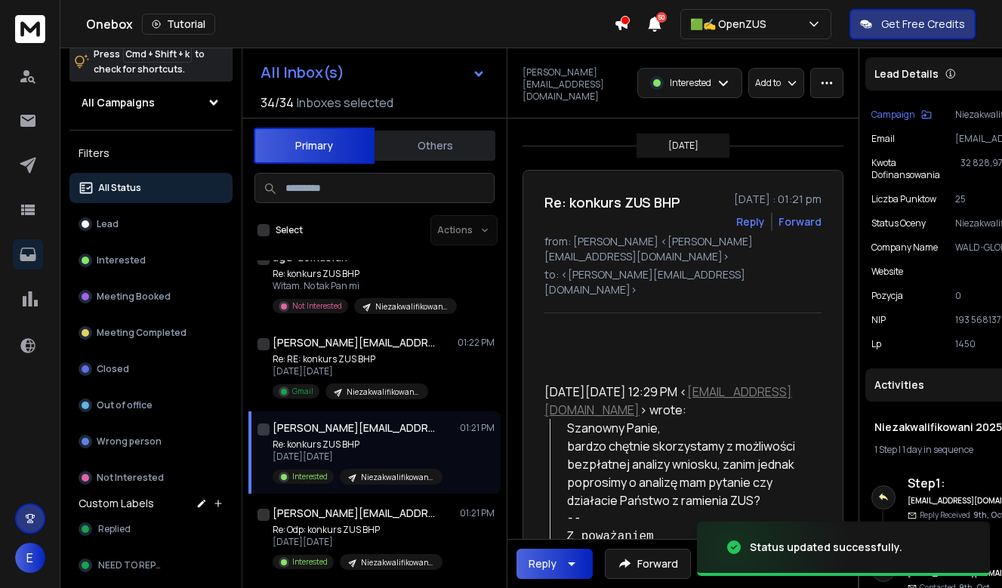
click at [714, 88] on div "Interested" at bounding box center [689, 83] width 103 height 29
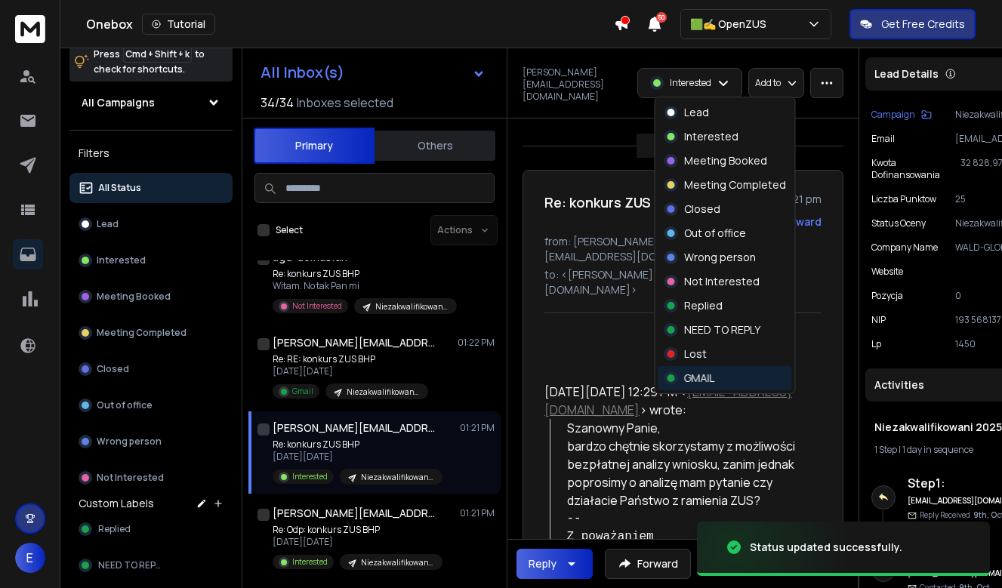
click at [703, 373] on p "GMAIL" at bounding box center [699, 378] width 31 height 15
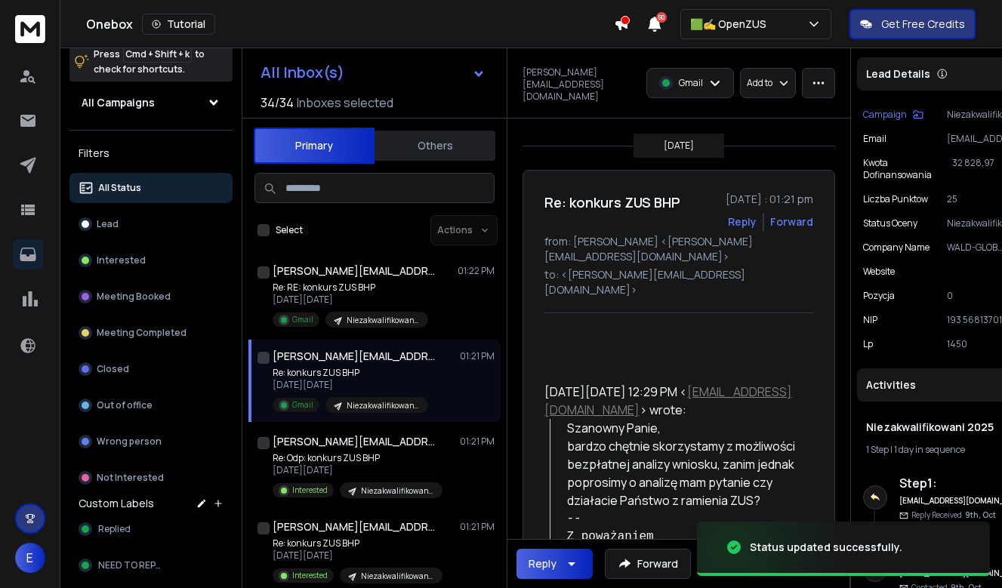
scroll to position [205, 0]
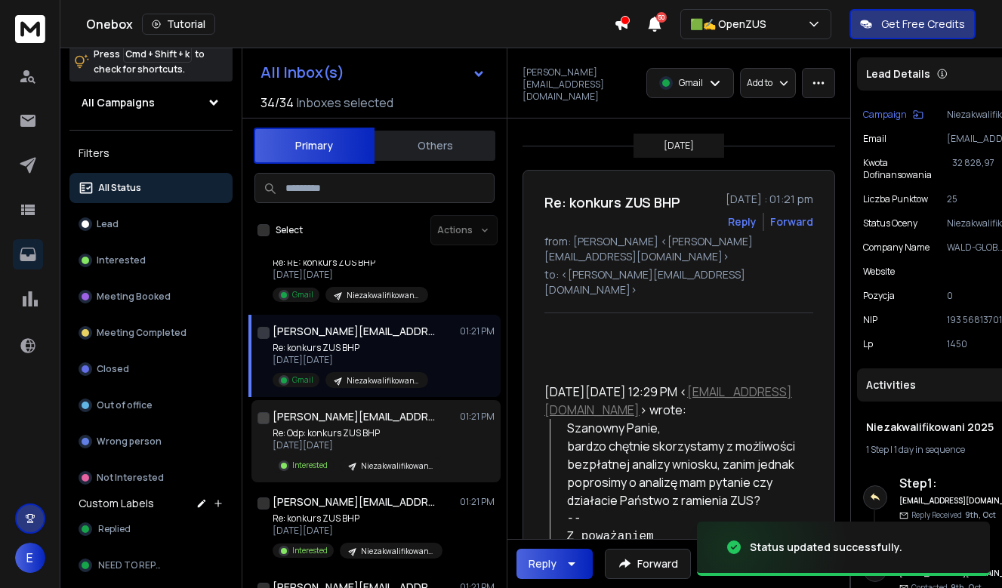
click at [344, 427] on p "Re: Odp: konkurs ZUS BHP" at bounding box center [358, 433] width 170 height 12
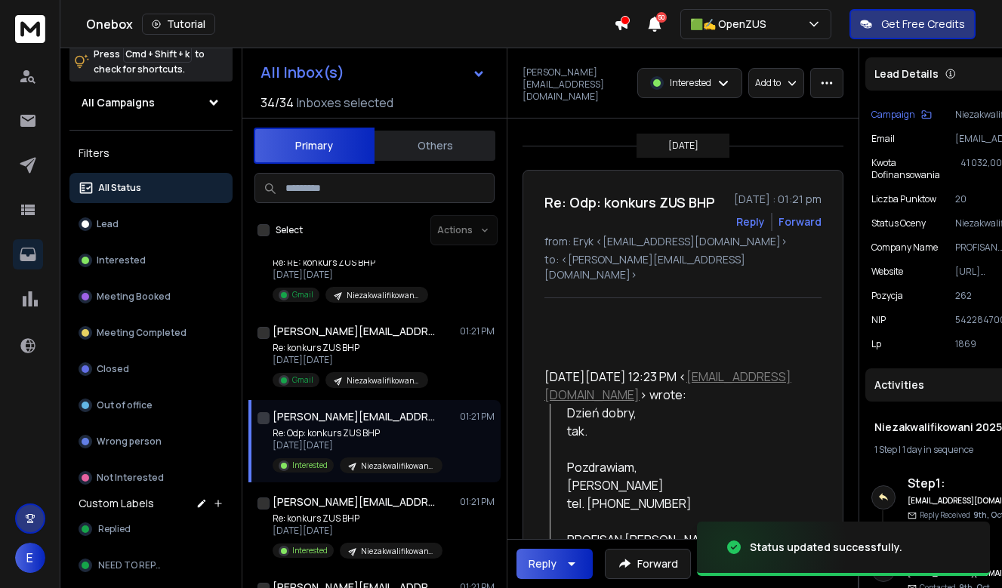
click at [711, 77] on p "Interested" at bounding box center [691, 83] width 42 height 12
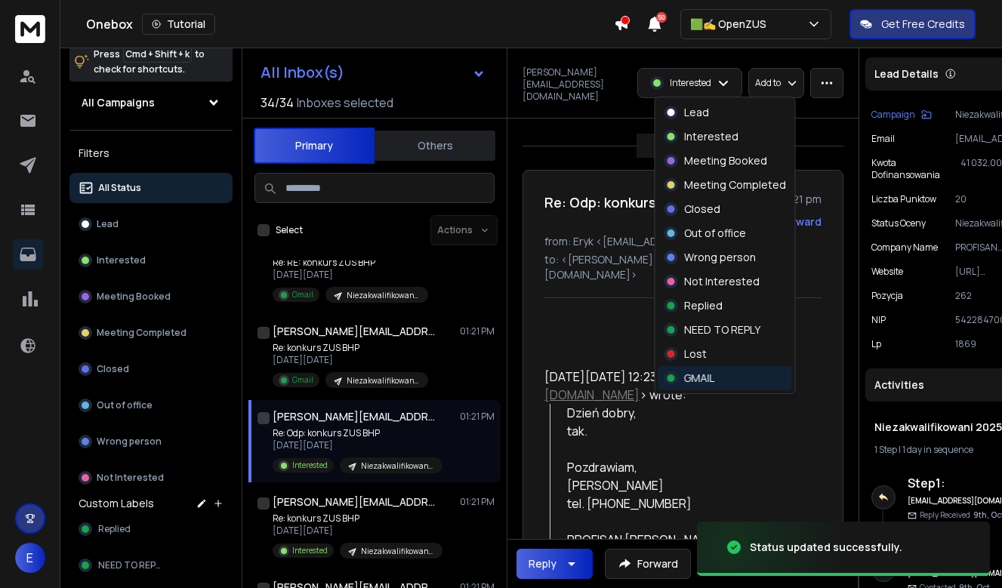
click at [699, 380] on p "GMAIL" at bounding box center [699, 378] width 31 height 15
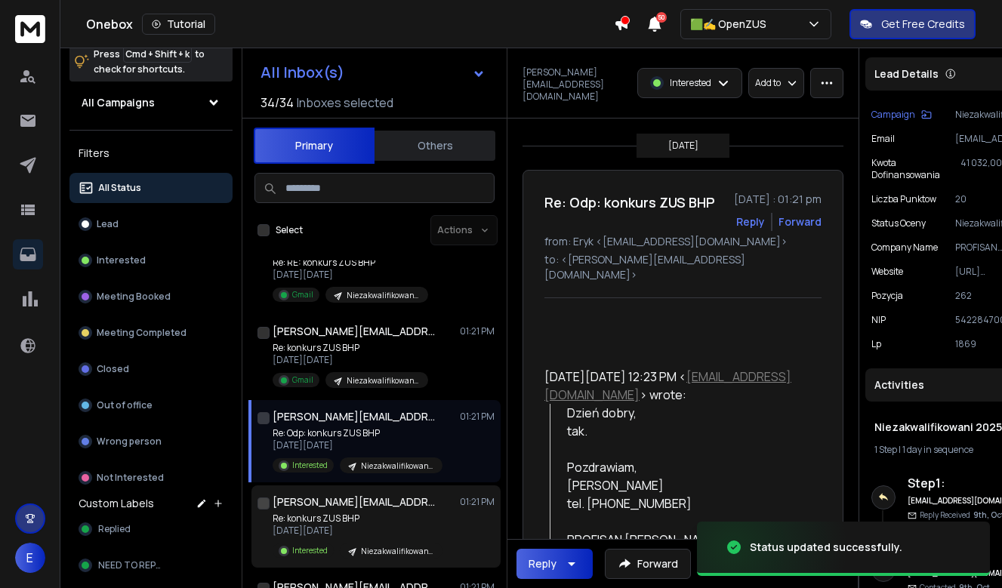
click at [423, 486] on p "Re: konkurs ZUS BHP" at bounding box center [358, 519] width 170 height 12
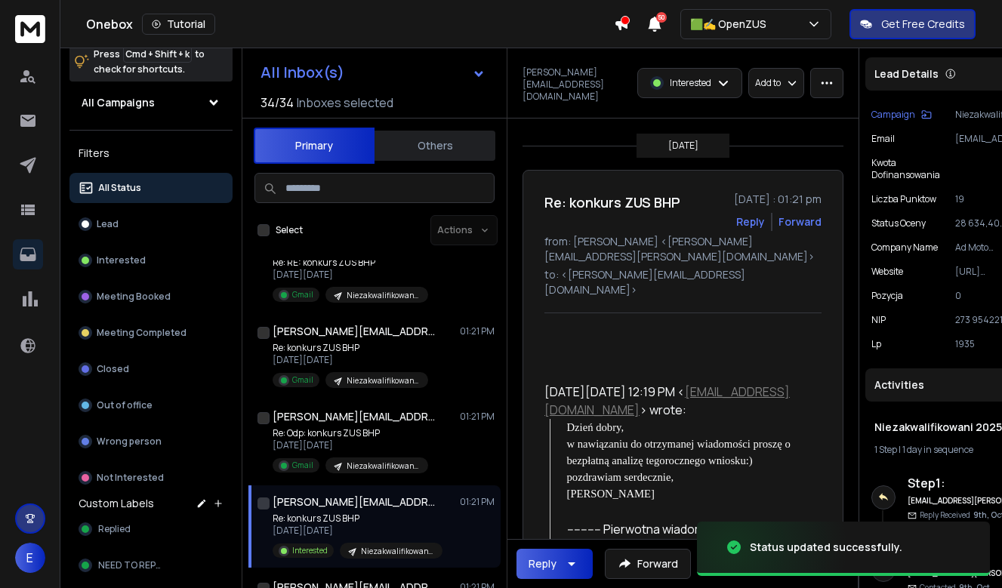
click at [711, 82] on p "Interested" at bounding box center [691, 83] width 42 height 12
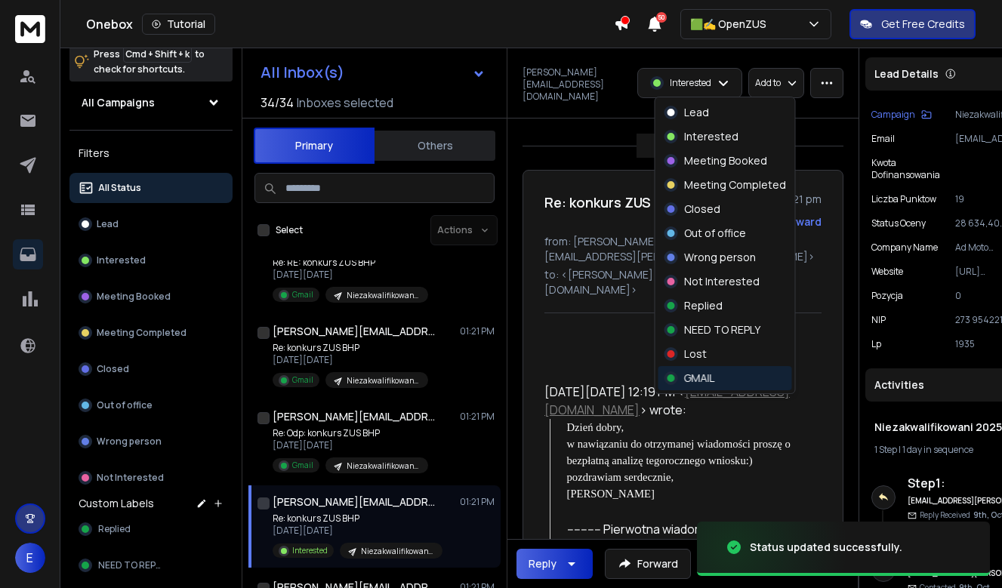
click at [719, 375] on div "GMAIL" at bounding box center [726, 378] width 134 height 24
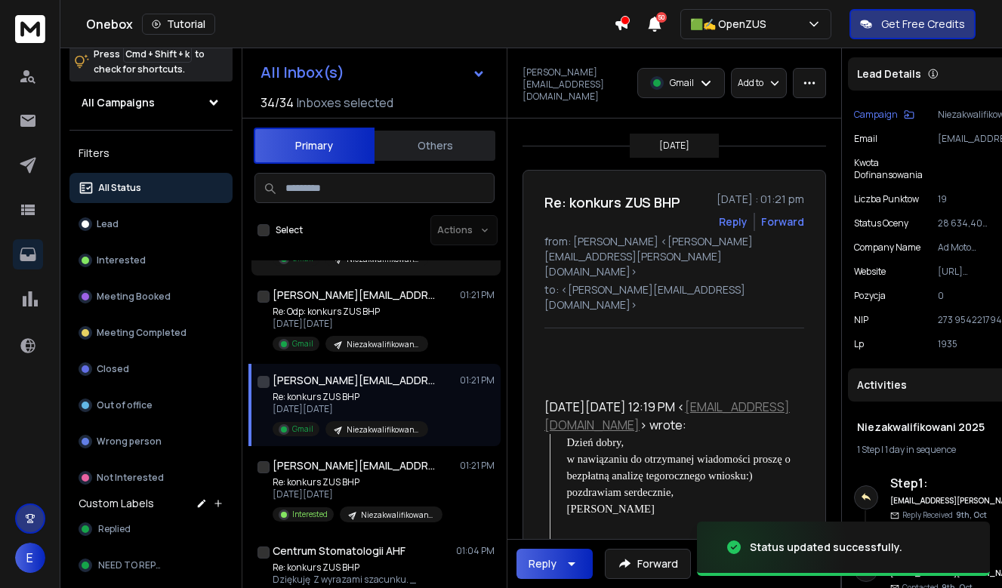
scroll to position [332, 0]
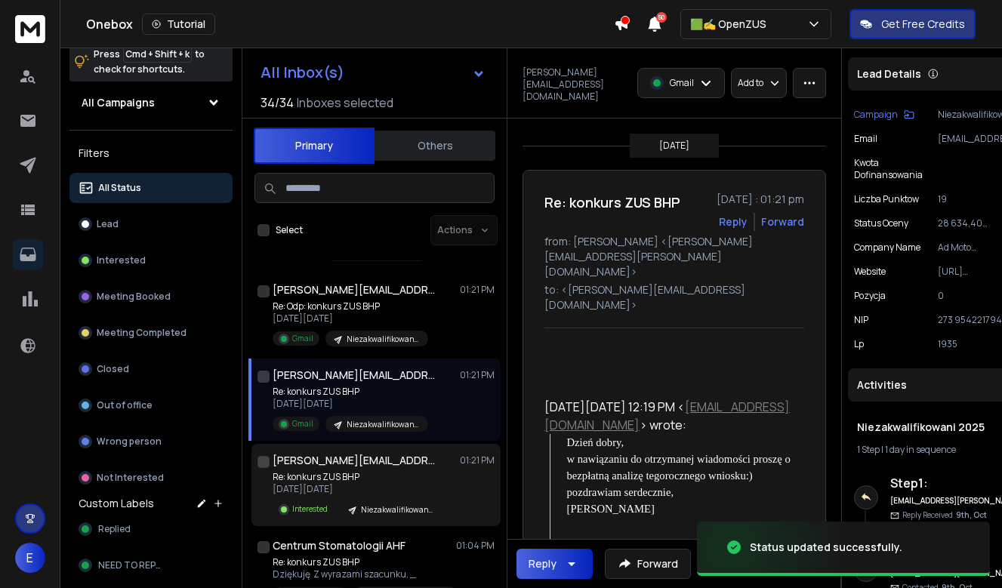
click at [375, 455] on h1 "[PERSON_NAME][EMAIL_ADDRESS][DOMAIN_NAME]" at bounding box center [356, 460] width 166 height 15
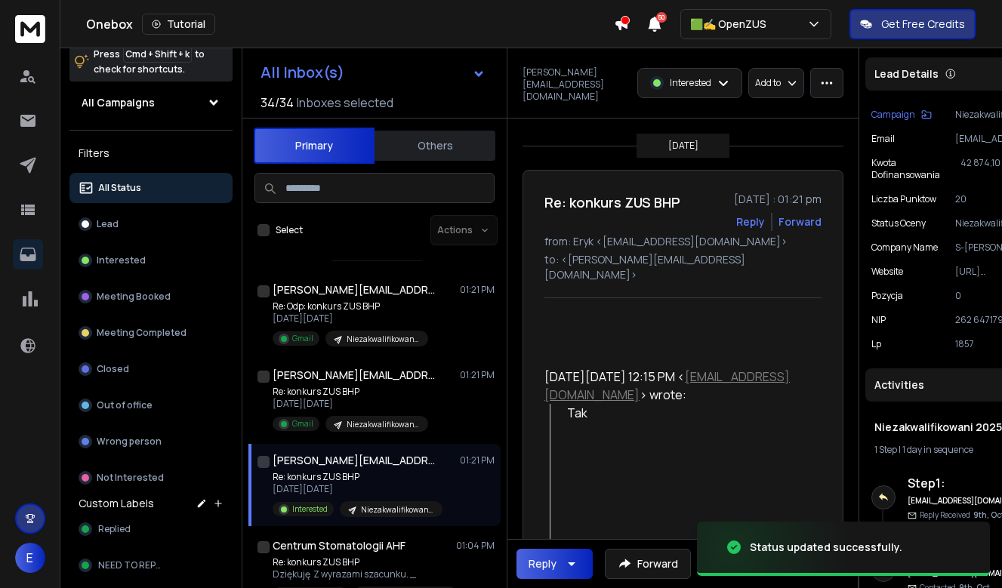
click at [711, 77] on p "Interested" at bounding box center [691, 83] width 42 height 12
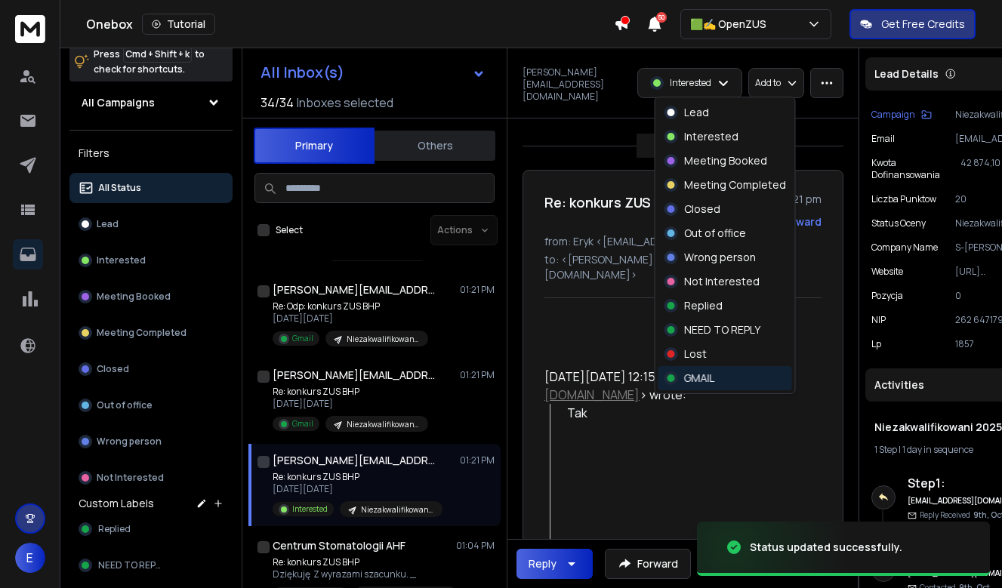
click at [736, 374] on div "GMAIL" at bounding box center [726, 378] width 134 height 24
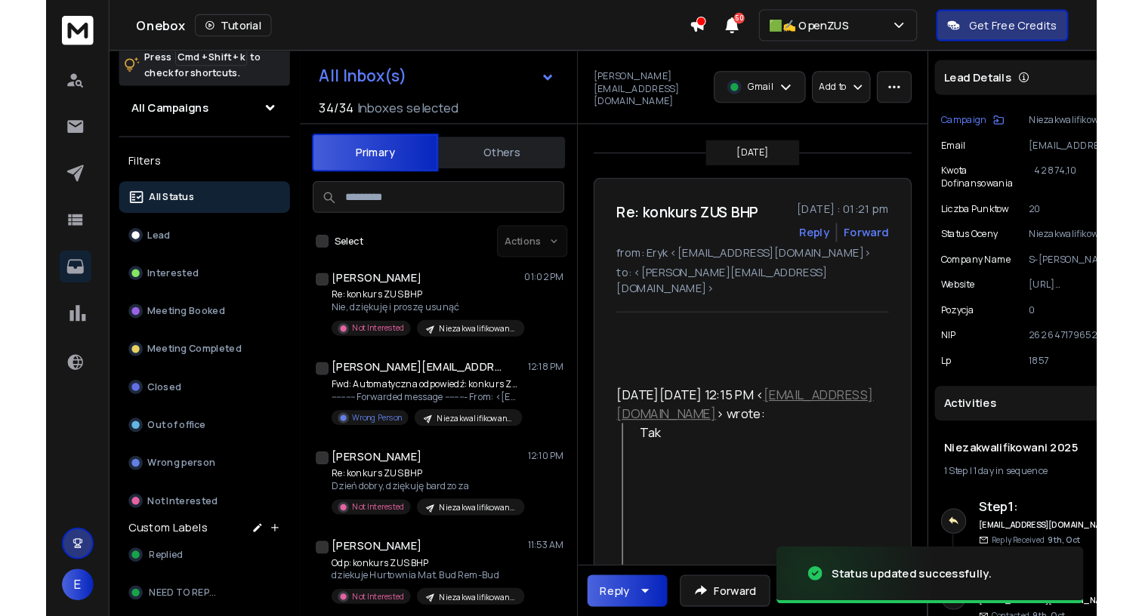
scroll to position [588, 0]
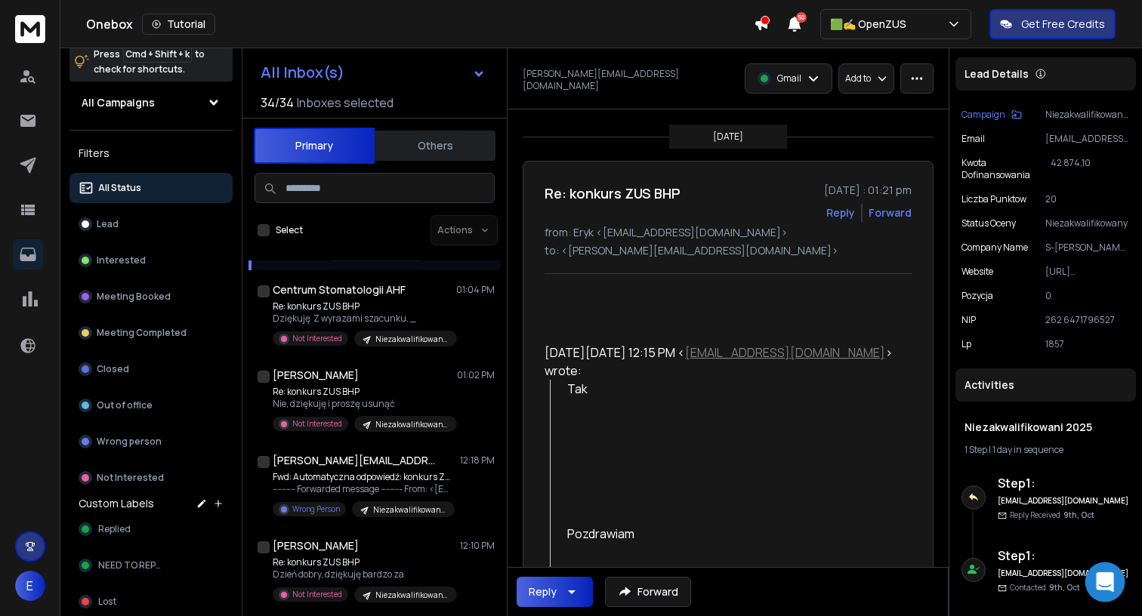
click at [1001, 486] on div "Open Intercom Messenger" at bounding box center [1105, 583] width 40 height 40
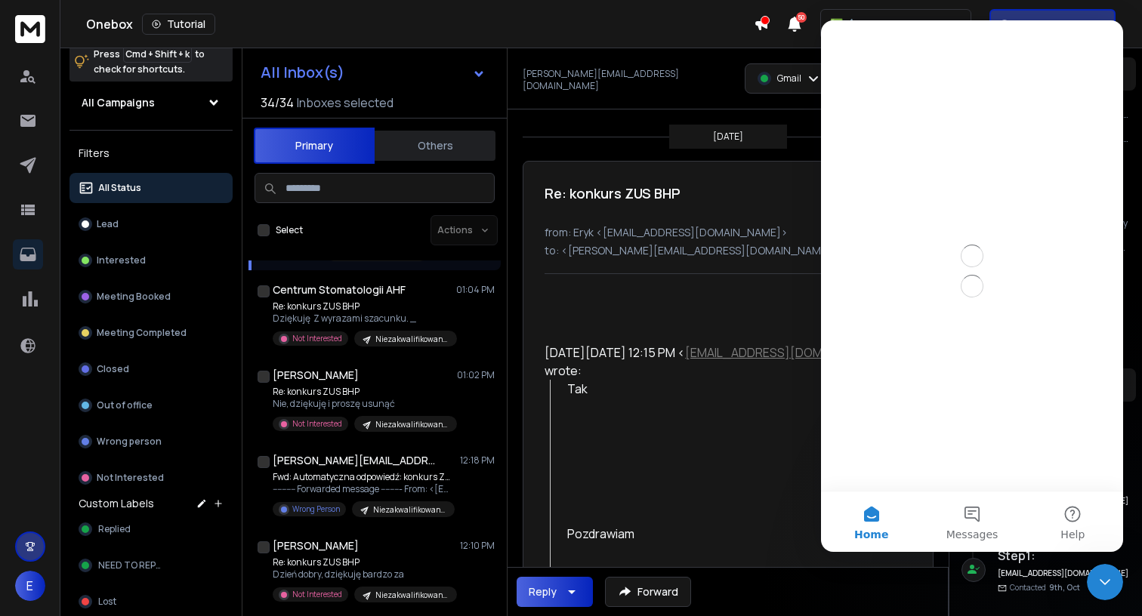
scroll to position [0, 0]
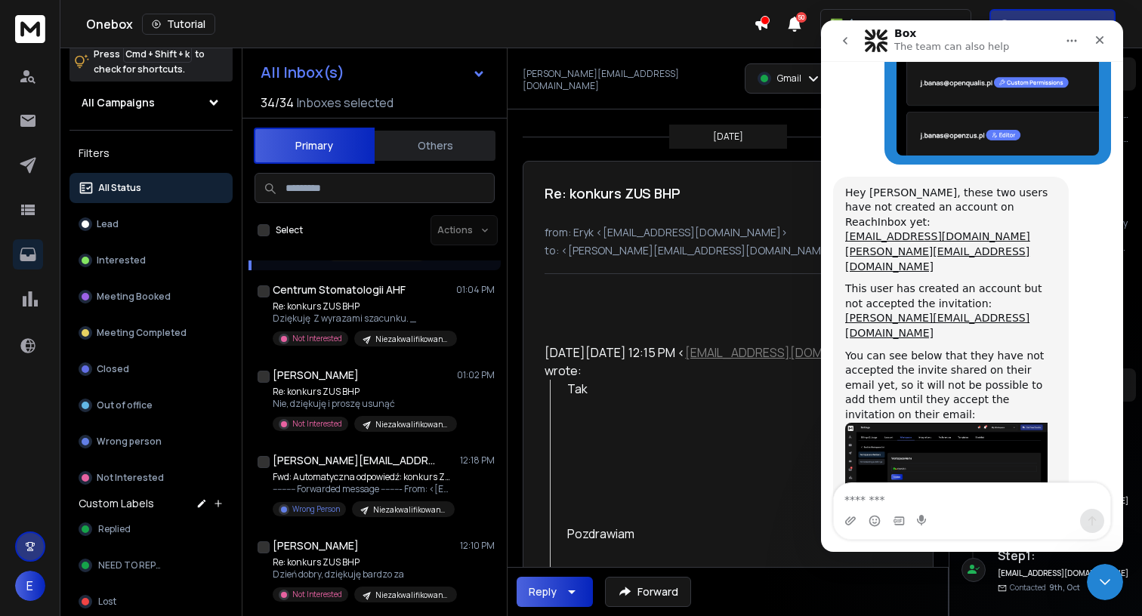
scroll to position [566, 0]
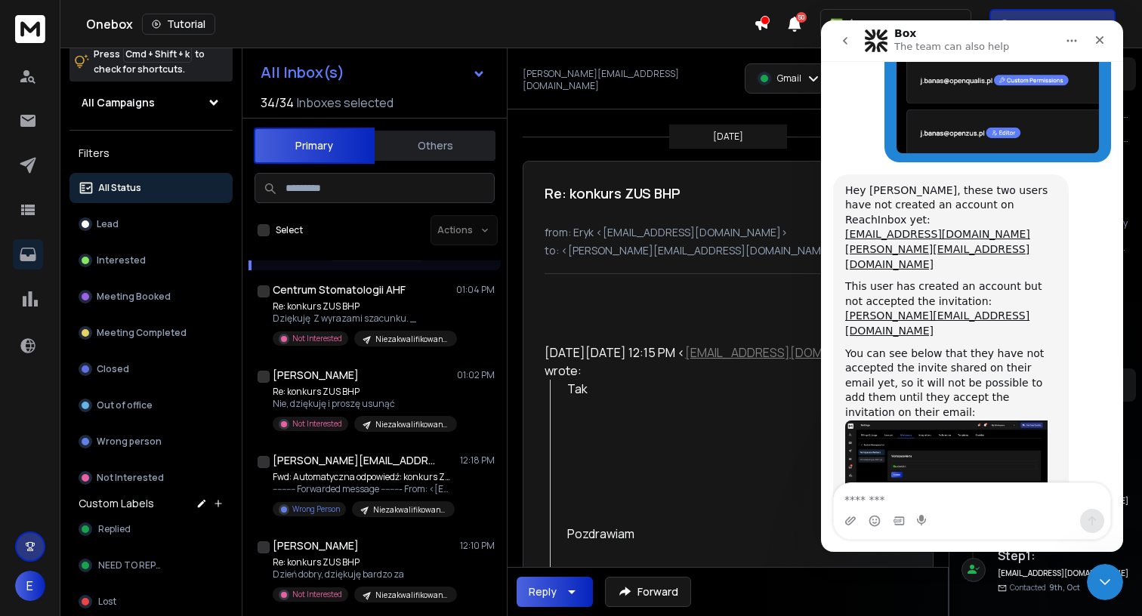
click at [970, 486] on textarea "Message…" at bounding box center [972, 496] width 276 height 26
type textarea "**********"
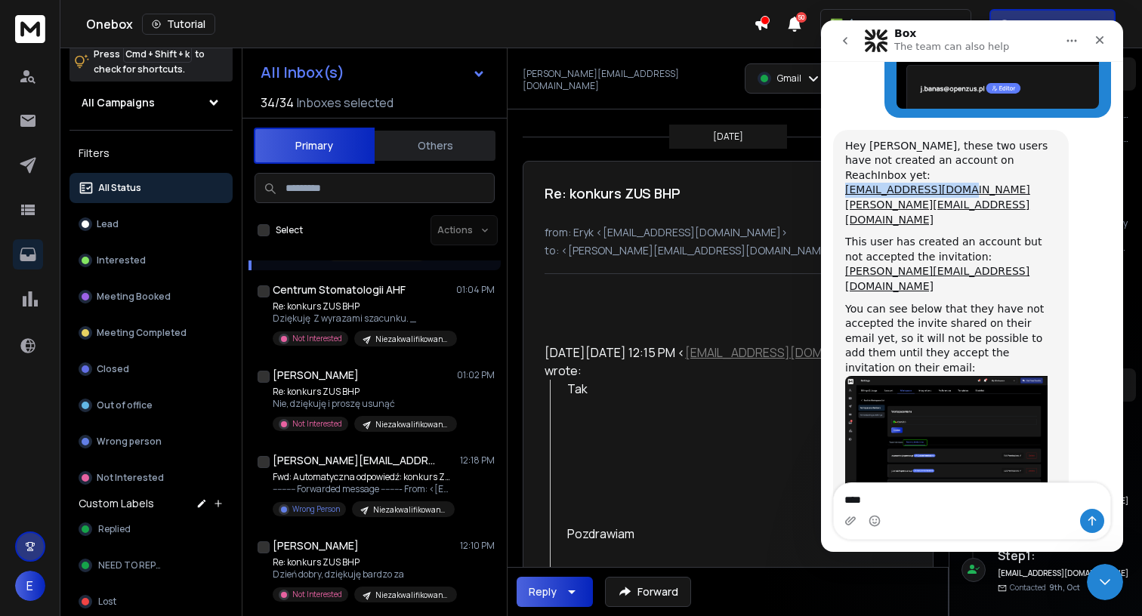
drag, startPoint x: 963, startPoint y: 116, endPoint x: 835, endPoint y: 118, distance: 127.6
click at [835, 130] on div "Hey Eryk, these two users have not created an account on ReachInbox yet: awasew…" at bounding box center [951, 320] width 236 height 381
copy link "awasewicz@openzus.pl"
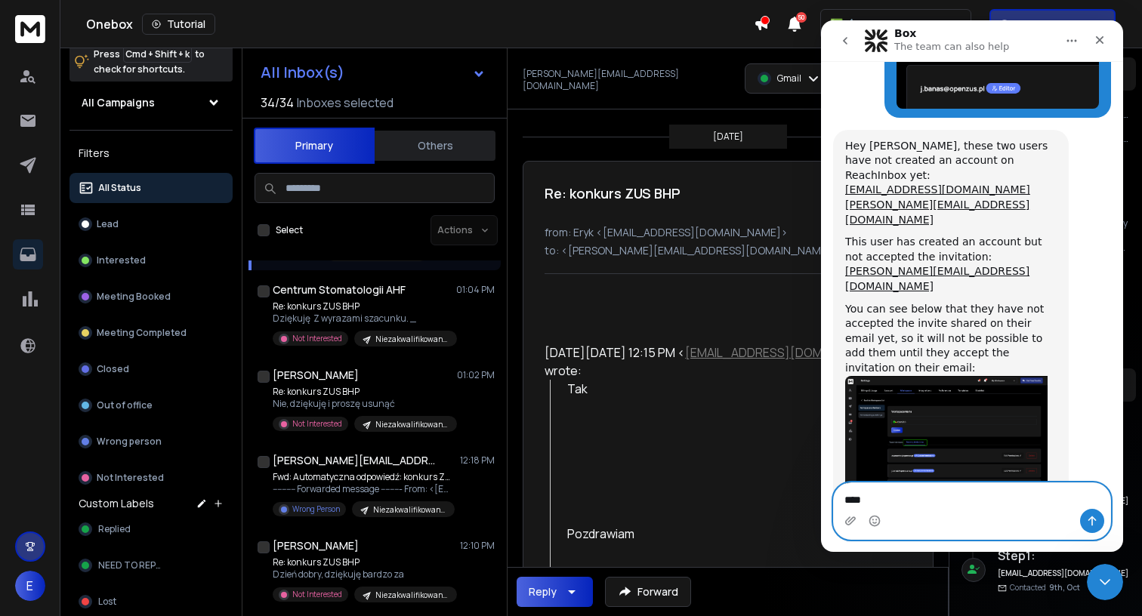
click at [909, 486] on textarea "***" at bounding box center [972, 496] width 276 height 26
paste textarea "**********"
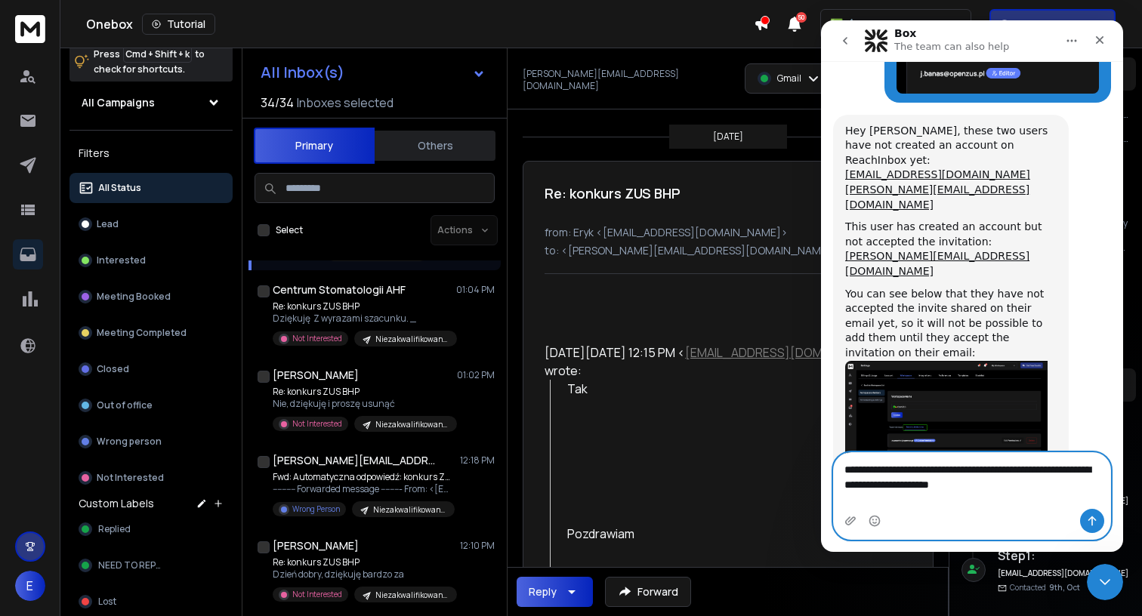
type textarea "**********"
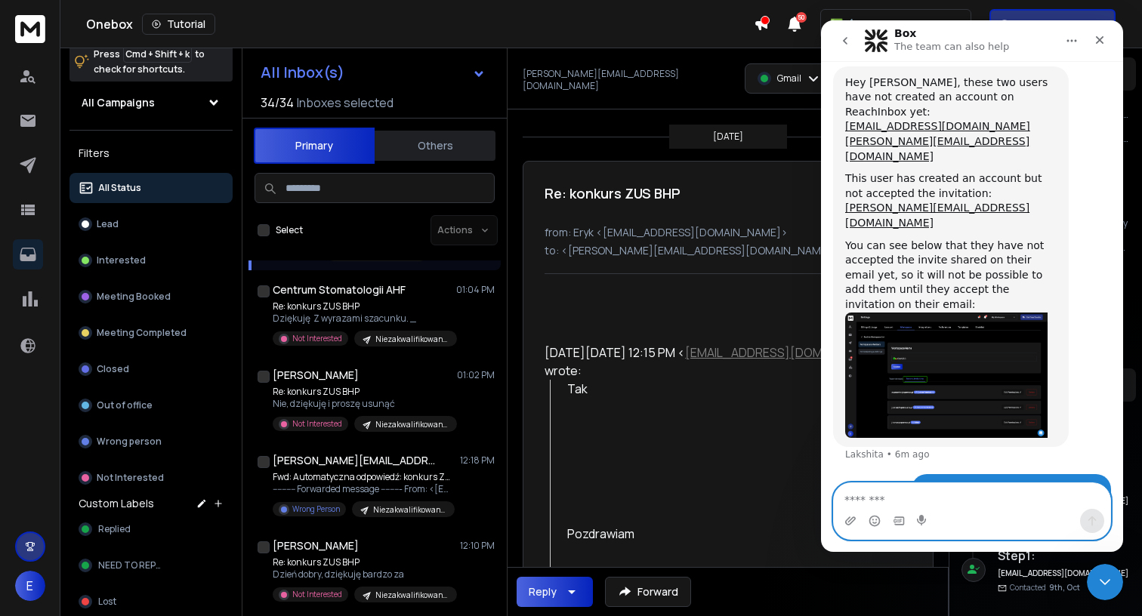
scroll to position [675, 0]
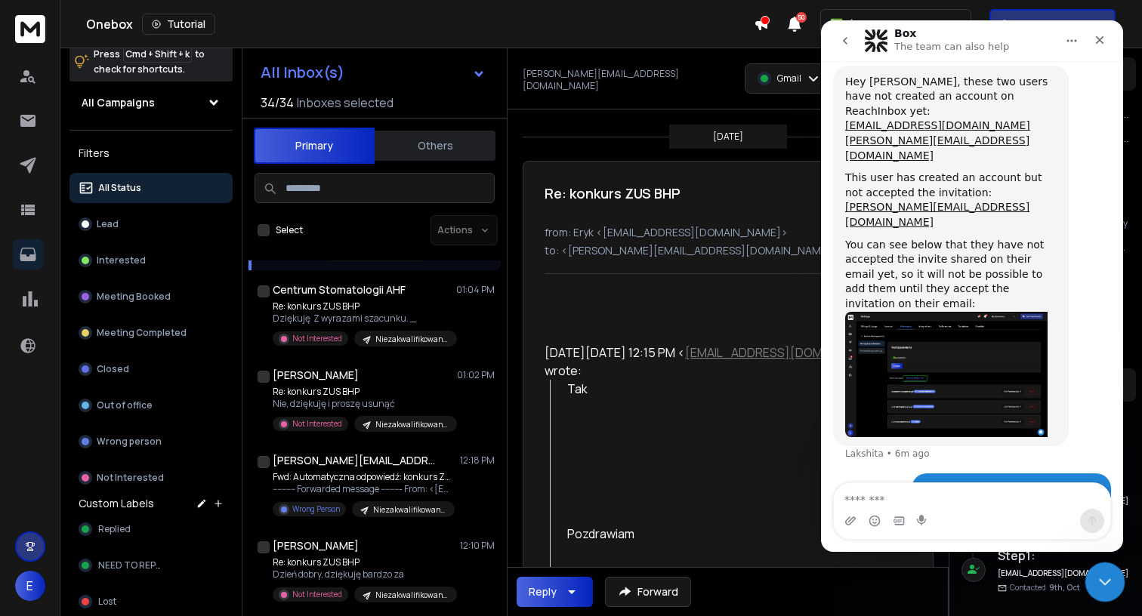
drag, startPoint x: 1111, startPoint y: 573, endPoint x: 2223, endPoint y: 1114, distance: 1236.9
click at [1001, 486] on div "Close Intercom Messenger" at bounding box center [1102, 580] width 36 height 36
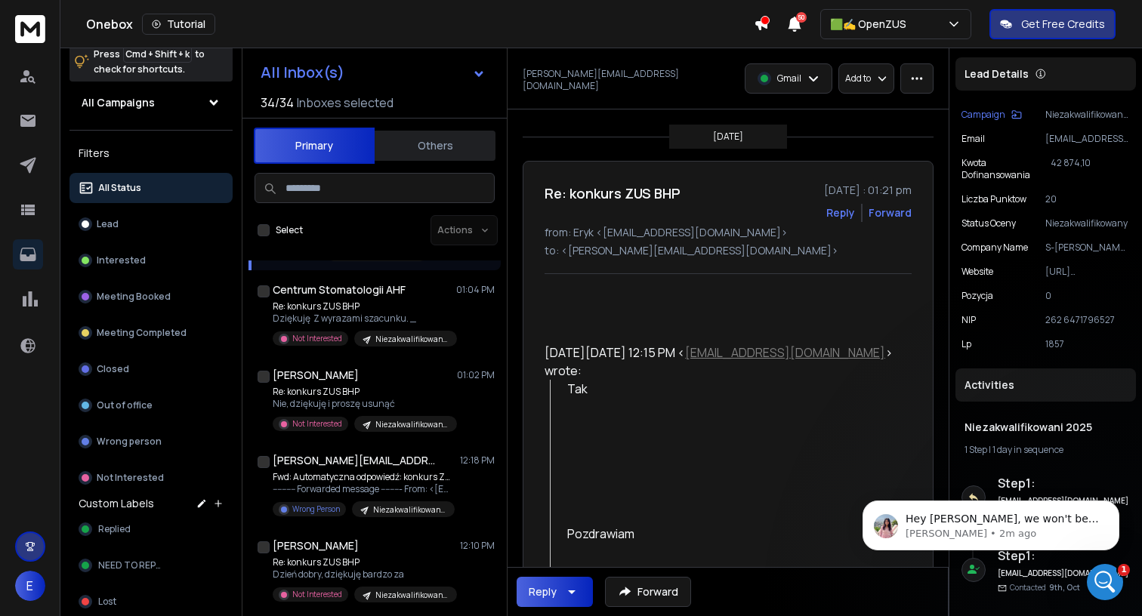
scroll to position [779, 0]
click at [972, 486] on span "Hey Eryk, we won't be able to resend it, you can delete the teammate and add th…" at bounding box center [1001, 556] width 193 height 87
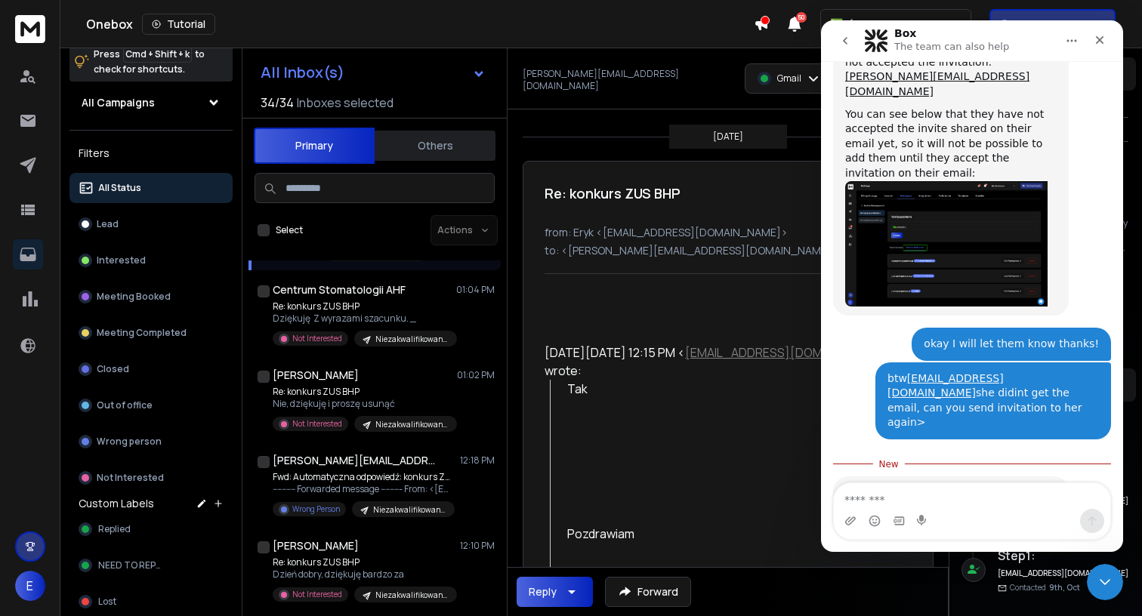
scroll to position [804, 0]
click at [958, 486] on textarea "Message…" at bounding box center [972, 496] width 276 height 26
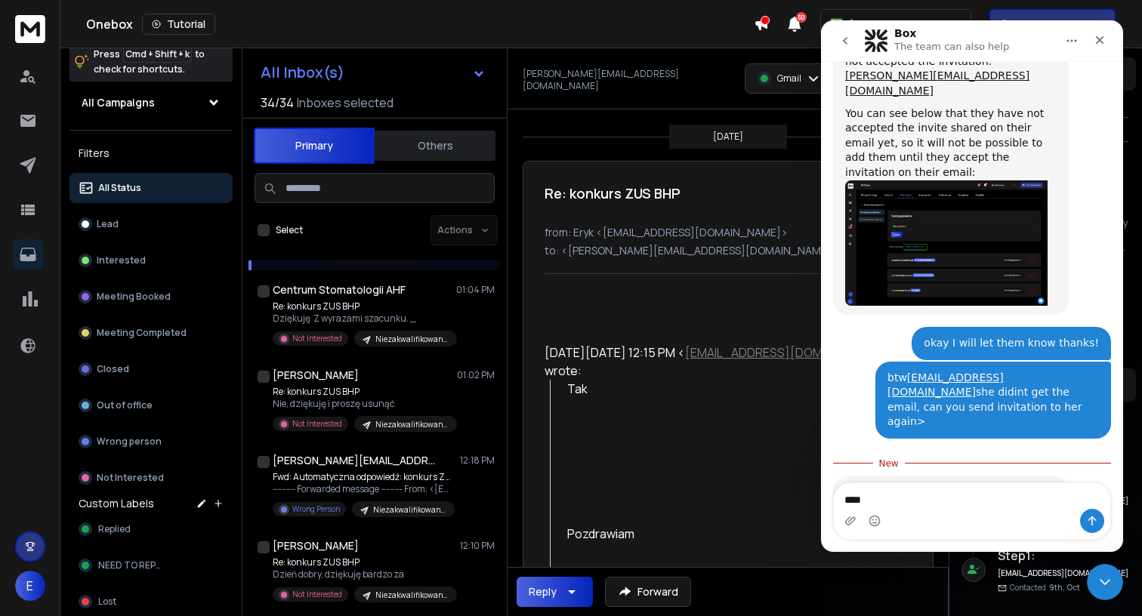
type textarea "****"
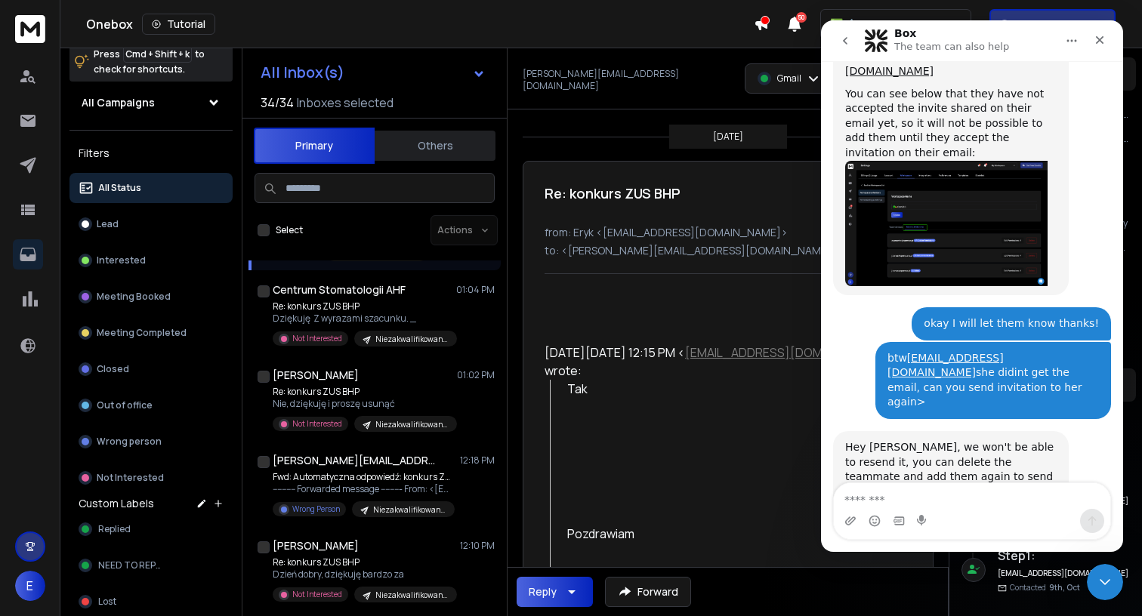
scroll to position [825, 0]
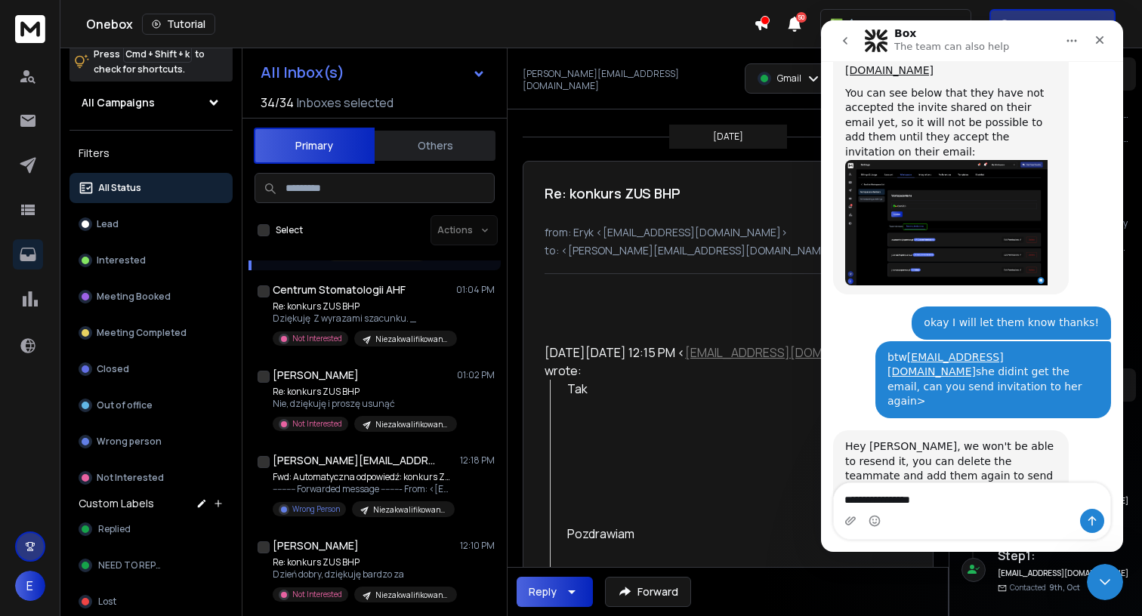
type textarea "**********"
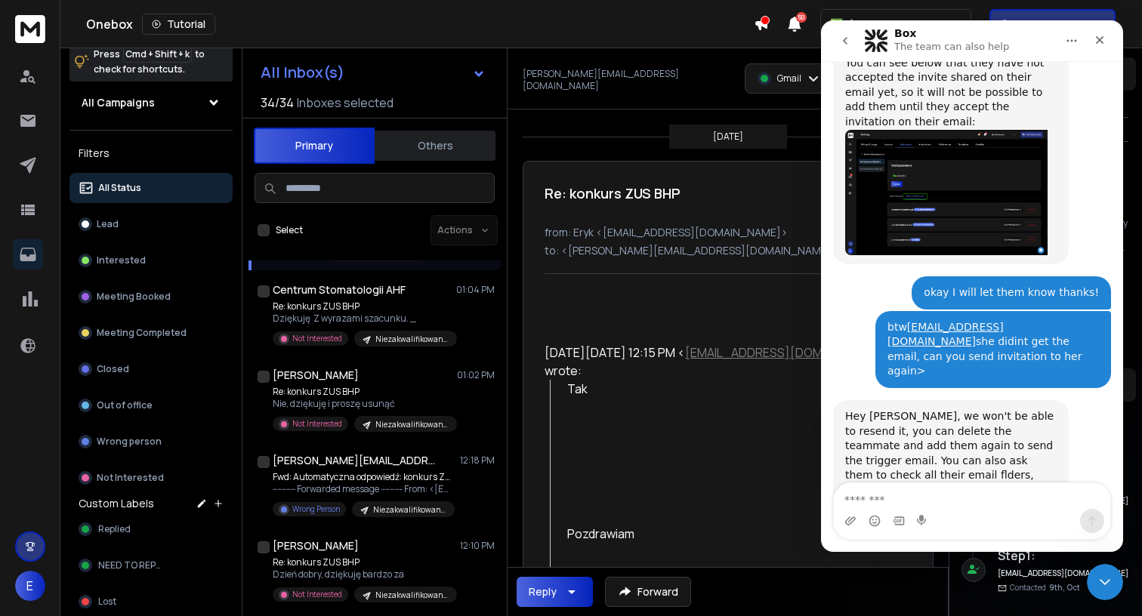
scroll to position [859, 0]
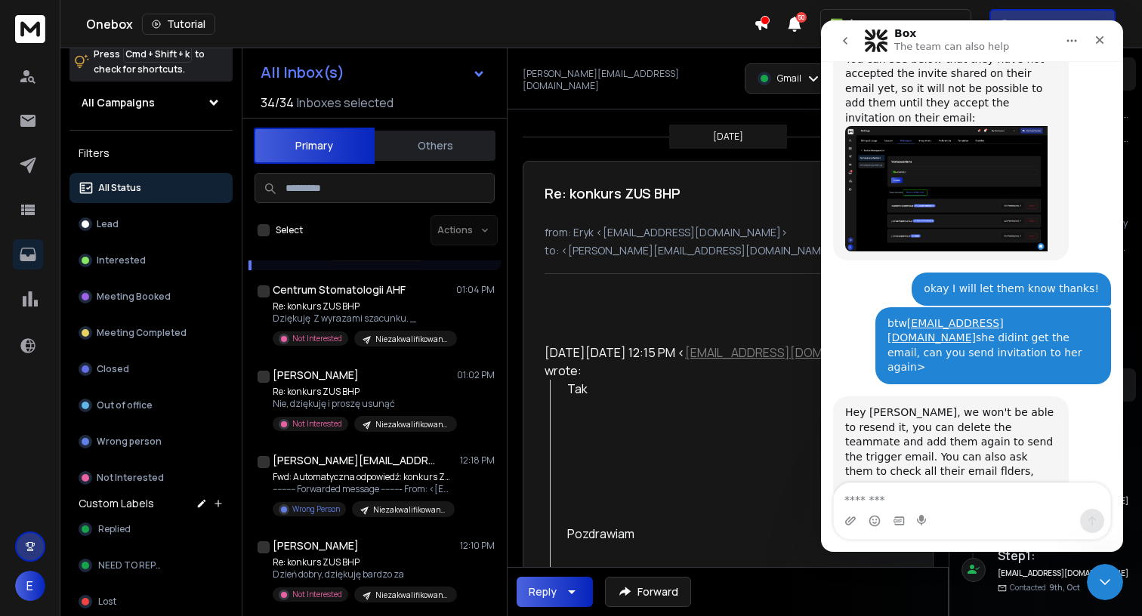
click at [1001, 486] on h6 "Step 1 :" at bounding box center [1064, 556] width 132 height 18
click at [1001, 486] on div "Close Intercom Messenger" at bounding box center [1102, 580] width 36 height 36
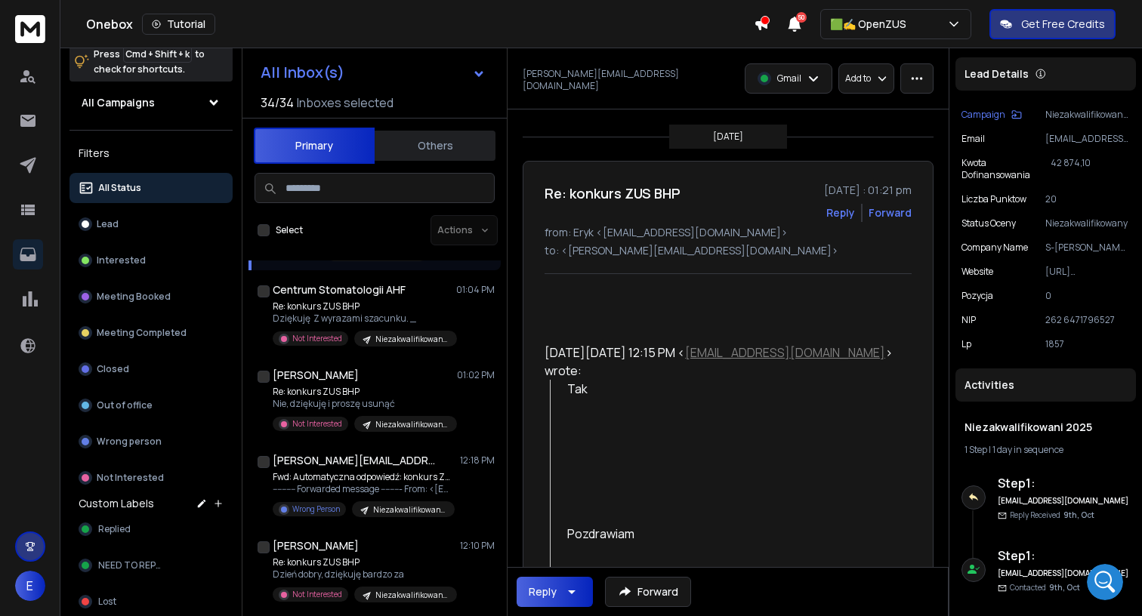
click at [35, 486] on span "E" at bounding box center [30, 586] width 30 height 30
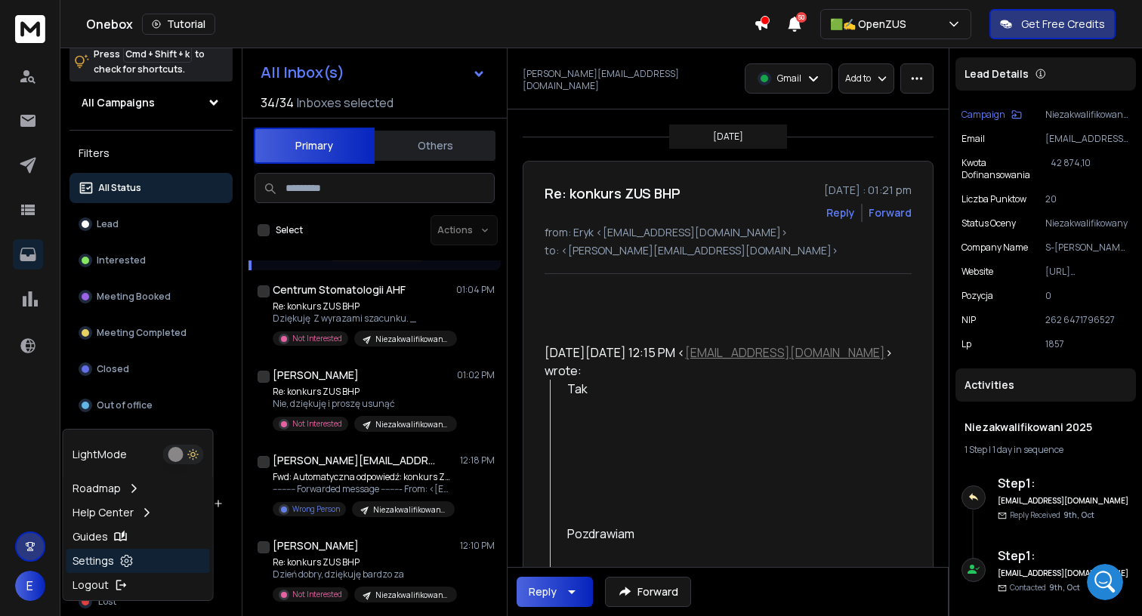
click at [82, 486] on p "Settings" at bounding box center [93, 561] width 42 height 15
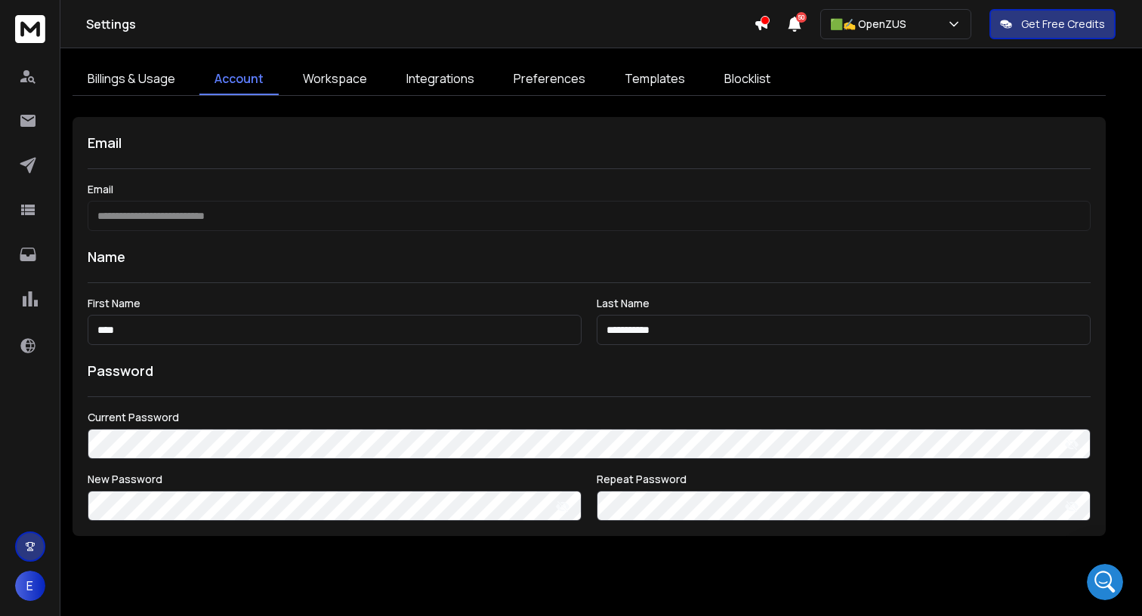
click at [356, 103] on div "**********" at bounding box center [588, 332] width 1033 height 538
click at [341, 86] on link "Workspace" at bounding box center [335, 79] width 94 height 32
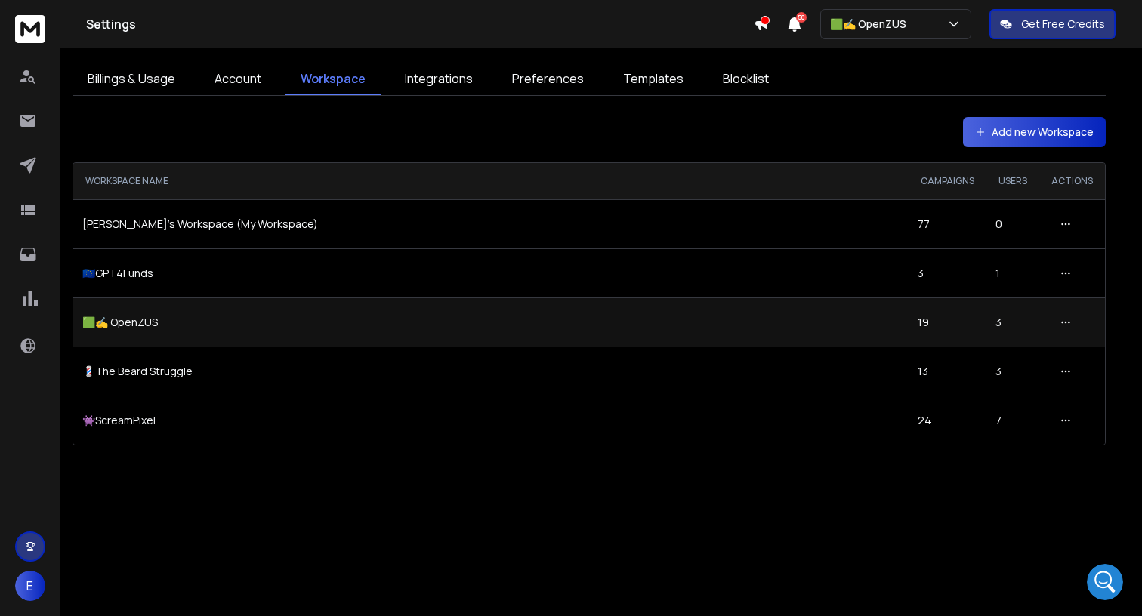
click at [162, 307] on td "🟩✍️ OpenZUS" at bounding box center [490, 322] width 835 height 49
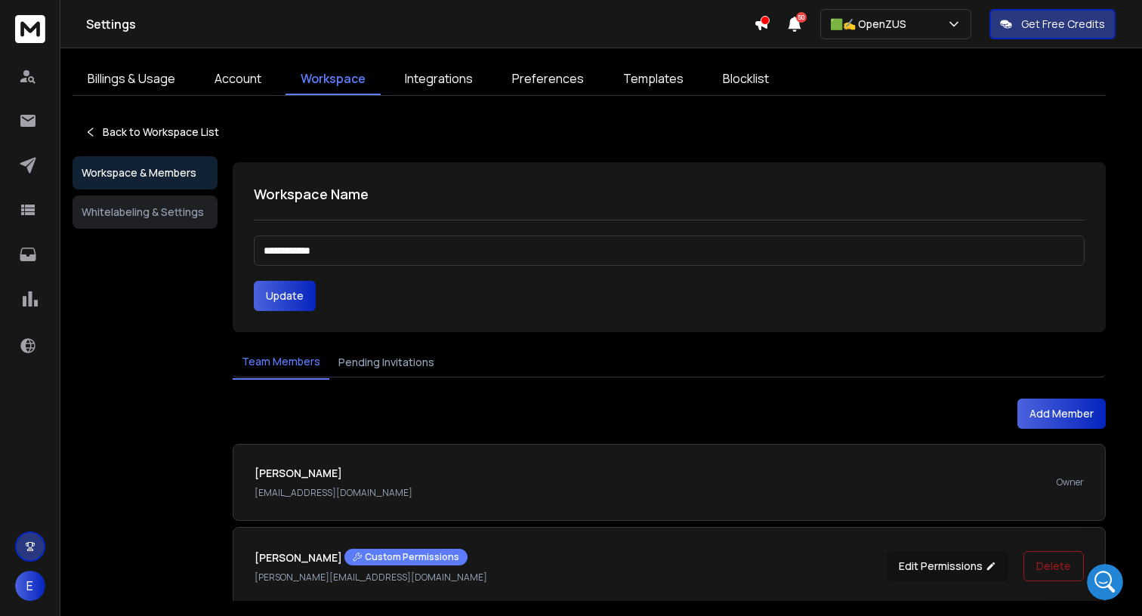
scroll to position [5, 0]
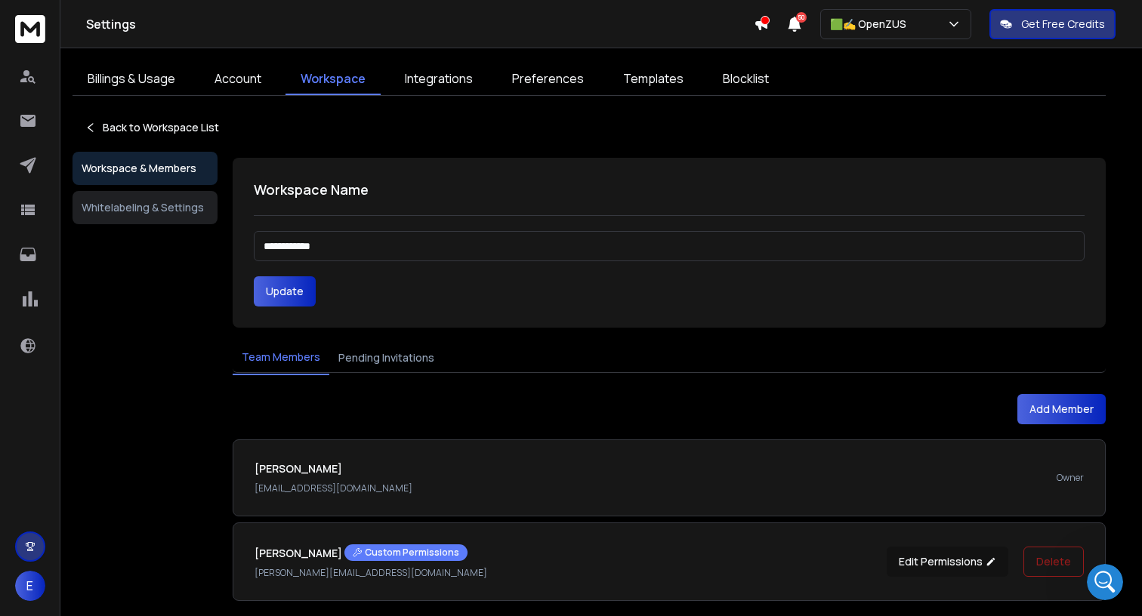
click at [392, 357] on button "Pending Invitations" at bounding box center [386, 357] width 114 height 33
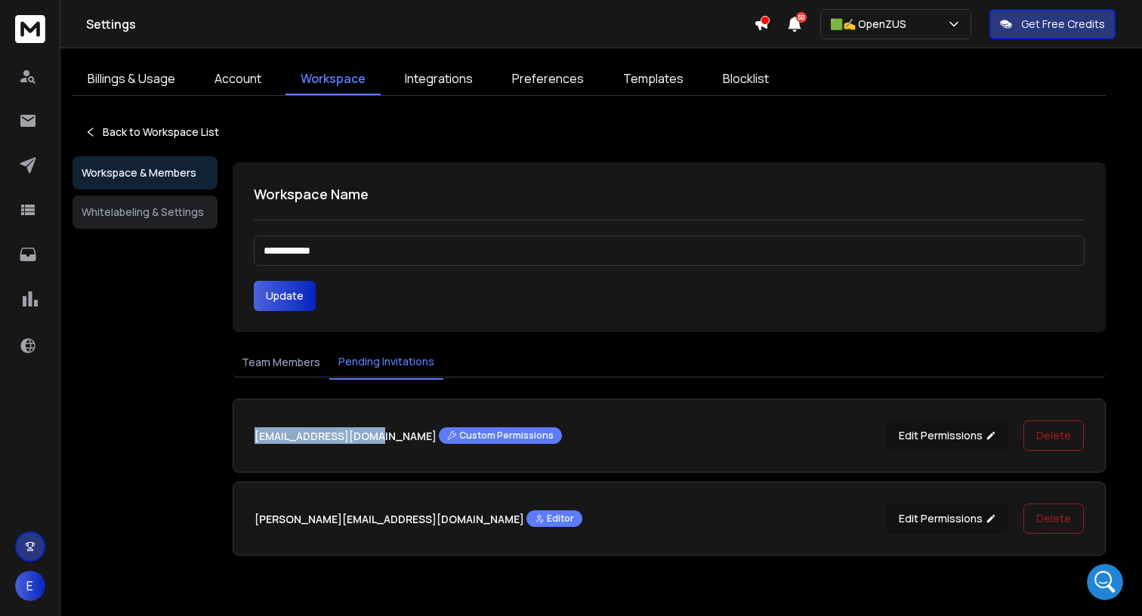
drag, startPoint x: 256, startPoint y: 436, endPoint x: 375, endPoint y: 440, distance: 118.6
click at [375, 440] on h1 "awasewicz@openzus.pl Custom Permissions" at bounding box center [408, 435] width 307 height 17
copy h1 "awasewicz@openzus.pl"
drag, startPoint x: 635, startPoint y: 466, endPoint x: 947, endPoint y: 452, distance: 312.2
click at [637, 465] on div "awasewicz@openzus.pl Custom Permissions Edit Permissions Delete" at bounding box center [669, 436] width 873 height 74
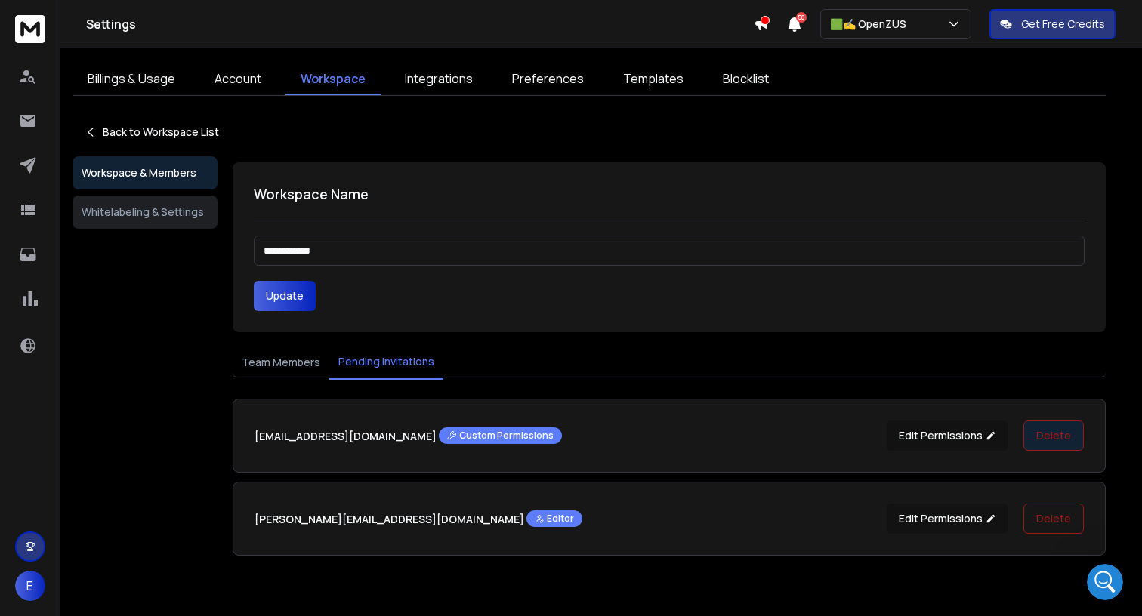
click at [1001, 440] on button "Delete" at bounding box center [1053, 436] width 60 height 30
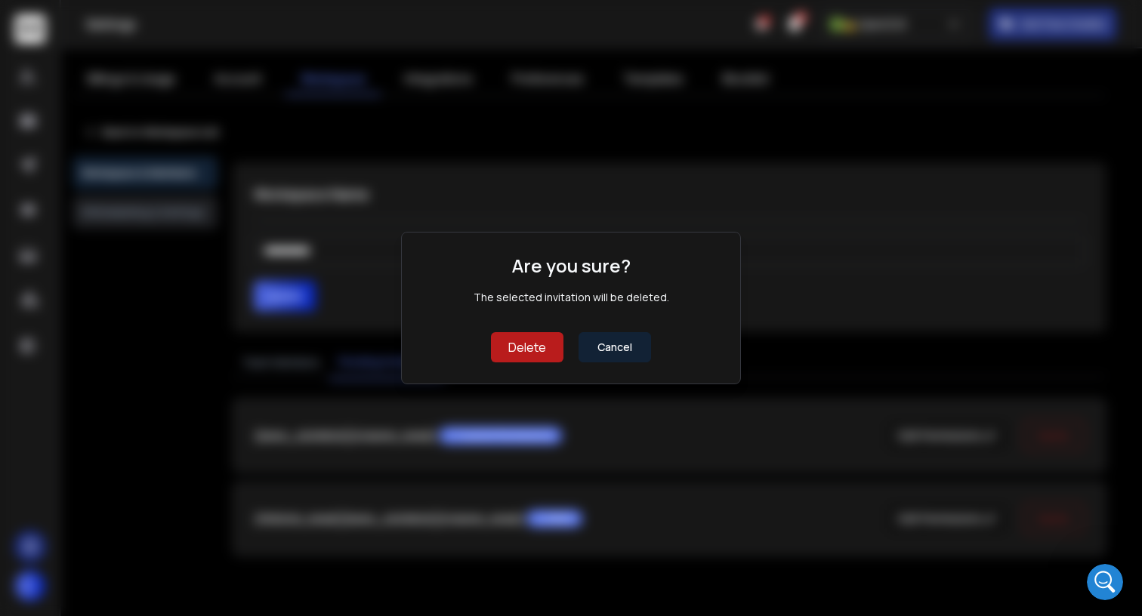
click at [514, 349] on button "Delete" at bounding box center [527, 347] width 72 height 30
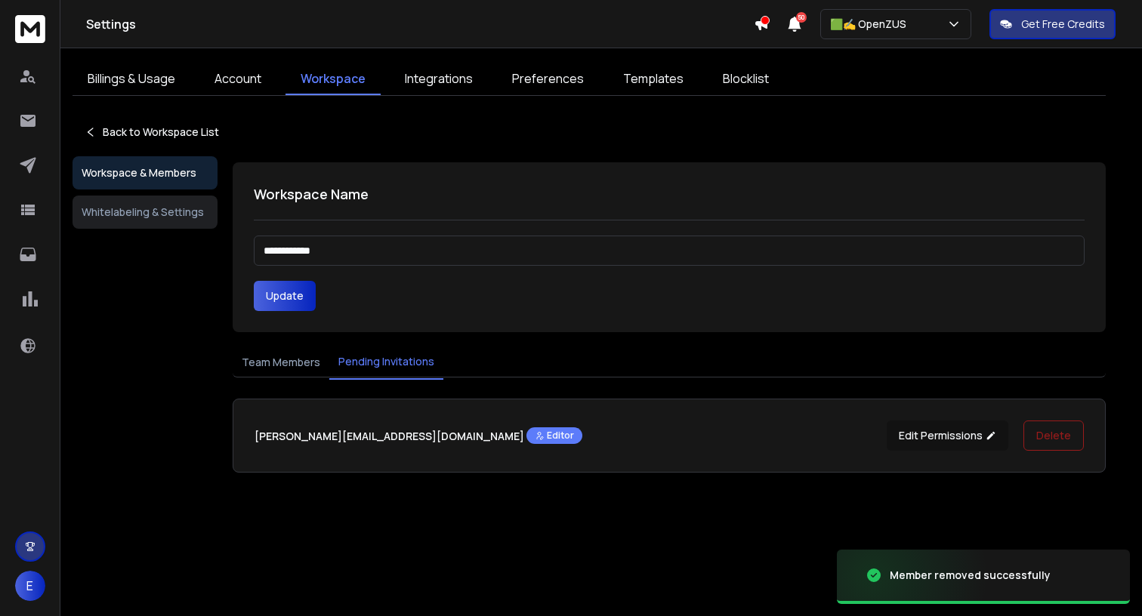
click at [299, 358] on button "Team Members" at bounding box center [281, 362] width 97 height 33
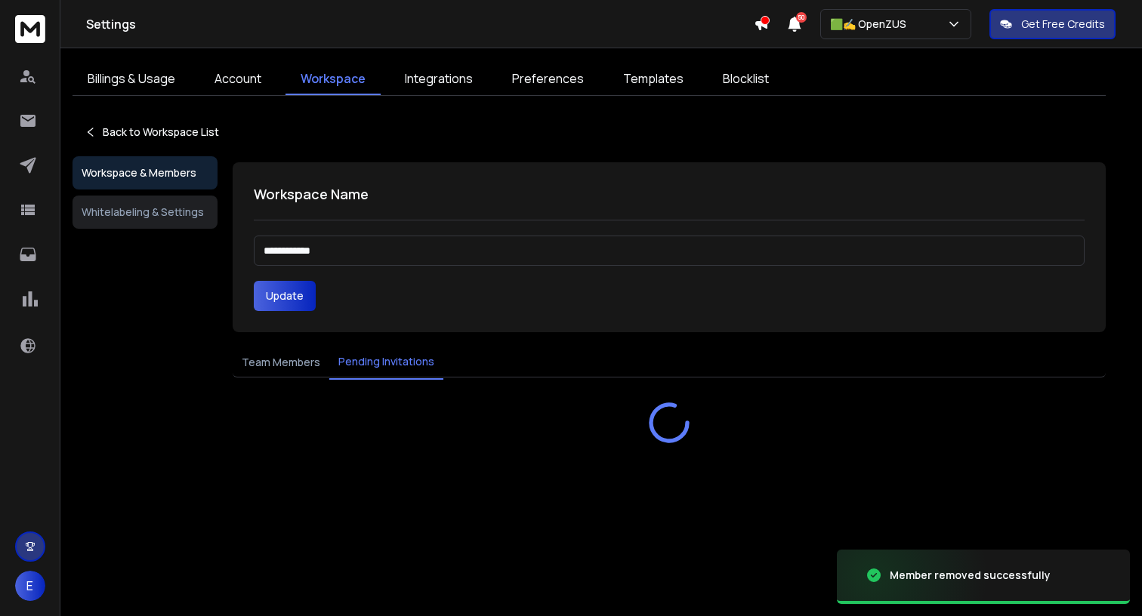
click at [379, 362] on button "Pending Invitations" at bounding box center [386, 362] width 114 height 35
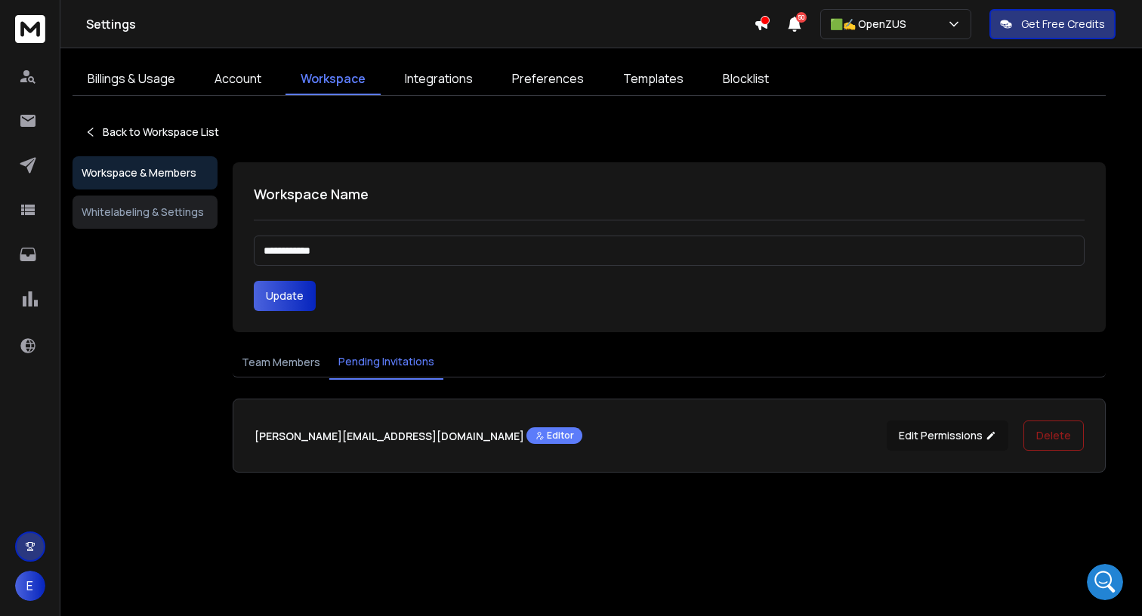
click at [293, 357] on button "Team Members" at bounding box center [281, 362] width 97 height 33
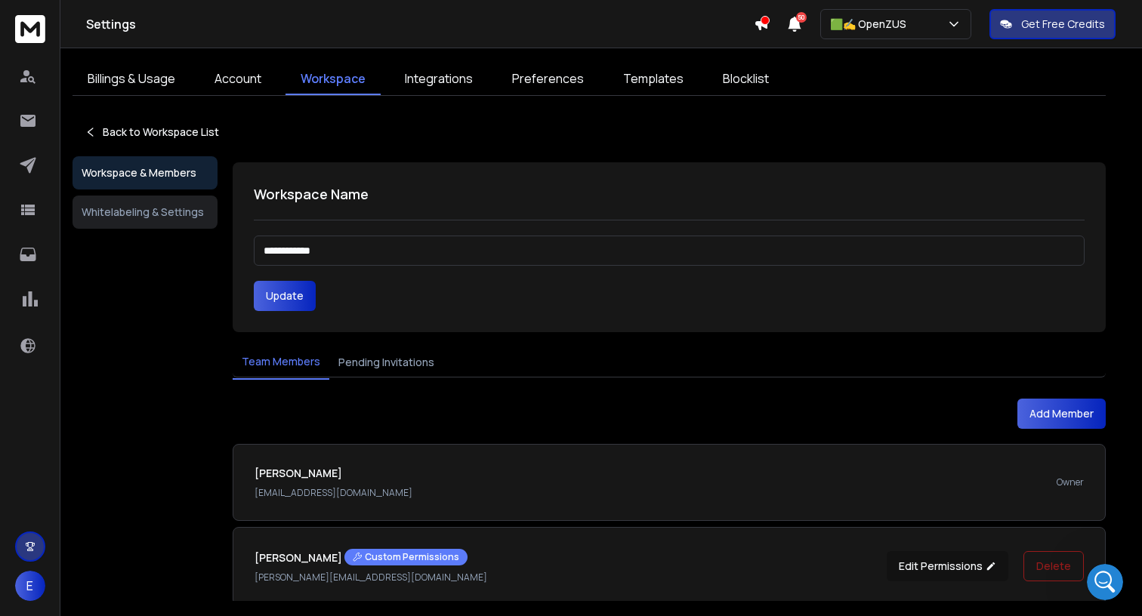
click at [312, 92] on link "Workspace" at bounding box center [332, 79] width 95 height 32
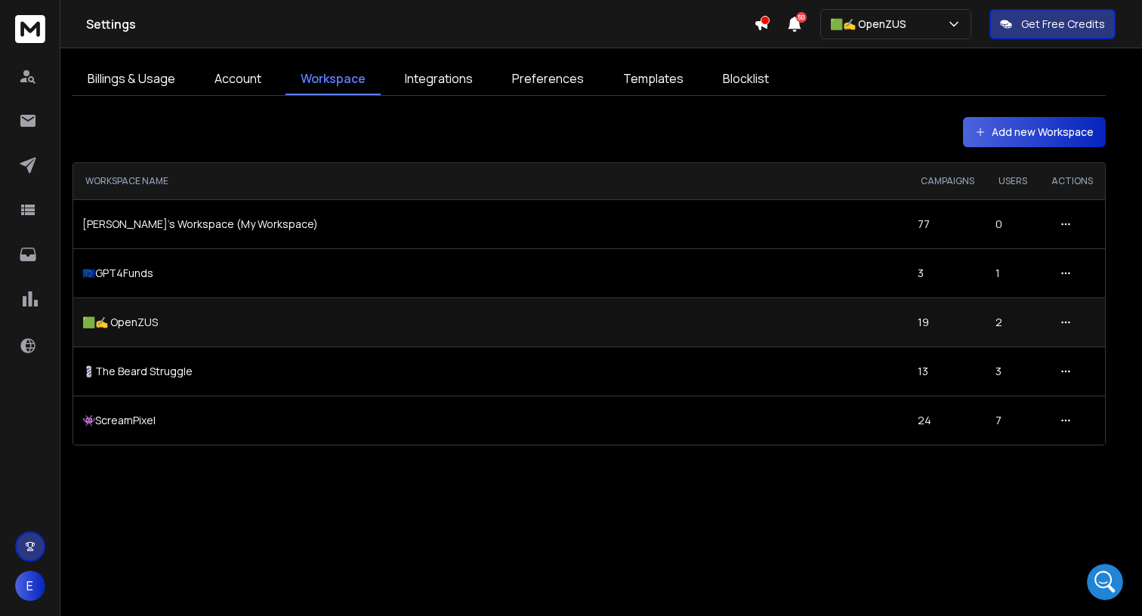
click at [165, 320] on td "🟩✍️ OpenZUS" at bounding box center [490, 322] width 835 height 49
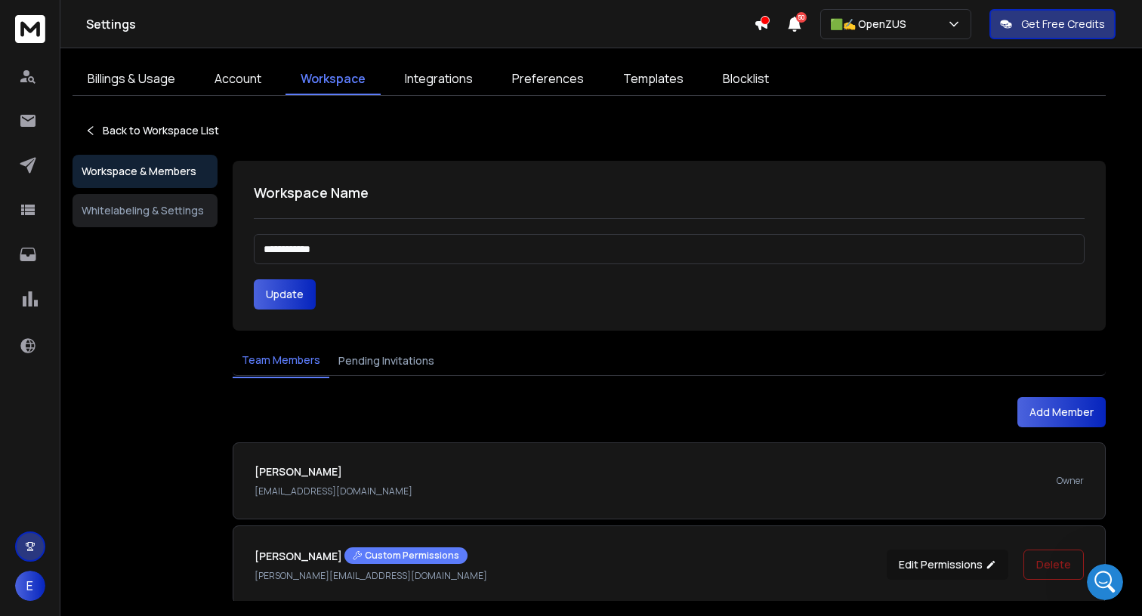
scroll to position [5, 0]
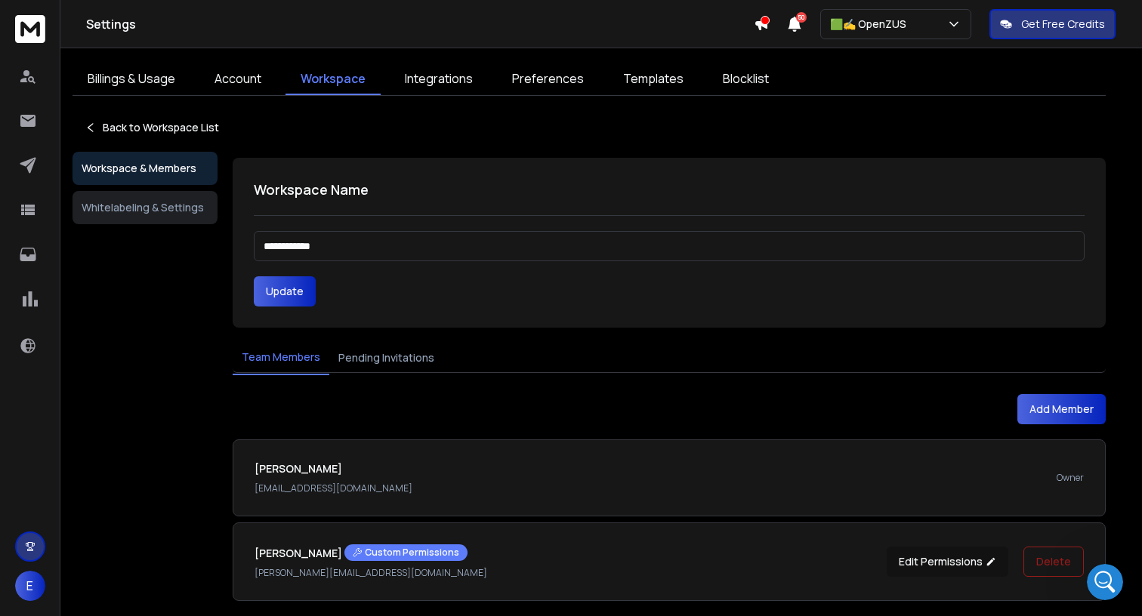
click at [1001, 409] on button "Add Member" at bounding box center [1061, 409] width 88 height 30
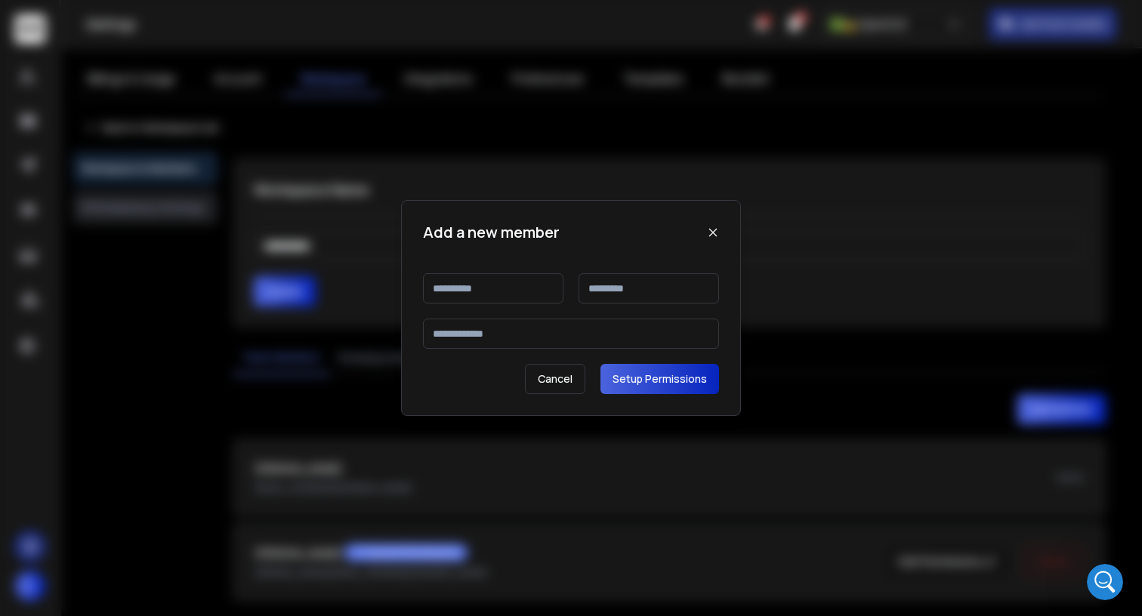
click at [538, 328] on input at bounding box center [571, 334] width 296 height 30
paste input "**********"
type input "**********"
click at [512, 291] on input at bounding box center [493, 288] width 140 height 30
type input "*"
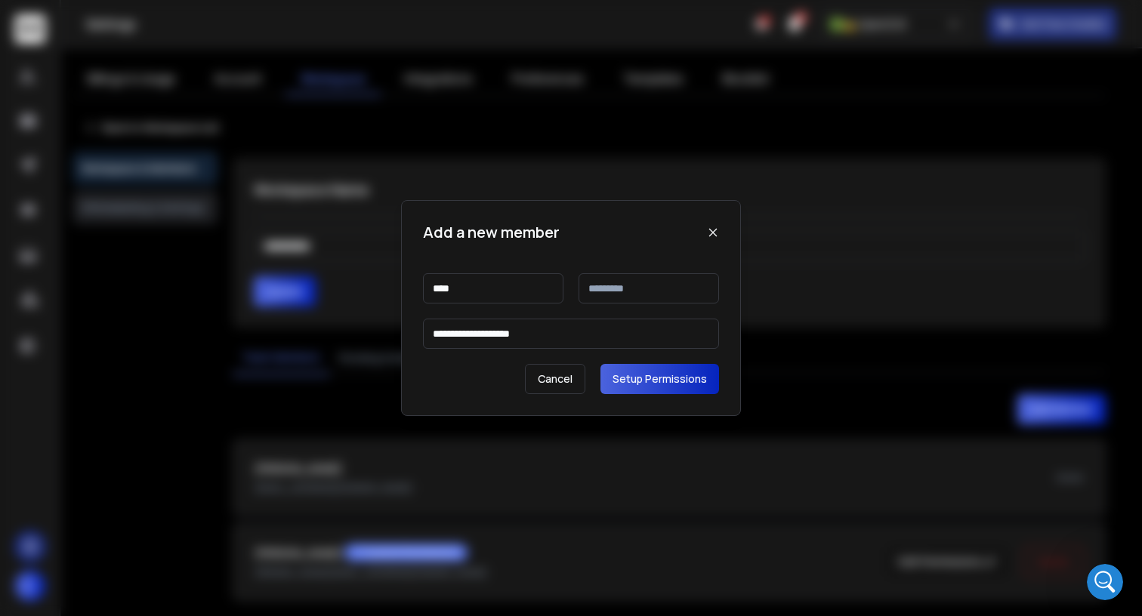
type input "****"
click at [643, 282] on input at bounding box center [648, 288] width 140 height 30
type input "********"
click at [657, 376] on button "Setup Permissions" at bounding box center [659, 379] width 119 height 30
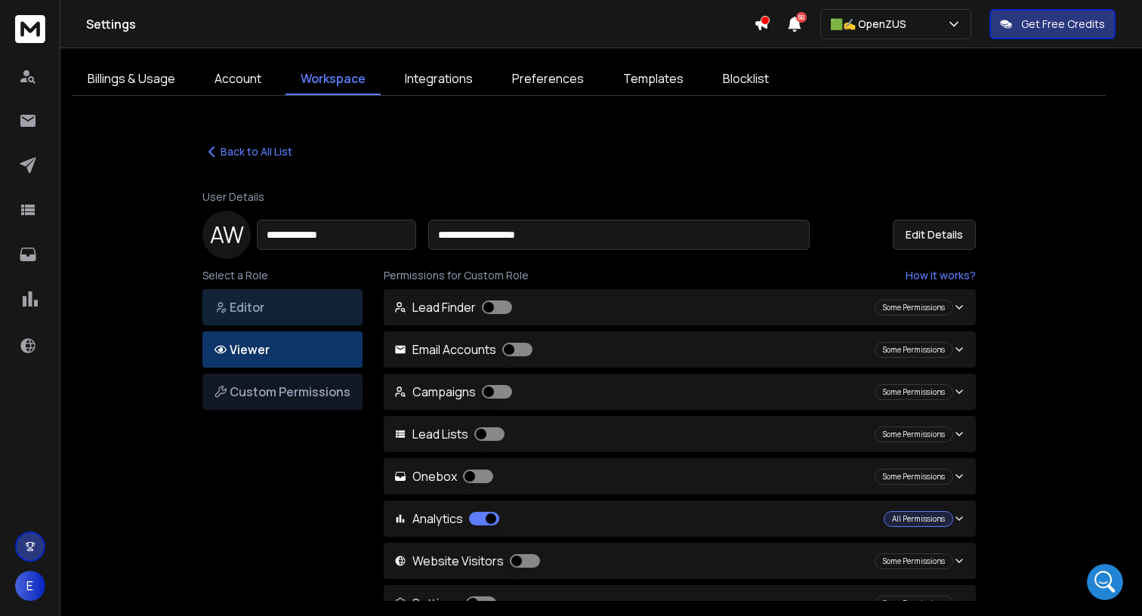
scroll to position [8, 0]
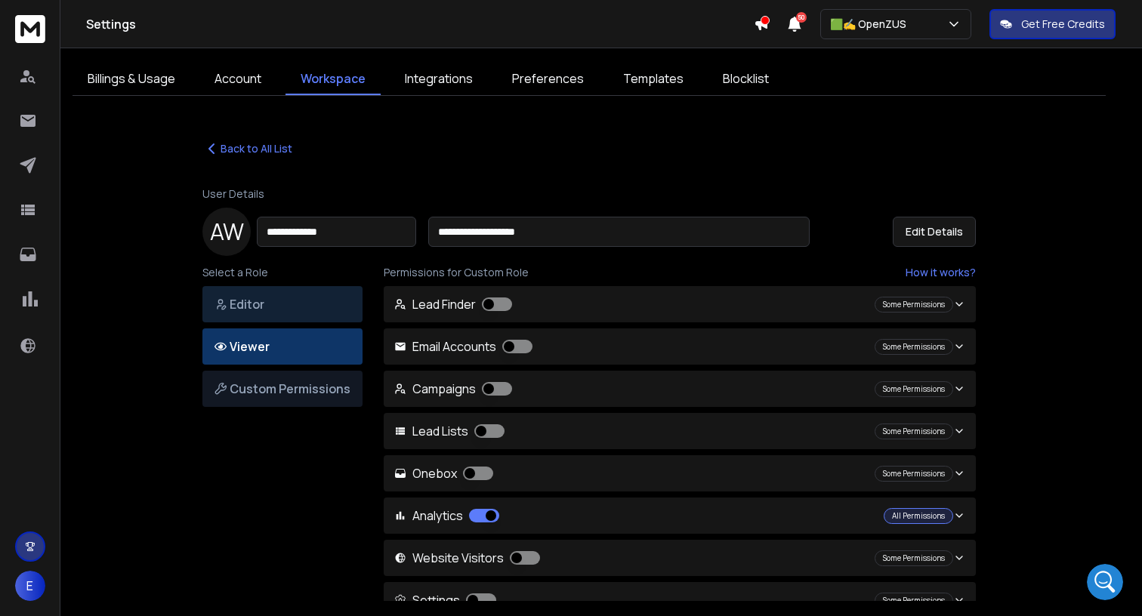
click at [334, 297] on p "Editor" at bounding box center [282, 304] width 136 height 18
click at [226, 297] on button "Editor" at bounding box center [220, 304] width 12 height 38
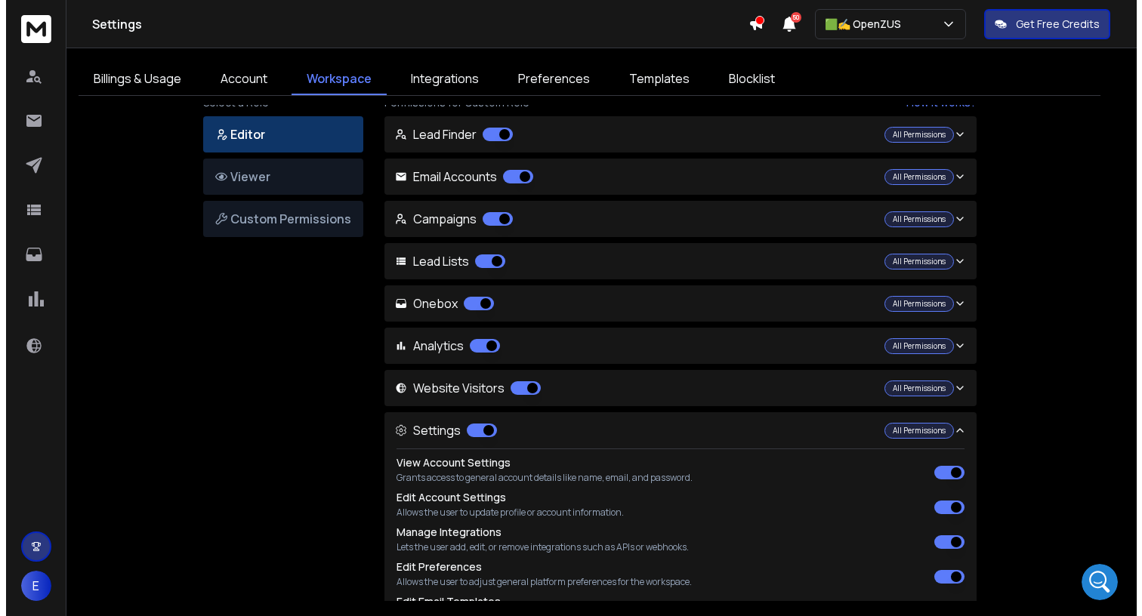
scroll to position [334, 0]
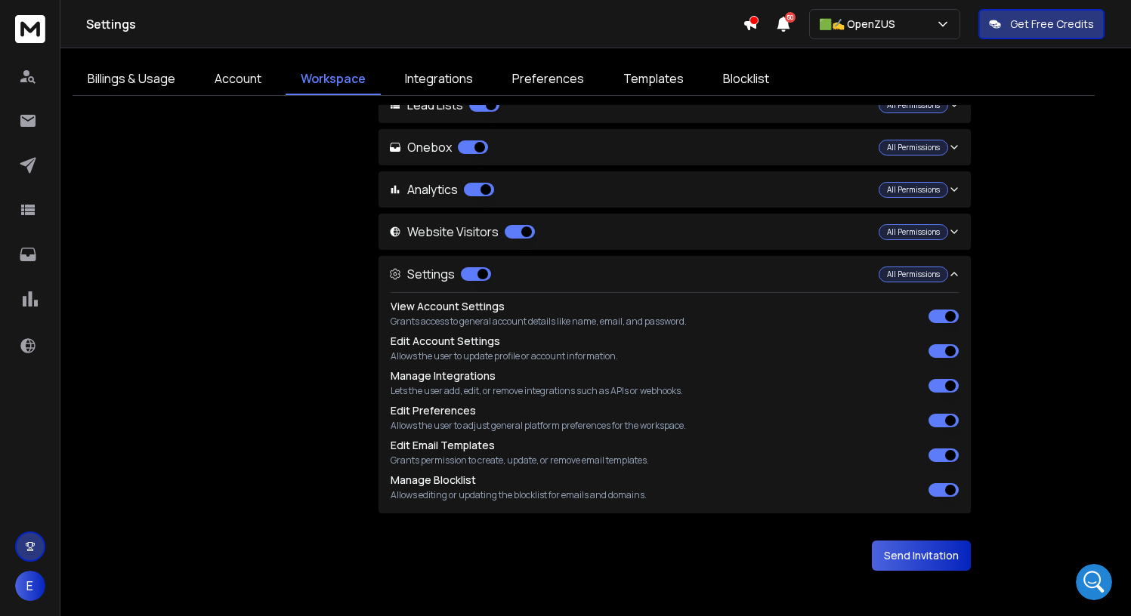
click at [896, 486] on button "Send Invitation" at bounding box center [921, 556] width 99 height 30
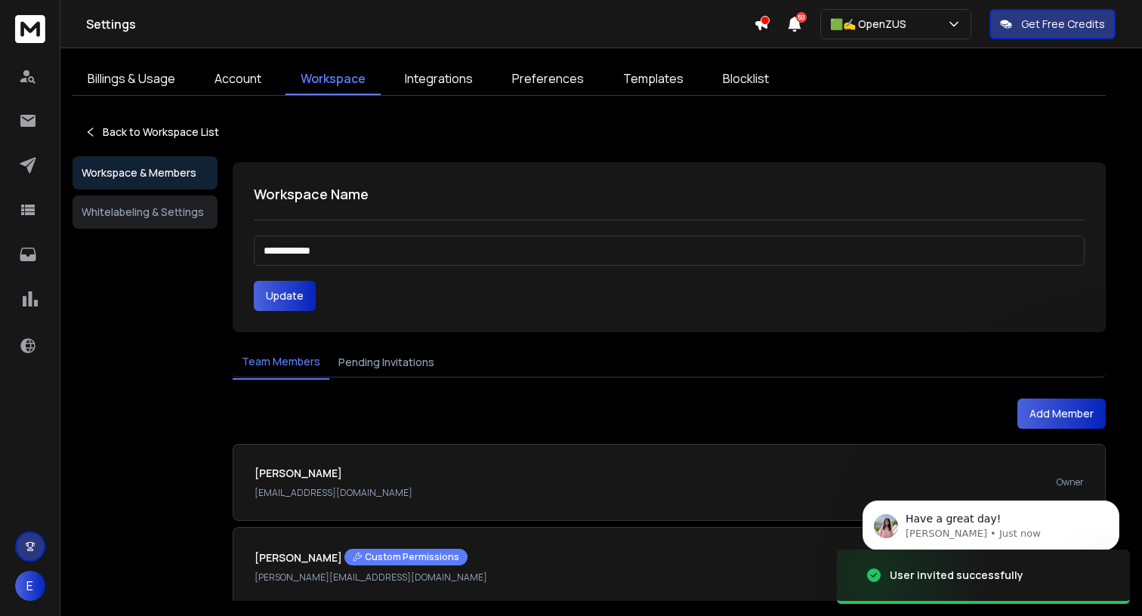
scroll to position [904, 0]
click at [998, 486] on p "Have a great day!" at bounding box center [1002, 519] width 195 height 15
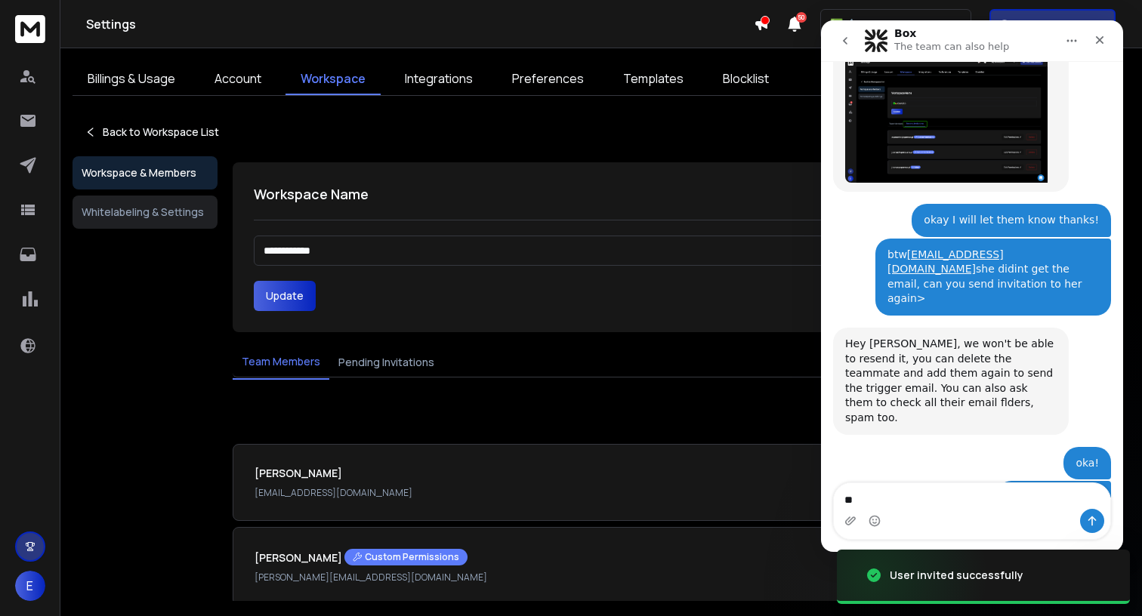
scroll to position [929, 0]
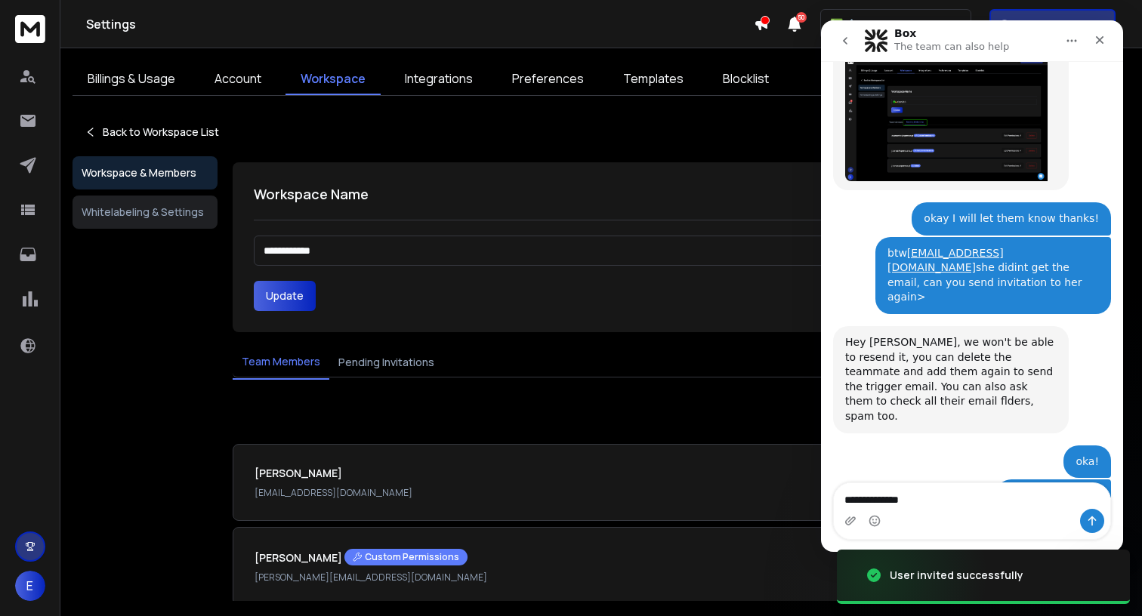
type textarea "**********"
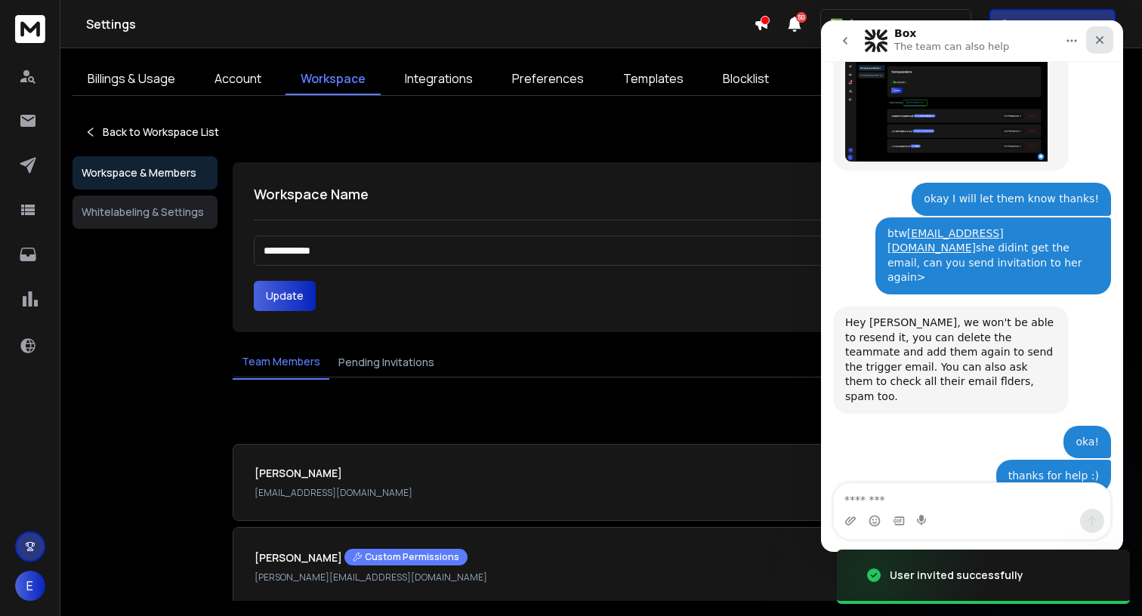
click at [1001, 40] on icon "Close" at bounding box center [1100, 40] width 12 height 12
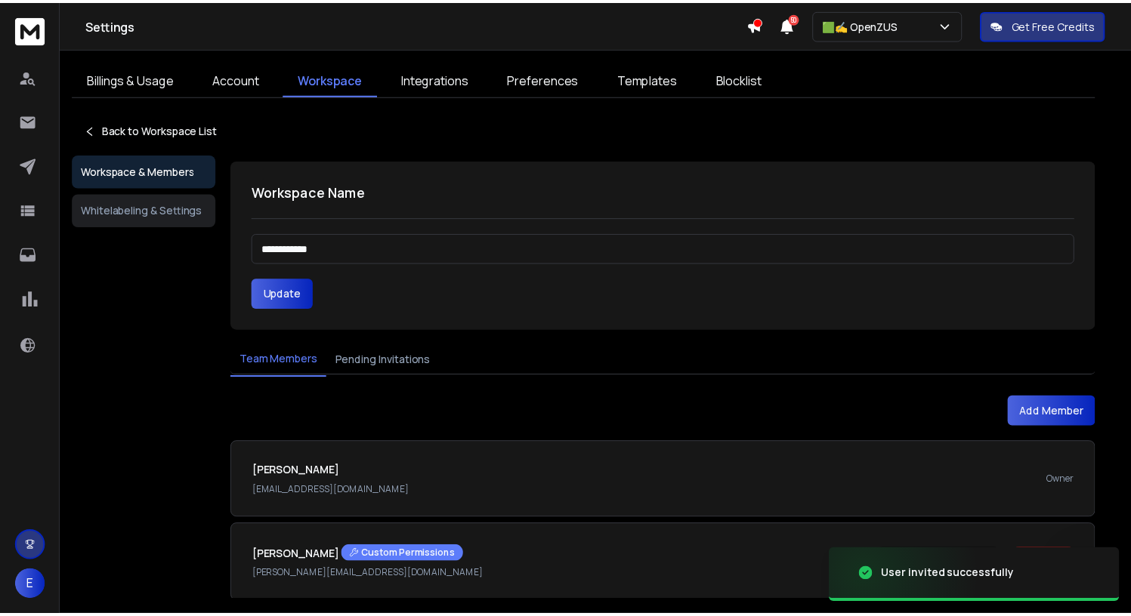
scroll to position [5, 0]
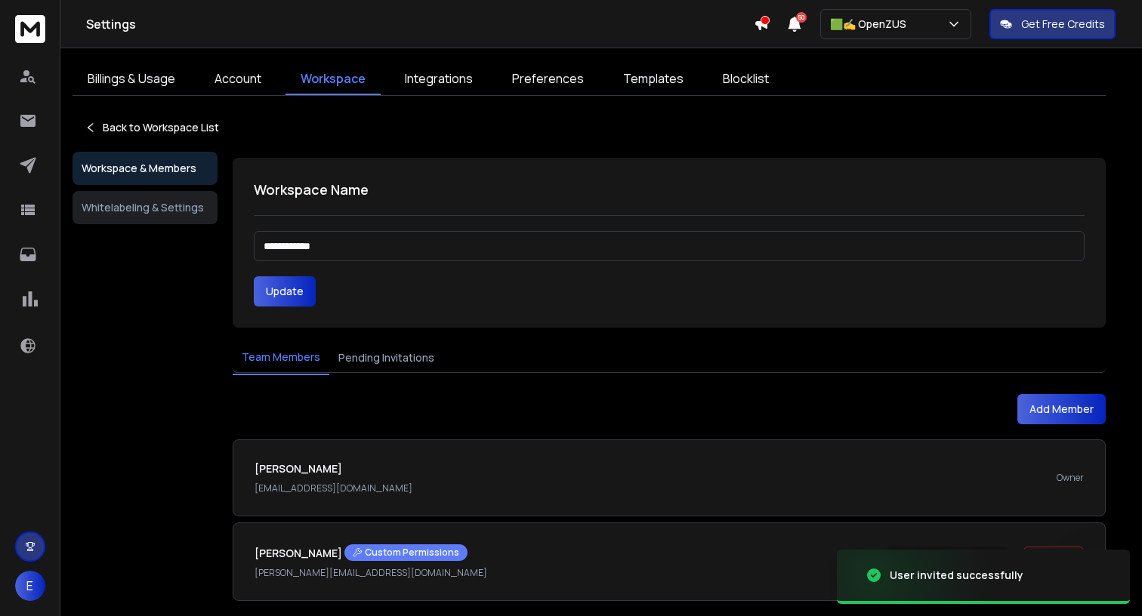
click at [732, 448] on div "Eryk Lewandowski eryk.lewandowski44@gmail.com Owner" at bounding box center [669, 478] width 873 height 77
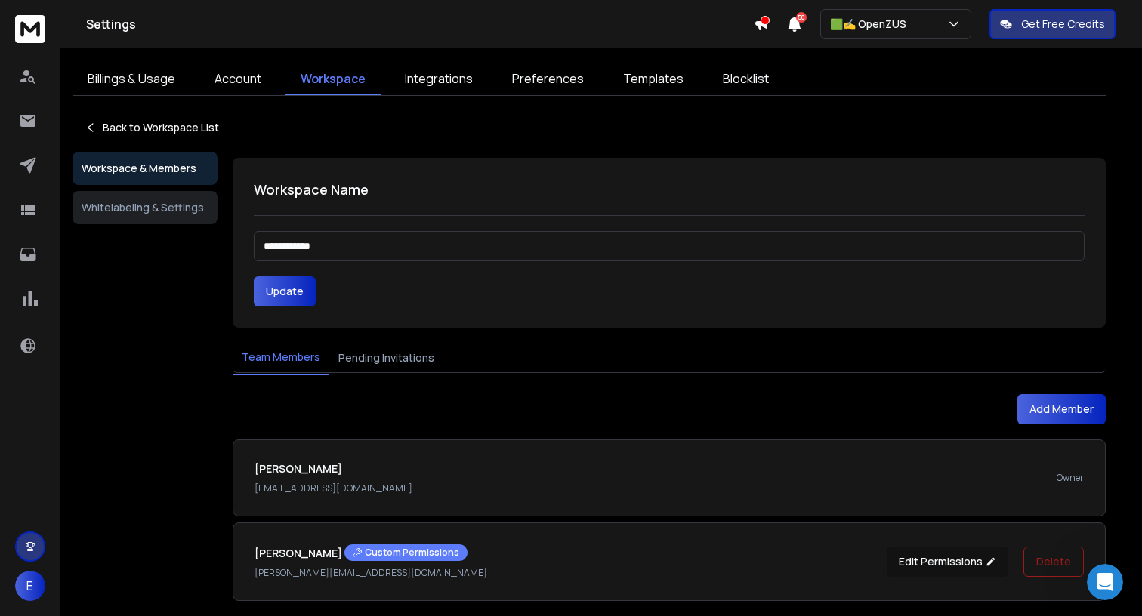
click at [1001, 408] on button "Add Member" at bounding box center [1061, 409] width 88 height 30
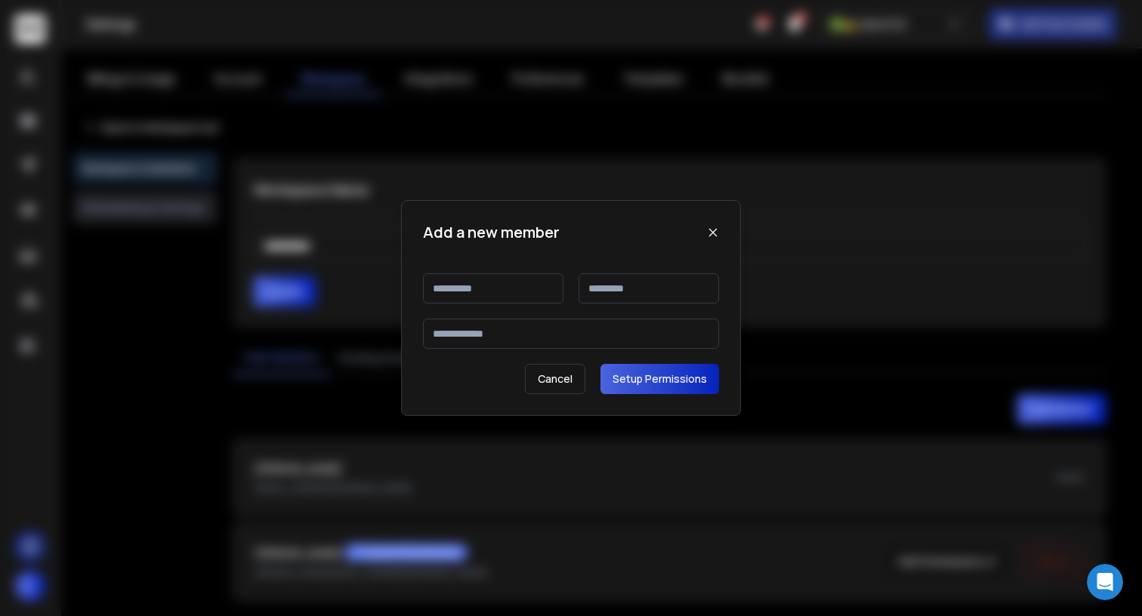
click at [501, 338] on input at bounding box center [571, 334] width 296 height 30
paste input "**********"
type input "**********"
click at [489, 292] on input at bounding box center [493, 288] width 140 height 30
type input "****"
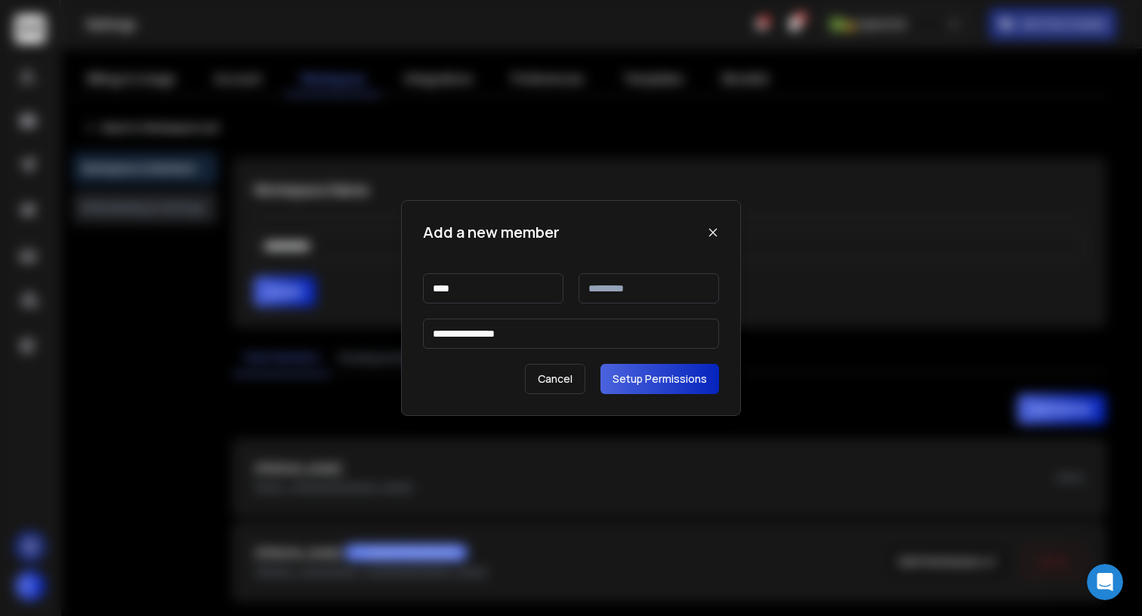
click at [610, 290] on input at bounding box center [648, 288] width 140 height 30
type input "*********"
click at [643, 379] on button "Setup Permissions" at bounding box center [659, 379] width 119 height 30
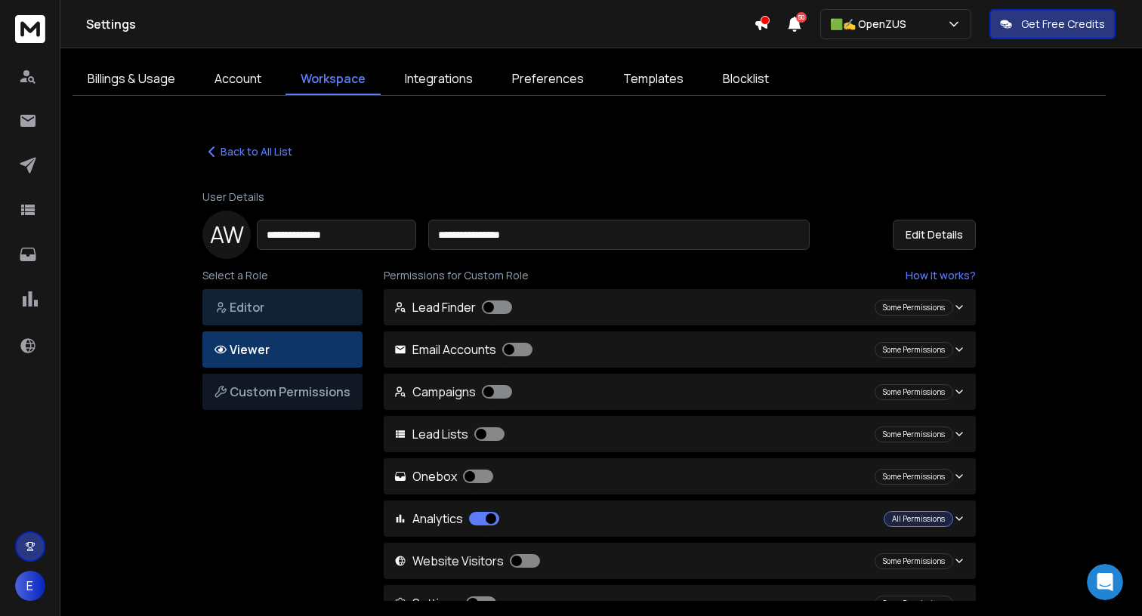
click at [294, 301] on p "Editor" at bounding box center [282, 307] width 136 height 18
click at [226, 301] on button "Editor" at bounding box center [220, 307] width 12 height 38
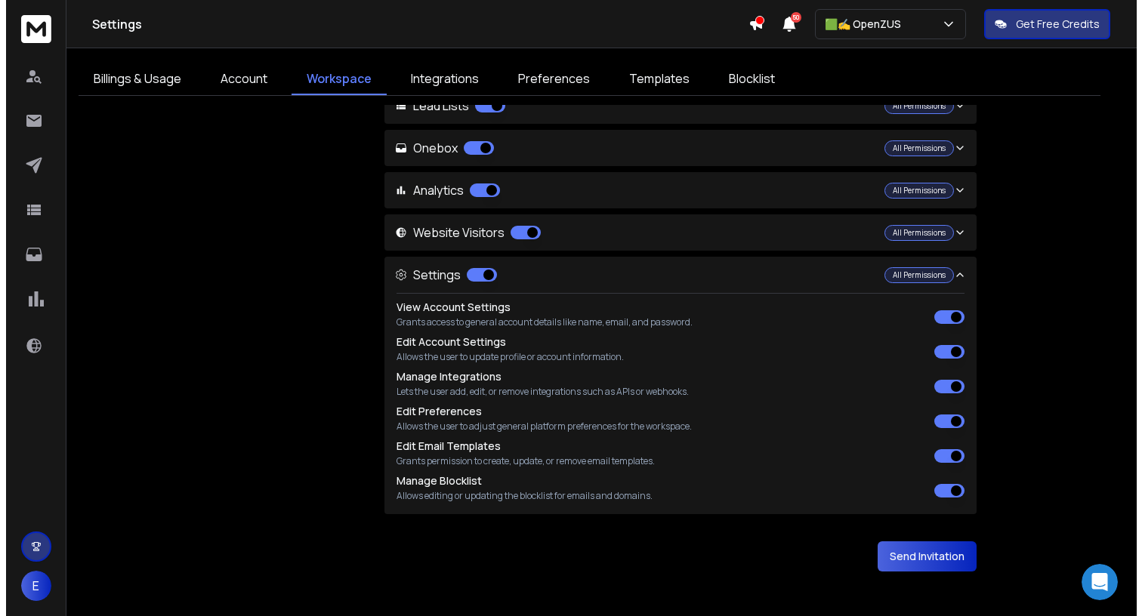
scroll to position [334, 0]
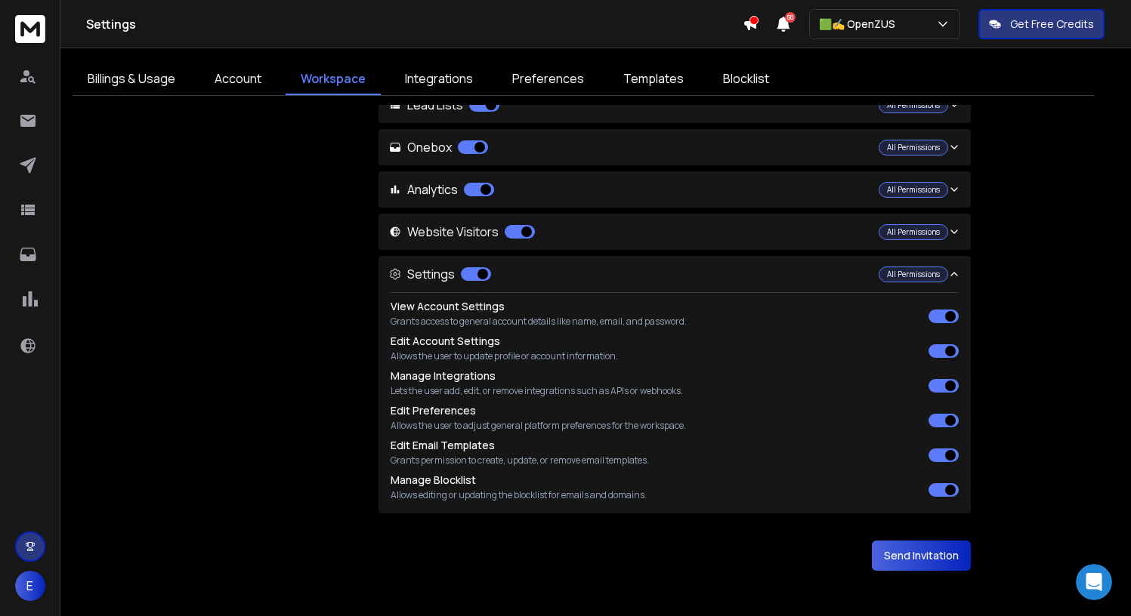
click at [899, 486] on button "Send Invitation" at bounding box center [921, 556] width 99 height 30
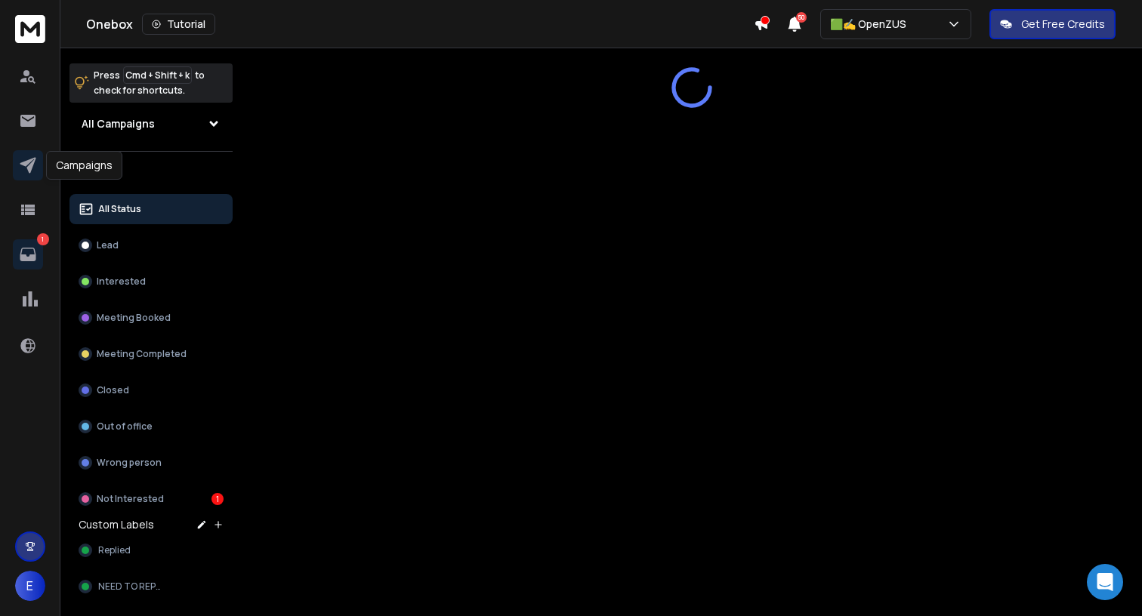
click at [41, 165] on link at bounding box center [28, 165] width 30 height 30
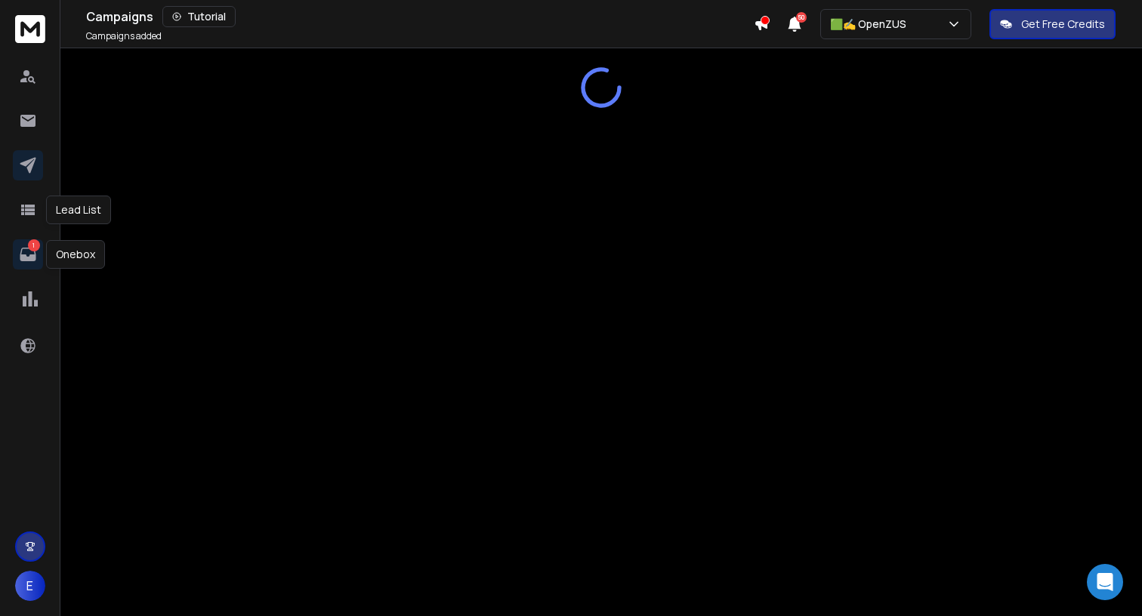
click at [27, 240] on link "1" at bounding box center [28, 254] width 30 height 30
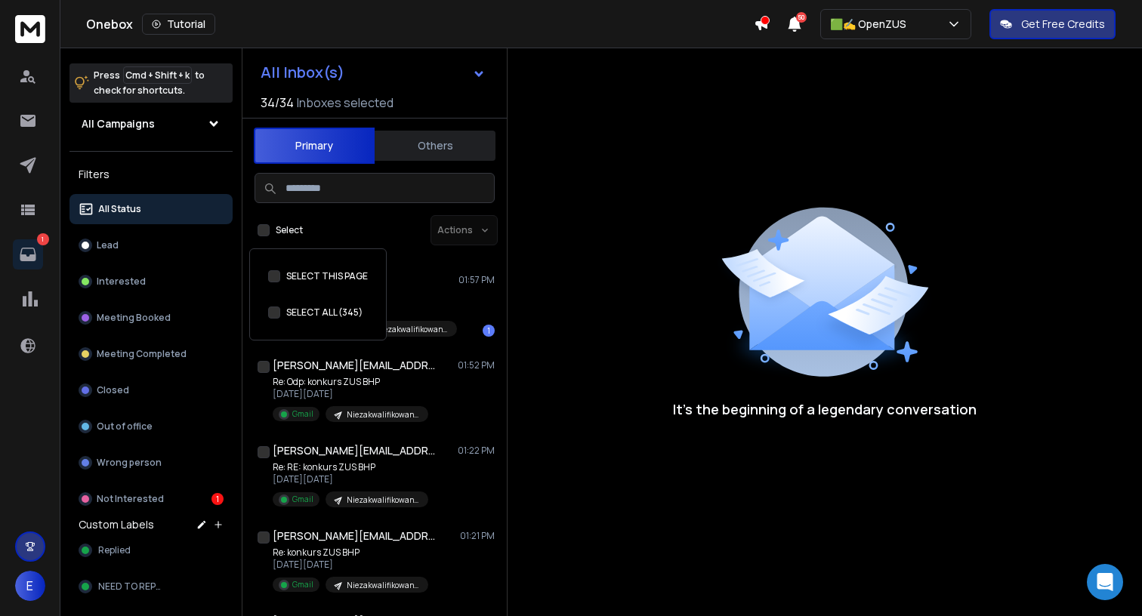
click at [369, 271] on div "SELECT THIS PAGE SELECT ALL (345)" at bounding box center [318, 294] width 118 height 79
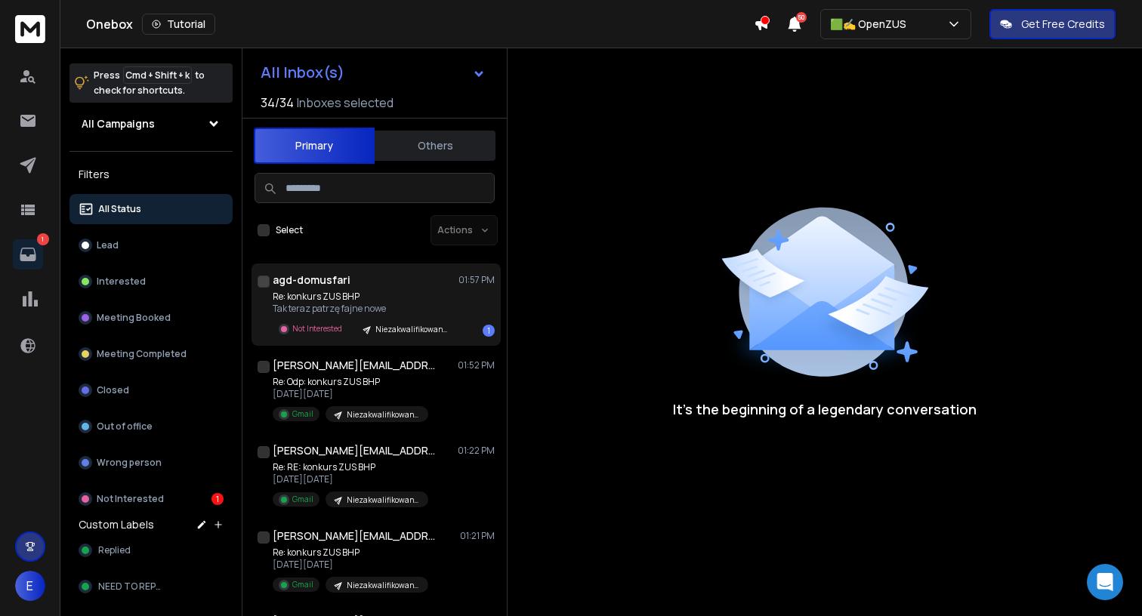
click at [400, 279] on div "agd-domusfari 01:57 PM" at bounding box center [384, 280] width 222 height 15
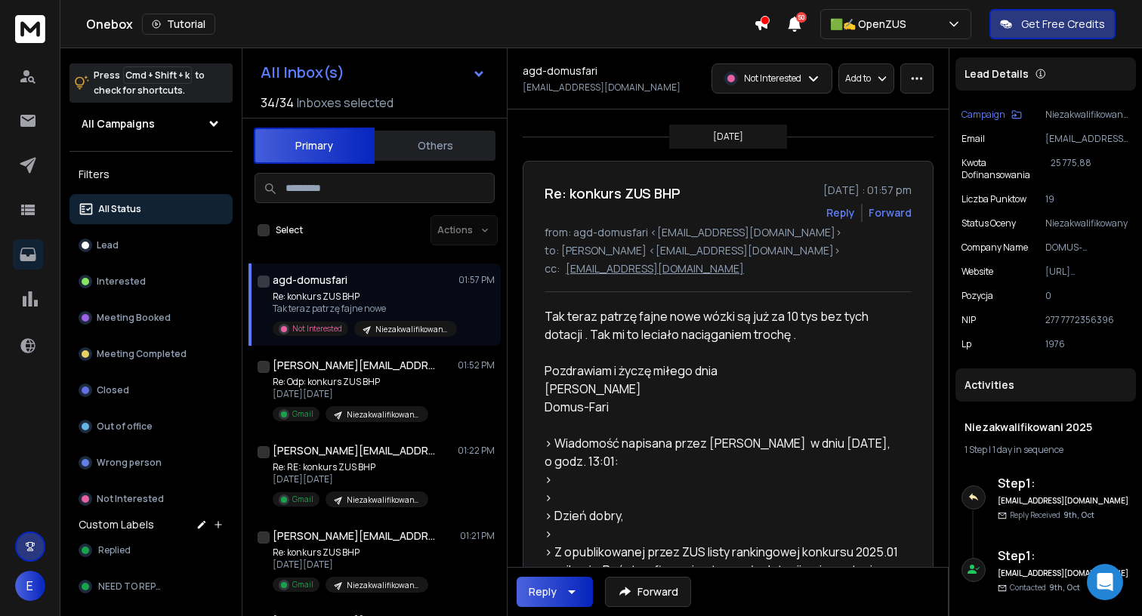
click at [264, 283] on button "button" at bounding box center [264, 282] width 12 height 12
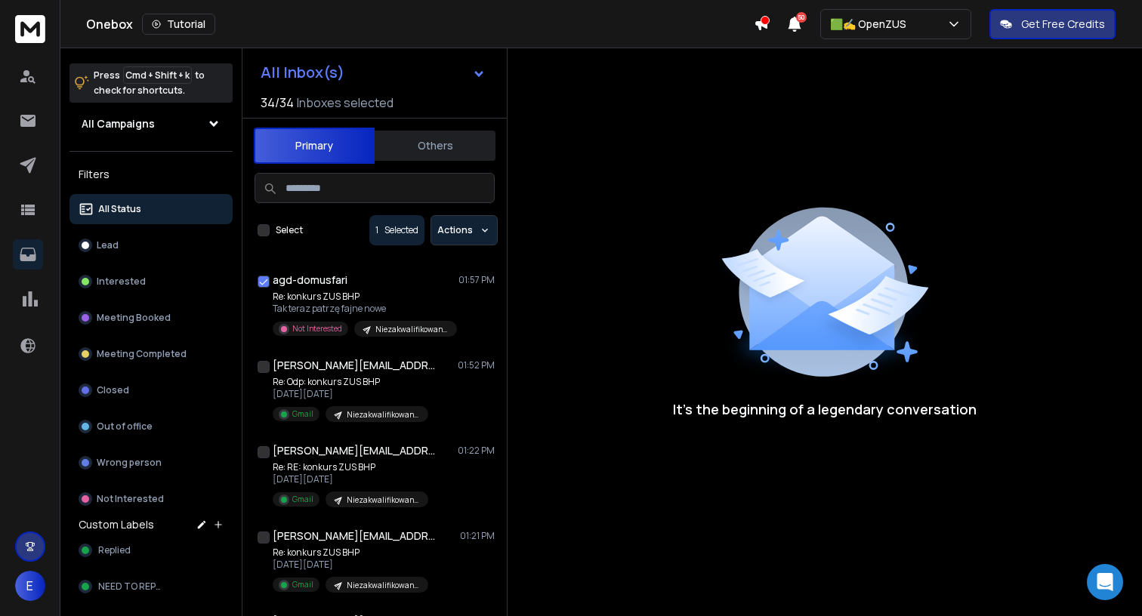
click at [452, 236] on p "Actions" at bounding box center [454, 230] width 35 height 12
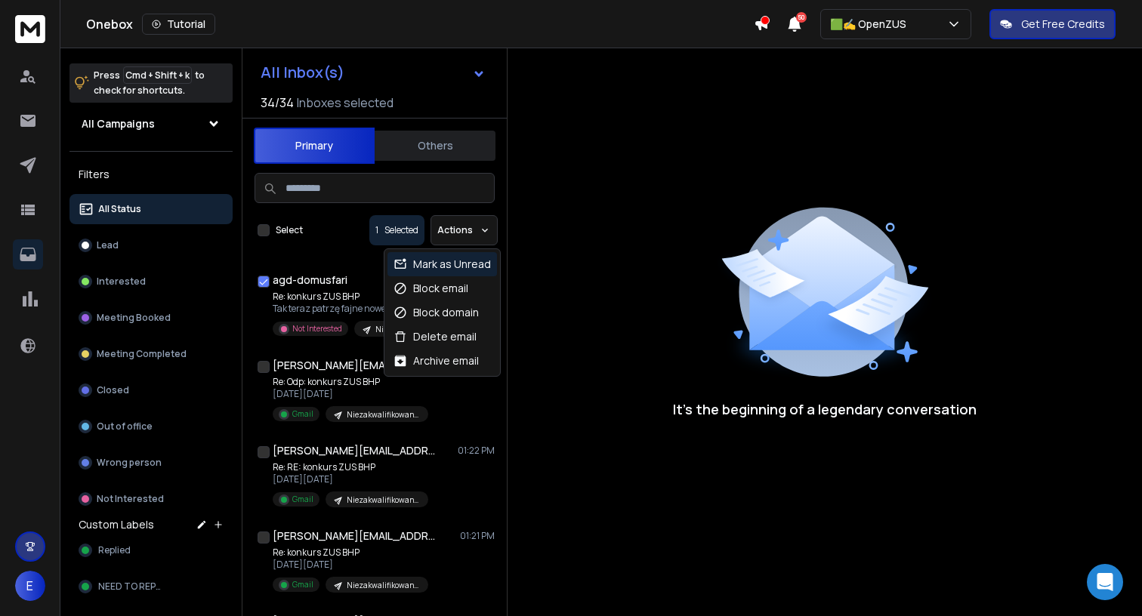
click at [445, 266] on div "Mark as Unread" at bounding box center [441, 264] width 97 height 15
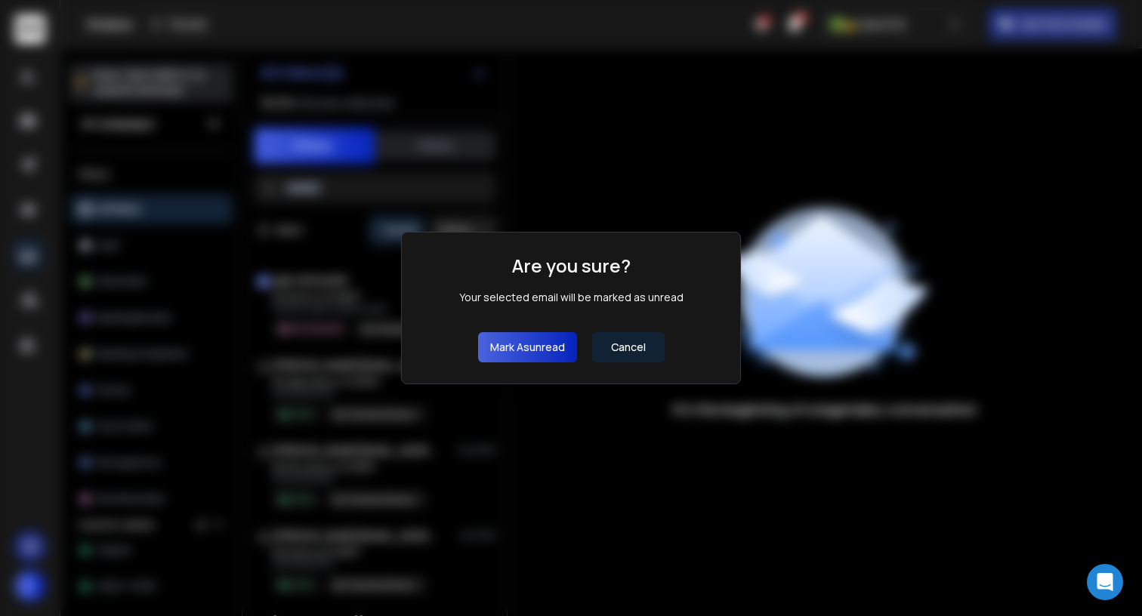
click at [531, 350] on p "Mark as unread" at bounding box center [527, 347] width 75 height 15
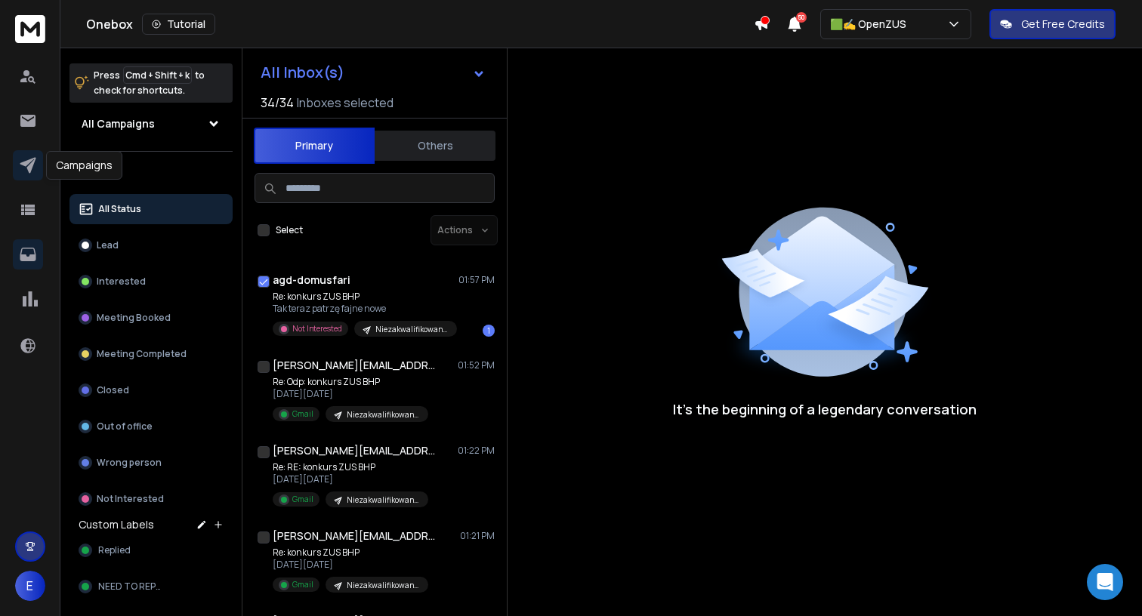
click at [30, 167] on icon at bounding box center [28, 166] width 16 height 16
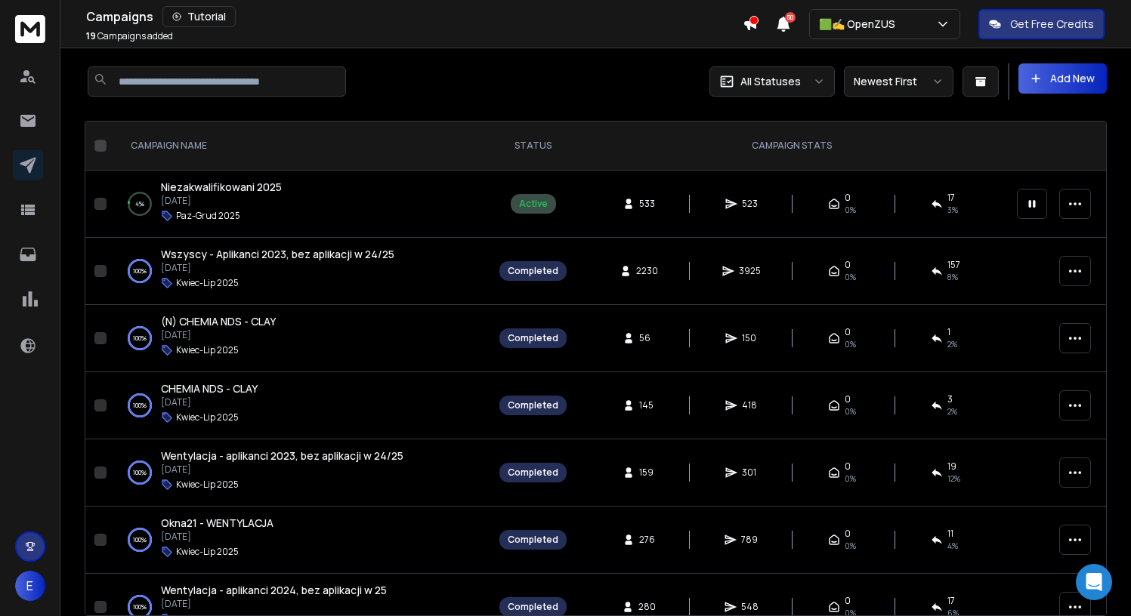
click at [266, 190] on span "Niezakwalifikowani 2025" at bounding box center [221, 187] width 121 height 14
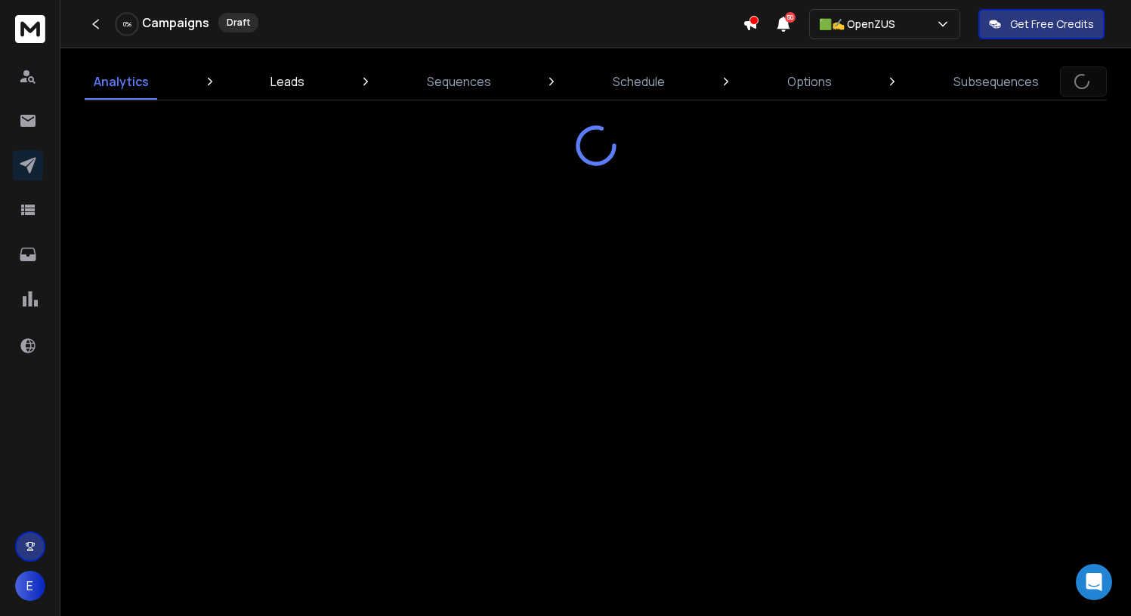
click at [288, 87] on p "Leads" at bounding box center [287, 81] width 34 height 18
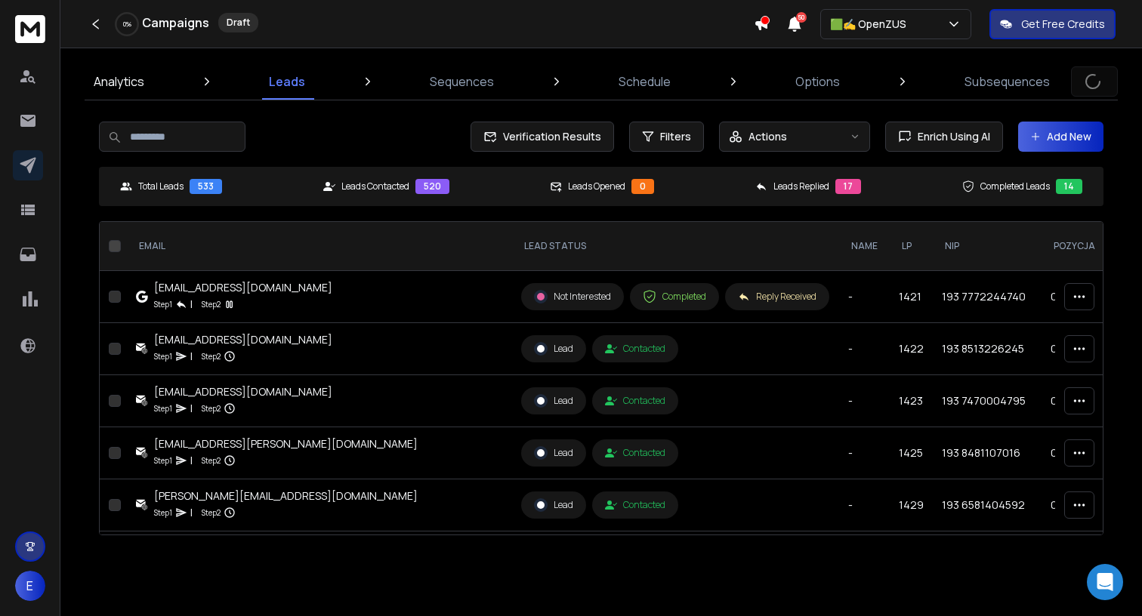
click at [128, 88] on p "Analytics" at bounding box center [119, 81] width 51 height 18
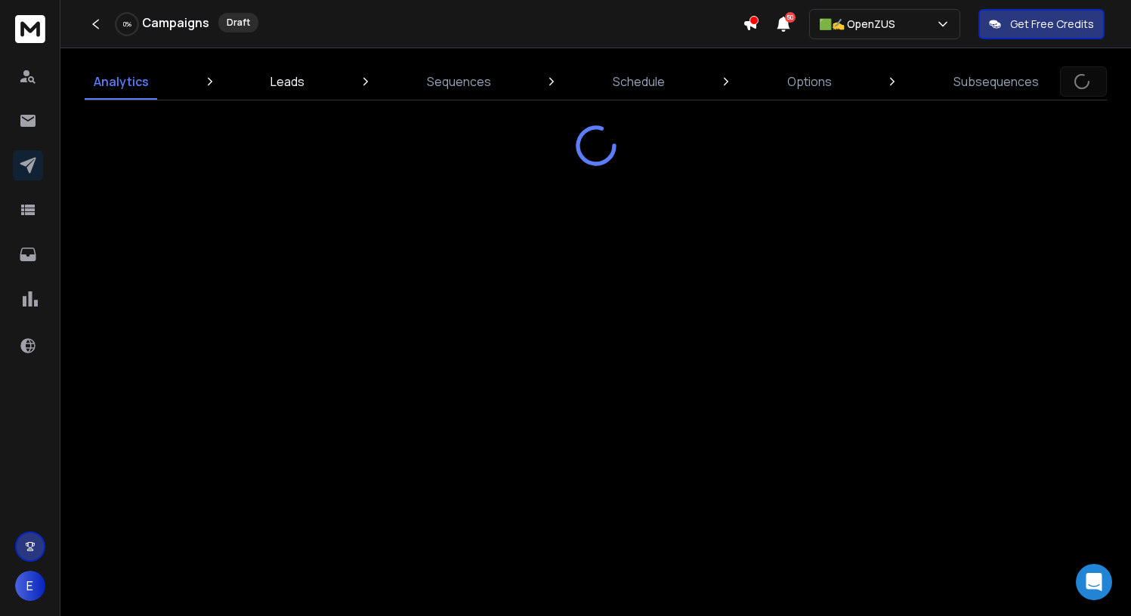
click at [266, 83] on link "Leads" at bounding box center [287, 81] width 52 height 36
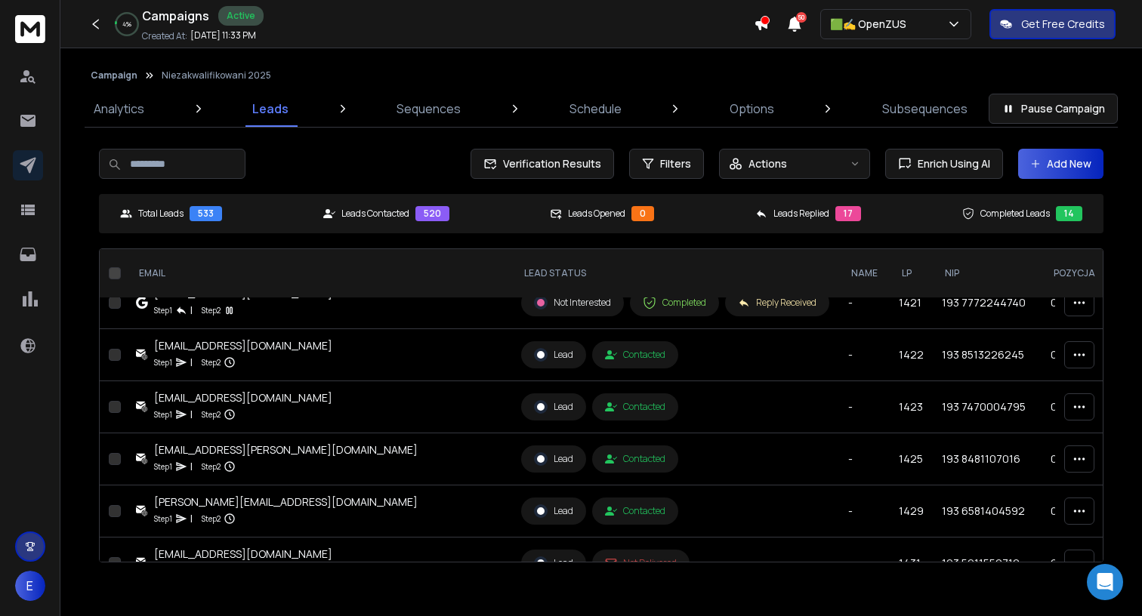
scroll to position [36, 0]
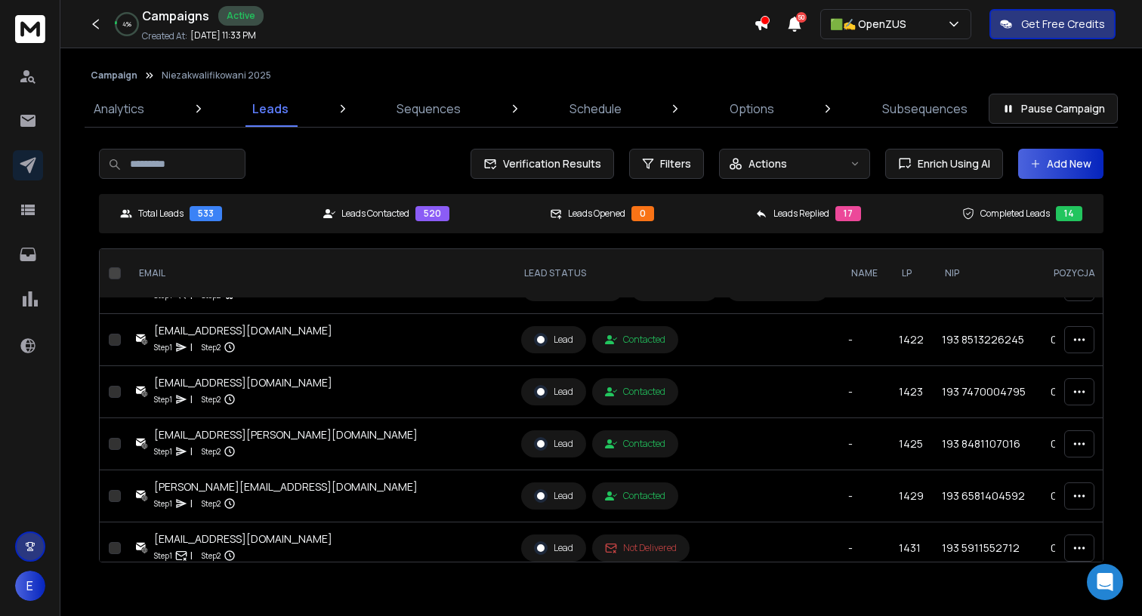
click at [890, 458] on td "1425" at bounding box center [911, 444] width 43 height 52
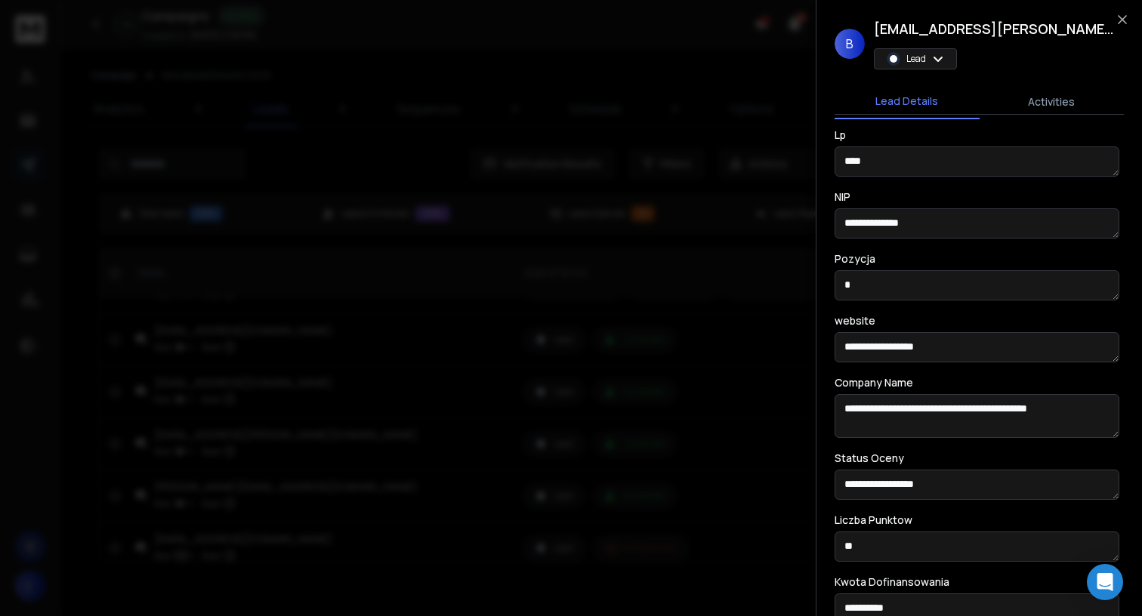
click at [668, 443] on div at bounding box center [571, 308] width 1142 height 616
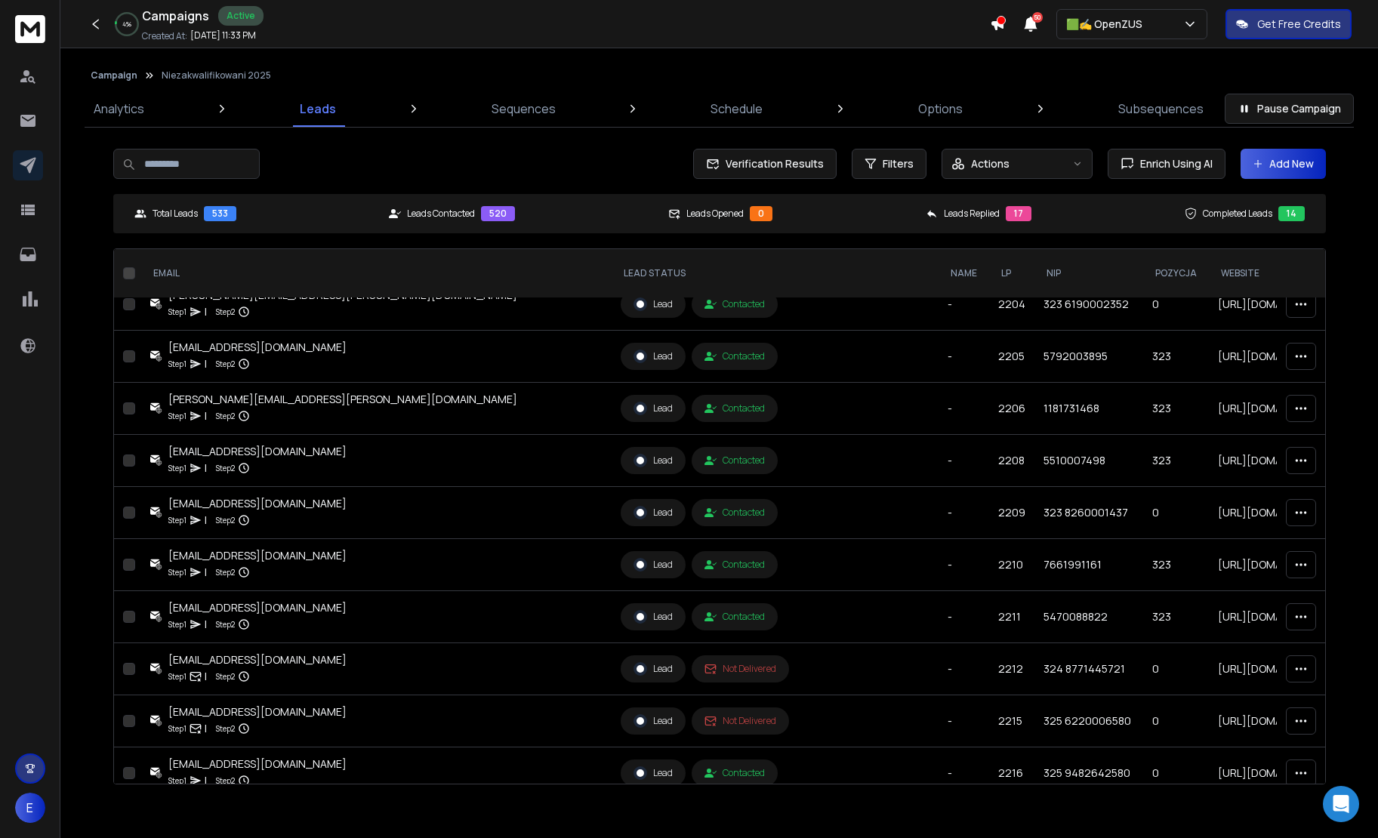
scroll to position [7681, 0]
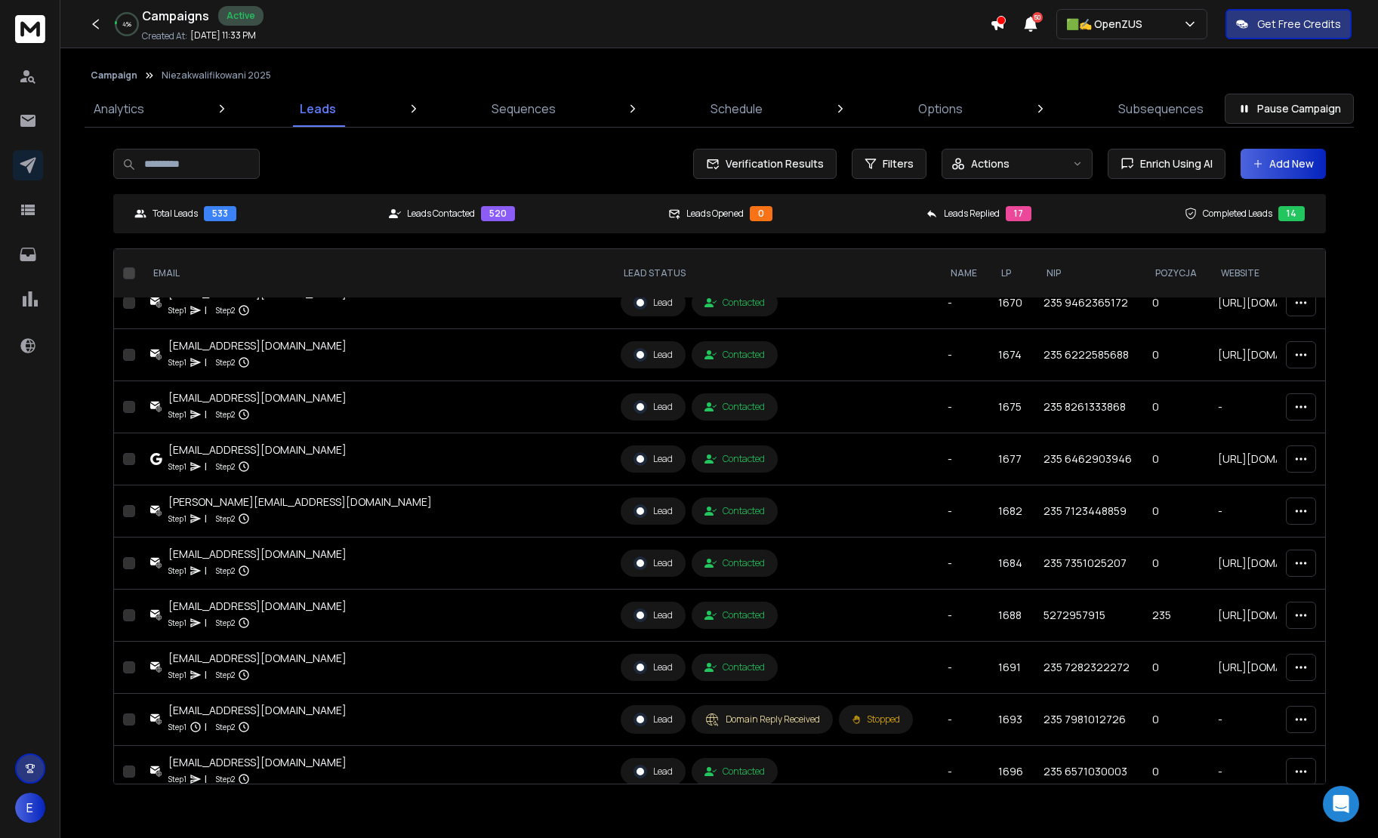
click at [1141, 509] on icon "button" at bounding box center [1301, 511] width 14 height 14
click at [1141, 570] on p "Pause Lead" at bounding box center [1266, 567] width 58 height 15
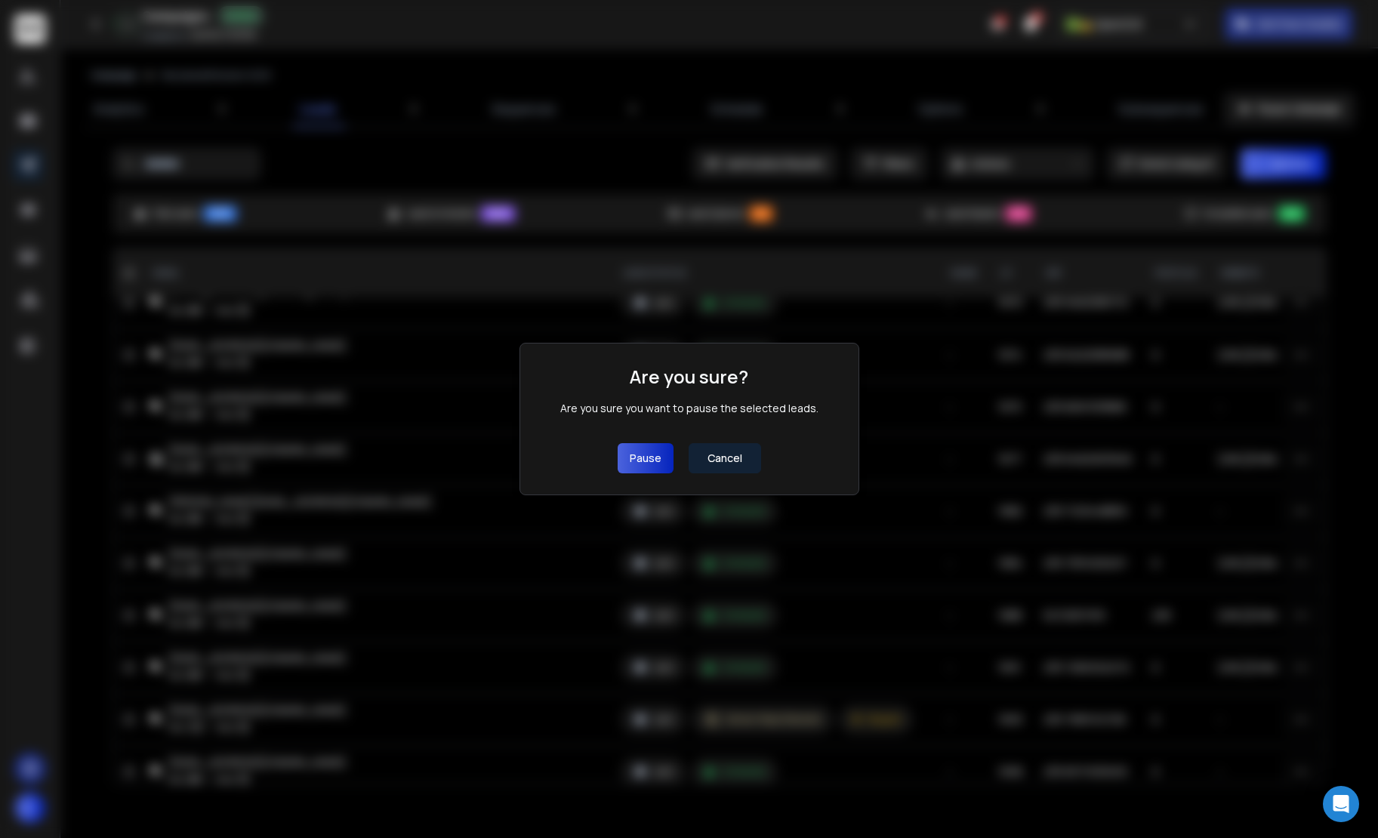
click at [649, 455] on button "Pause" at bounding box center [646, 458] width 56 height 30
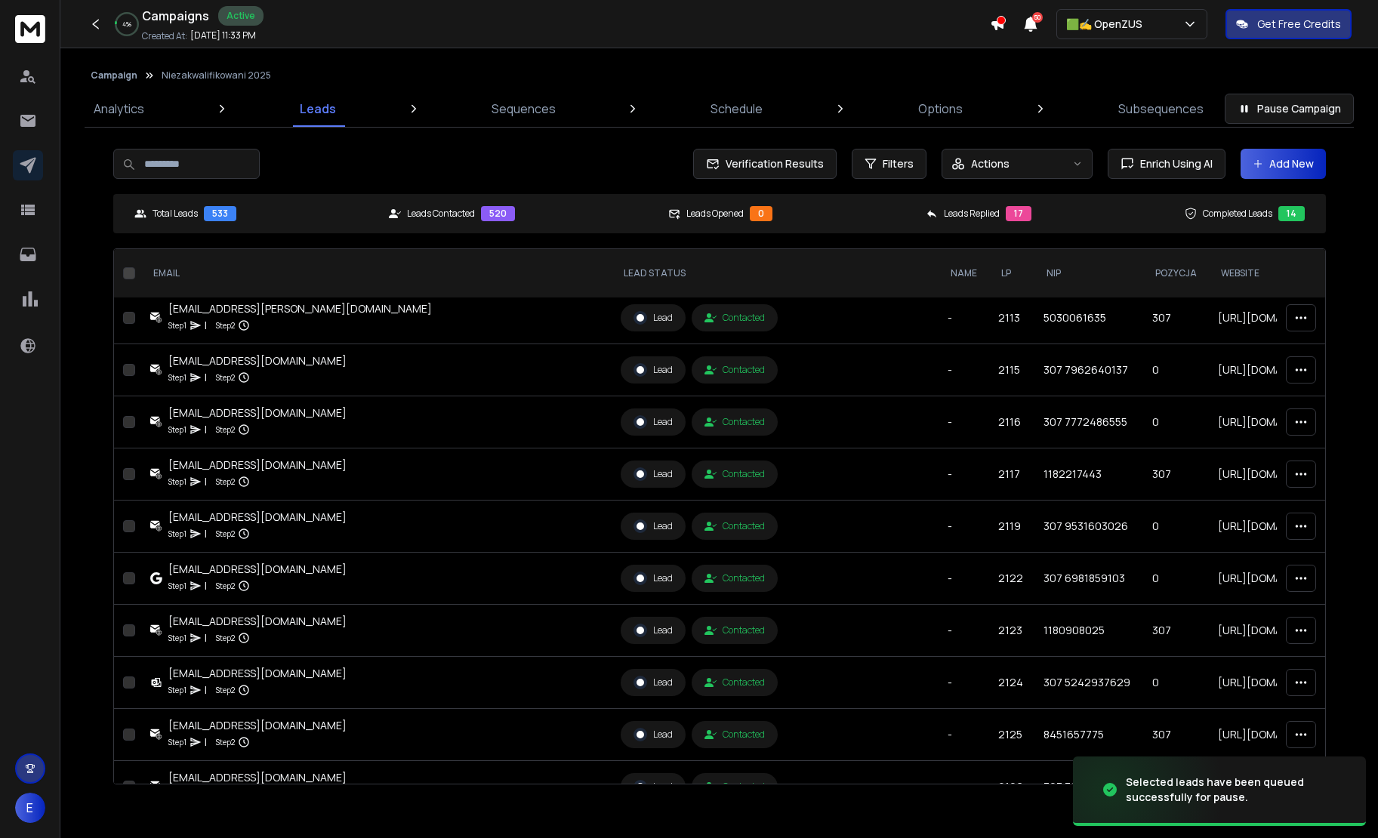
scroll to position [16071, 0]
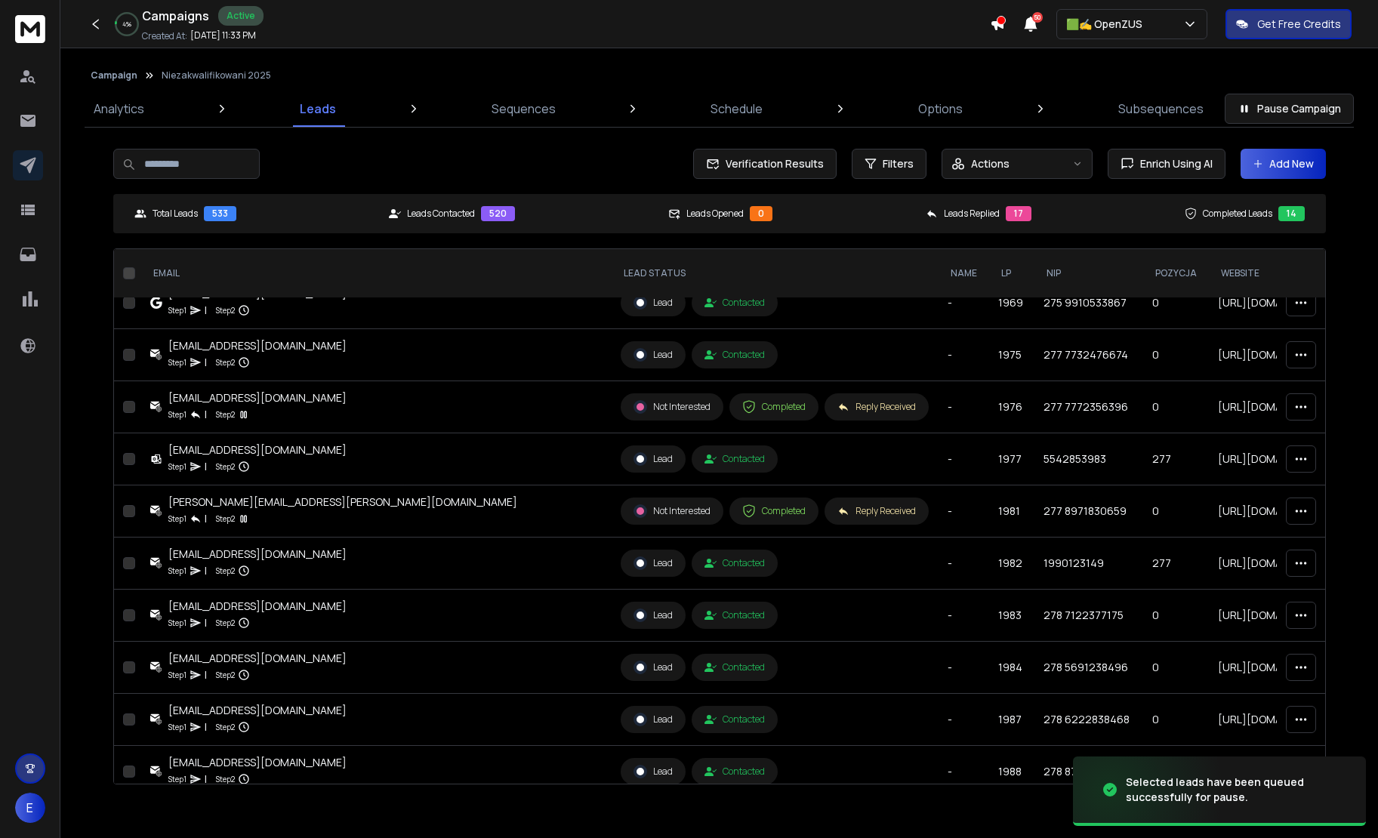
drag, startPoint x: 1291, startPoint y: 511, endPoint x: 1284, endPoint y: 514, distance: 8.1
click at [1141, 510] on icon "button" at bounding box center [1301, 511] width 14 height 14
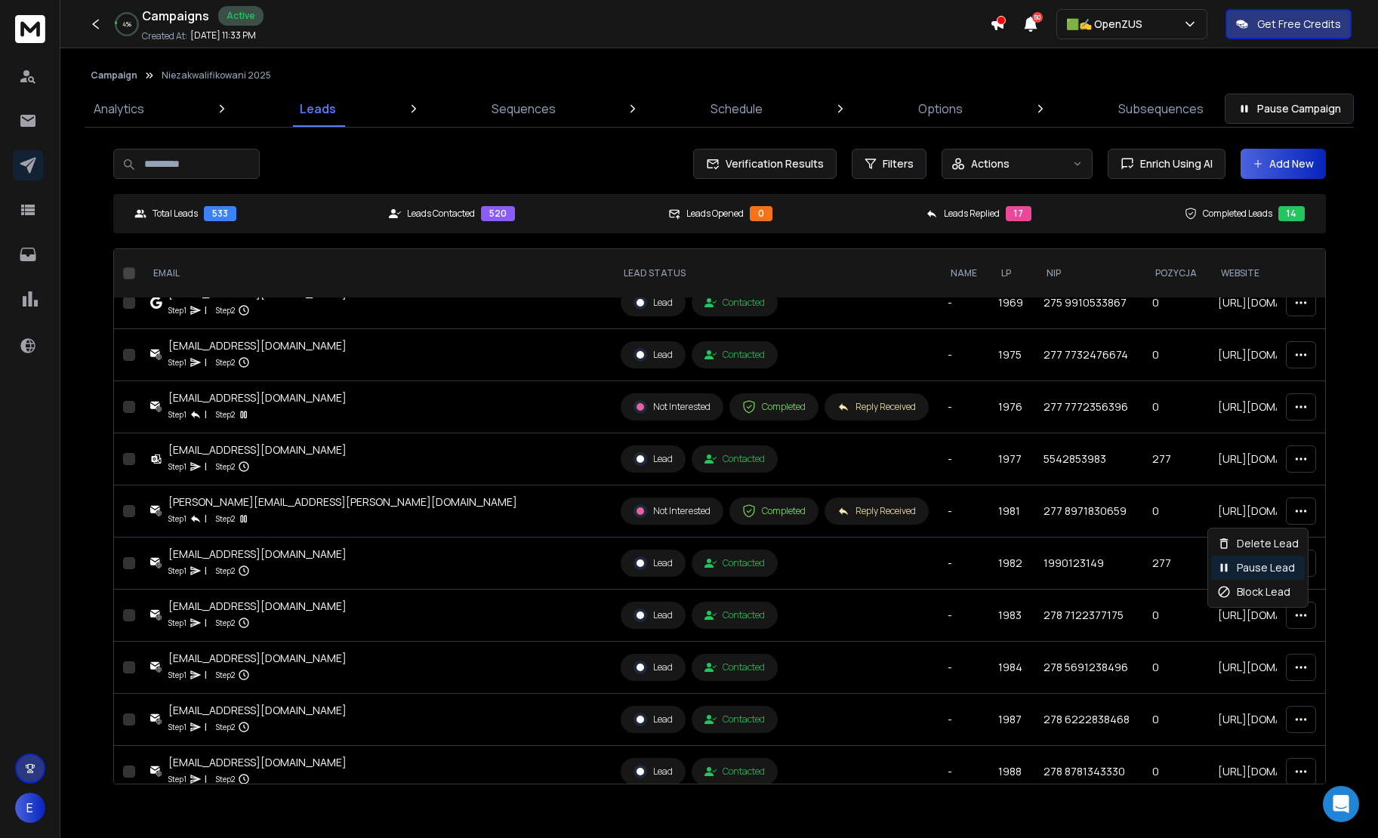
click at [1141, 563] on p "Pause Lead" at bounding box center [1266, 567] width 58 height 15
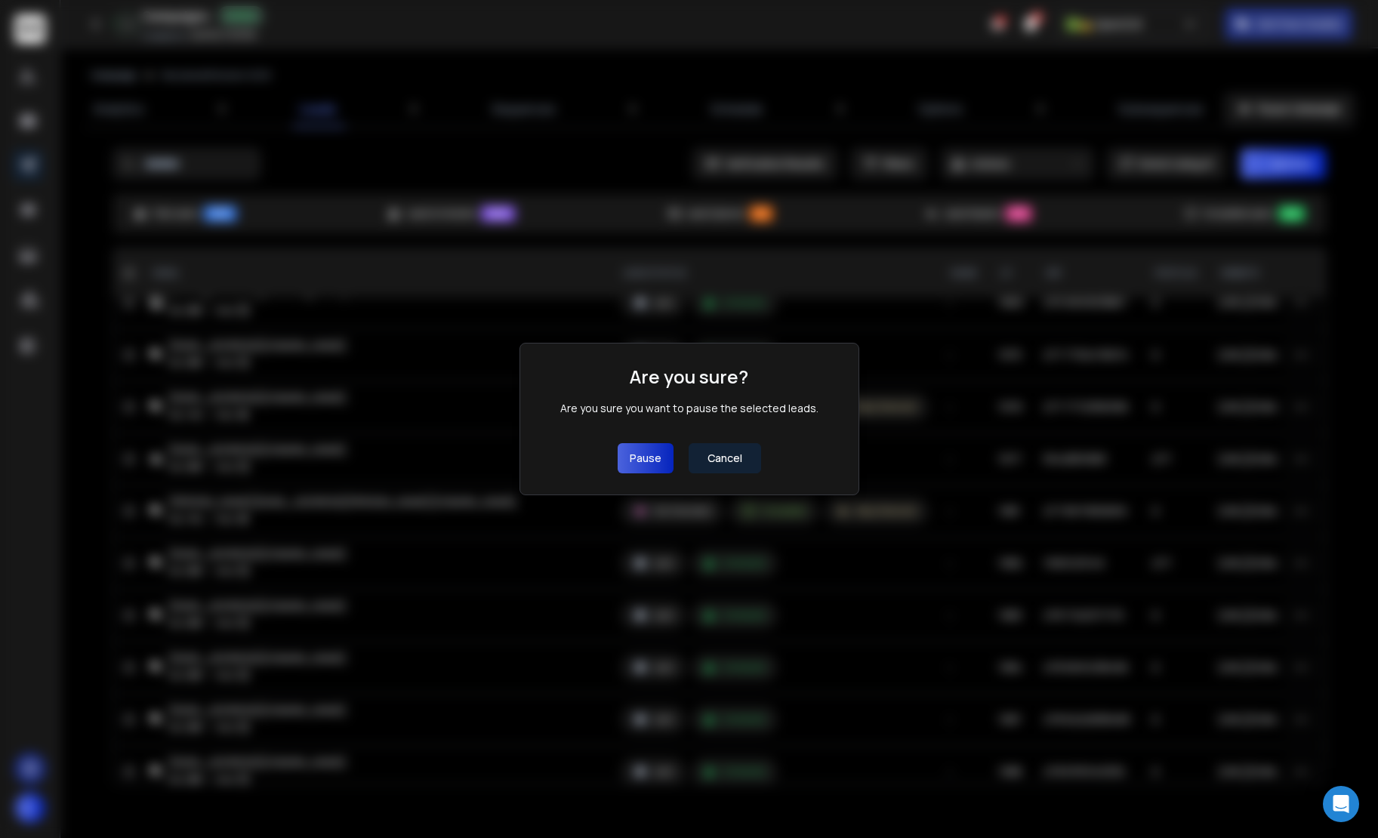
click at [639, 452] on button "Pause" at bounding box center [646, 458] width 56 height 30
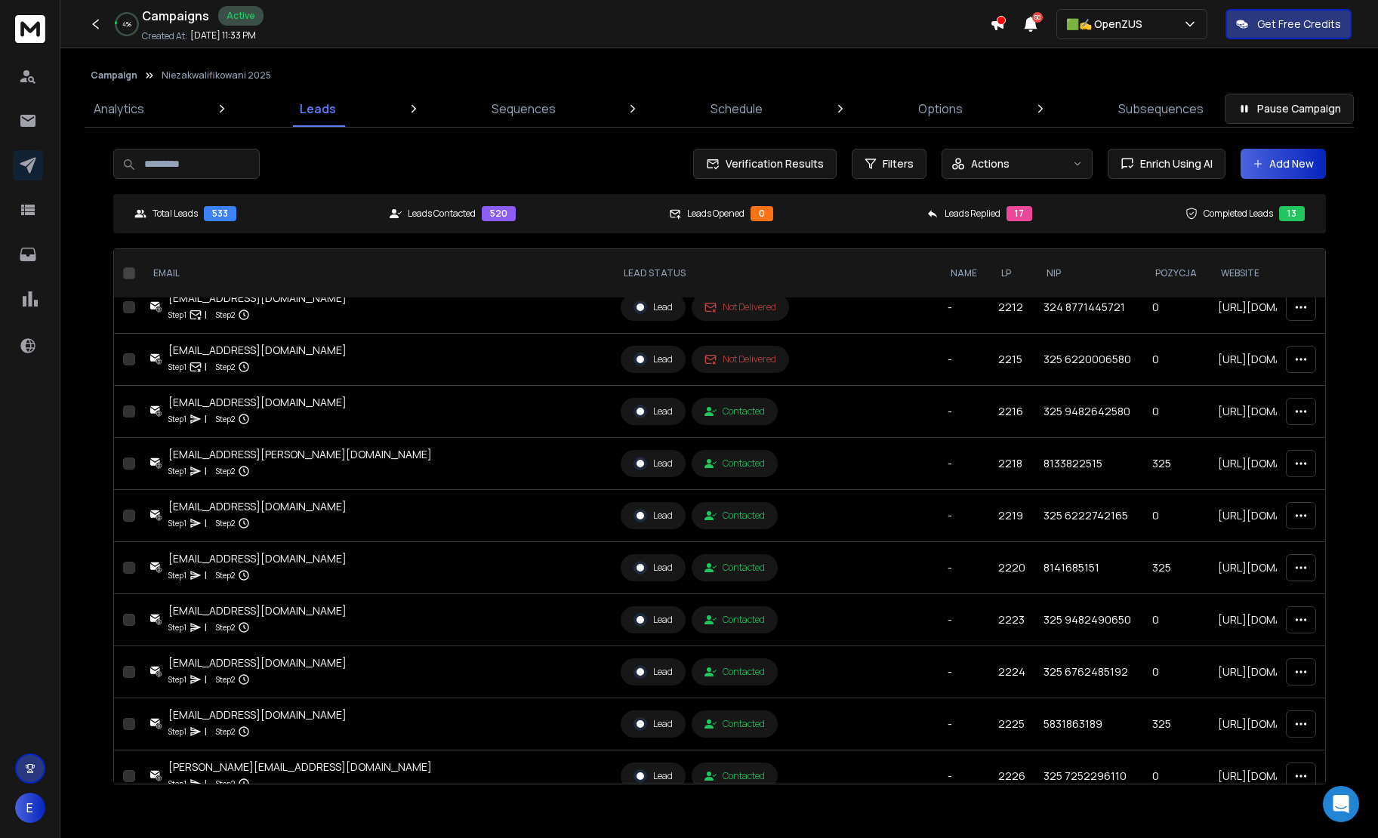
scroll to position [24111, 0]
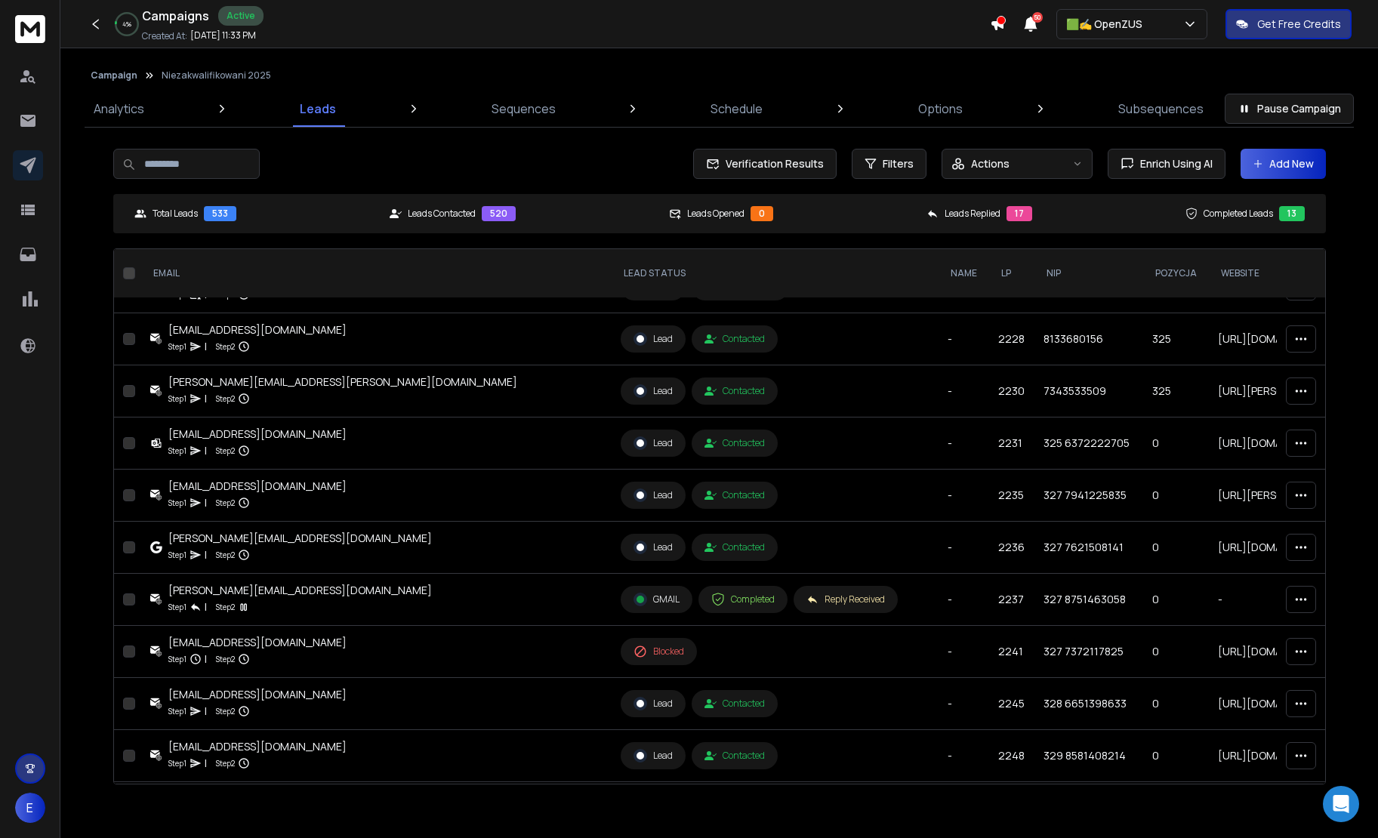
click at [229, 170] on input at bounding box center [186, 164] width 147 height 30
paste input "**********"
type input "**********"
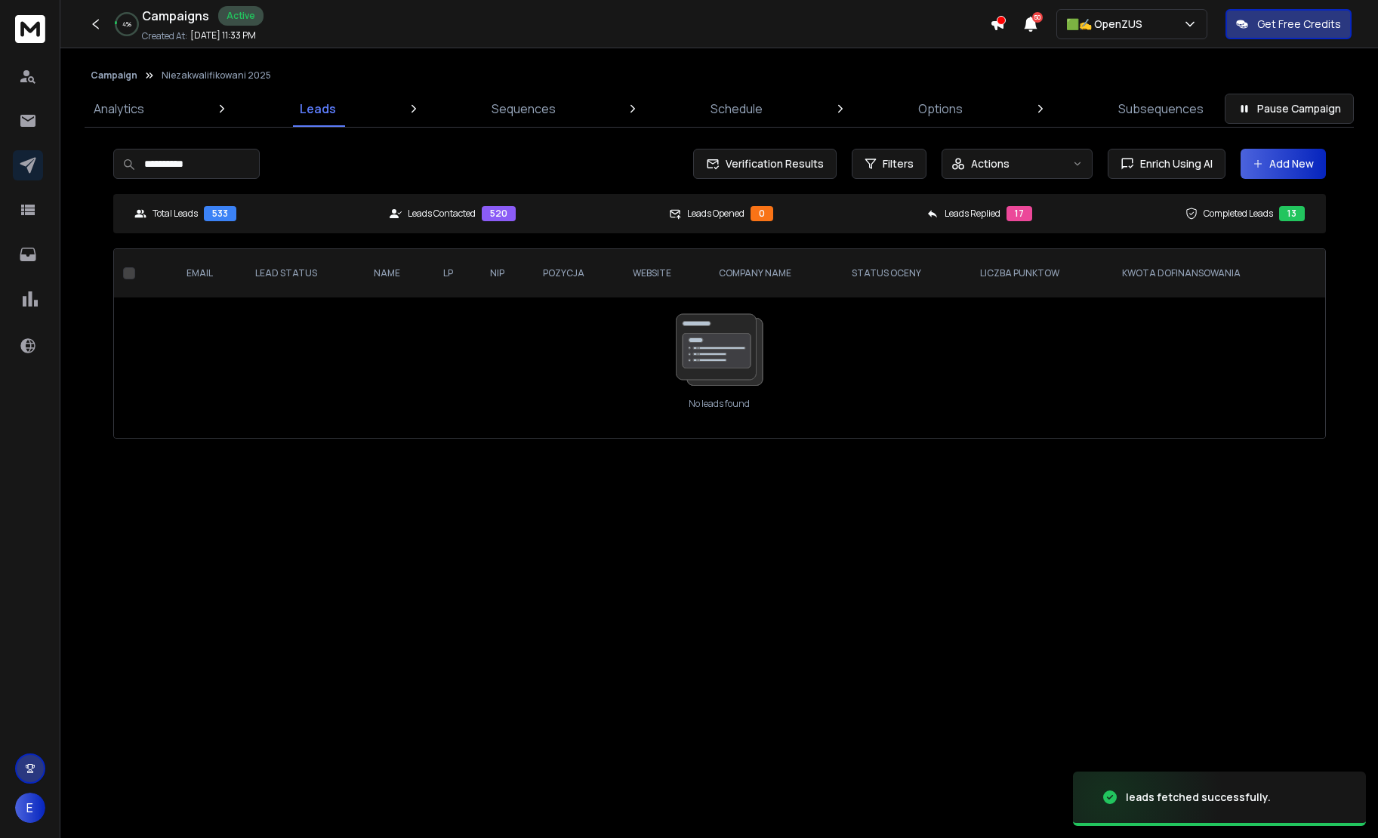
click at [260, 166] on input "**********" at bounding box center [186, 164] width 147 height 30
click at [480, 543] on div "ReferralStack Unlock AI-powered affiliate growth Lifetime Deals available! Clai…" at bounding box center [689, 419] width 1378 height 838
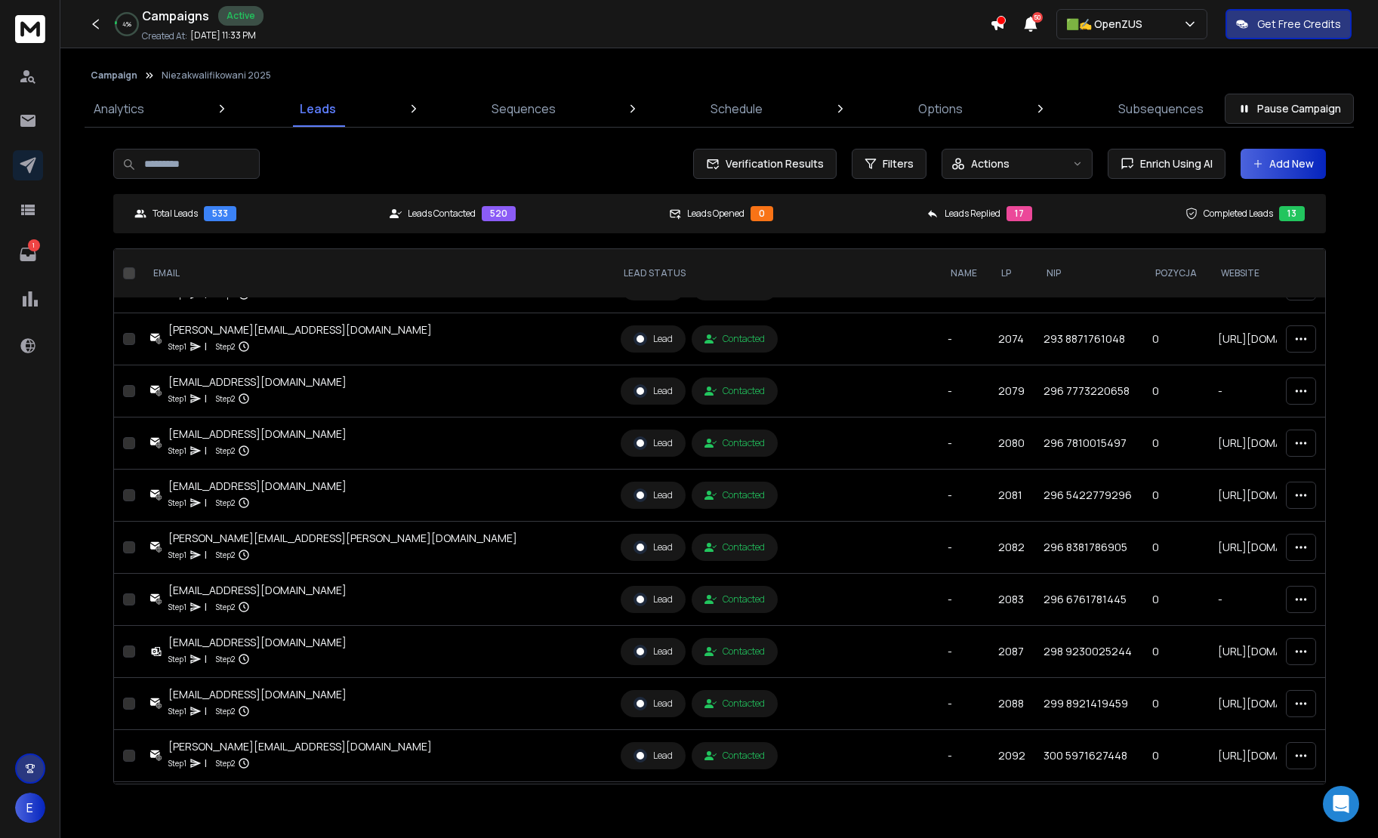
scroll to position [16071, 0]
